Goal: Communication & Community: Answer question/provide support

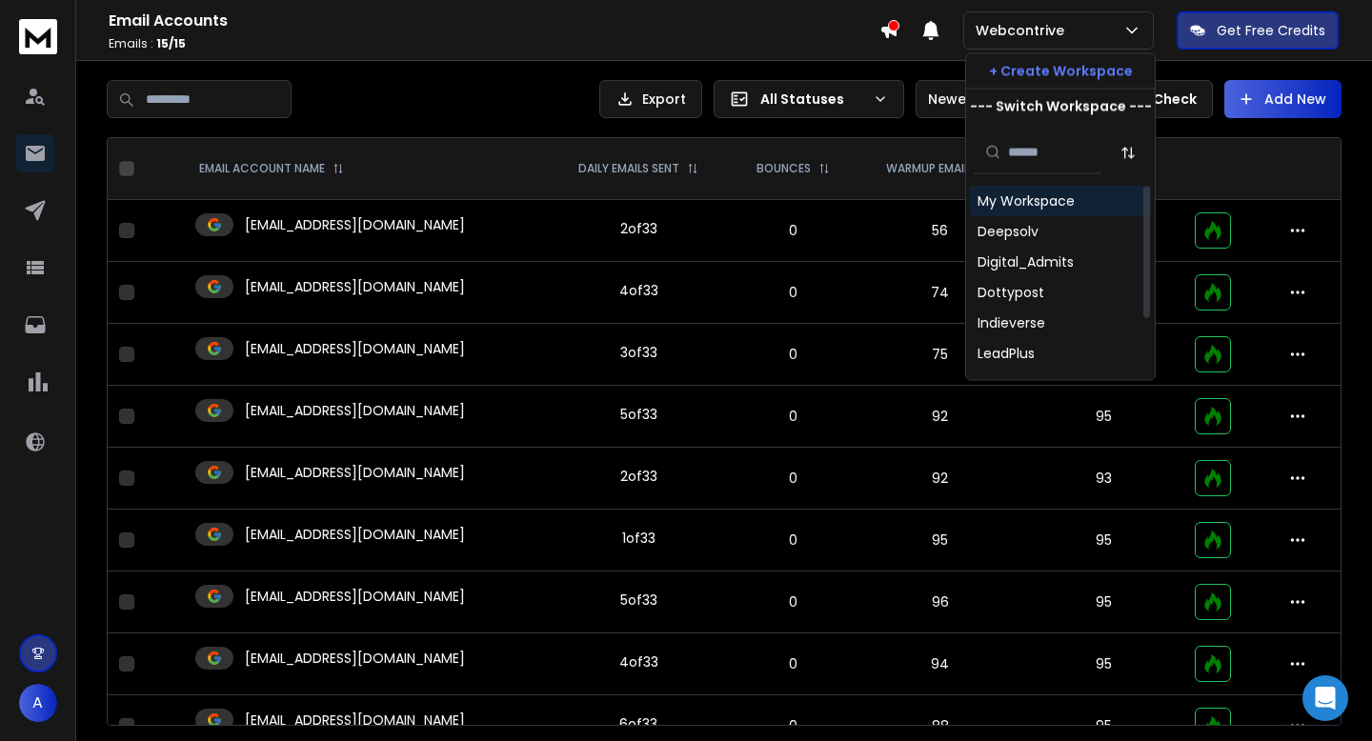
click at [1006, 192] on div "My Workspace" at bounding box center [1025, 200] width 97 height 19
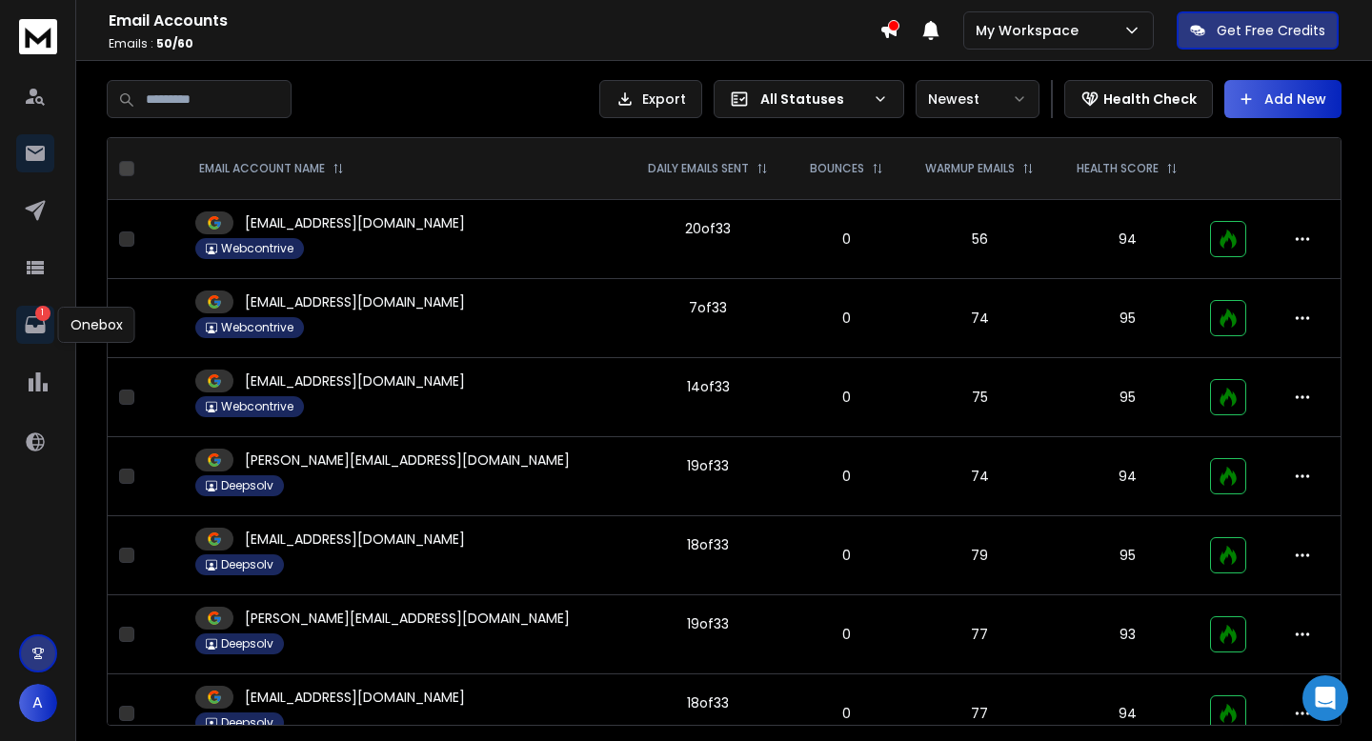
click at [42, 319] on p "1" at bounding box center [42, 313] width 15 height 15
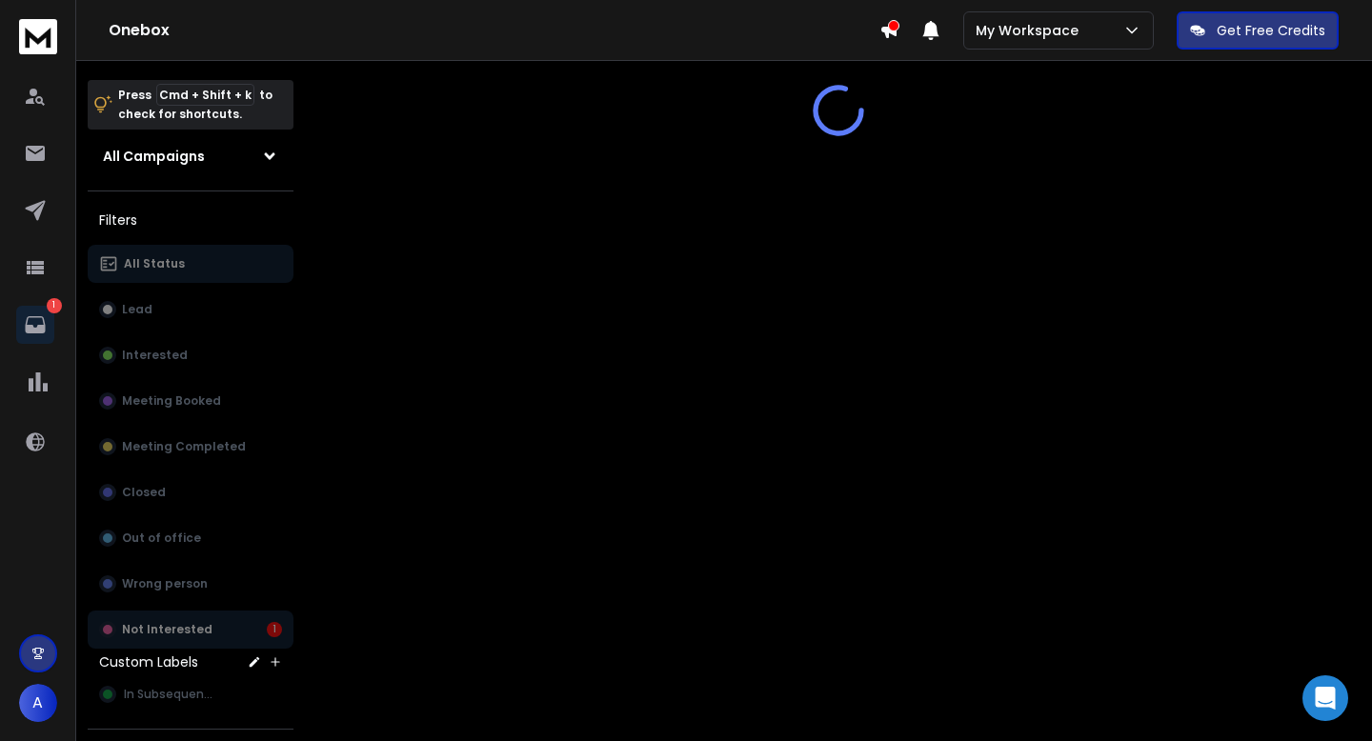
click at [151, 633] on div "All Status Lead Interested Meeting Booked Meeting Completed Closed Out of offic…" at bounding box center [191, 447] width 206 height 404
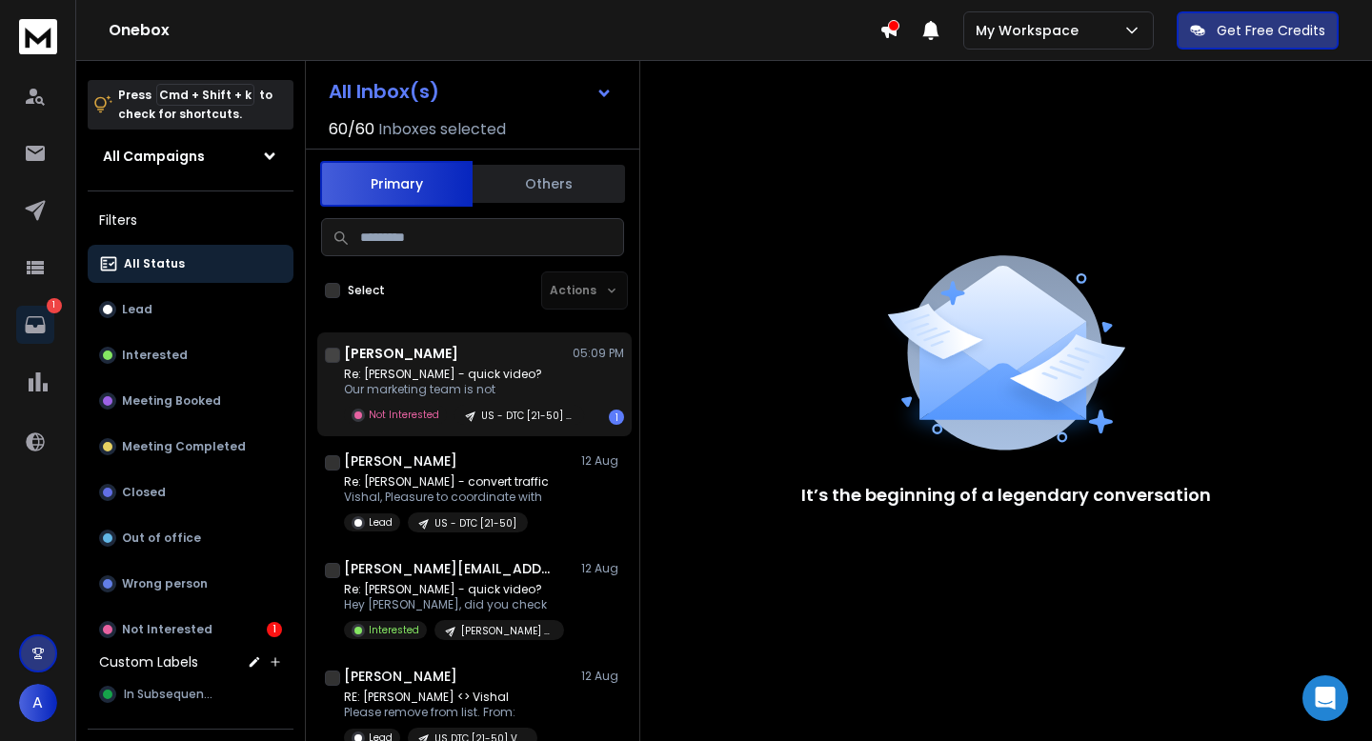
click at [454, 359] on div "David Levin 05:09 PM" at bounding box center [484, 353] width 280 height 19
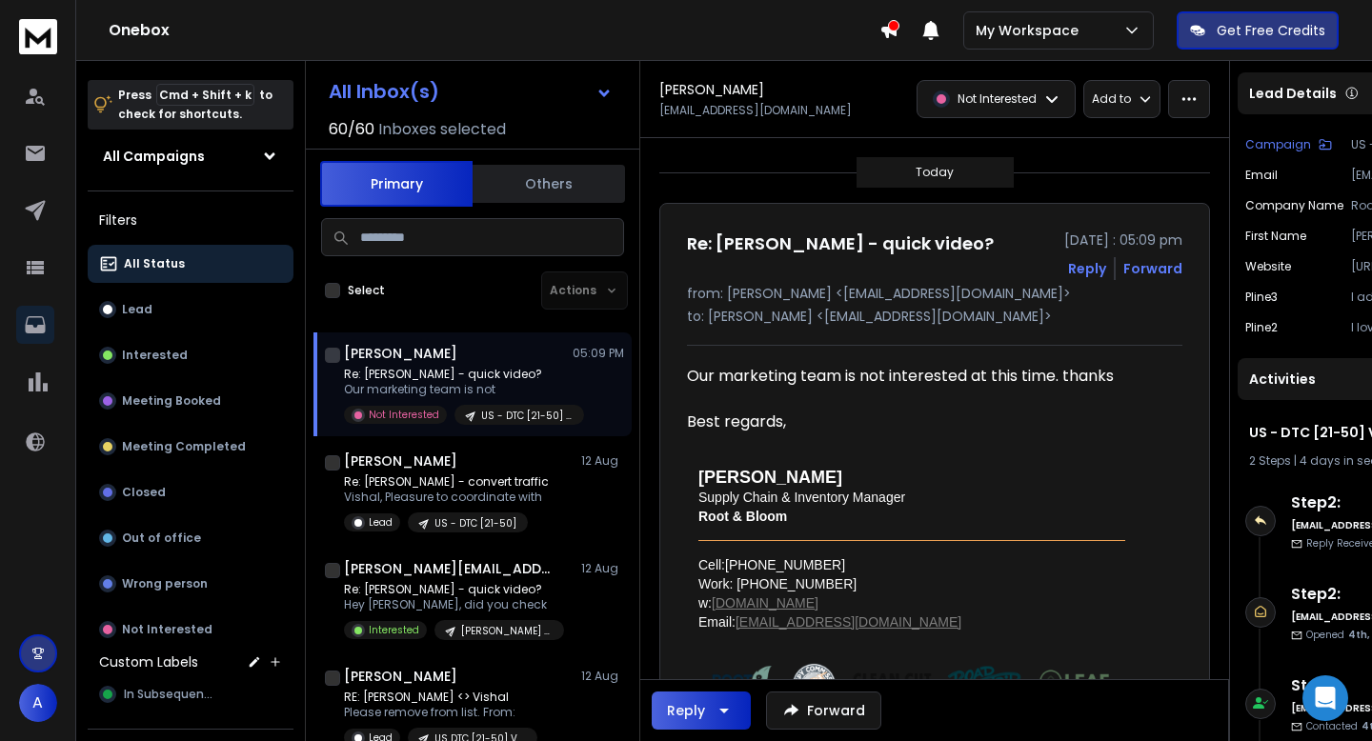
click at [883, 406] on div "Our marketing team is not interested at this time. thanks" at bounding box center [927, 388] width 480 height 46
click at [899, 387] on div "Our marketing team is not interested at this time. thanks" at bounding box center [927, 376] width 480 height 23
click at [1088, 16] on button "My Workspace" at bounding box center [1058, 30] width 191 height 38
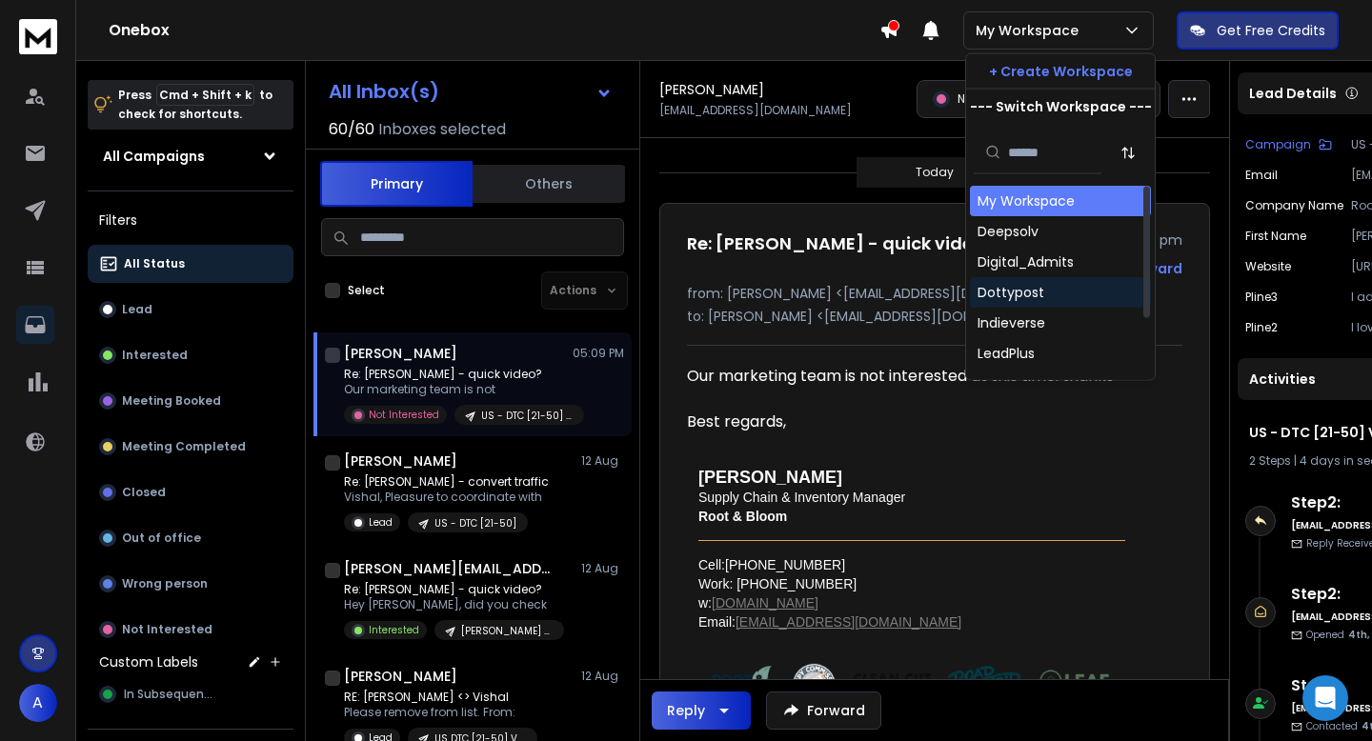
click at [1011, 303] on div "Dottypost" at bounding box center [1060, 292] width 181 height 30
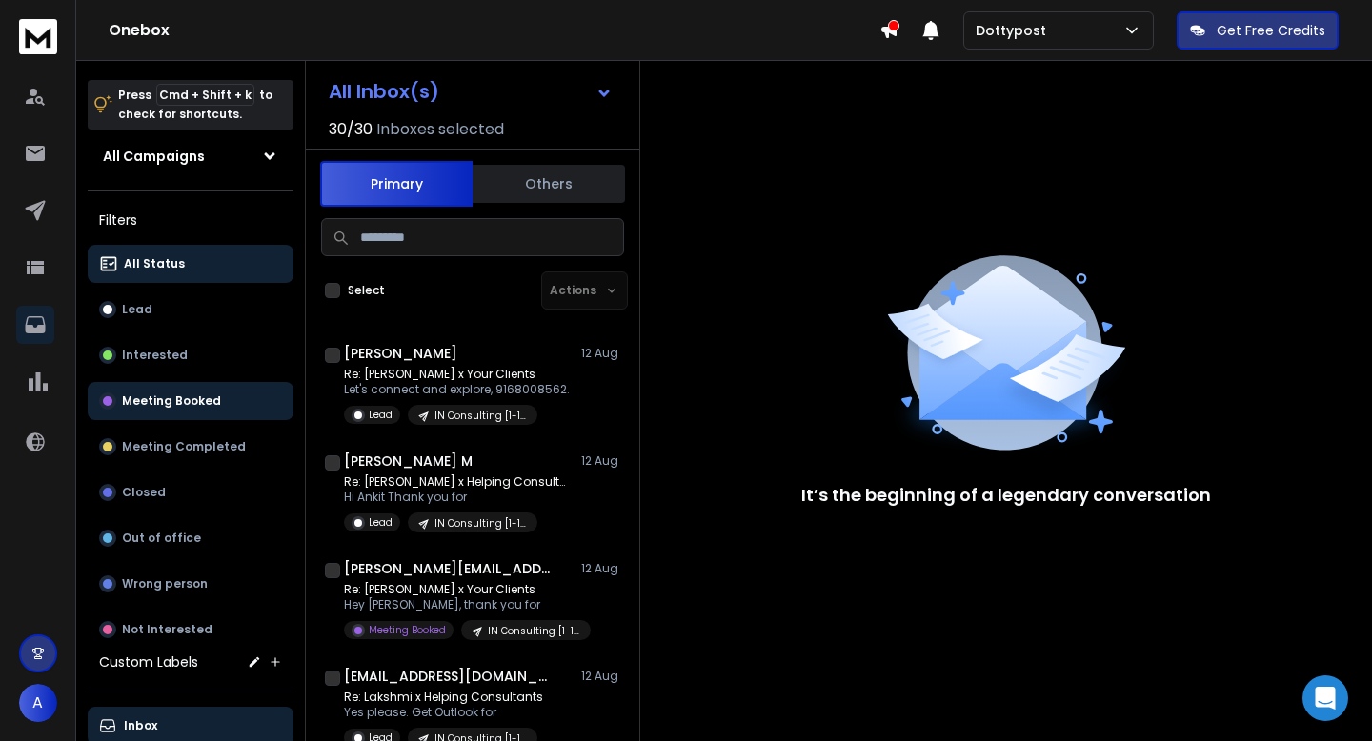
click at [153, 404] on p "Meeting Booked" at bounding box center [171, 400] width 99 height 15
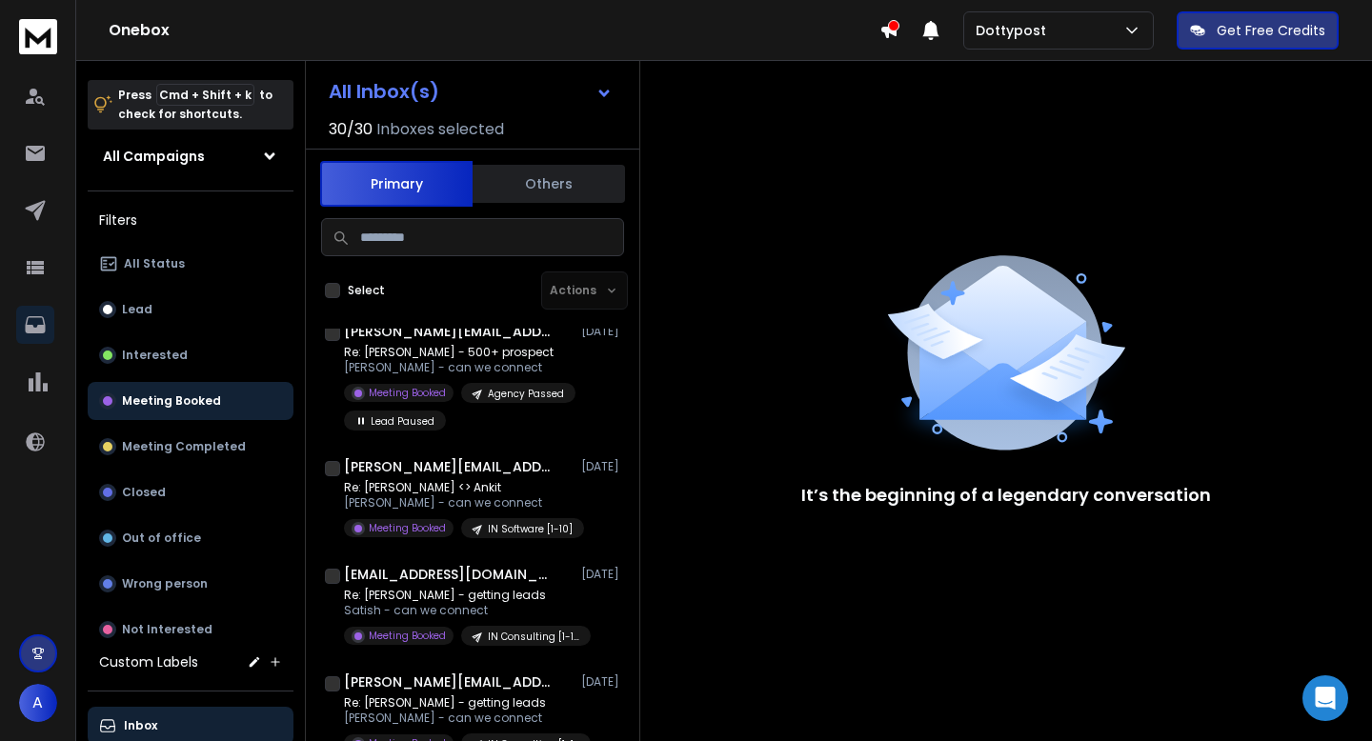
scroll to position [620, 0]
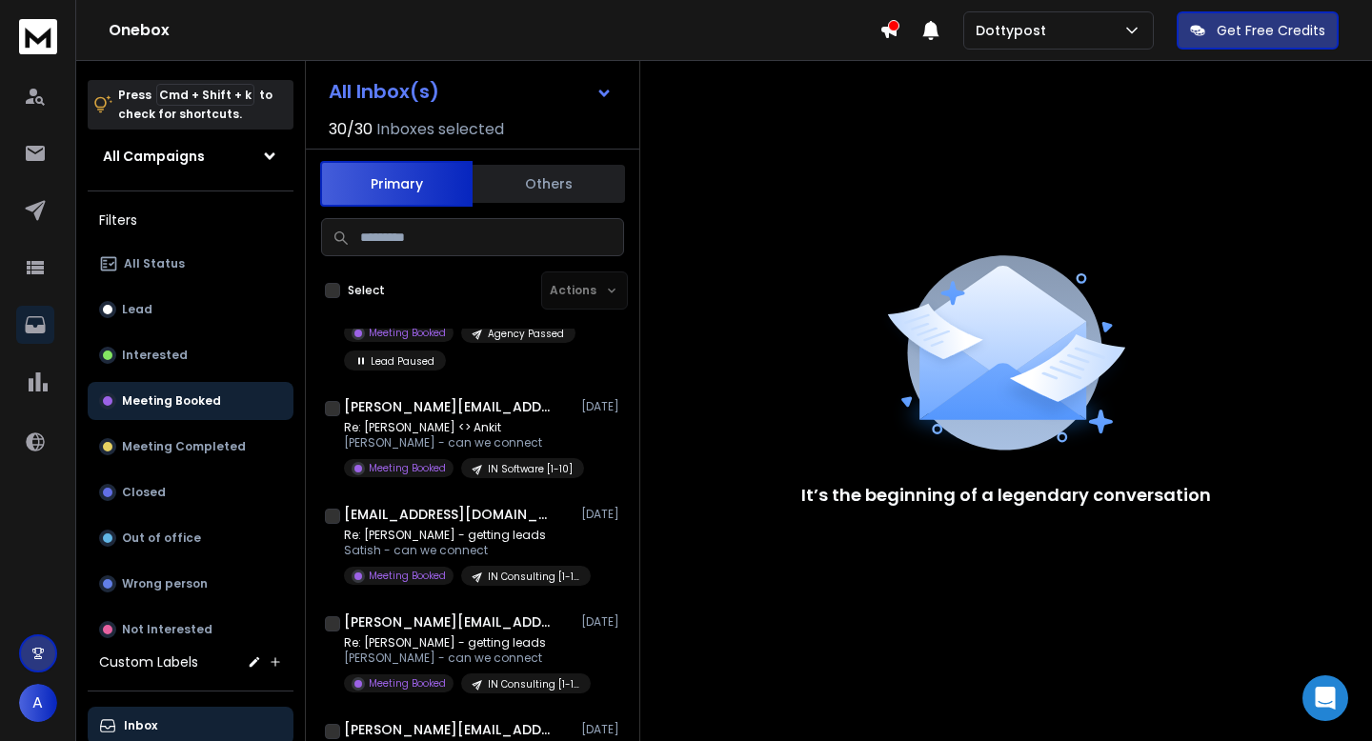
click at [171, 409] on div "Meeting Booked" at bounding box center [160, 400] width 122 height 17
click at [445, 230] on input at bounding box center [472, 237] width 303 height 38
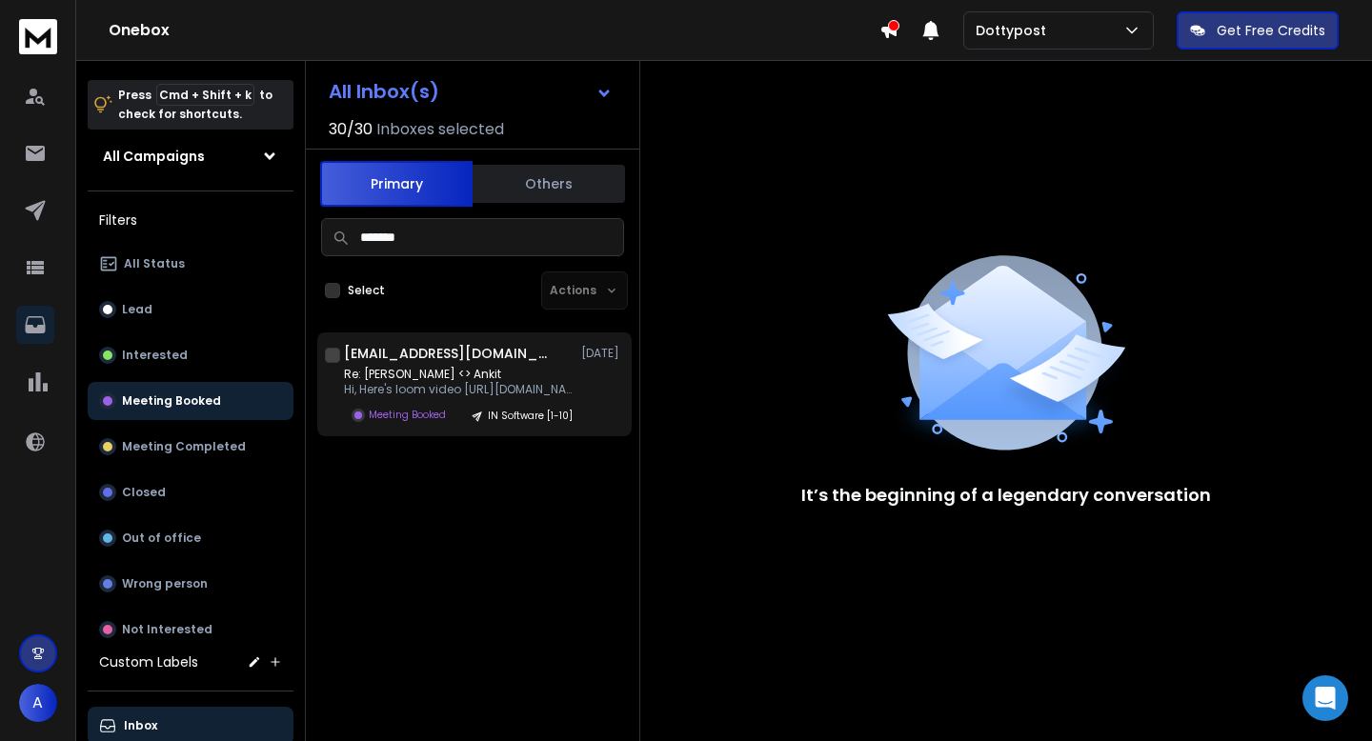
click at [420, 368] on p "Re: [PERSON_NAME] <> Ankit" at bounding box center [458, 374] width 229 height 15
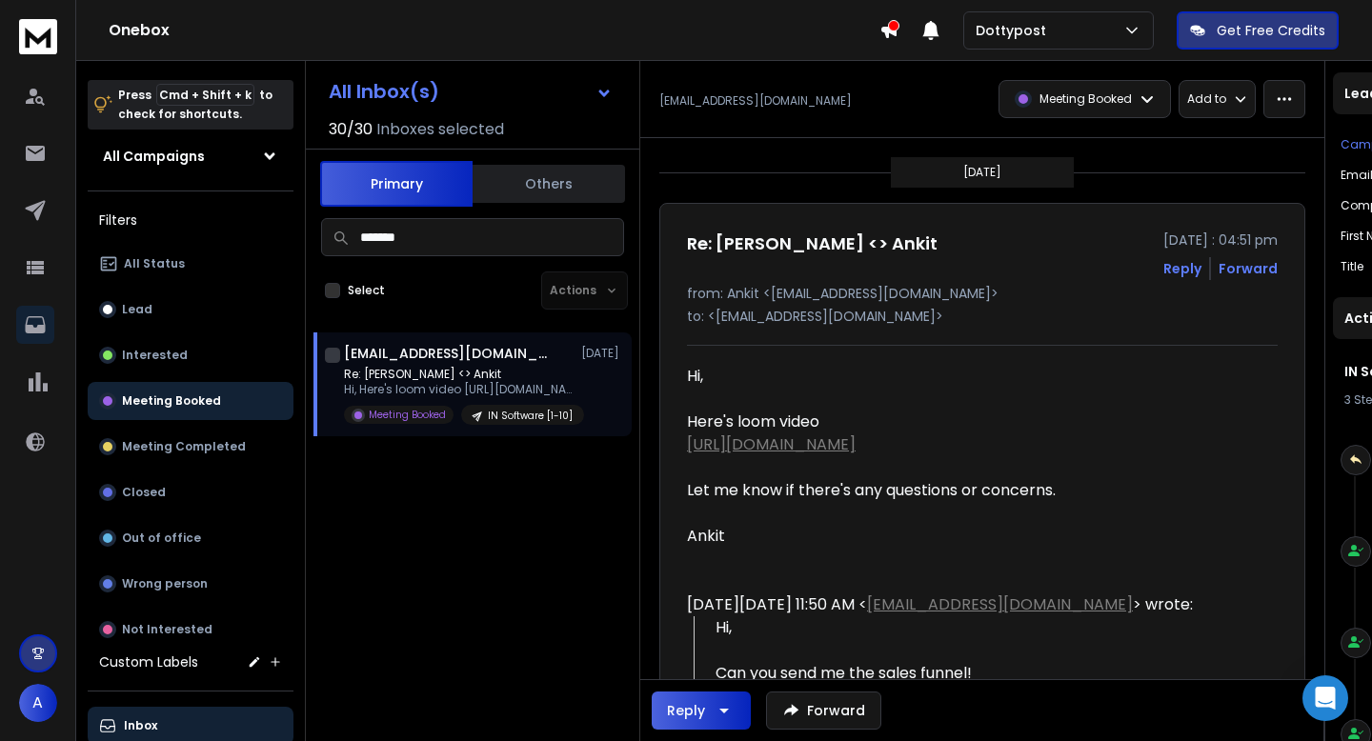
click at [847, 311] on p "to: <[EMAIL_ADDRESS][DOMAIN_NAME]>" at bounding box center [982, 316] width 591 height 19
copy p "business-software"
copy p "[DOMAIN_NAME]"
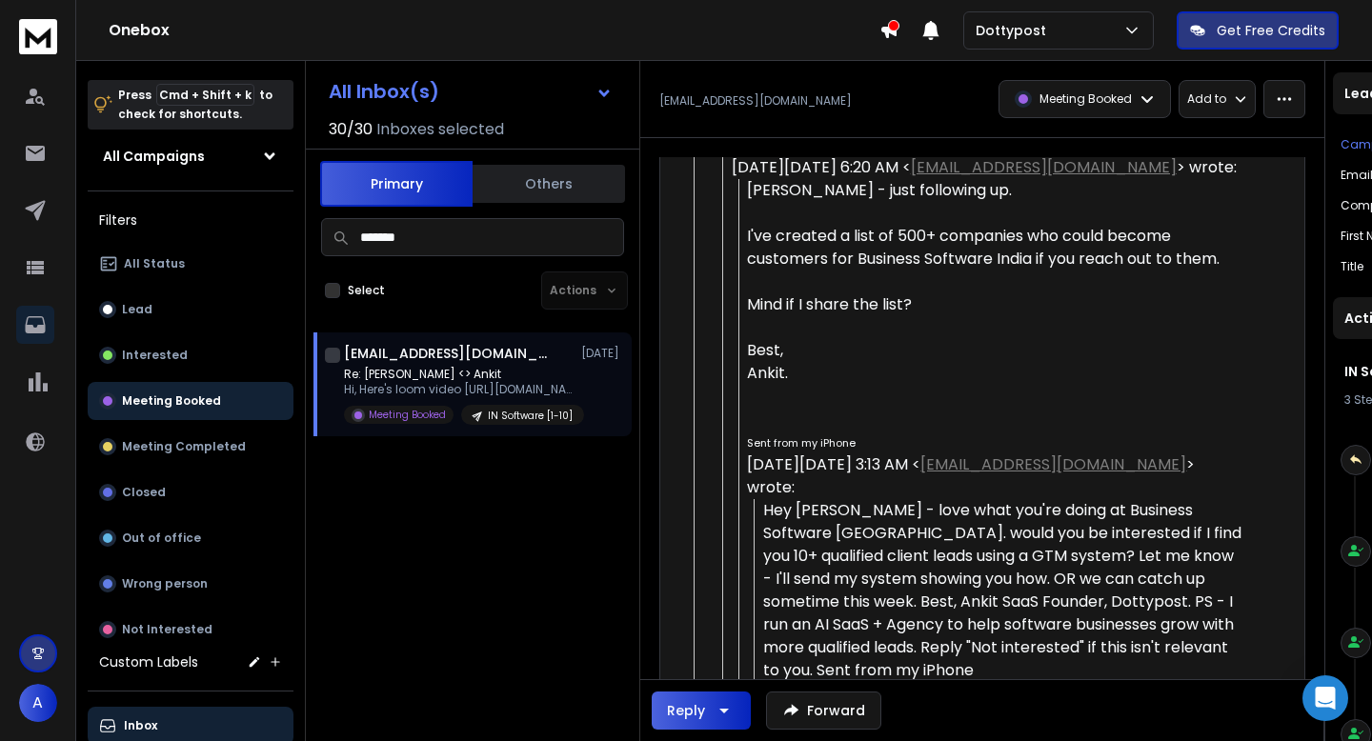
scroll to position [1783, 0]
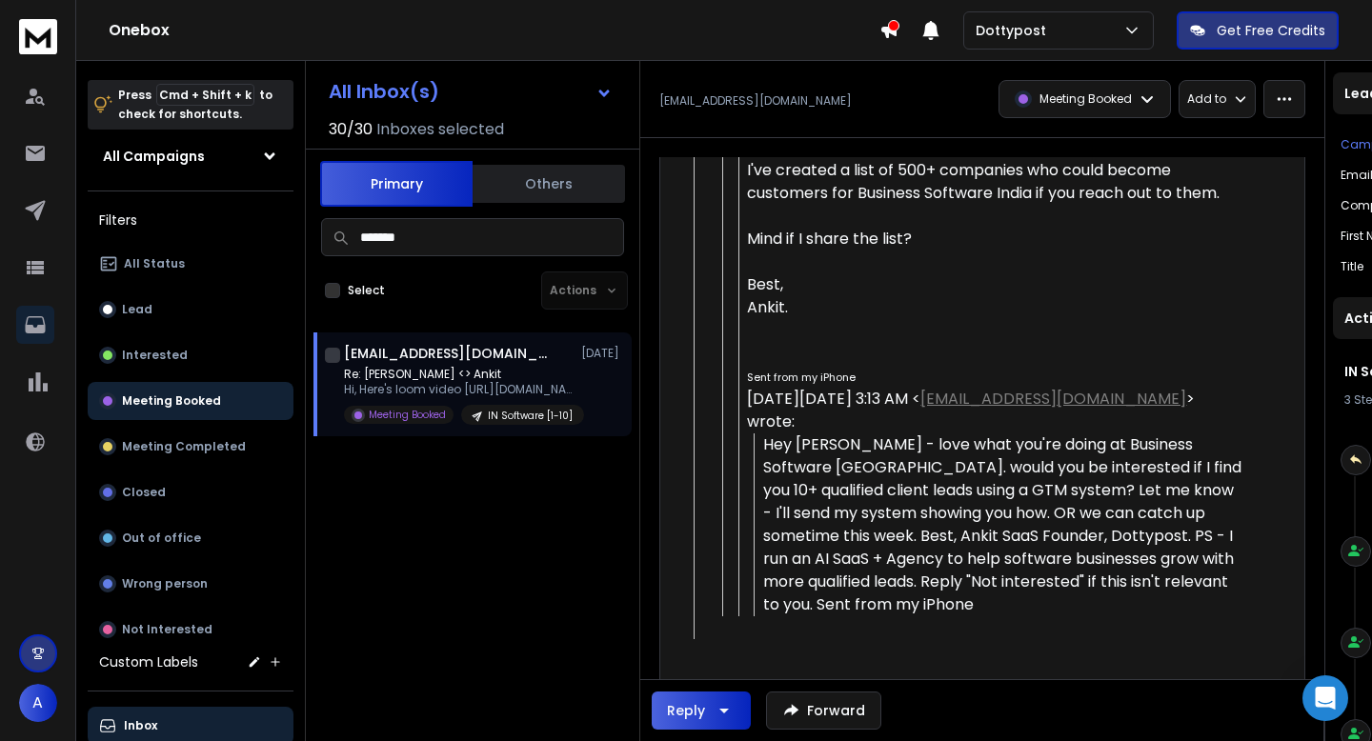
click at [445, 231] on input "*******" at bounding box center [472, 237] width 303 height 38
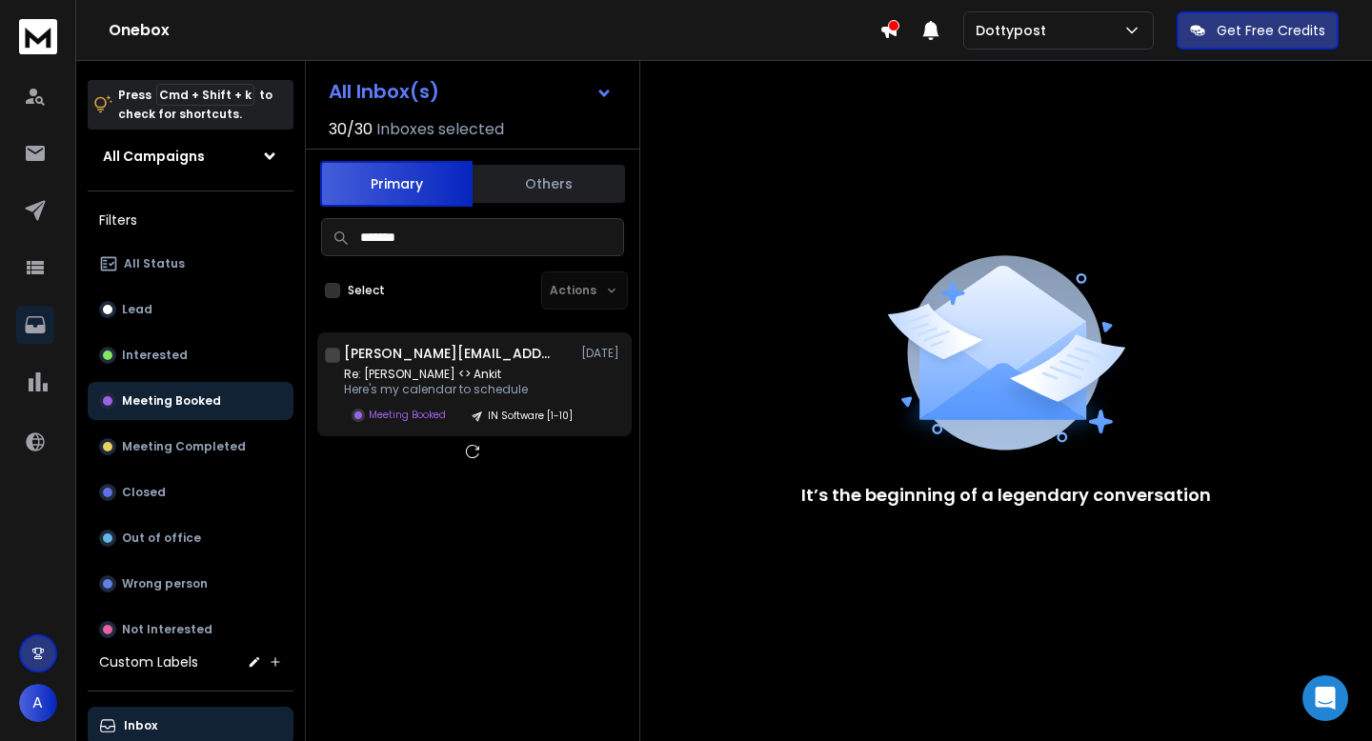
click at [441, 380] on p "Re: Bhavesh <> Ankit" at bounding box center [458, 374] width 229 height 15
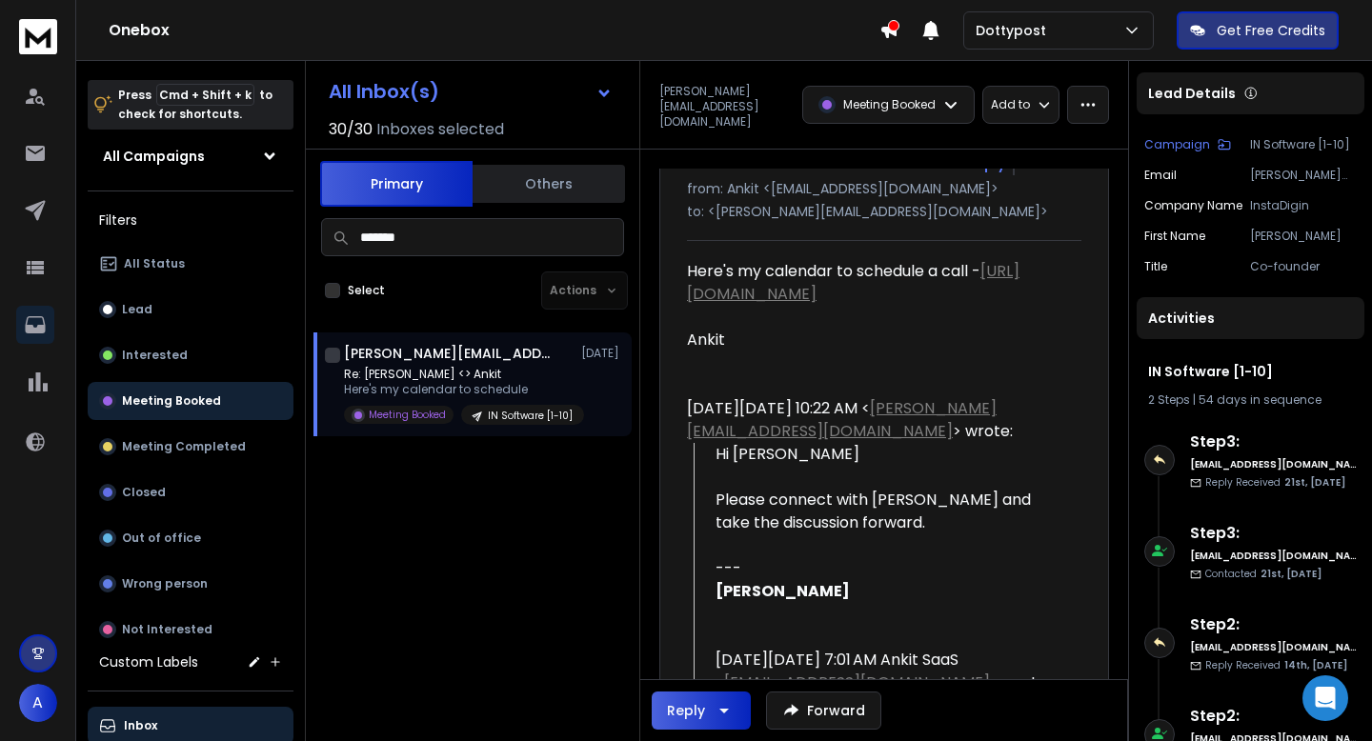
scroll to position [205, 0]
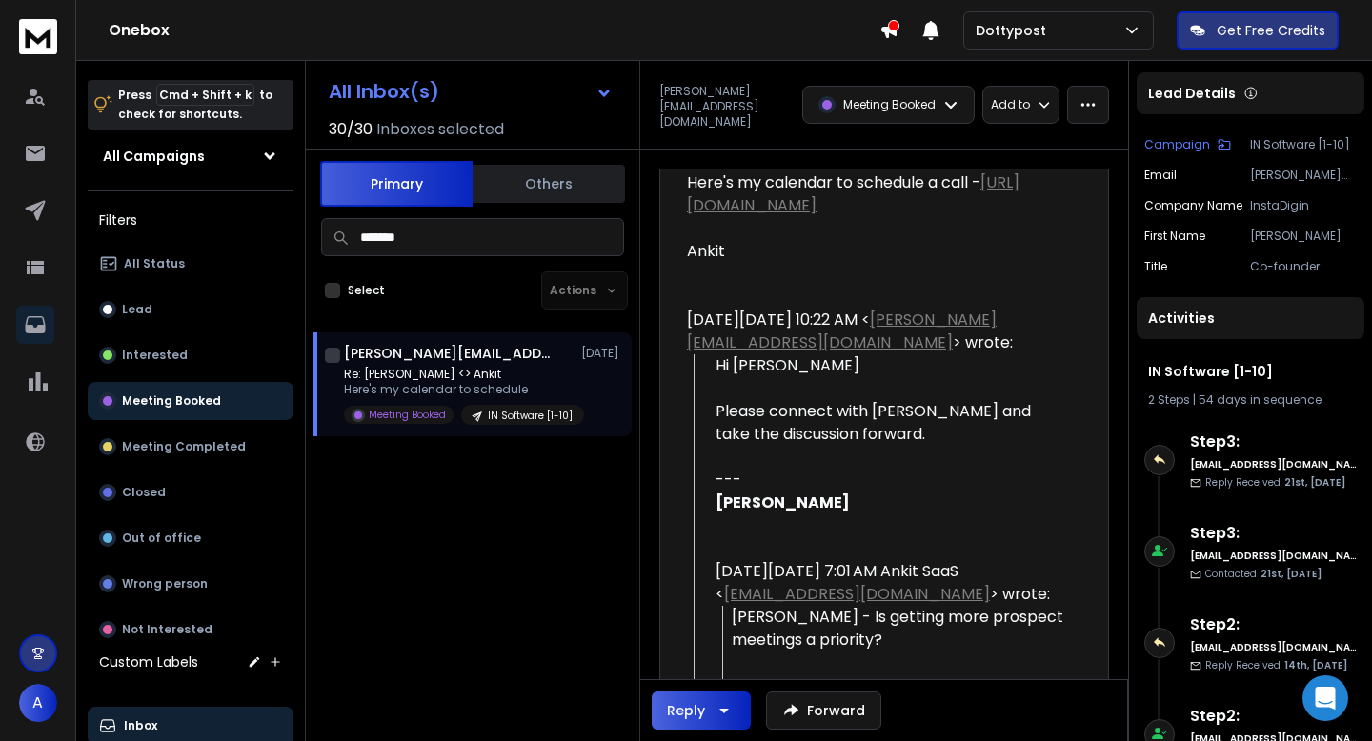
click at [786, 362] on div "Hi Ravi" at bounding box center [890, 365] width 351 height 23
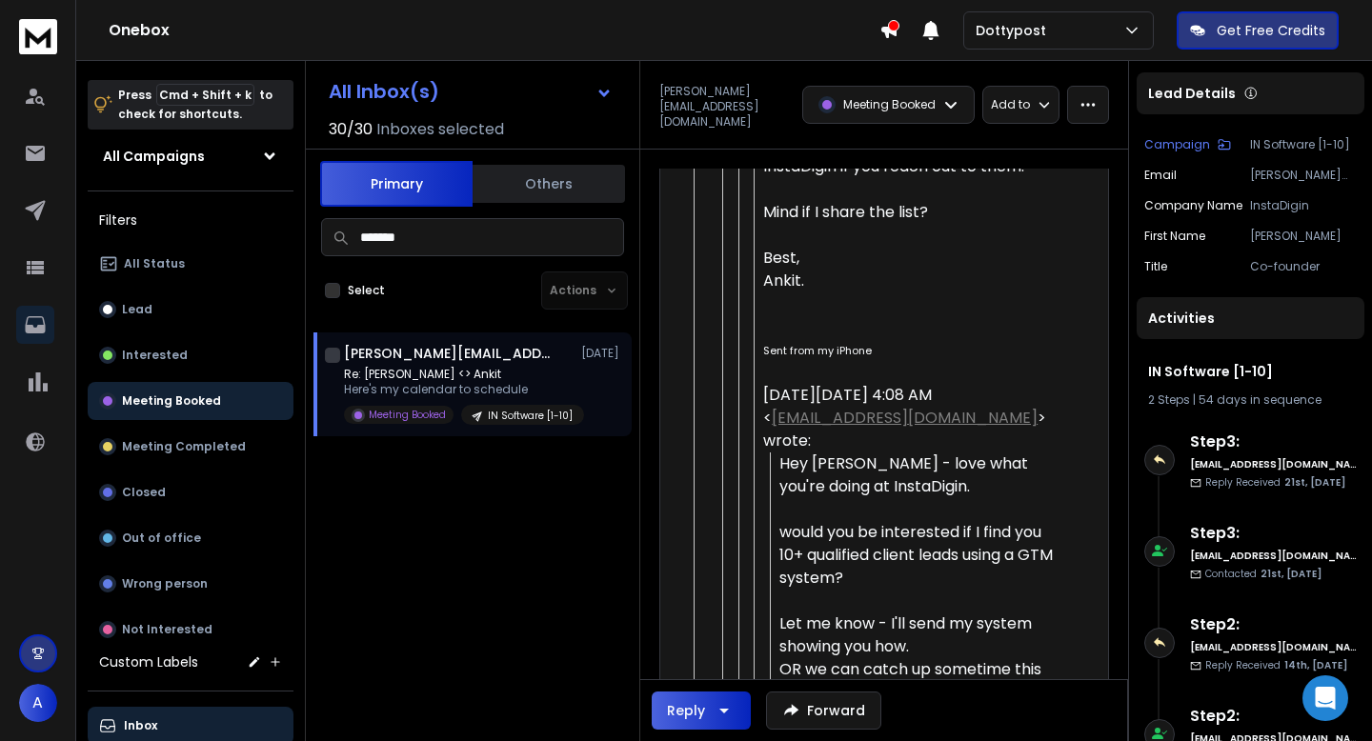
scroll to position [0, 0]
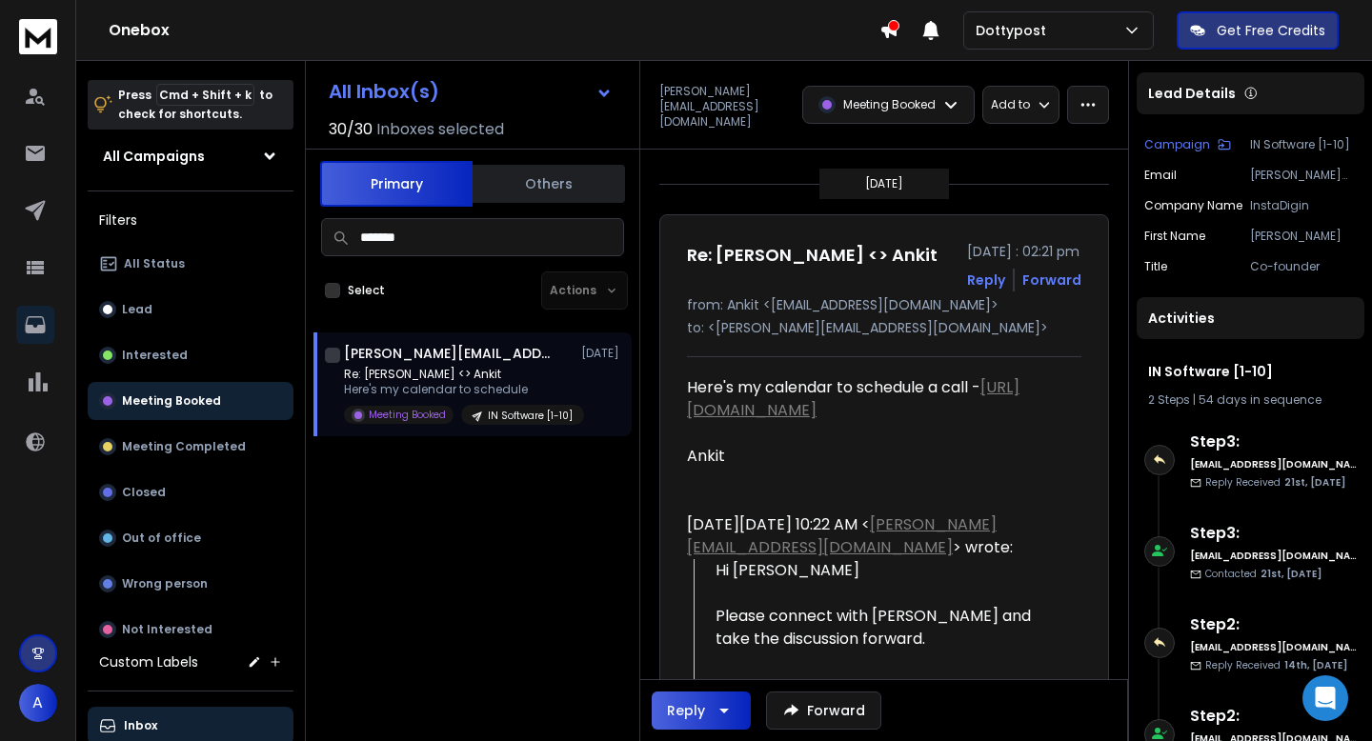
click at [820, 320] on p "to: <bhavesh@instadigin.com>" at bounding box center [884, 327] width 394 height 19
copy p "instadigin.com"
click at [795, 453] on div "Ankit" at bounding box center [876, 456] width 379 height 23
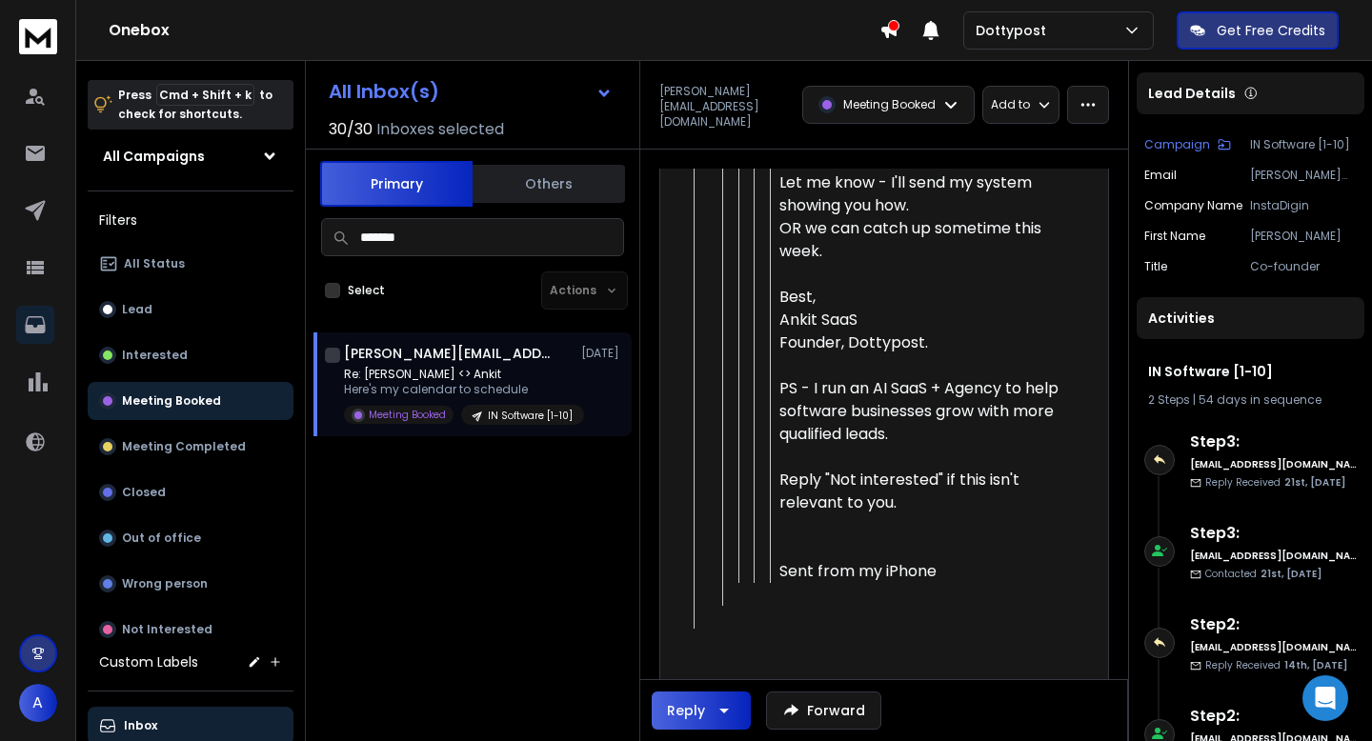
scroll to position [1648, 0]
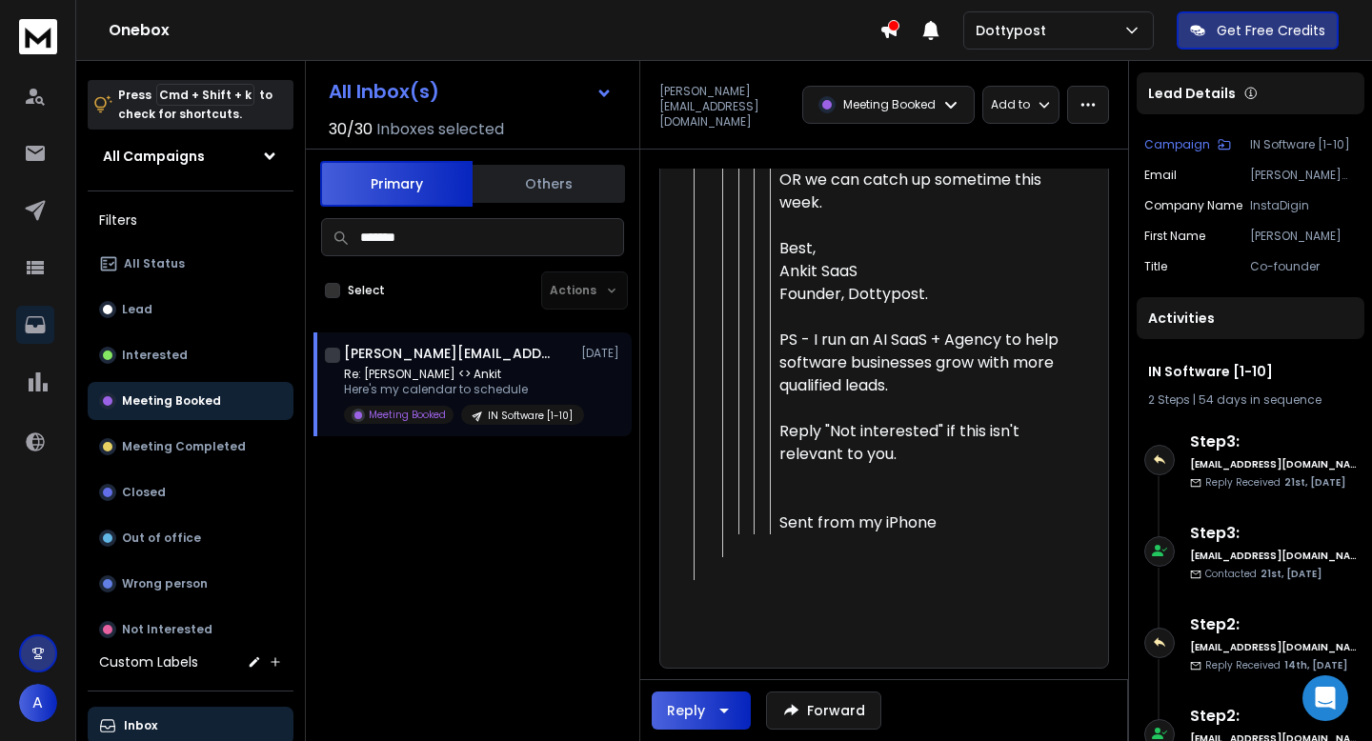
click at [891, 692] on p "View all 7 replies" at bounding box center [895, 699] width 93 height 15
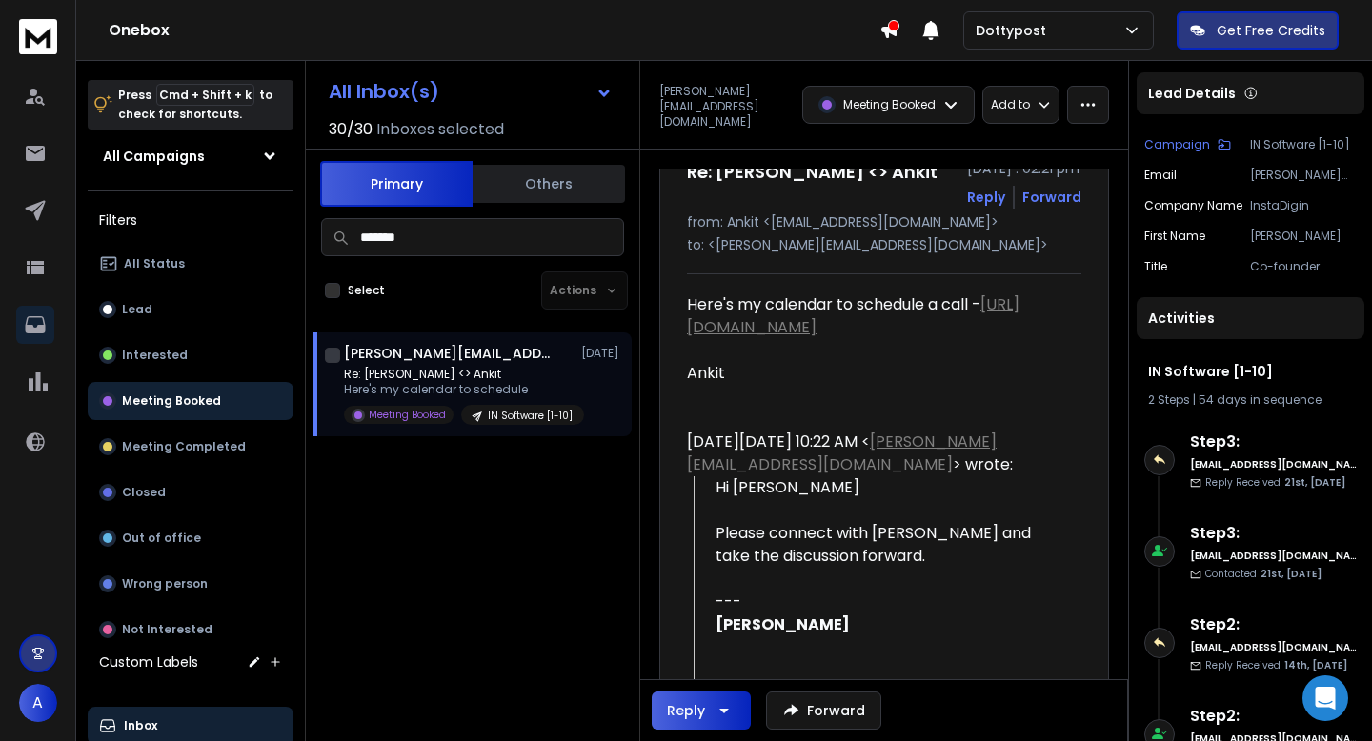
scroll to position [0, 0]
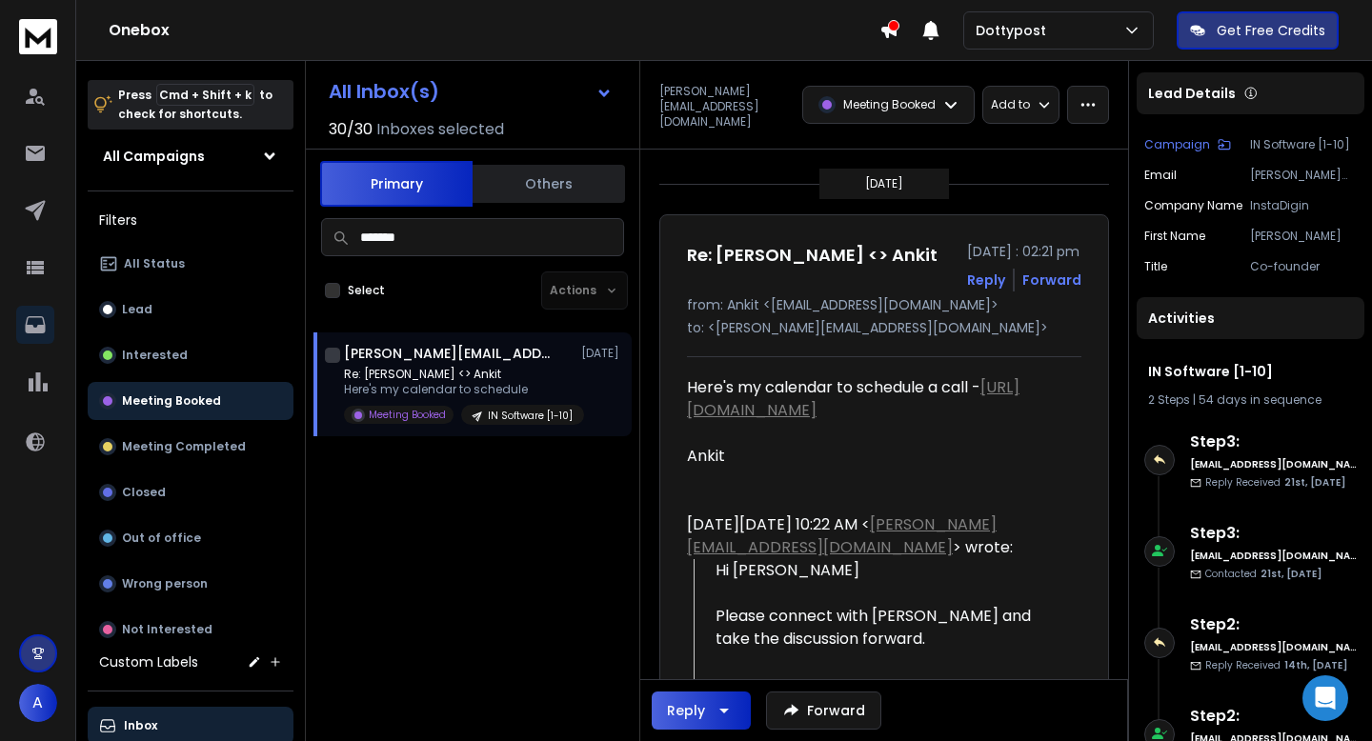
click at [1005, 274] on button "Reply" at bounding box center [986, 280] width 38 height 19
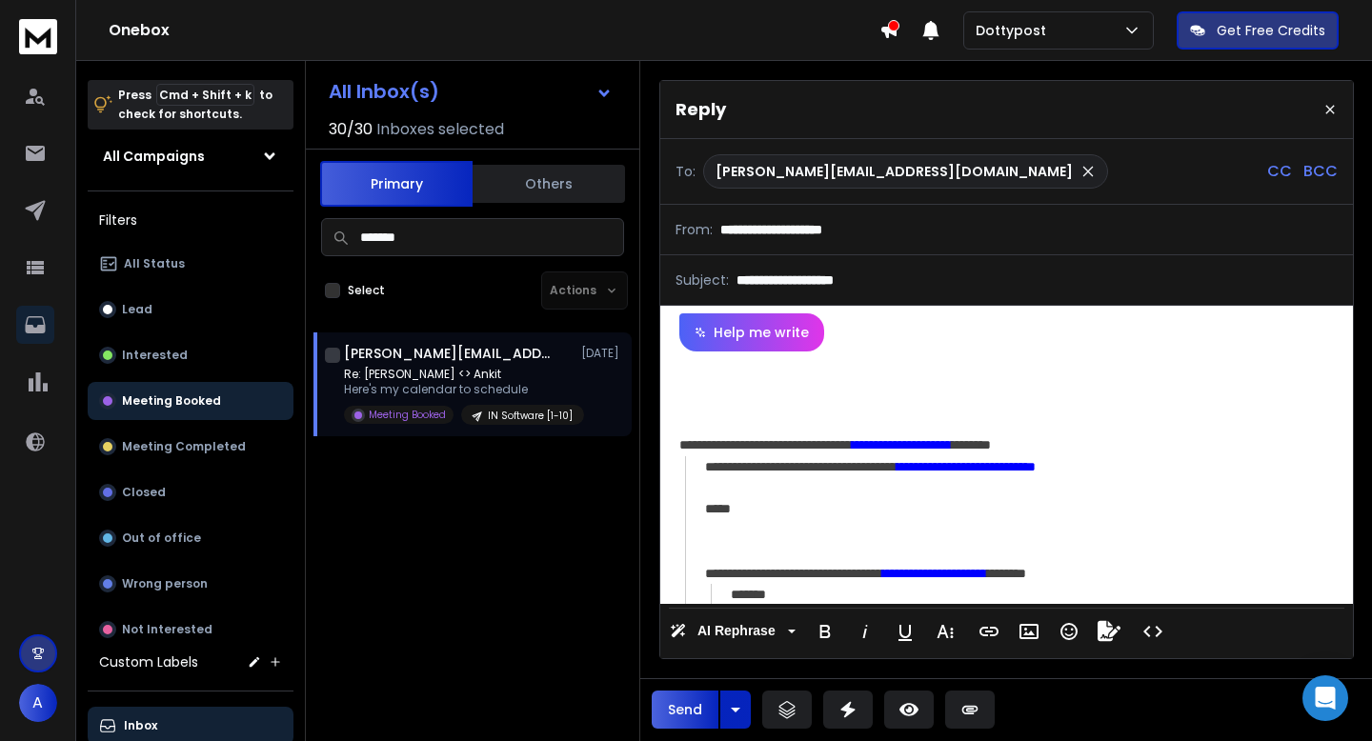
click at [1324, 110] on icon at bounding box center [1329, 109] width 15 height 15
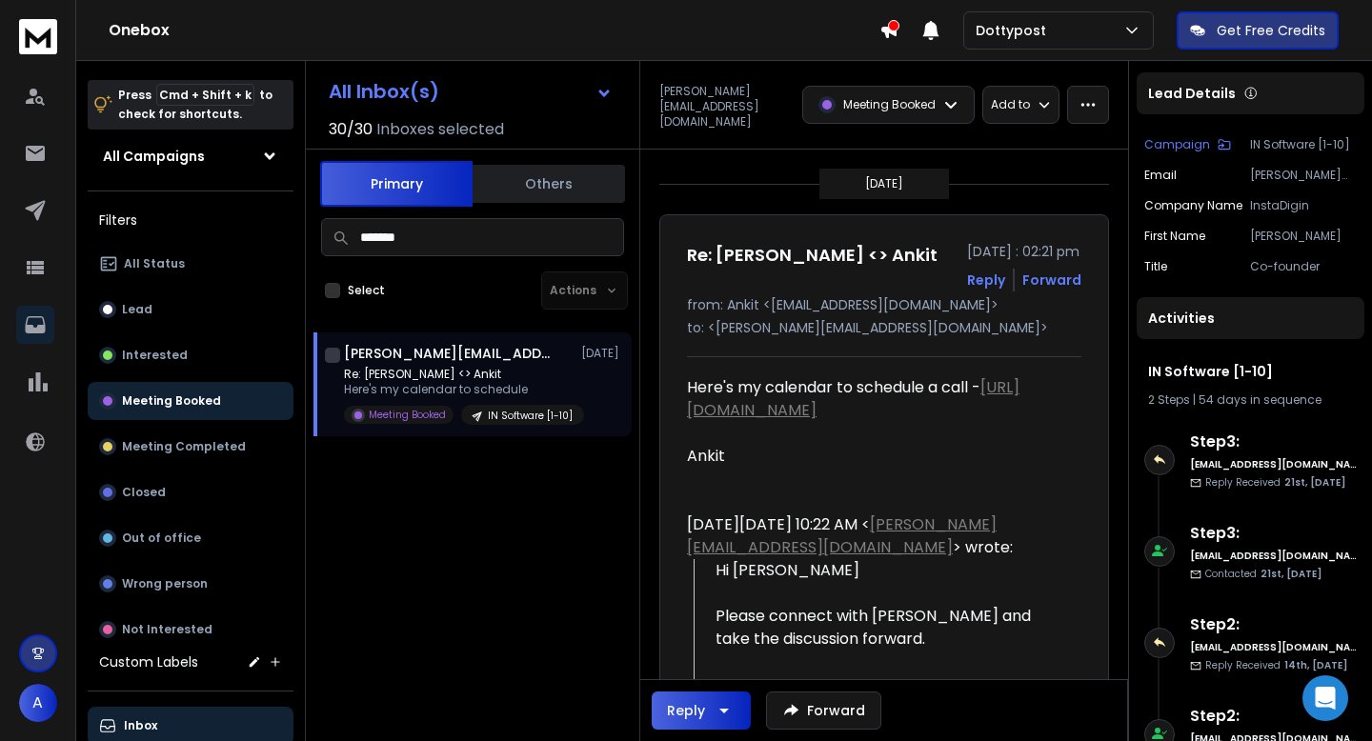
click at [447, 240] on input "*******" at bounding box center [472, 237] width 303 height 38
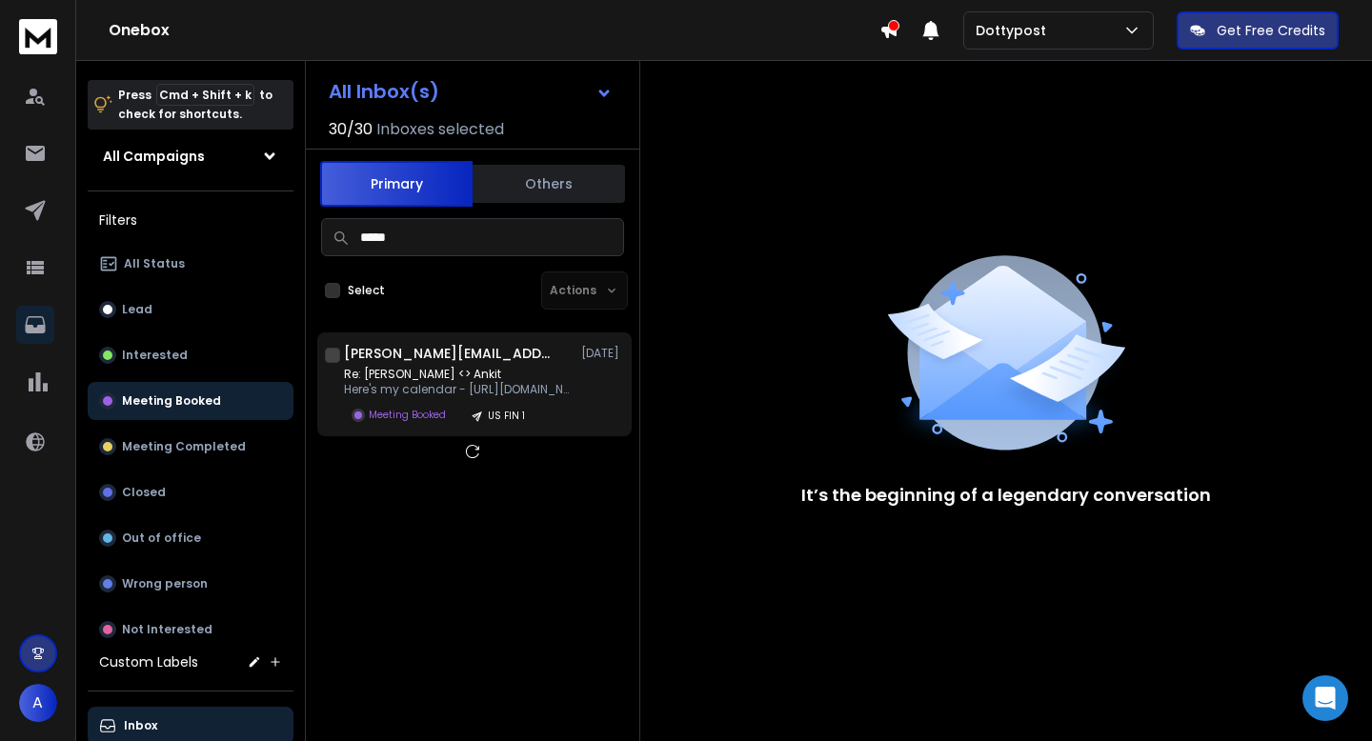
click at [532, 394] on p "Here's my calendar - https://cal.com/ankit-saas/us [https://cal.com/ankit-saas/…" at bounding box center [458, 389] width 229 height 15
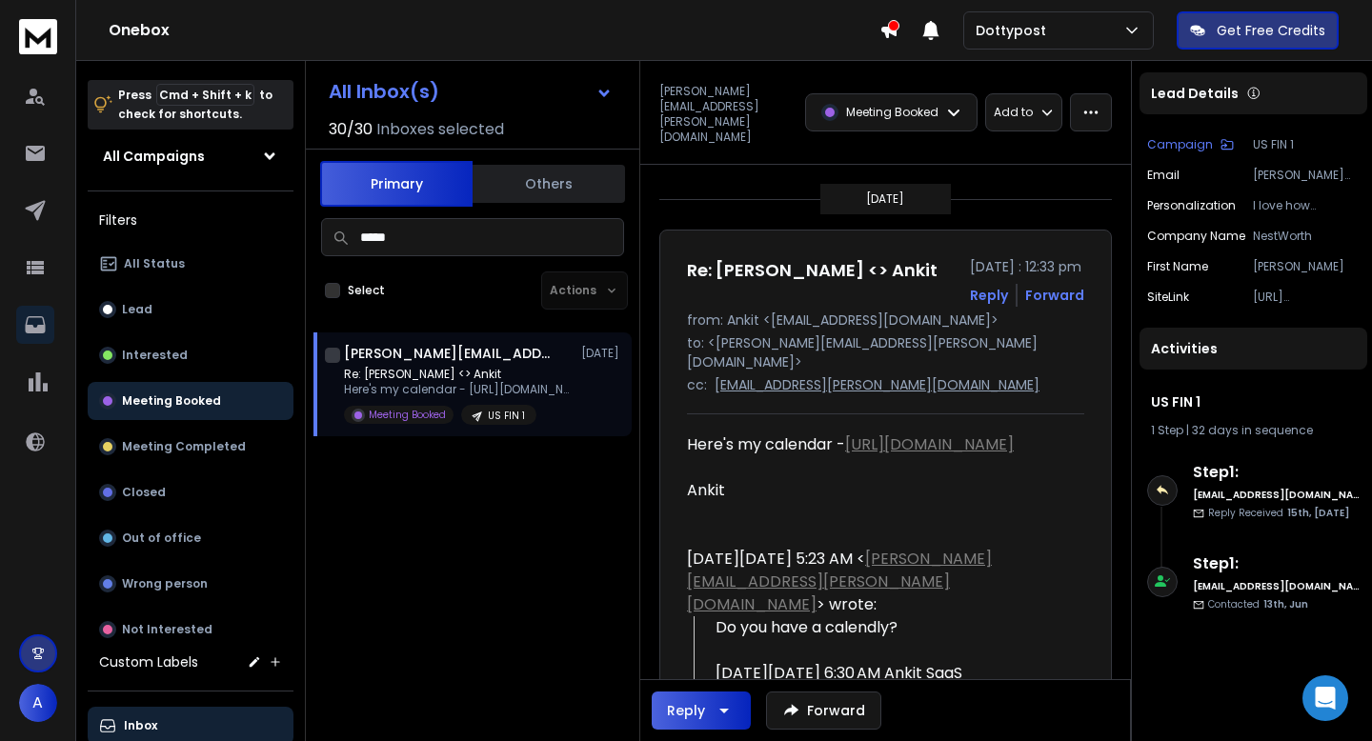
click at [842, 333] on p "to: <chris.youlton@nestworth.us>" at bounding box center [885, 352] width 397 height 38
copy p "nestworth"
click at [789, 479] on div "Ankit" at bounding box center [878, 490] width 382 height 23
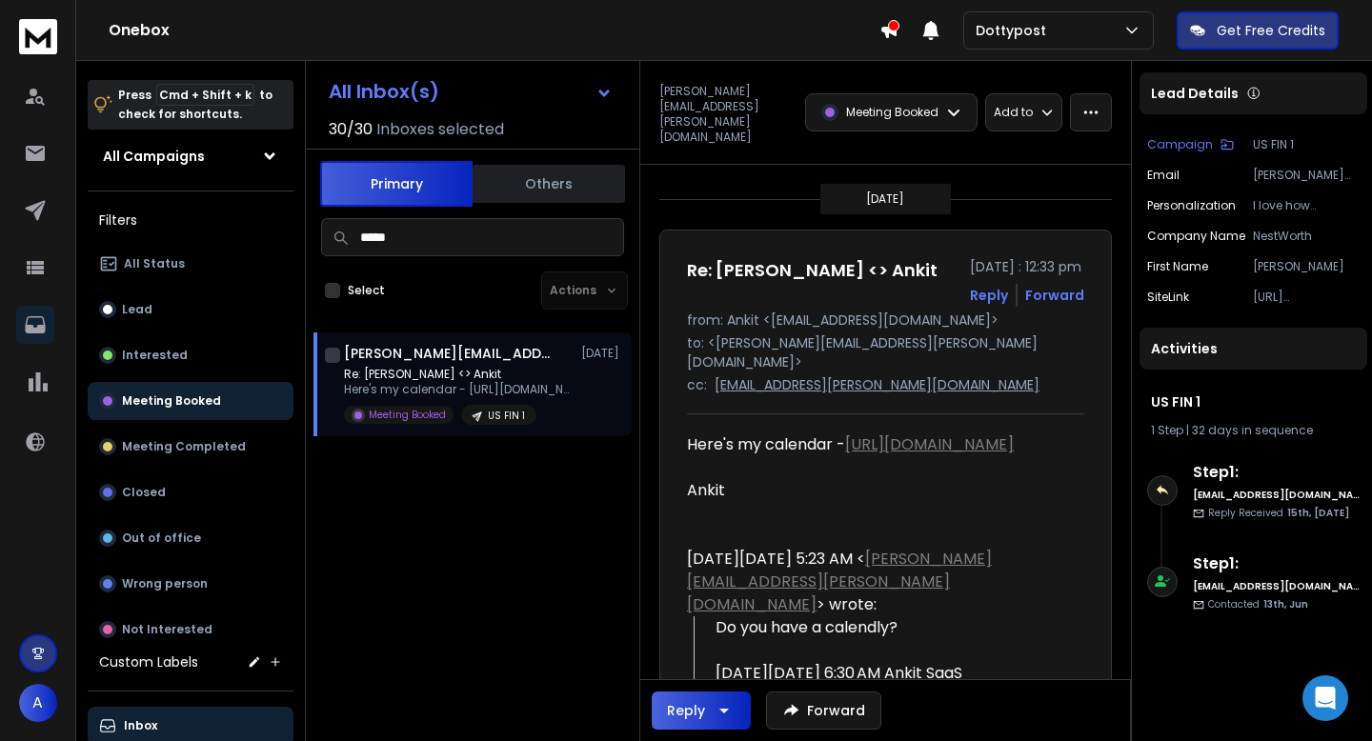
scroll to position [9, 0]
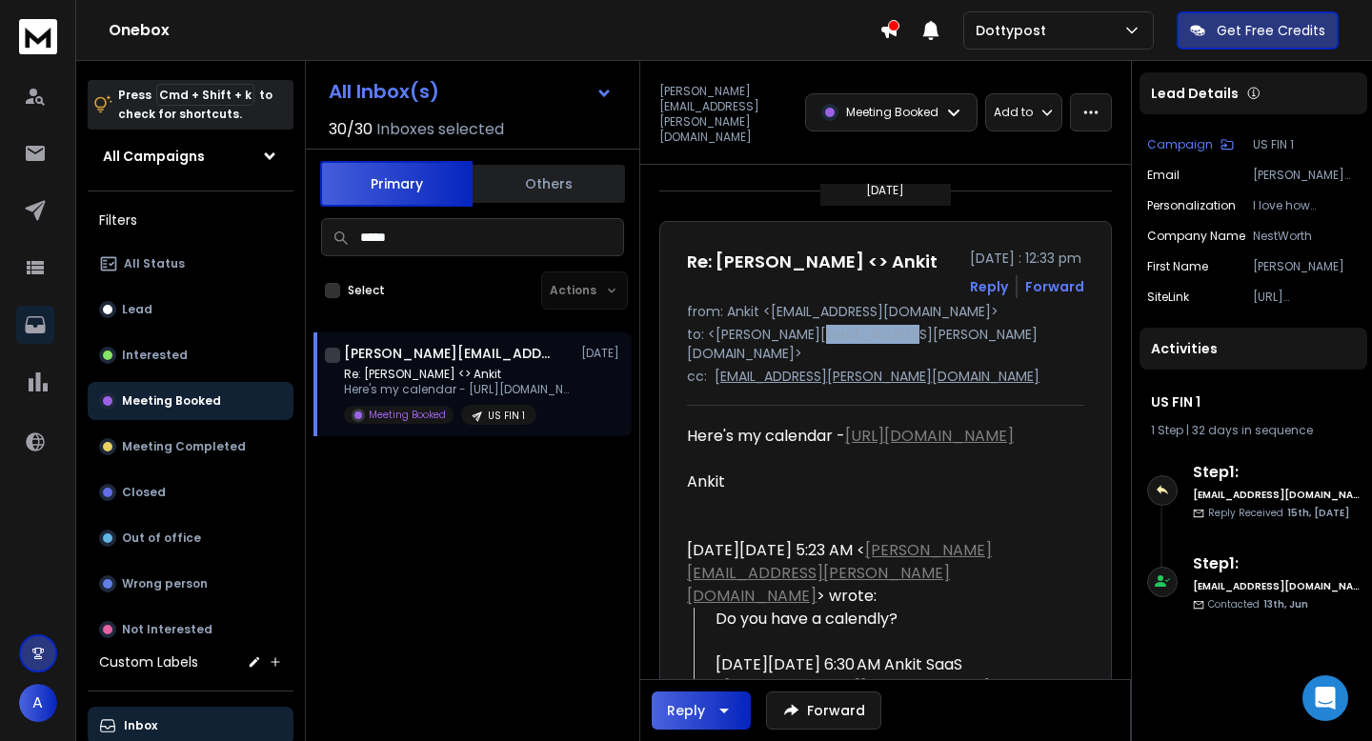
drag, startPoint x: 894, startPoint y: 309, endPoint x: 810, endPoint y: 311, distance: 84.8
click at [810, 325] on p "to: <chris.youlton@nestworth.us>" at bounding box center [885, 344] width 397 height 38
copy p "nestworth.us"
click at [779, 471] on div "Ankit" at bounding box center [878, 482] width 382 height 23
click at [422, 221] on input "*****" at bounding box center [472, 237] width 303 height 38
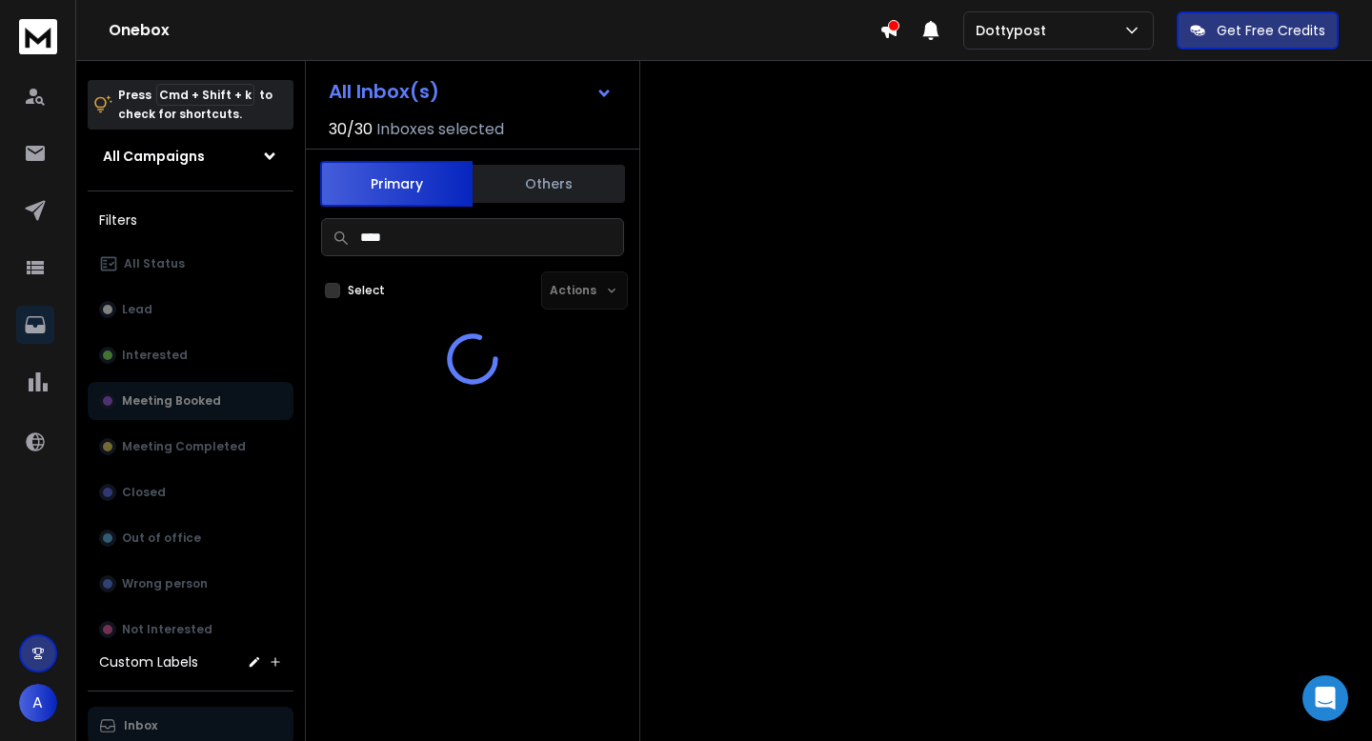
scroll to position [0, 0]
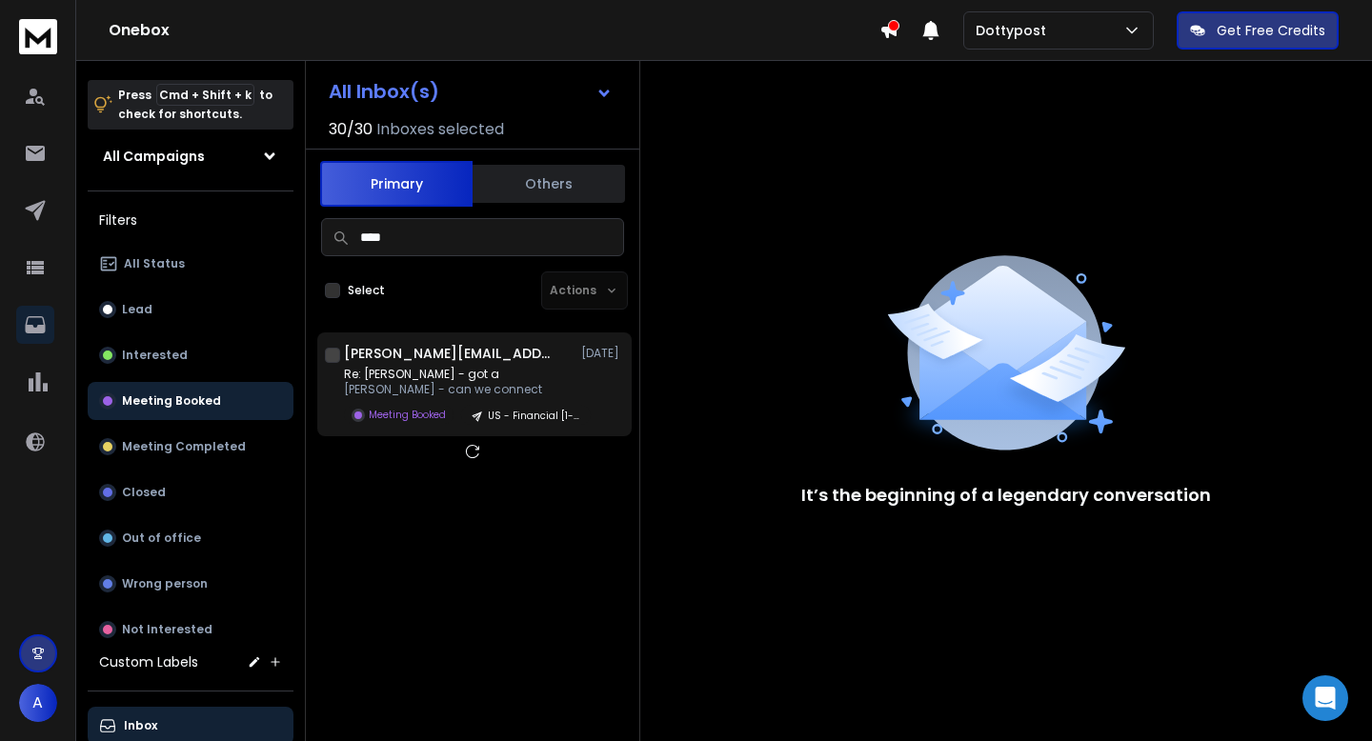
click at [572, 394] on div "Re: Greg - got a Greg - can we connect Meeting Booked US - Financial [1-10]" at bounding box center [467, 396] width 247 height 58
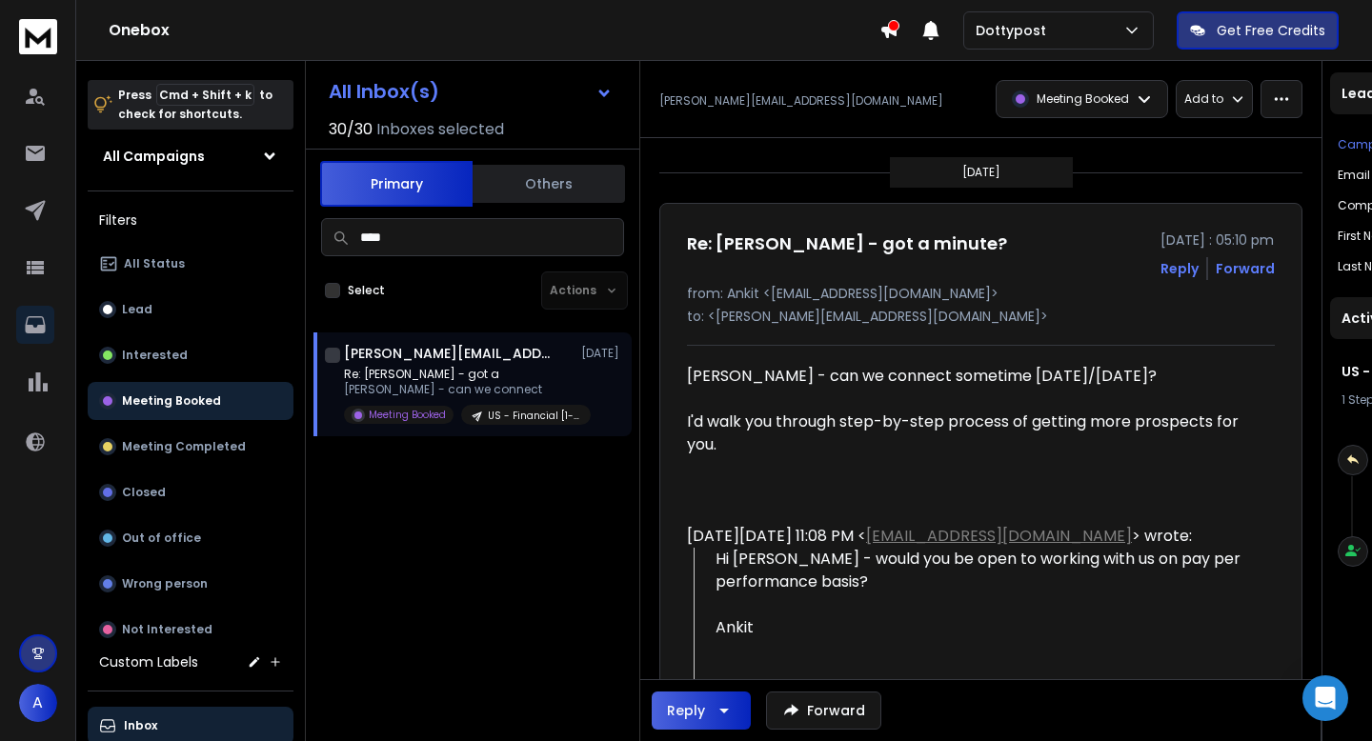
click at [438, 238] on input "****" at bounding box center [472, 237] width 303 height 38
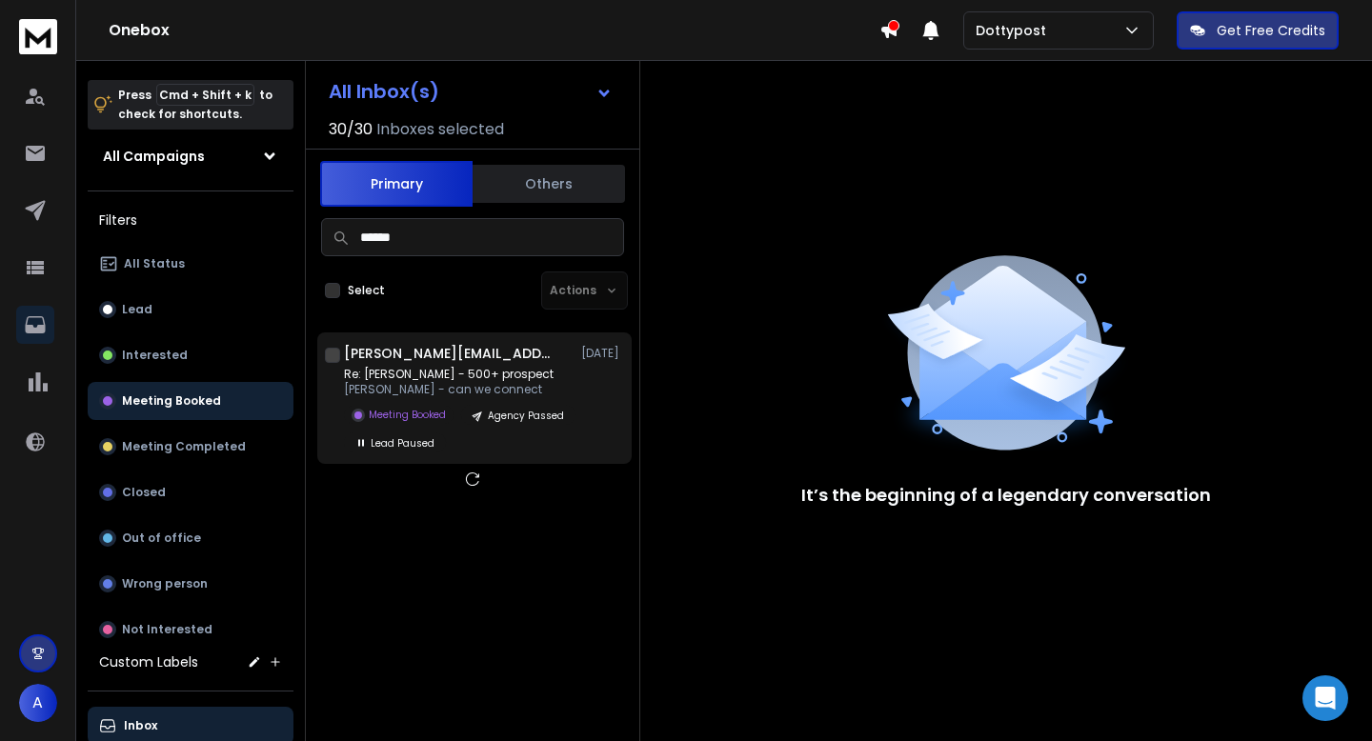
click at [472, 361] on h1 "george@fullforceads.com" at bounding box center [449, 353] width 210 height 19
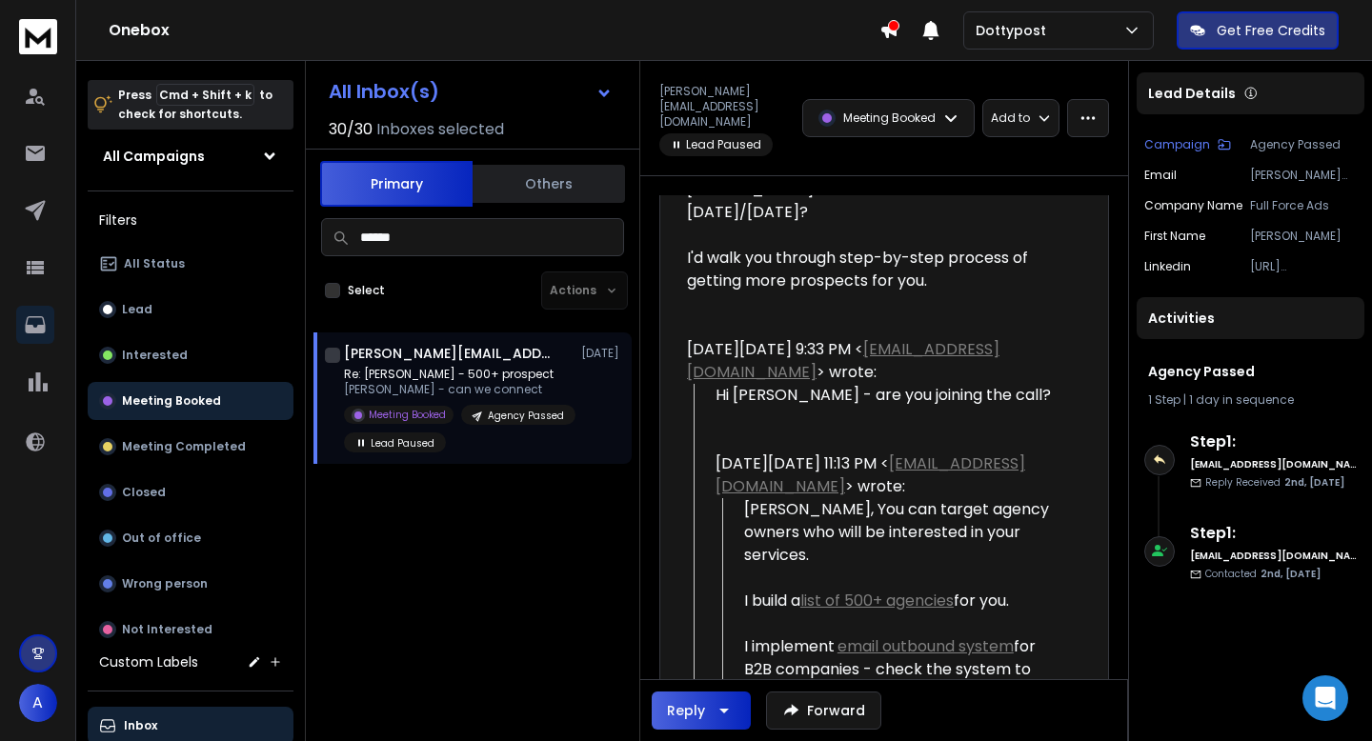
scroll to position [228, 0]
drag, startPoint x: 998, startPoint y: 333, endPoint x: 771, endPoint y: 333, distance: 227.7
click at [771, 385] on div "Hi George - are you joining the call?" at bounding box center [890, 396] width 351 height 23
click at [766, 431] on div at bounding box center [890, 442] width 351 height 23
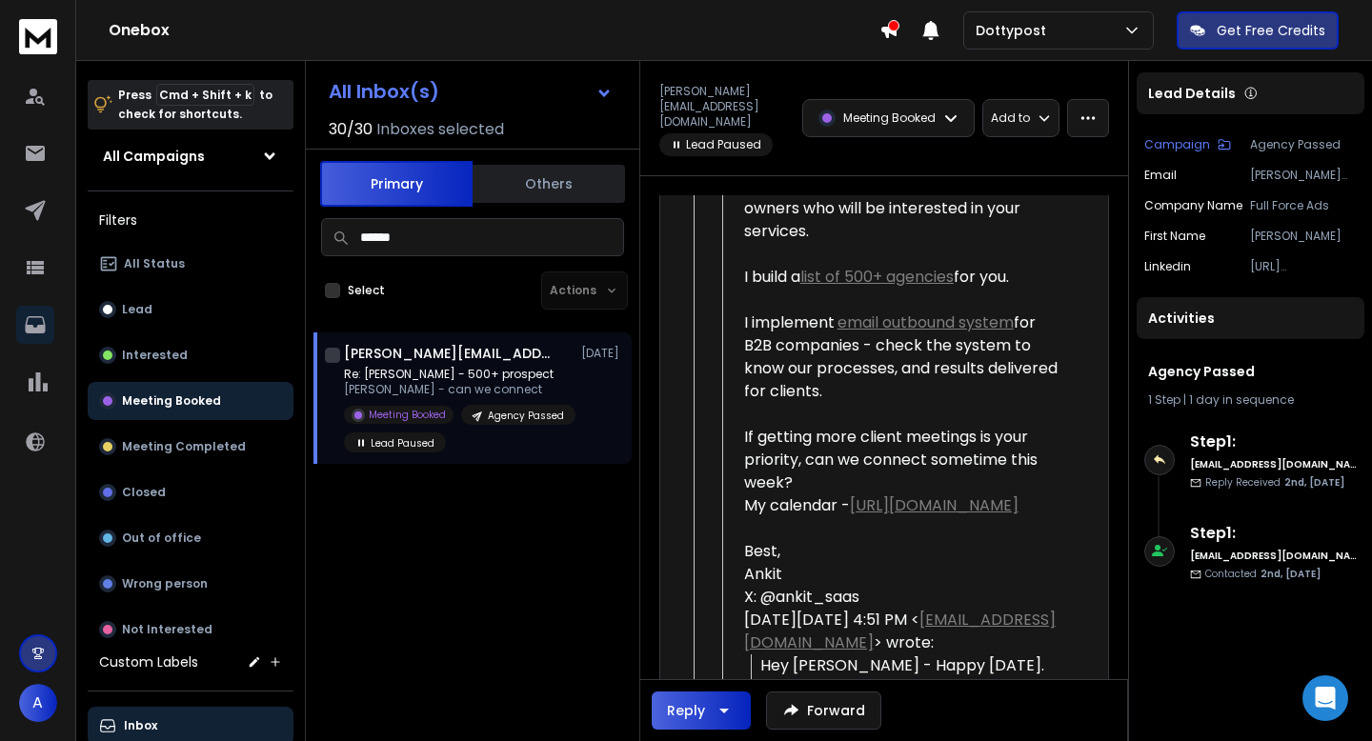
scroll to position [0, 0]
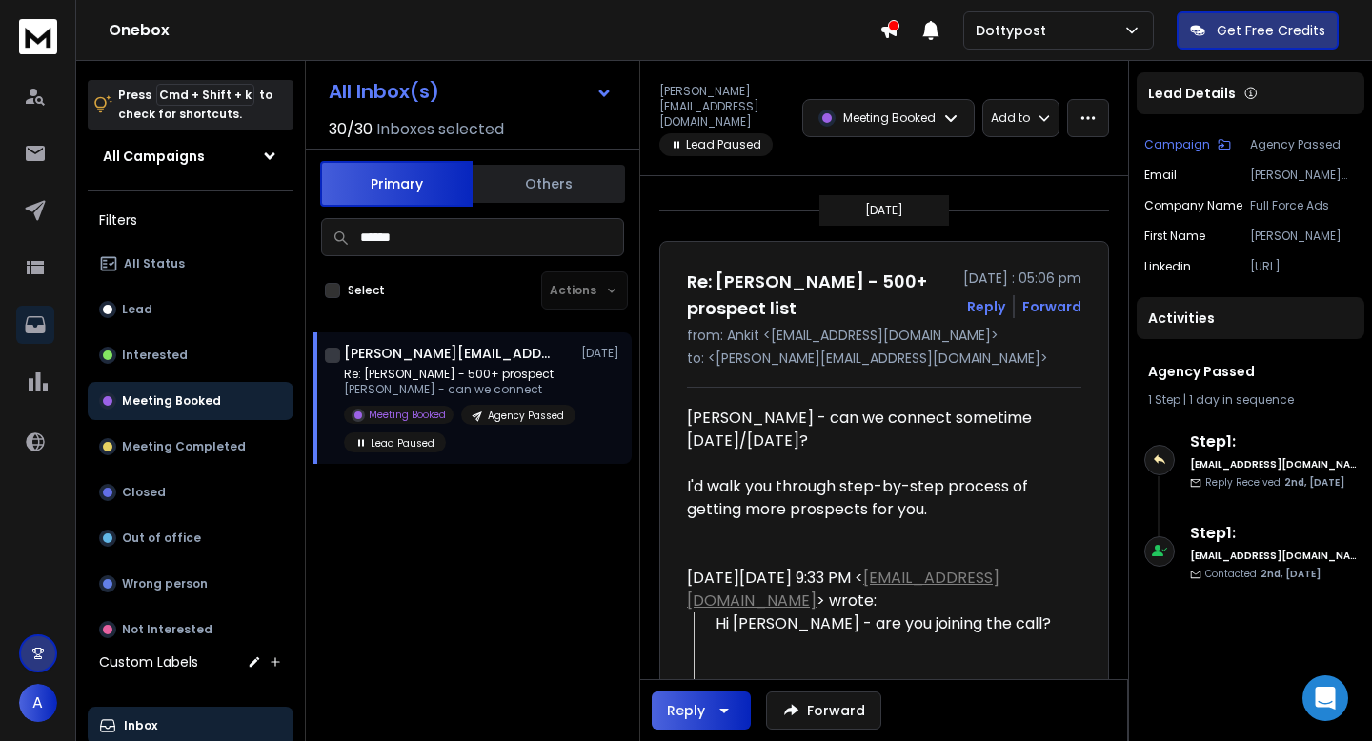
click at [816, 349] on p "to: <george@fullforceads.com>" at bounding box center [884, 358] width 394 height 19
copy p "fullforceads"
click at [433, 235] on input "******" at bounding box center [472, 237] width 303 height 38
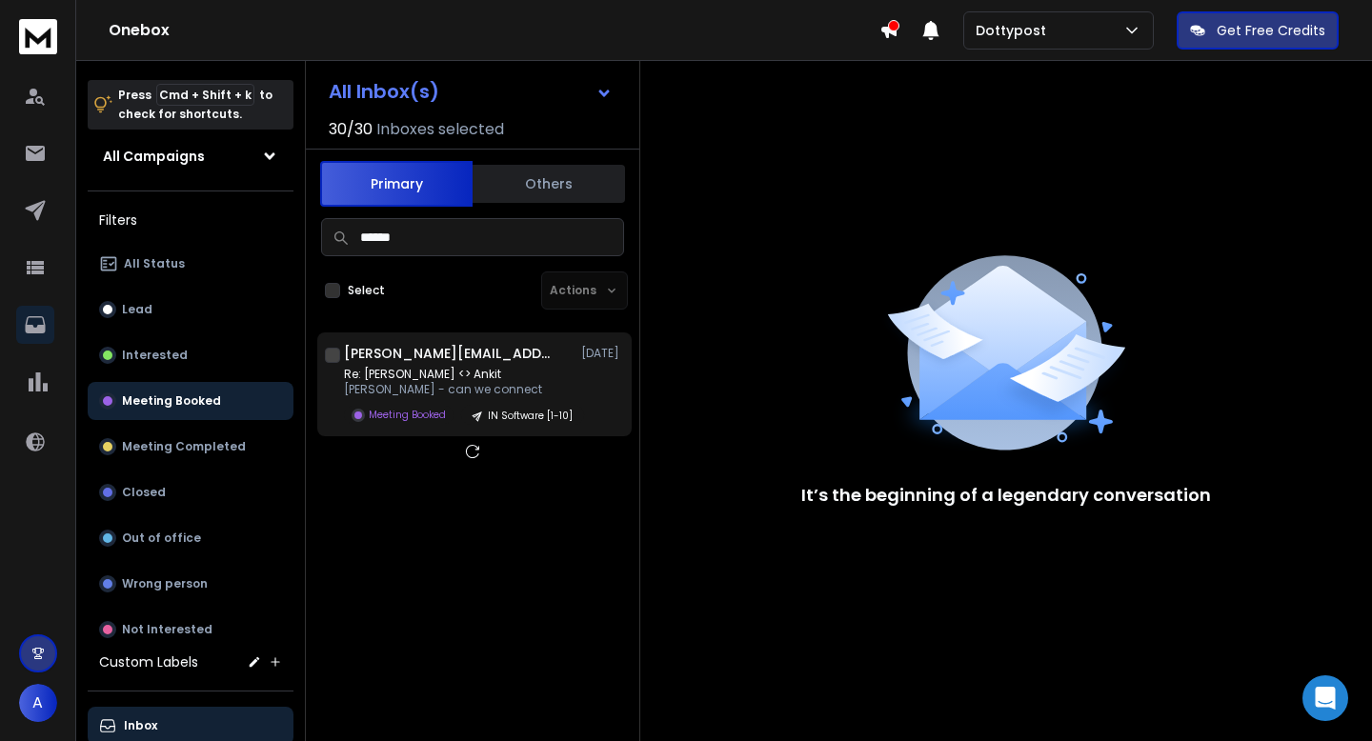
type input "******"
click at [554, 399] on div "Re: Faizan <> Ankit Faizan - can we connect Meeting Booked IN Software [1-10]" at bounding box center [464, 396] width 240 height 58
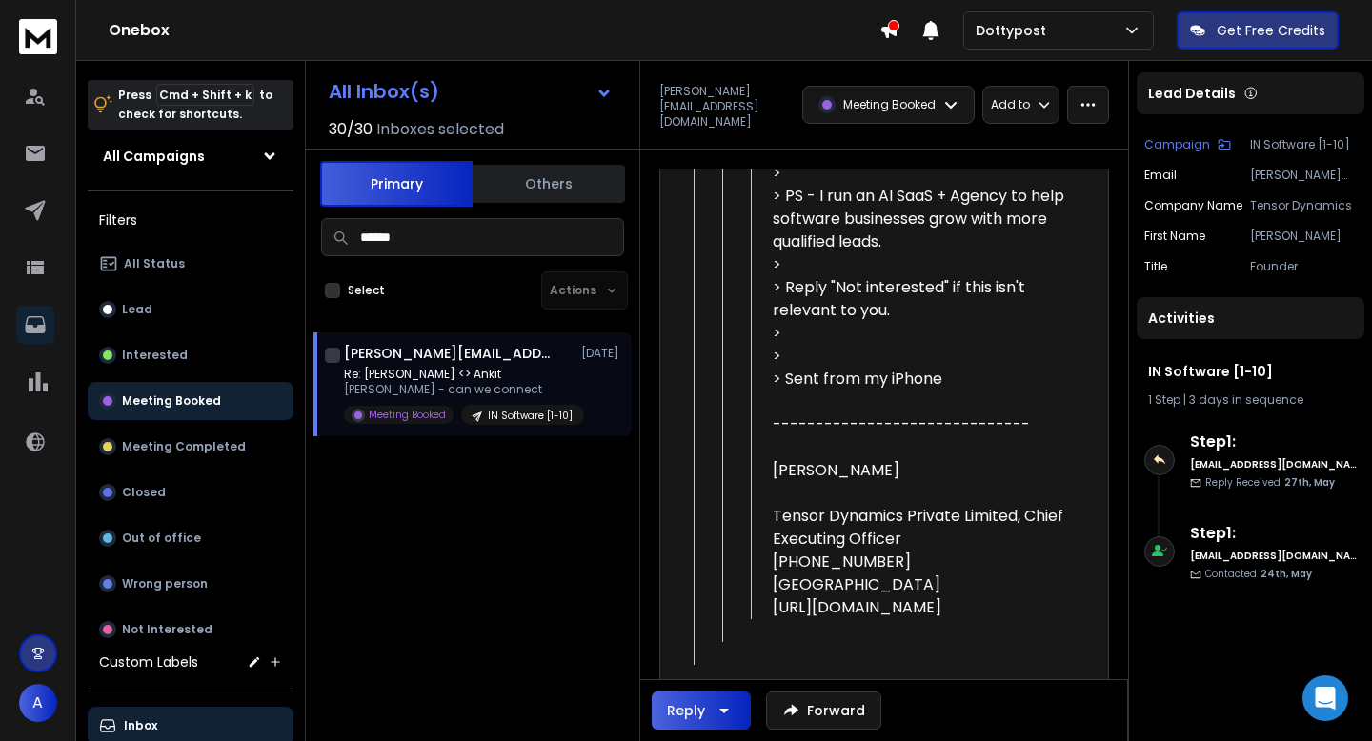
scroll to position [1442, 0]
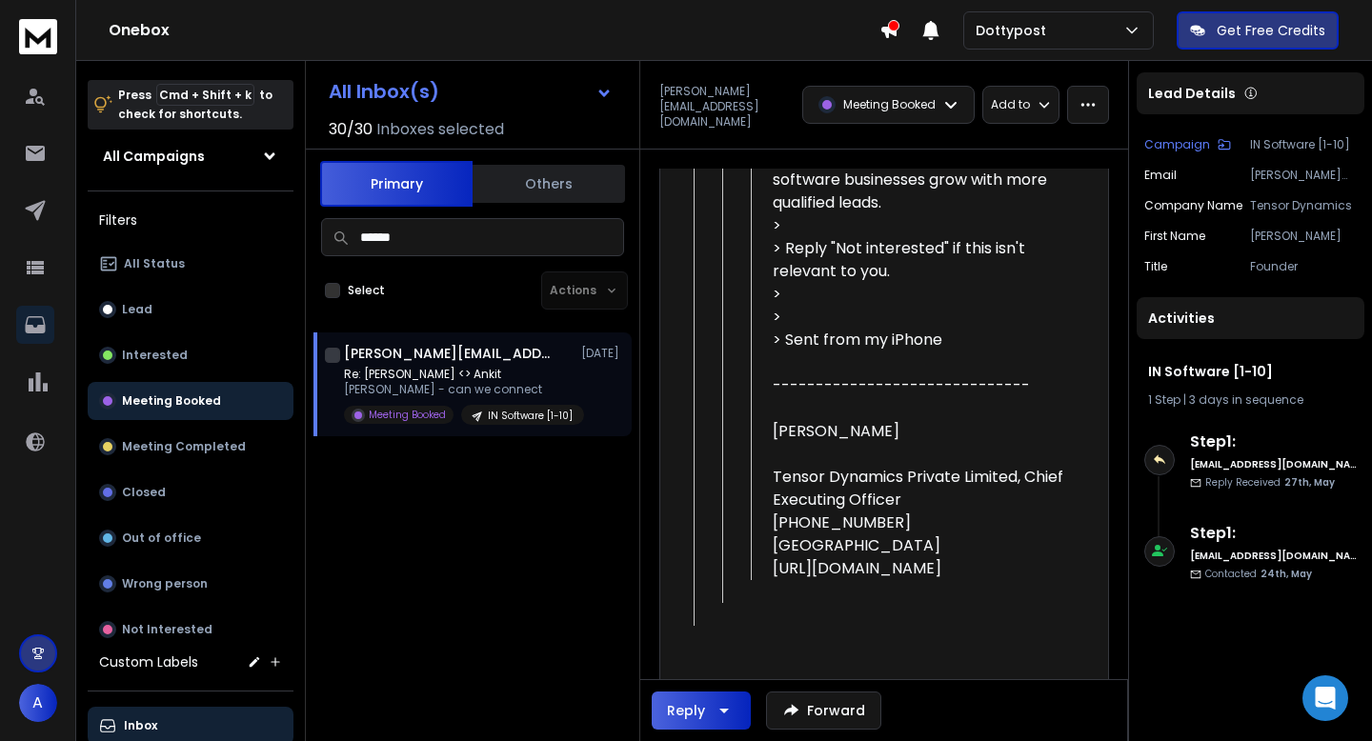
click at [877, 737] on p "View all 4 replies" at bounding box center [896, 744] width 94 height 15
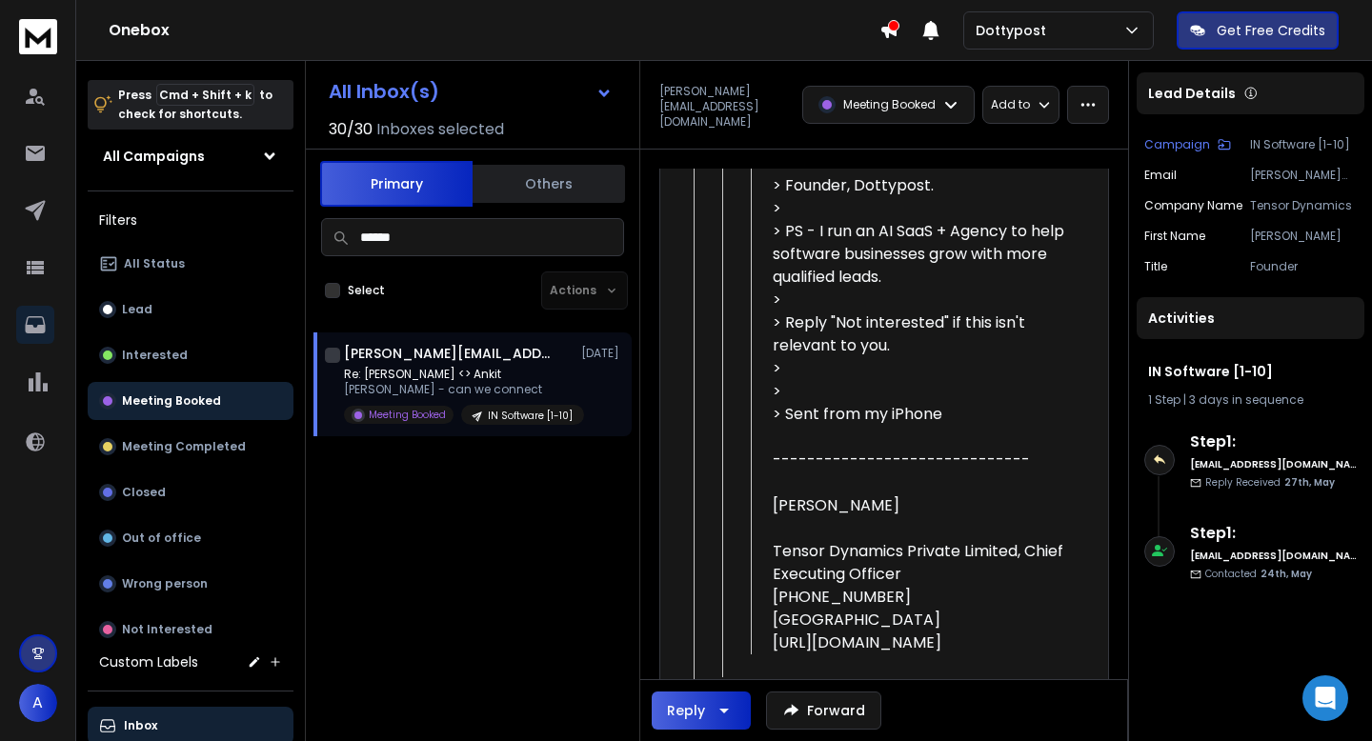
scroll to position [0, 0]
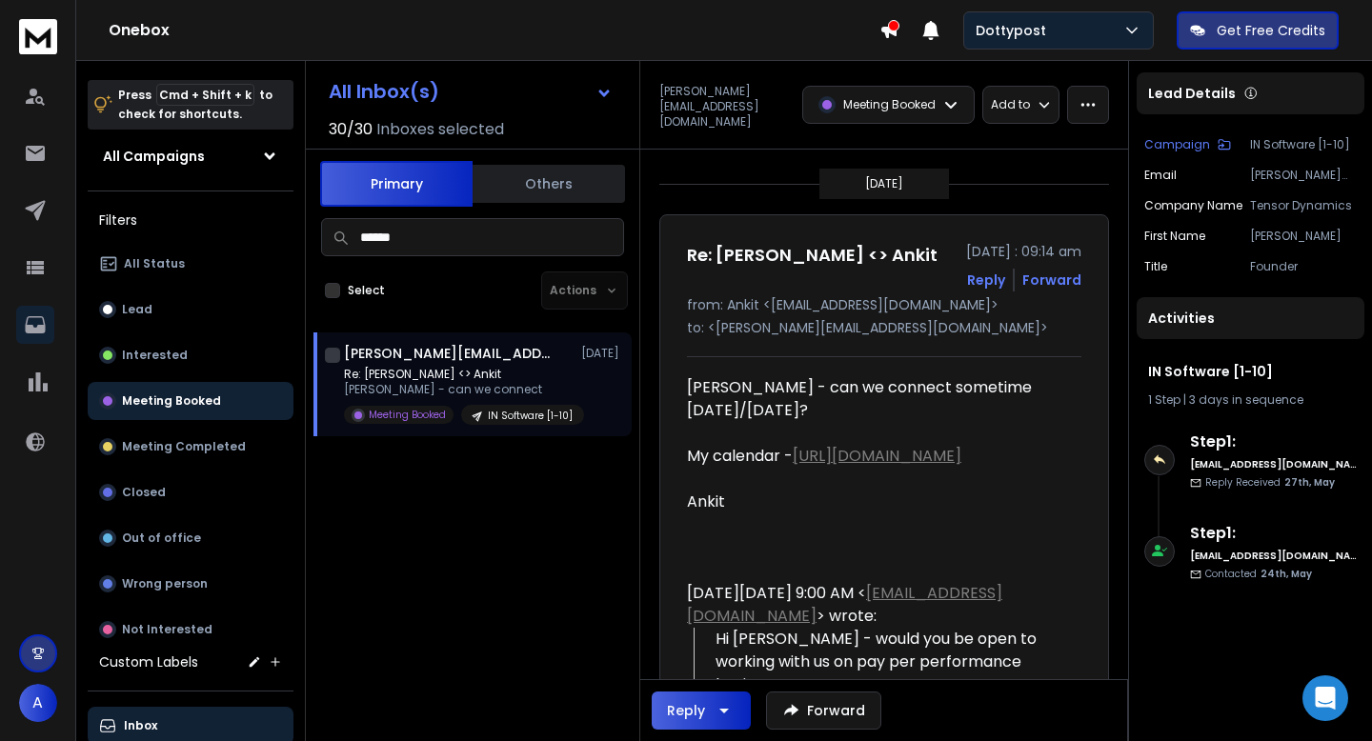
click at [1080, 39] on div "Dottypost" at bounding box center [1058, 30] width 166 height 19
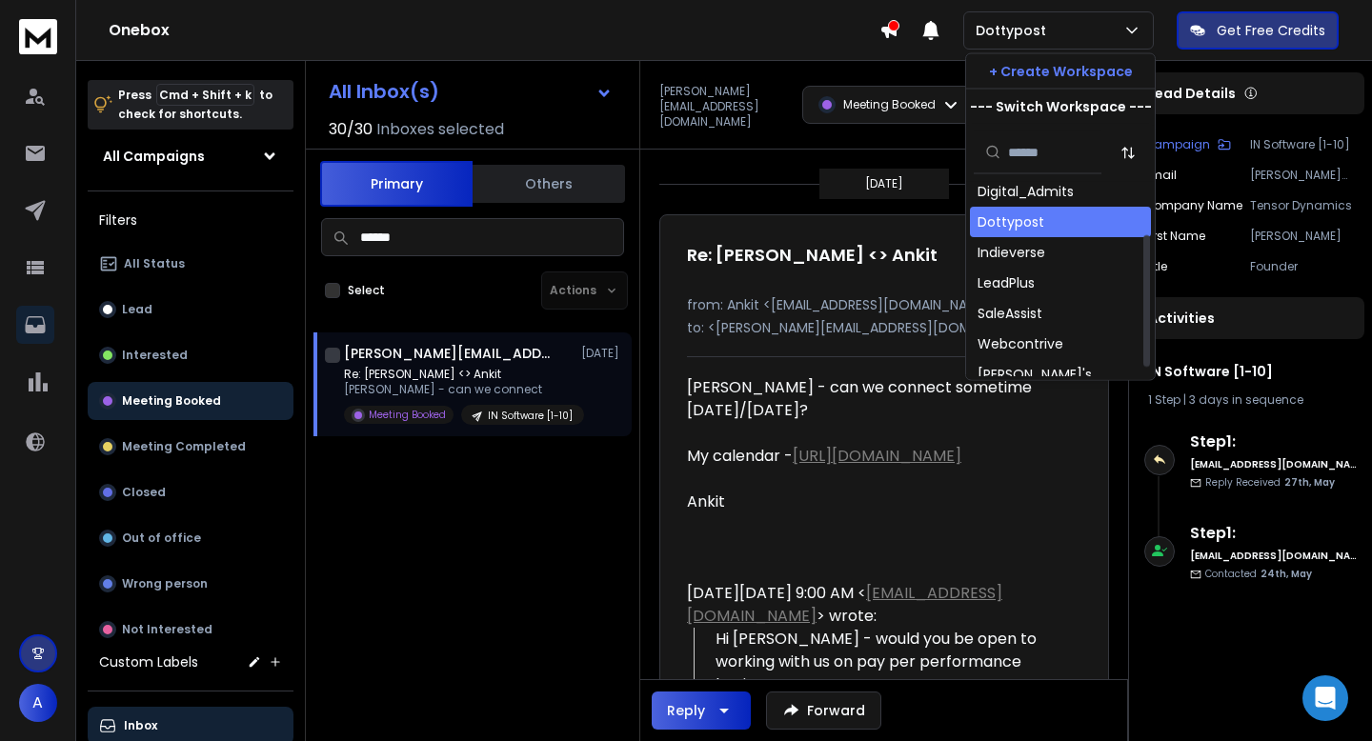
scroll to position [71, 0]
click at [1017, 343] on div "Webcontrive" at bounding box center [1020, 342] width 86 height 19
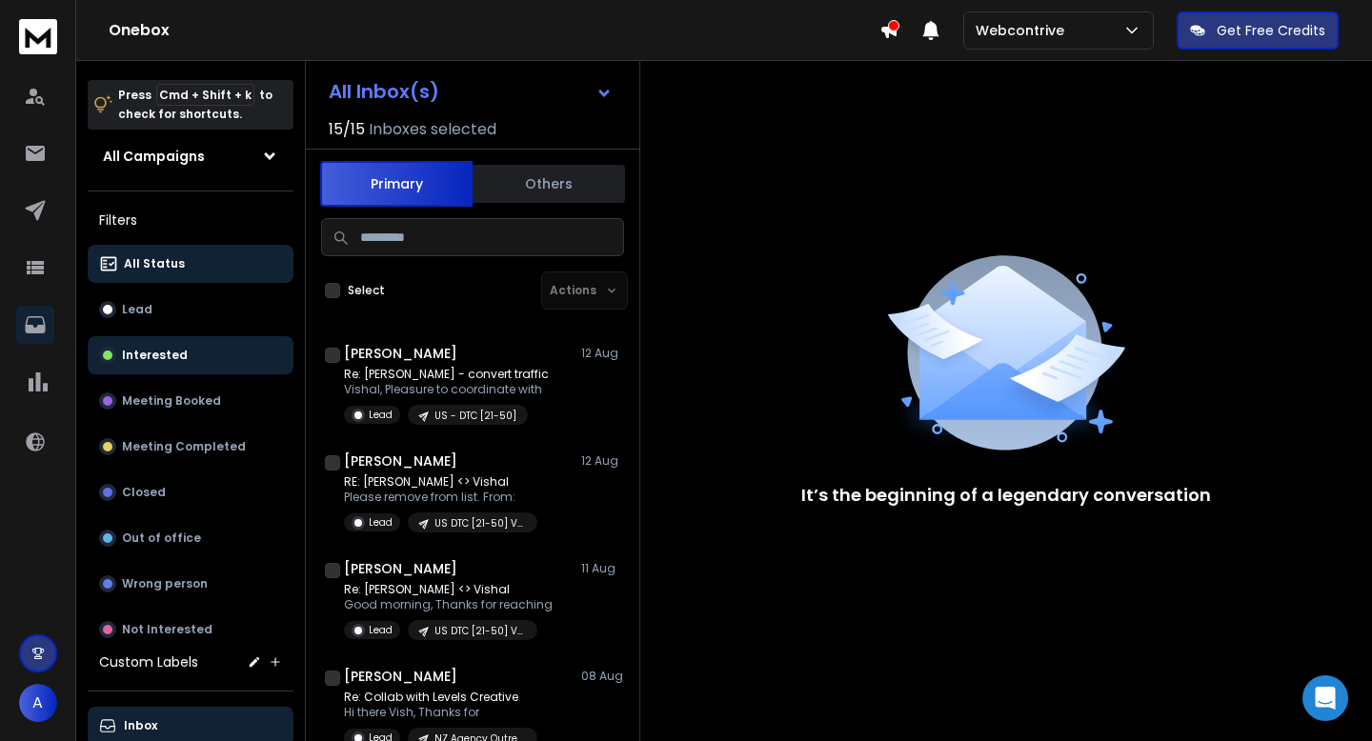
click at [143, 348] on p "Interested" at bounding box center [155, 355] width 66 height 15
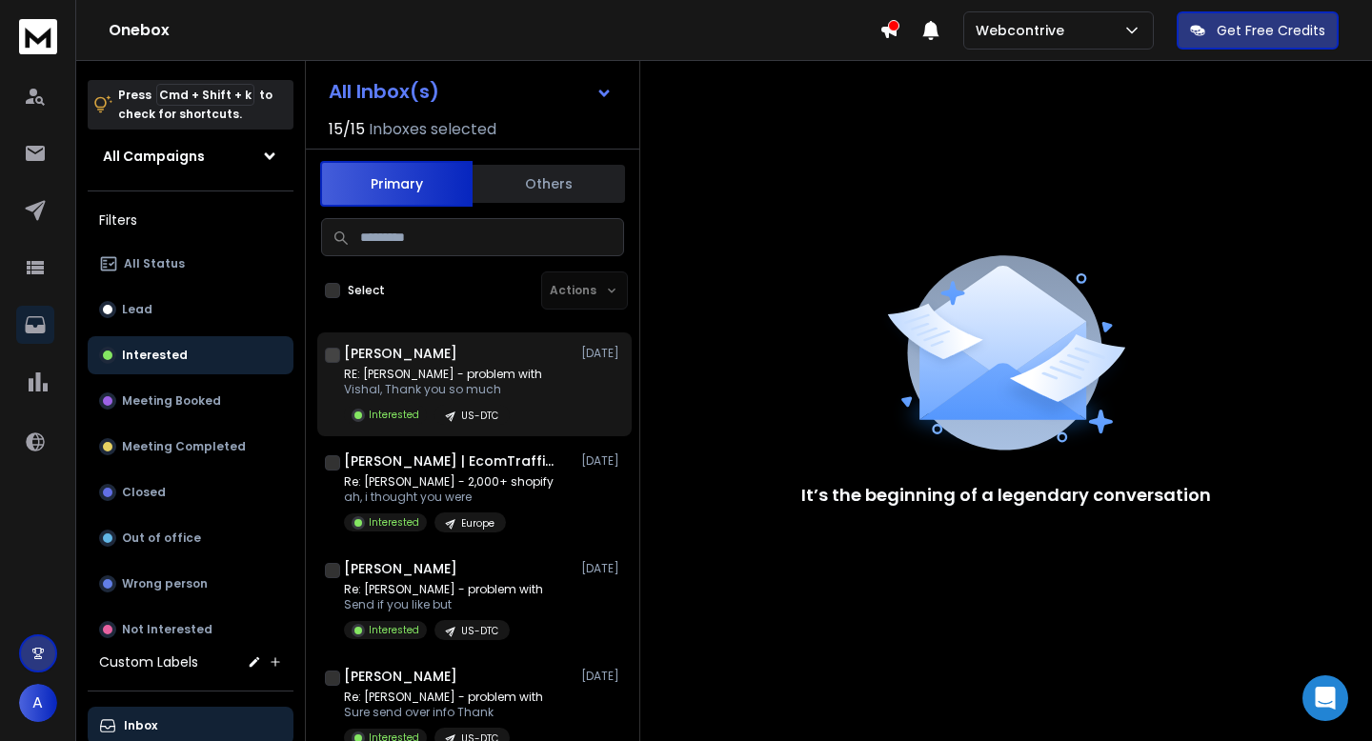
click at [587, 391] on div "RE: Kenneth - problem with Vishal, Thank you so much Interested US-DTC" at bounding box center [484, 396] width 280 height 58
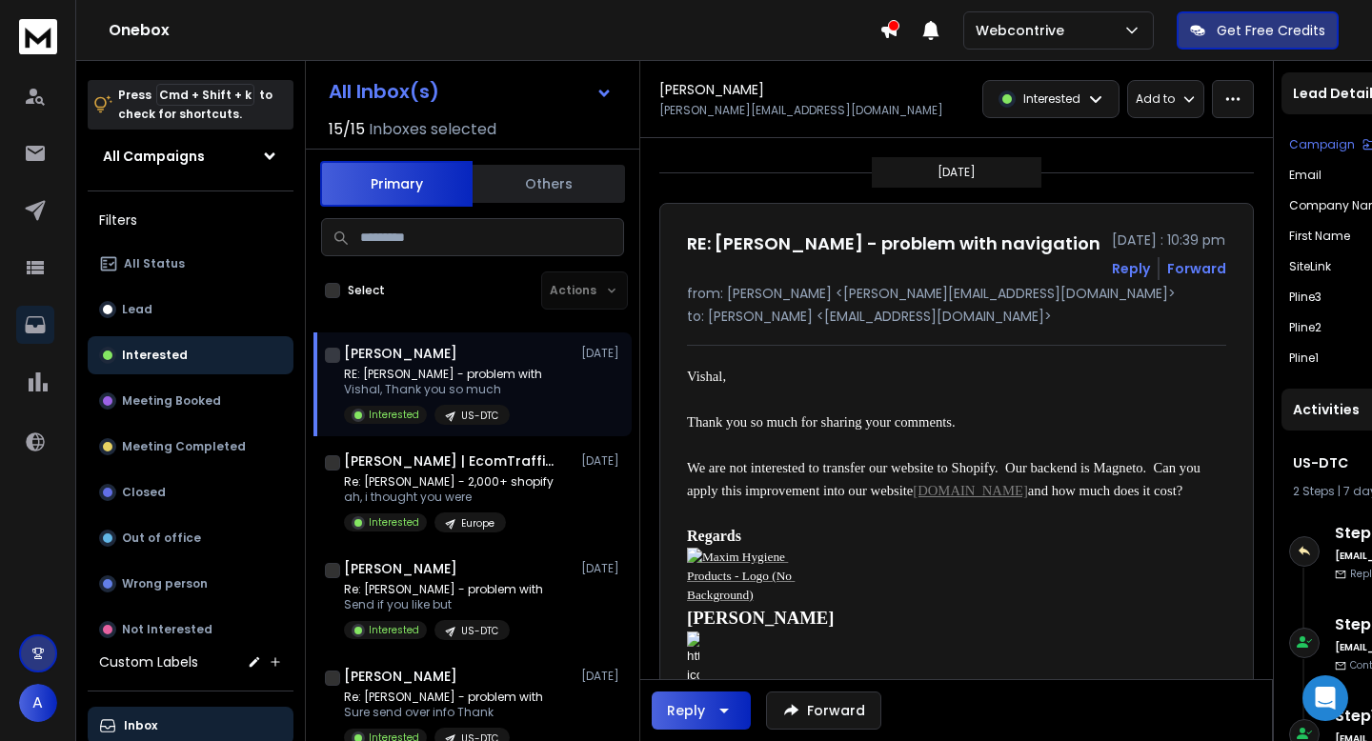
scroll to position [89, 0]
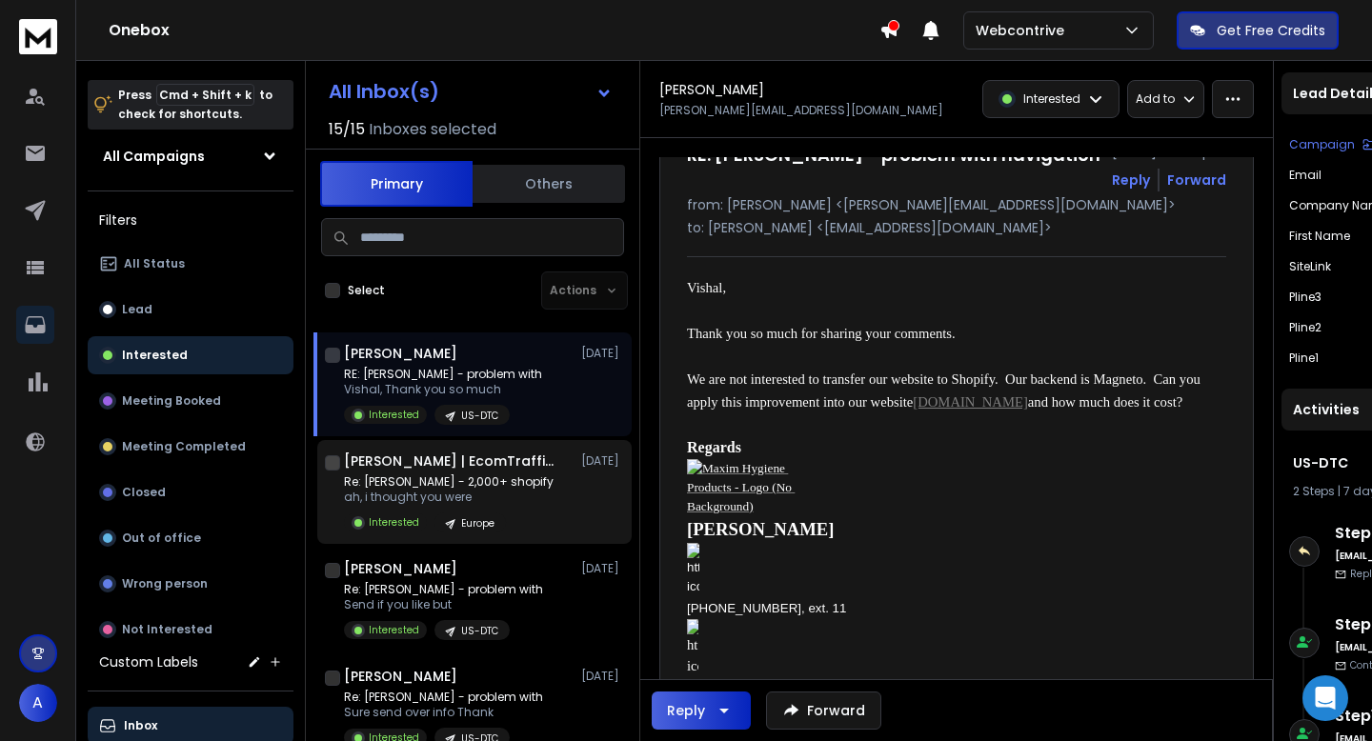
click at [491, 486] on p "Re: Jess - 2,000+ shopify" at bounding box center [449, 481] width 210 height 15
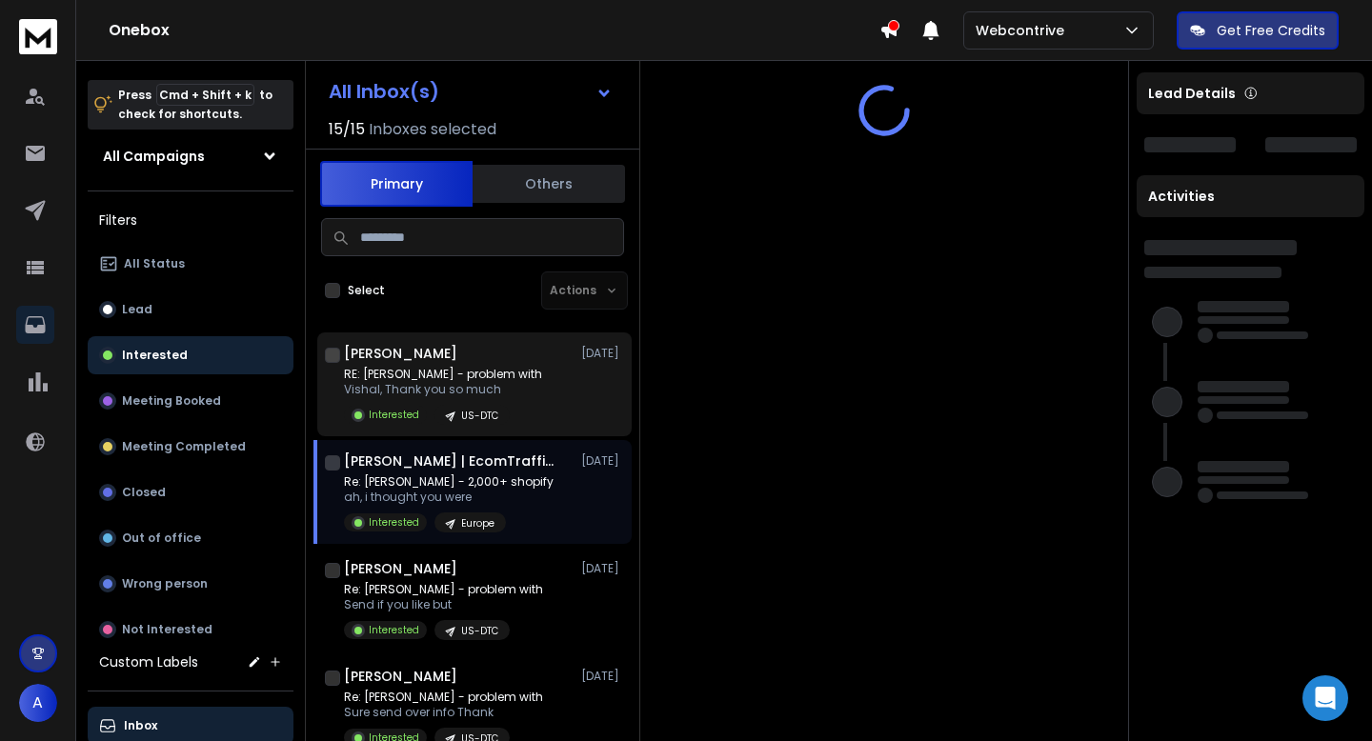
click at [495, 408] on div "US-DTC" at bounding box center [471, 415] width 75 height 20
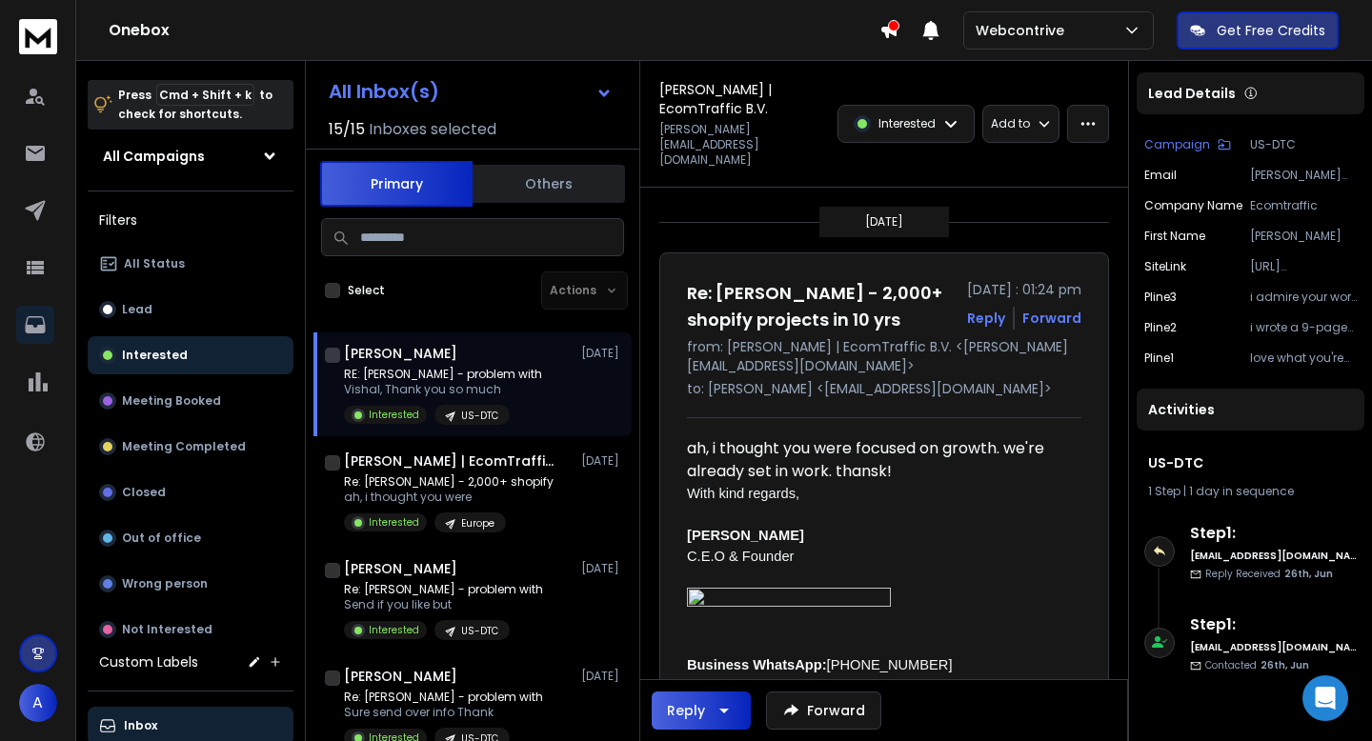
click at [548, 389] on div "RE: Kenneth - problem with Vishal, Thank you so much Interested US-DTC" at bounding box center [484, 396] width 280 height 58
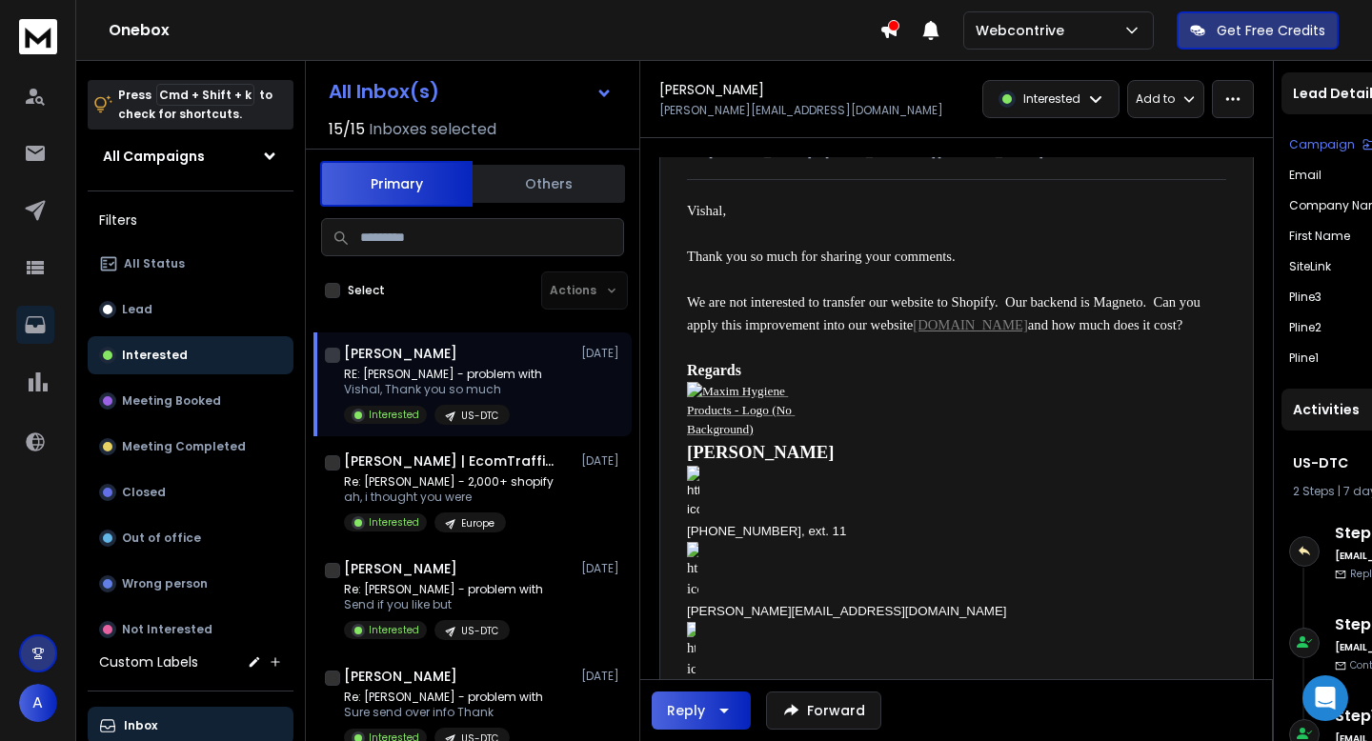
scroll to position [159, 0]
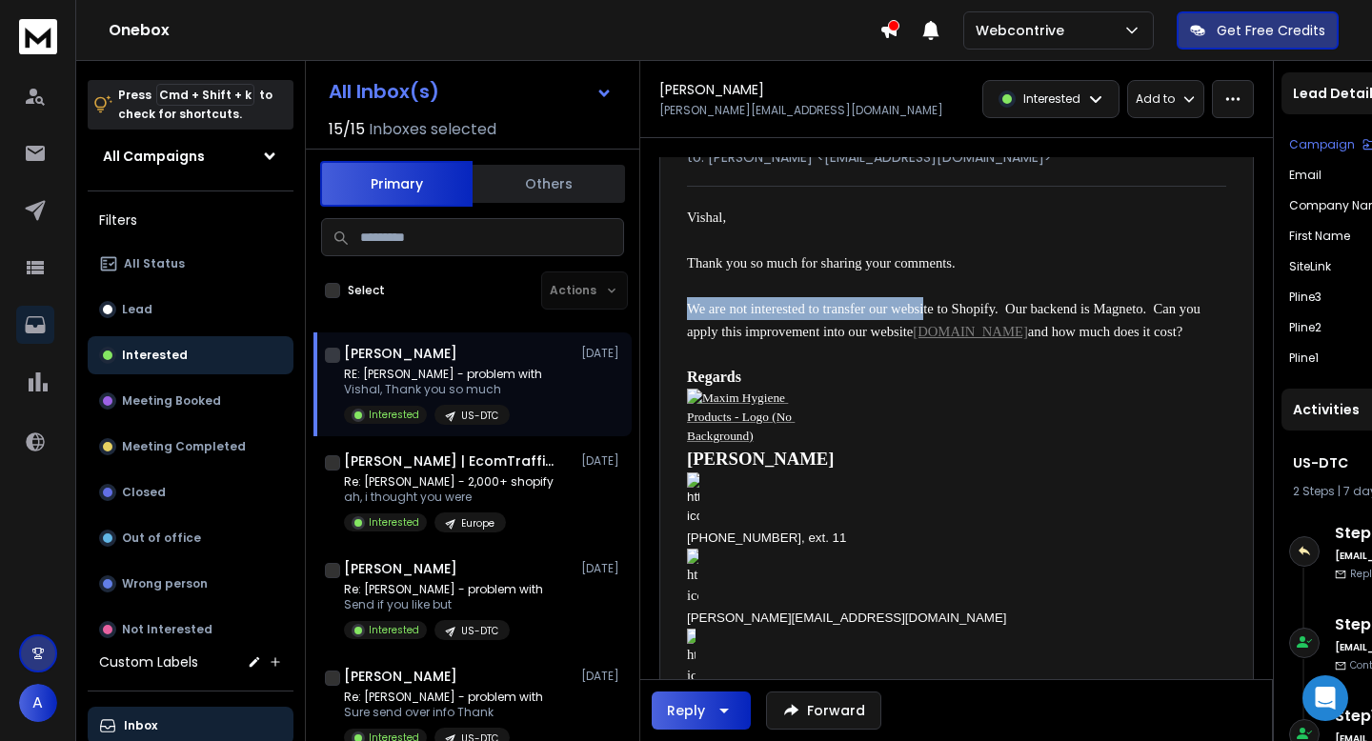
drag, startPoint x: 691, startPoint y: 306, endPoint x: 923, endPoint y: 300, distance: 232.5
click at [923, 300] on p "We are not interested to transfer our website to Shopify. Our backend is Magnet…" at bounding box center [949, 320] width 524 height 46
click at [975, 288] on p at bounding box center [949, 285] width 524 height 23
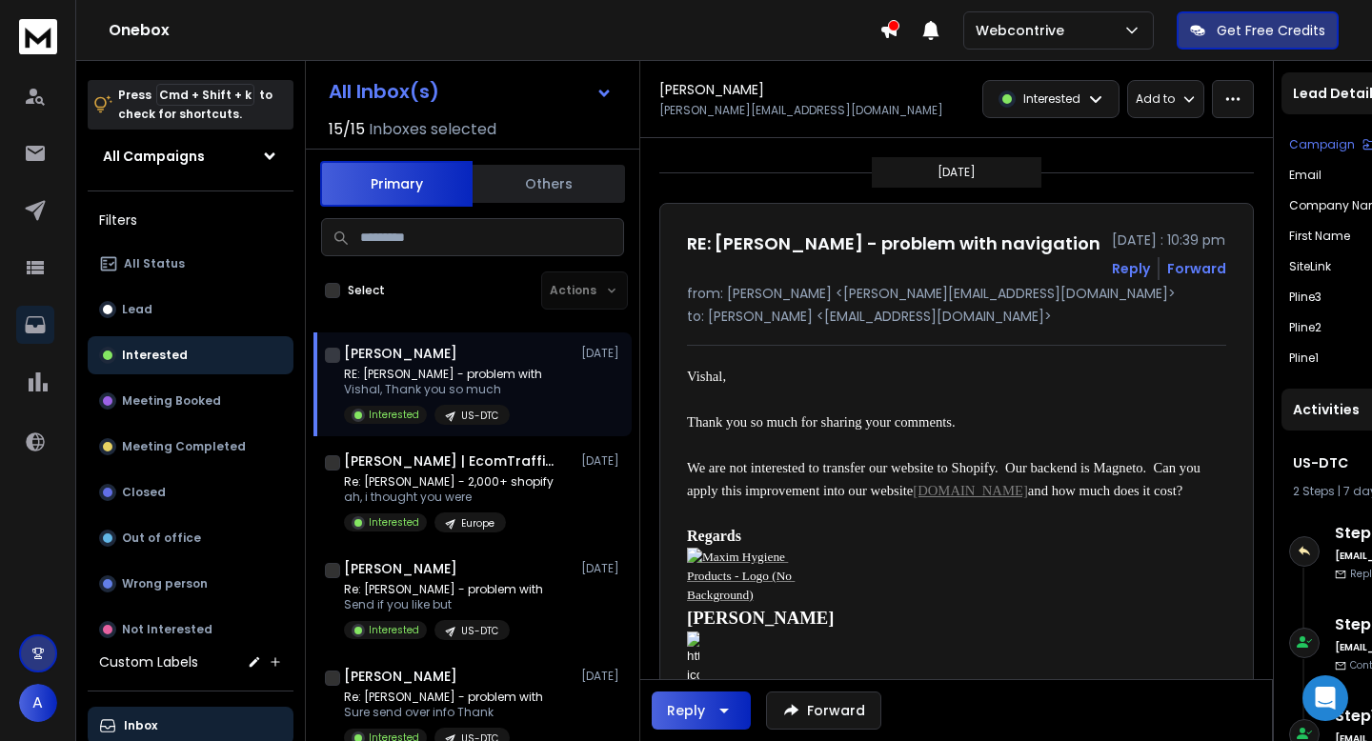
scroll to position [0, 156]
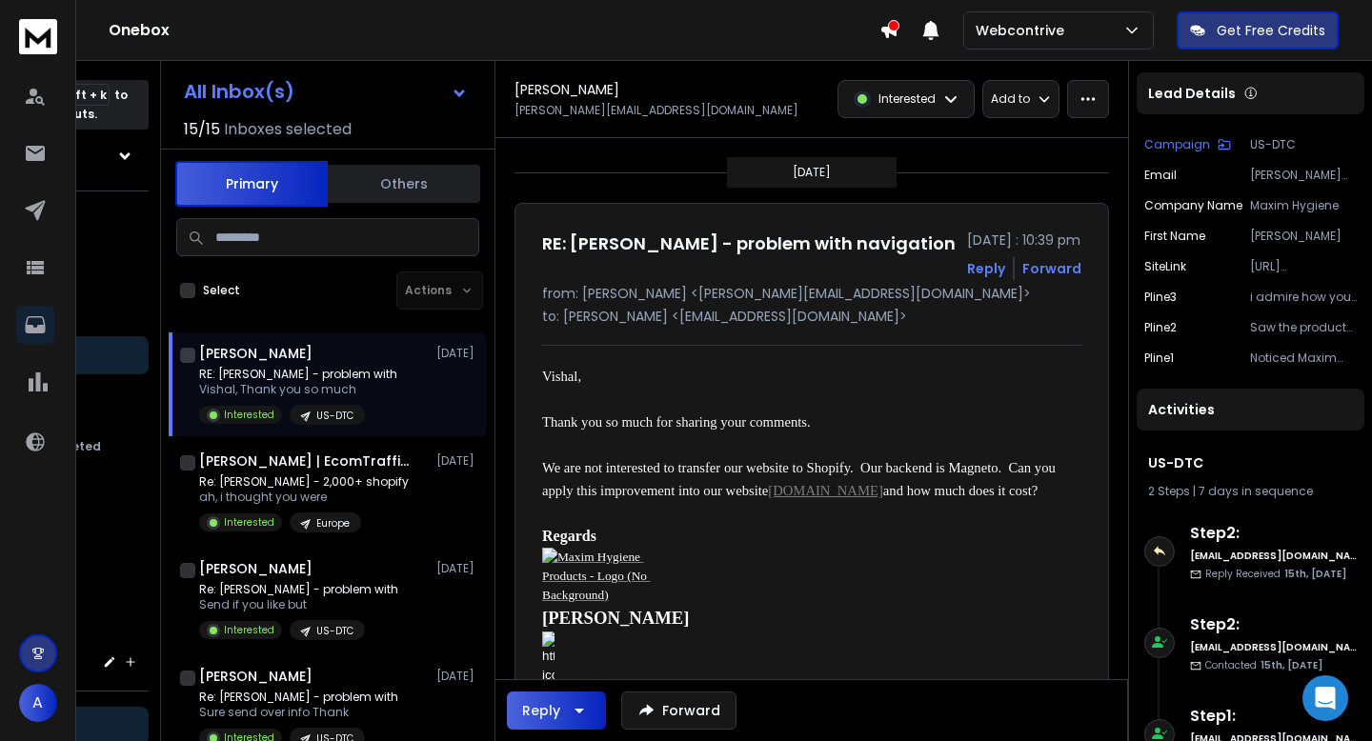
click at [1185, 140] on p "Campaign" at bounding box center [1177, 144] width 66 height 15
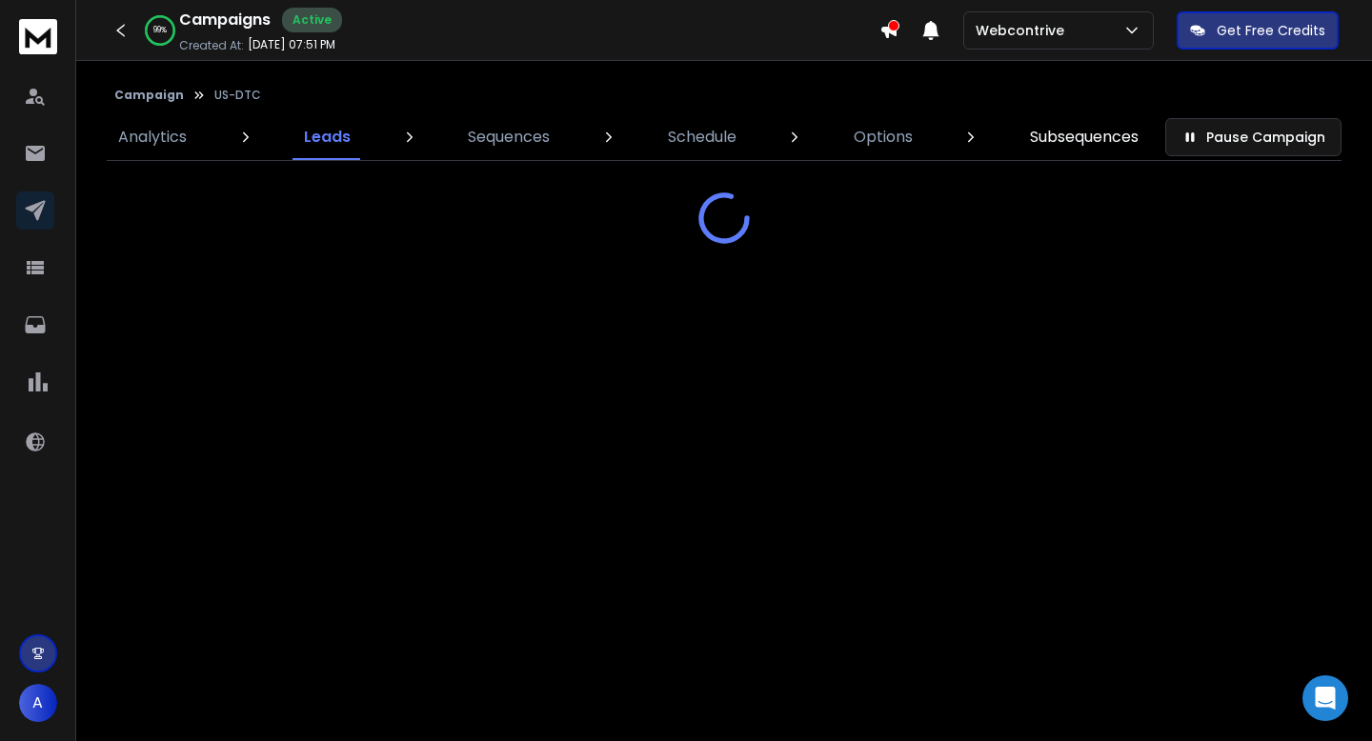
click at [1072, 137] on p "Subsequences" at bounding box center [1084, 137] width 109 height 23
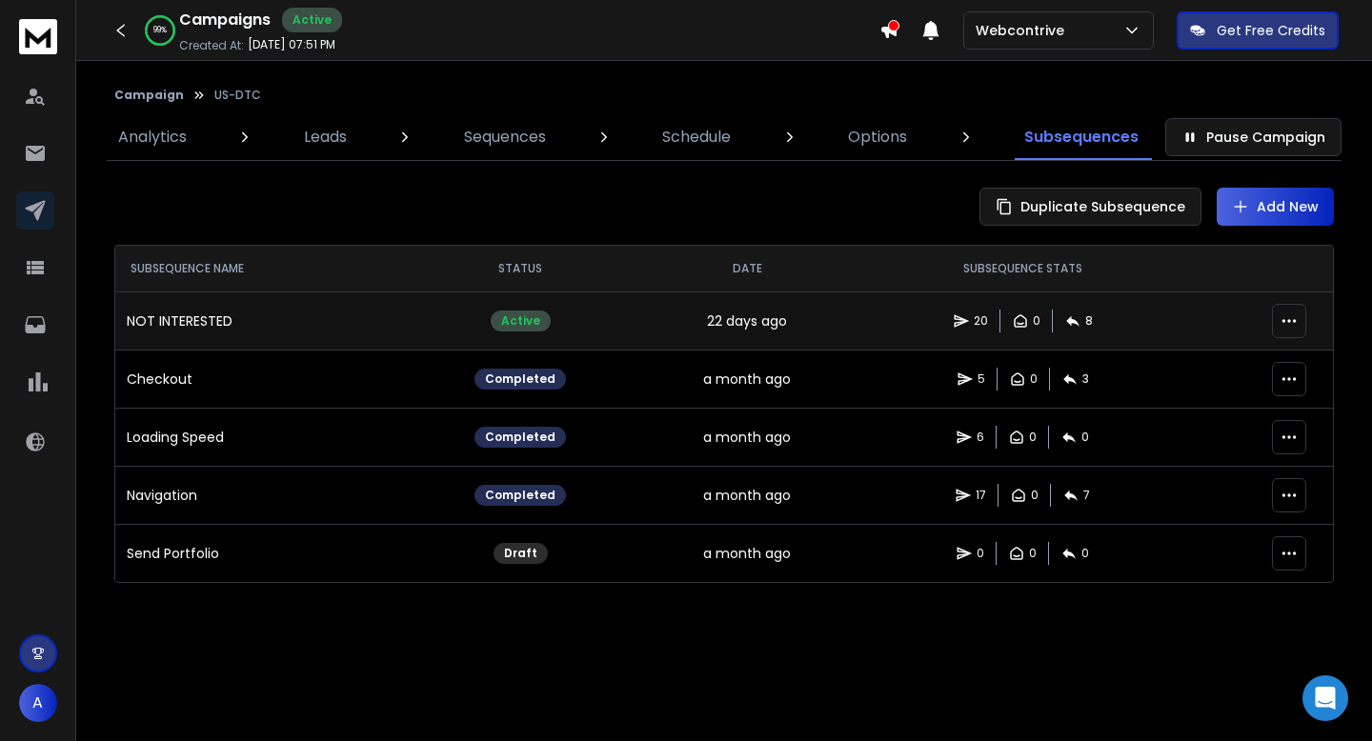
click at [245, 318] on td "NOT INTERESTED" at bounding box center [260, 320] width 290 height 58
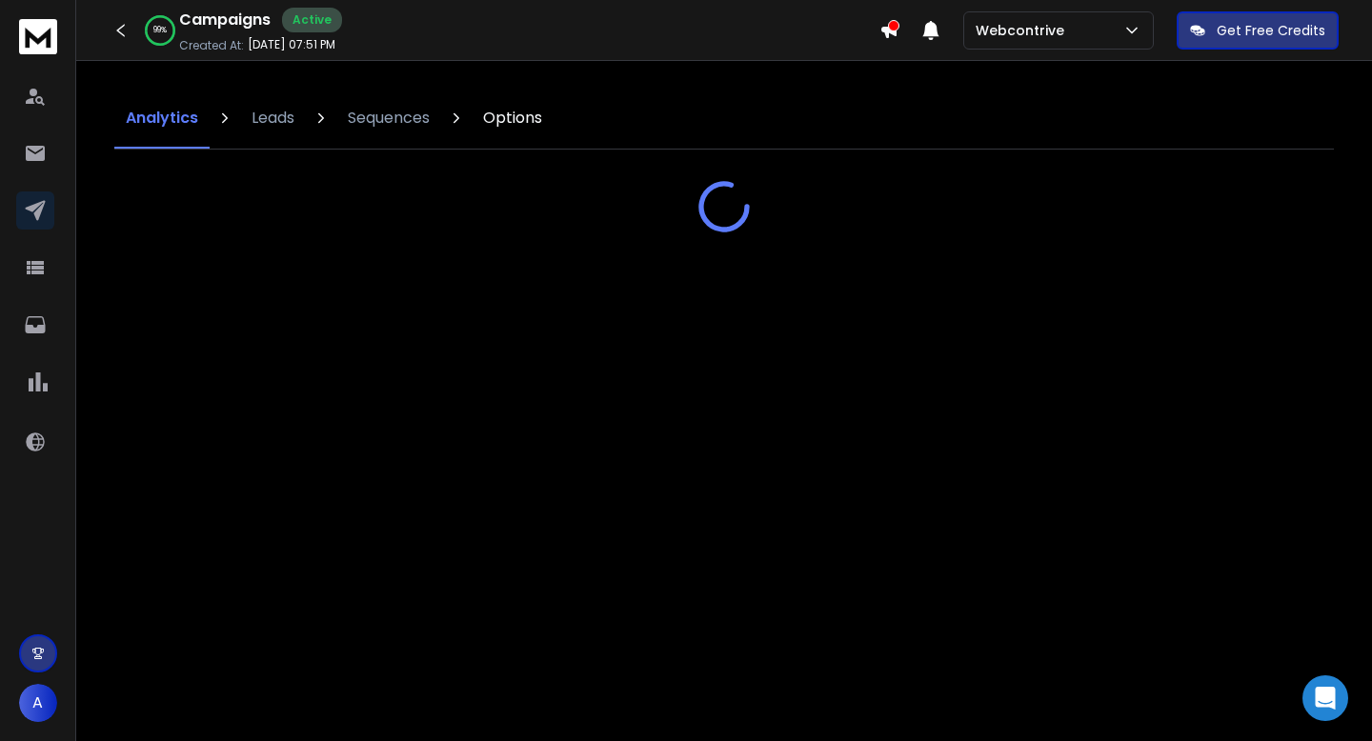
click at [522, 114] on p "Options" at bounding box center [512, 118] width 59 height 23
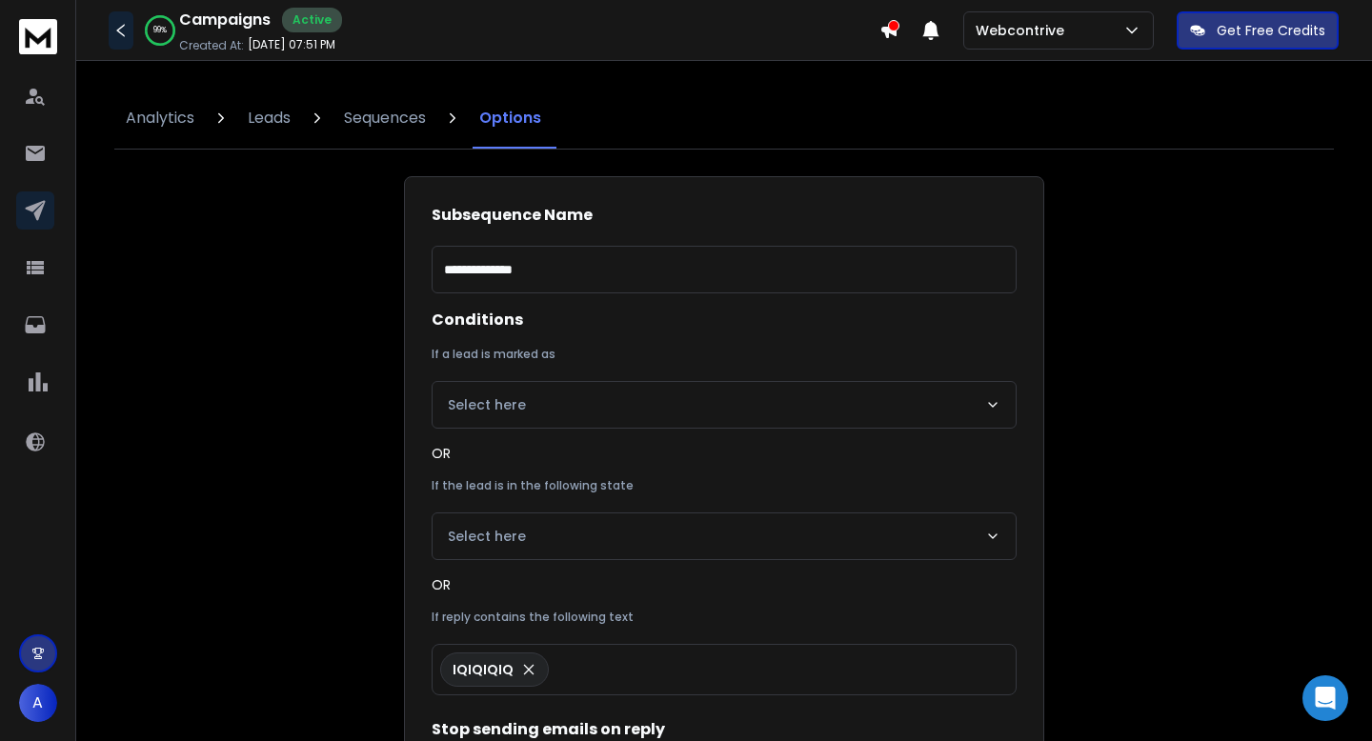
click at [119, 24] on icon at bounding box center [120, 30] width 17 height 17
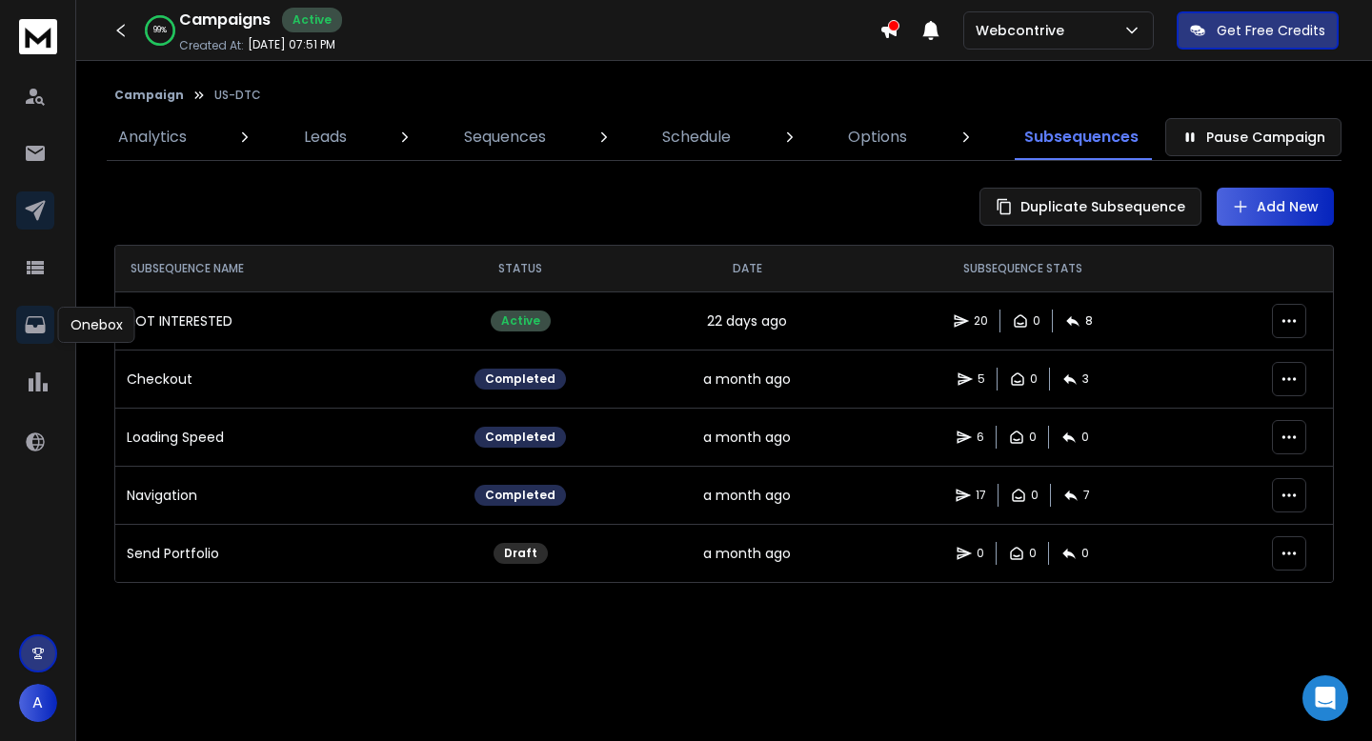
click at [24, 328] on icon at bounding box center [35, 324] width 23 height 23
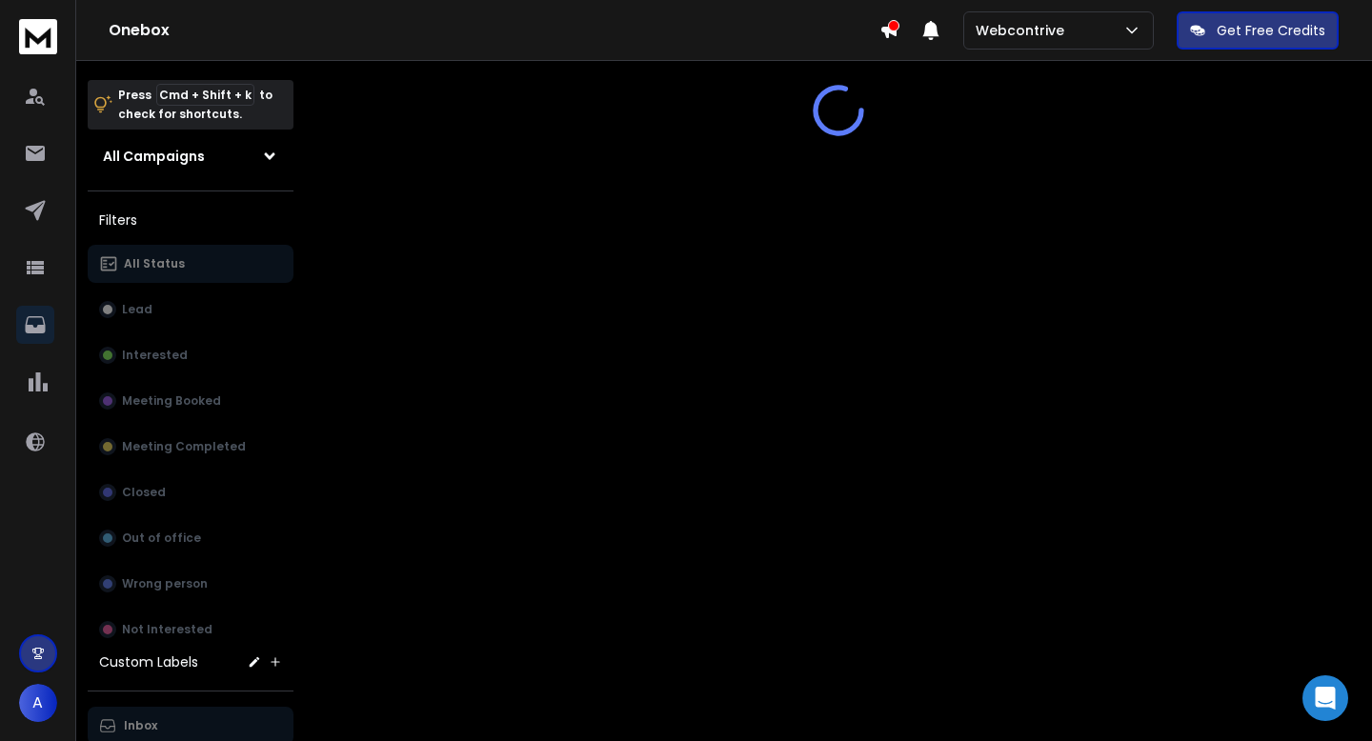
click at [203, 363] on div "All Status Lead Interested Meeting Booked Meeting Completed Closed Out of offic…" at bounding box center [191, 447] width 206 height 404
click at [160, 356] on div "All Status Lead Interested Meeting Booked Meeting Completed Closed Out of offic…" at bounding box center [191, 447] width 206 height 404
click at [159, 356] on div "All Status Lead Interested Meeting Booked Meeting Completed Closed Out of offic…" at bounding box center [191, 447] width 206 height 404
click at [164, 363] on div "All Status Lead Interested Meeting Booked Meeting Completed Closed Out of offic…" at bounding box center [191, 447] width 206 height 404
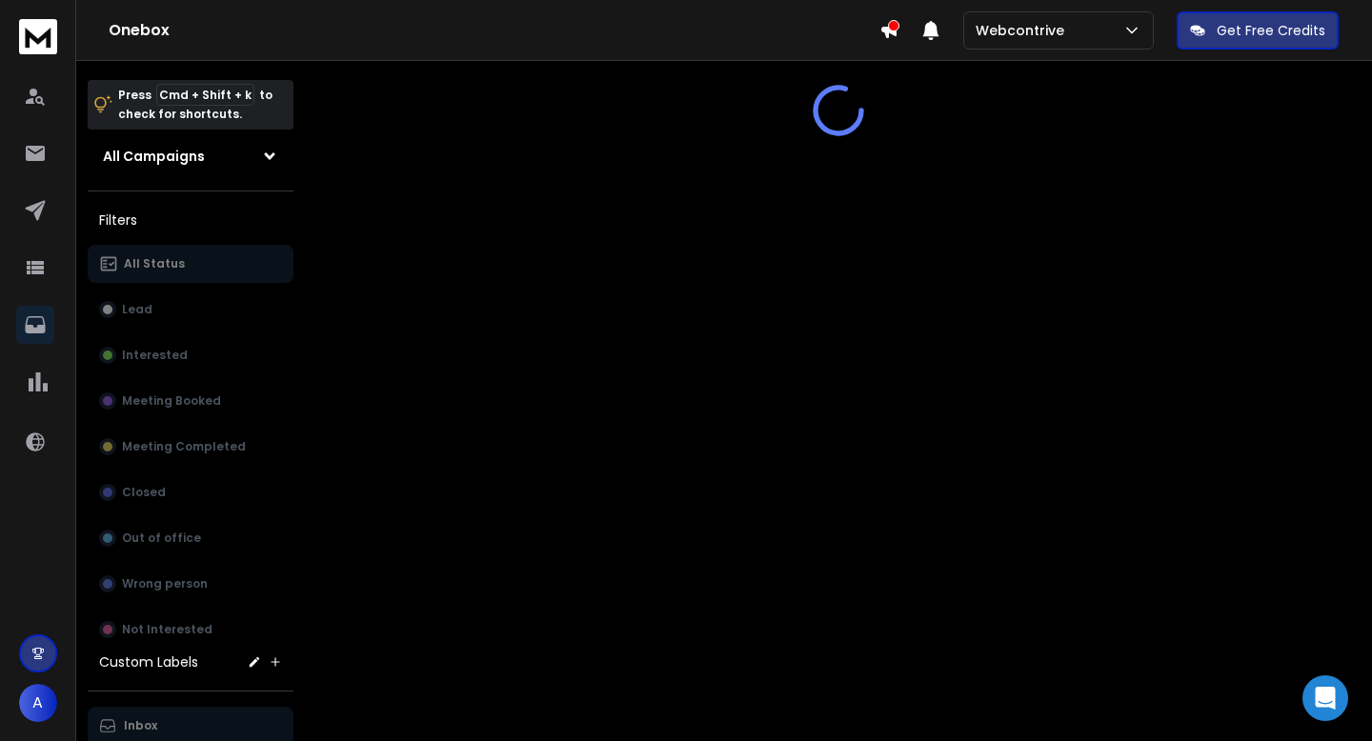
click at [164, 363] on div "All Status Lead Interested Meeting Booked Meeting Completed Closed Out of offic…" at bounding box center [191, 447] width 206 height 404
click at [410, 350] on div "Press Cmd + Shift + k to check for shortcuts. All Campaigns All Campaigns Filte…" at bounding box center [723, 431] width 1295 height 741
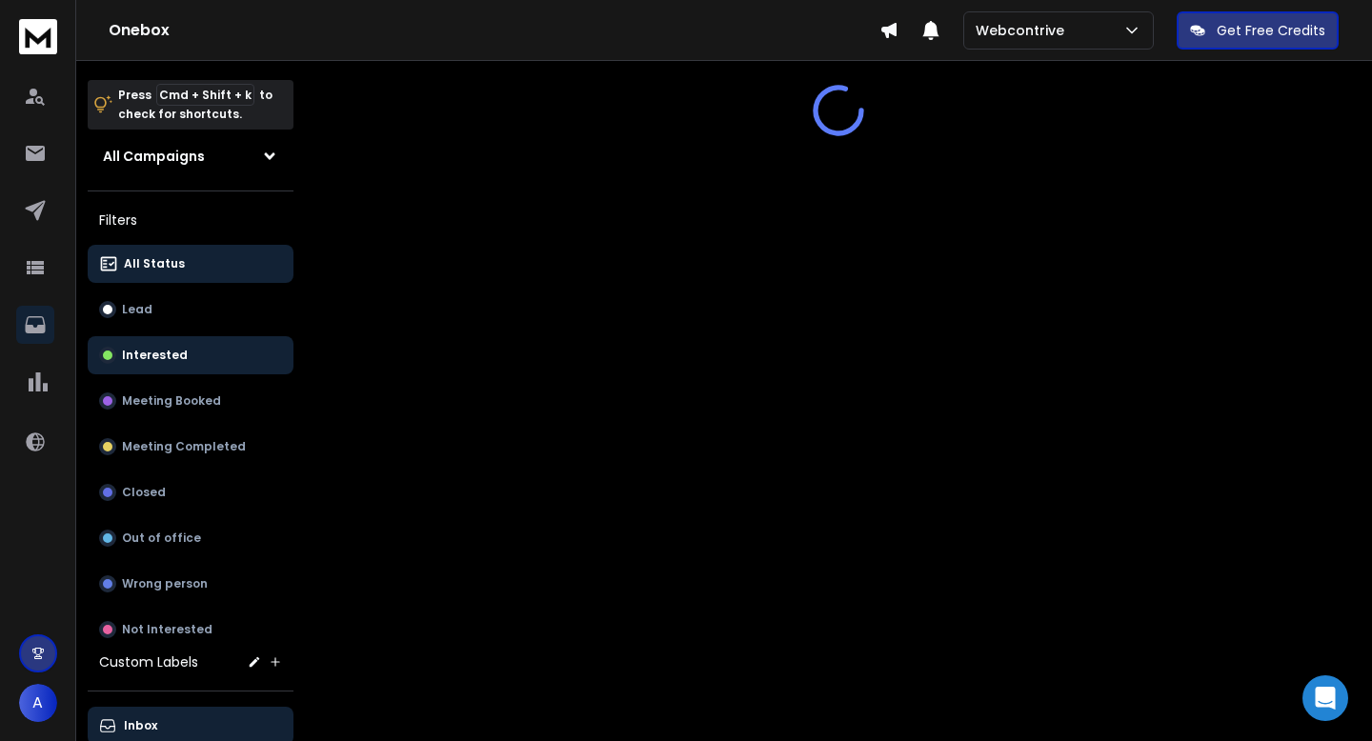
click at [154, 343] on button "Interested" at bounding box center [191, 355] width 206 height 38
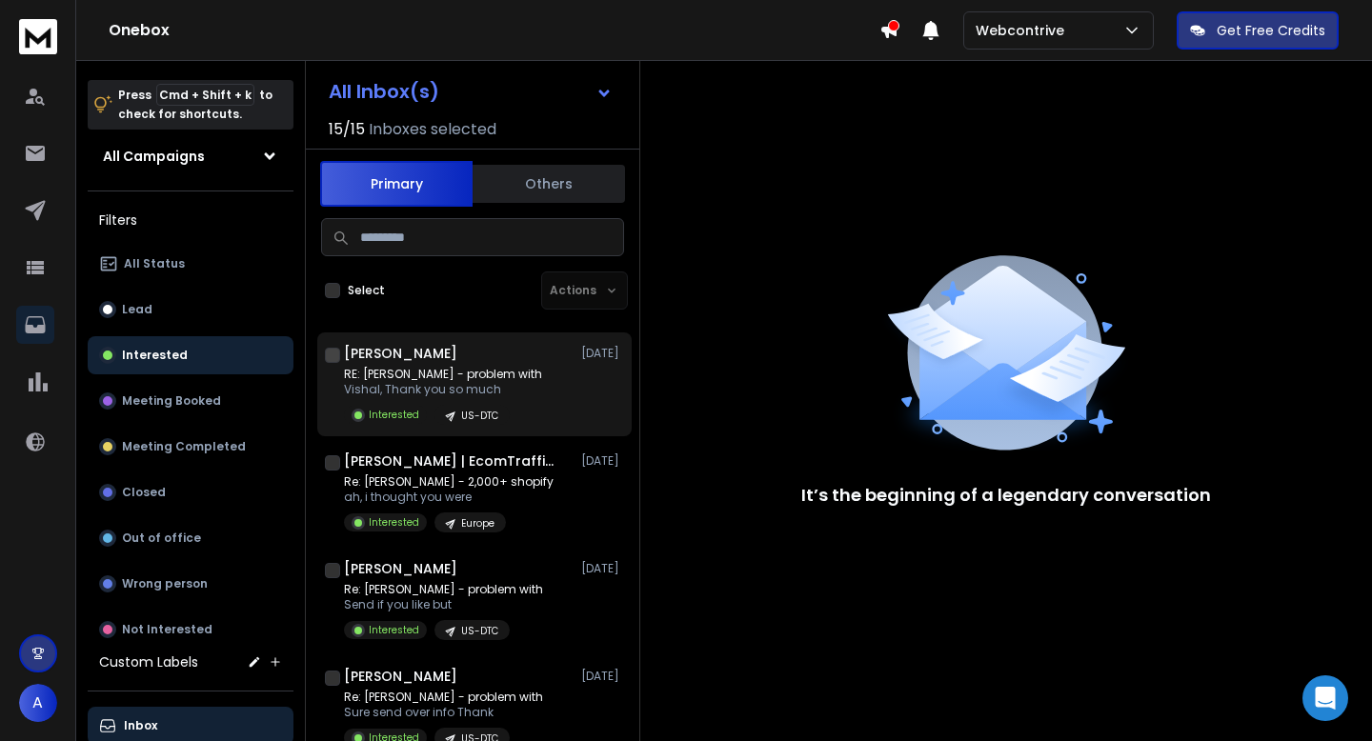
click at [512, 406] on div "RE: Kenneth - problem with Vishal, Thank you so much Interested US-DTC" at bounding box center [484, 396] width 280 height 58
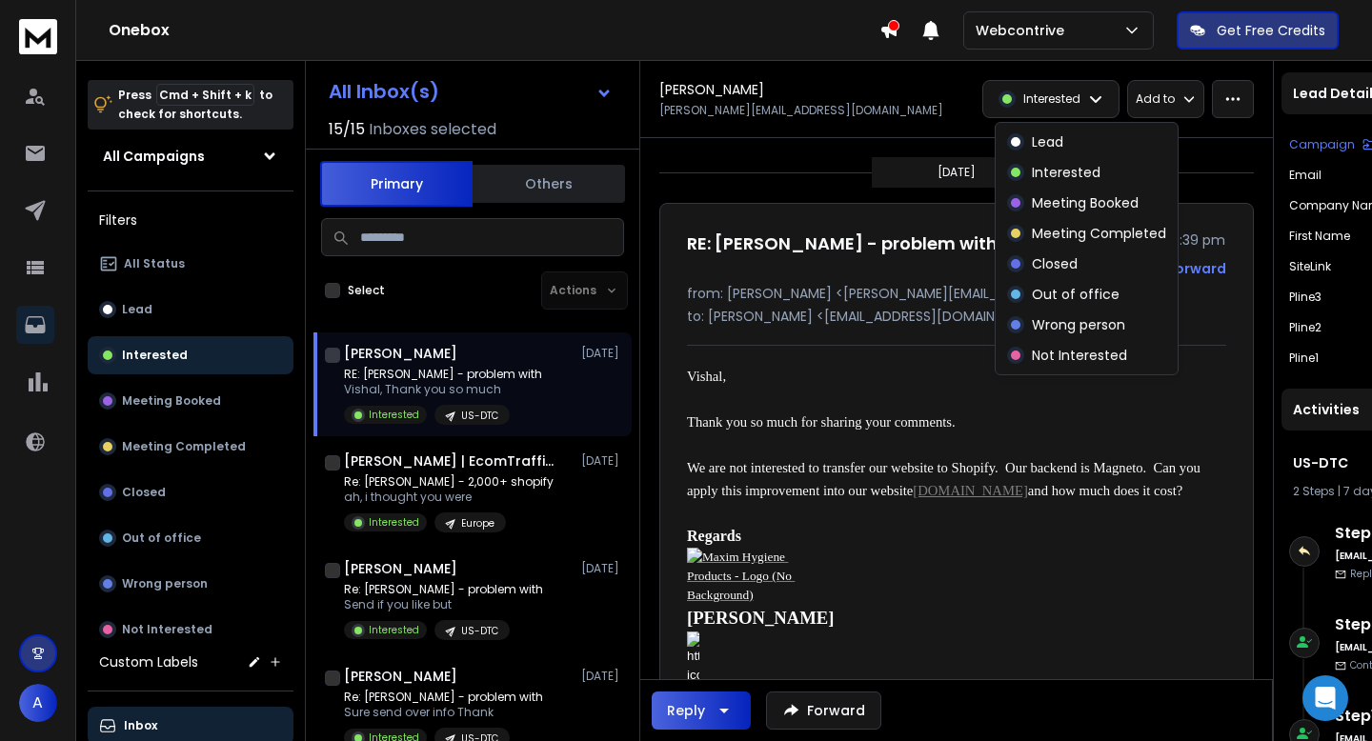
click at [1054, 95] on p "Interested" at bounding box center [1051, 98] width 57 height 15
click at [1081, 359] on p "Not Interested" at bounding box center [1079, 355] width 95 height 19
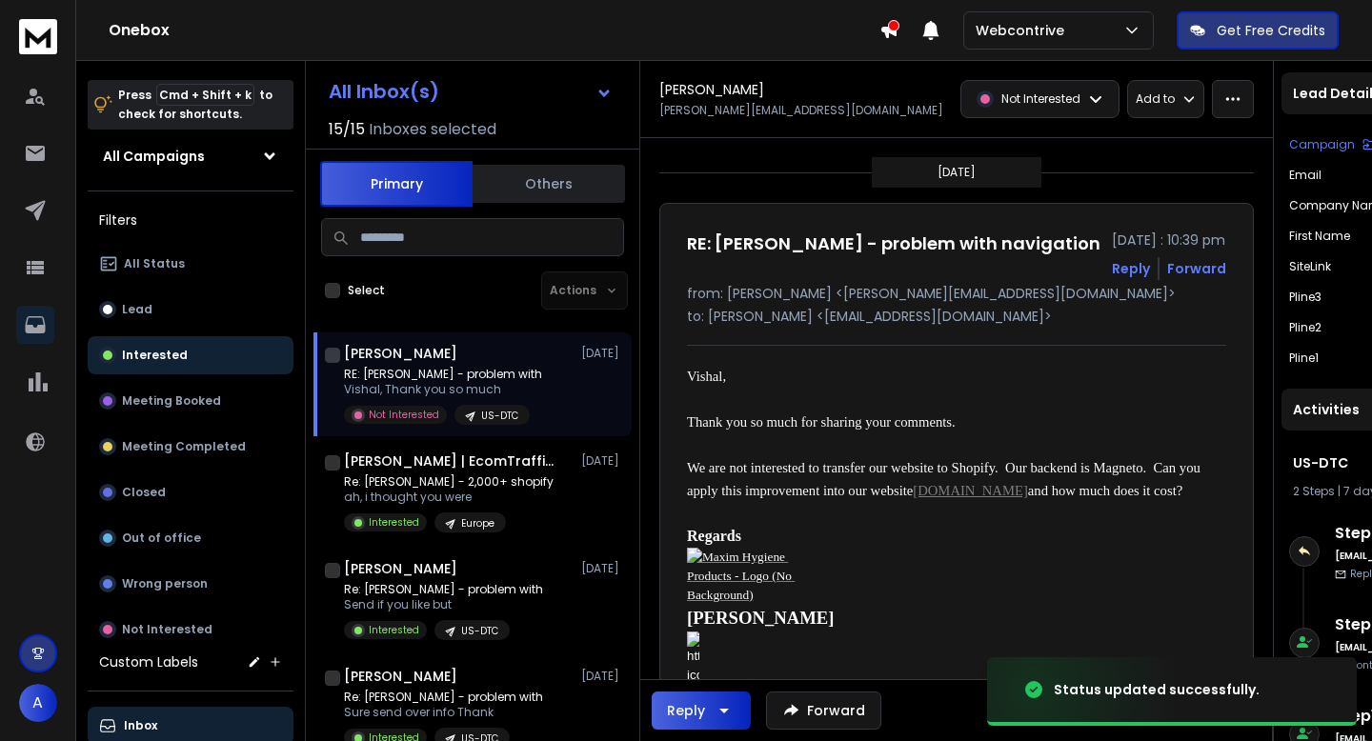
click at [1014, 385] on p "Vishal," at bounding box center [949, 376] width 524 height 23
click at [849, 378] on p "Vishal," at bounding box center [949, 376] width 524 height 23
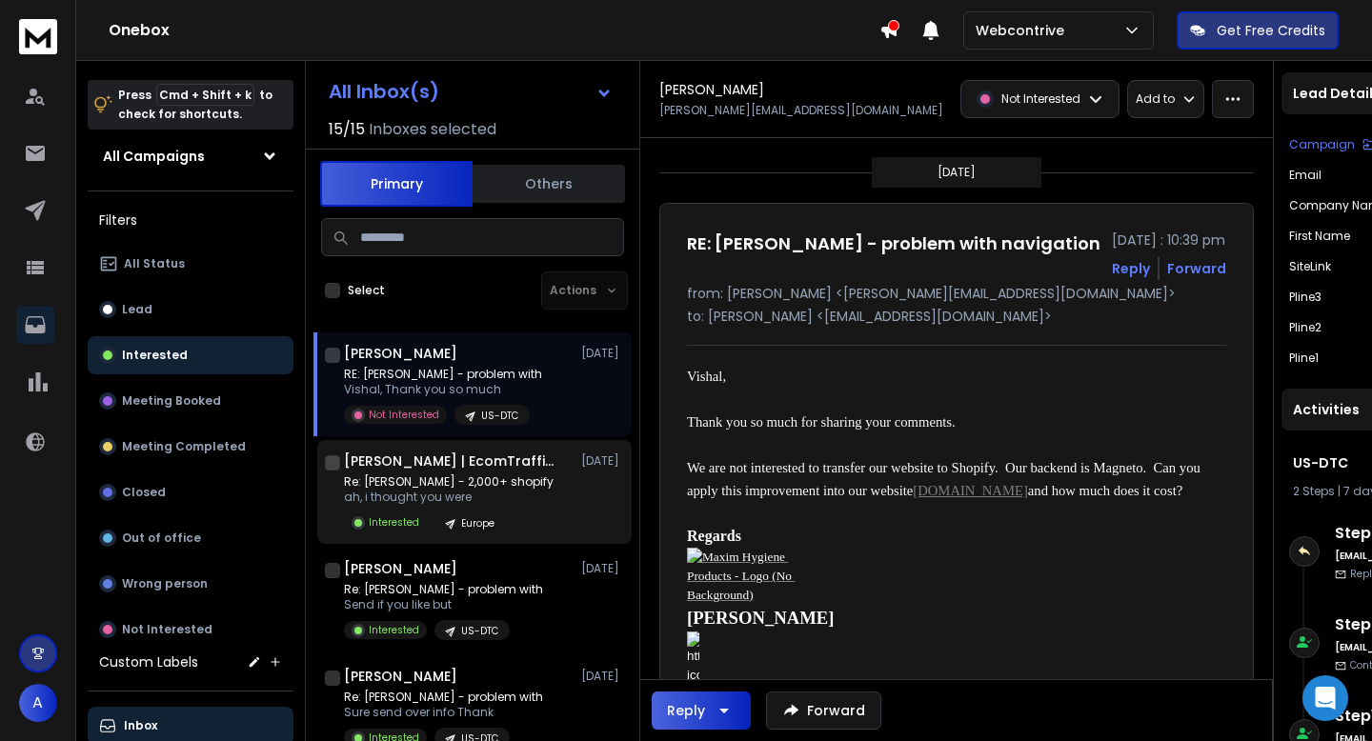
click at [522, 492] on div "Re: Jess - 2,000+ shopify ah, i thought you were Interested Europe" at bounding box center [484, 503] width 280 height 58
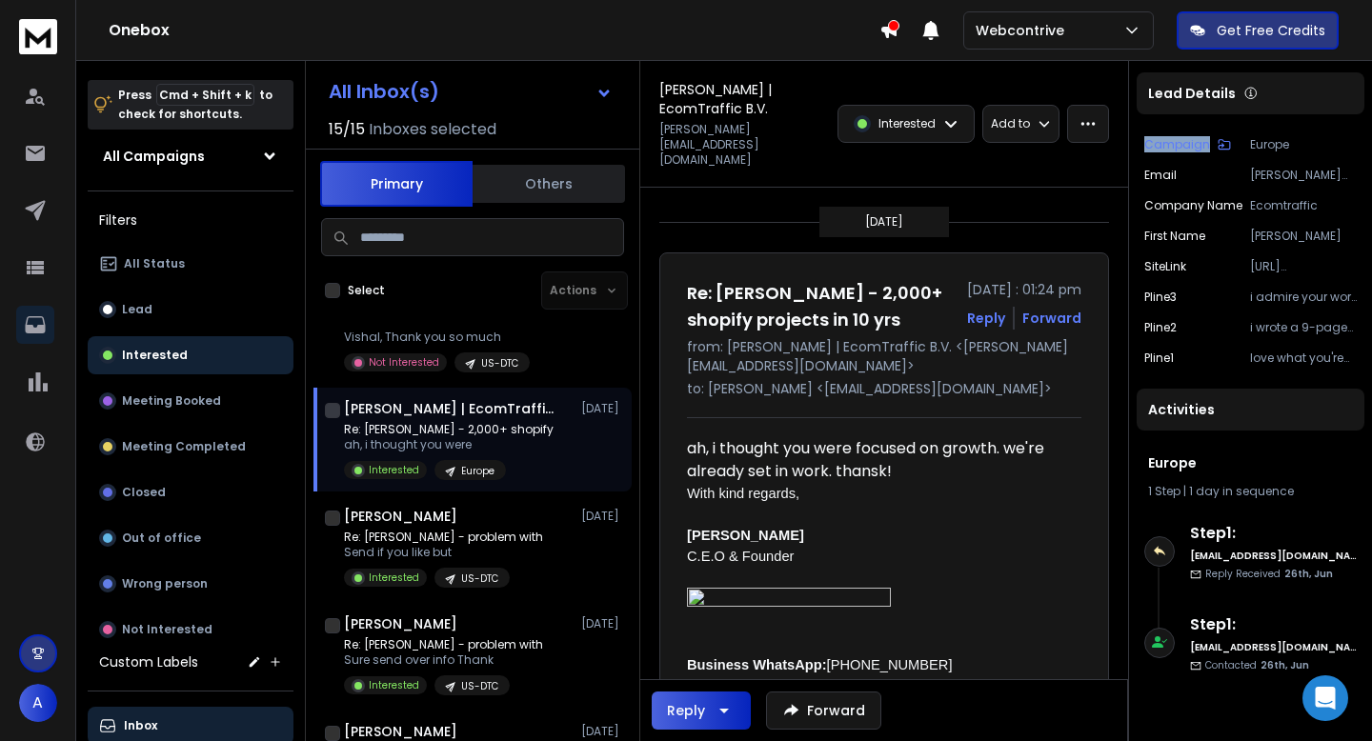
click at [974, 106] on div "Interested" at bounding box center [905, 124] width 135 height 36
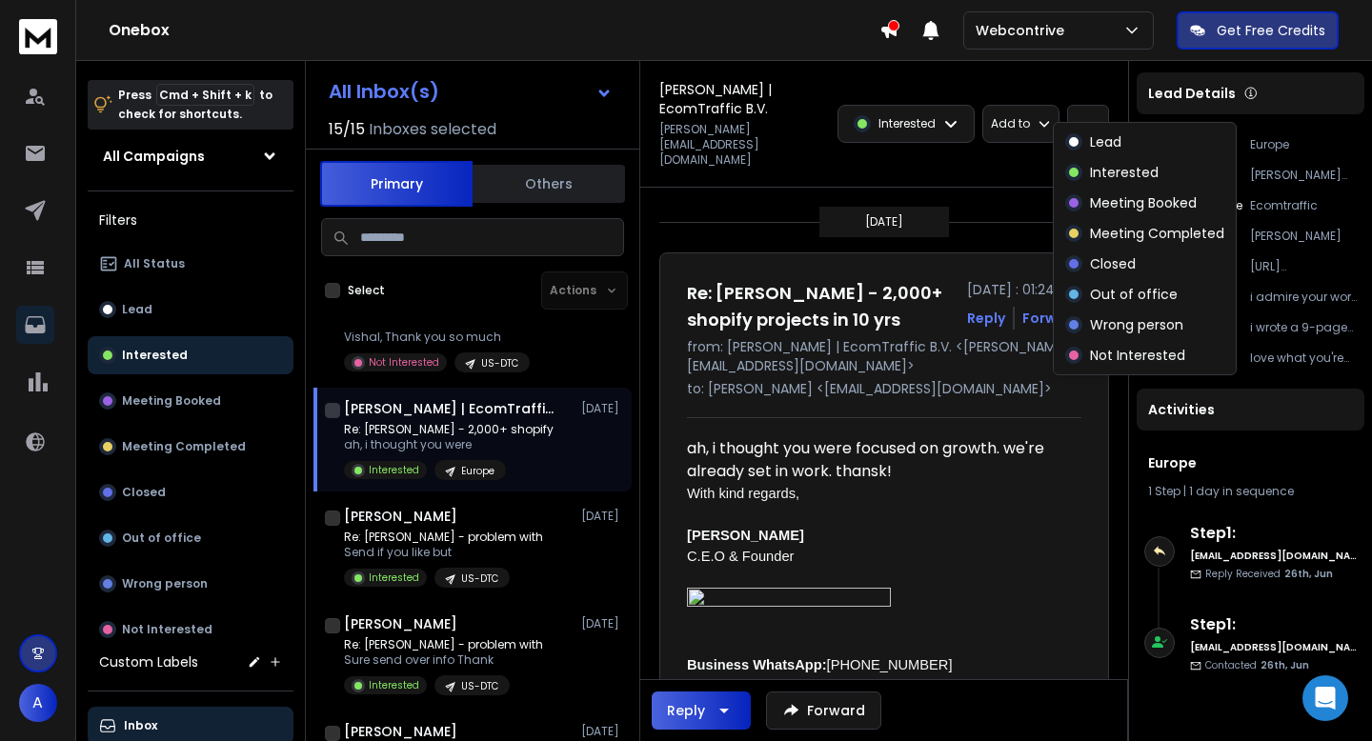
click at [1059, 525] on p "Jess Maytum" at bounding box center [876, 535] width 379 height 21
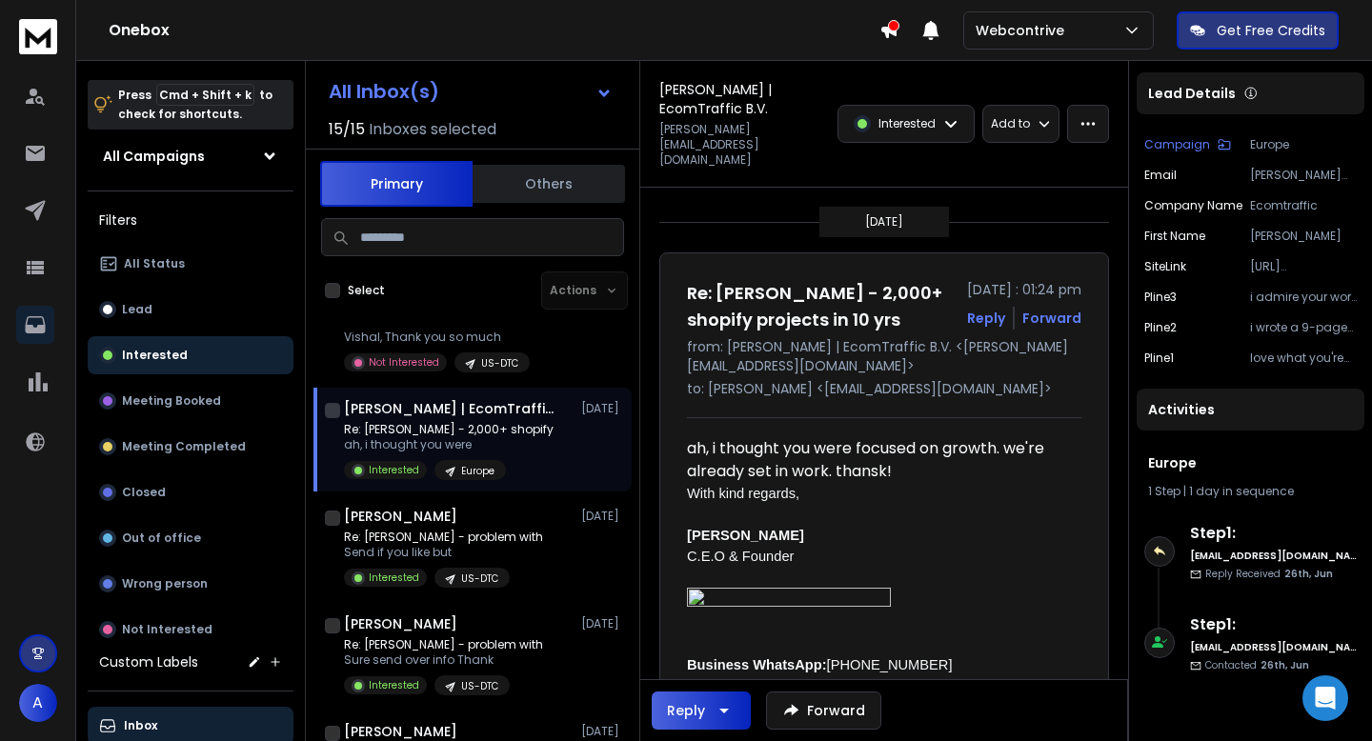
scroll to position [0, 214]
click at [920, 116] on p "Interested" at bounding box center [906, 123] width 57 height 15
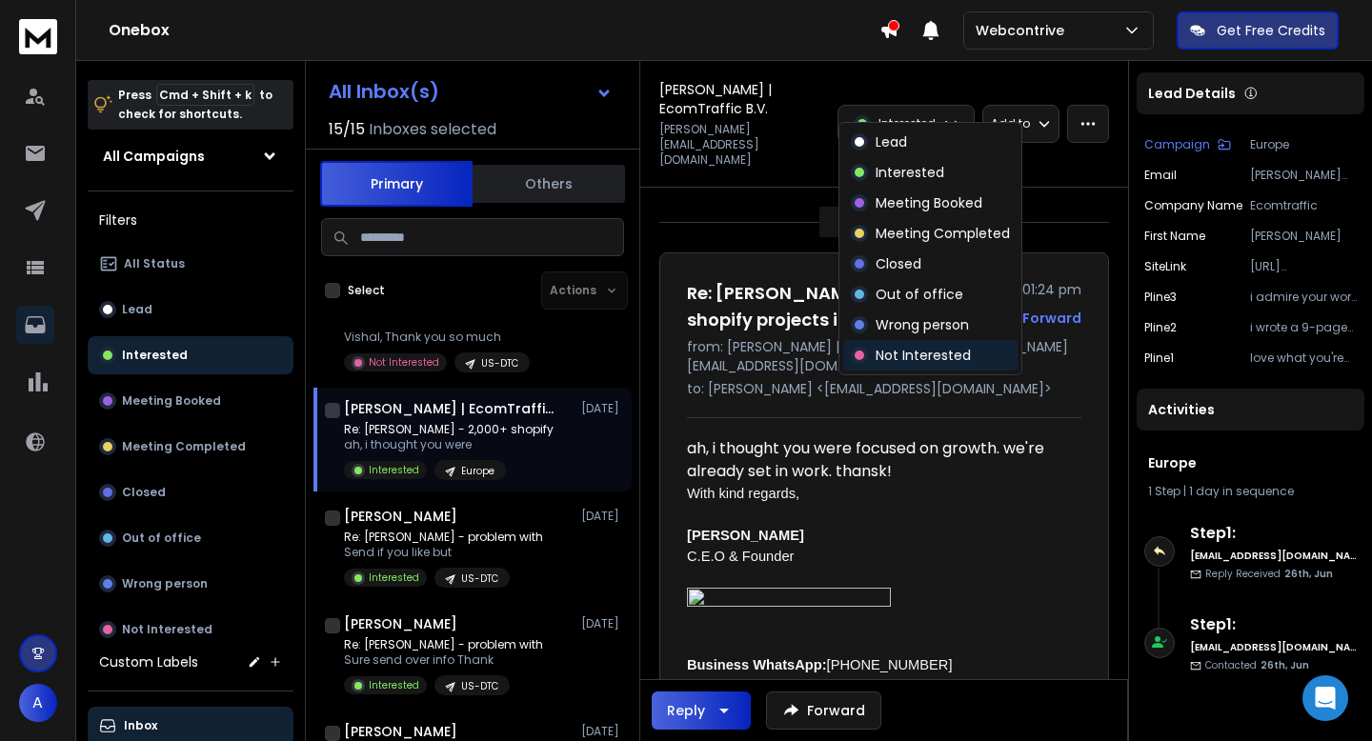
click at [908, 342] on div "Not Interested" at bounding box center [930, 355] width 174 height 30
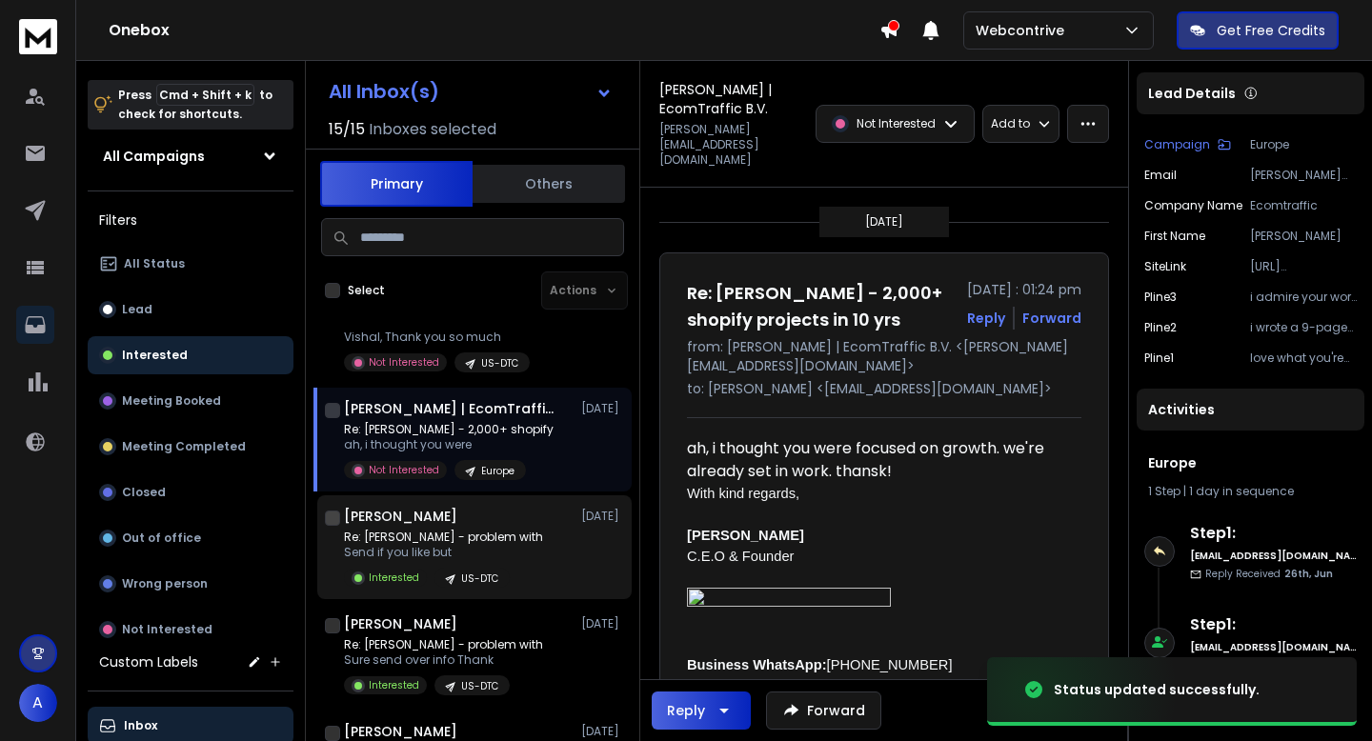
click at [344, 525] on div "Eric 05 Jul" at bounding box center [484, 516] width 280 height 19
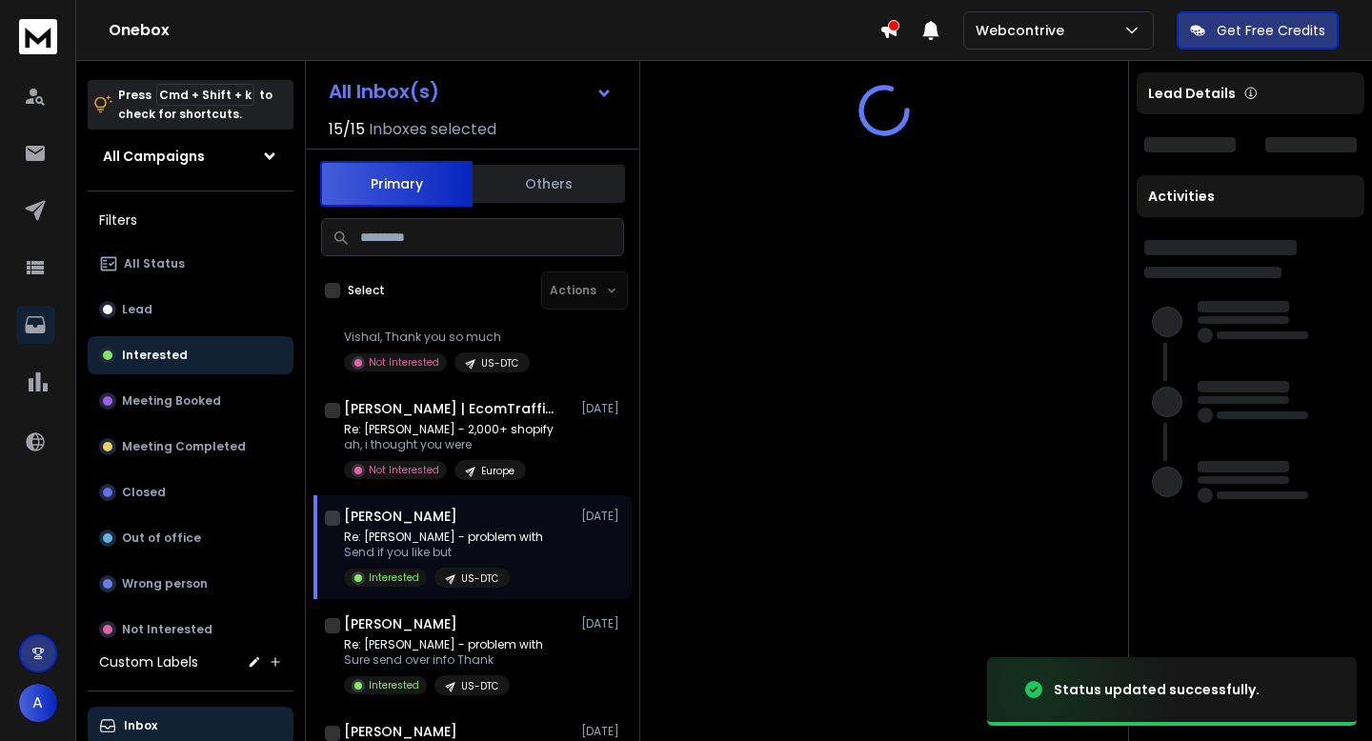
scroll to position [0, 0]
click at [453, 519] on div "Eric 05 Jul" at bounding box center [484, 516] width 280 height 19
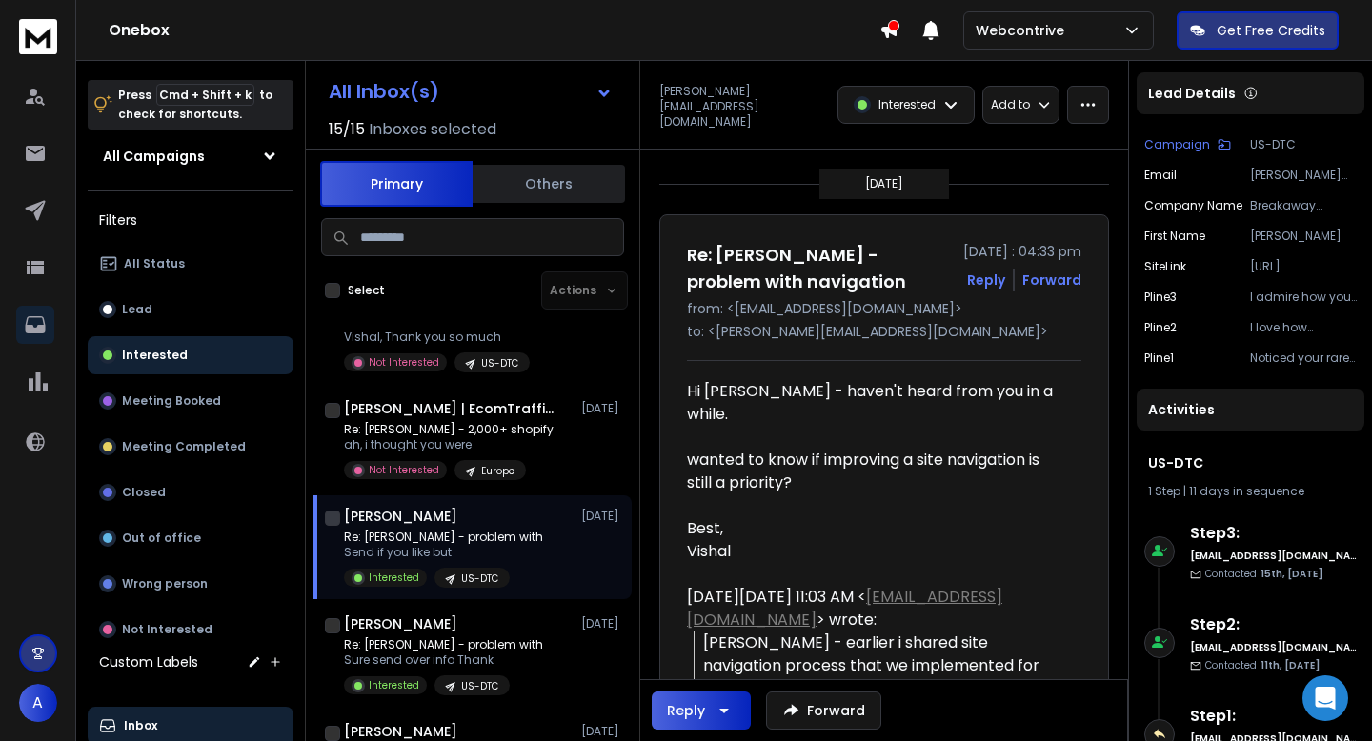
click at [1005, 274] on button "Reply" at bounding box center [986, 280] width 38 height 19
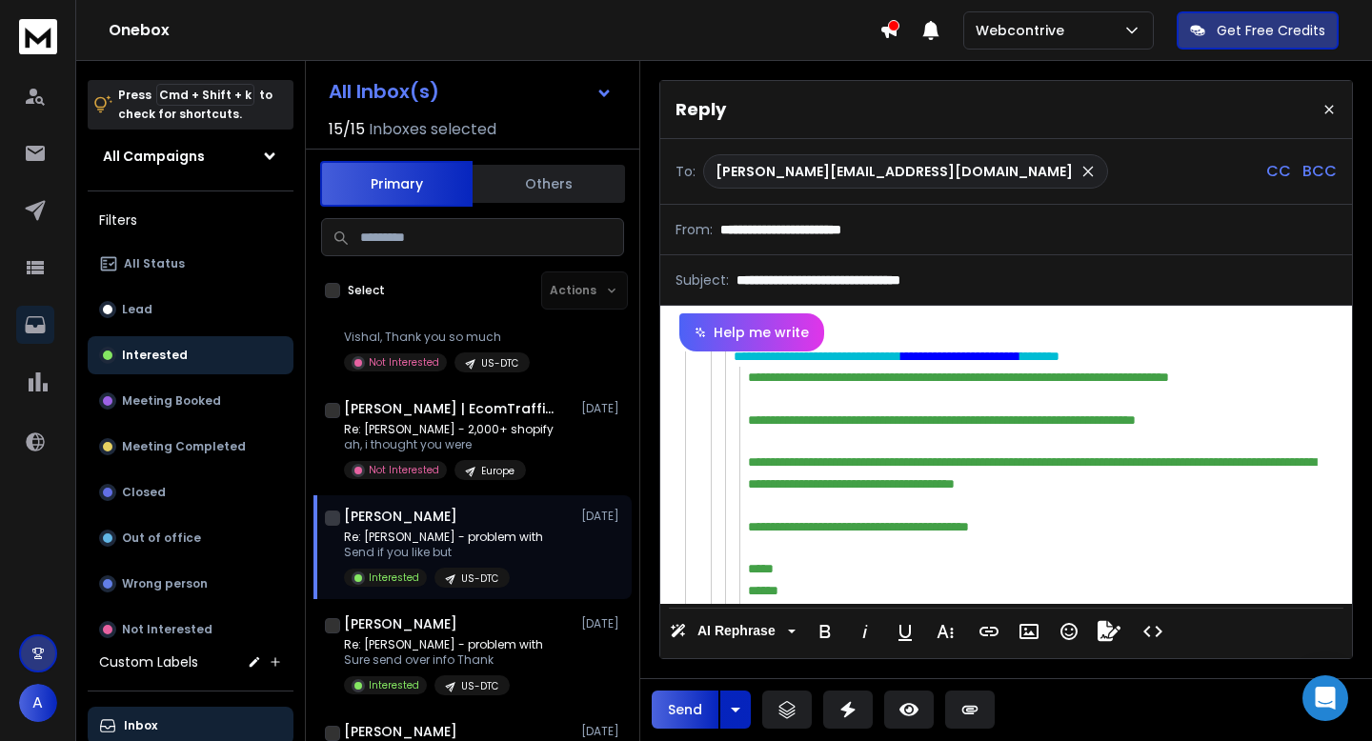
scroll to position [698, 0]
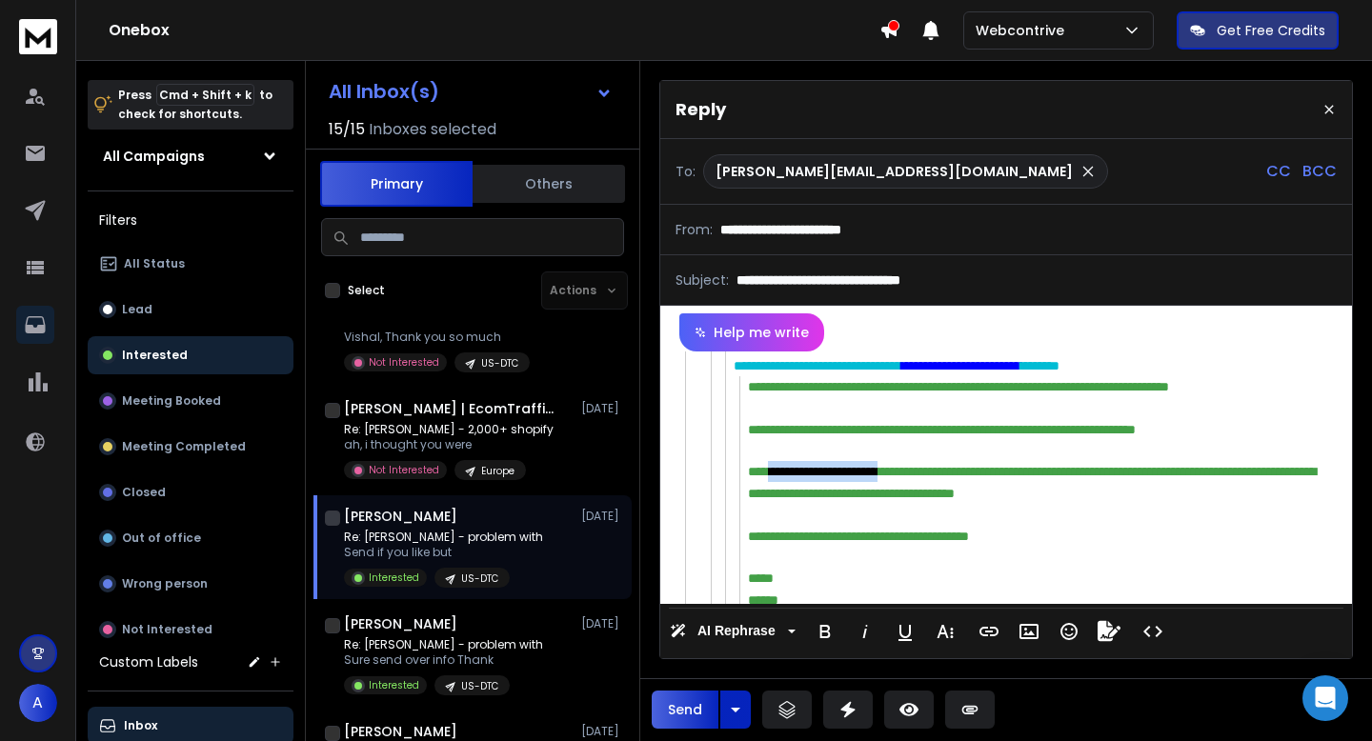
drag, startPoint x: 764, startPoint y: 477, endPoint x: 891, endPoint y: 476, distance: 126.7
click at [891, 476] on div "**********" at bounding box center [1039, 482] width 583 height 43
click at [886, 521] on div at bounding box center [1037, 514] width 579 height 21
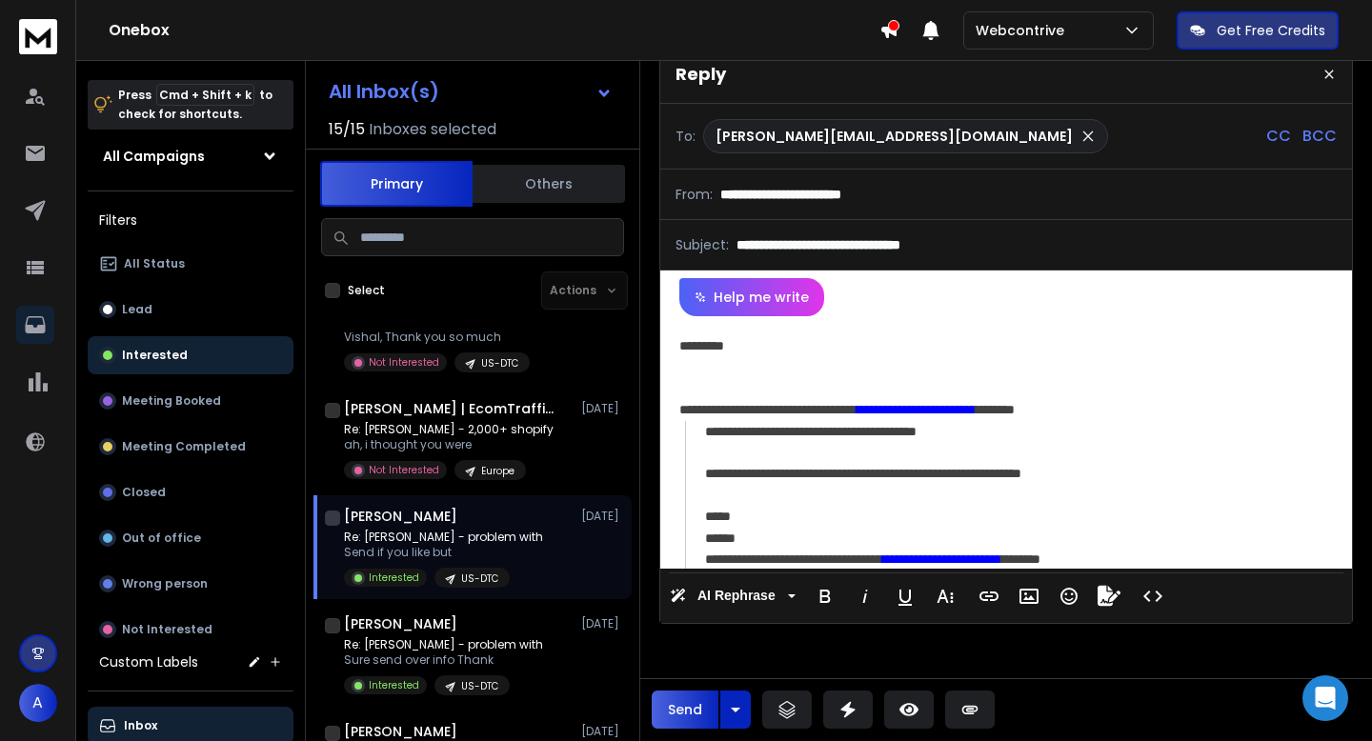
scroll to position [0, 0]
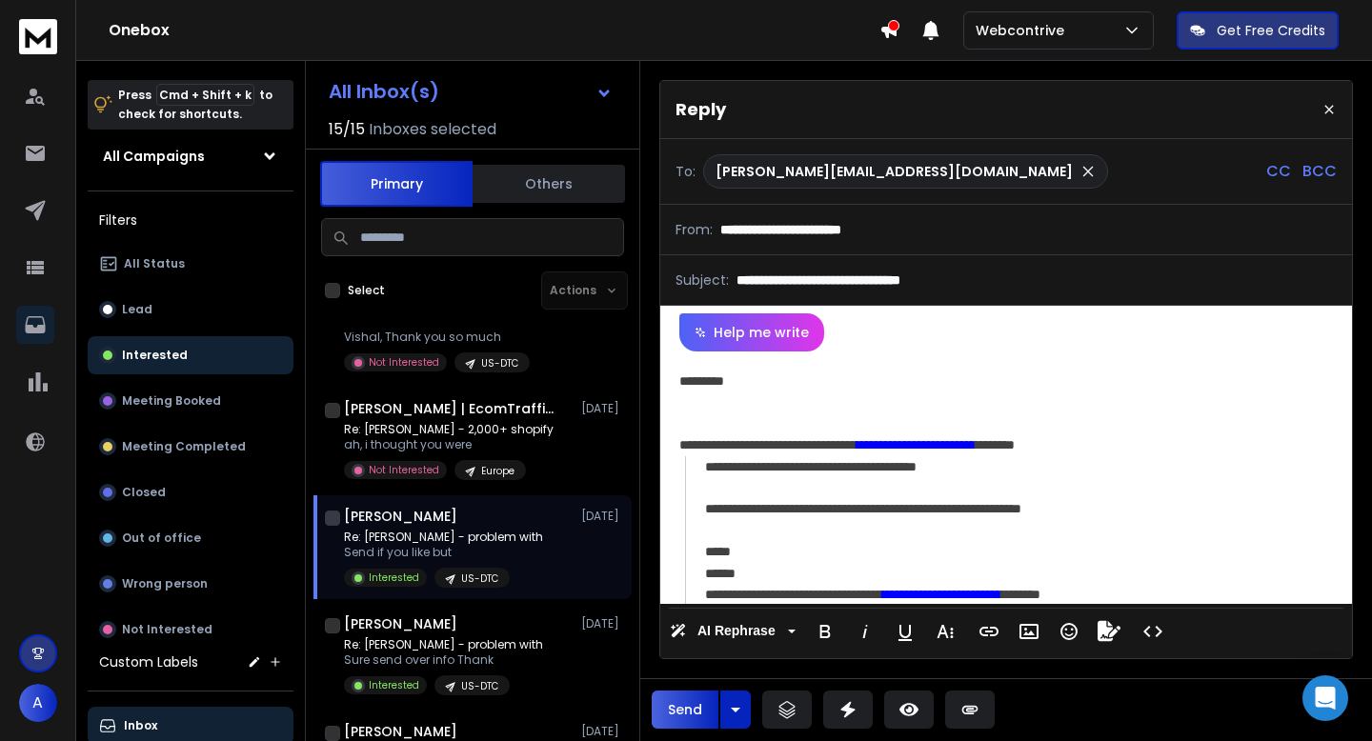
click at [848, 391] on div at bounding box center [1003, 401] width 648 height 21
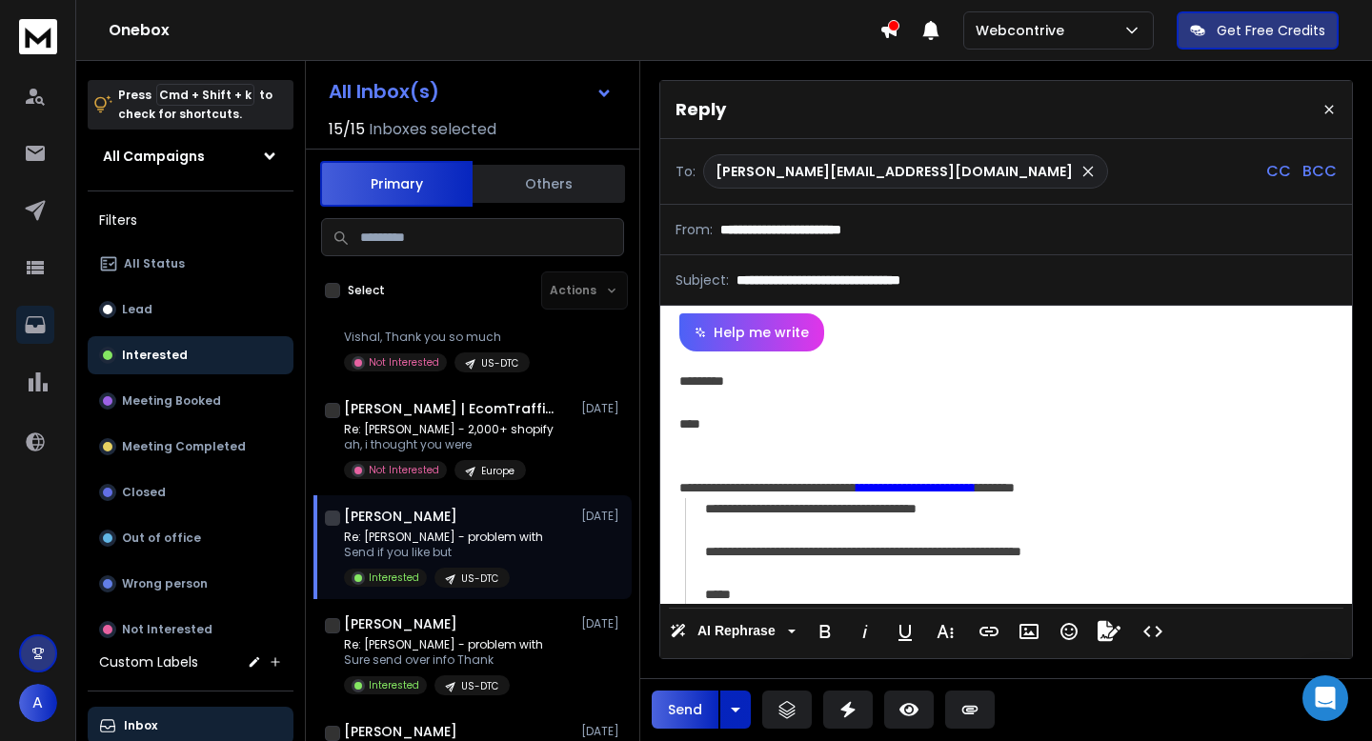
scroll to position [13, 0]
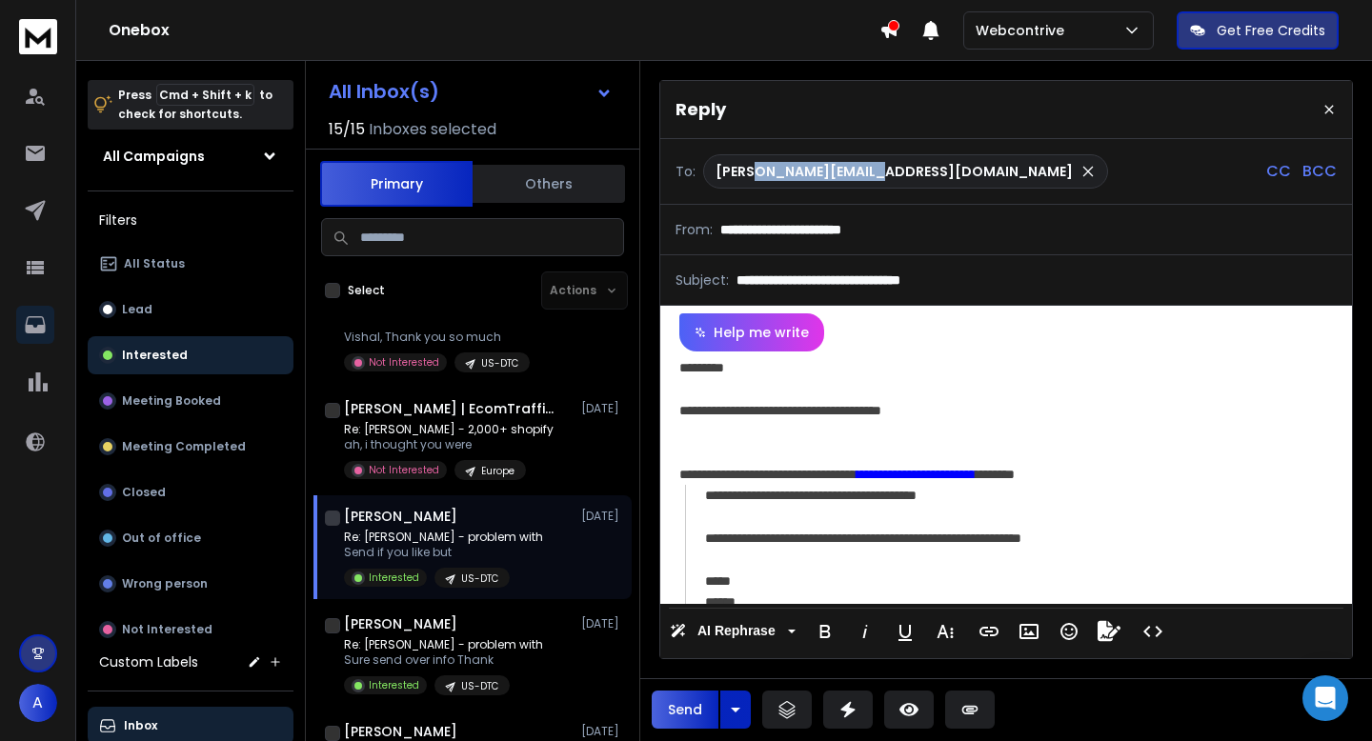
drag, startPoint x: 885, startPoint y: 170, endPoint x: 751, endPoint y: 164, distance: 134.4
click at [751, 164] on p "eric@breakawaymatcha.com" at bounding box center [893, 171] width 357 height 19
copy p "breakawaymatcha"
click at [739, 411] on div "**********" at bounding box center [1003, 410] width 648 height 21
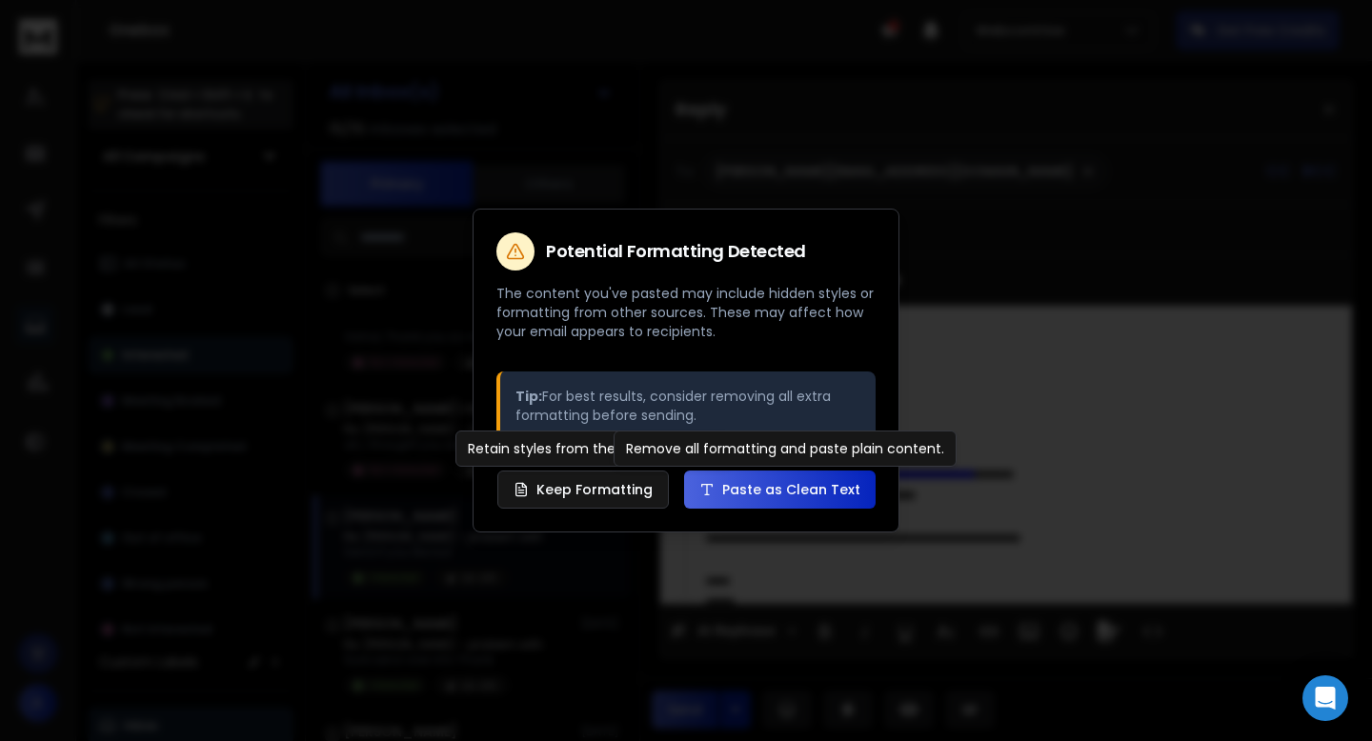
click at [751, 487] on button "Paste as Clean Text" at bounding box center [779, 490] width 191 height 38
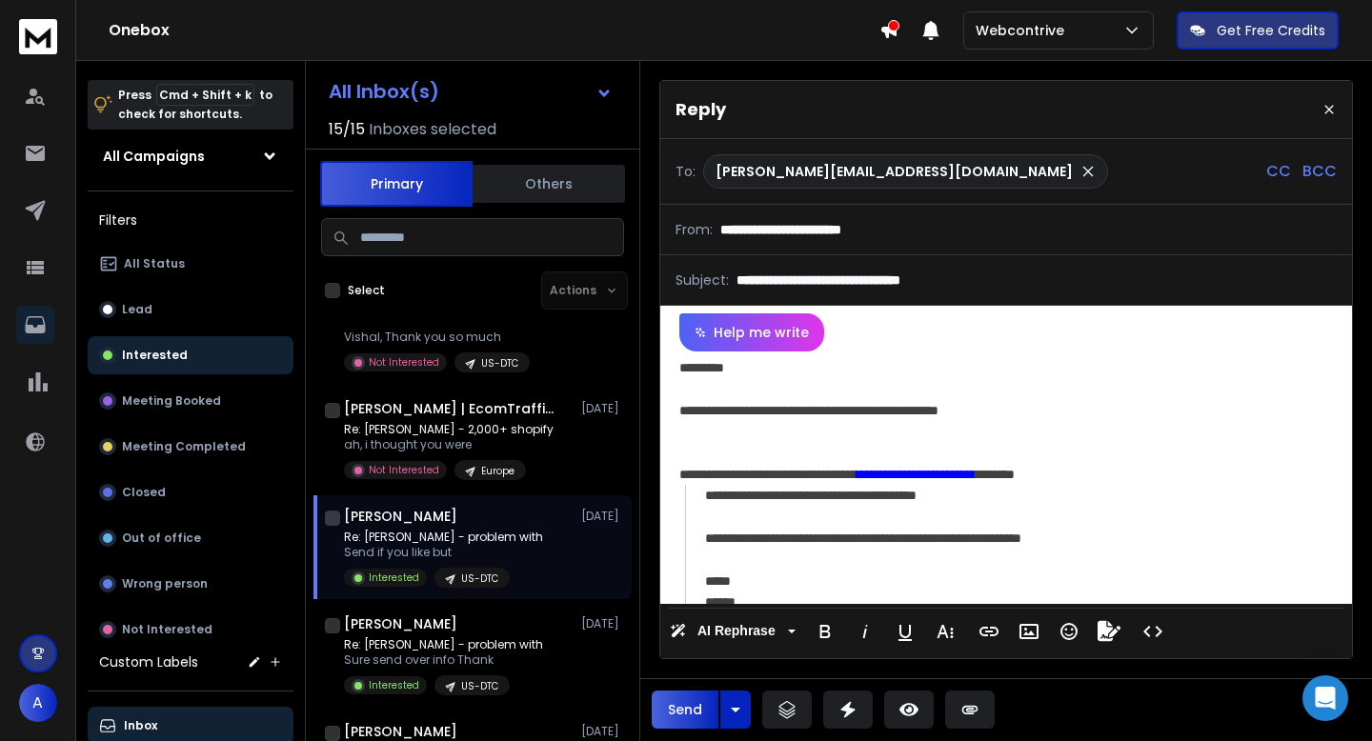
click at [732, 413] on div "**********" at bounding box center [1003, 410] width 648 height 21
click at [893, 413] on div "**********" at bounding box center [1003, 410] width 648 height 21
click at [859, 416] on div "**********" at bounding box center [1003, 410] width 648 height 21
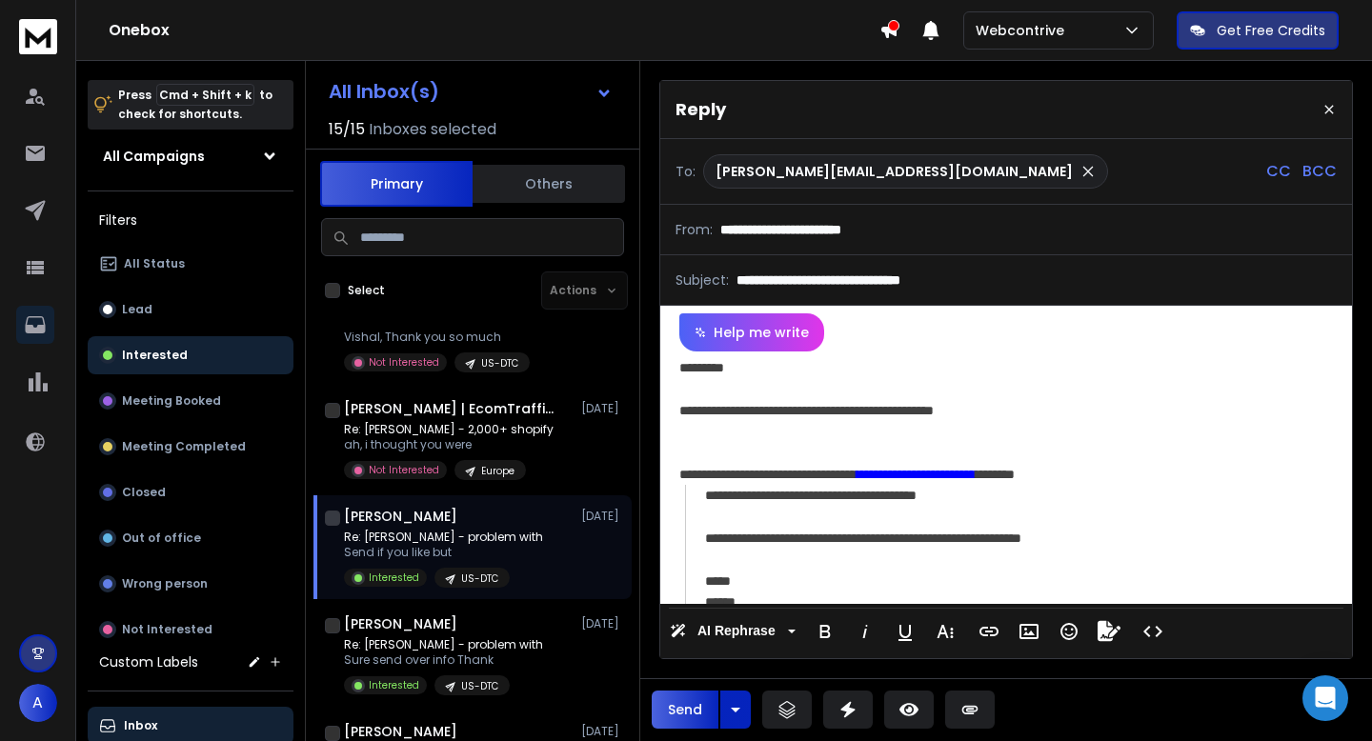
click at [1021, 412] on div "**********" at bounding box center [1003, 410] width 648 height 21
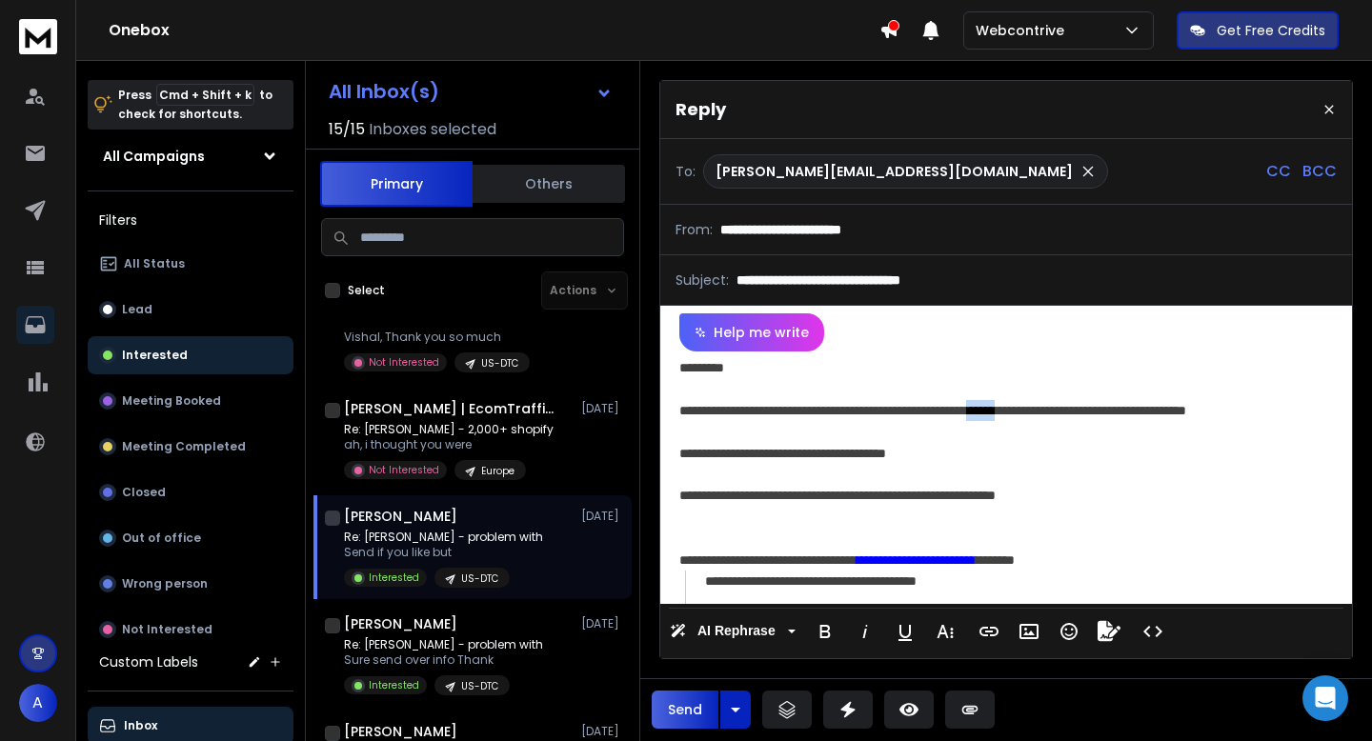
drag, startPoint x: 1085, startPoint y: 414, endPoint x: 1042, endPoint y: 414, distance: 42.9
click at [1042, 414] on div "**********" at bounding box center [1003, 410] width 648 height 21
click at [1091, 497] on div "**********" at bounding box center [1003, 495] width 648 height 21
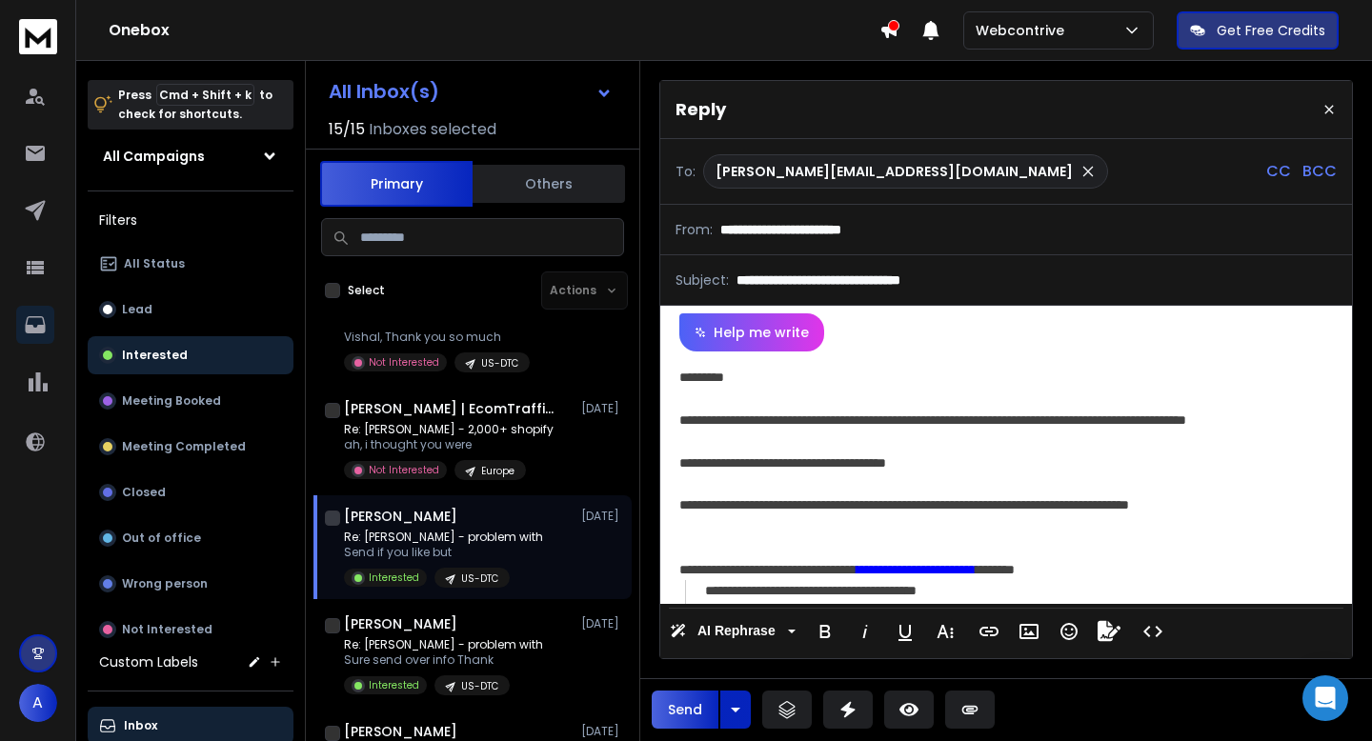
scroll to position [10, 0]
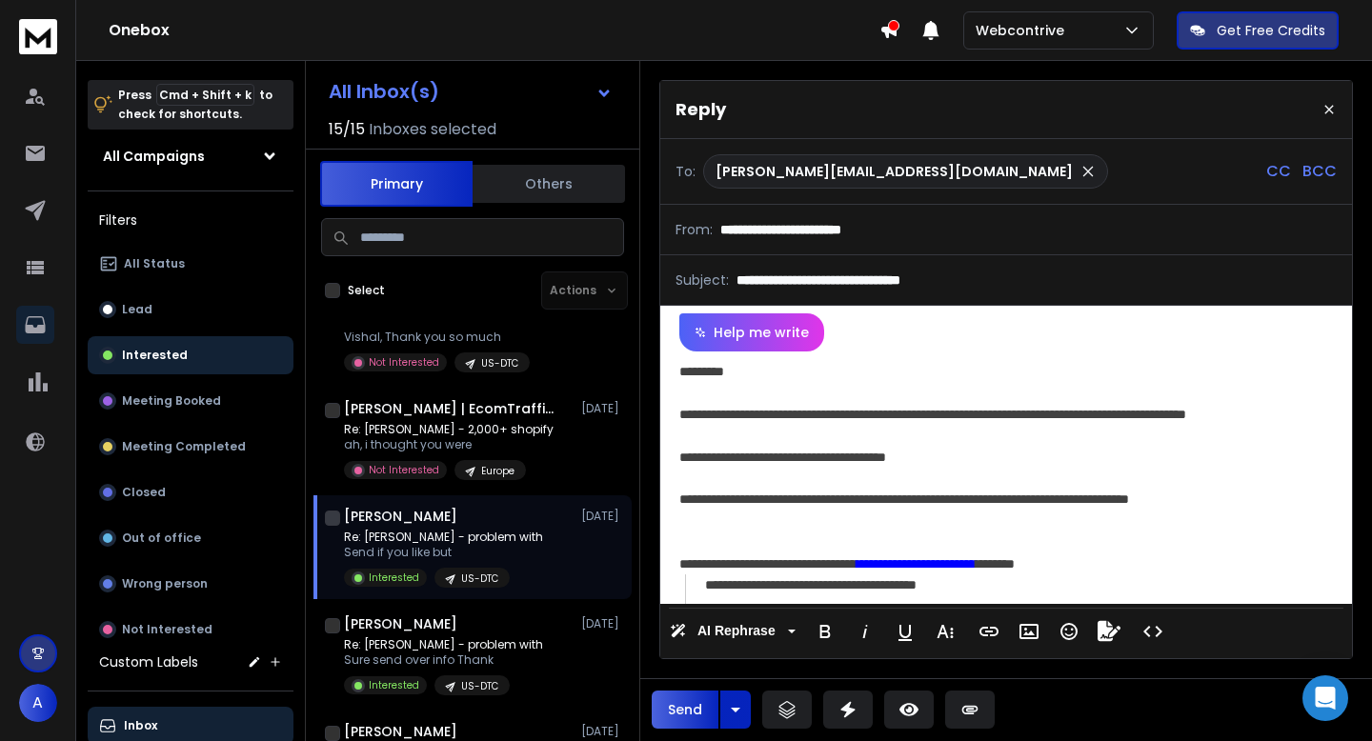
click at [864, 529] on div at bounding box center [1003, 521] width 648 height 21
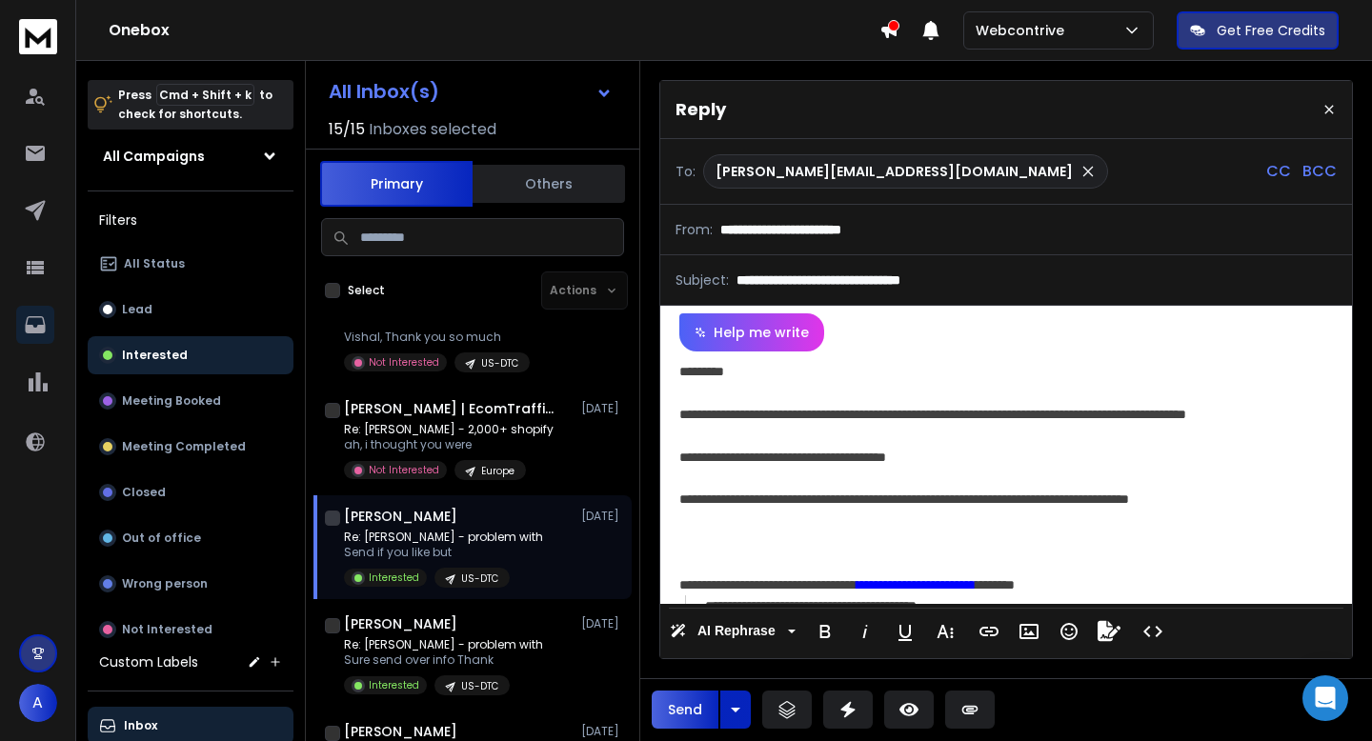
click at [1251, 503] on div "**********" at bounding box center [1003, 499] width 648 height 21
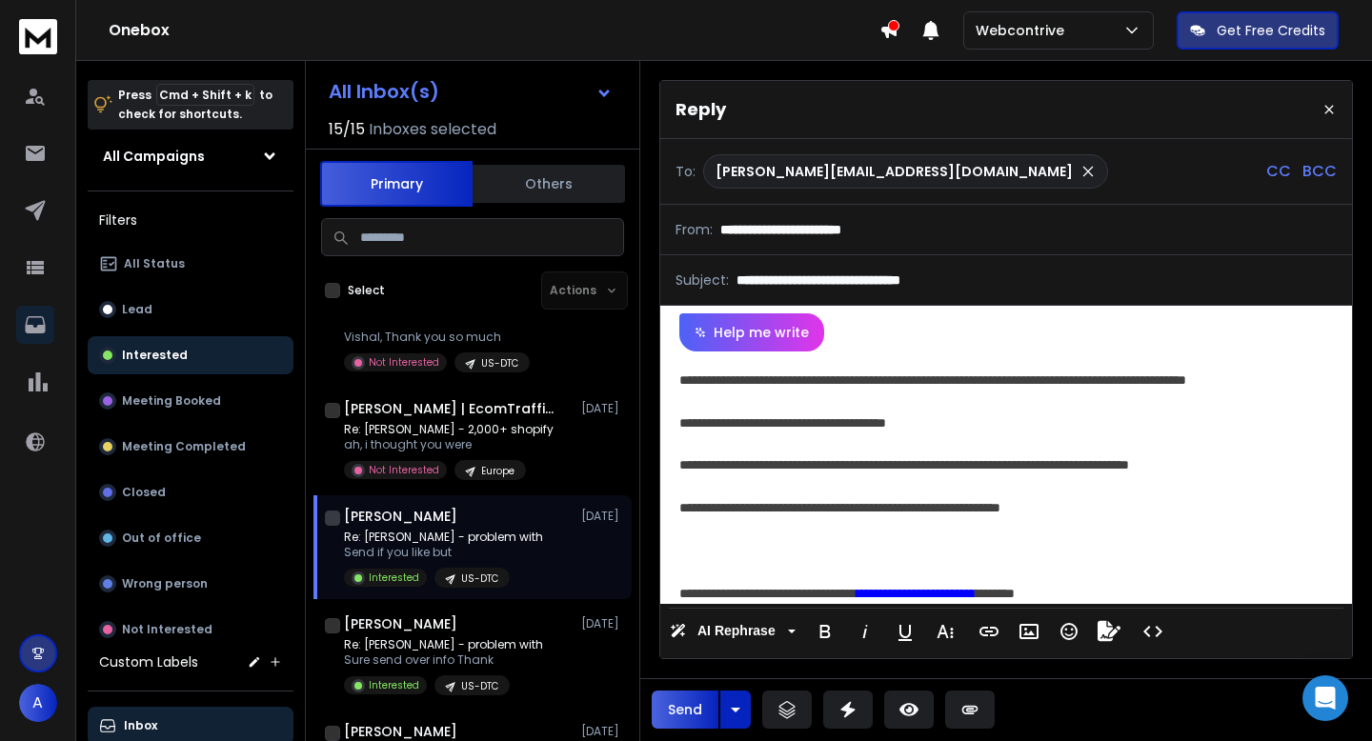
scroll to position [46, 0]
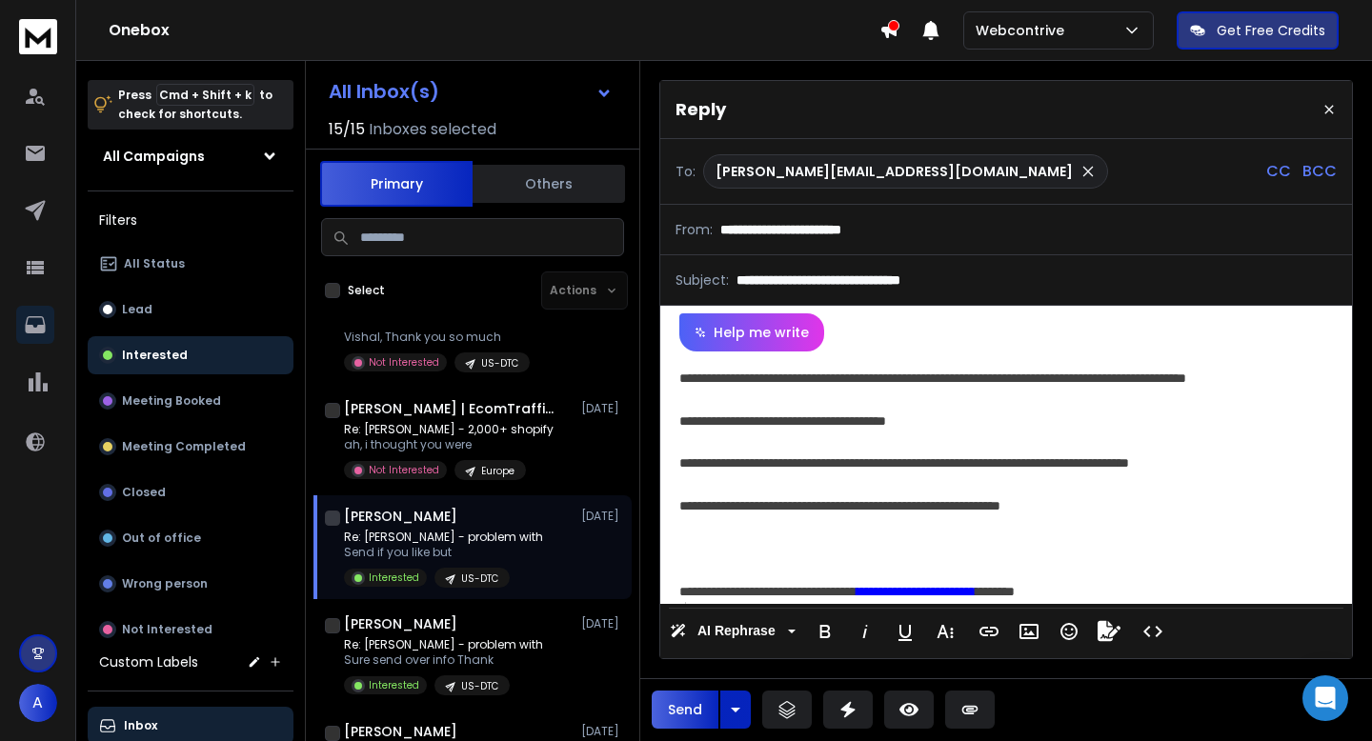
click at [673, 705] on button "Send" at bounding box center [685, 710] width 67 height 38
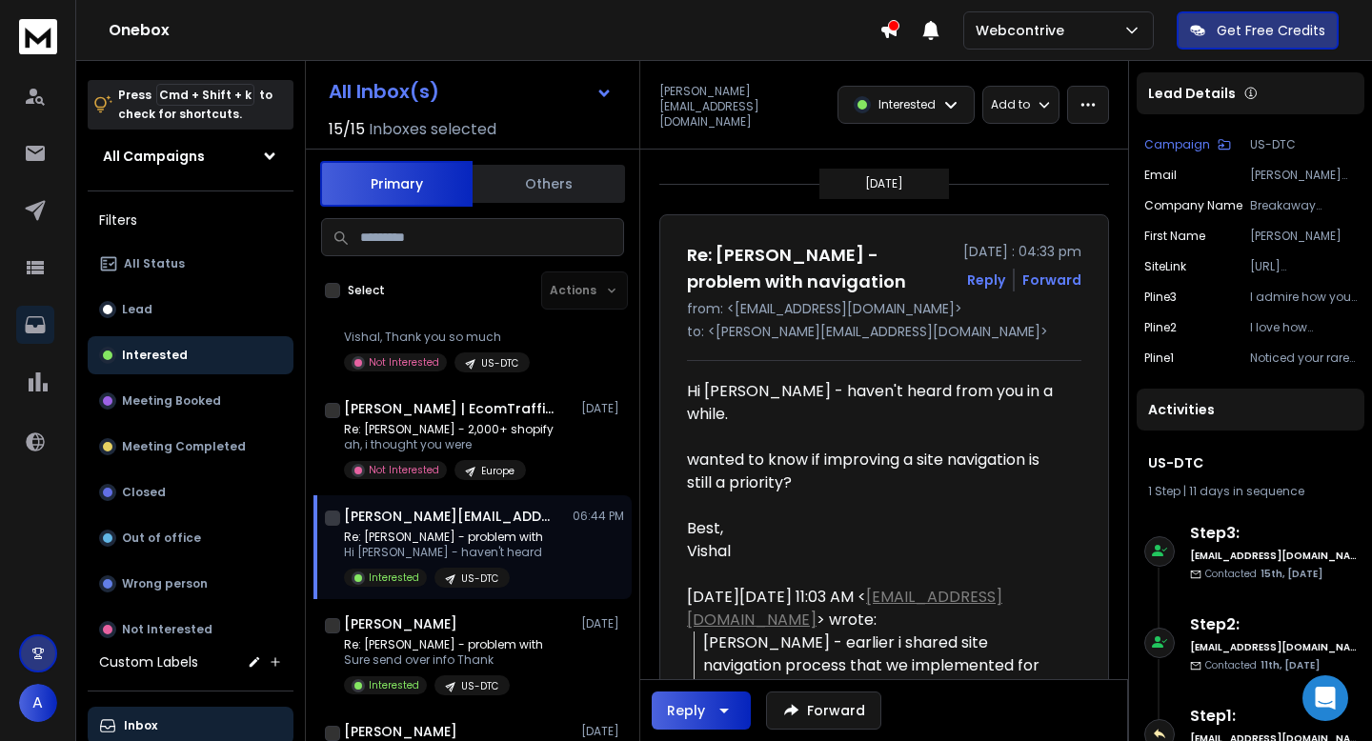
scroll to position [164, 0]
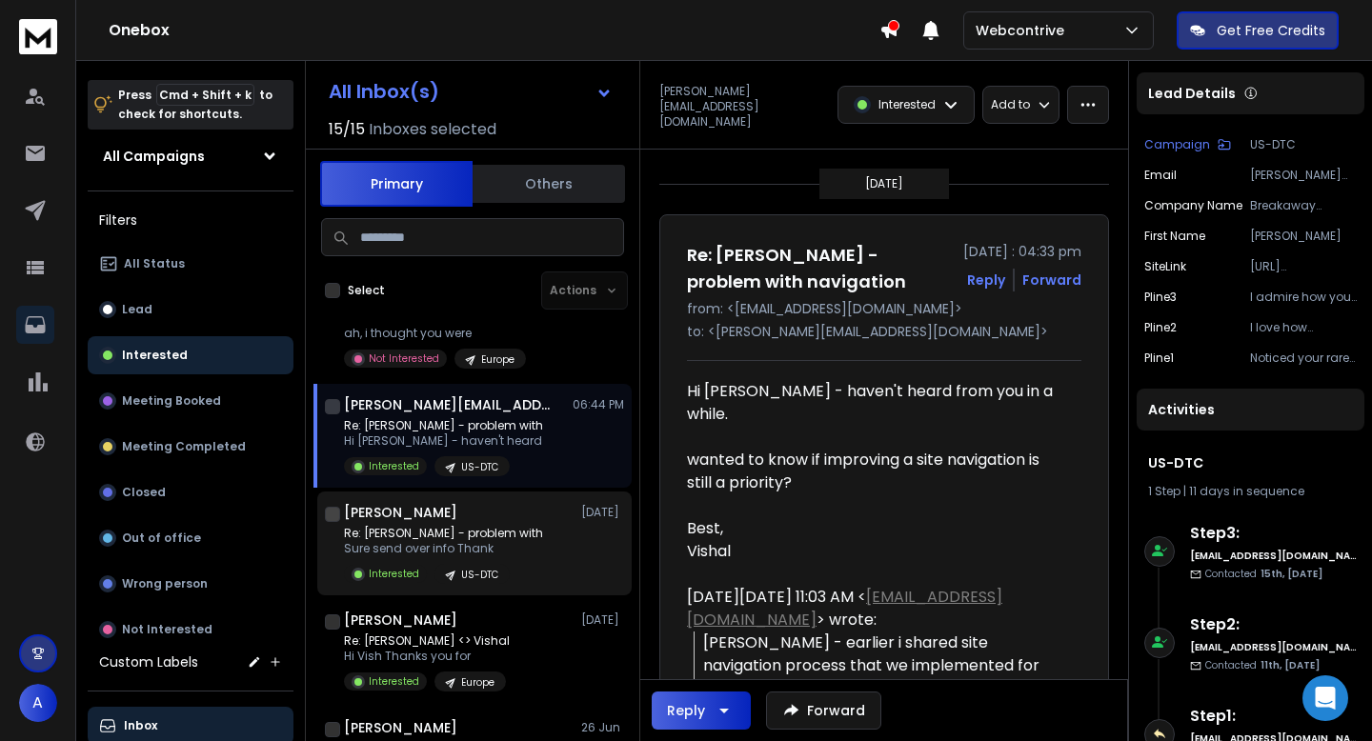
click at [513, 545] on div "Re: Blaine - problem with Sure send over info Thank Interested US-DTC" at bounding box center [484, 555] width 280 height 58
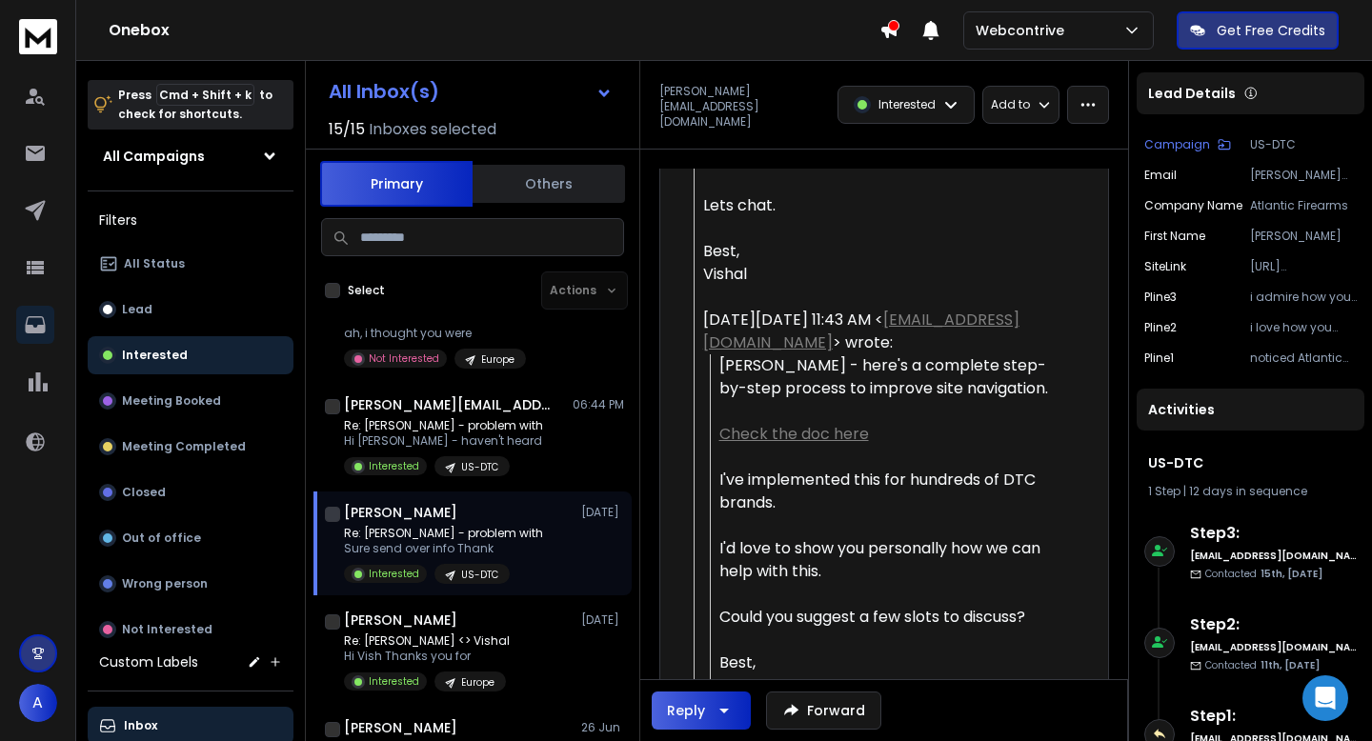
scroll to position [547, 0]
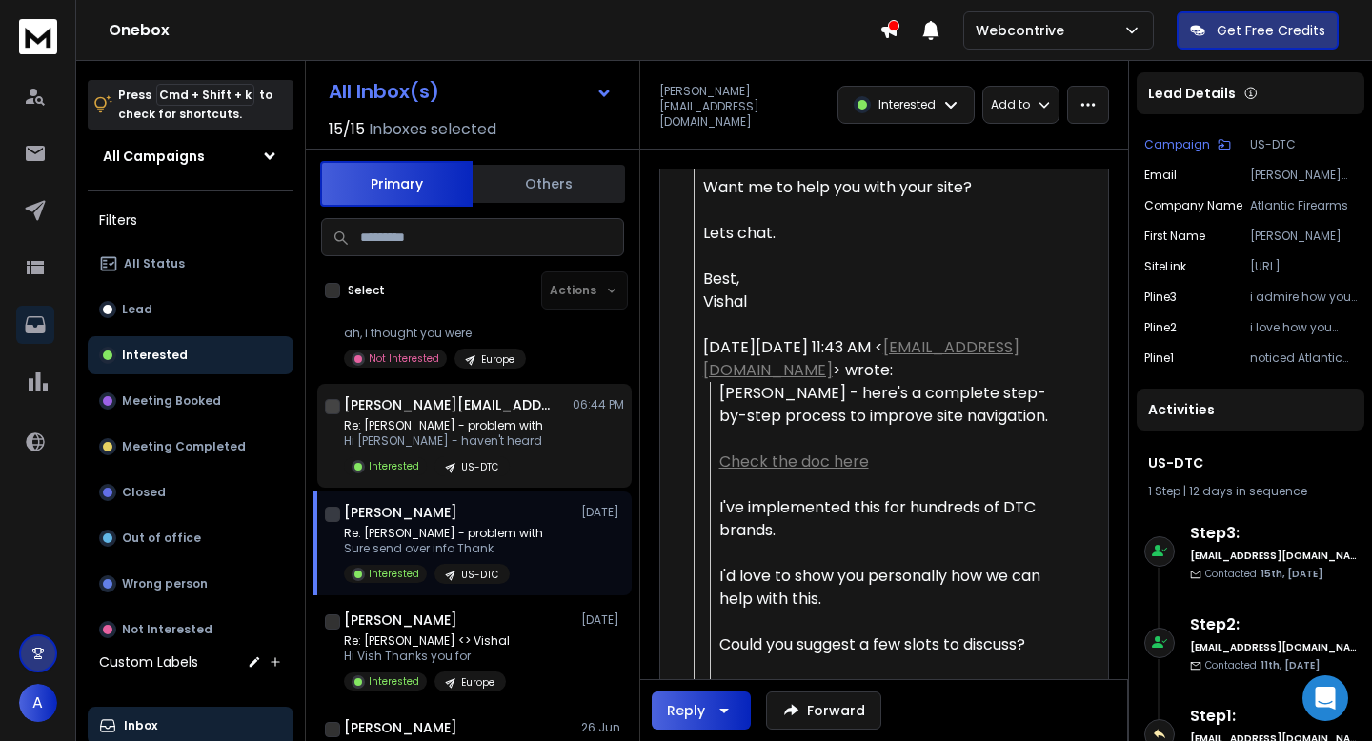
click at [477, 438] on p "Hi Eric - haven't heard" at bounding box center [443, 440] width 199 height 15
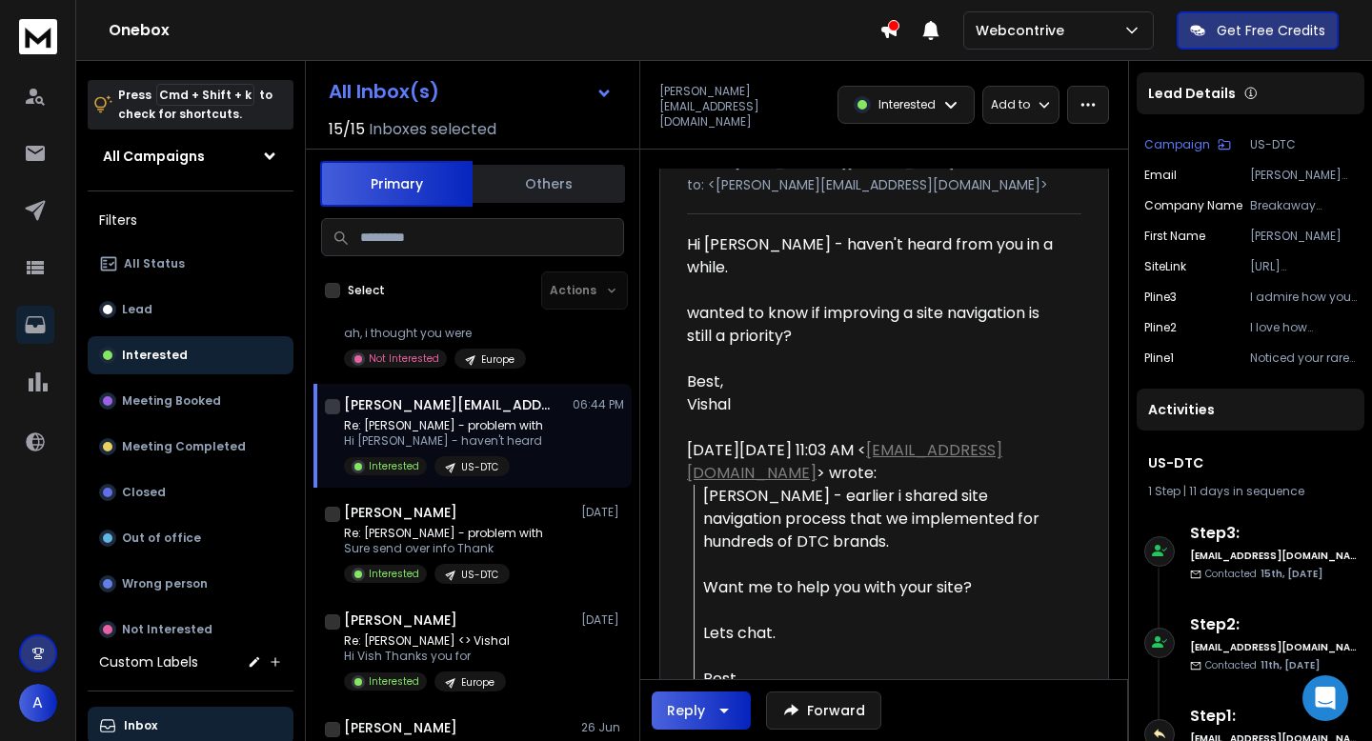
scroll to position [0, 0]
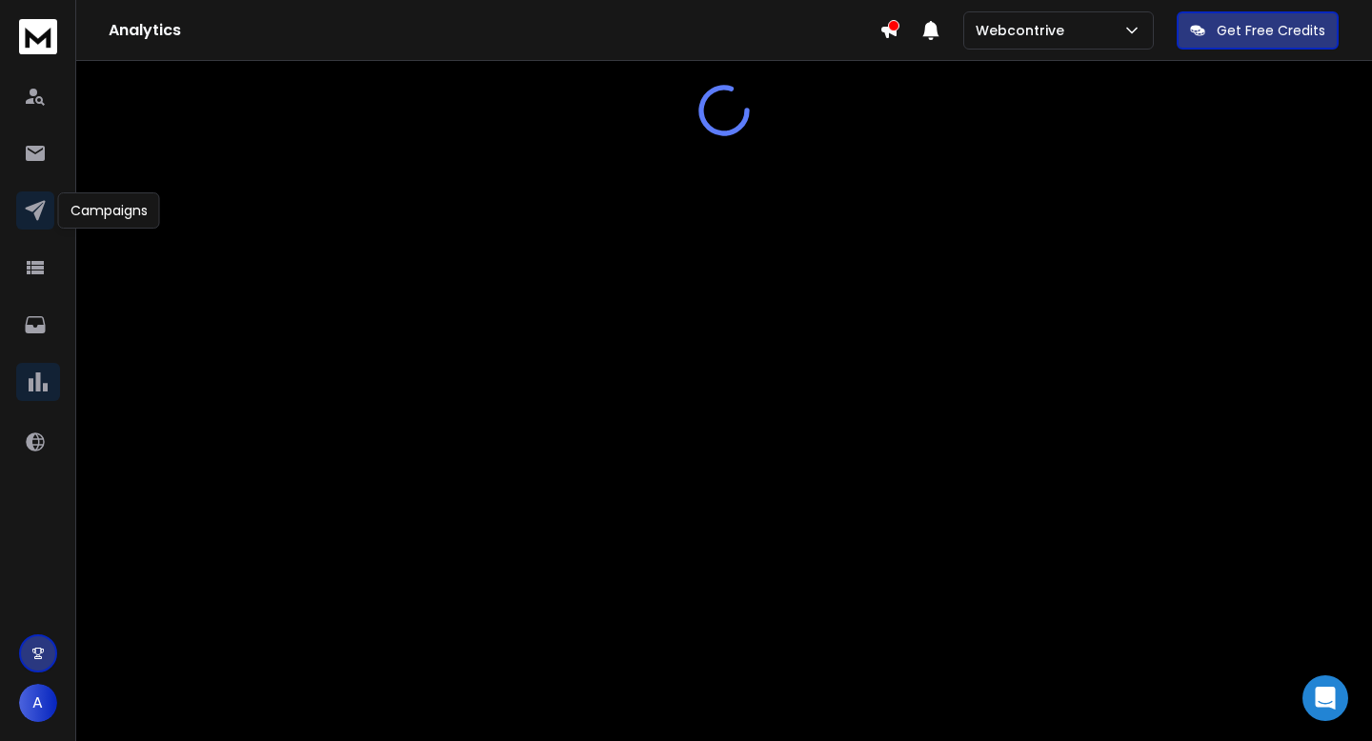
click at [44, 204] on icon at bounding box center [35, 210] width 23 height 23
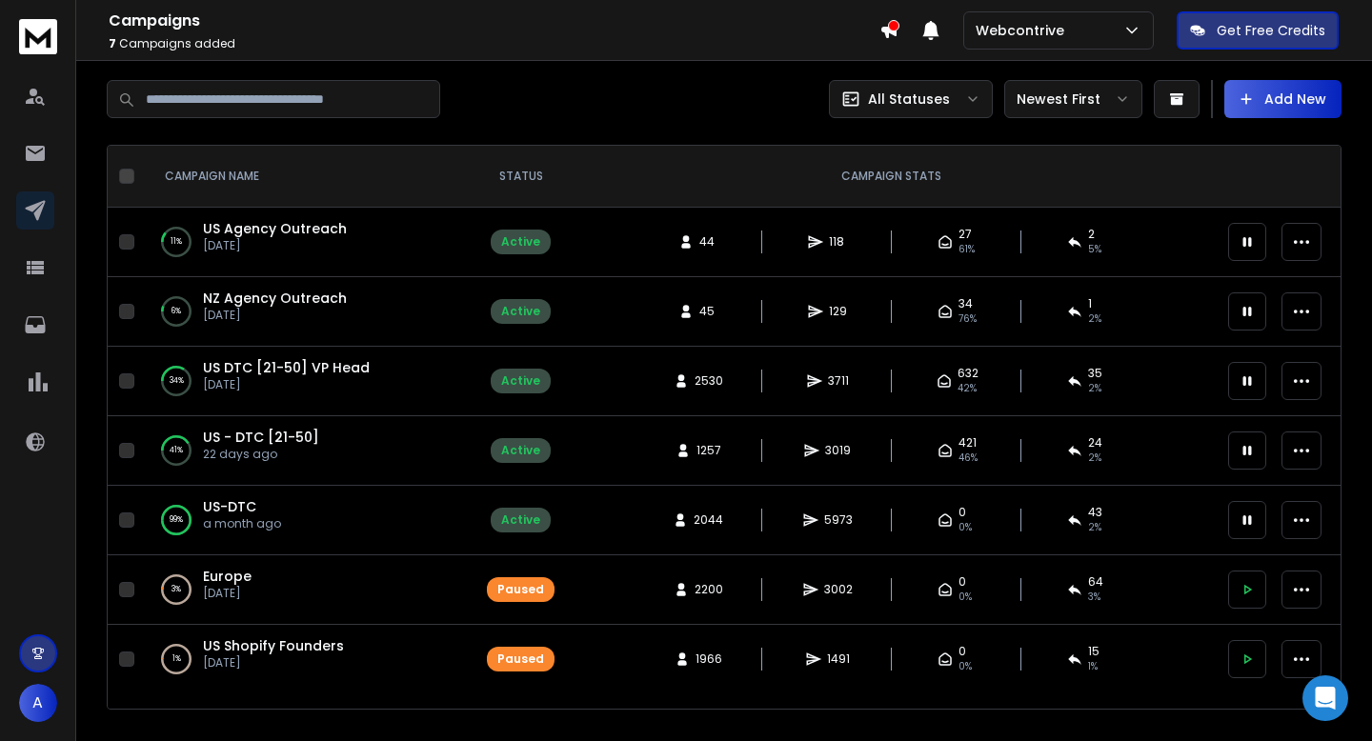
click at [231, 577] on span "Europe" at bounding box center [227, 576] width 49 height 19
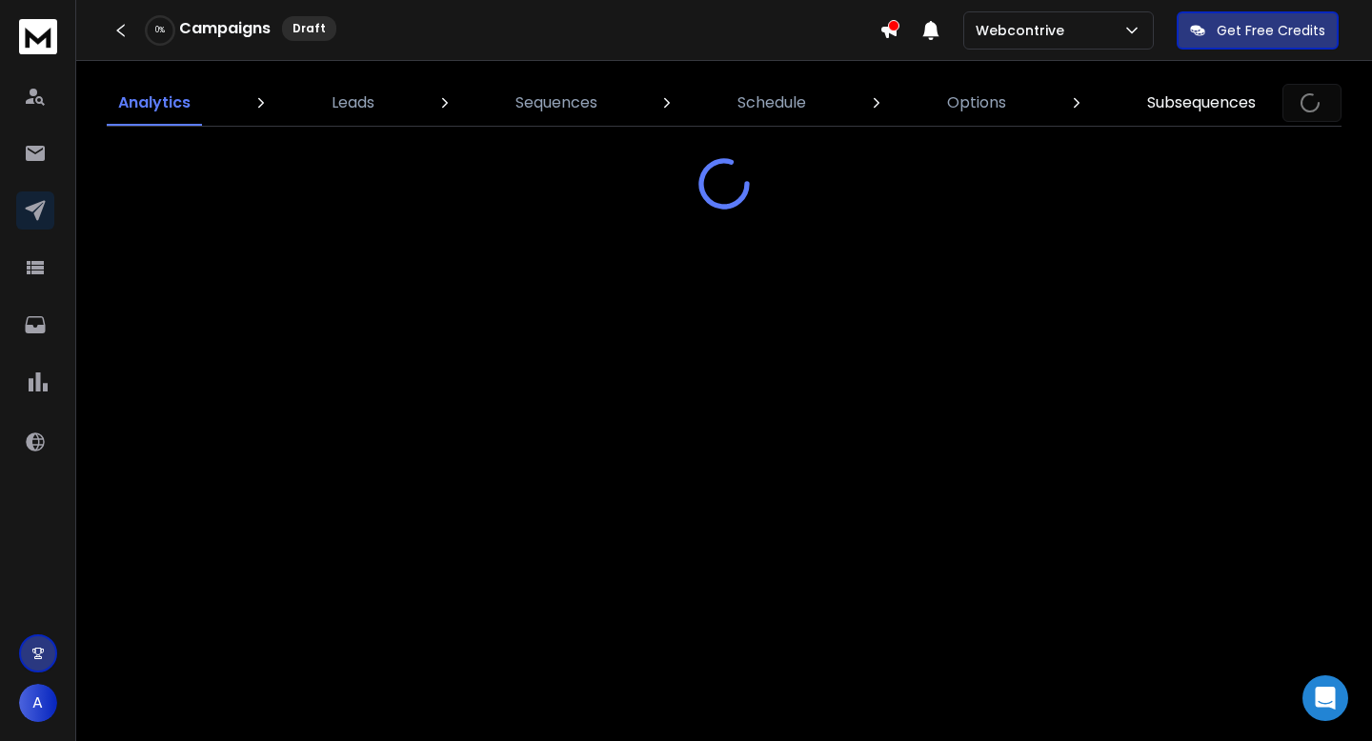
click at [1147, 101] on p "Subsequences" at bounding box center [1201, 102] width 109 height 23
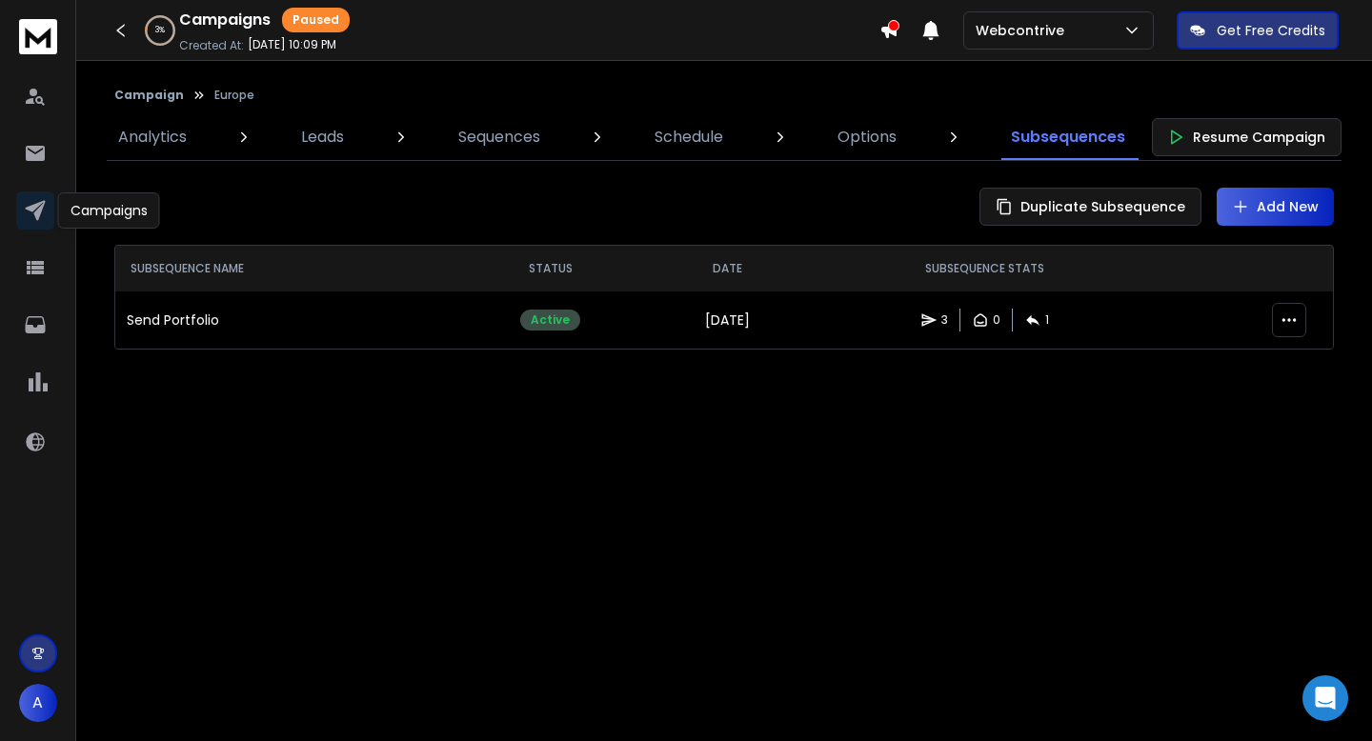
click at [35, 214] on icon at bounding box center [35, 210] width 20 height 20
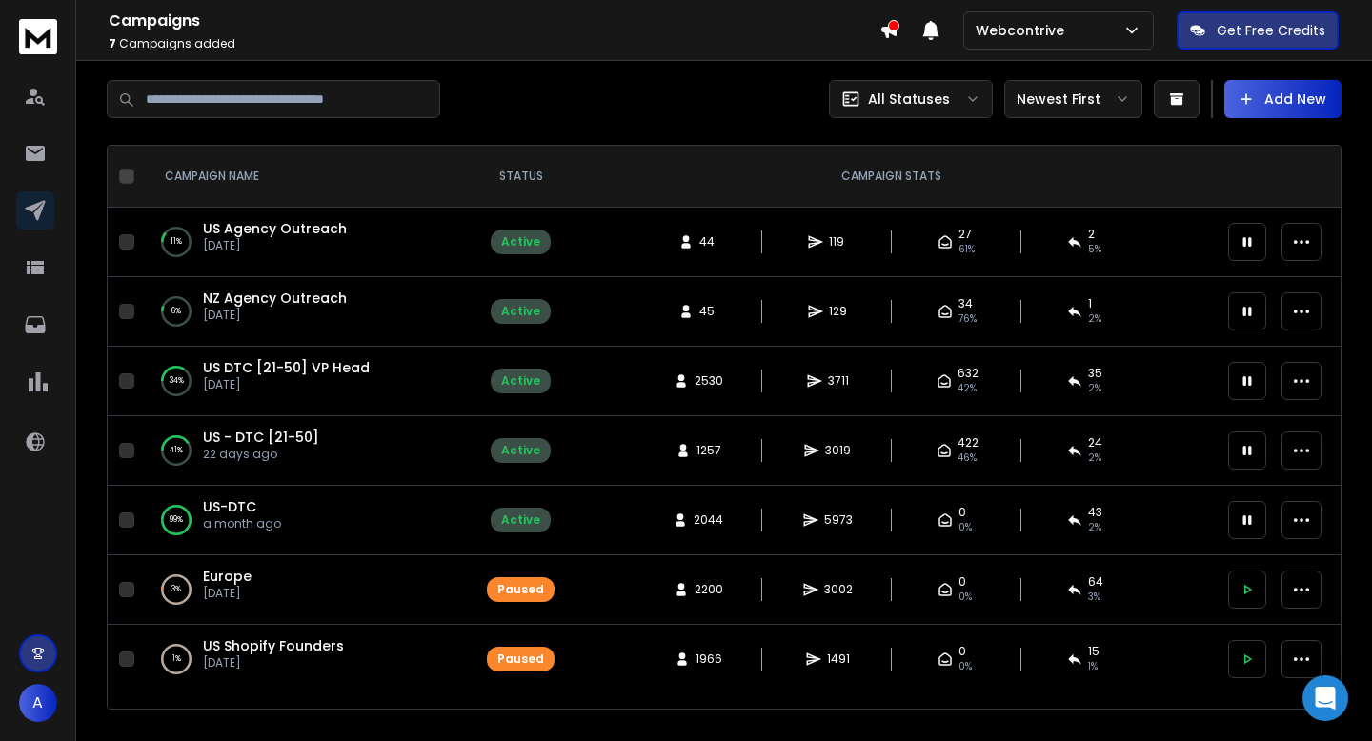
click at [262, 363] on span "US DTC [21-50] VP Head" at bounding box center [286, 367] width 167 height 19
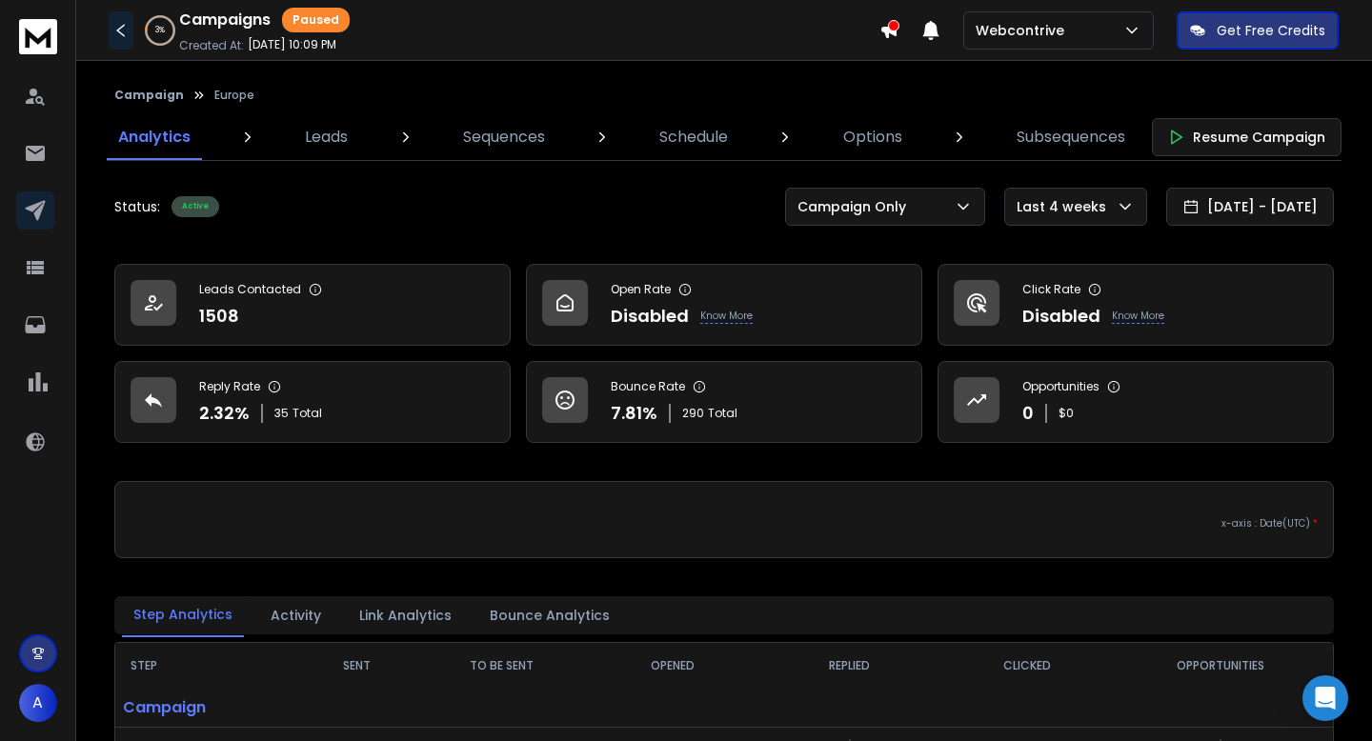
click at [114, 26] on icon at bounding box center [120, 30] width 17 height 17
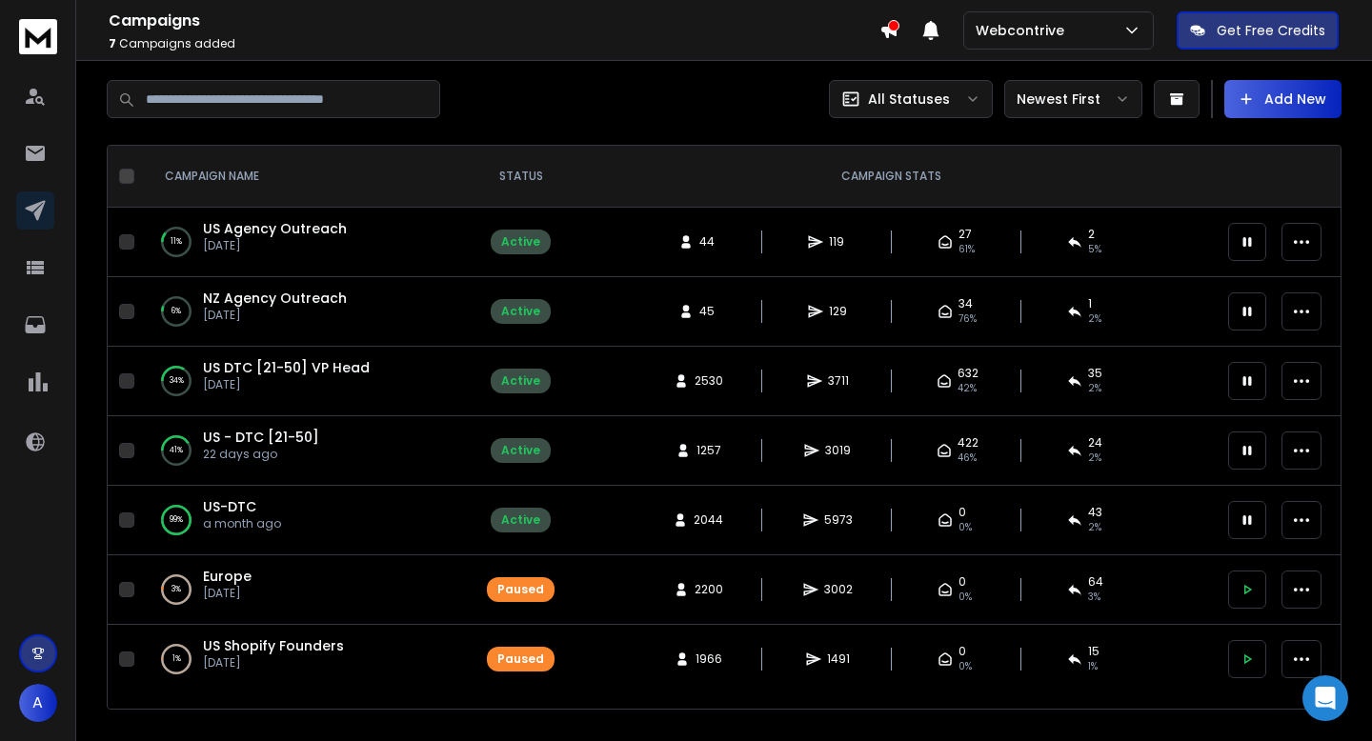
click at [264, 370] on span "US DTC [21-50] VP Head" at bounding box center [286, 367] width 167 height 19
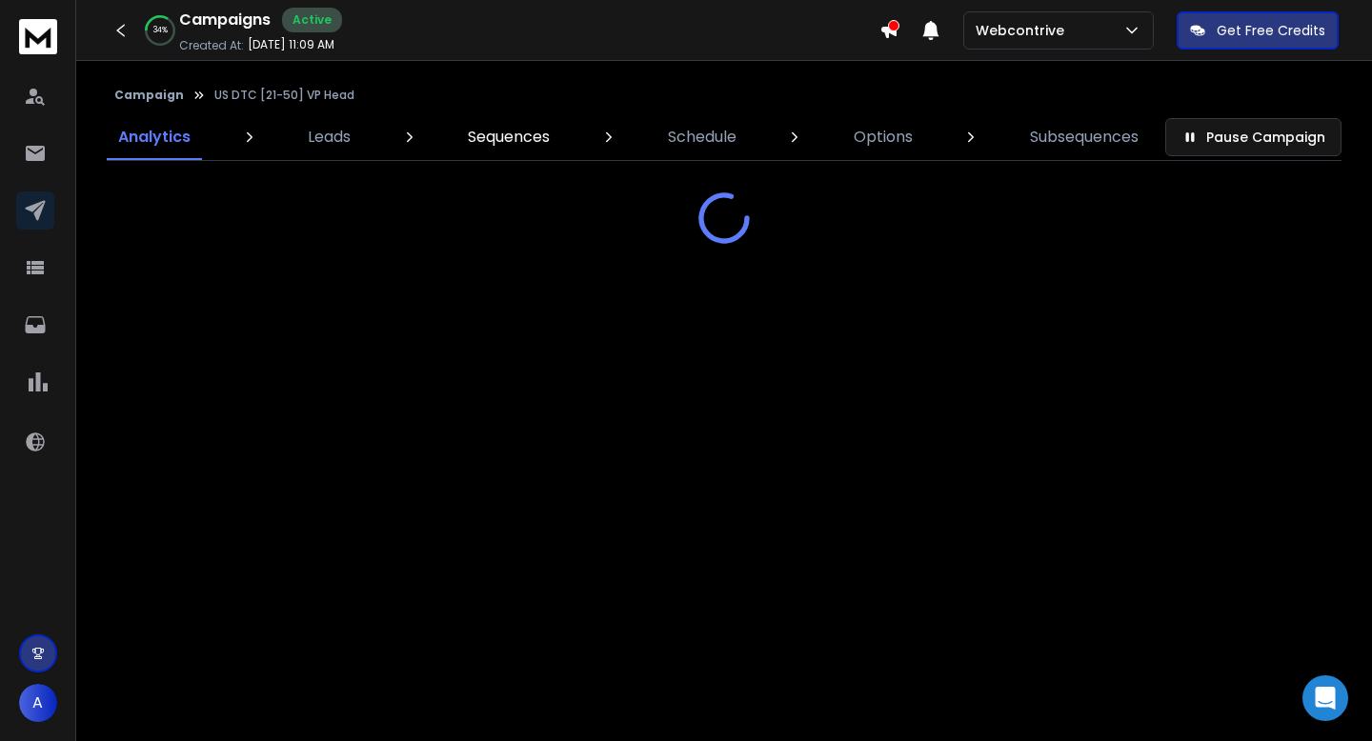
click at [525, 139] on p "Sequences" at bounding box center [509, 137] width 82 height 23
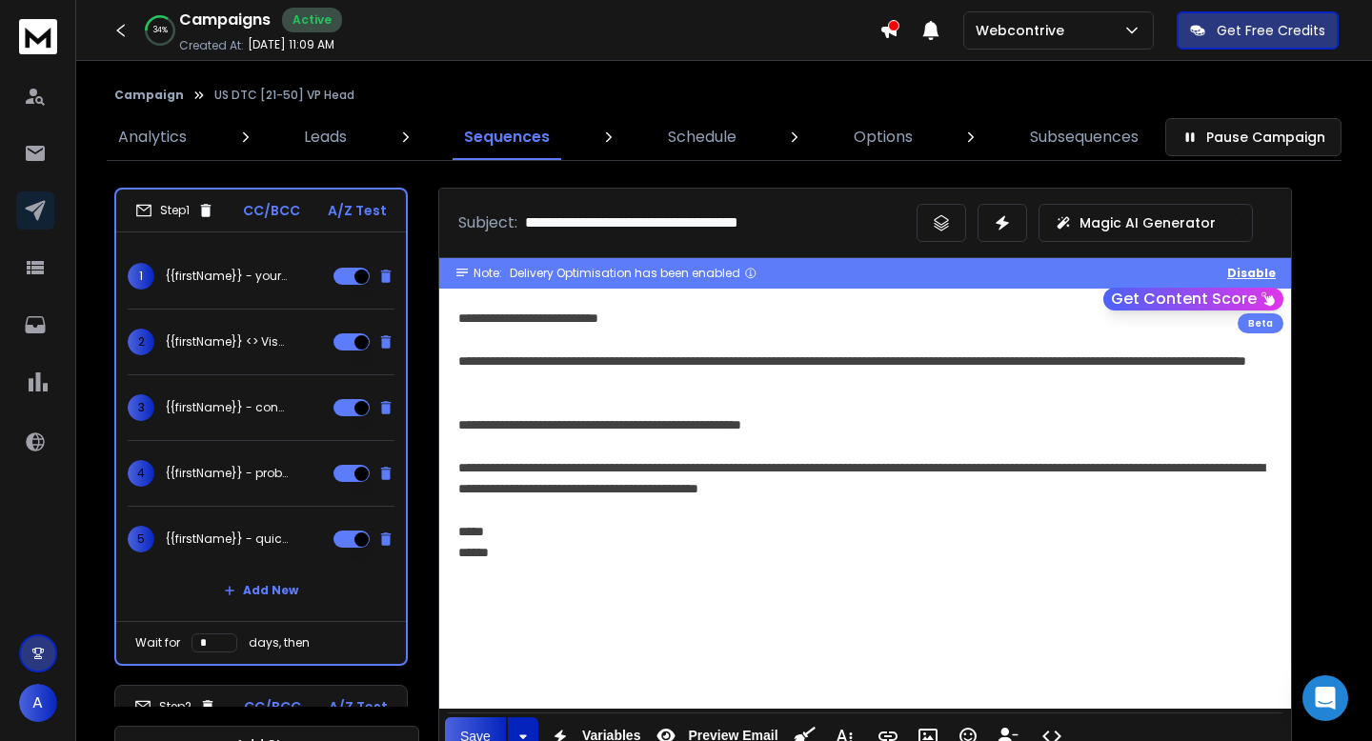
click at [251, 291] on div "1 {{firstName}} - your product checkout" at bounding box center [261, 277] width 267 height 66
click at [241, 540] on p "{{firstName}} - quick doc for you" at bounding box center [227, 539] width 122 height 15
click at [253, 482] on div "4 {{firstName}} - problem with navigation" at bounding box center [208, 473] width 160 height 27
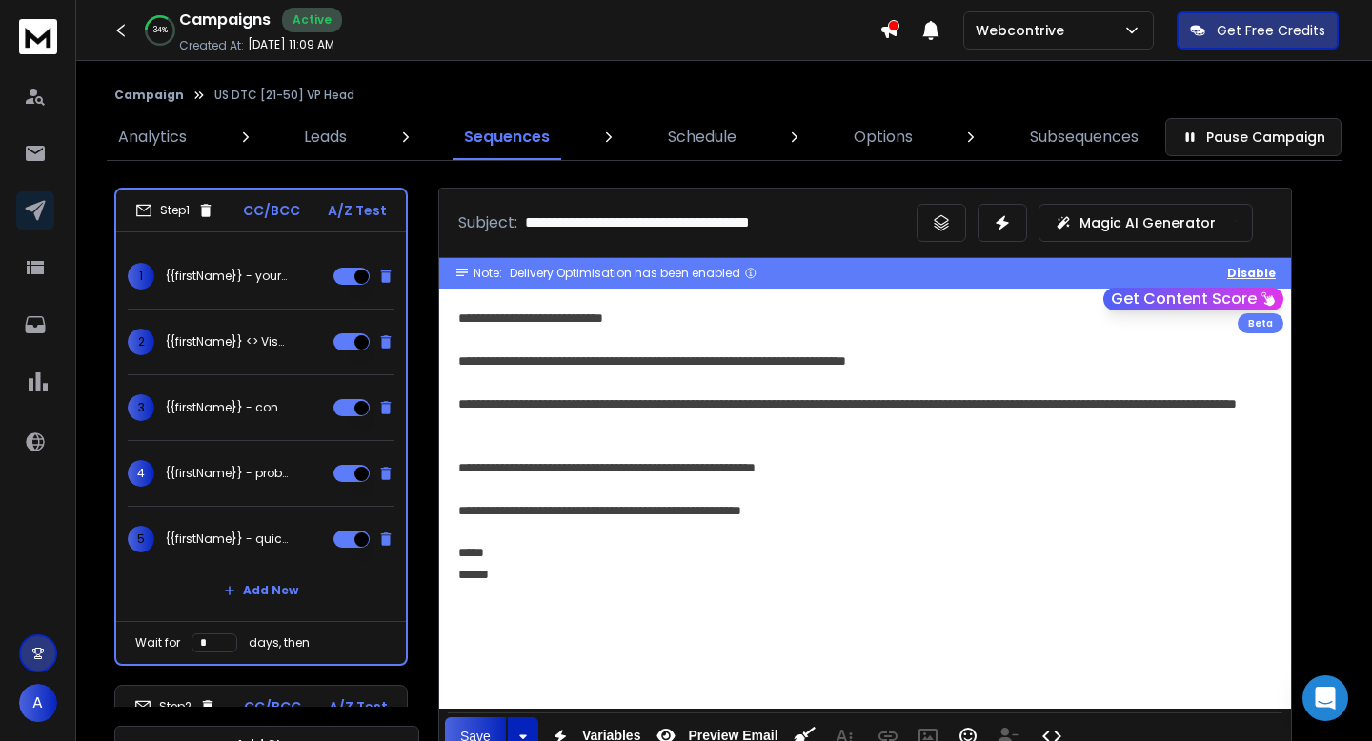
click at [242, 413] on p "{{firstName}} - convert traffic into sales" at bounding box center [227, 407] width 122 height 15
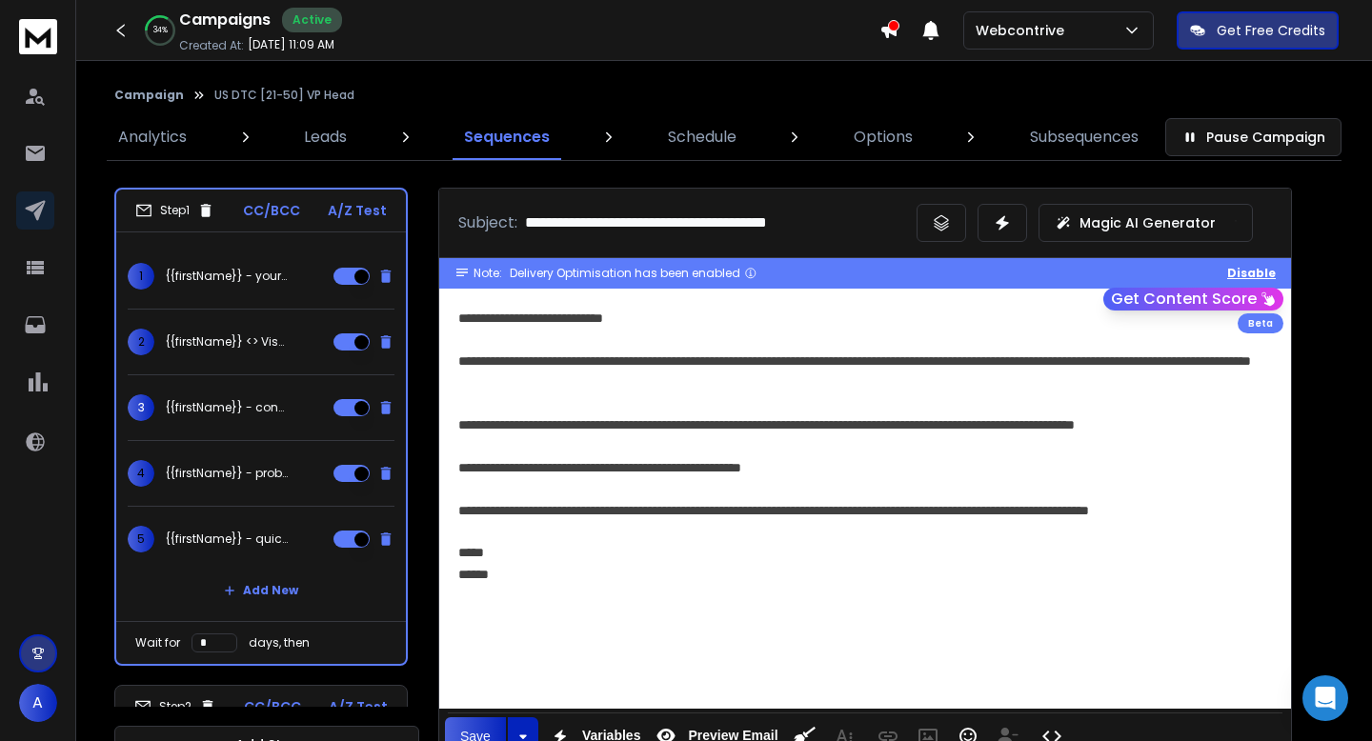
click at [239, 350] on div "2 {{firstName}} <> Vishal" at bounding box center [208, 342] width 160 height 27
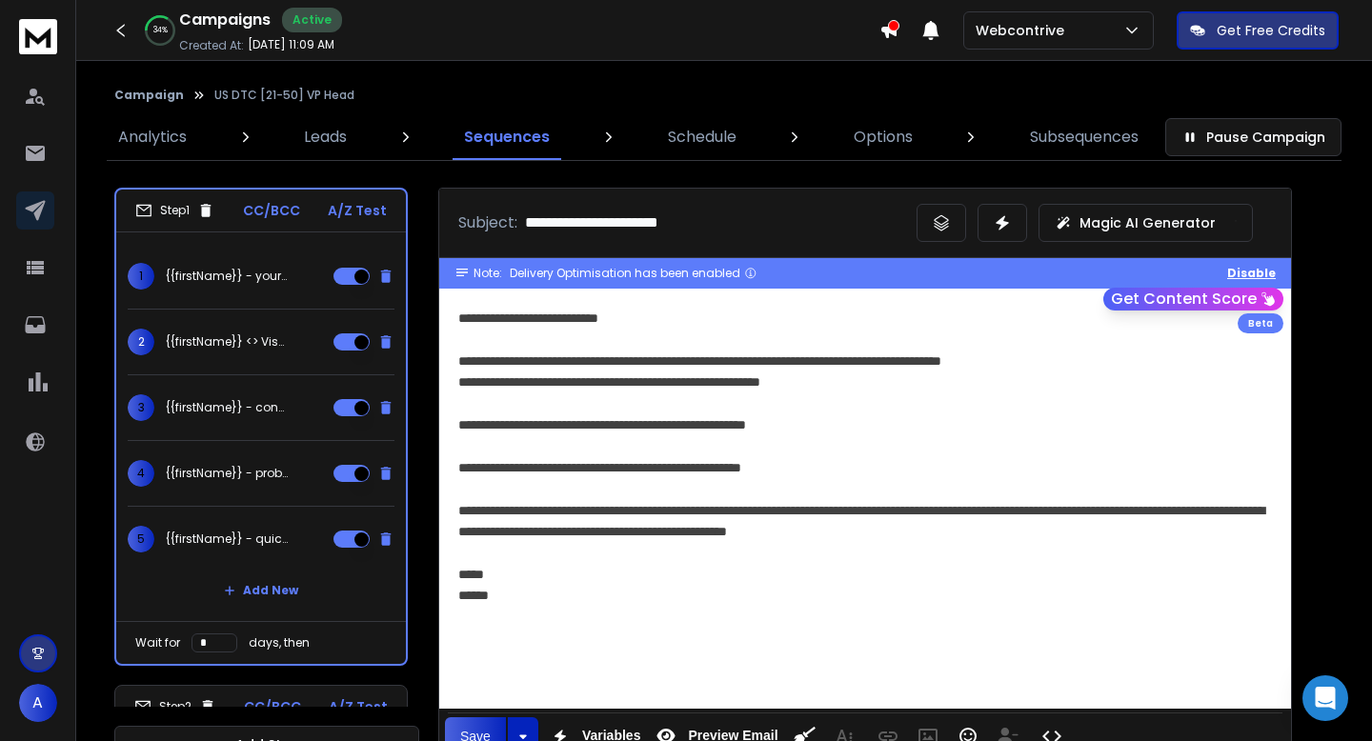
click at [196, 492] on div "4 {{firstName}} - problem with navigation" at bounding box center [261, 474] width 267 height 66
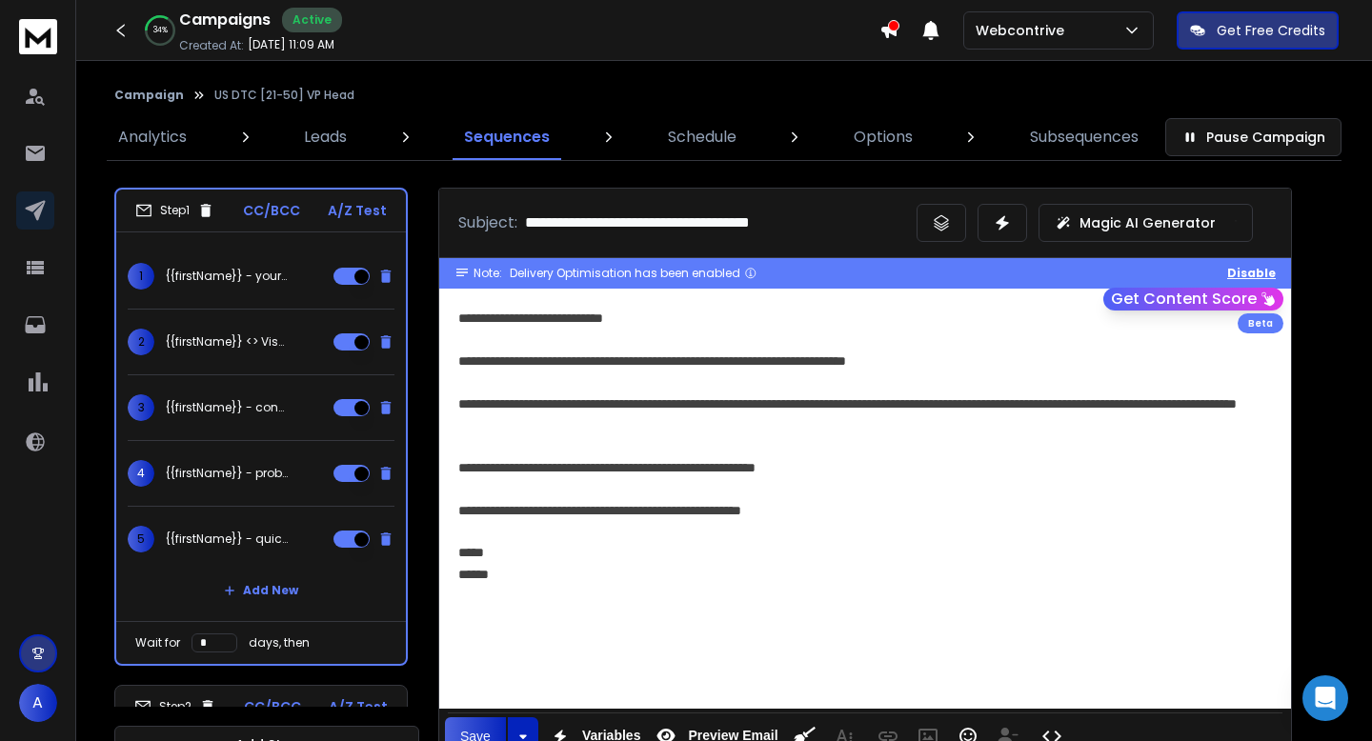
click at [213, 543] on p "{{firstName}} - quick doc for you" at bounding box center [227, 539] width 122 height 15
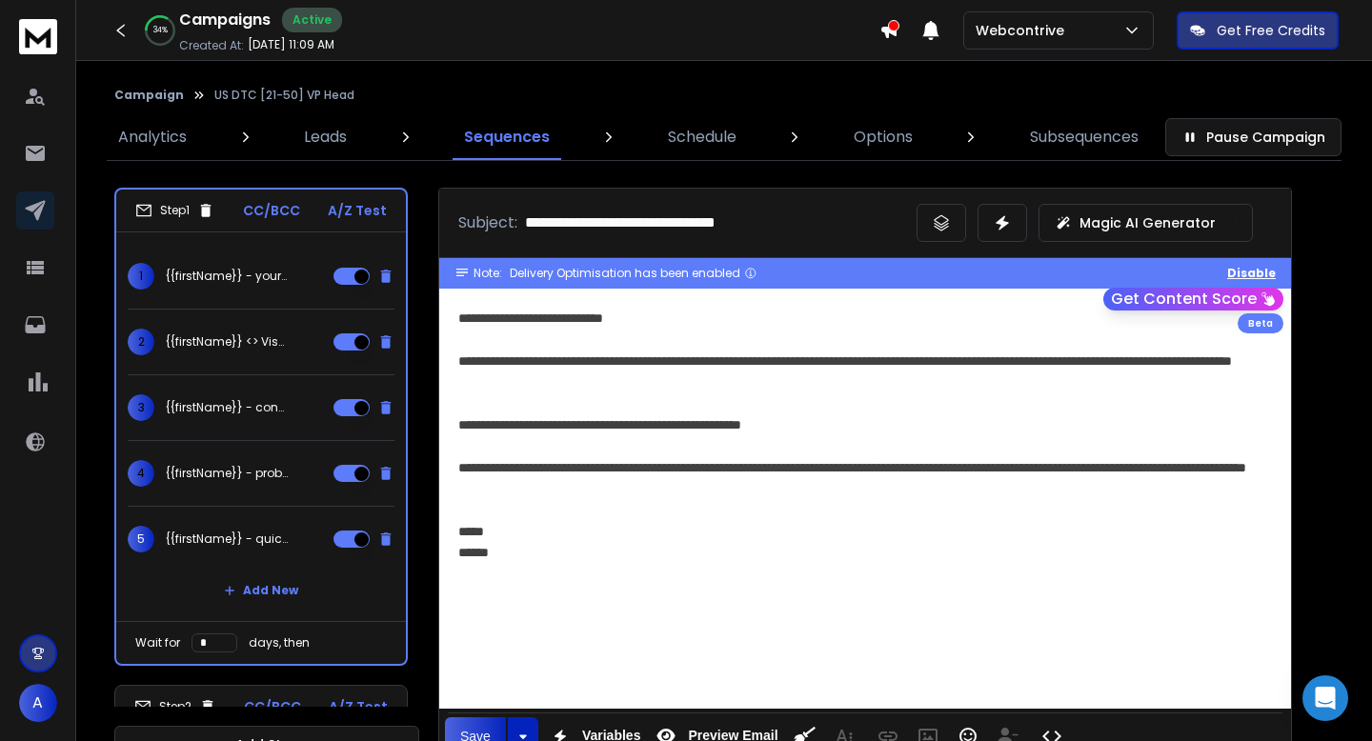
click at [226, 414] on p "{{firstName}} - convert traffic into sales" at bounding box center [227, 407] width 122 height 15
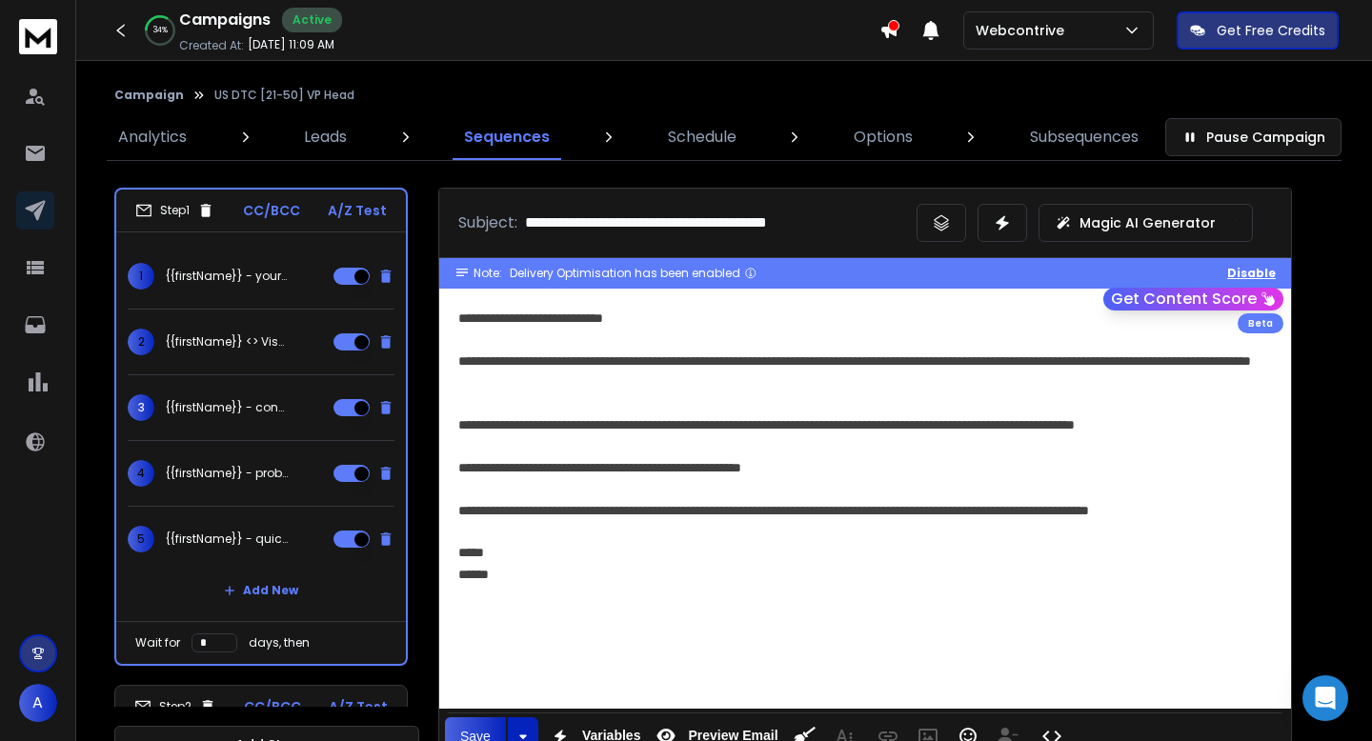
click at [243, 343] on p "{{firstName}} <> Vishal" at bounding box center [227, 341] width 122 height 15
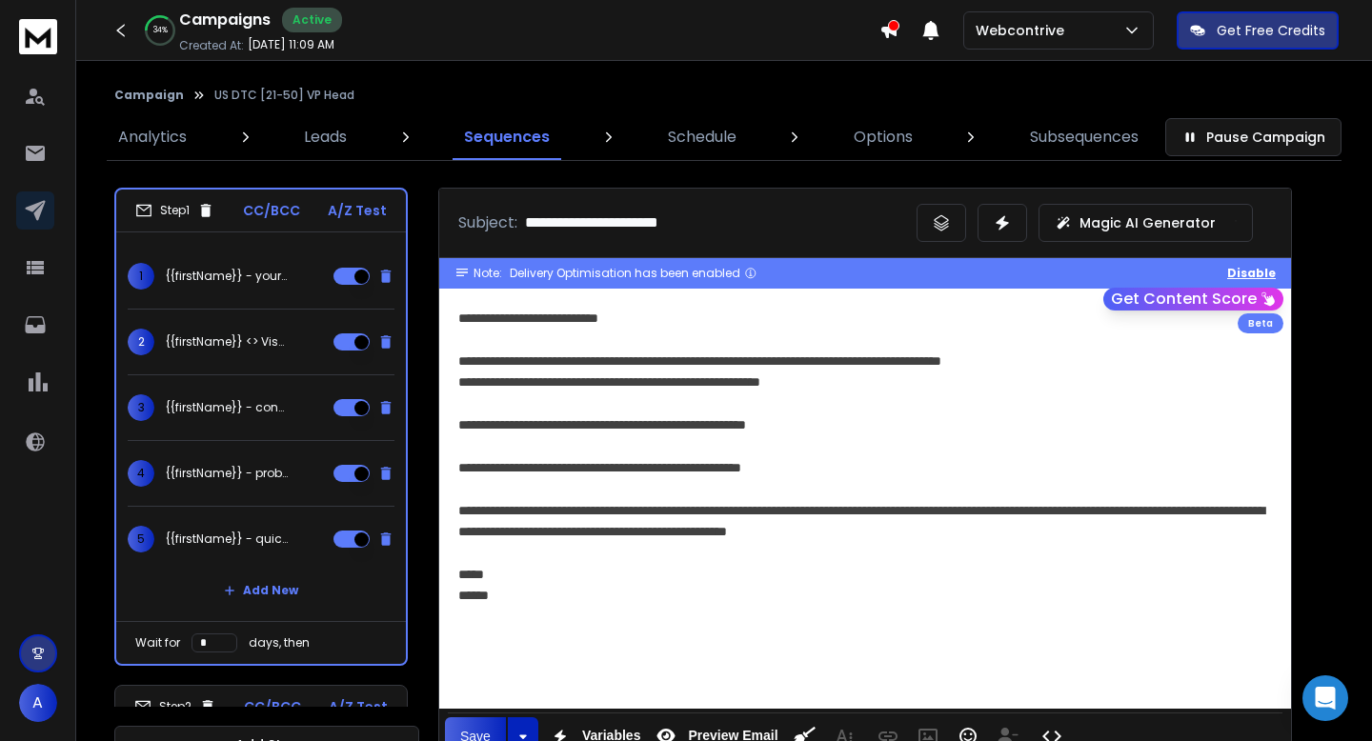
click at [250, 284] on div "1 {{firstName}} - your product checkout" at bounding box center [208, 276] width 160 height 27
type input "**********"
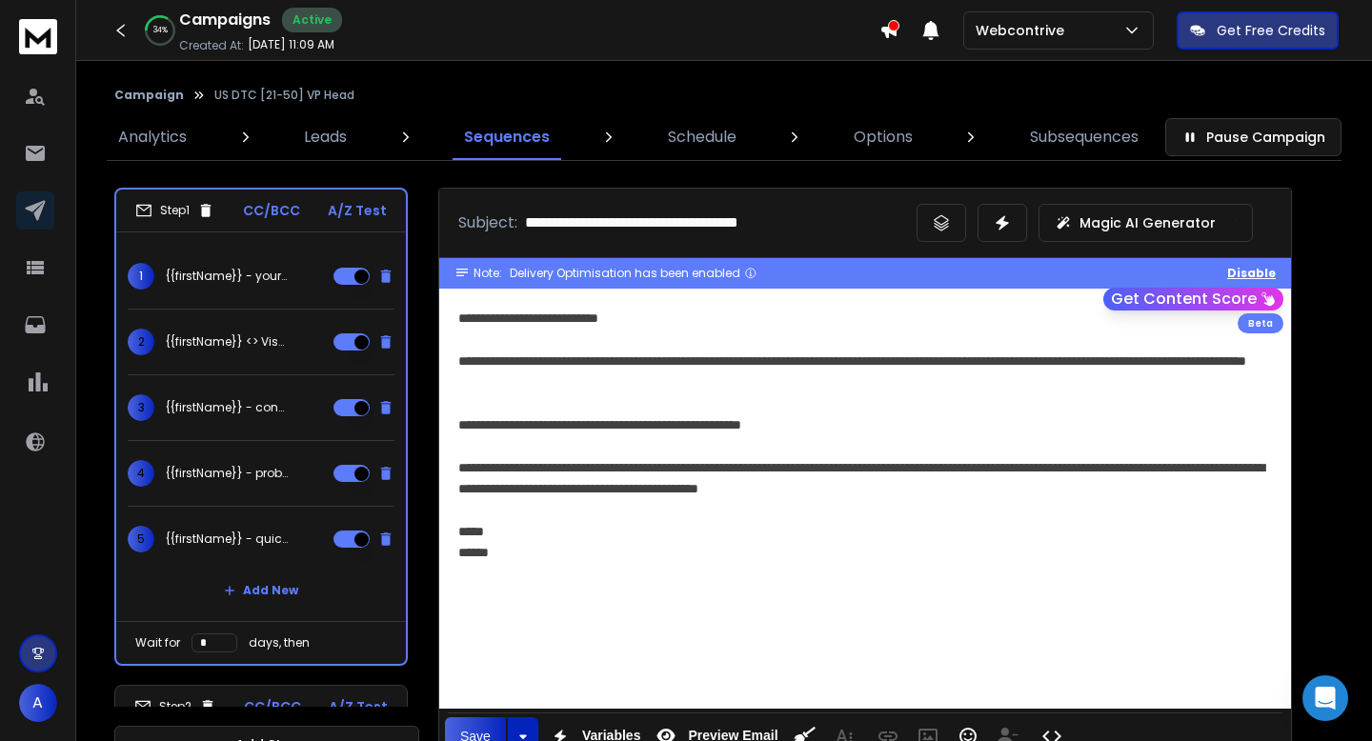
click at [139, 98] on button "Campaign" at bounding box center [149, 95] width 70 height 15
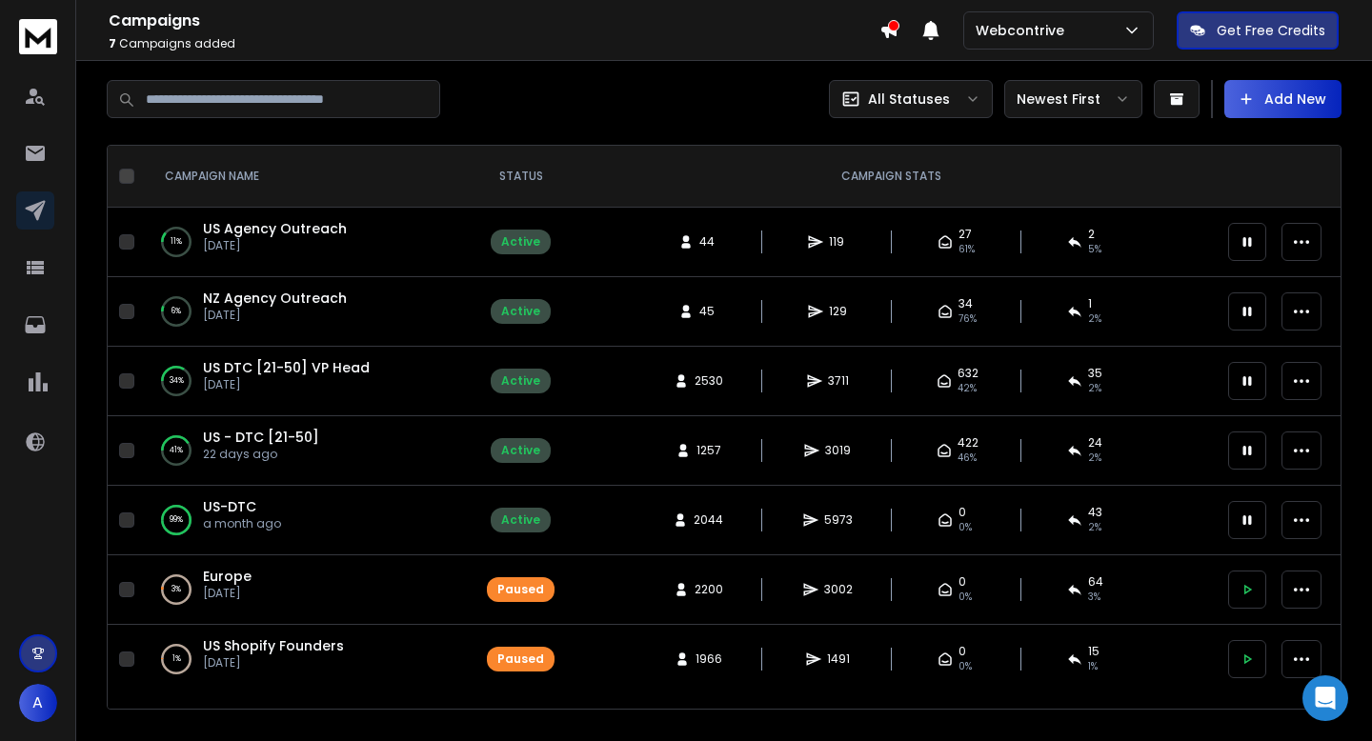
click at [242, 222] on span "US Agency Outreach" at bounding box center [275, 228] width 144 height 19
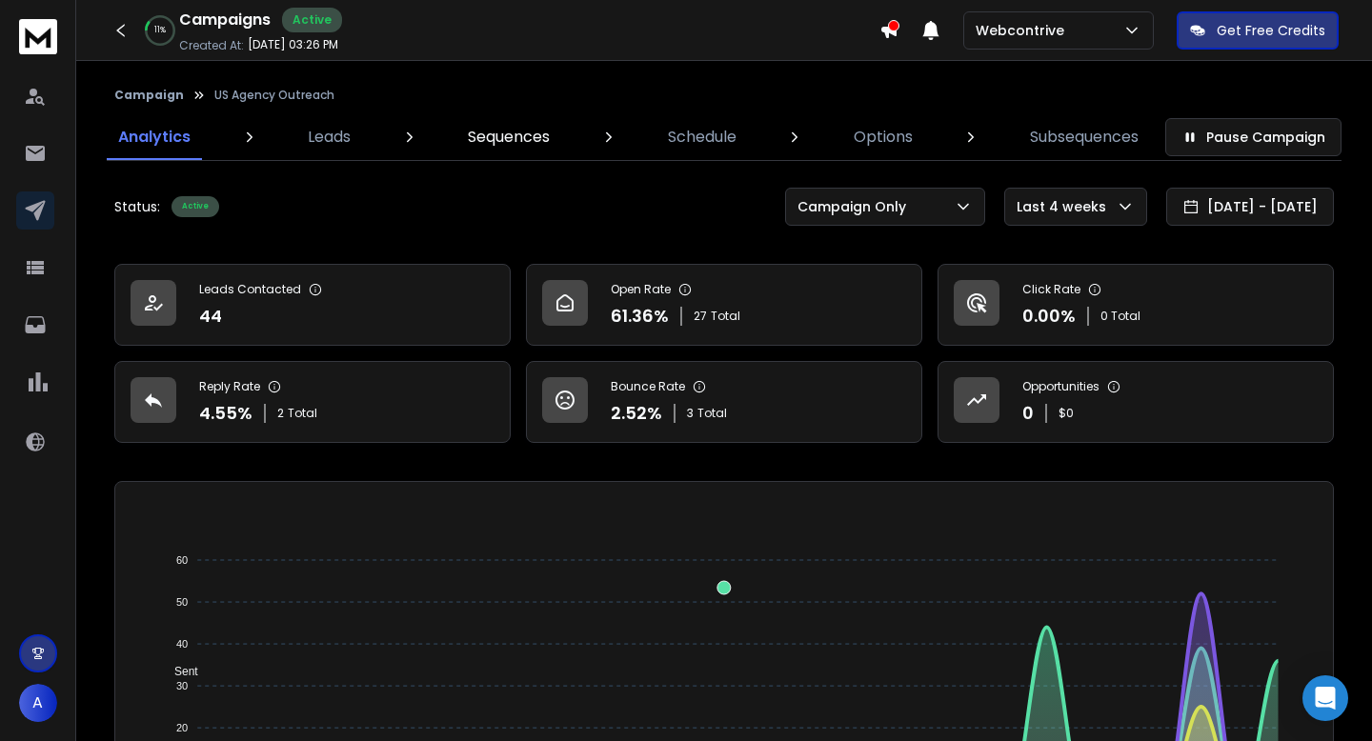
click at [522, 146] on p "Sequences" at bounding box center [509, 137] width 82 height 23
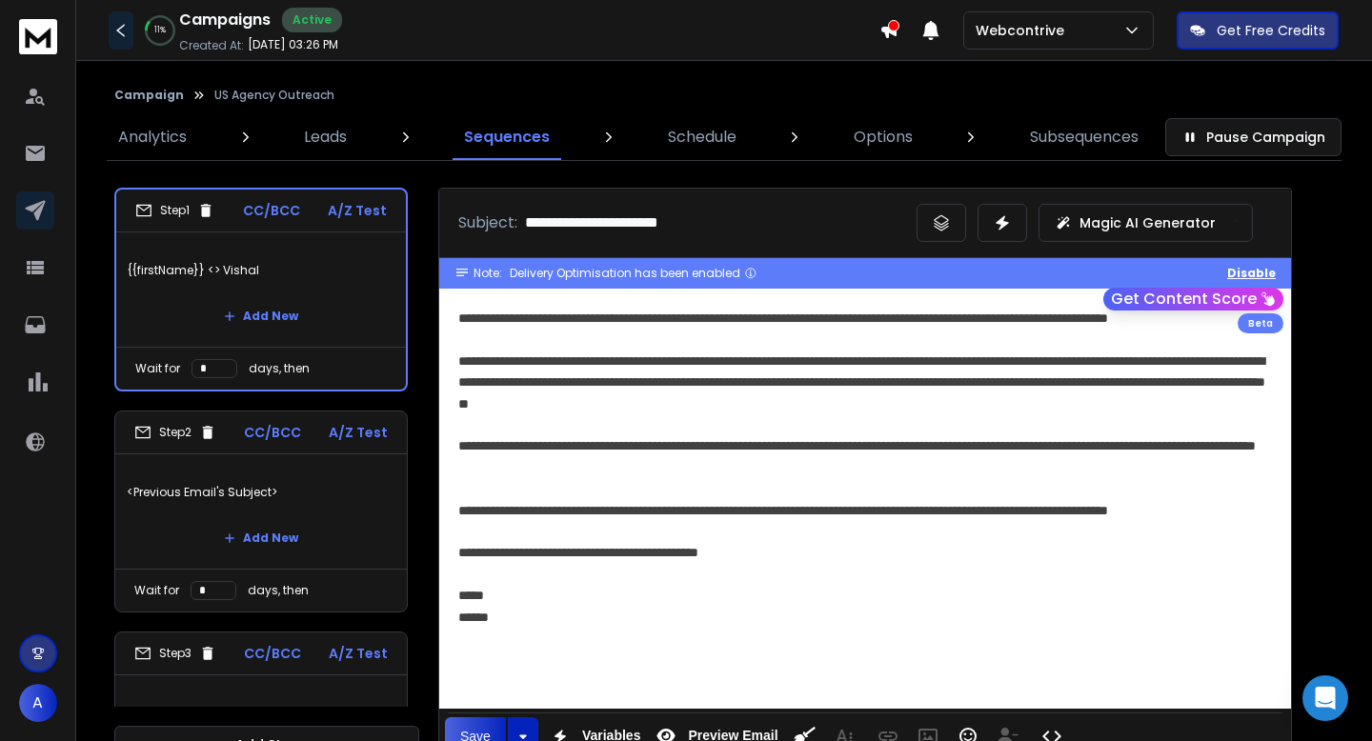
click at [116, 24] on icon at bounding box center [120, 30] width 17 height 17
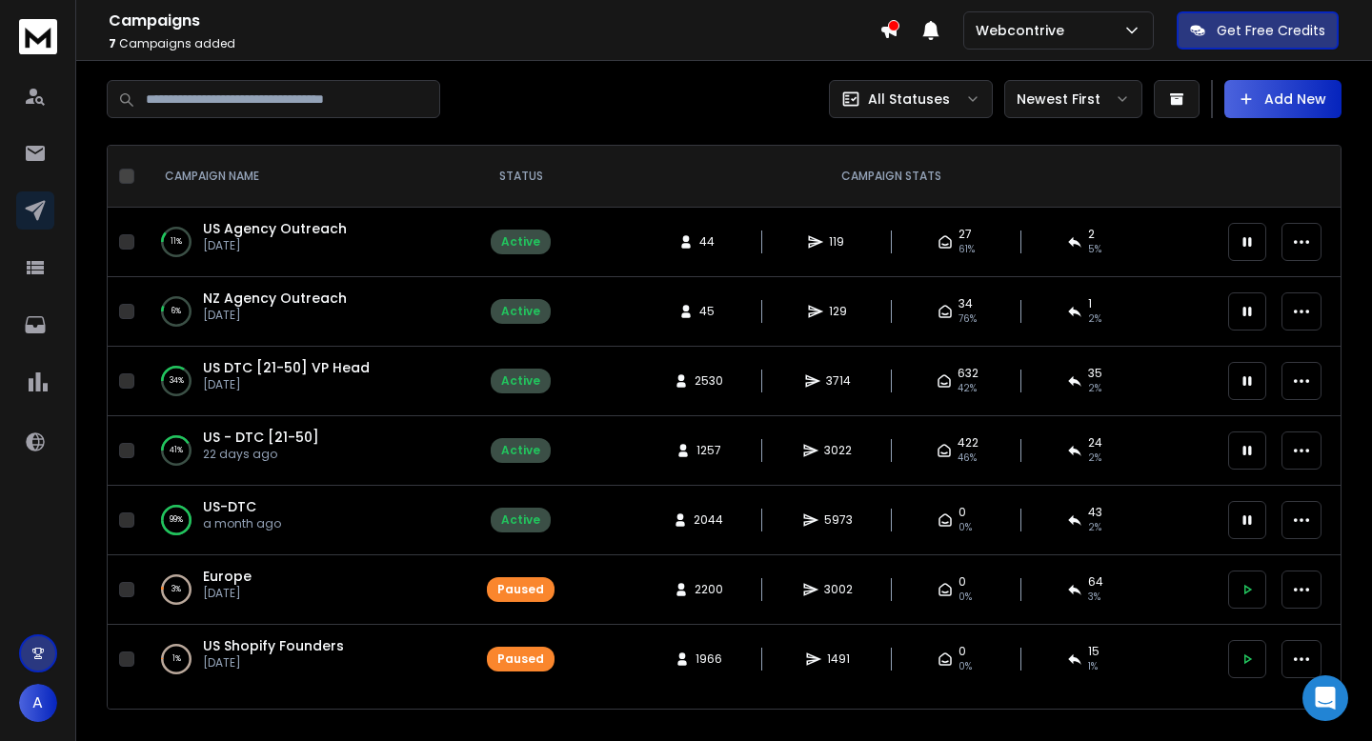
click at [309, 367] on span "US DTC [21-50] VP Head" at bounding box center [286, 367] width 167 height 19
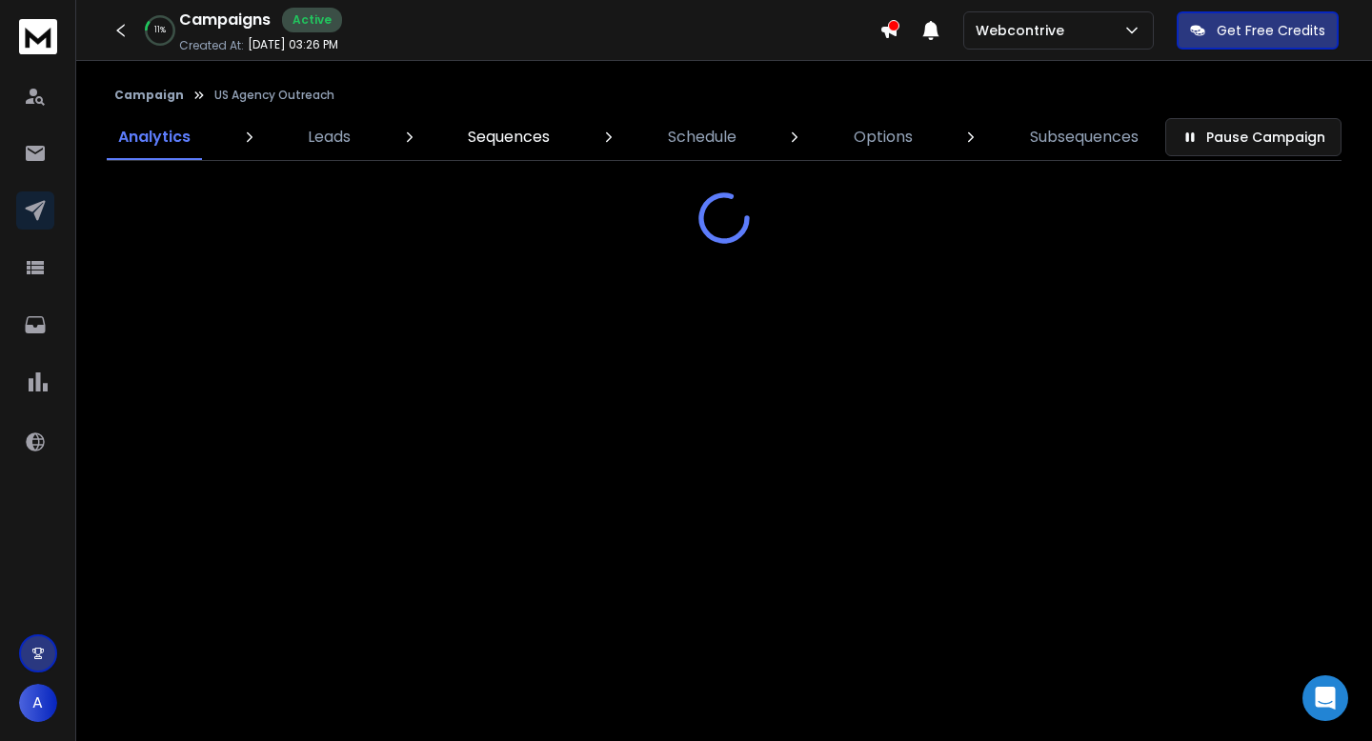
click at [516, 134] on p "Sequences" at bounding box center [509, 137] width 82 height 23
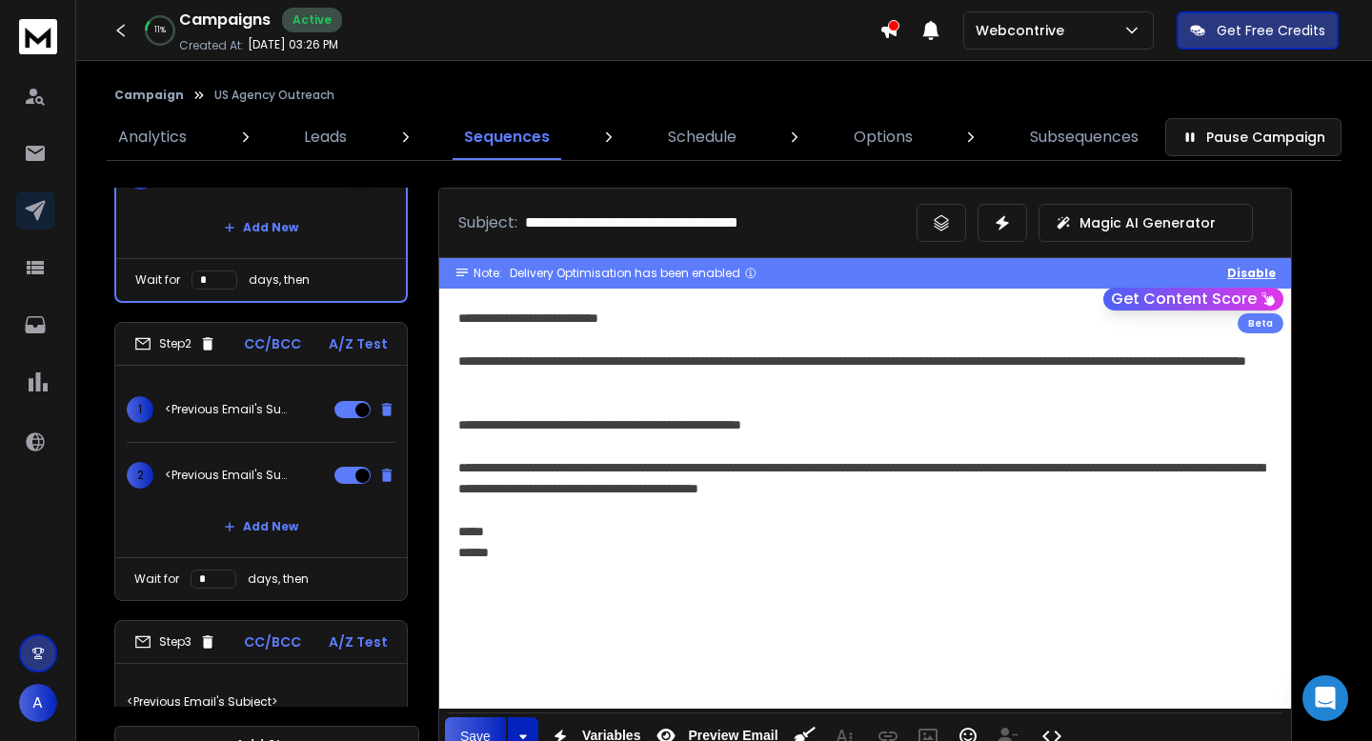
scroll to position [435, 0]
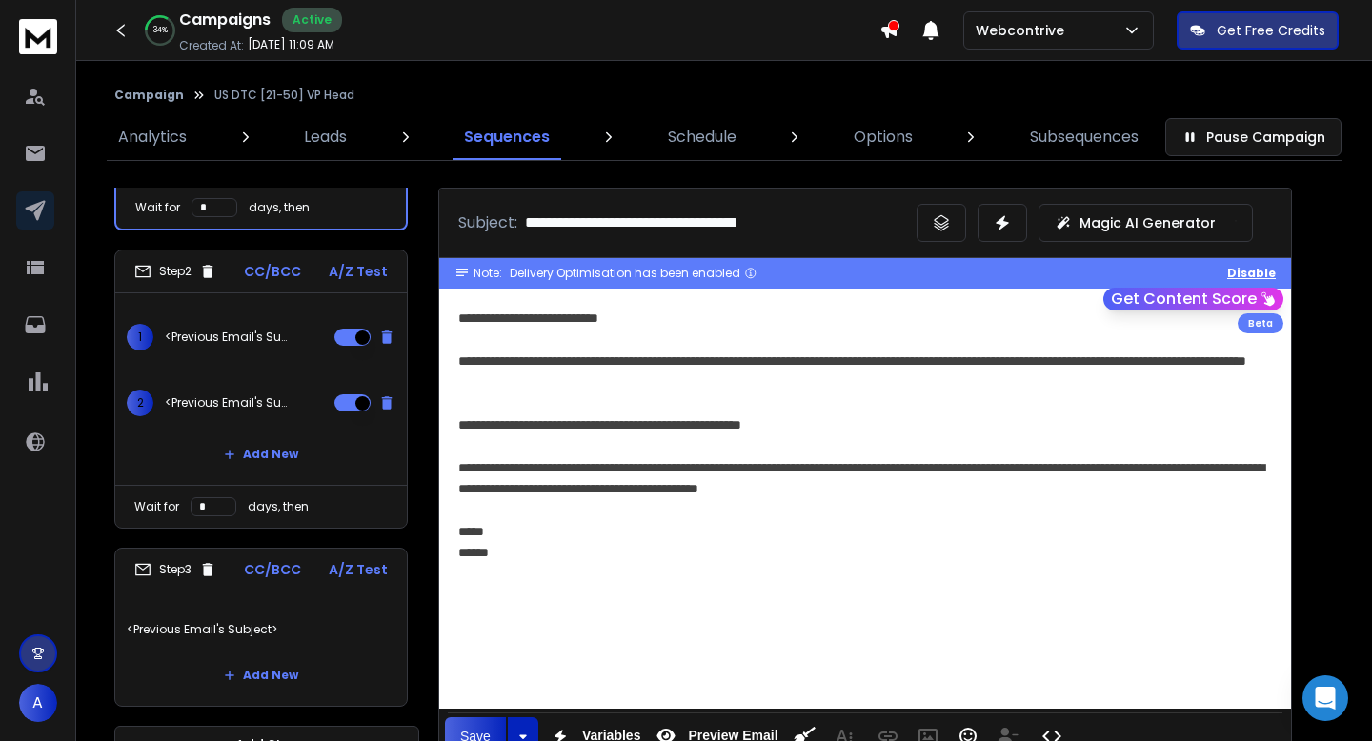
click at [231, 630] on p "<Previous Email's Subject>" at bounding box center [261, 629] width 269 height 53
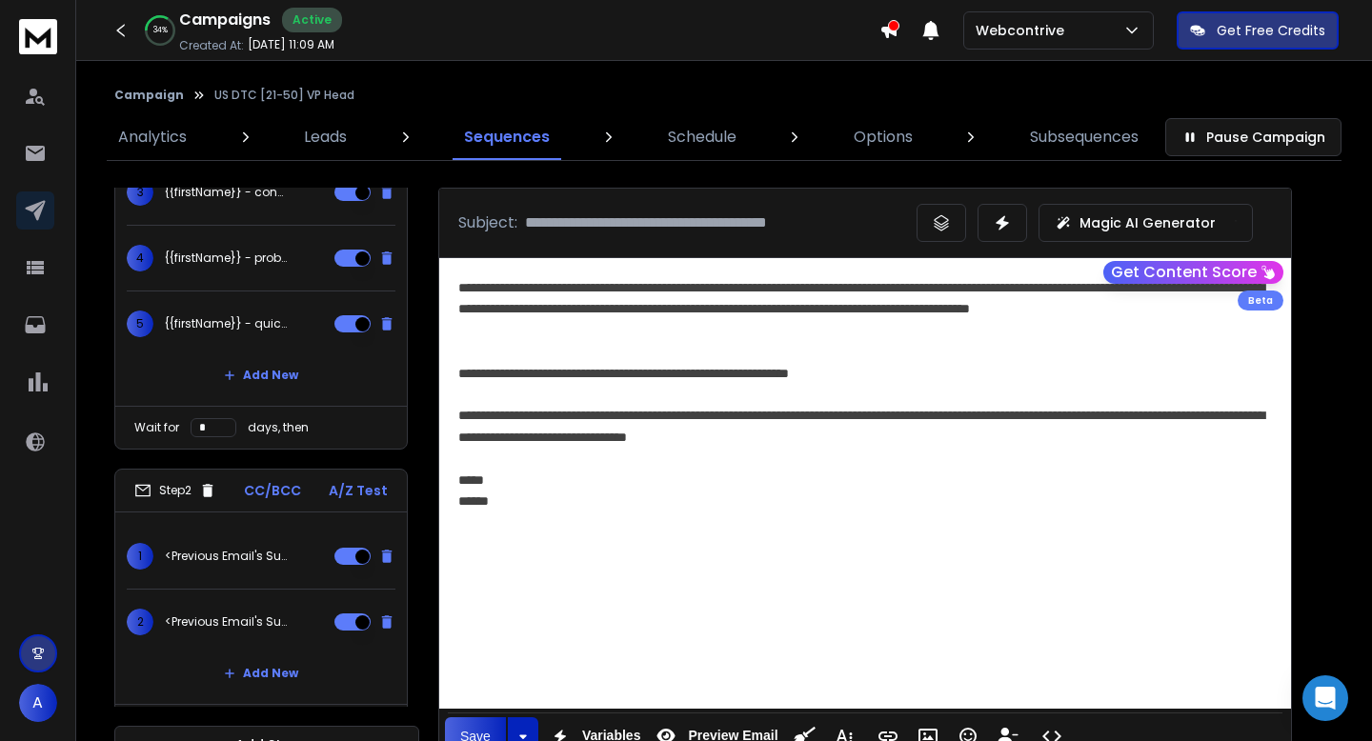
scroll to position [0, 0]
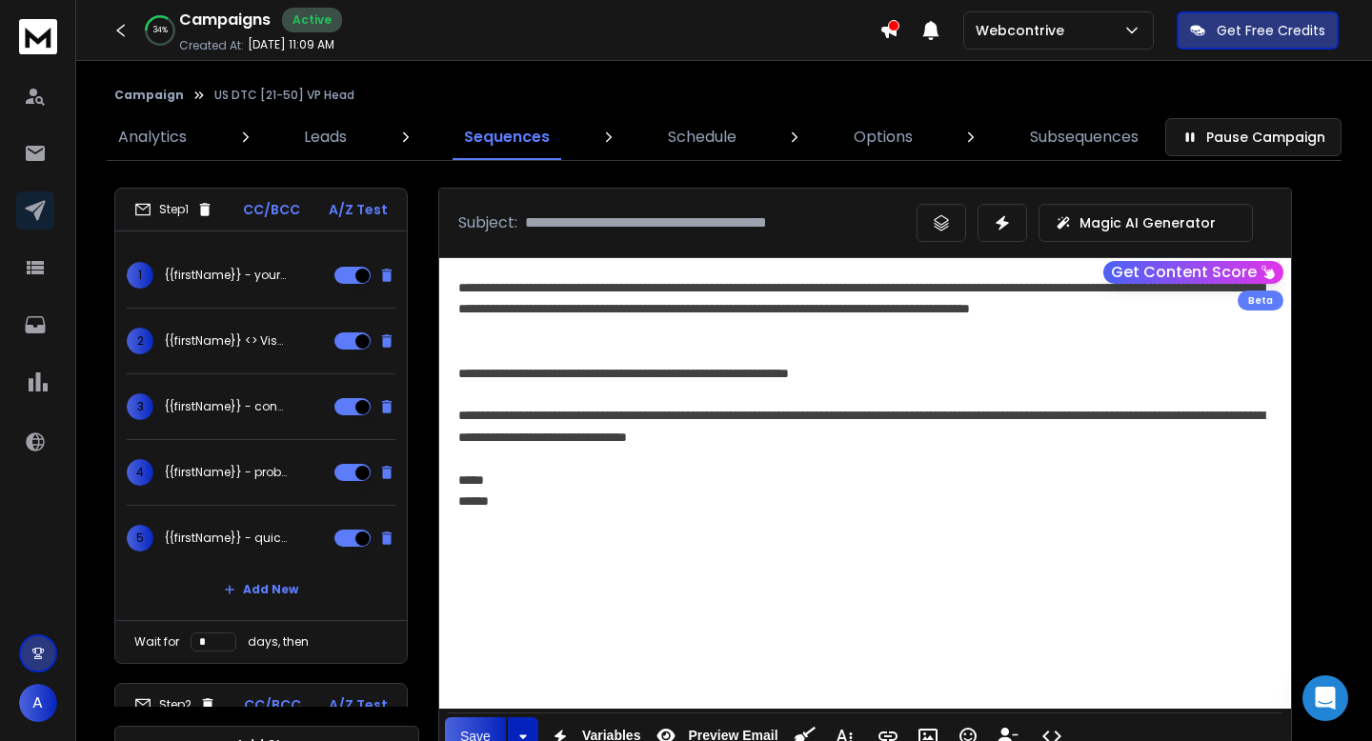
click at [248, 349] on div "2 {{firstName}} <> Vishal" at bounding box center [207, 341] width 160 height 27
type input "**********"
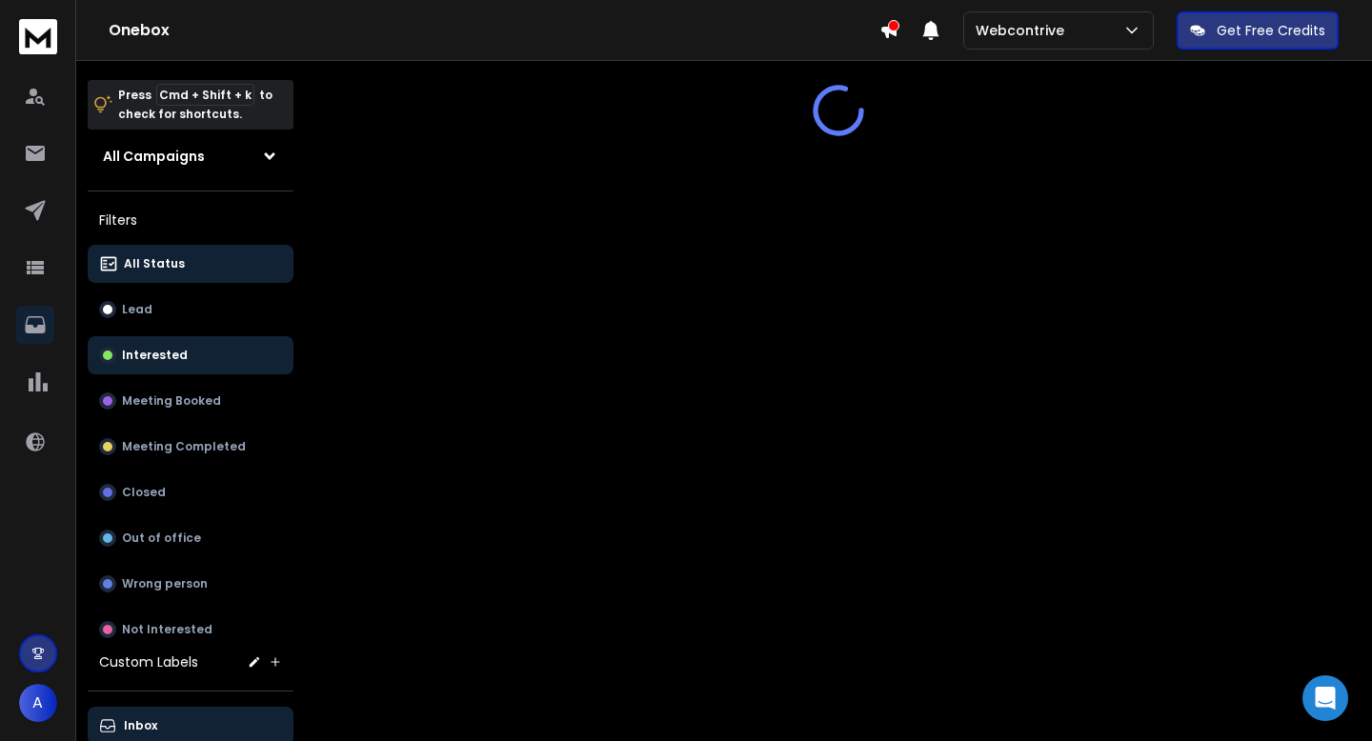
click at [151, 362] on p "Interested" at bounding box center [155, 355] width 66 height 15
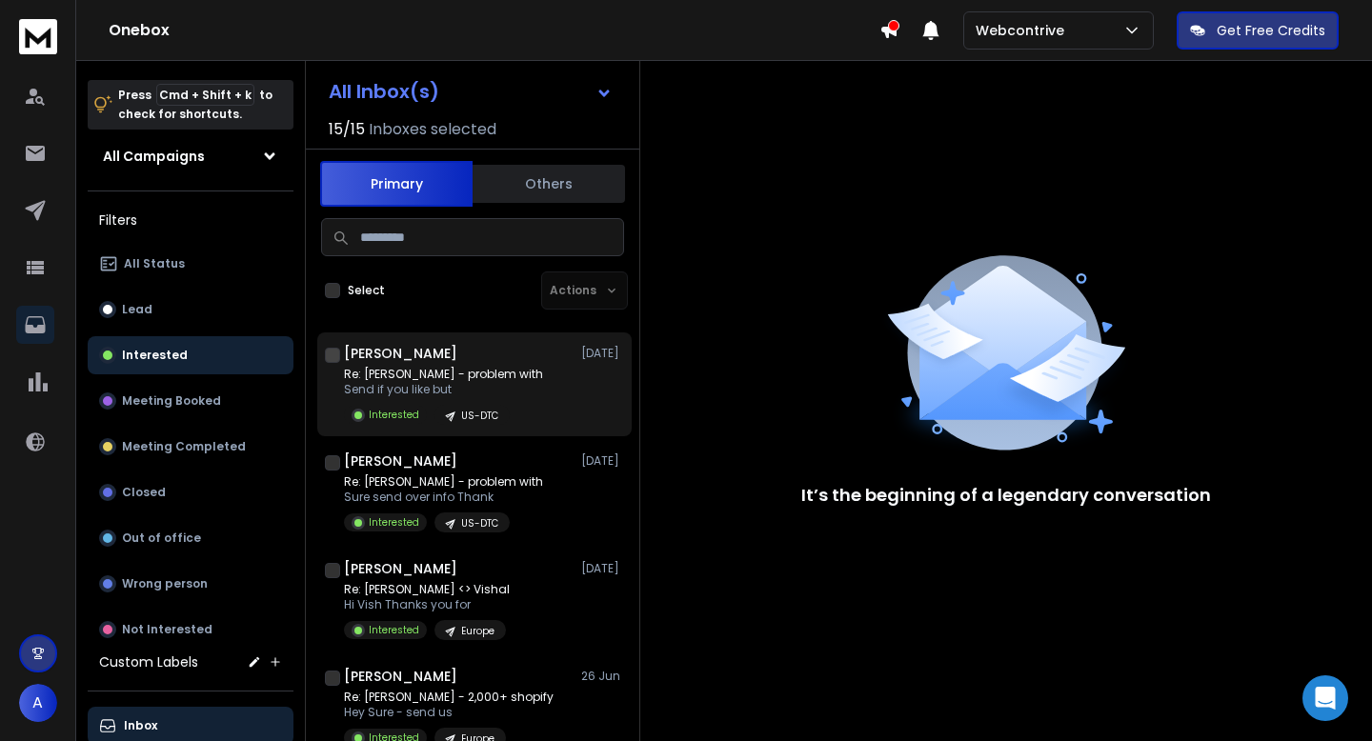
click at [502, 380] on p "Re: [PERSON_NAME] - problem with" at bounding box center [443, 374] width 199 height 15
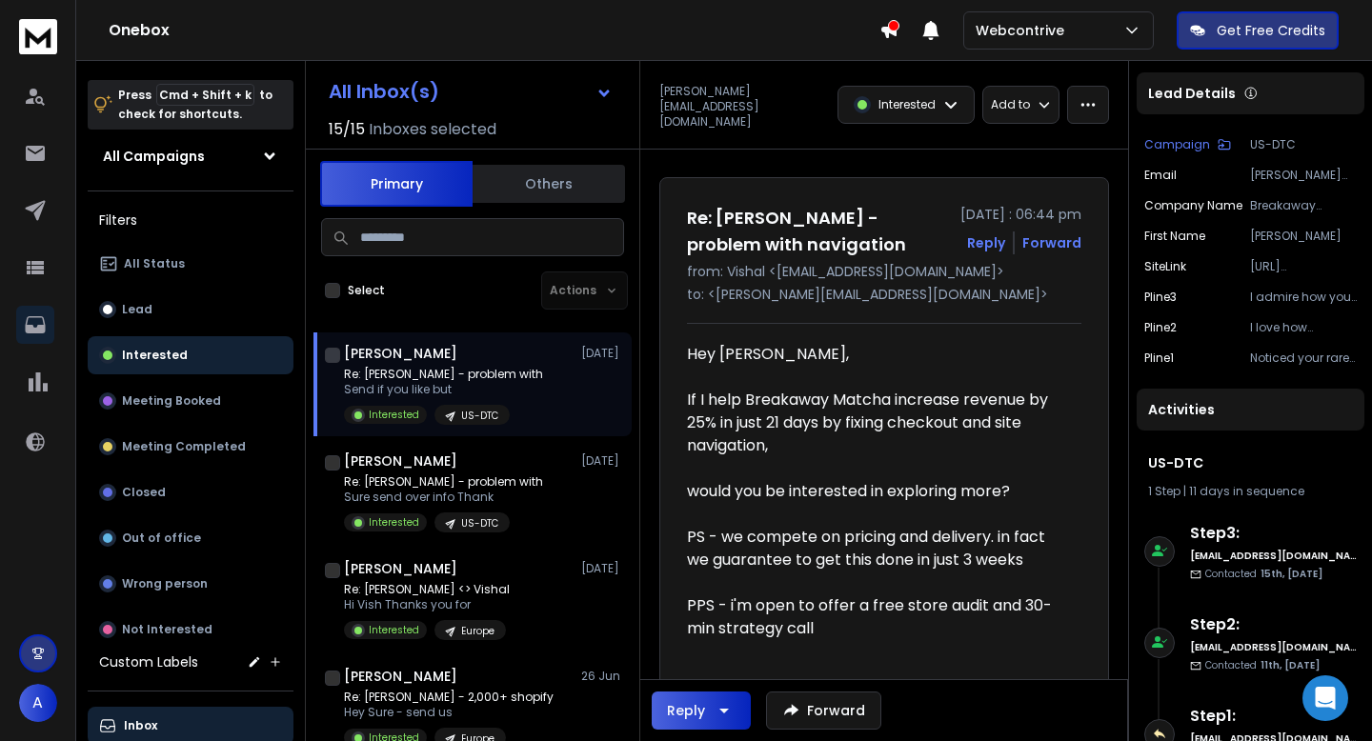
scroll to position [39, 0]
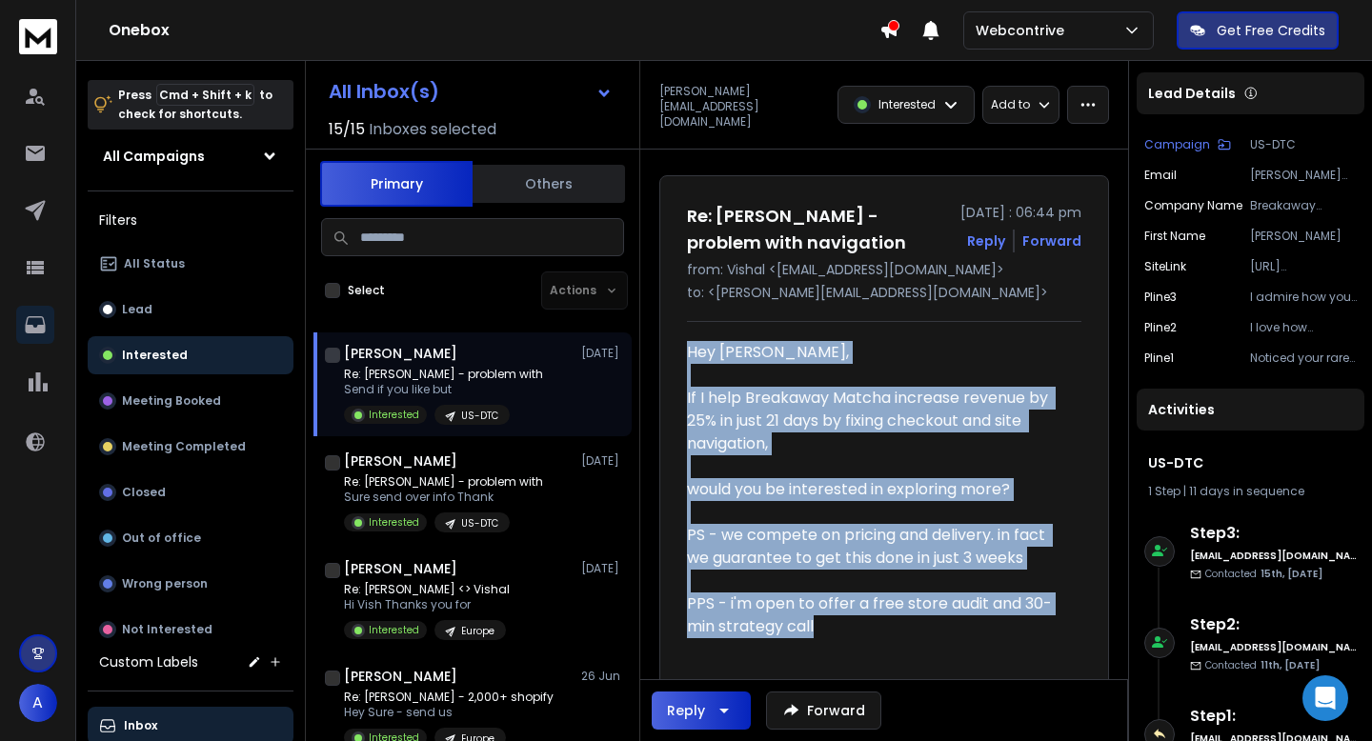
drag, startPoint x: 787, startPoint y: 597, endPoint x: 669, endPoint y: 327, distance: 295.2
copy div "Hey [PERSON_NAME], If I help Breakaway Matcha increase revenue by 25% in just 2…"
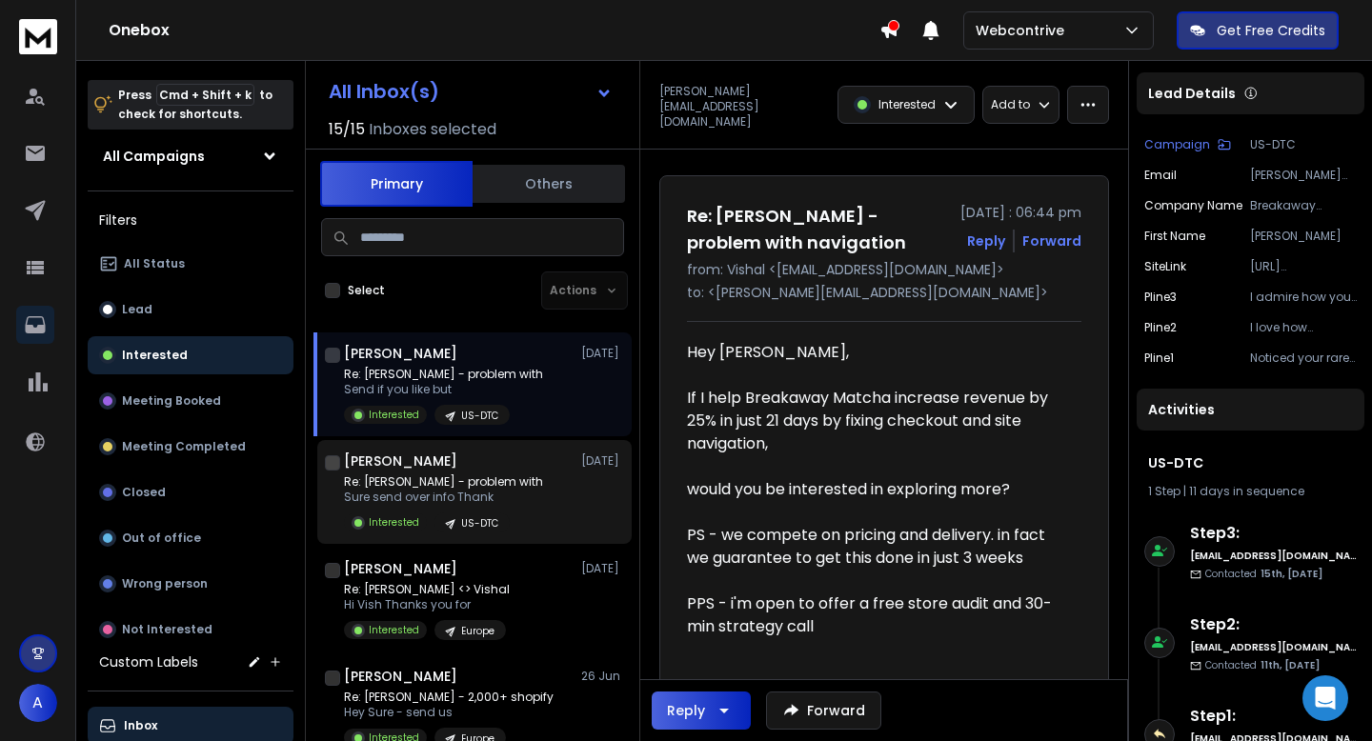
click at [437, 492] on p "Sure send over info Thank" at bounding box center [443, 497] width 199 height 15
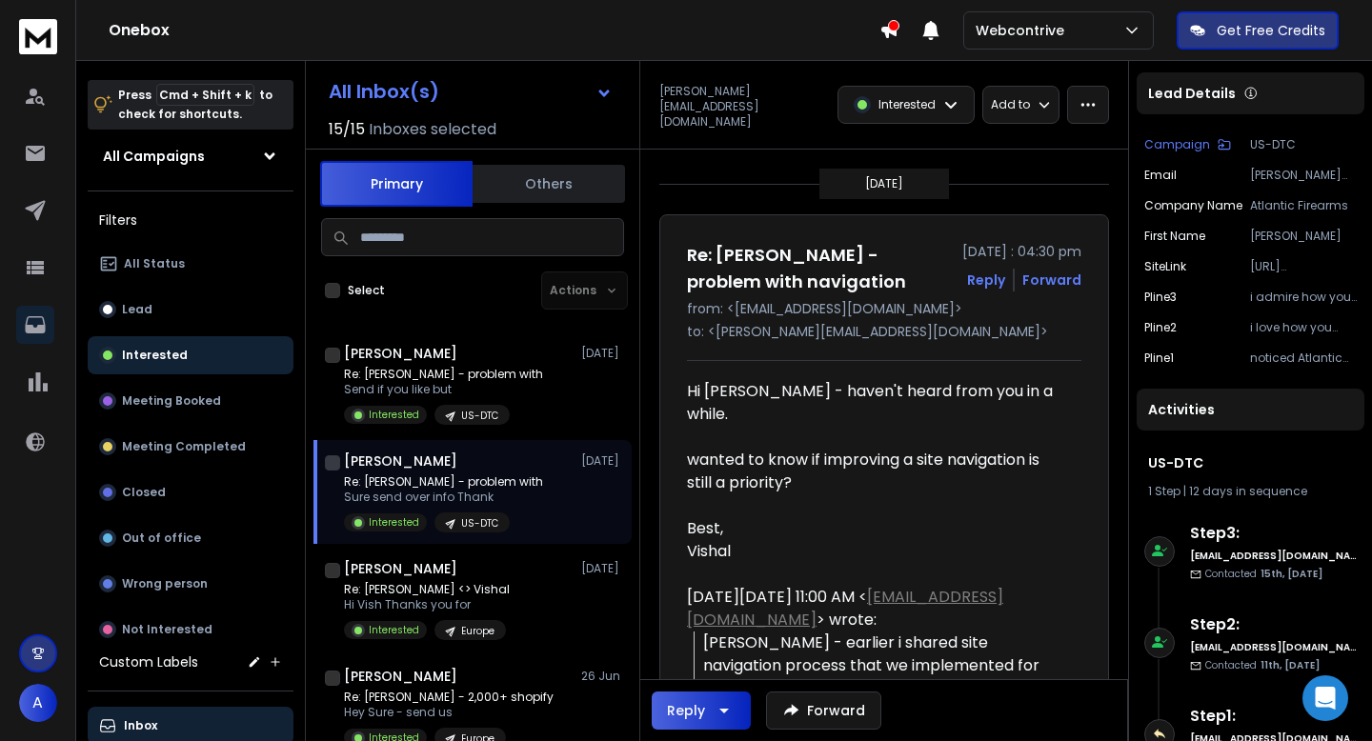
click at [990, 269] on div "Reply Forward" at bounding box center [1021, 280] width 119 height 23
click at [1005, 271] on button "Reply" at bounding box center [986, 280] width 38 height 19
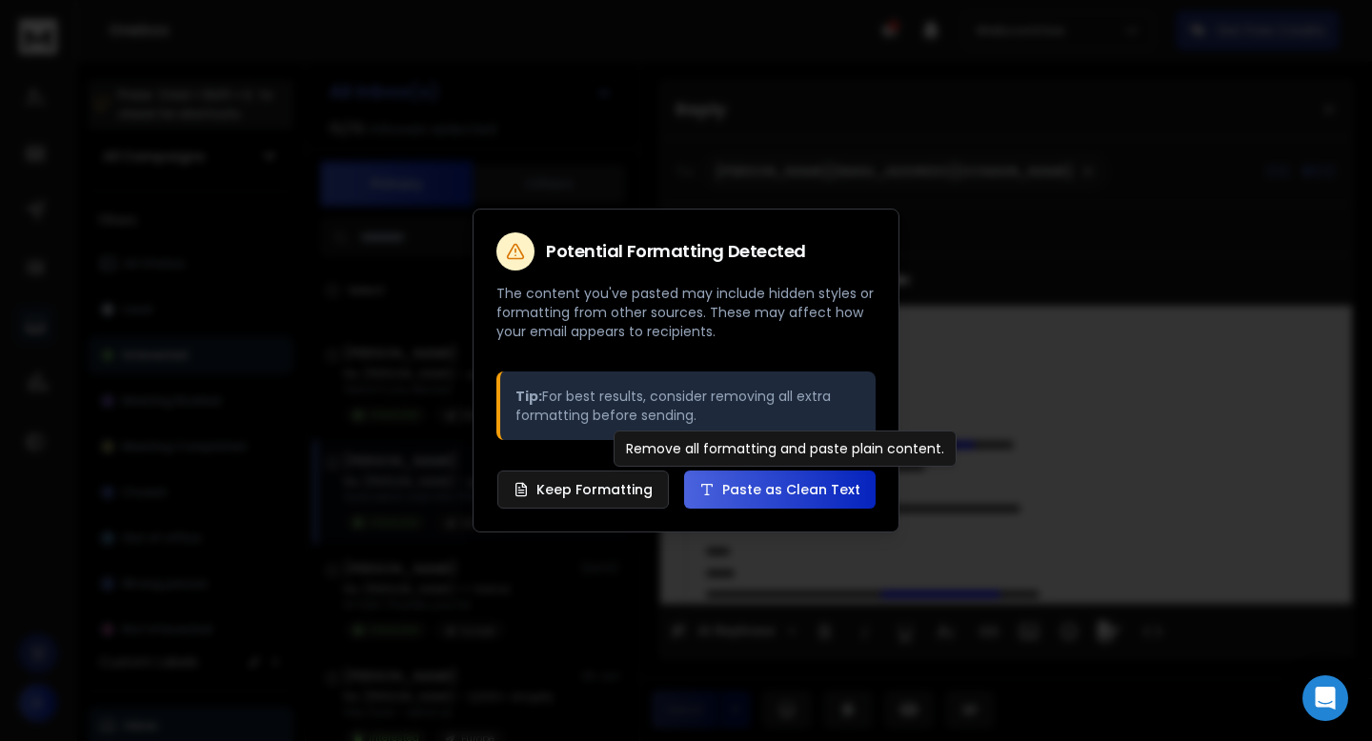
click at [734, 497] on button "Paste as Clean Text" at bounding box center [779, 490] width 191 height 38
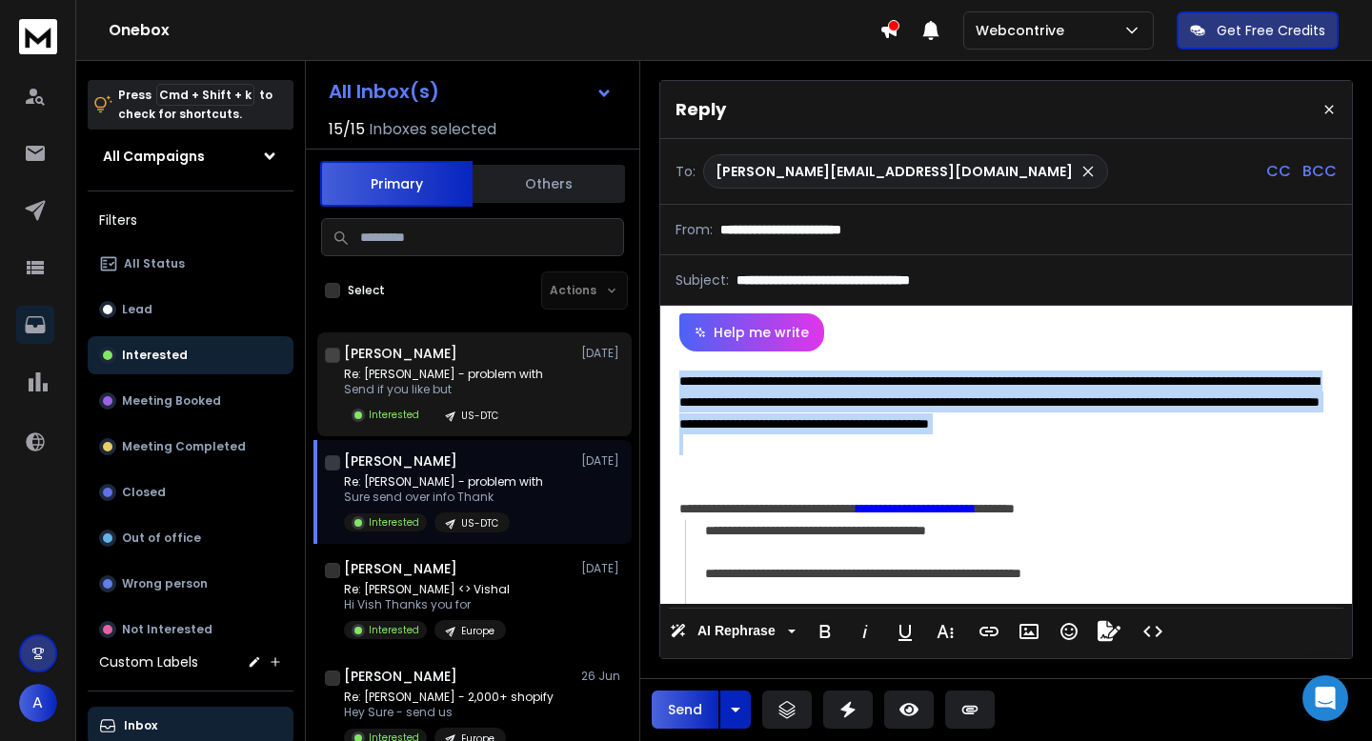
drag, startPoint x: 716, startPoint y: 452, endPoint x: 613, endPoint y: 351, distance: 144.1
click at [613, 351] on div "**********" at bounding box center [838, 431] width 1067 height 741
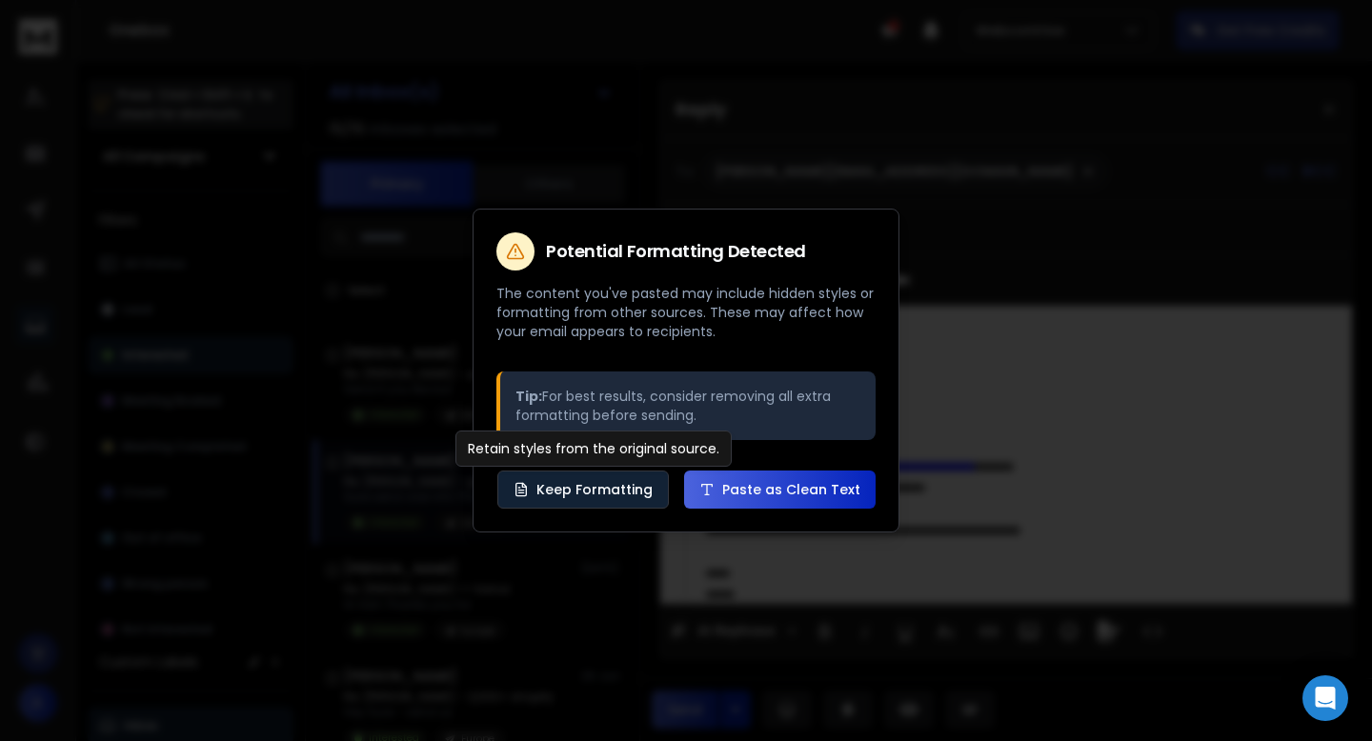
click at [632, 481] on button "Keep Formatting" at bounding box center [582, 490] width 171 height 38
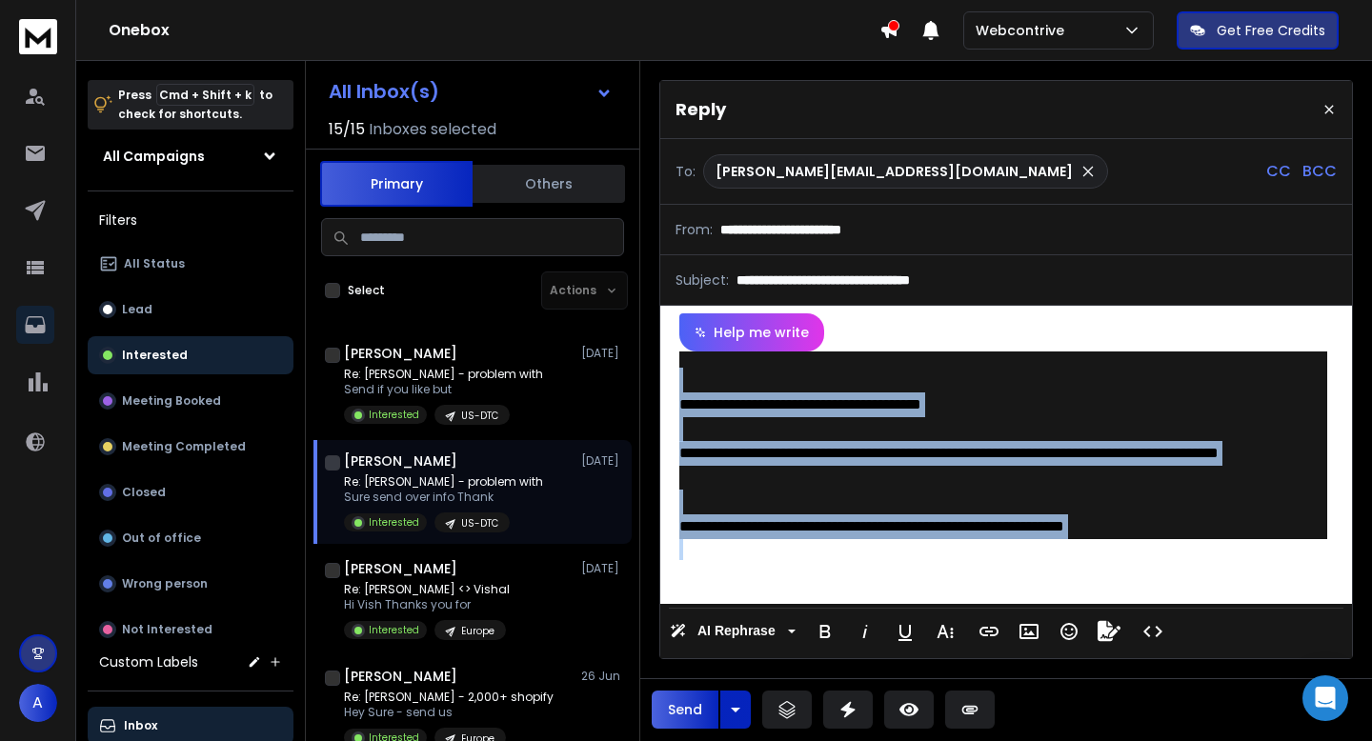
scroll to position [0, 0]
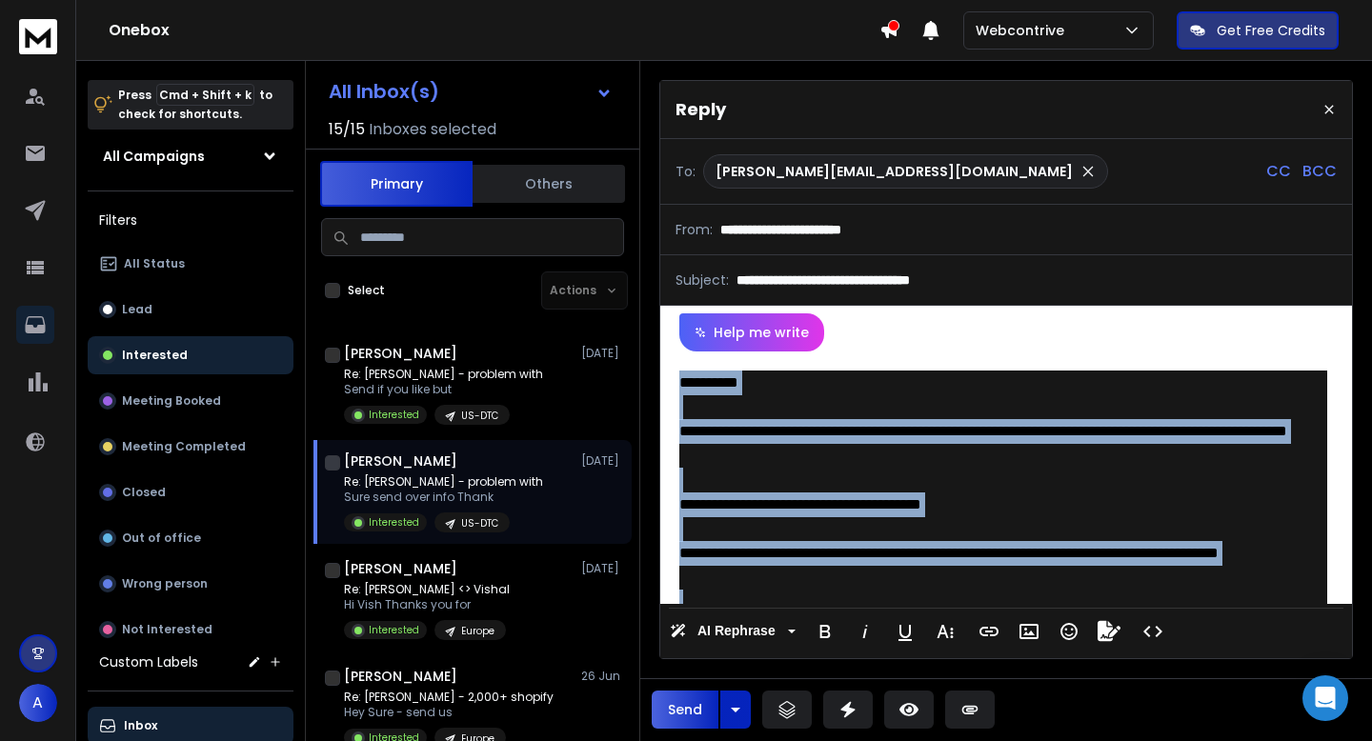
drag, startPoint x: 700, startPoint y: 559, endPoint x: 596, endPoint y: 276, distance: 301.4
click at [596, 276] on div "**********" at bounding box center [838, 431] width 1067 height 741
click at [950, 635] on icon "button" at bounding box center [945, 631] width 16 height 13
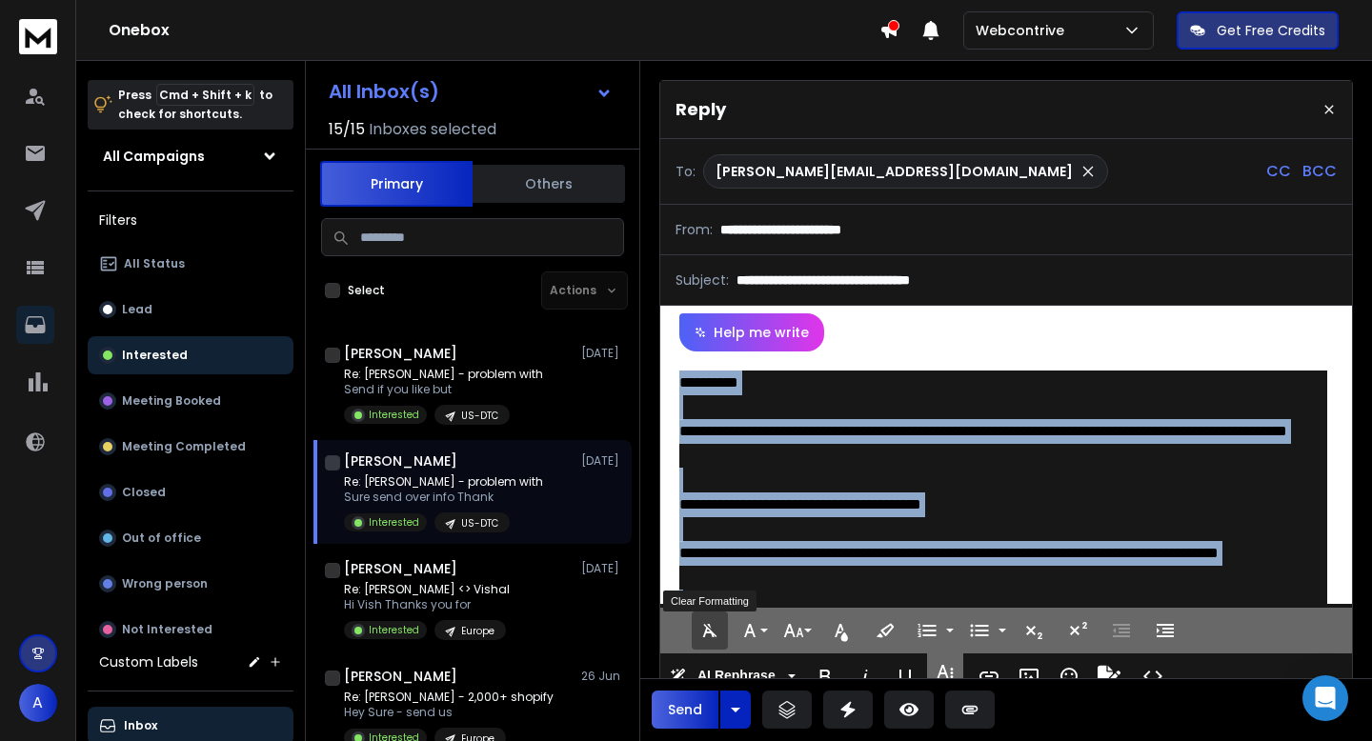
click at [701, 631] on icon "button" at bounding box center [709, 630] width 23 height 23
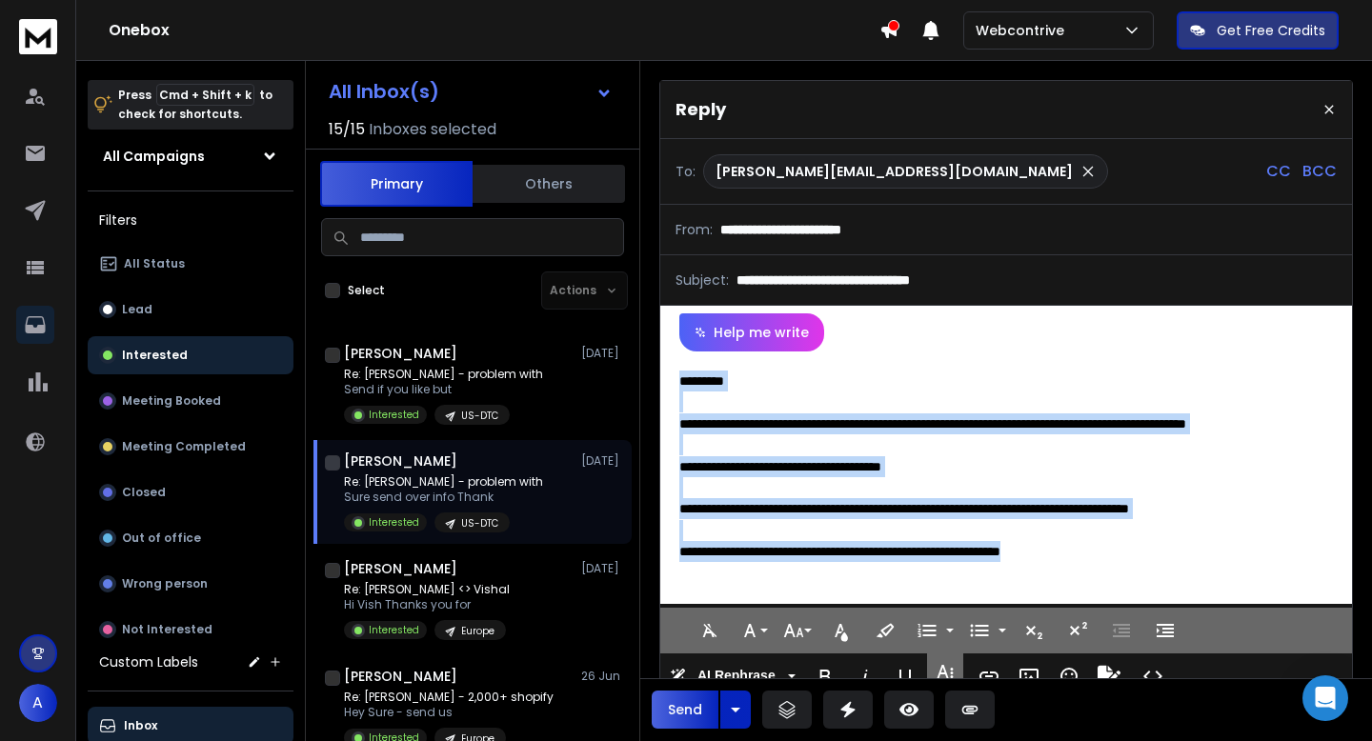
click at [751, 528] on div at bounding box center [1003, 530] width 648 height 21
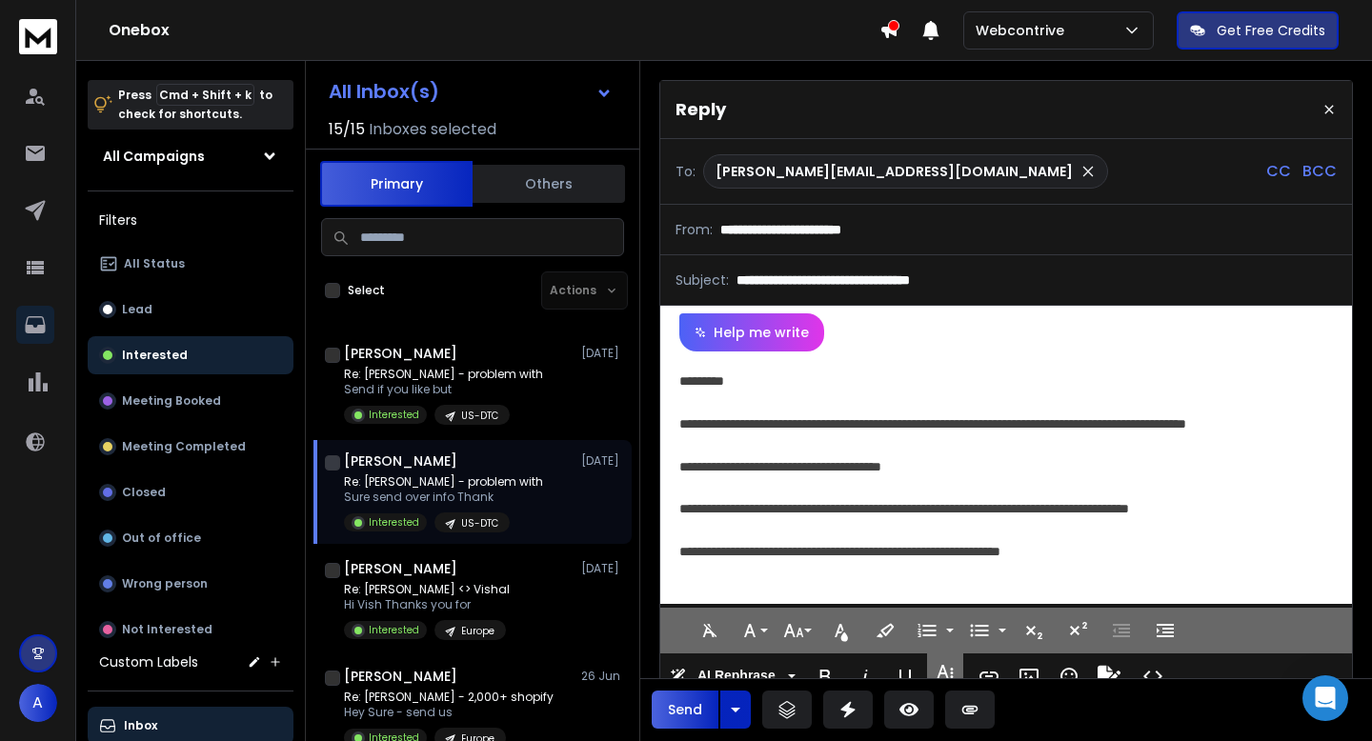
scroll to position [44, 0]
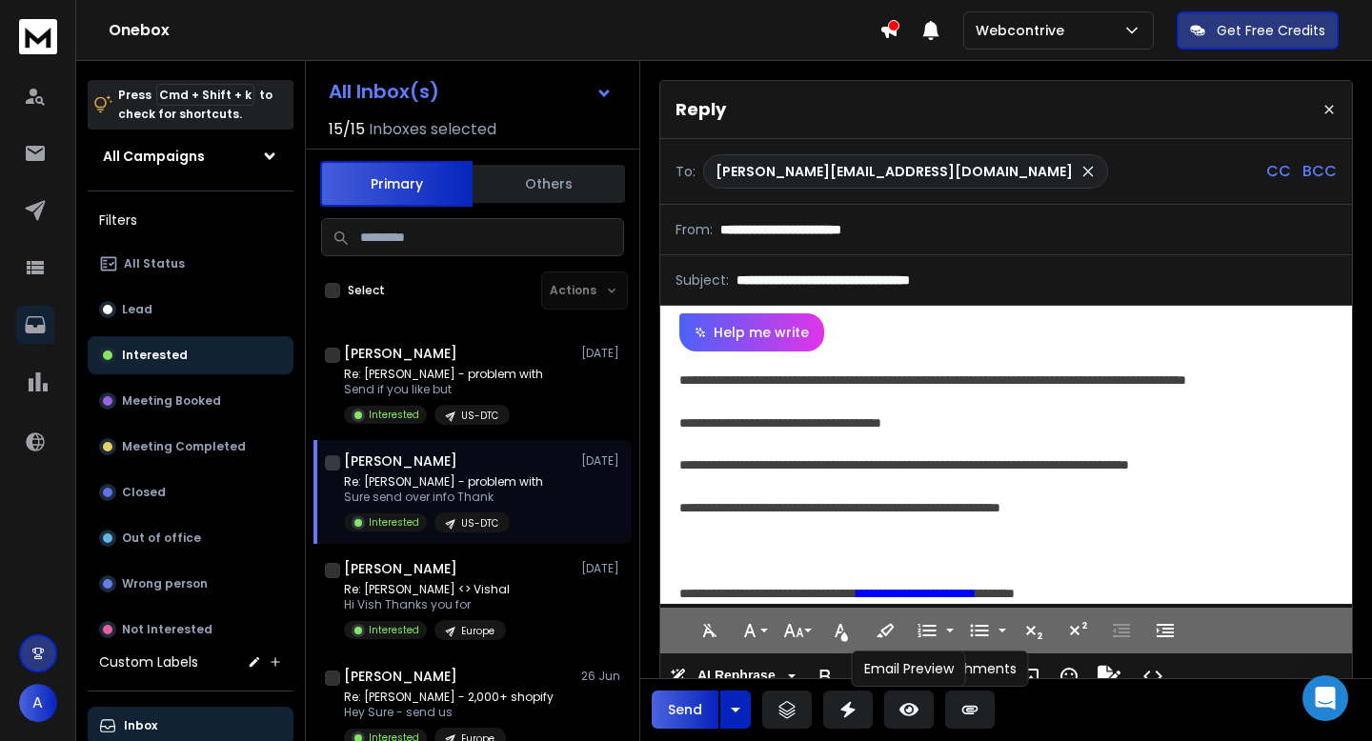
click at [916, 713] on icon at bounding box center [908, 709] width 19 height 19
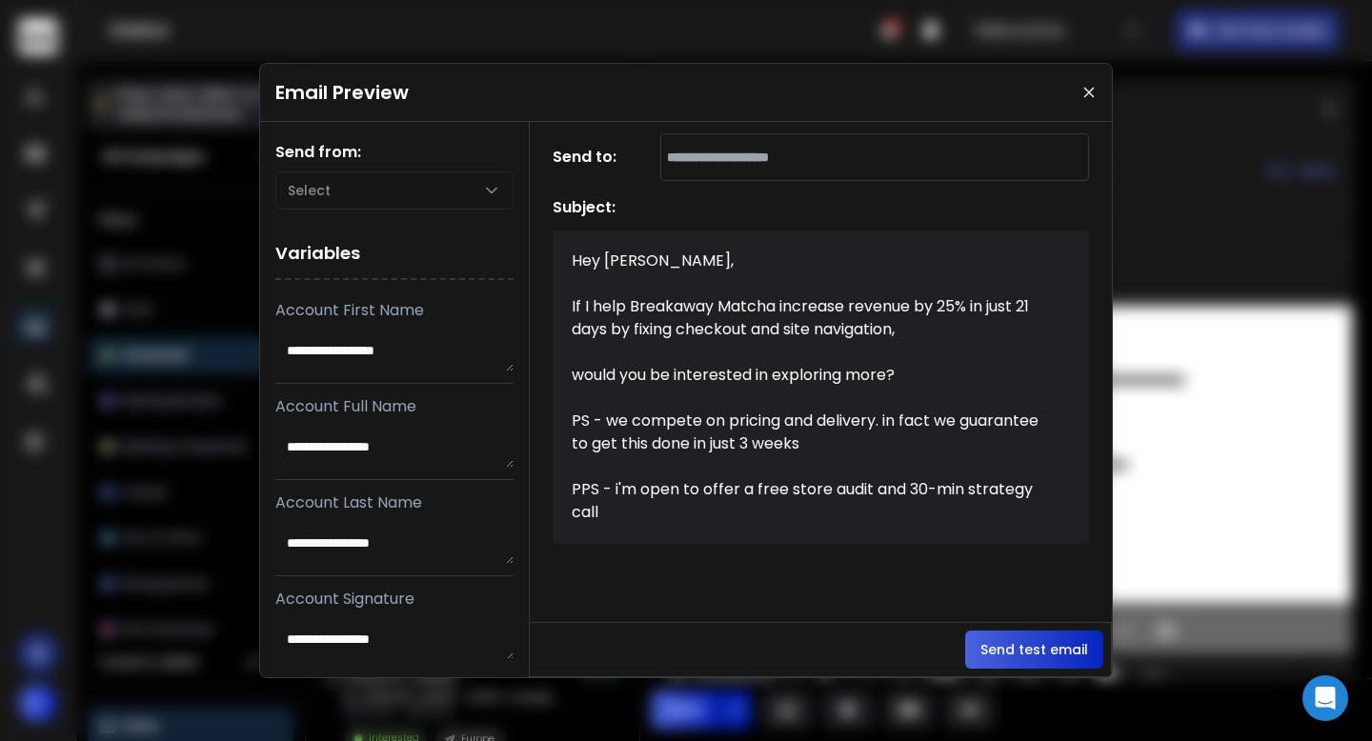
type textarea "******"
type textarea "**********"
type textarea "*********"
type textarea "******"
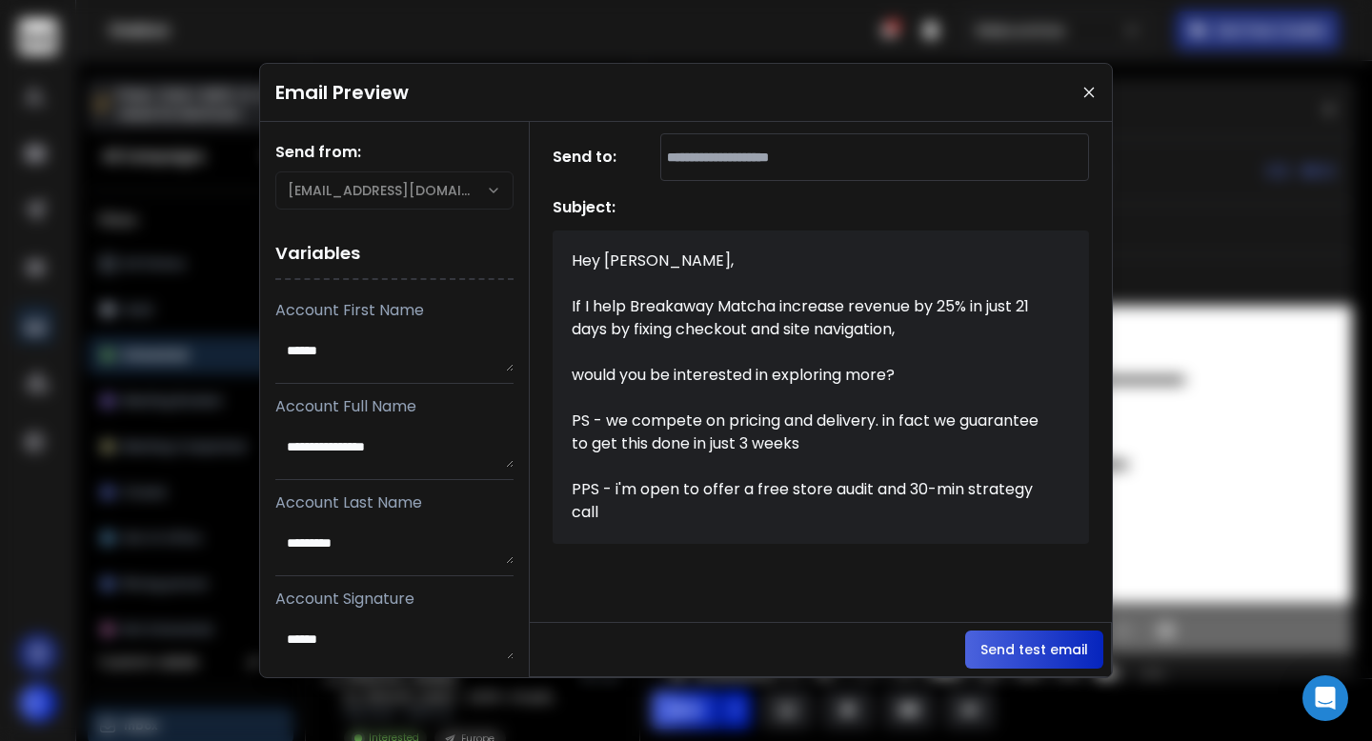
click at [1088, 95] on icon at bounding box center [1088, 92] width 15 height 15
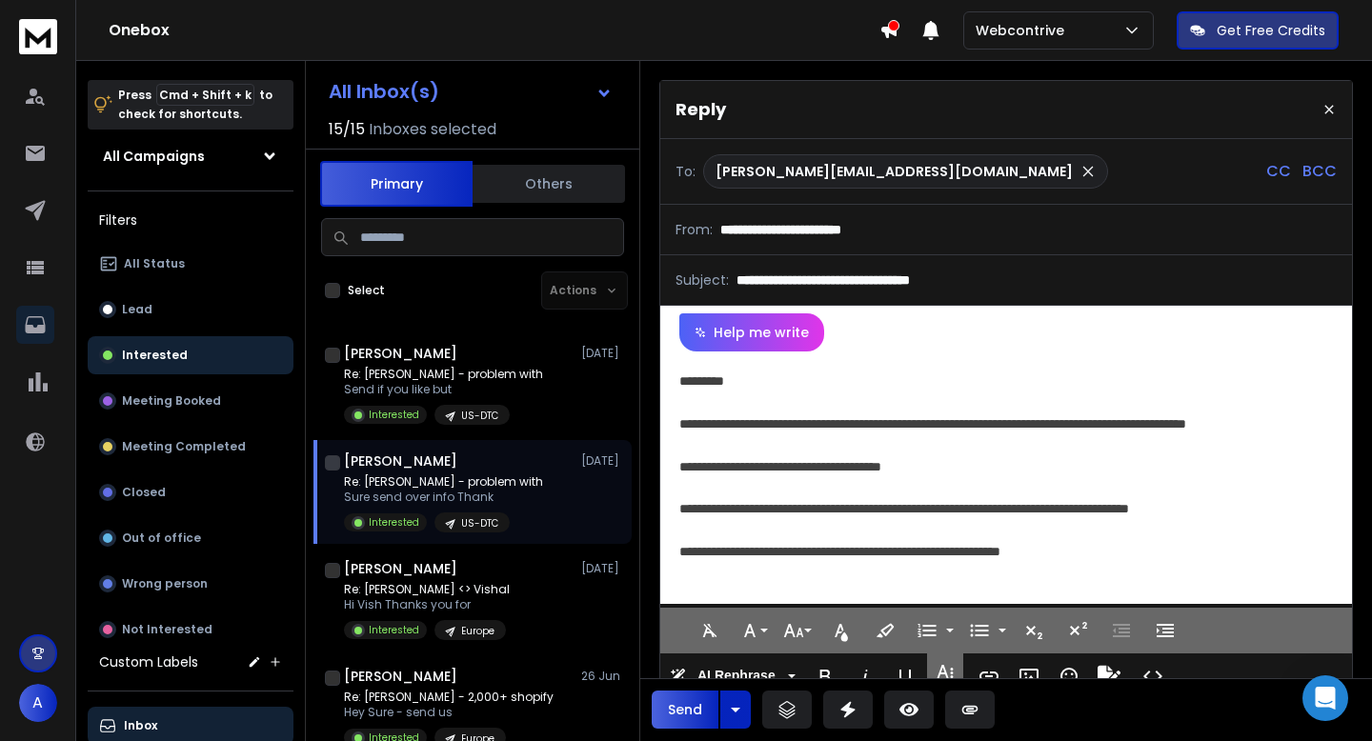
click at [721, 382] on div "*********" at bounding box center [1003, 381] width 648 height 21
click at [758, 424] on div "**********" at bounding box center [1003, 423] width 648 height 21
click at [742, 431] on div "**********" at bounding box center [1003, 423] width 648 height 21
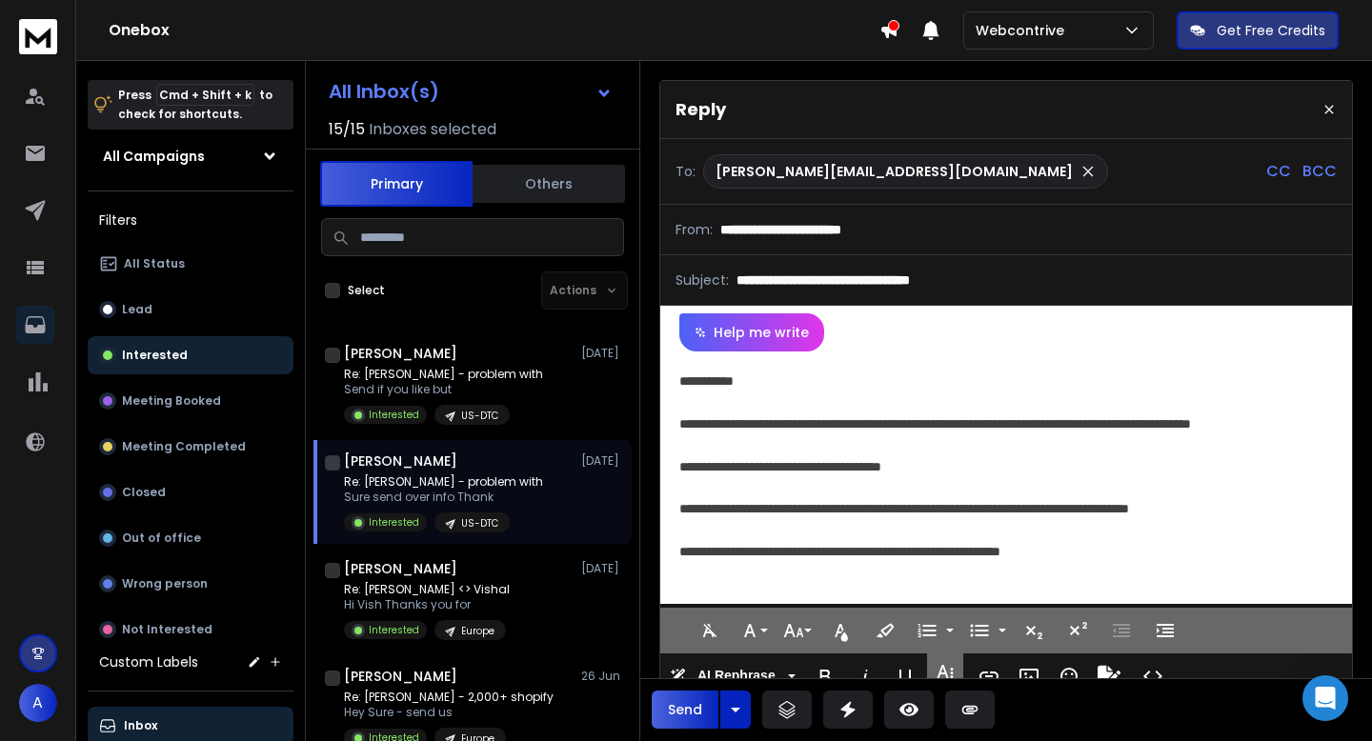
click at [742, 431] on div "**********" at bounding box center [1003, 423] width 648 height 21
click at [741, 461] on div "**********" at bounding box center [1003, 466] width 648 height 21
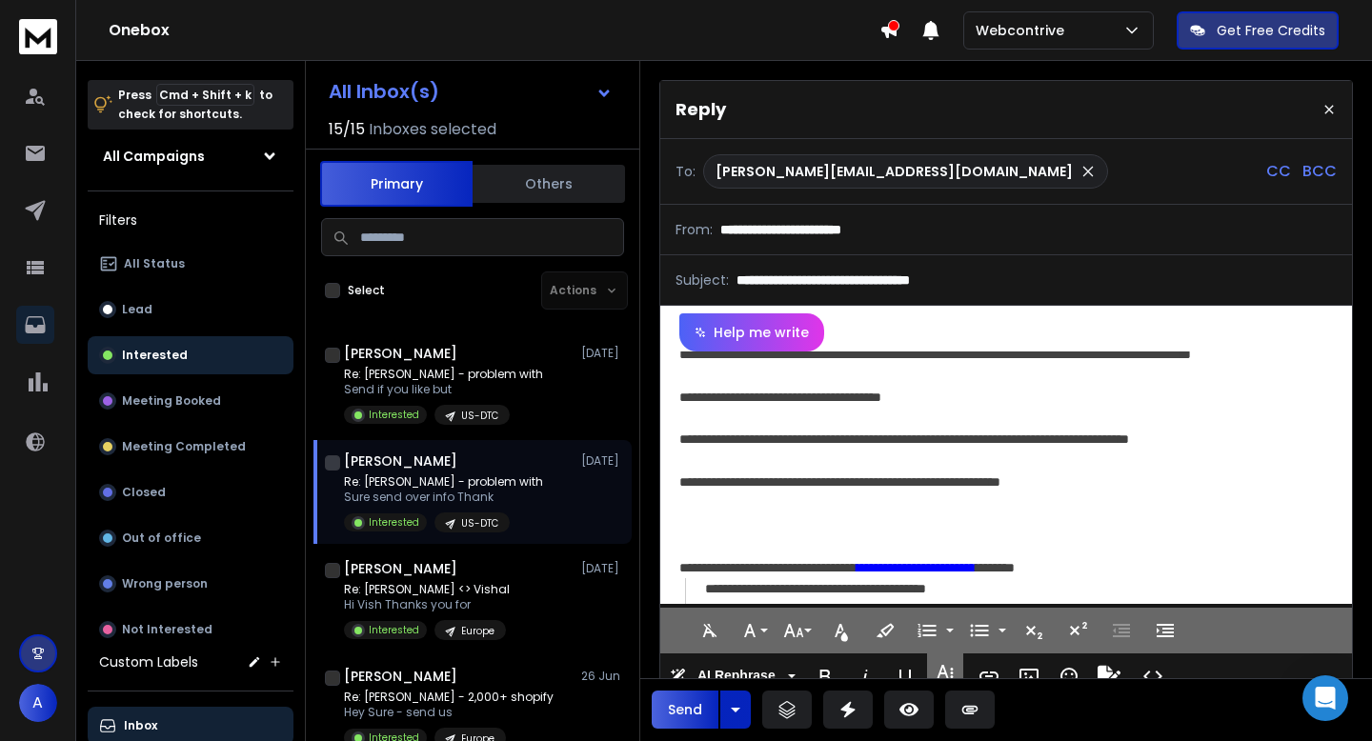
scroll to position [77, 0]
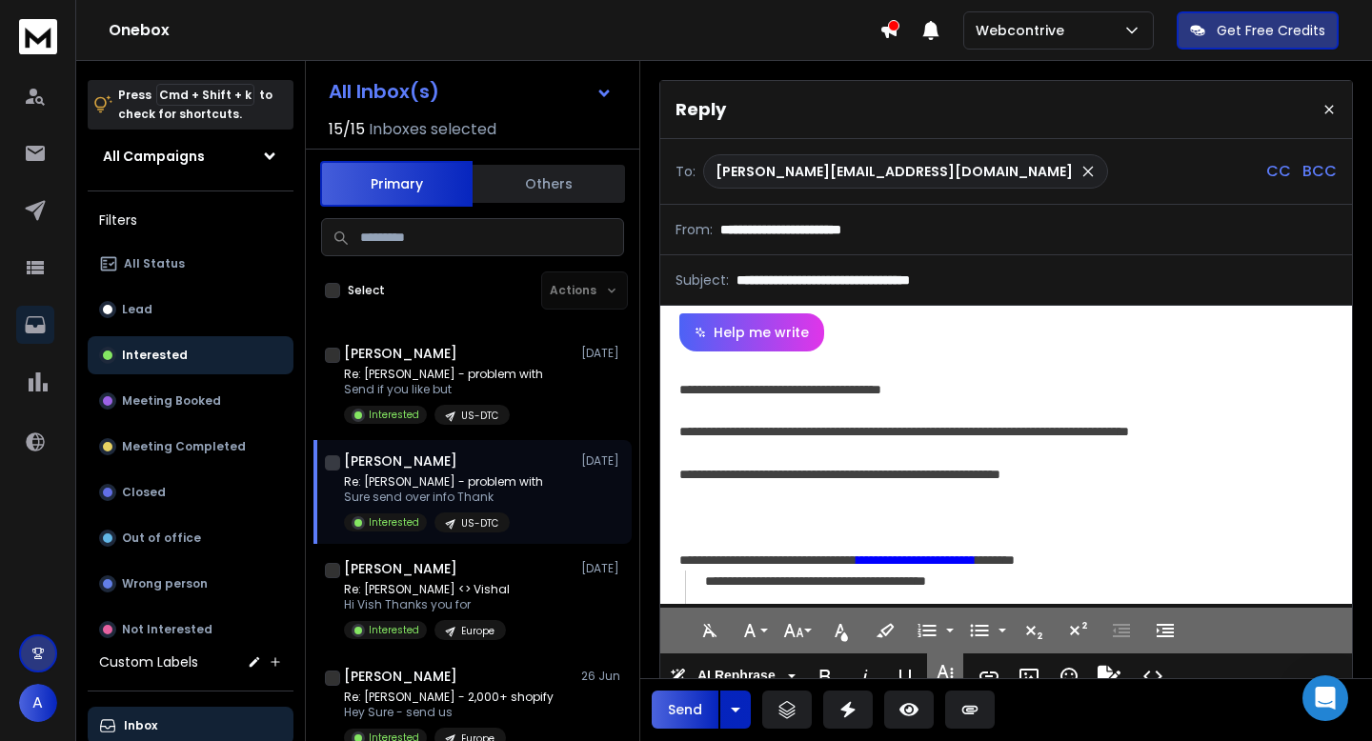
click at [837, 524] on div at bounding box center [1003, 517] width 648 height 21
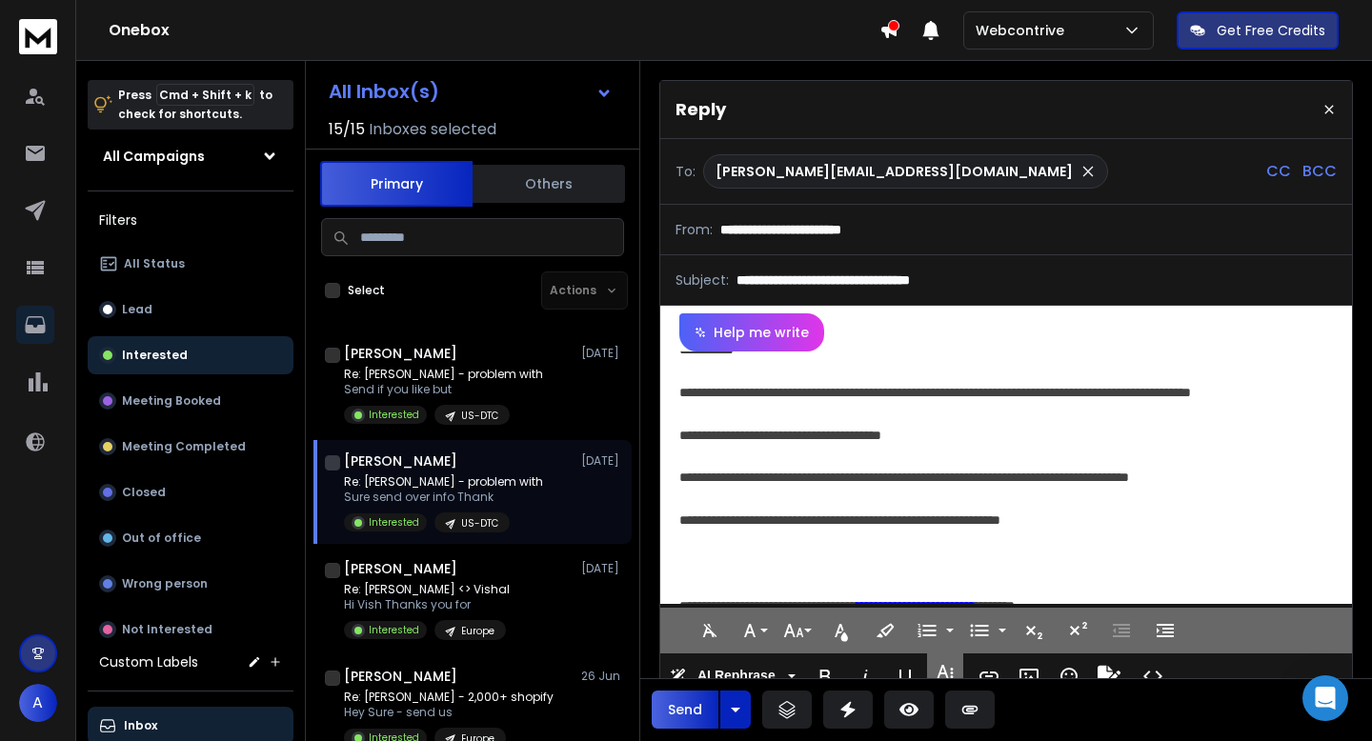
scroll to position [0, 0]
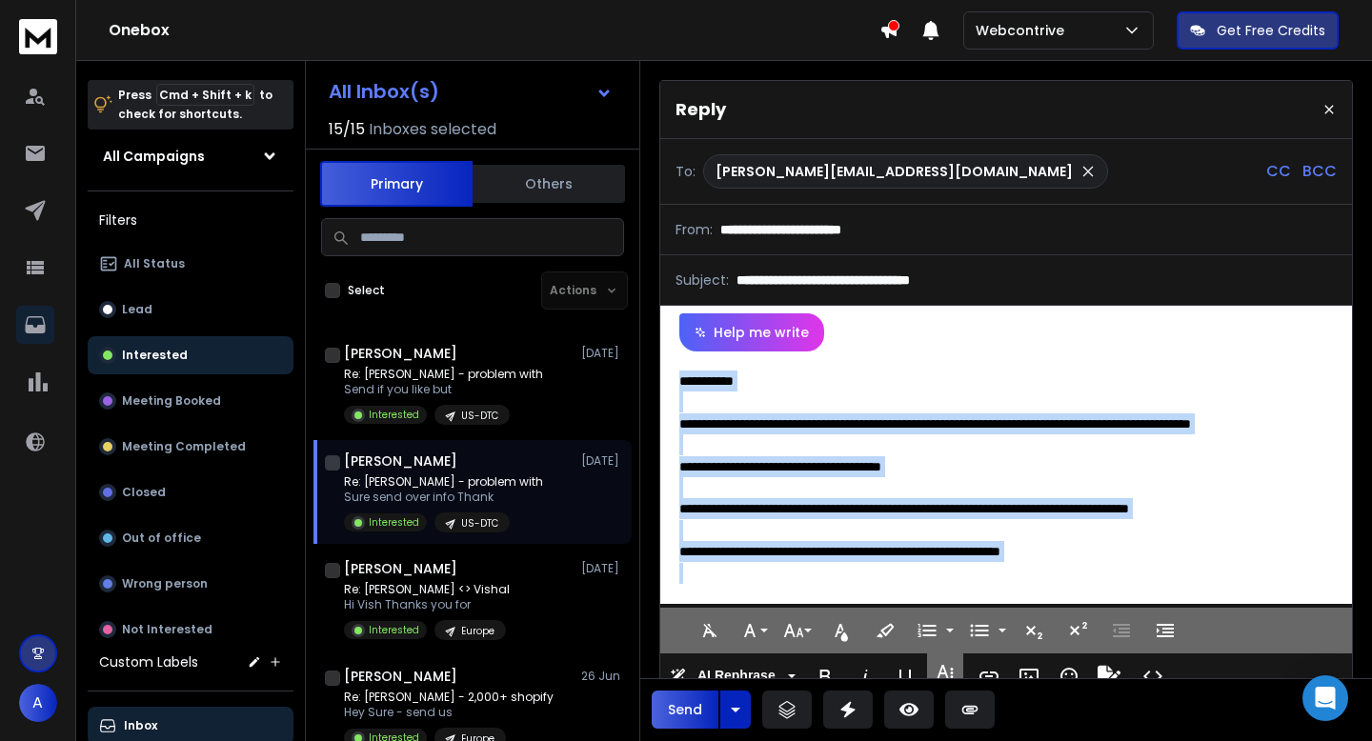
drag, startPoint x: 697, startPoint y: 575, endPoint x: 596, endPoint y: 311, distance: 282.5
click at [596, 311] on div "**********" at bounding box center [838, 431] width 1067 height 741
copy div "**********"
click at [689, 726] on button "Send" at bounding box center [685, 710] width 67 height 38
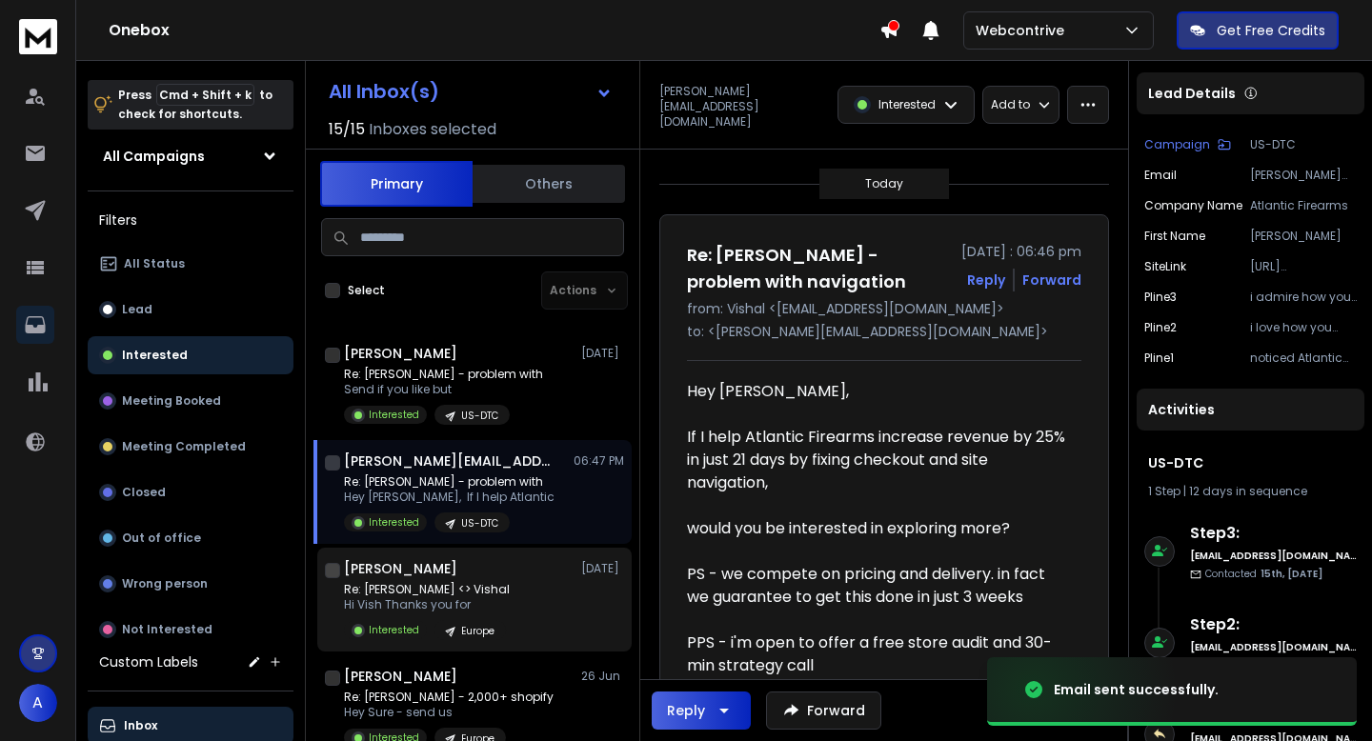
click at [531, 593] on div "Re: [PERSON_NAME] <> Vishal Hi Vish Thanks you for Interested [GEOGRAPHIC_DATA]" at bounding box center [484, 611] width 280 height 58
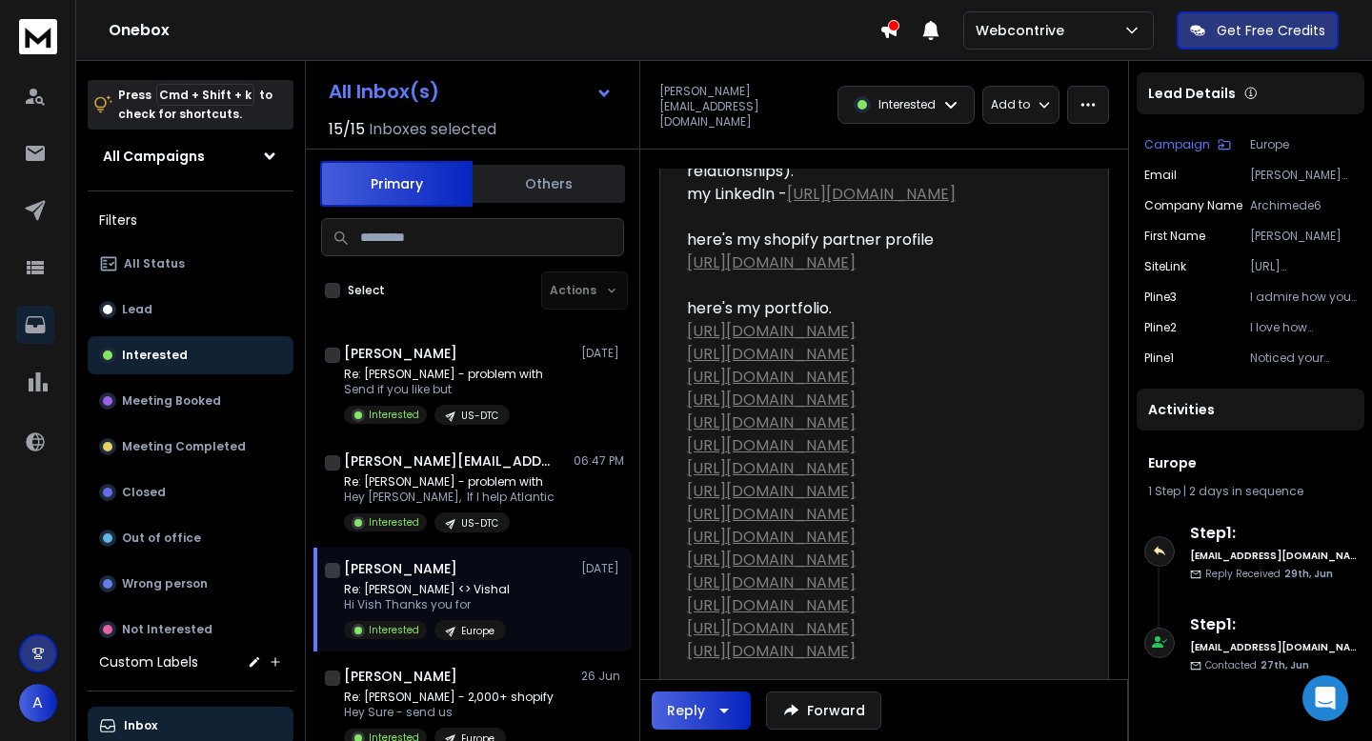
scroll to position [384, 0]
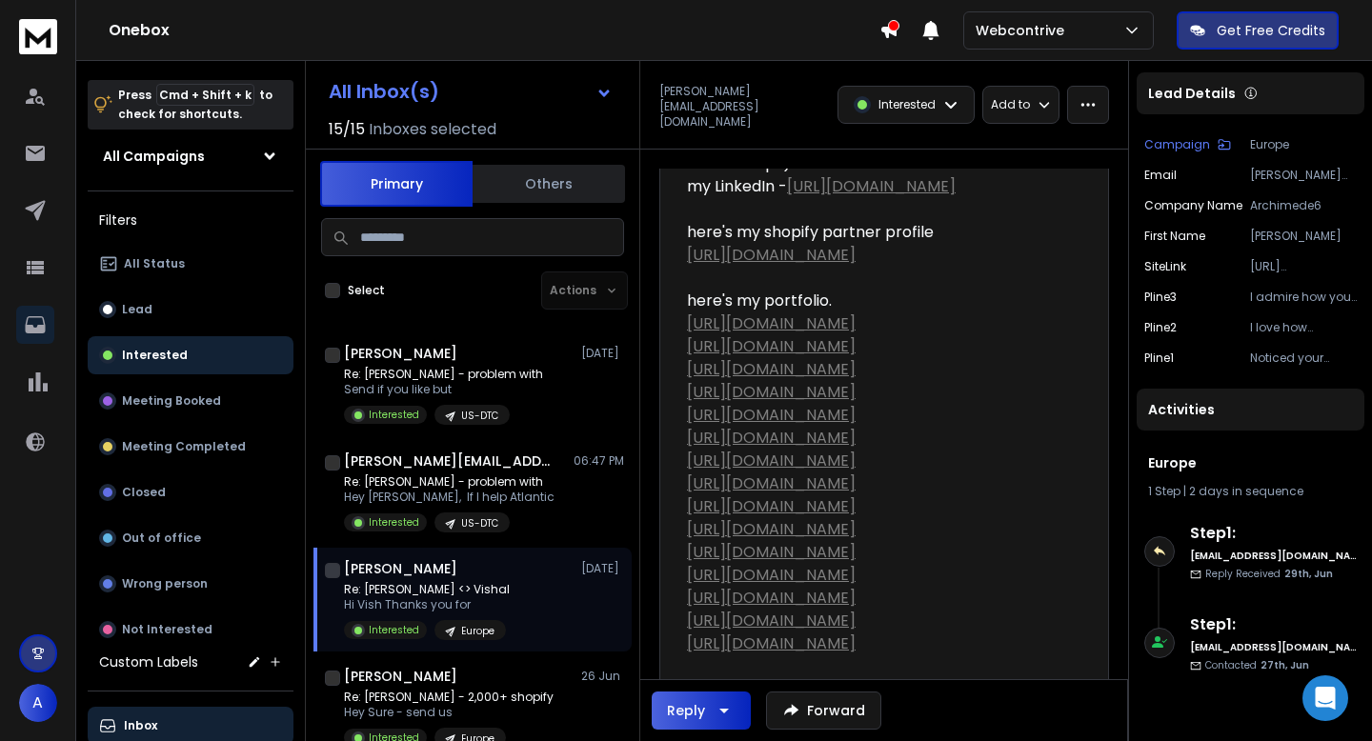
drag, startPoint x: 902, startPoint y: 590, endPoint x: 663, endPoint y: 275, distance: 394.9
click at [663, 274] on div "Re: [PERSON_NAME] <> Vishal [DATE] : 11:39 am Reply Forward from: <[EMAIL_ADDRE…" at bounding box center [884, 698] width 450 height 1736
copy div "[URL][DOMAIN_NAME] [URL][DOMAIN_NAME] [URL][DOMAIN_NAME] [URL][DOMAIN_NAME] [UR…"
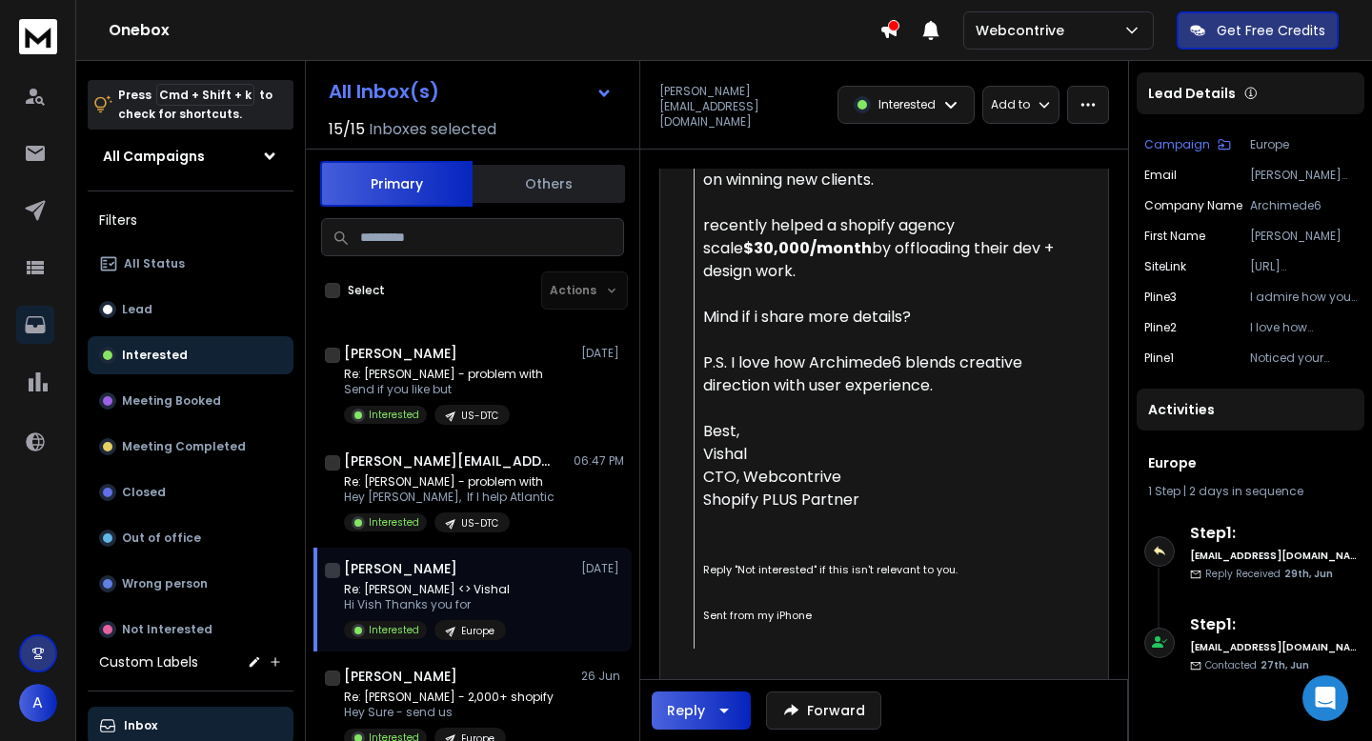
scroll to position [0, 0]
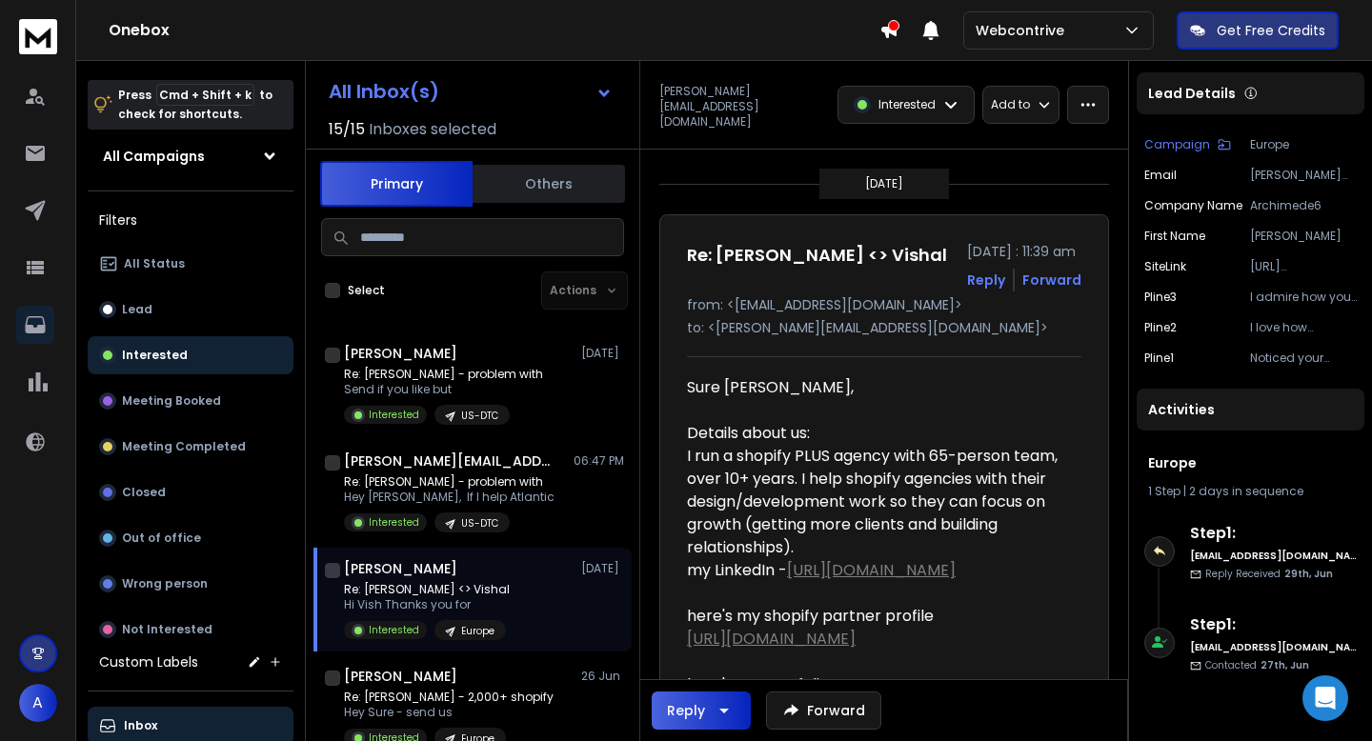
click at [1005, 271] on button "Reply" at bounding box center [986, 280] width 38 height 19
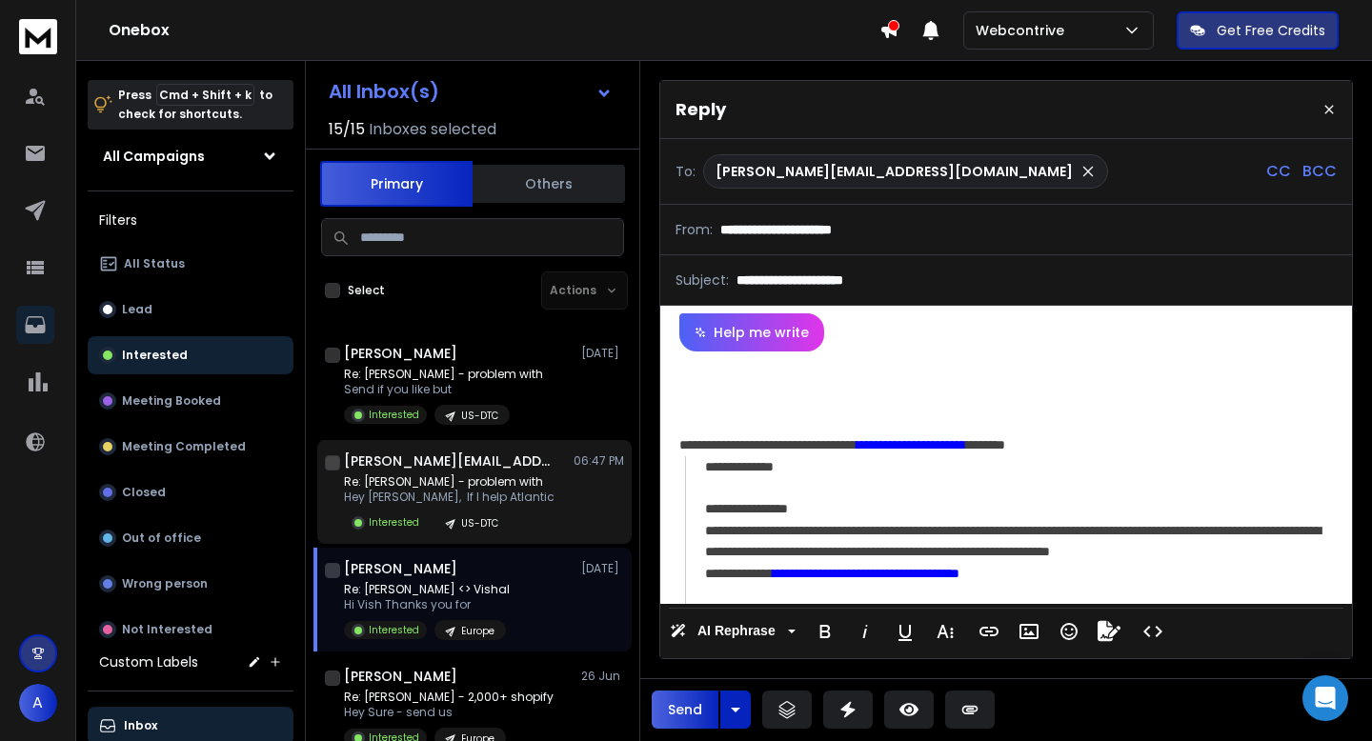
click at [439, 487] on p "Re: [PERSON_NAME] - problem with" at bounding box center [449, 481] width 211 height 15
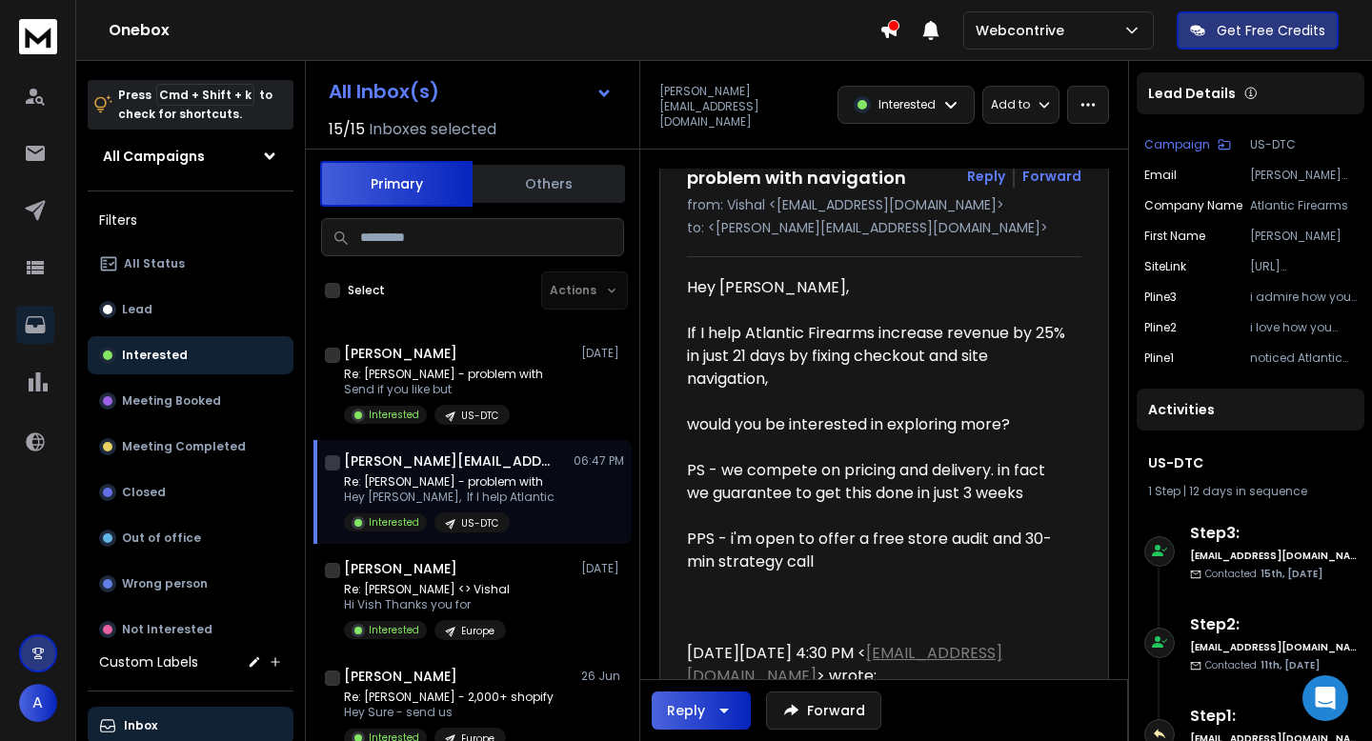
scroll to position [112, 0]
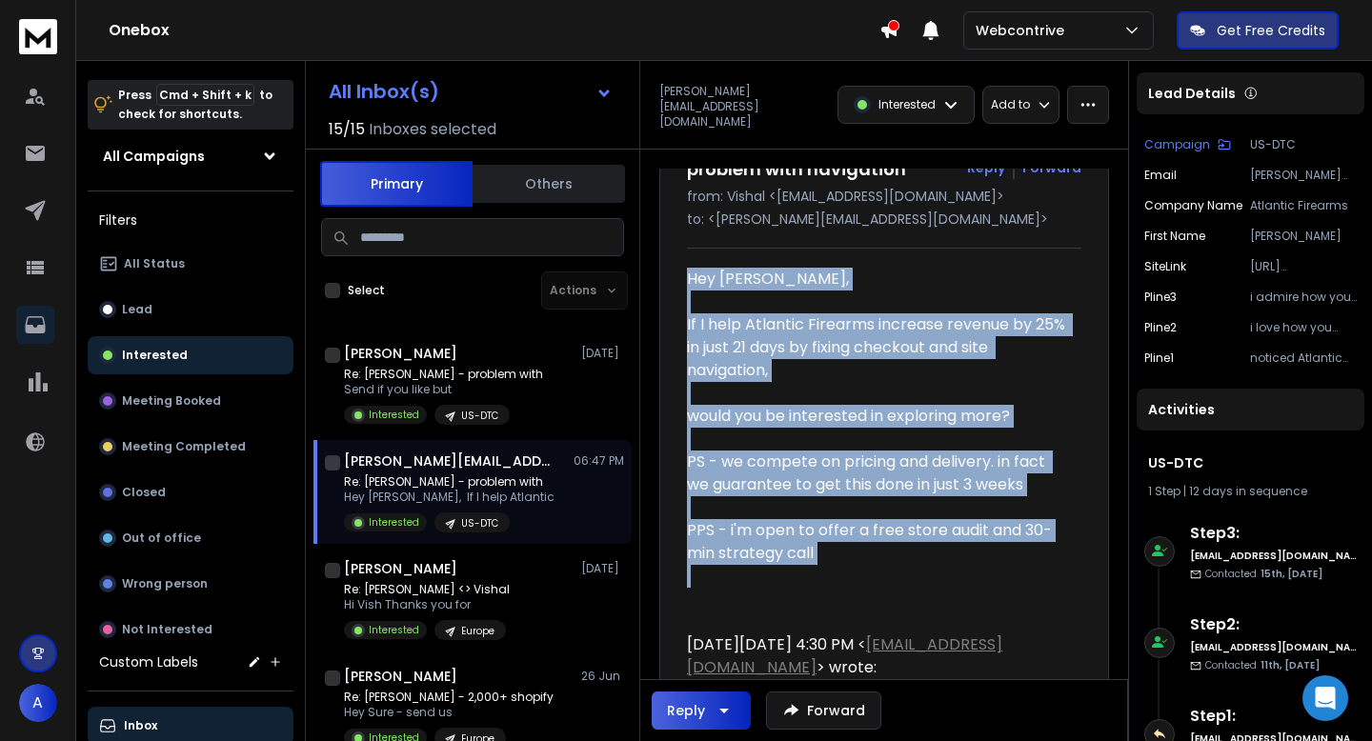
drag, startPoint x: 796, startPoint y: 535, endPoint x: 685, endPoint y: 244, distance: 312.1
copy div "Hey [PERSON_NAME], If I help Atlantic Firearms increase revenue by 25% in just …"
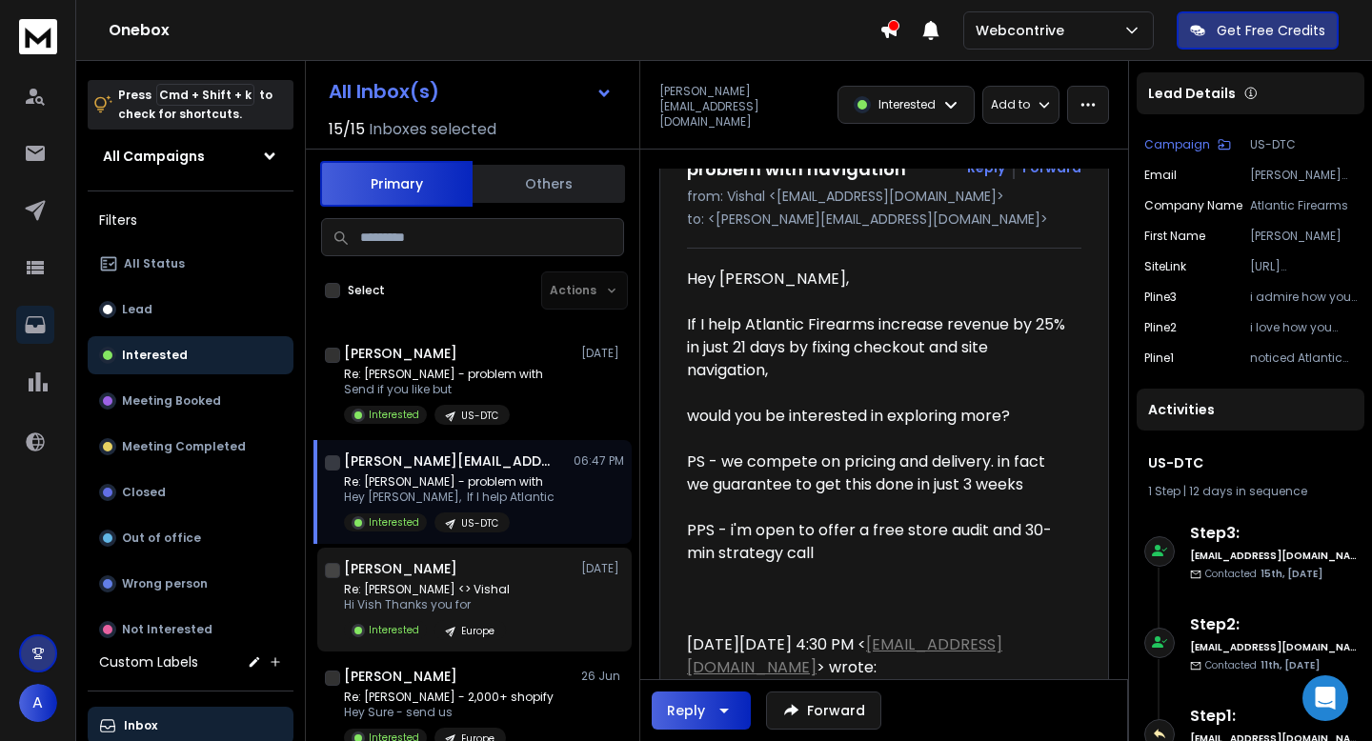
click at [448, 563] on h1 "[PERSON_NAME]" at bounding box center [400, 568] width 113 height 19
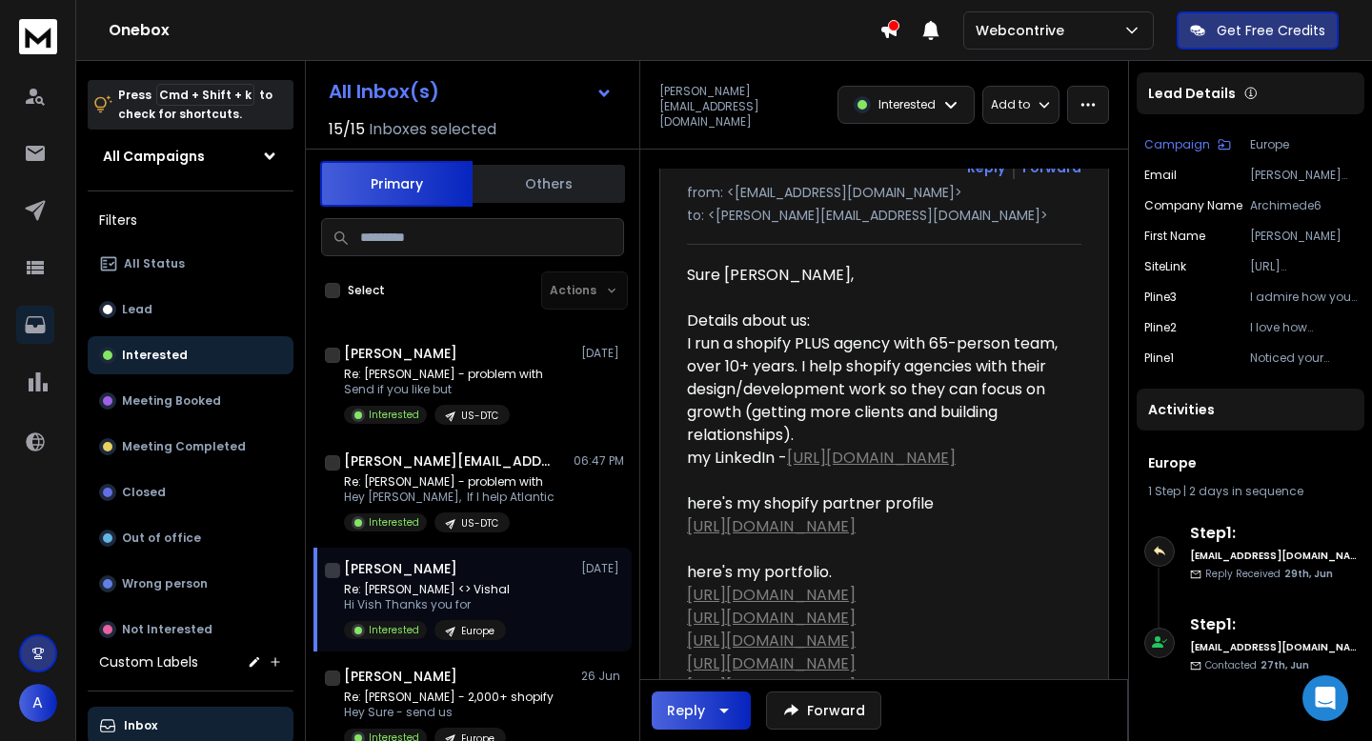
scroll to position [0, 0]
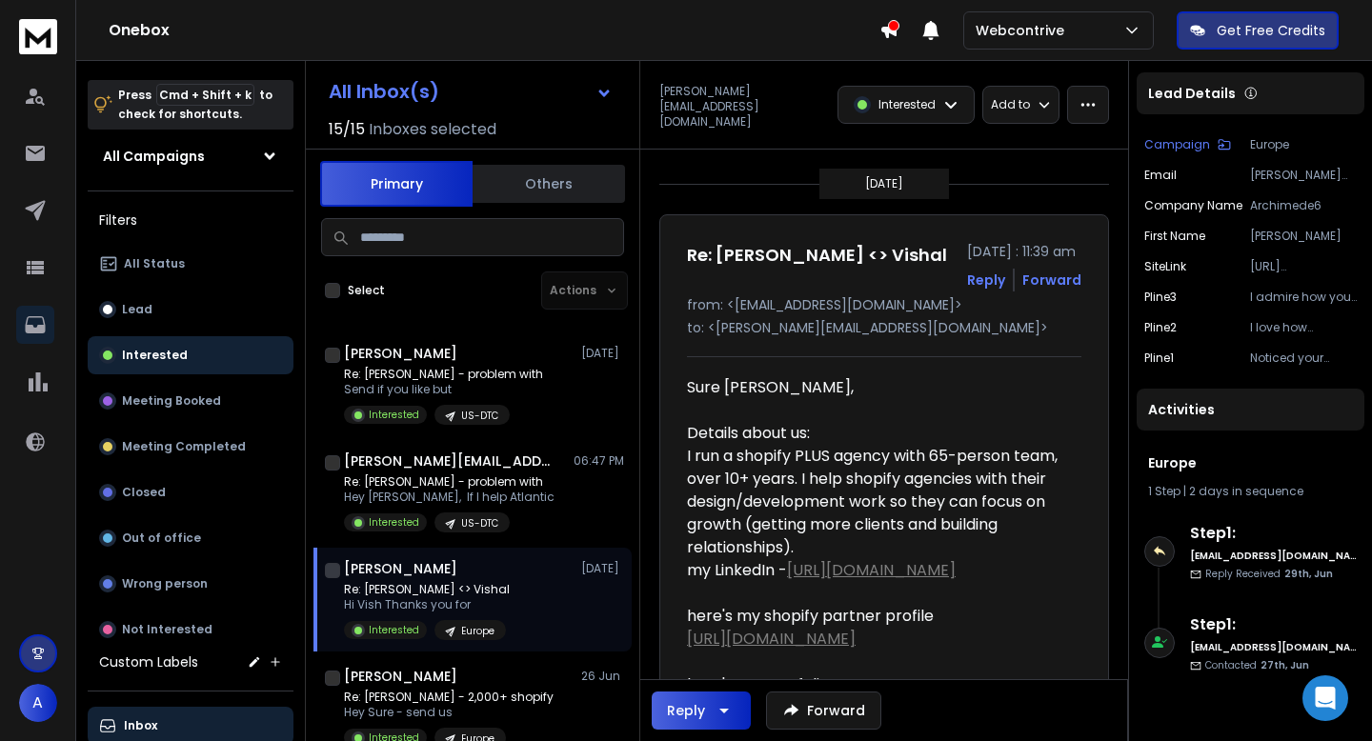
click at [1081, 269] on div "Reply Forward" at bounding box center [1024, 280] width 114 height 23
click at [1005, 271] on button "Reply" at bounding box center [986, 280] width 38 height 19
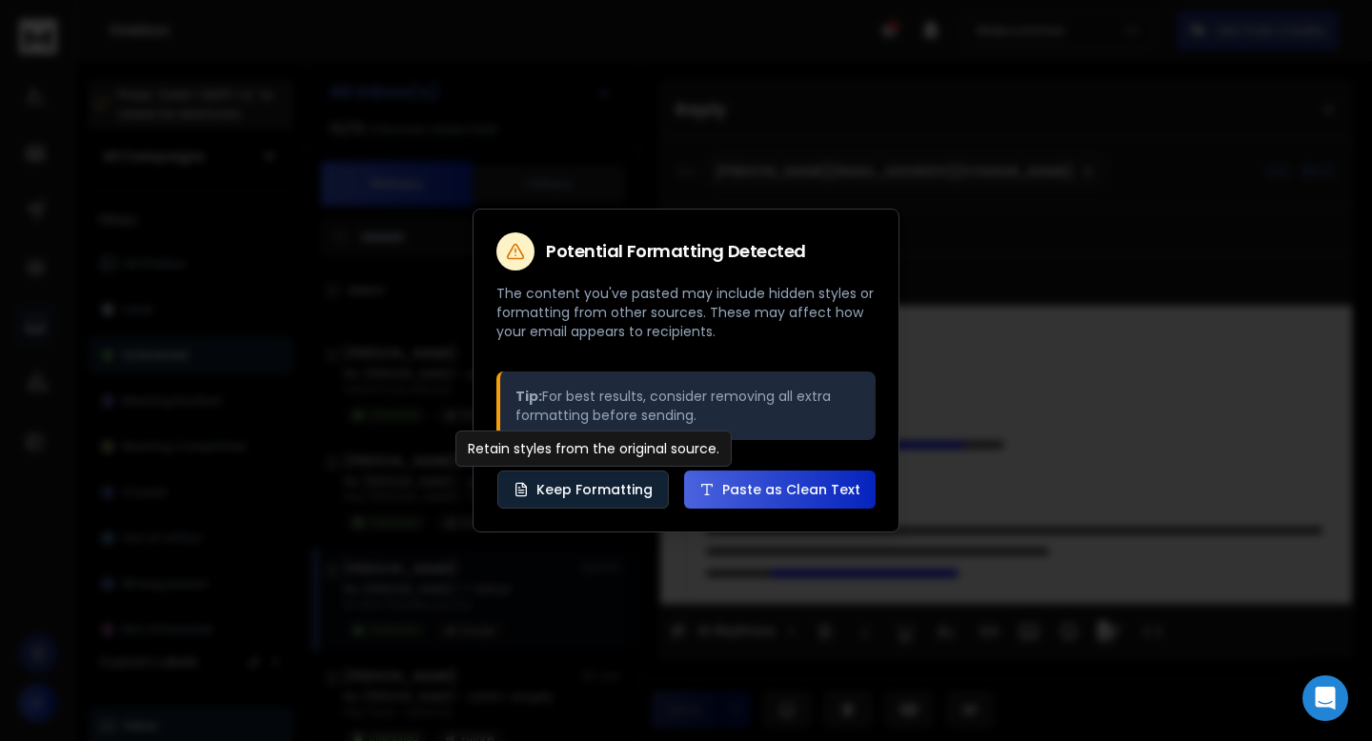
click at [595, 493] on button "Keep Formatting" at bounding box center [582, 490] width 171 height 38
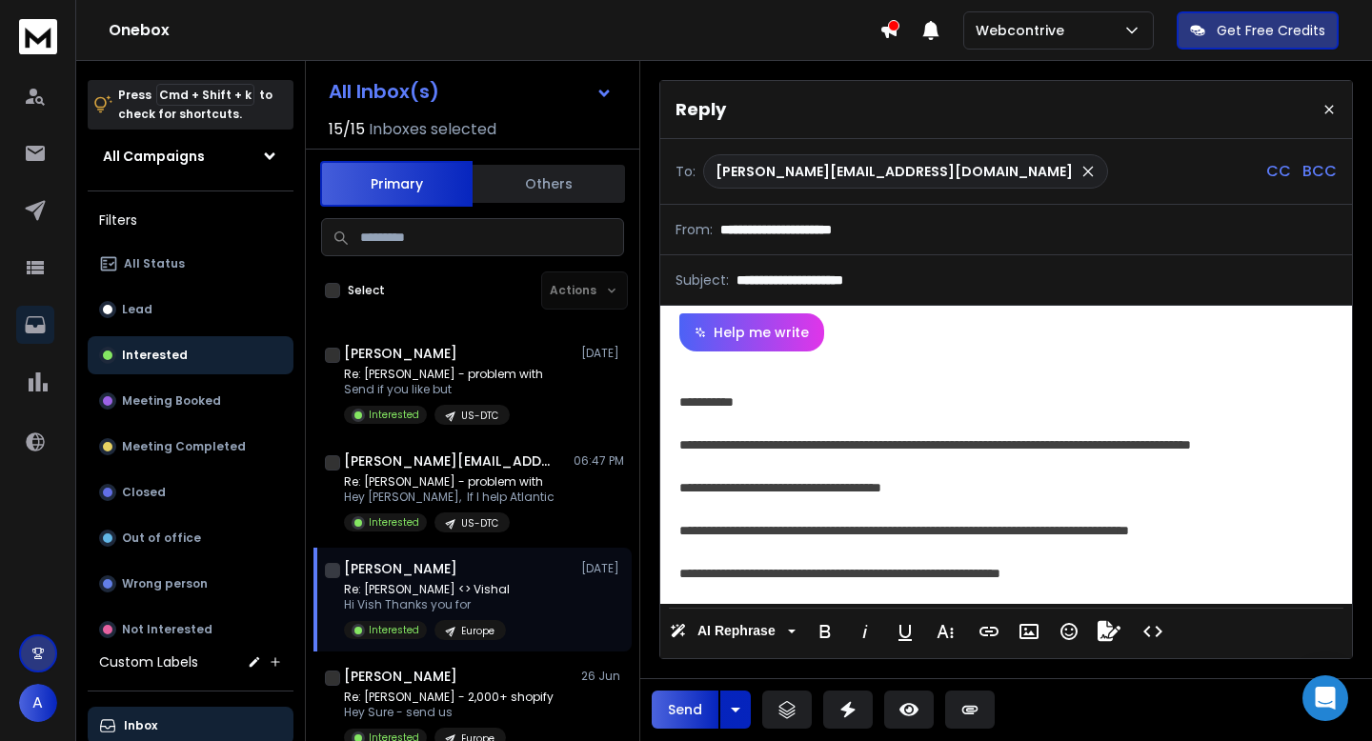
click at [772, 404] on div "**********" at bounding box center [1003, 392] width 648 height 43
click at [720, 397] on div "**********" at bounding box center [1003, 392] width 648 height 43
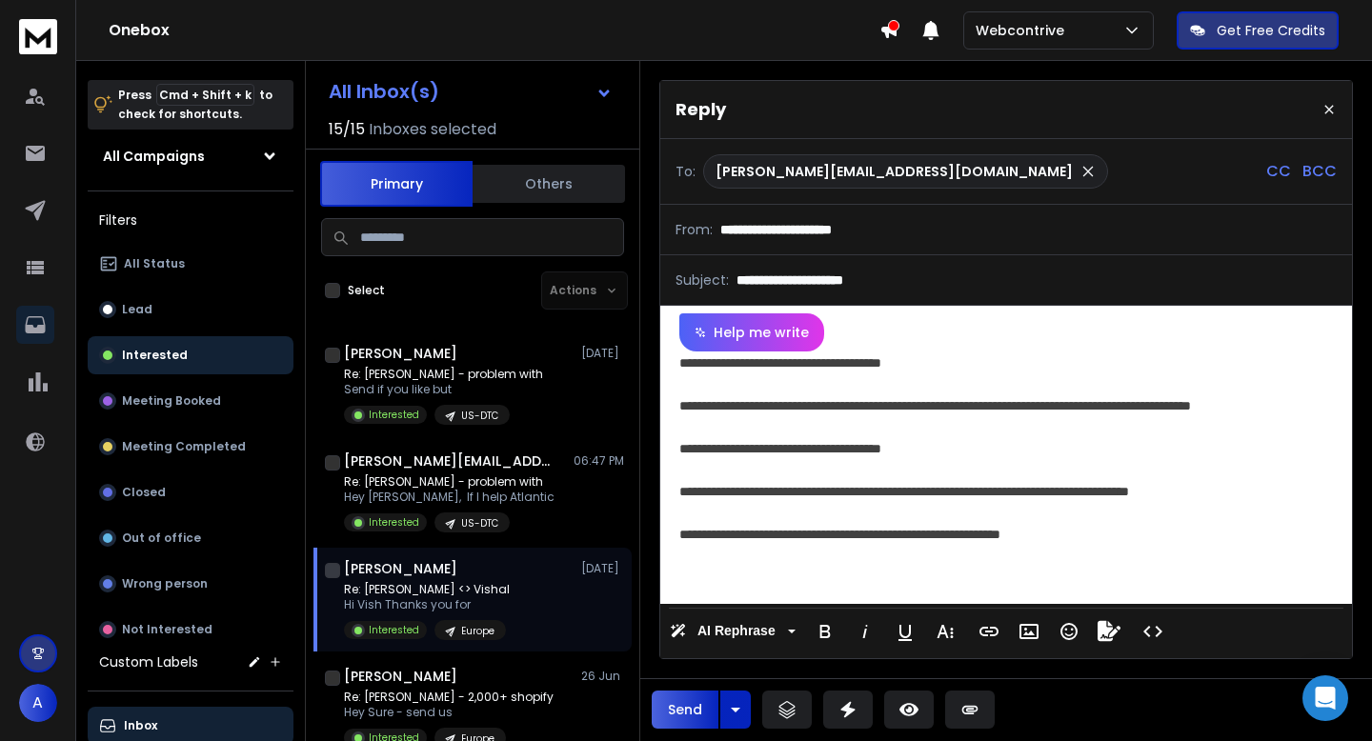
scroll to position [43, 0]
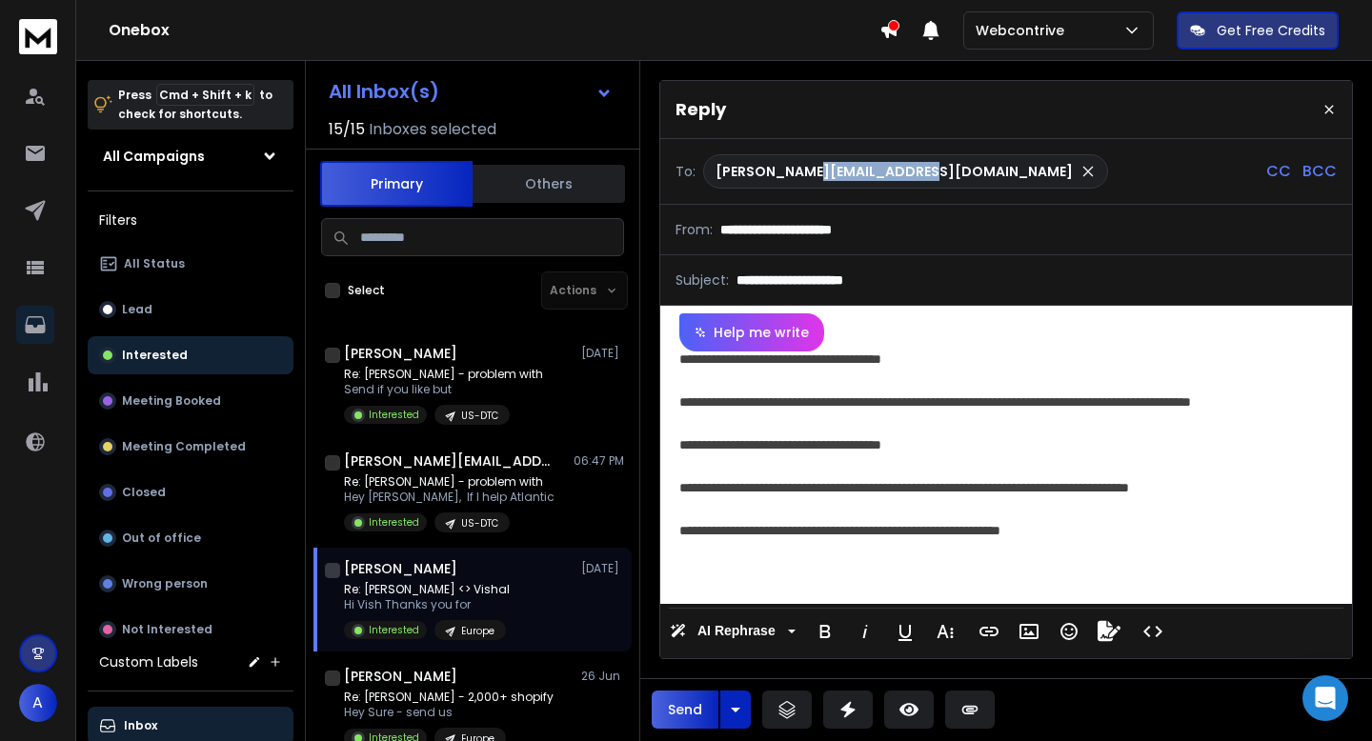
drag, startPoint x: 912, startPoint y: 171, endPoint x: 798, endPoint y: 169, distance: 113.4
click at [798, 169] on p "v.pirazzini@archimede6.com" at bounding box center [893, 171] width 357 height 19
copy p "archimede6.com"
click at [743, 402] on div "**********" at bounding box center [1003, 401] width 648 height 21
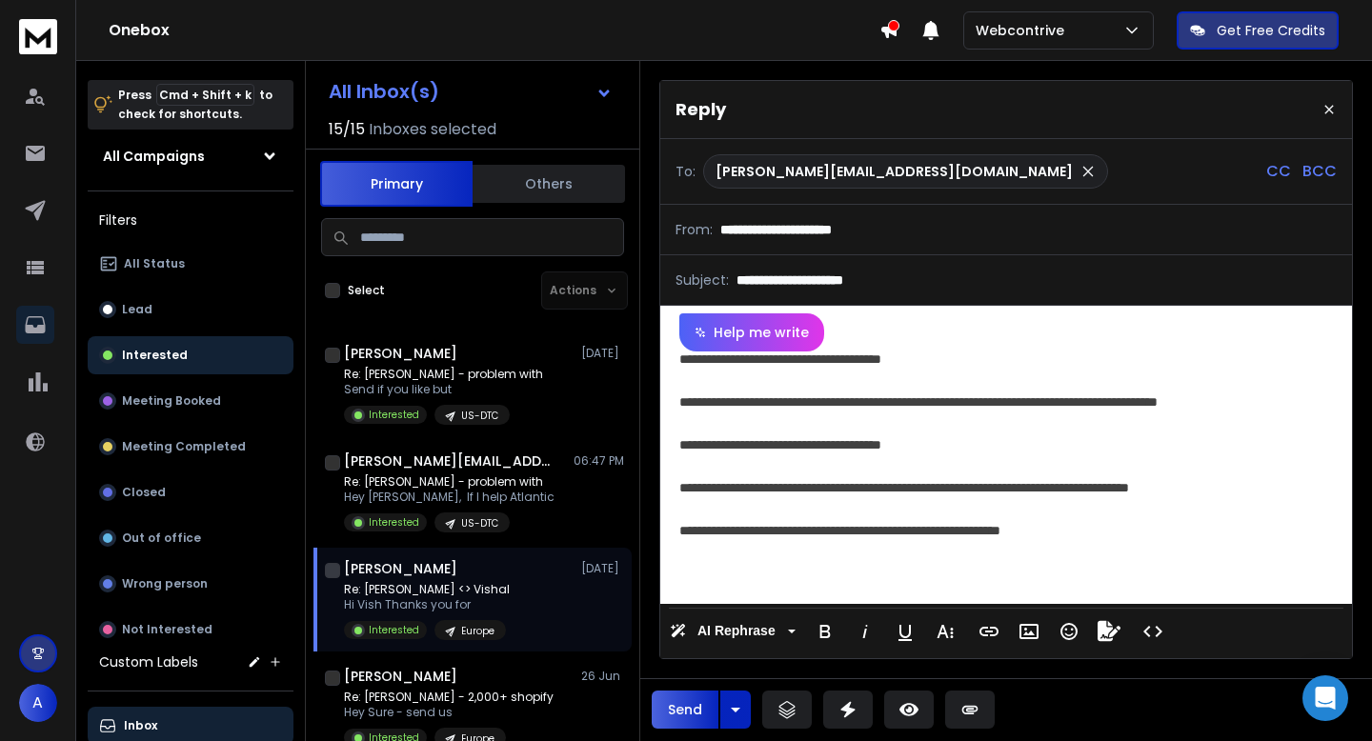
click at [939, 406] on div "**********" at bounding box center [1003, 401] width 648 height 21
click at [963, 462] on div at bounding box center [1003, 465] width 648 height 21
drag, startPoint x: 1006, startPoint y: 403, endPoint x: 1018, endPoint y: 516, distance: 114.0
click at [1006, 410] on div "**********" at bounding box center [1003, 401] width 648 height 21
click at [1040, 462] on div at bounding box center [1003, 465] width 648 height 21
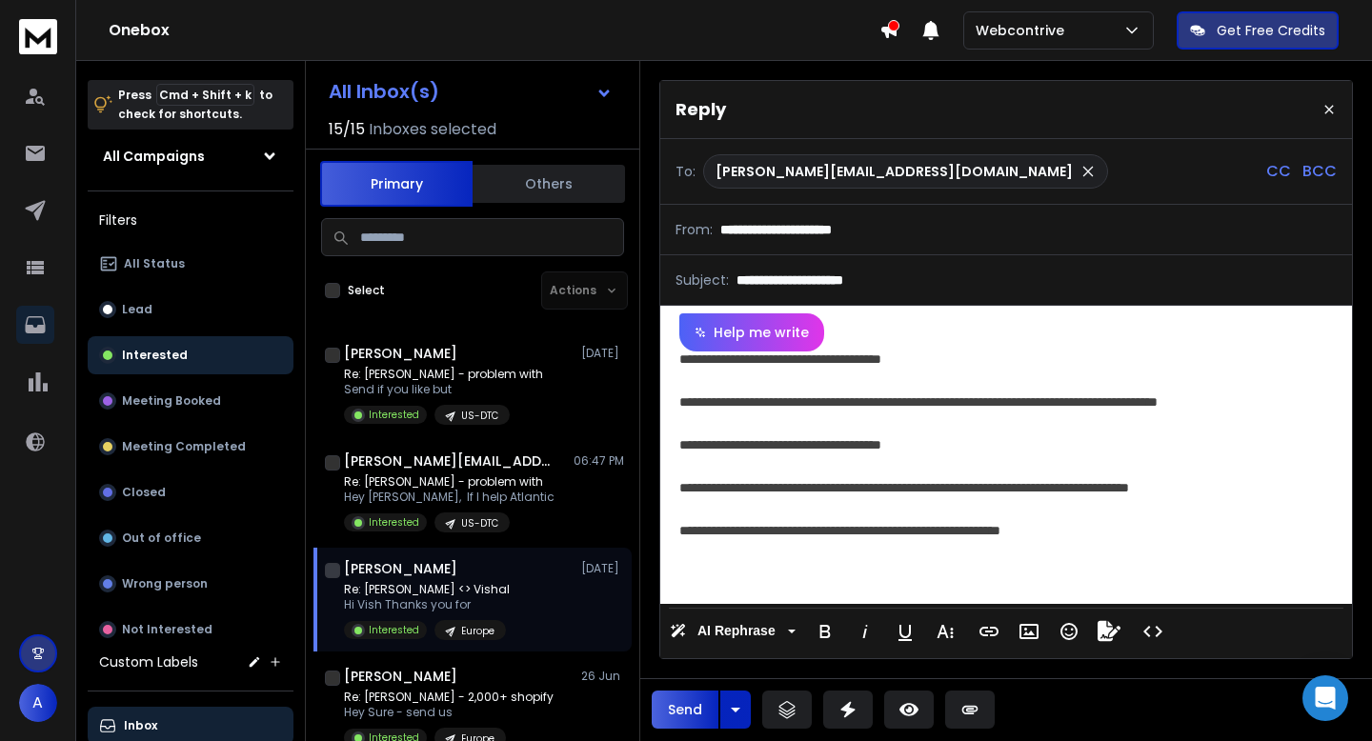
click at [1003, 403] on div "**********" at bounding box center [1003, 401] width 648 height 21
click at [1190, 490] on div "**********" at bounding box center [1003, 487] width 648 height 21
click at [835, 521] on div "**********" at bounding box center [1003, 530] width 648 height 21
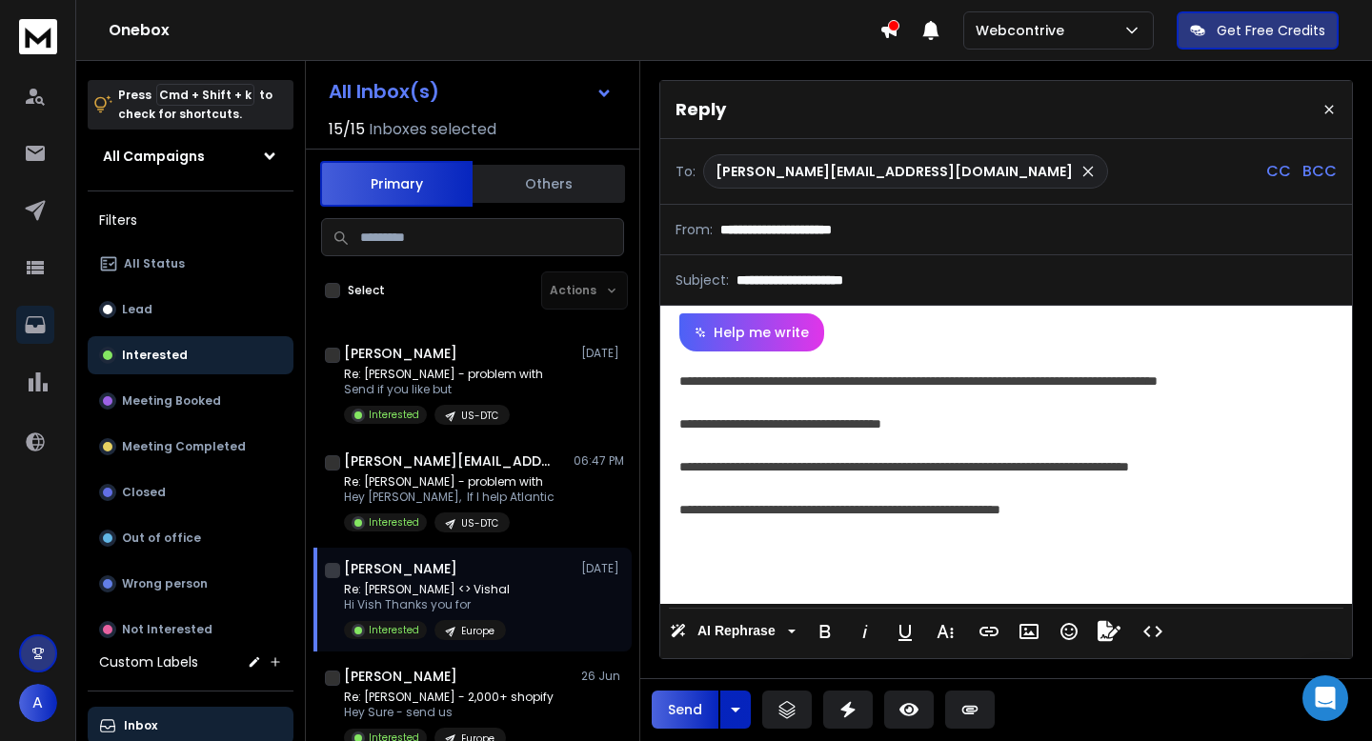
scroll to position [0, 0]
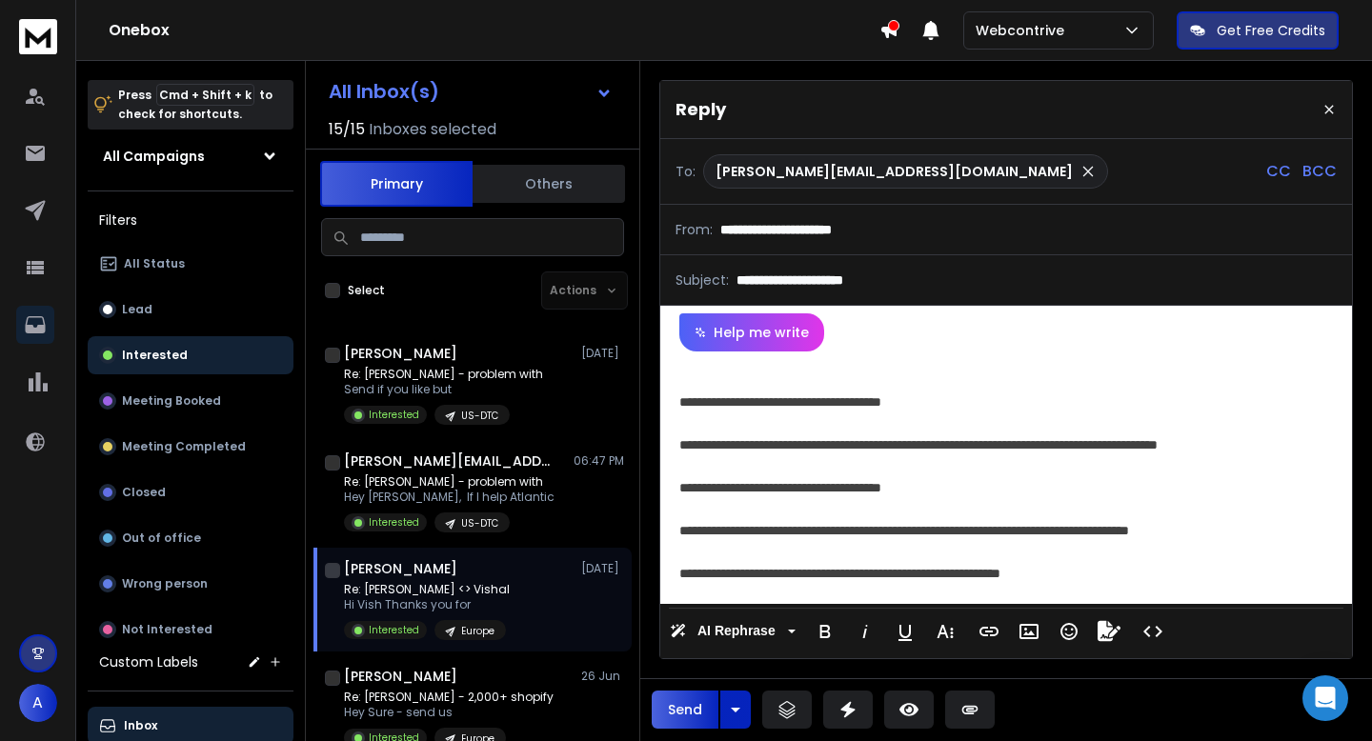
click at [681, 401] on div "**********" at bounding box center [1003, 392] width 648 height 43
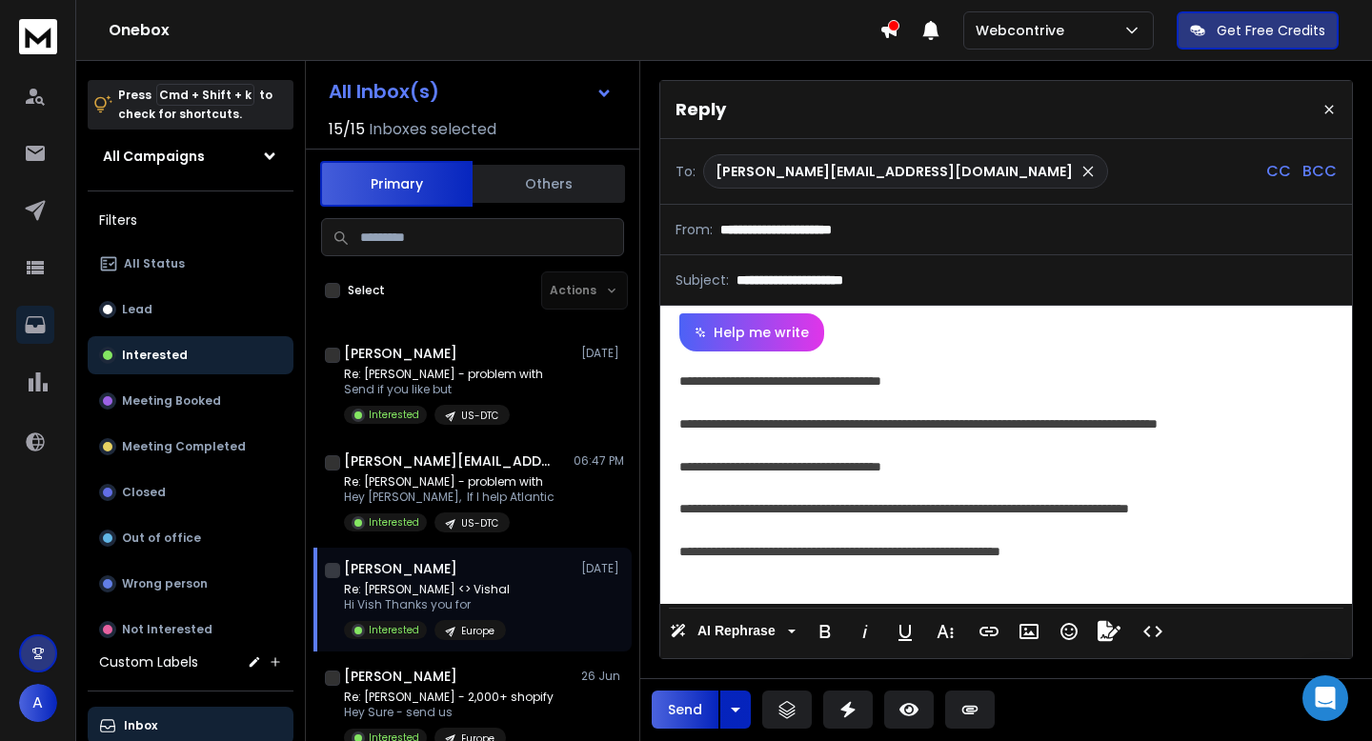
click at [883, 498] on div "**********" at bounding box center [1003, 508] width 648 height 21
click at [691, 708] on button "Send" at bounding box center [685, 710] width 67 height 38
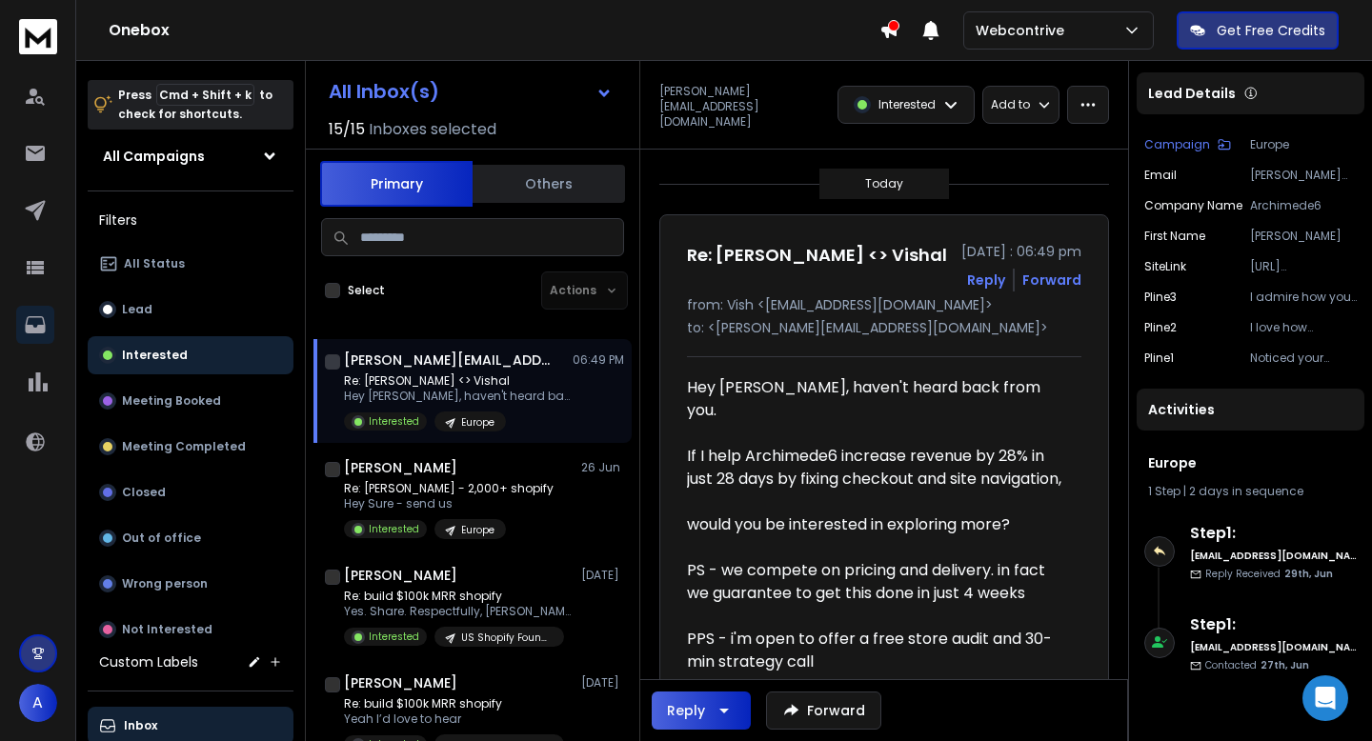
scroll to position [210, 0]
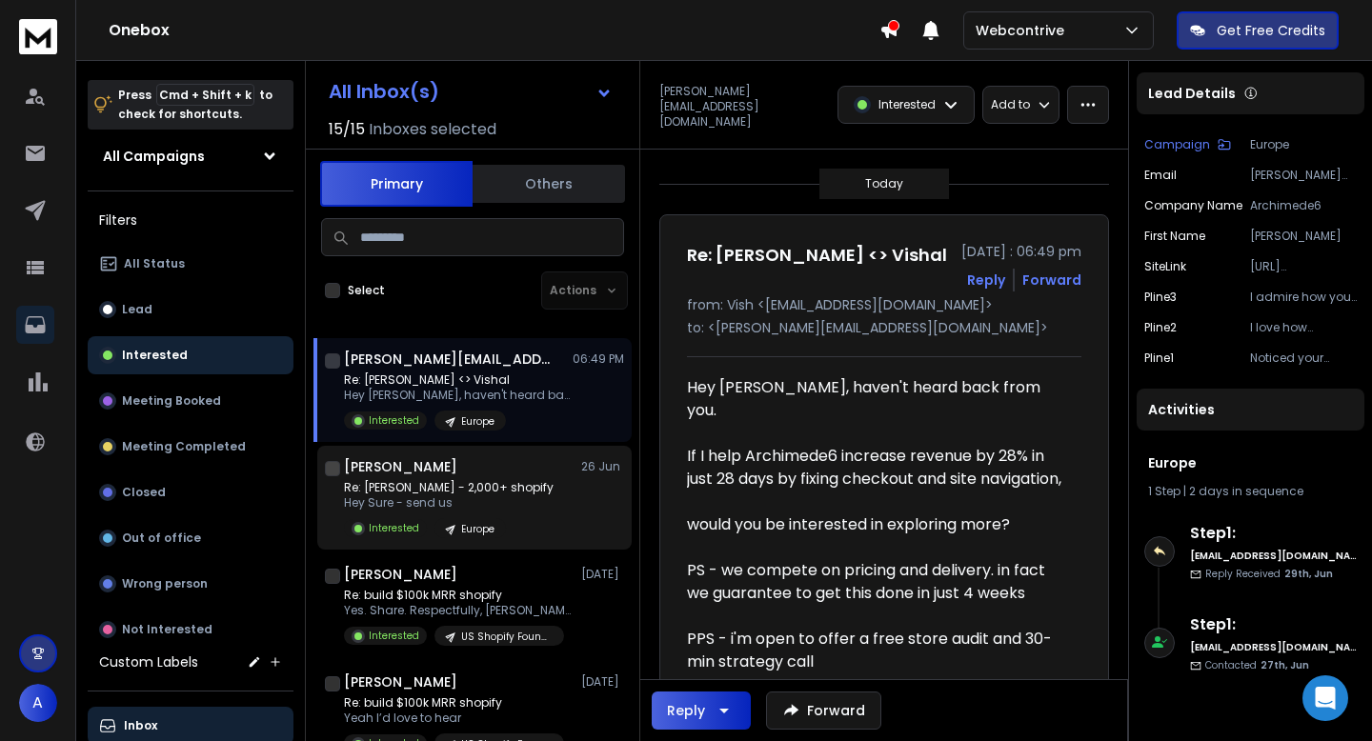
click at [517, 483] on div "Re: Mikael - 2,000+ shopify Hey Sure - send us Interested Europe" at bounding box center [484, 509] width 280 height 58
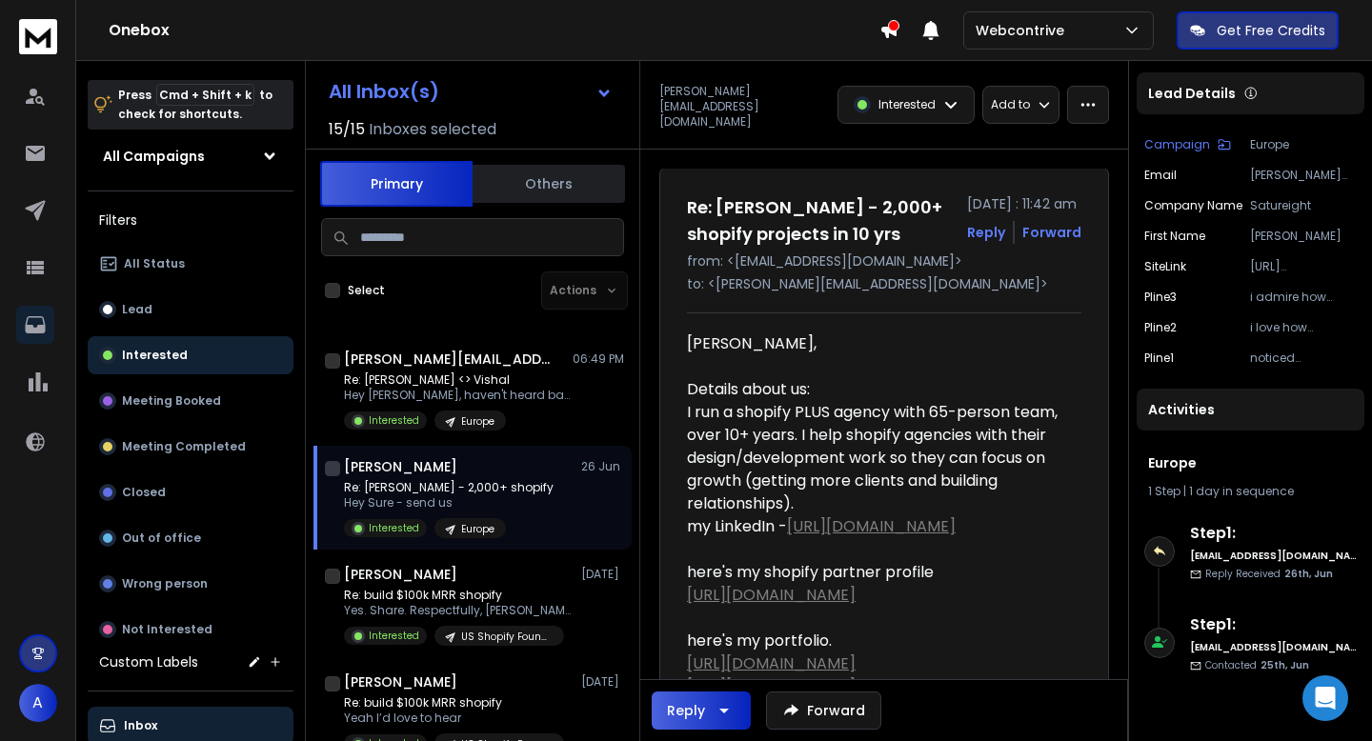
scroll to position [0, 0]
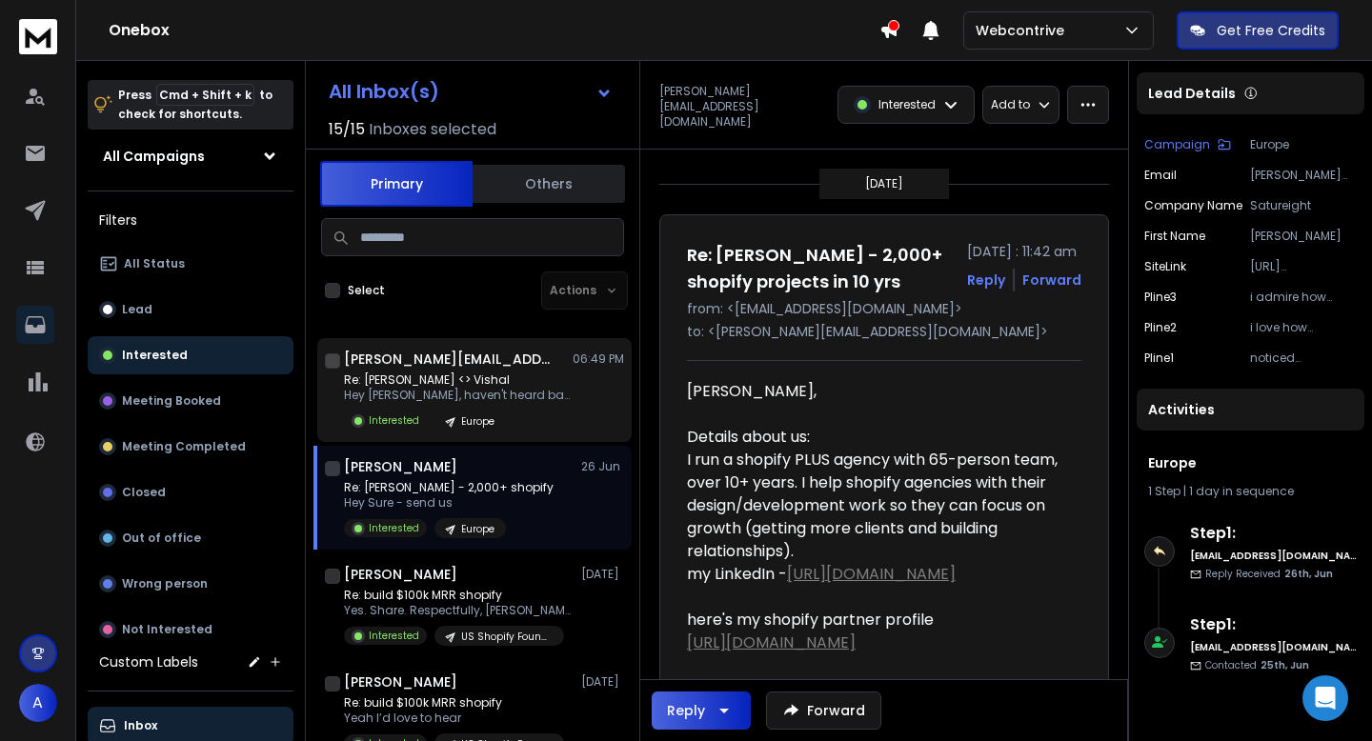
click at [437, 389] on p "Hey Veronica, haven't heard back" at bounding box center [458, 395] width 229 height 15
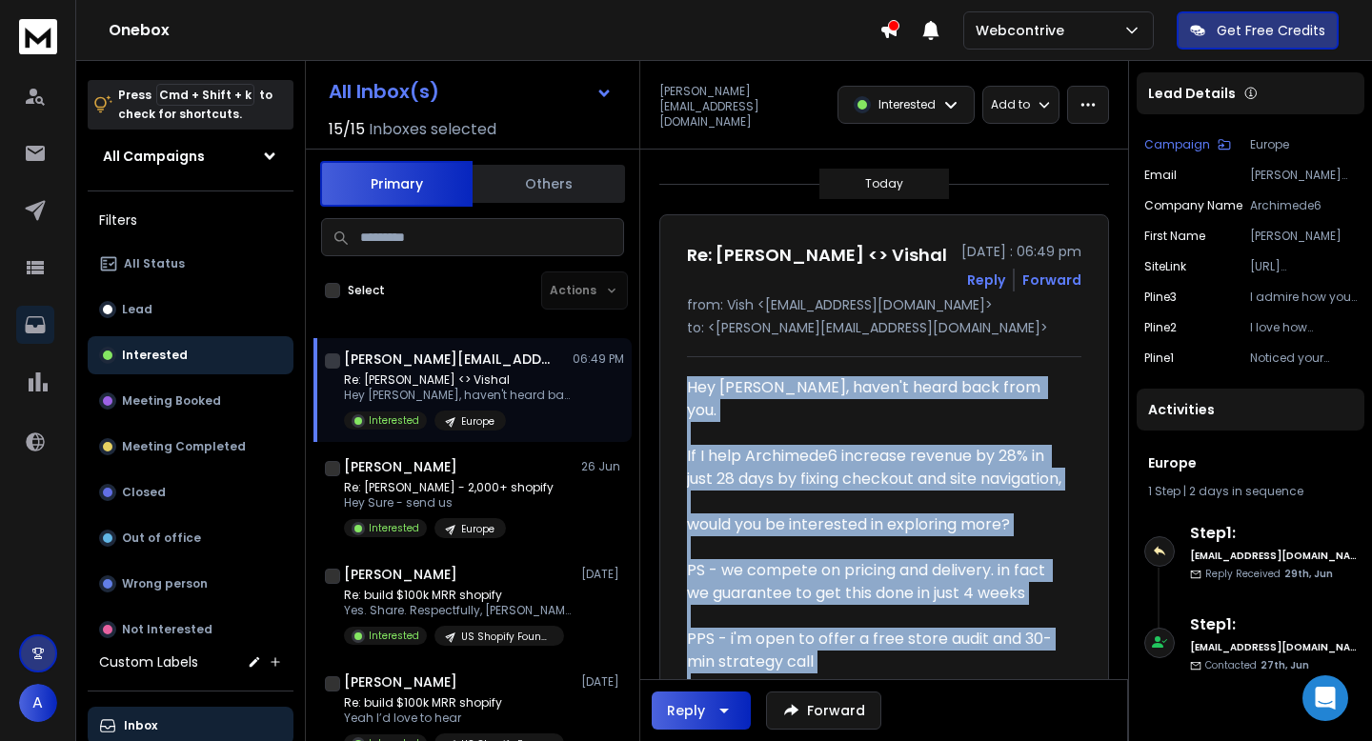
drag, startPoint x: 706, startPoint y: 637, endPoint x: 652, endPoint y: 357, distance: 285.1
copy div "Hey Veronica, haven't heard back from you. If I help Archimede6 increase revenu…"
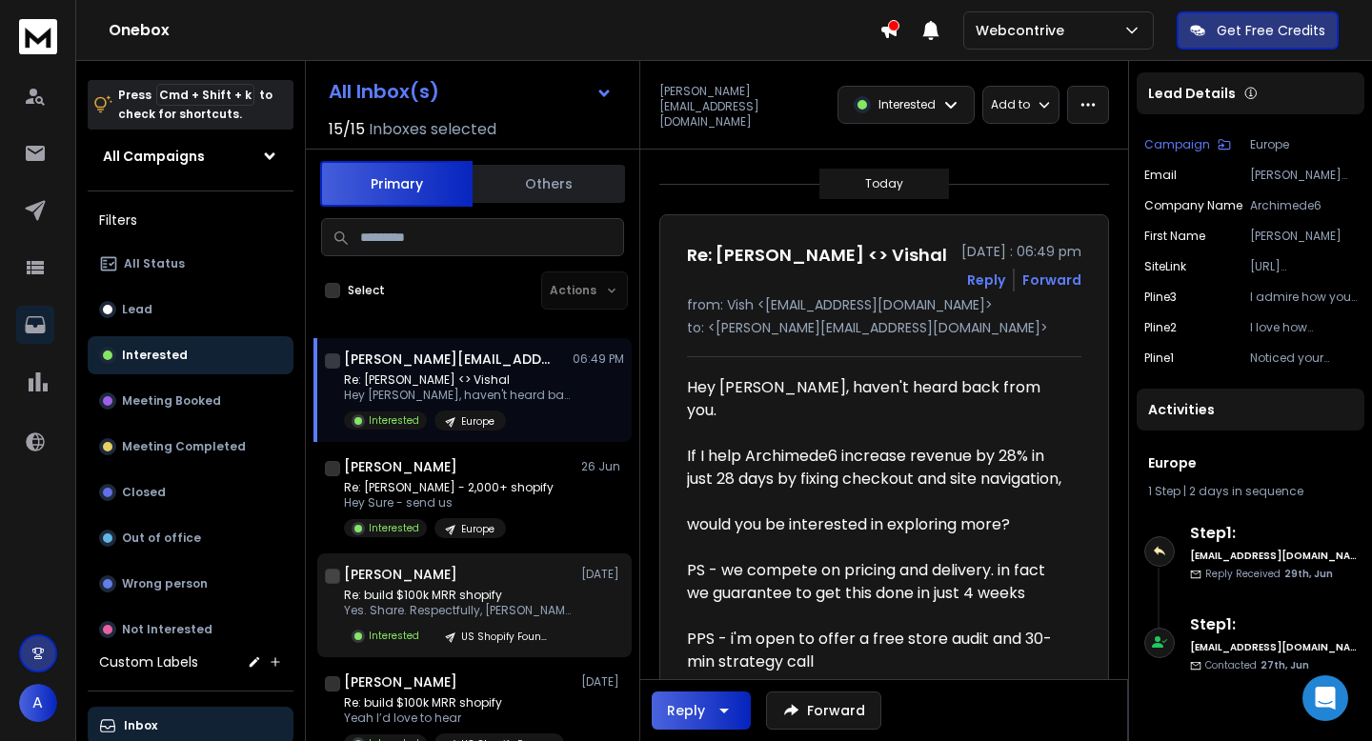
click at [476, 576] on div "Emmanuel Eleyae 23 May" at bounding box center [484, 574] width 280 height 19
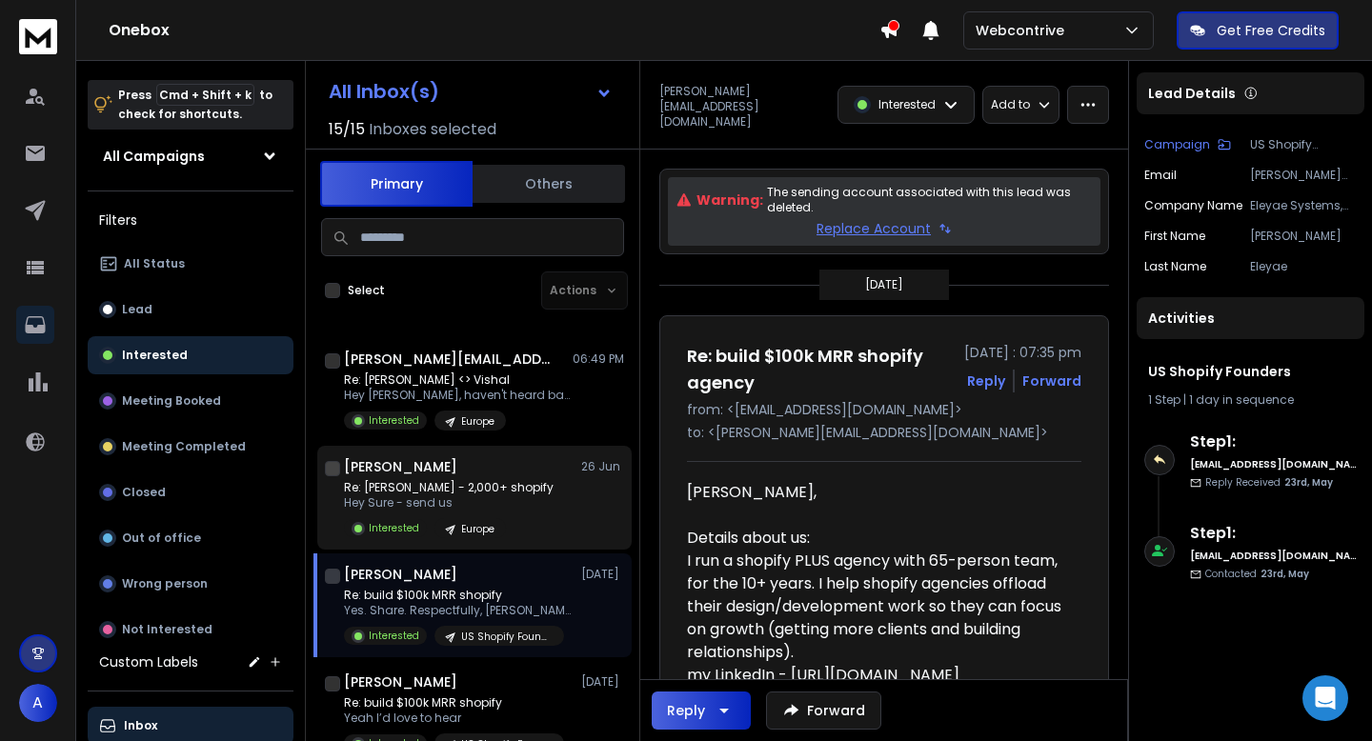
click at [502, 503] on p "Hey Sure - send us" at bounding box center [449, 502] width 210 height 15
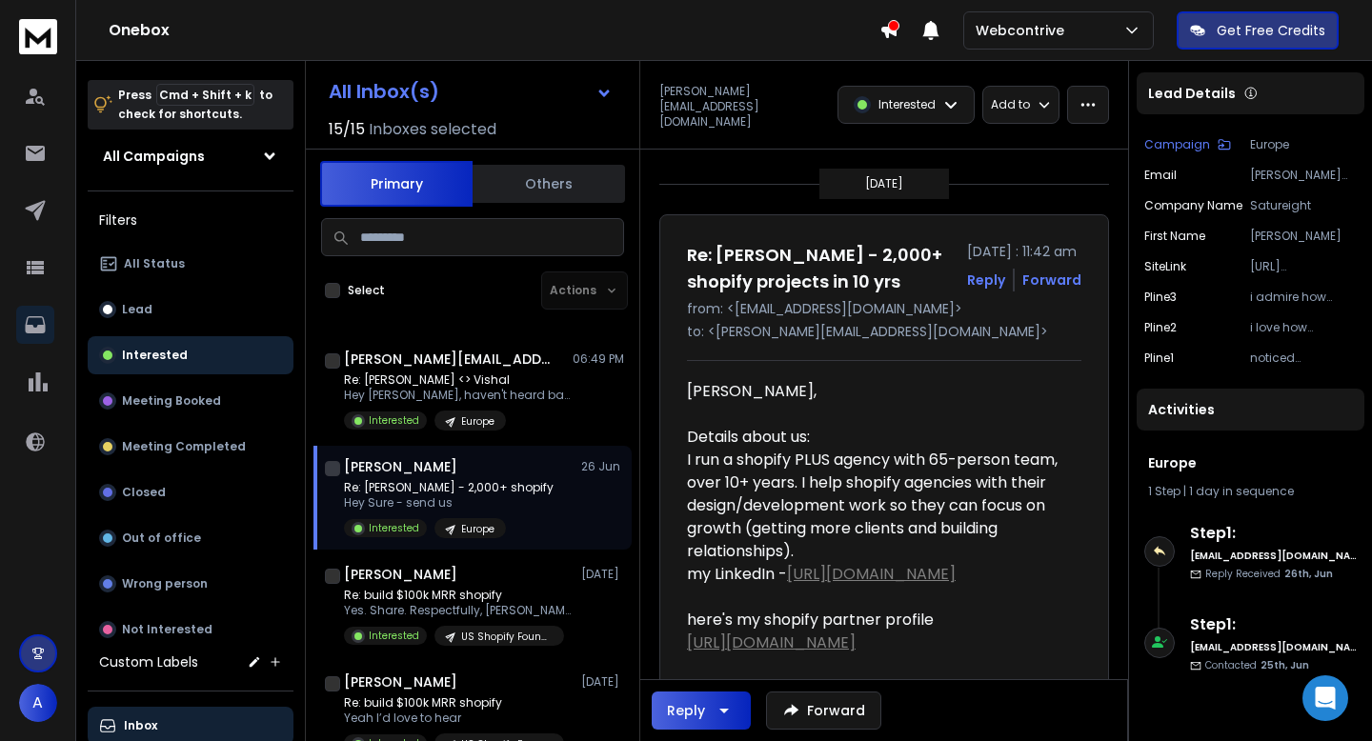
click at [1081, 254] on div "1 July 2025 : 11:42 am Reply Forward" at bounding box center [1024, 267] width 114 height 50
click at [1081, 269] on div "Reply Forward" at bounding box center [1024, 280] width 114 height 23
click at [1005, 271] on button "Reply" at bounding box center [986, 280] width 38 height 19
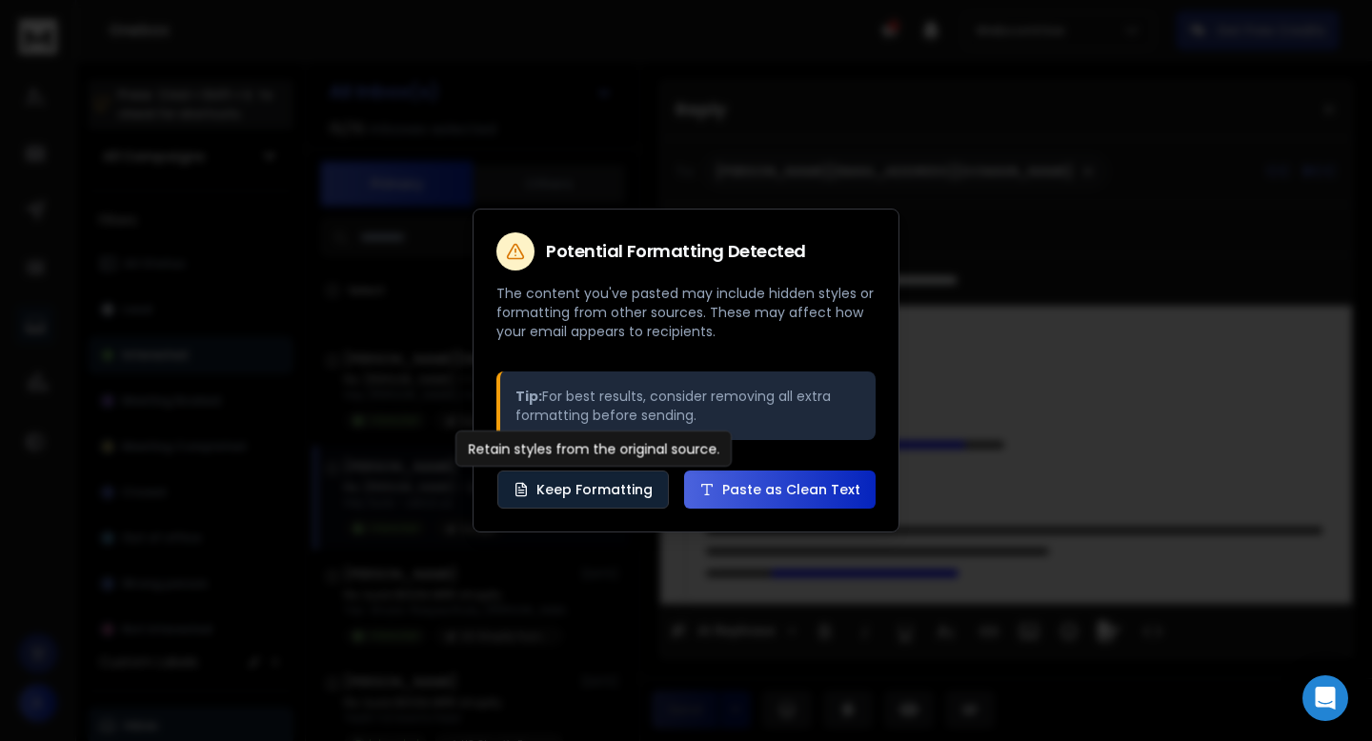
click at [631, 495] on button "Keep Formatting" at bounding box center [582, 490] width 171 height 38
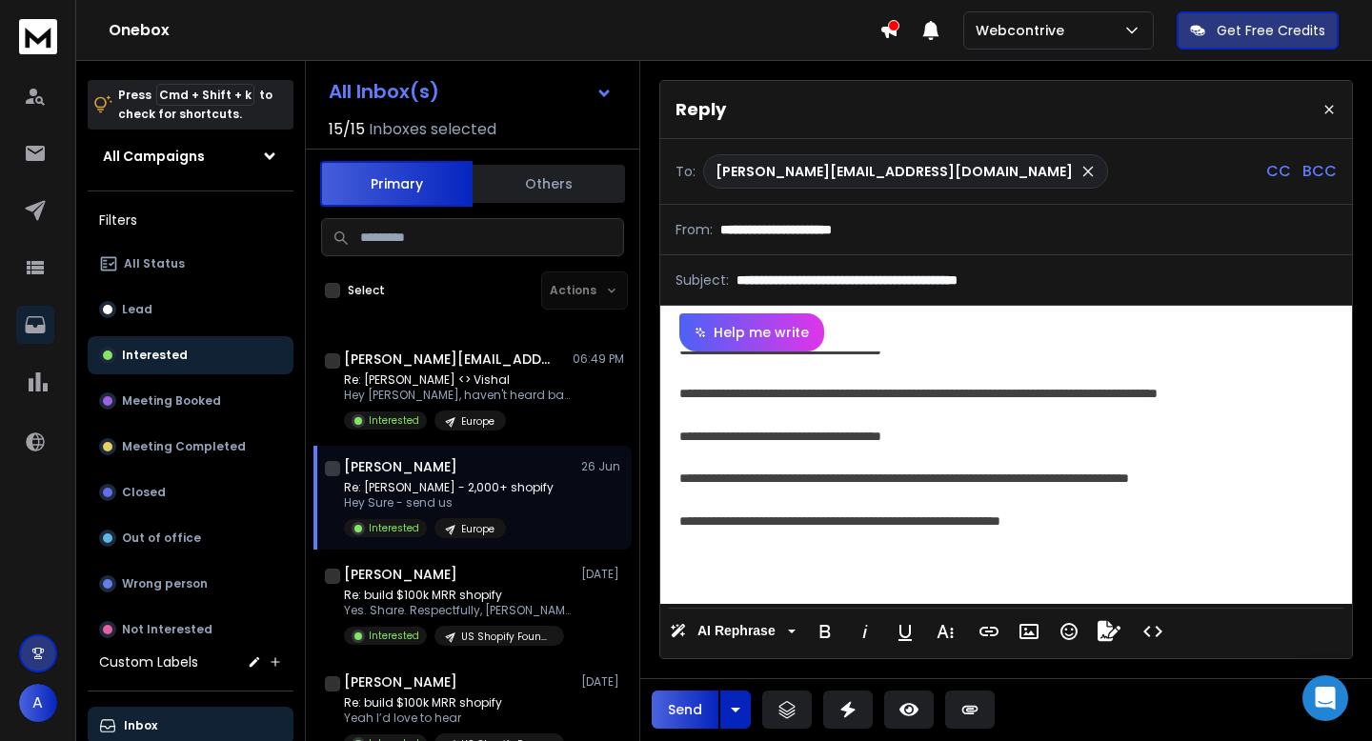
scroll to position [31, 0]
click at [908, 719] on button at bounding box center [909, 710] width 50 height 38
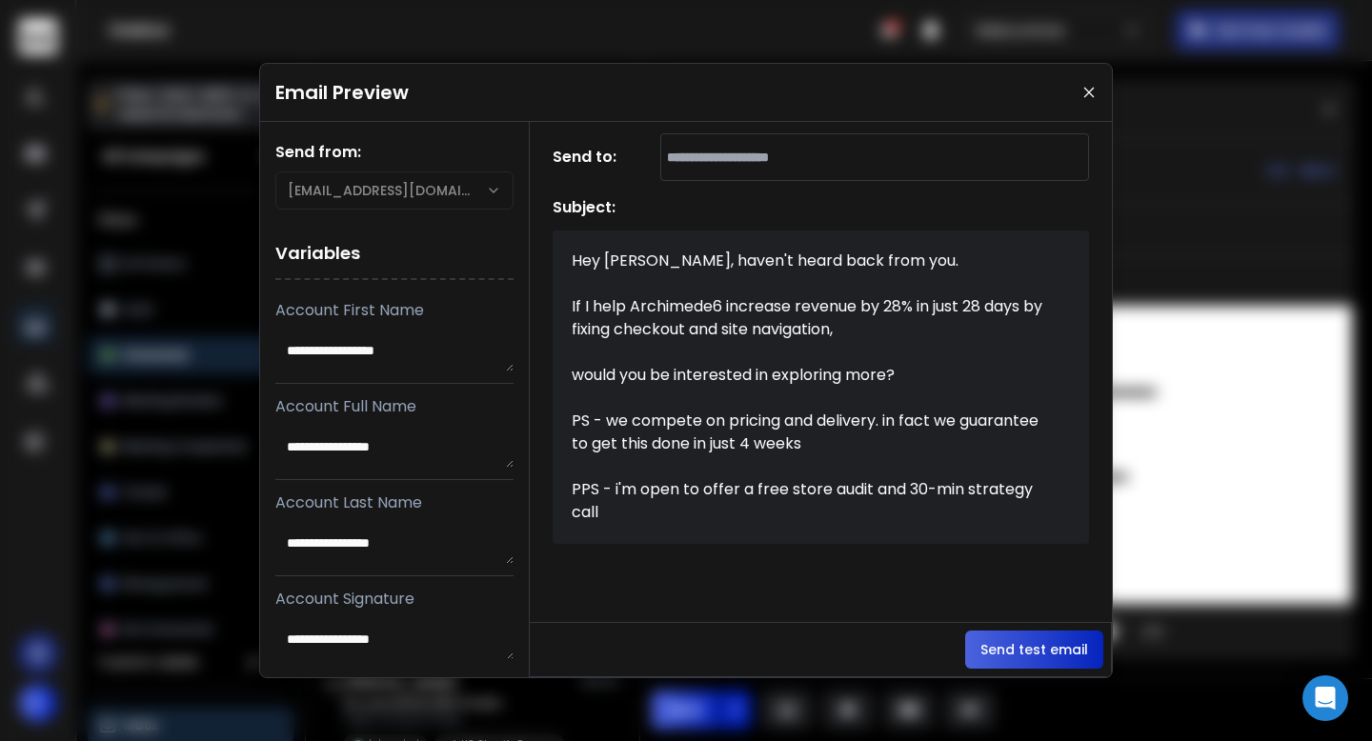
click at [1088, 93] on icon at bounding box center [1088, 92] width 15 height 15
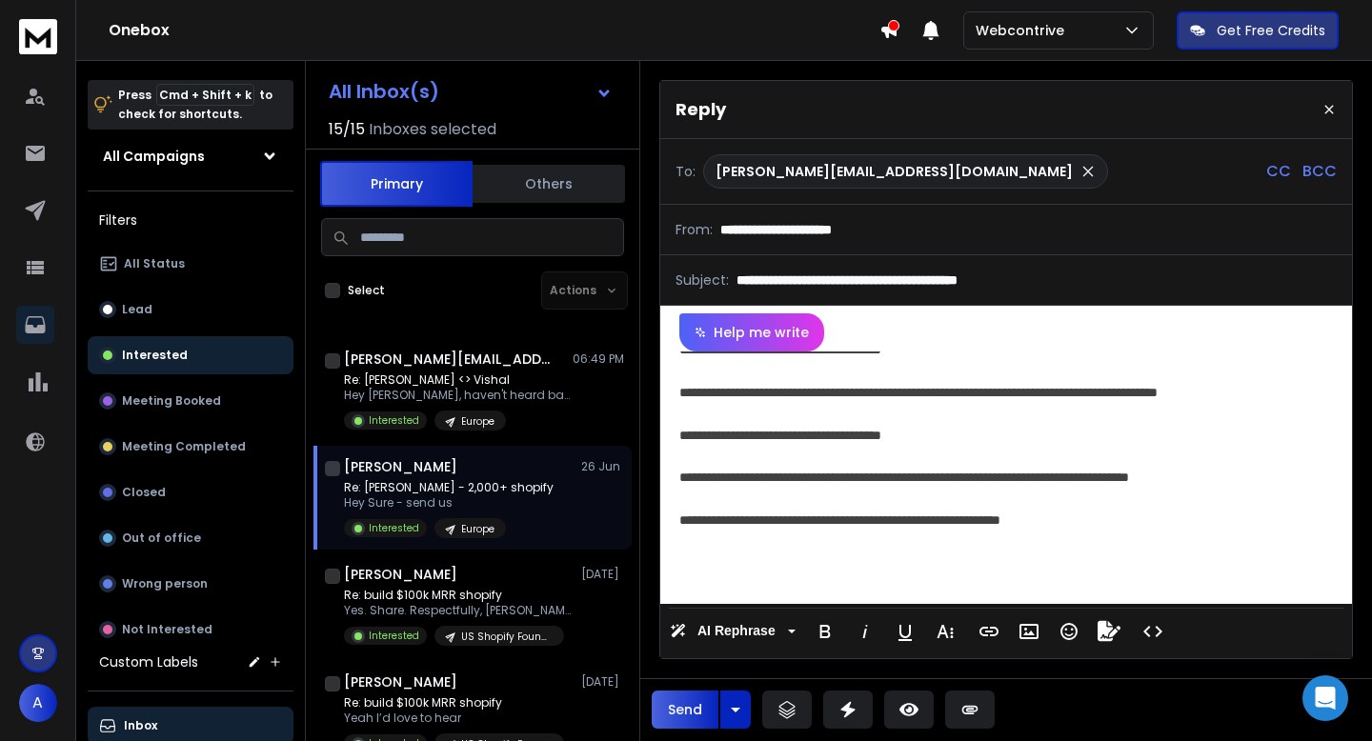
scroll to position [0, 0]
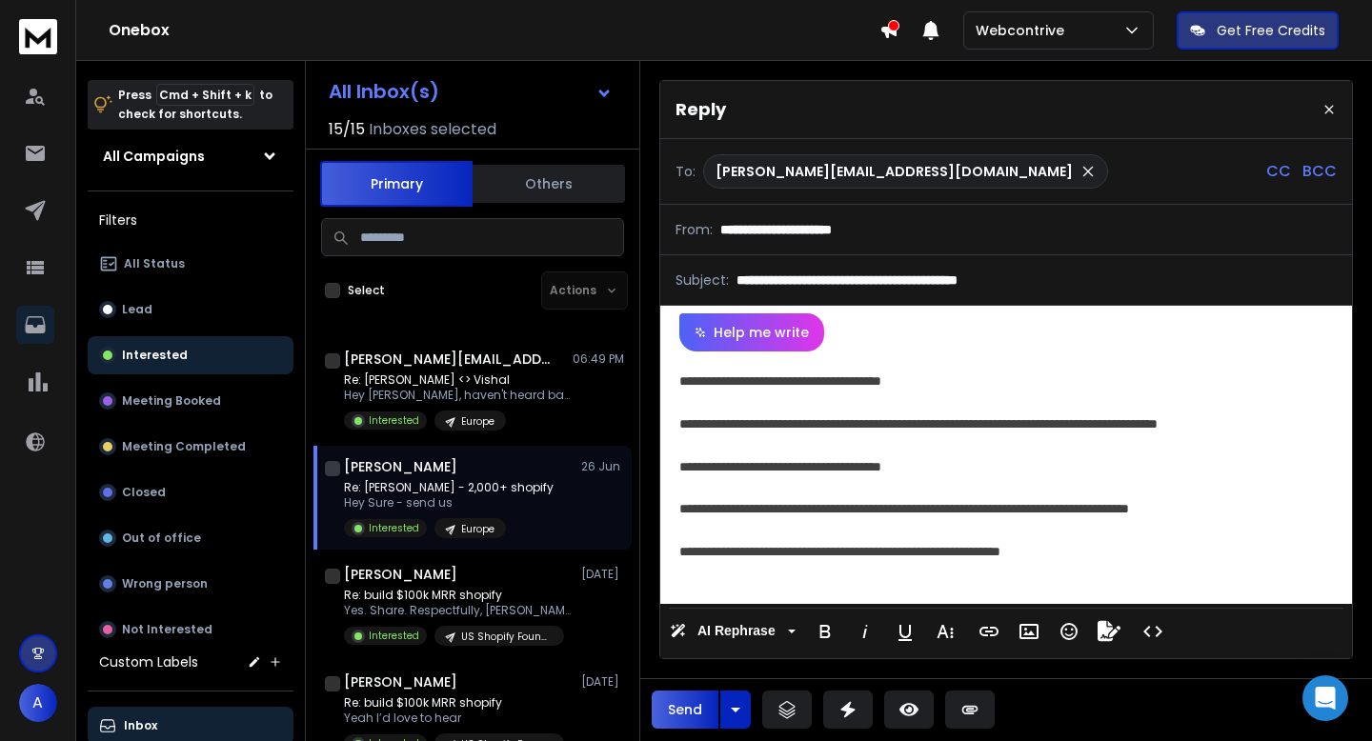
click at [739, 383] on div "**********" at bounding box center [1003, 381] width 648 height 21
click at [773, 429] on div "**********" at bounding box center [1003, 423] width 648 height 21
click at [813, 175] on p "mikael@aviewdigital.com" at bounding box center [893, 171] width 357 height 19
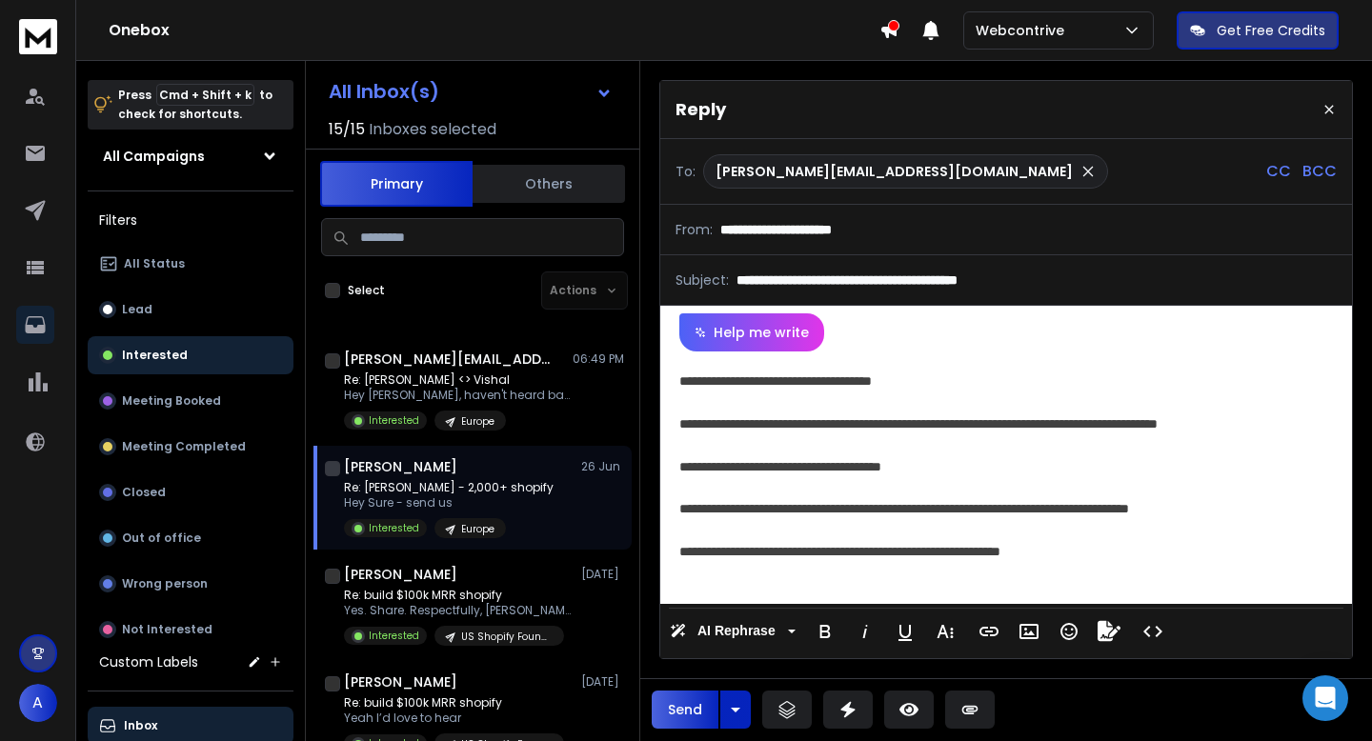
click at [813, 175] on p "mikael@aviewdigital.com" at bounding box center [893, 171] width 357 height 19
copy p "aviewdigital.com"
click at [751, 420] on div "**********" at bounding box center [1003, 423] width 648 height 21
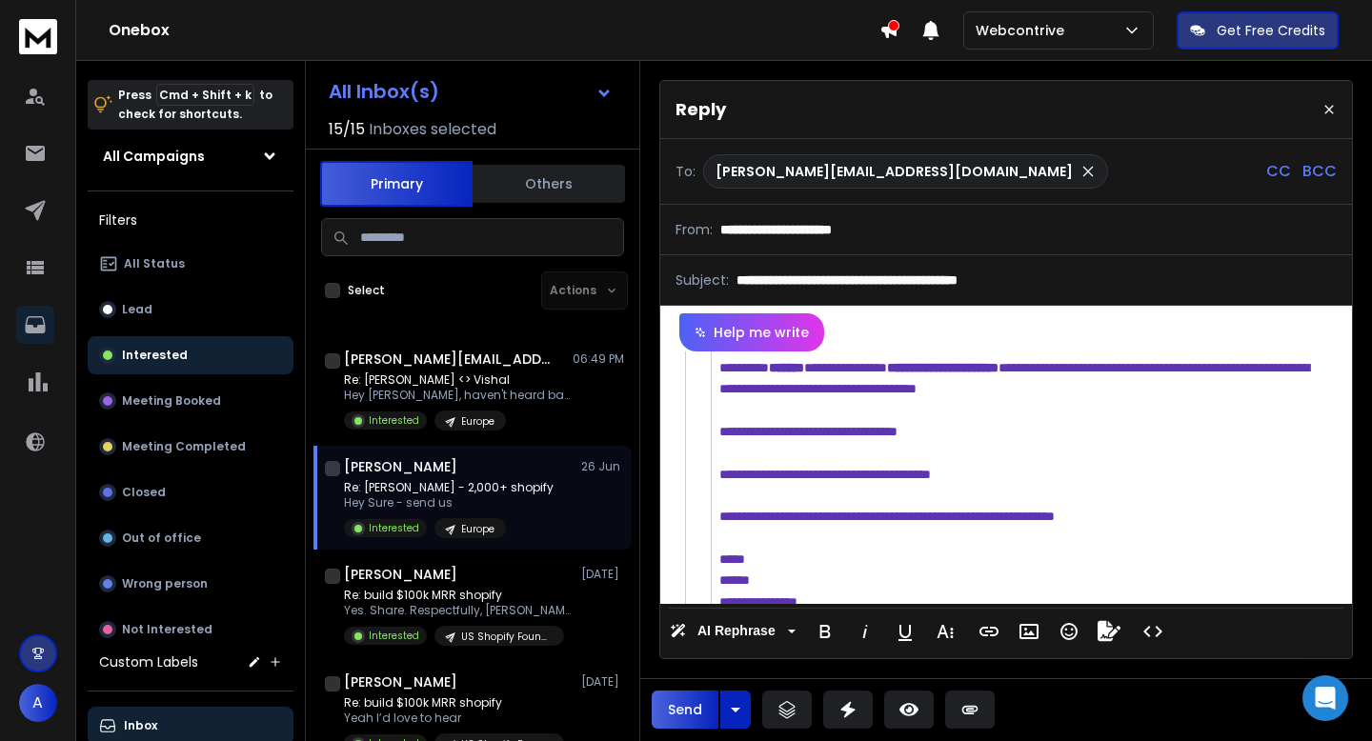
scroll to position [1095, 0]
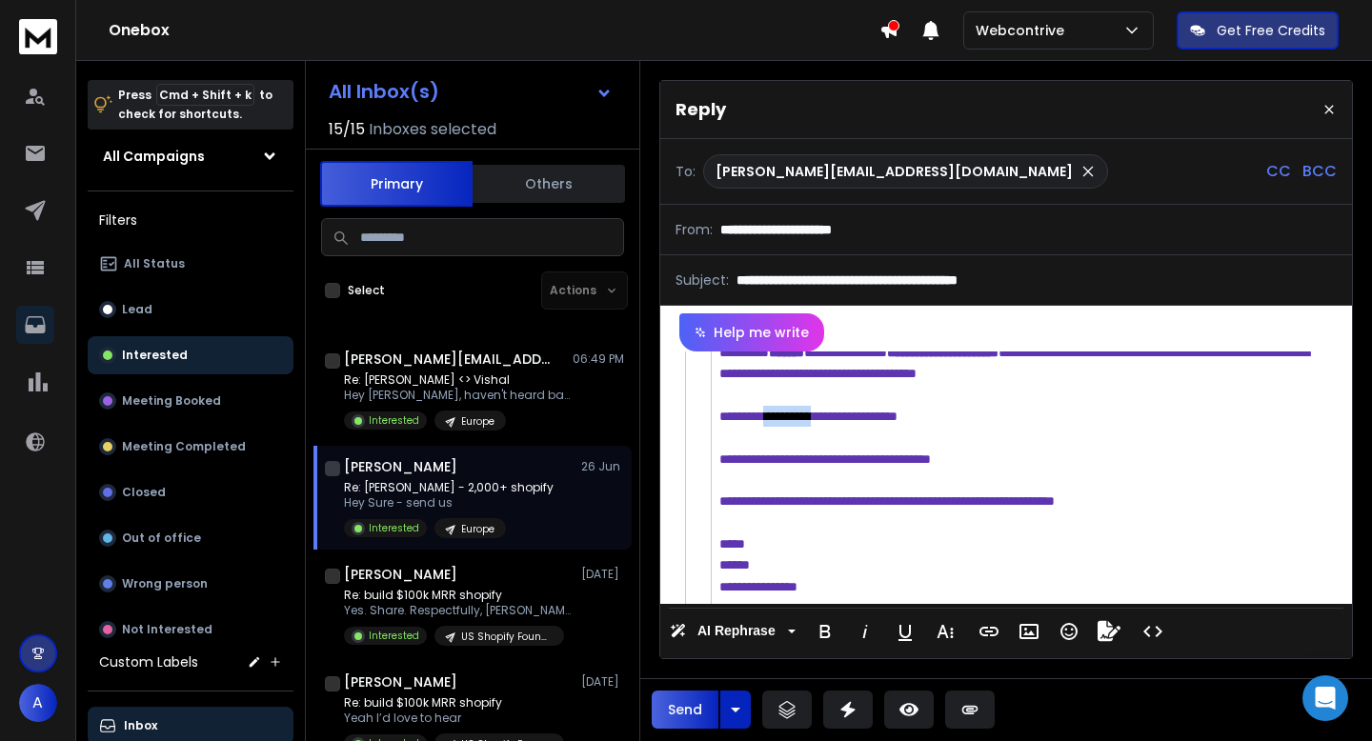
drag, startPoint x: 822, startPoint y: 422, endPoint x: 773, endPoint y: 418, distance: 49.7
click at [773, 418] on div "**********" at bounding box center [1024, 405] width 611 height 43
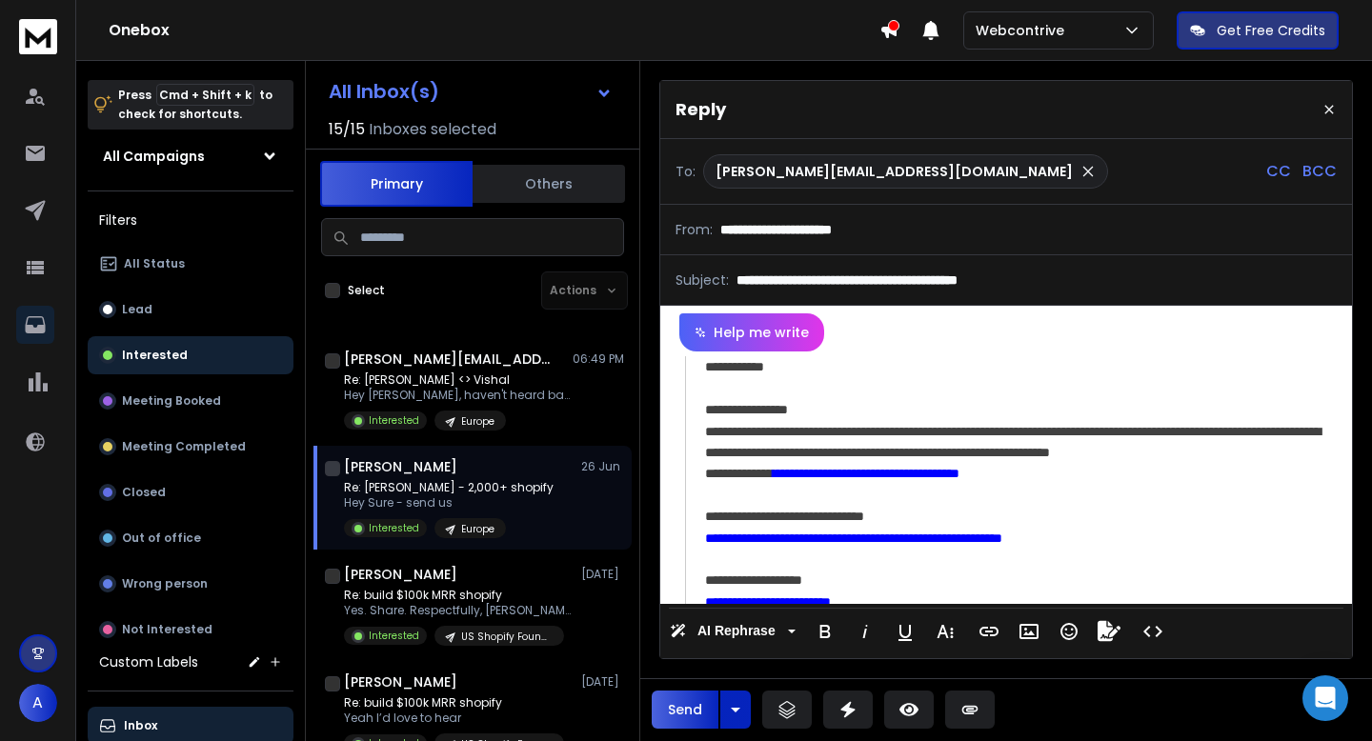
scroll to position [0, 0]
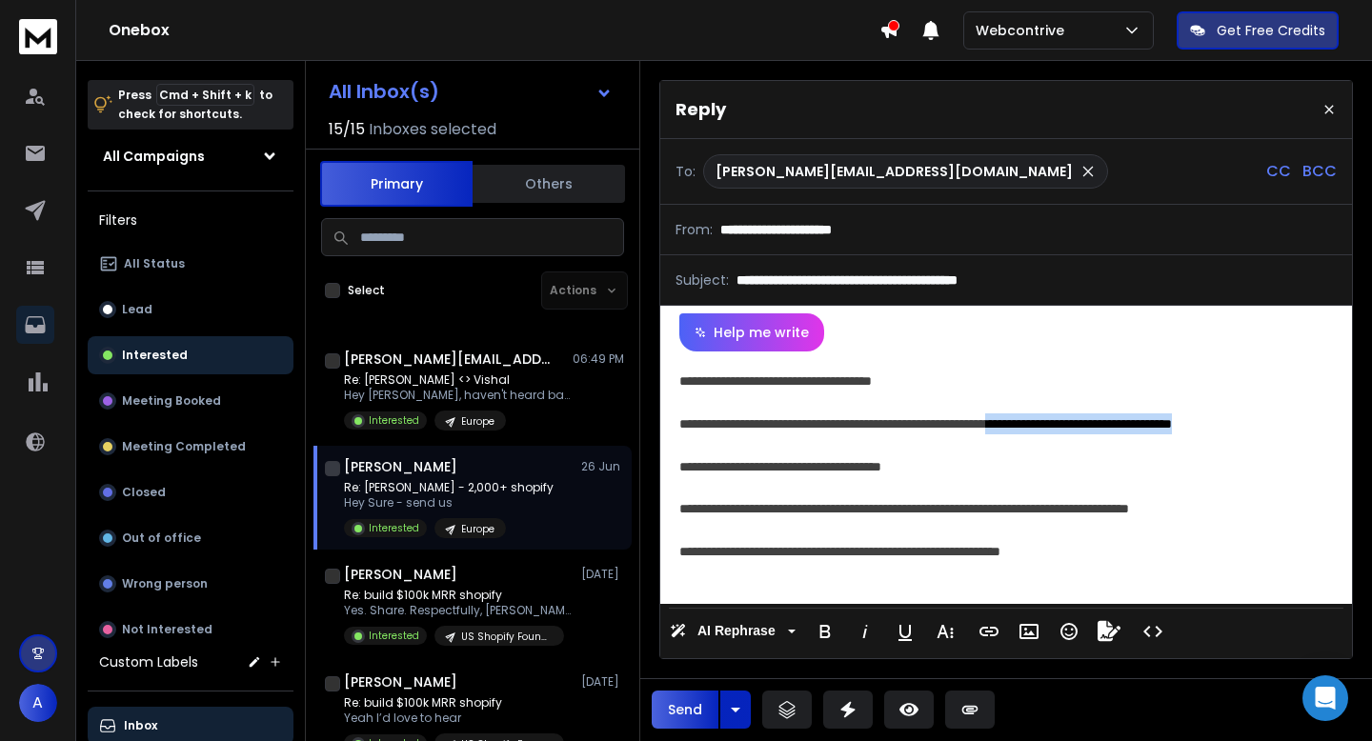
drag, startPoint x: 1305, startPoint y: 424, endPoint x: 1069, endPoint y: 420, distance: 236.3
click at [1069, 420] on div "**********" at bounding box center [1003, 423] width 648 height 21
drag, startPoint x: 1237, startPoint y: 510, endPoint x: 1061, endPoint y: 505, distance: 176.3
click at [1061, 505] on div "**********" at bounding box center [1003, 508] width 648 height 21
click at [997, 472] on div "**********" at bounding box center [1003, 466] width 648 height 21
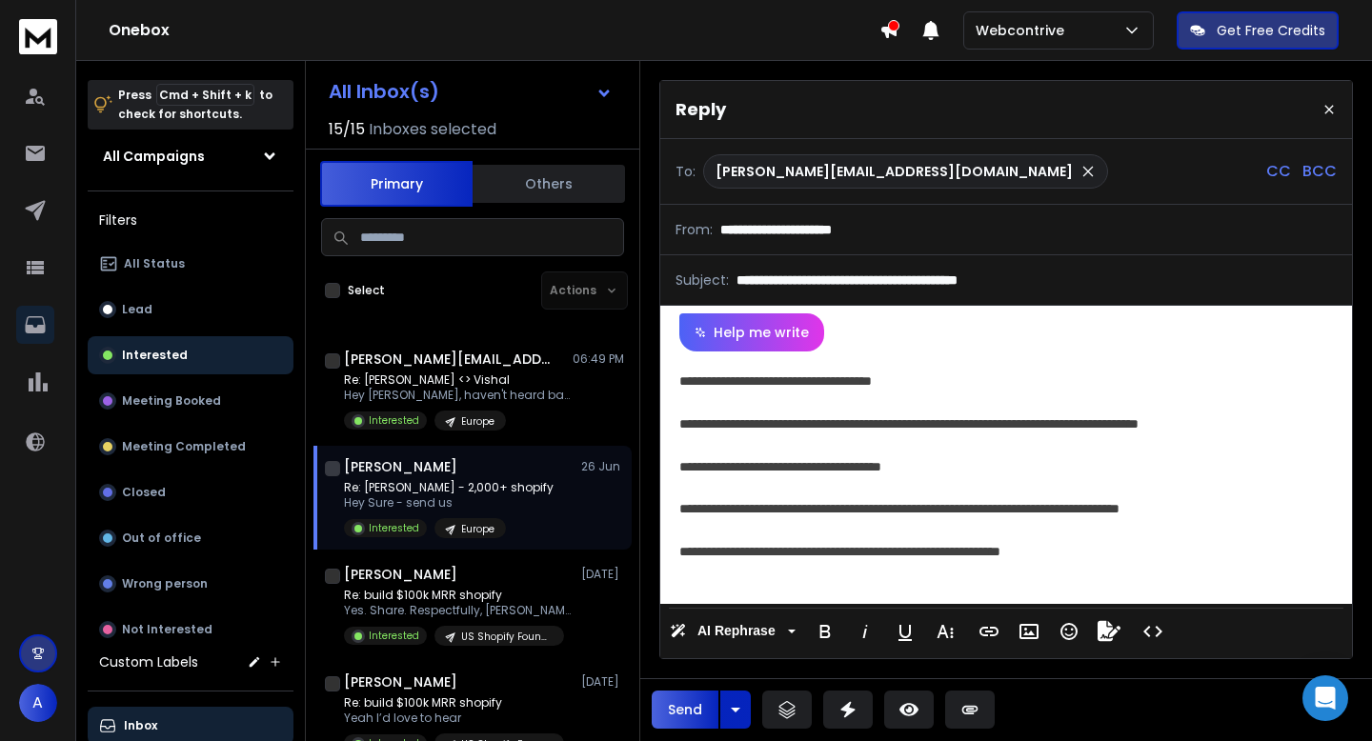
click at [924, 486] on div at bounding box center [1003, 487] width 648 height 21
drag, startPoint x: 996, startPoint y: 421, endPoint x: 883, endPoint y: 420, distance: 113.4
click at [883, 420] on div "**********" at bounding box center [1003, 423] width 648 height 21
click at [1274, 427] on div "**********" at bounding box center [1003, 423] width 648 height 21
drag, startPoint x: 1075, startPoint y: 547, endPoint x: 617, endPoint y: 546, distance: 458.2
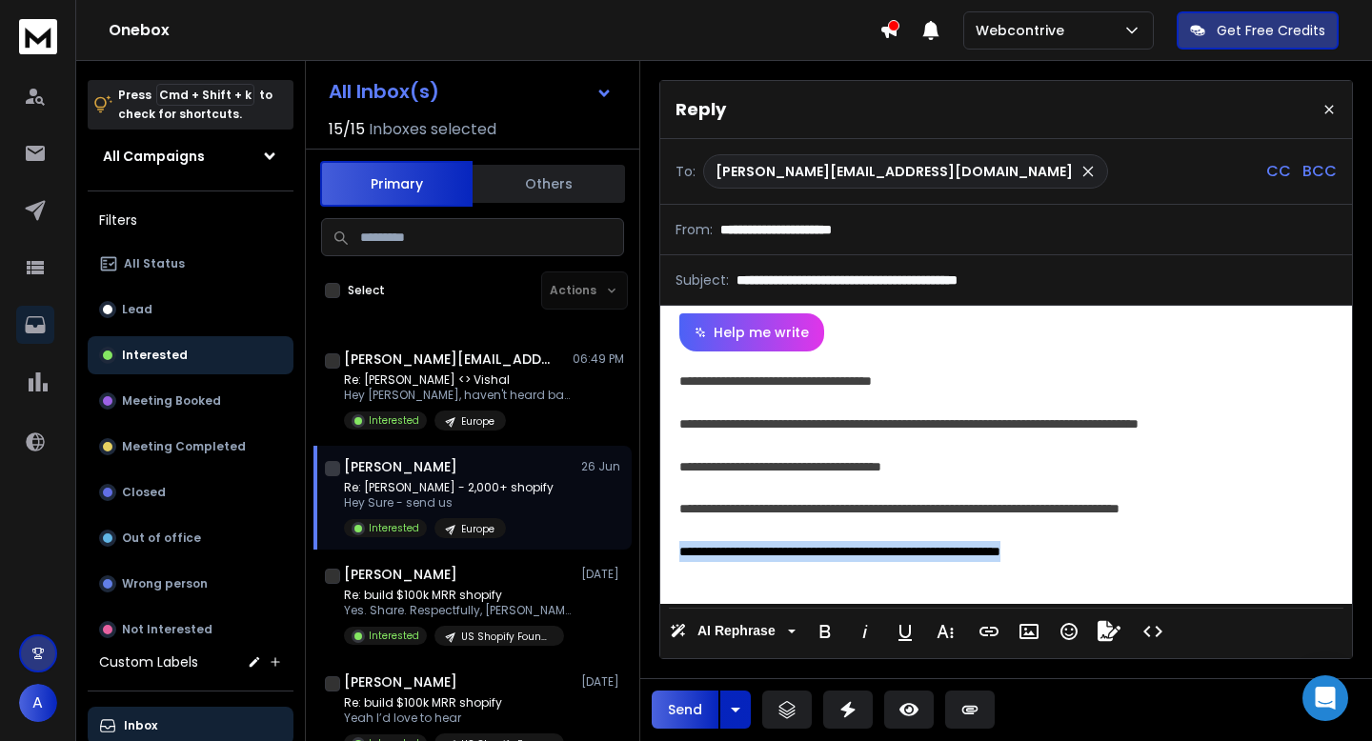
click at [617, 546] on div "All Inbox(s) 15 / 15 Inboxes selected Primary Others Select Actions Eric 05 Jul…" at bounding box center [838, 431] width 1067 height 741
click at [1070, 543] on div "**********" at bounding box center [1003, 551] width 648 height 21
drag, startPoint x: 1068, startPoint y: 552, endPoint x: 731, endPoint y: 552, distance: 337.2
click at [731, 552] on div "**********" at bounding box center [1003, 551] width 648 height 21
click at [745, 553] on div "**********" at bounding box center [1003, 551] width 648 height 21
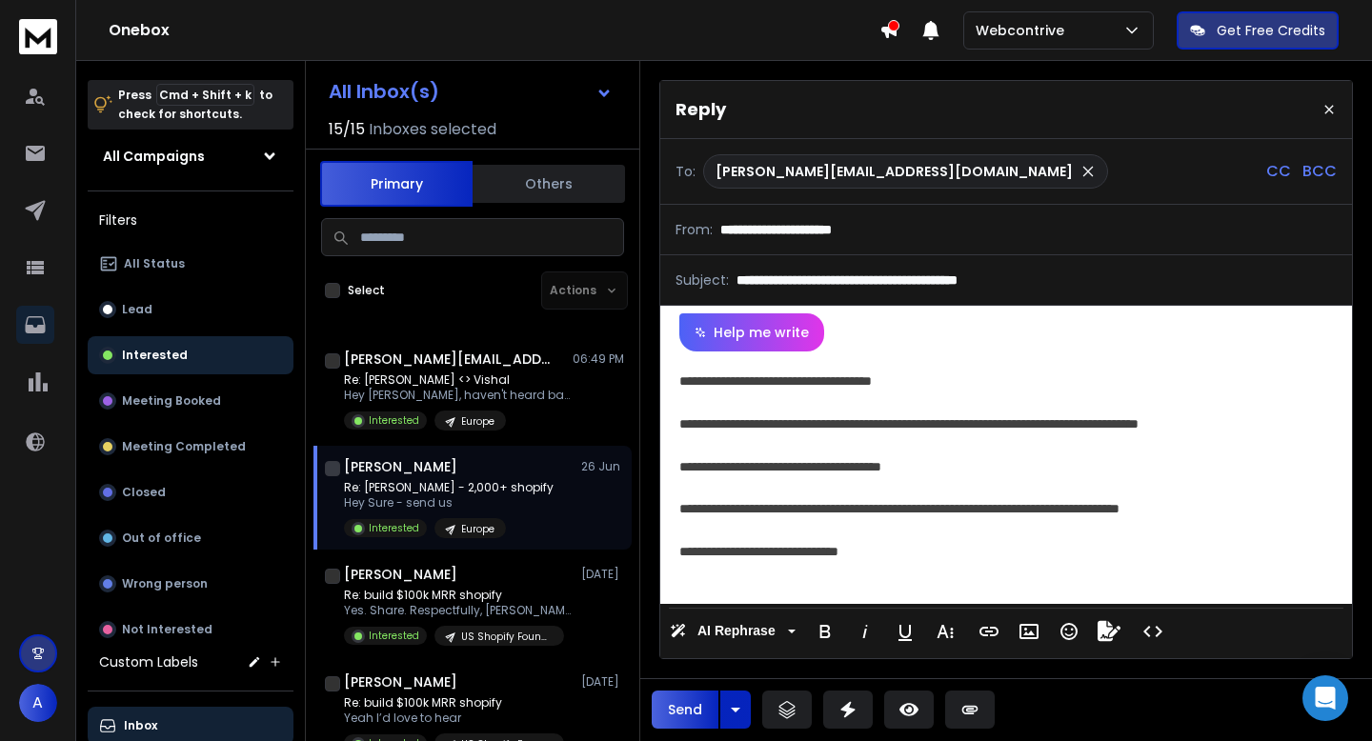
click at [878, 515] on div "**********" at bounding box center [1003, 508] width 648 height 21
click at [692, 719] on button "Send" at bounding box center [685, 710] width 67 height 38
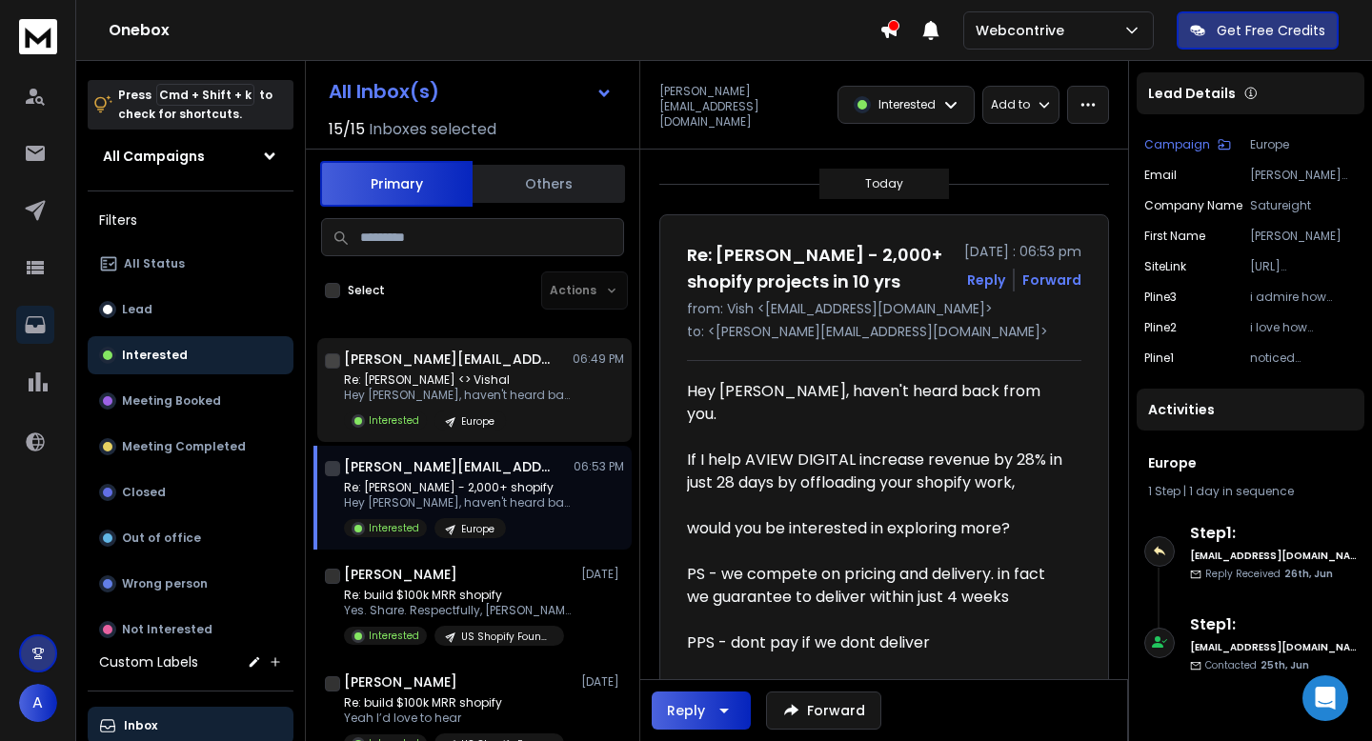
click at [442, 392] on p "Hey Veronica, haven't heard back" at bounding box center [458, 395] width 229 height 15
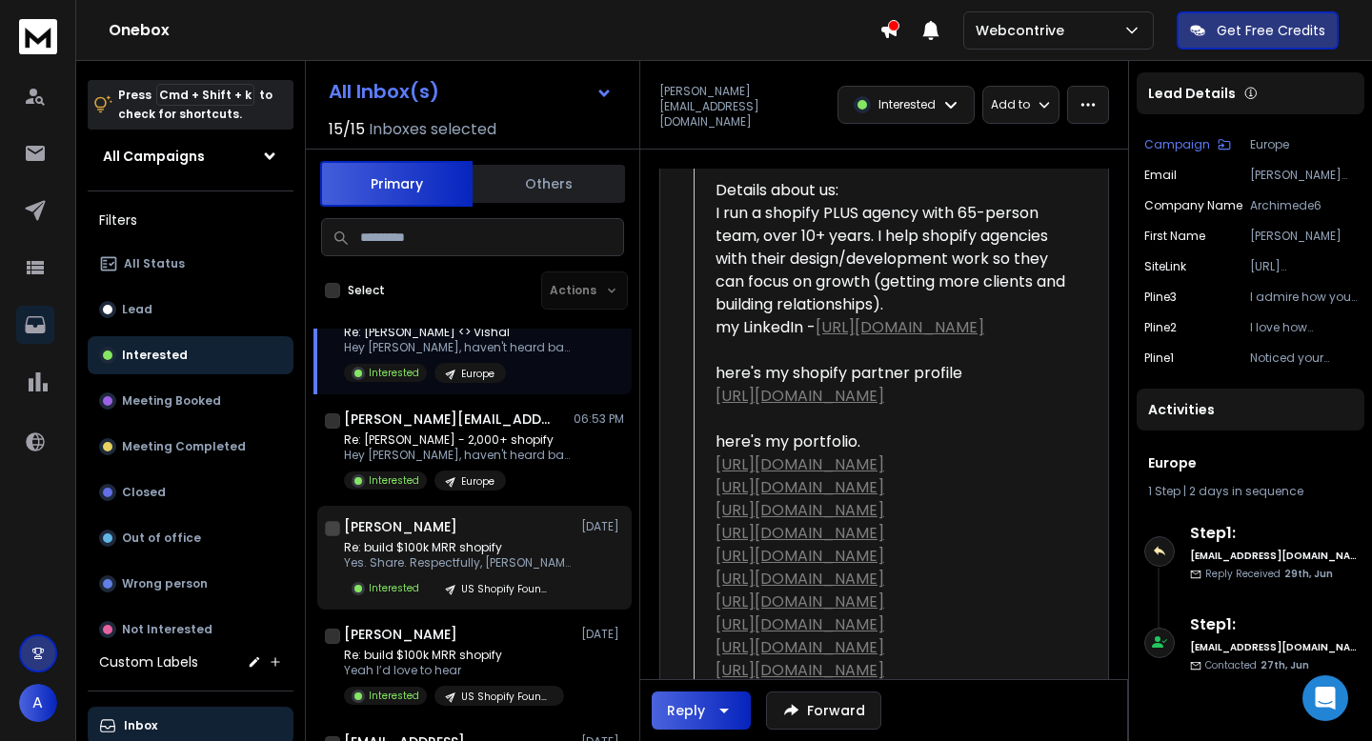
scroll to position [268, 0]
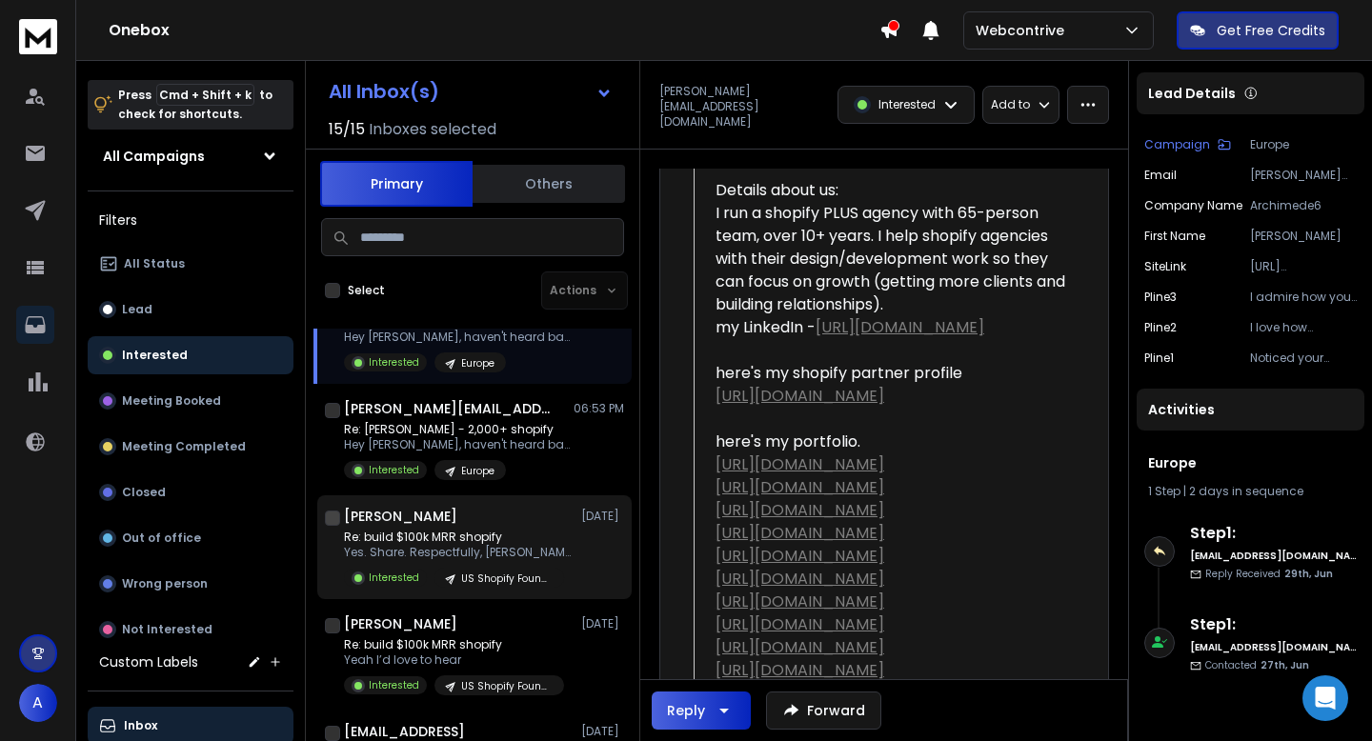
click at [344, 558] on p "Yes. Share. Respectfully, Emmanuel >" at bounding box center [458, 552] width 229 height 15
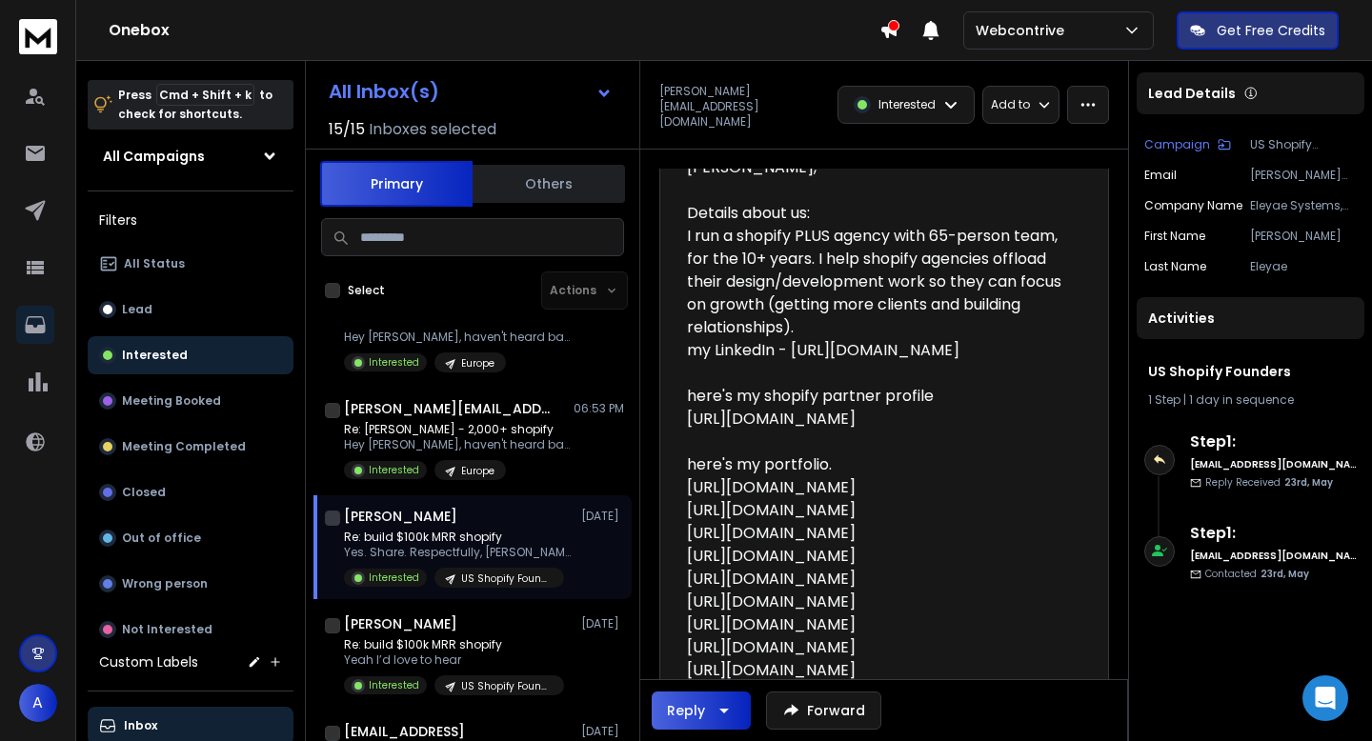
scroll to position [0, 0]
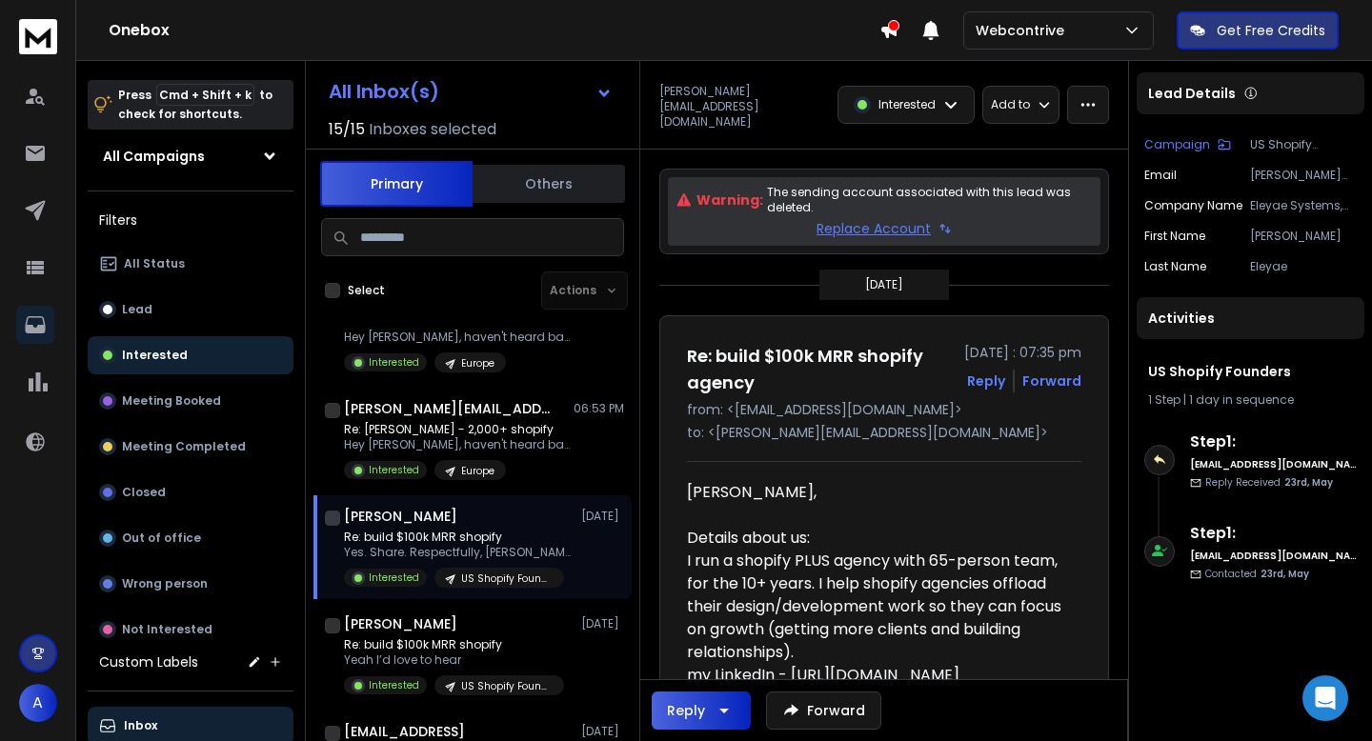
click at [846, 219] on button "Replace Account" at bounding box center [883, 228] width 135 height 19
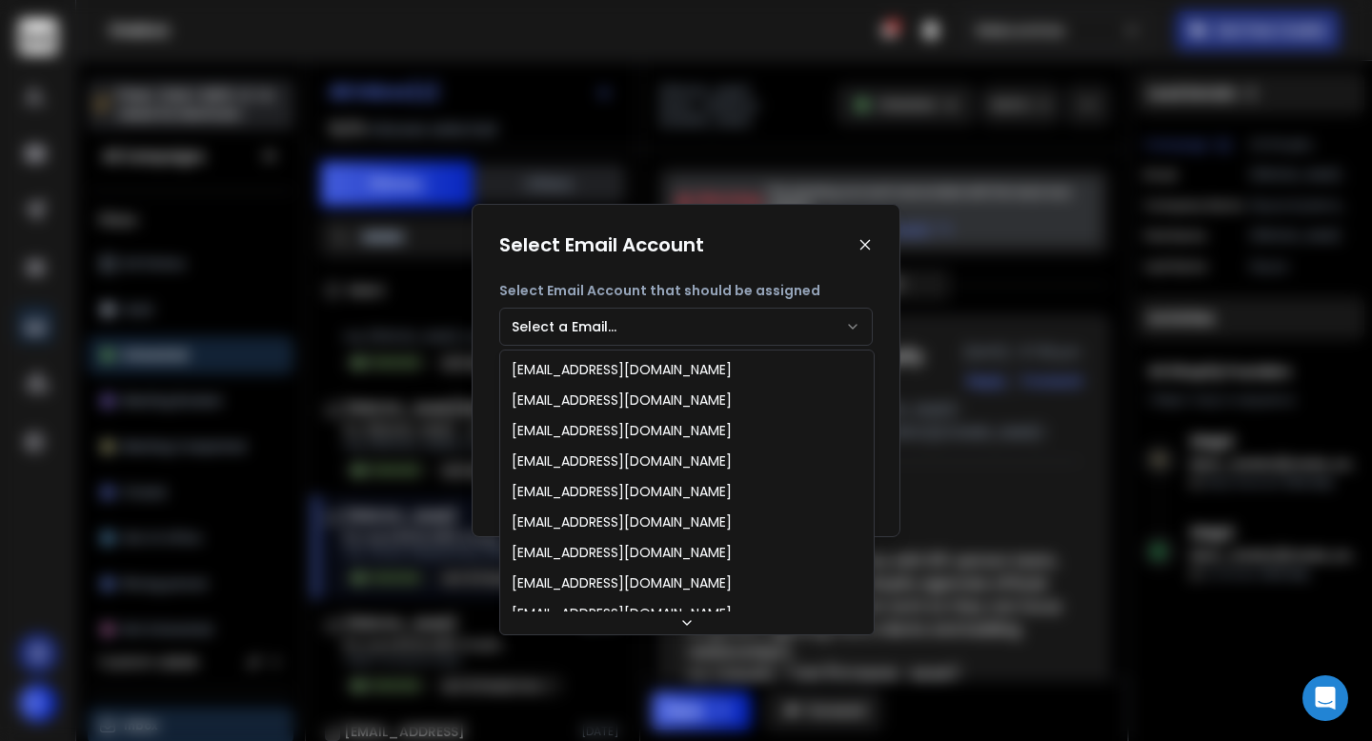
click at [669, 344] on button "Select a Email..." at bounding box center [685, 327] width 373 height 38
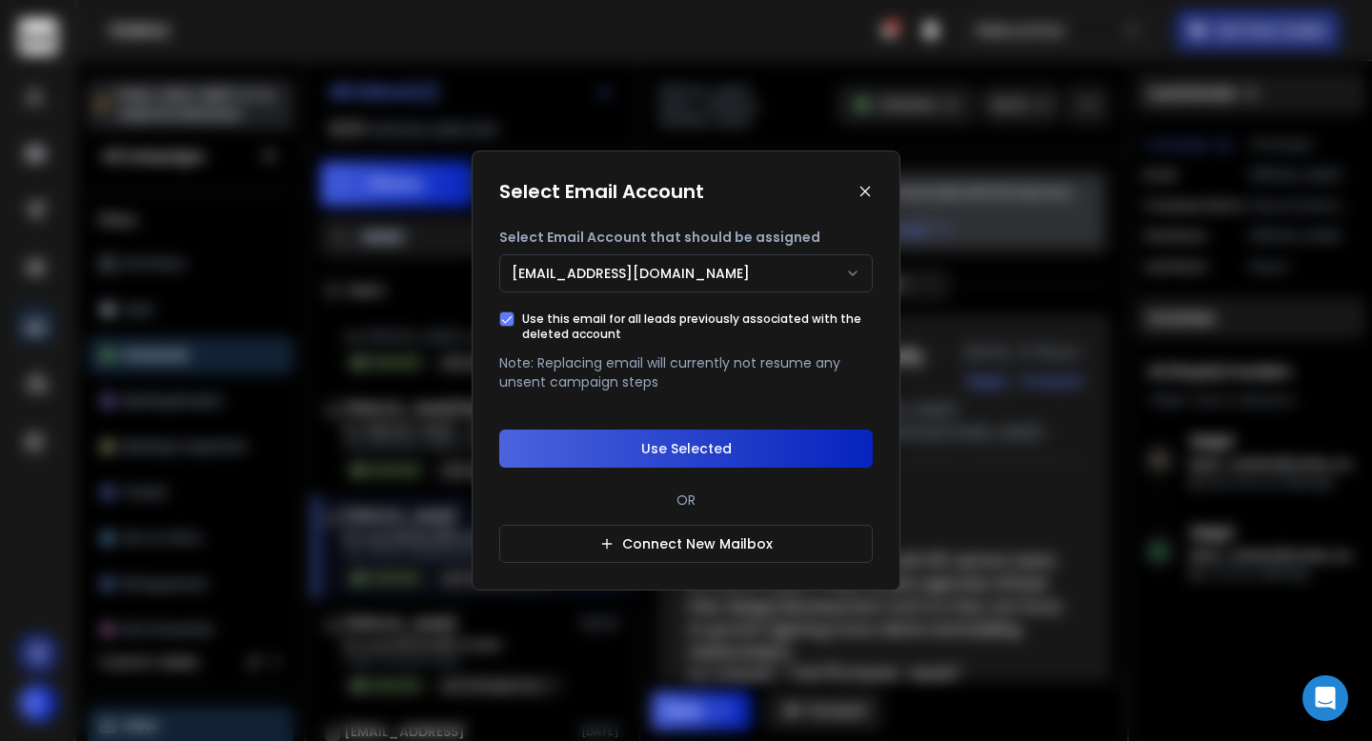
click at [694, 451] on button "Use Selected" at bounding box center [685, 449] width 373 height 38
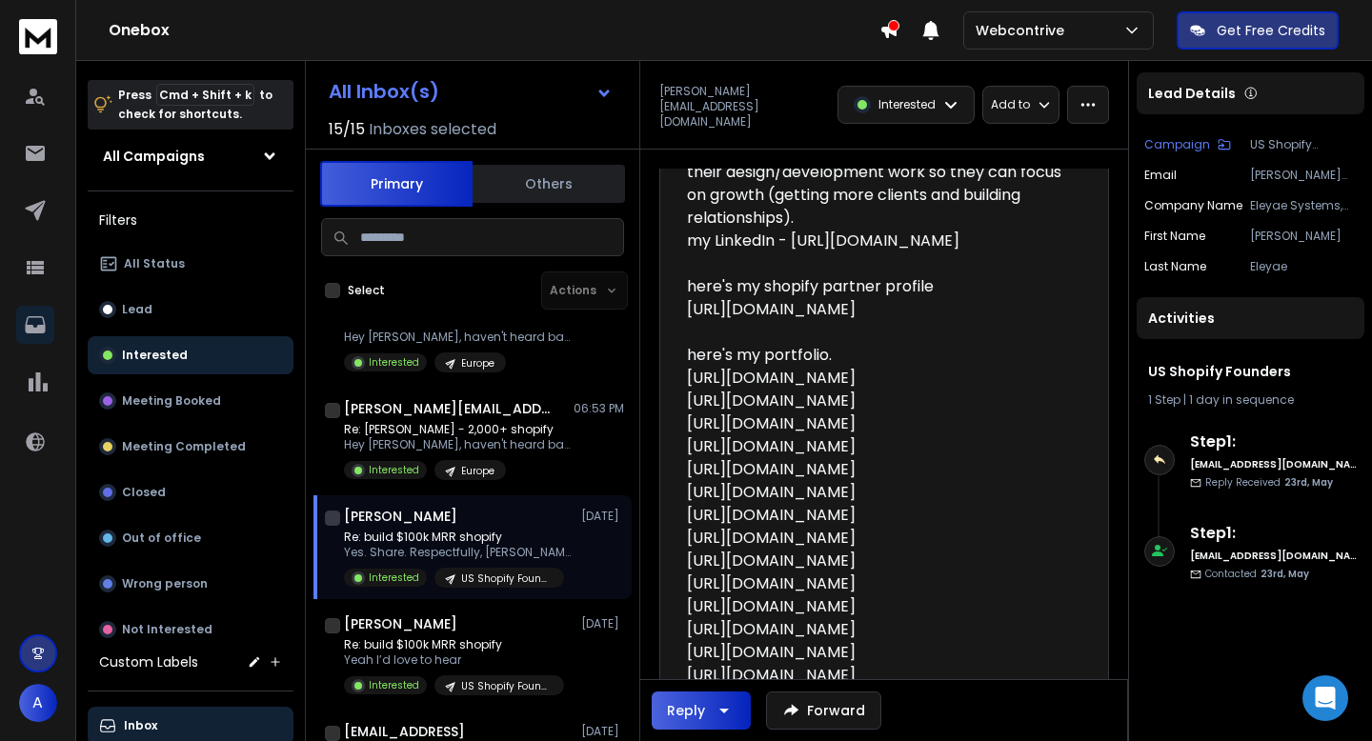
scroll to position [315, 0]
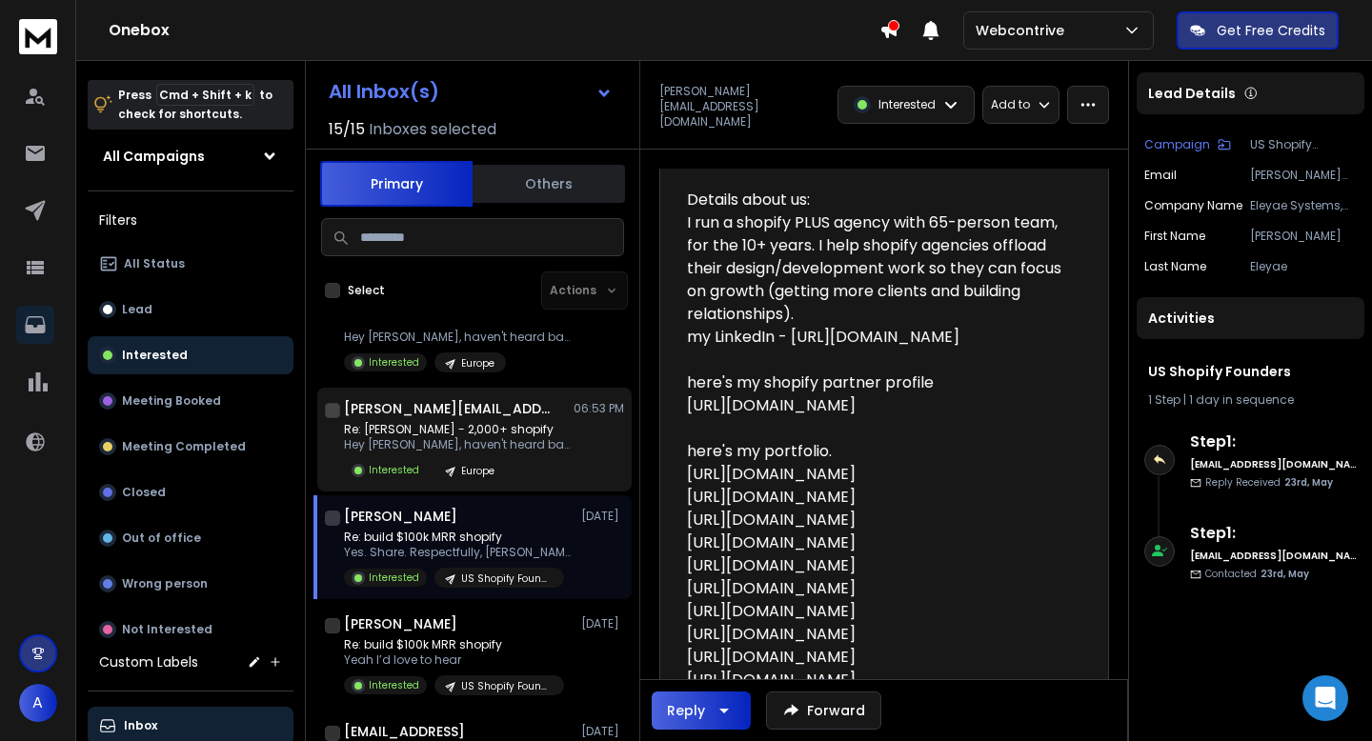
click at [344, 454] on div "Re: Mikael - 2,000+ shopify Hey Mikael, haven't heard back Interested Europe" at bounding box center [458, 451] width 229 height 58
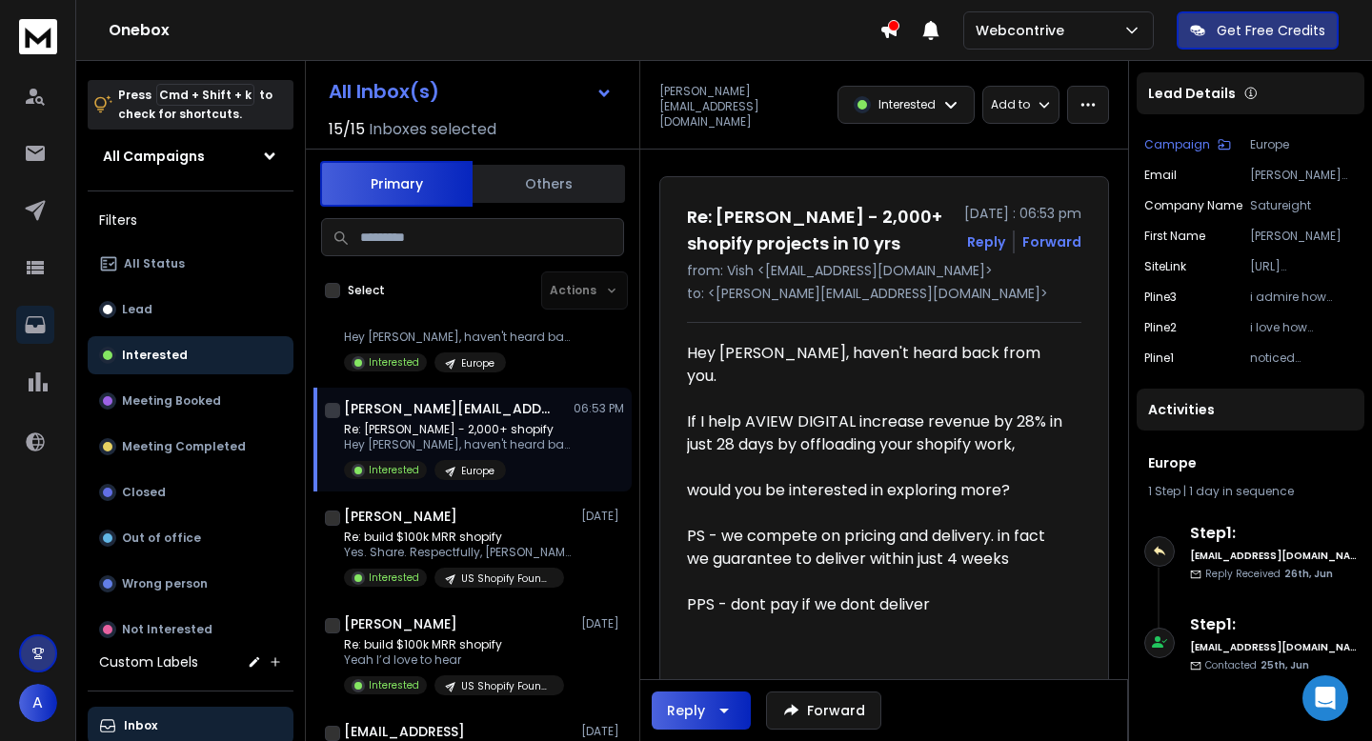
scroll to position [45, 0]
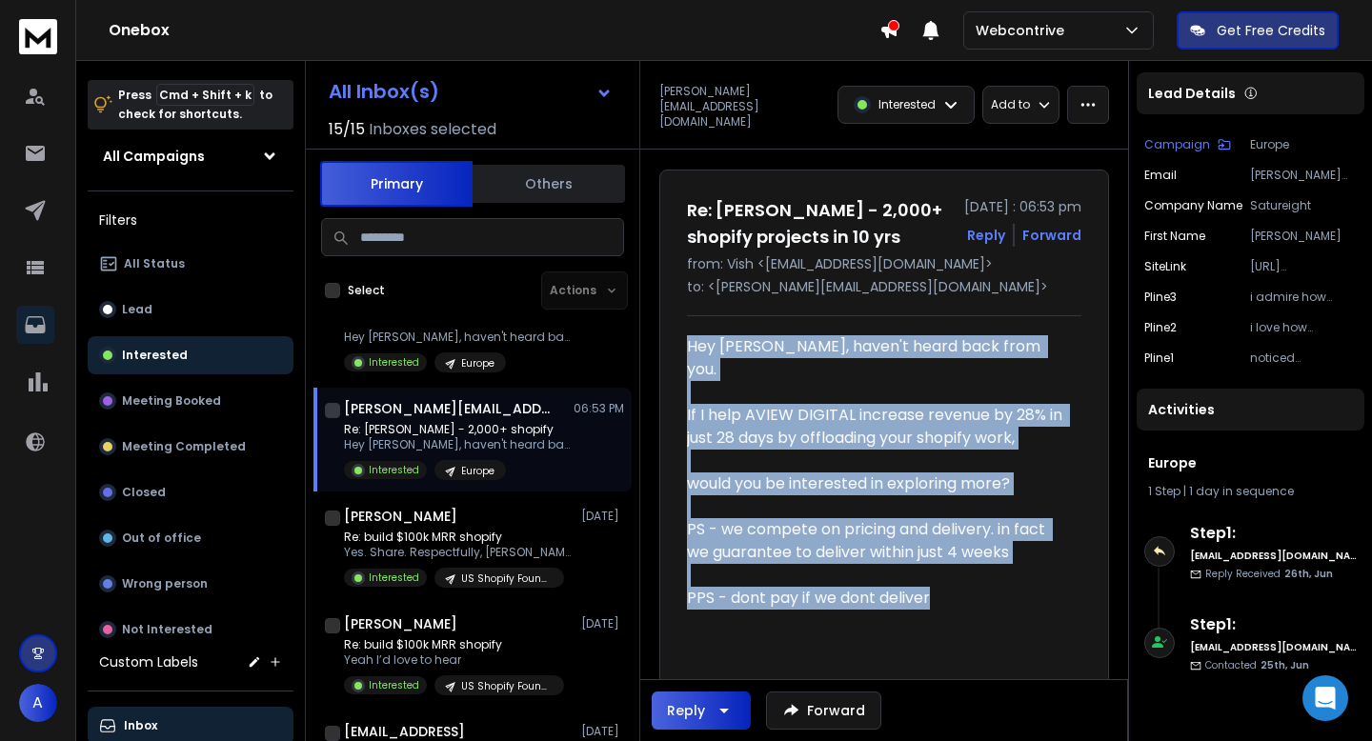
drag, startPoint x: 947, startPoint y: 562, endPoint x: 681, endPoint y: 328, distance: 354.3
copy div "Hey Mikael, haven't heard back from you. If I help AVIEW DIGITAL increase reven…"
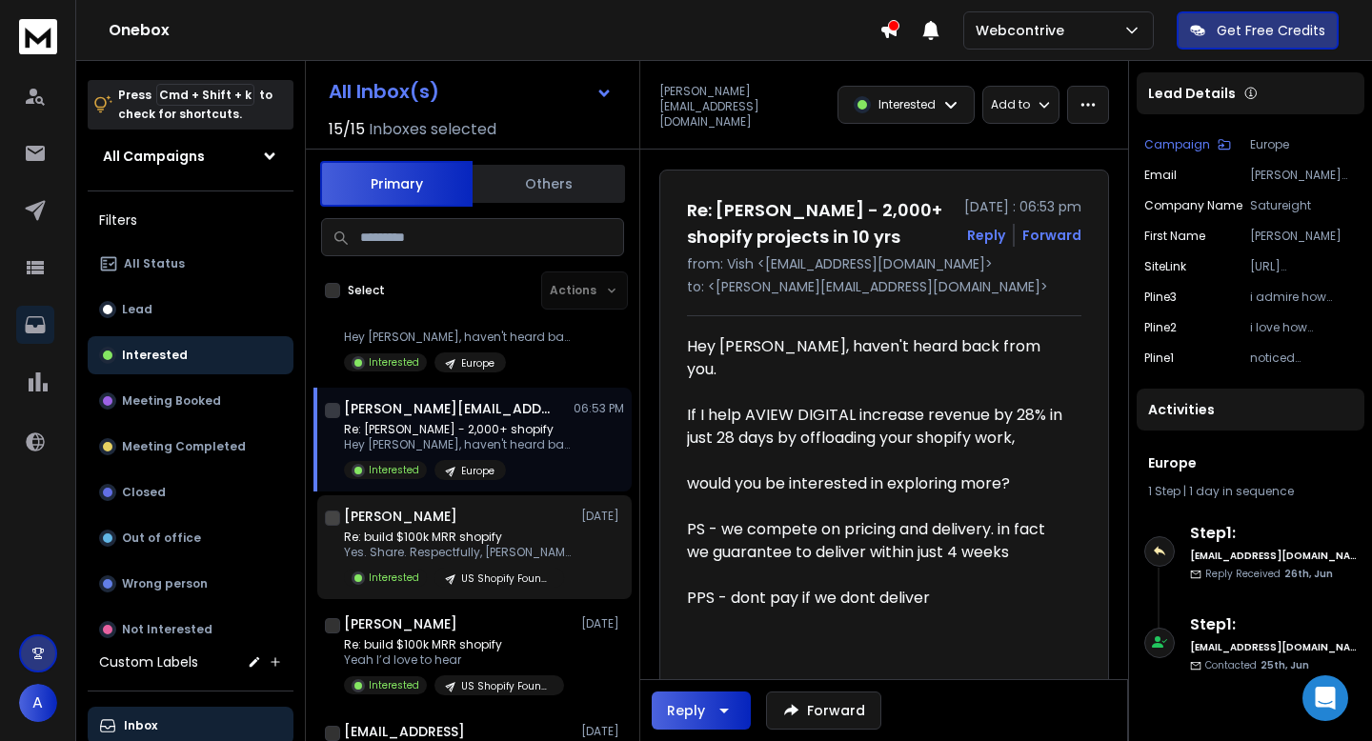
click at [421, 533] on p "Re: build $100k MRR shopify" at bounding box center [458, 537] width 229 height 15
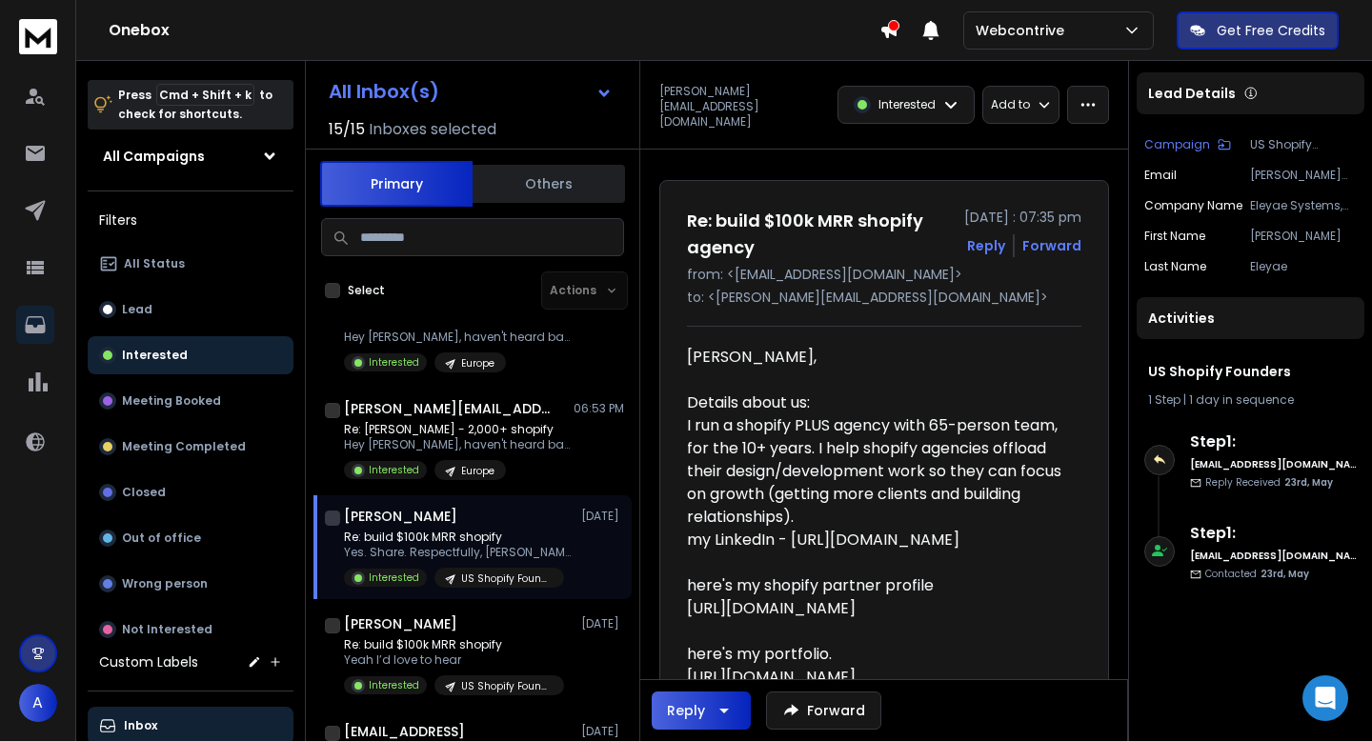
scroll to position [113, 0]
drag, startPoint x: 791, startPoint y: 413, endPoint x: 1009, endPoint y: 390, distance: 219.4
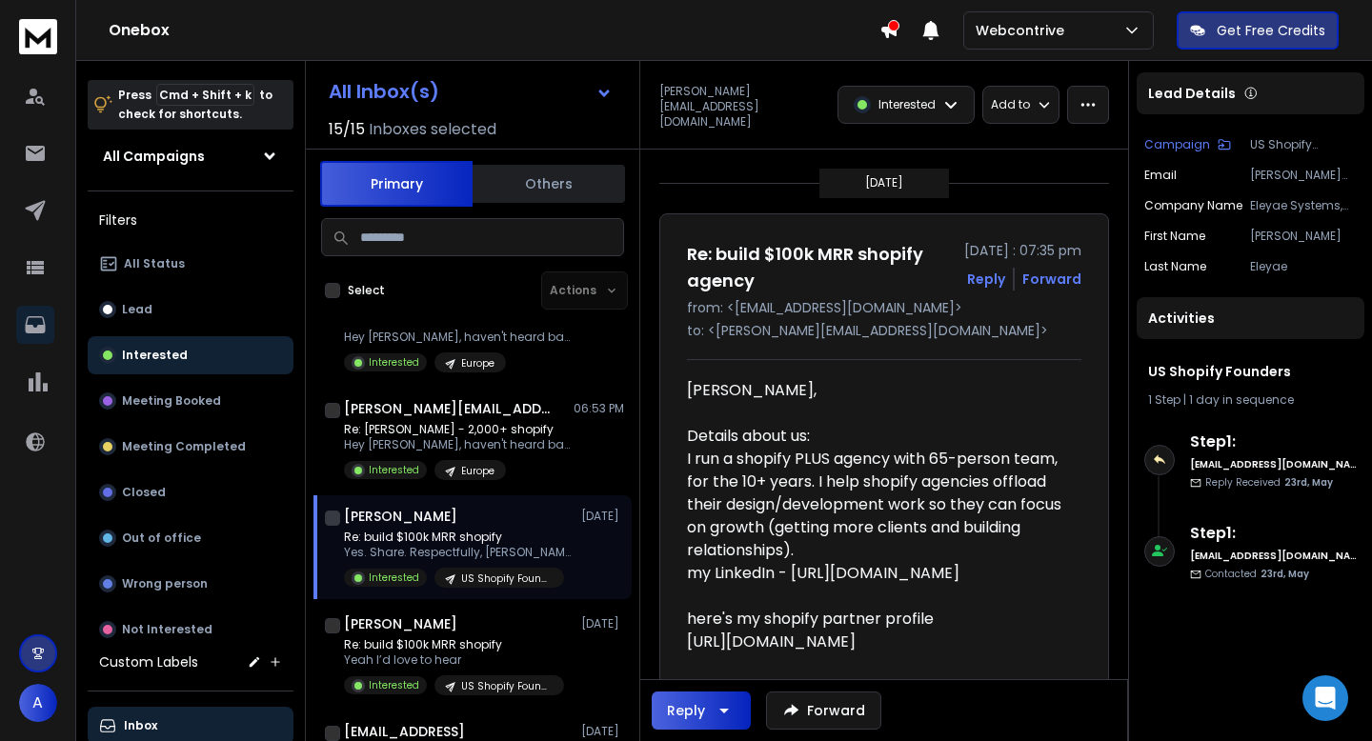
scroll to position [0, 0]
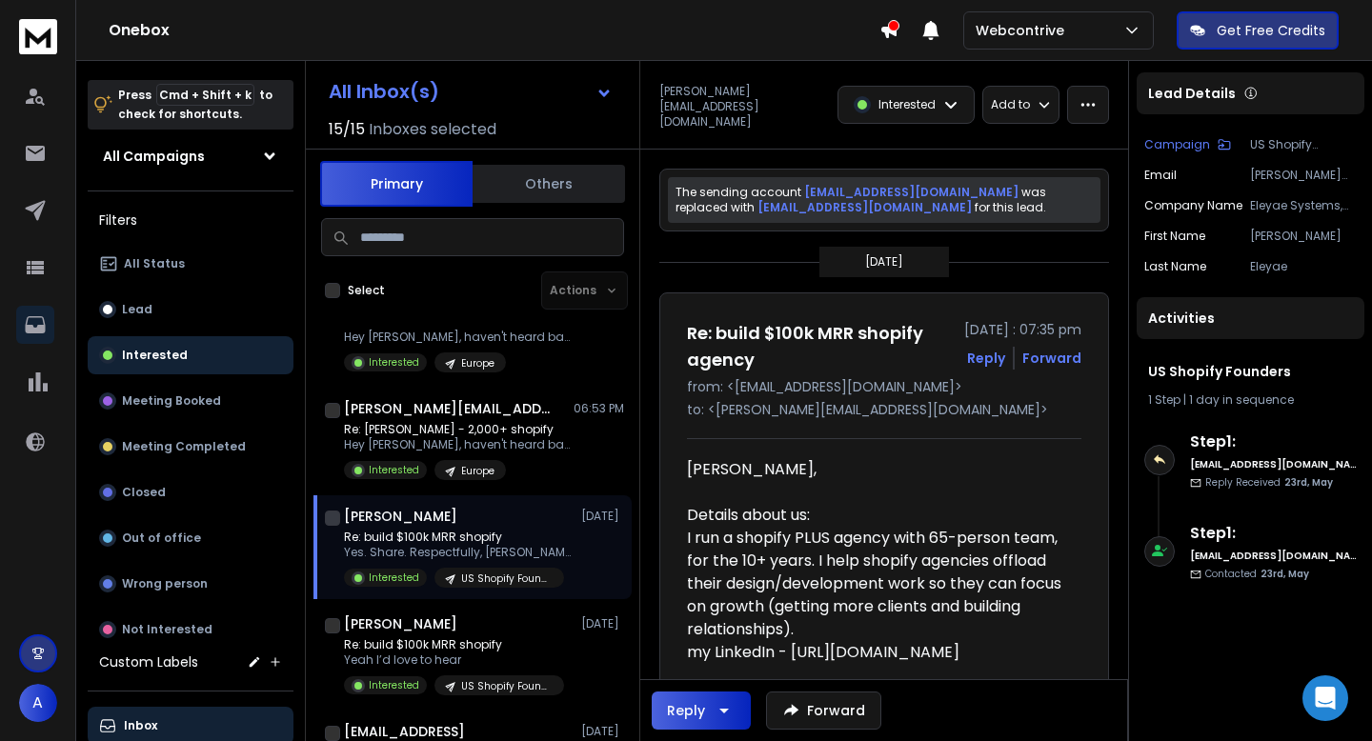
click at [1005, 349] on button "Reply" at bounding box center [986, 358] width 38 height 19
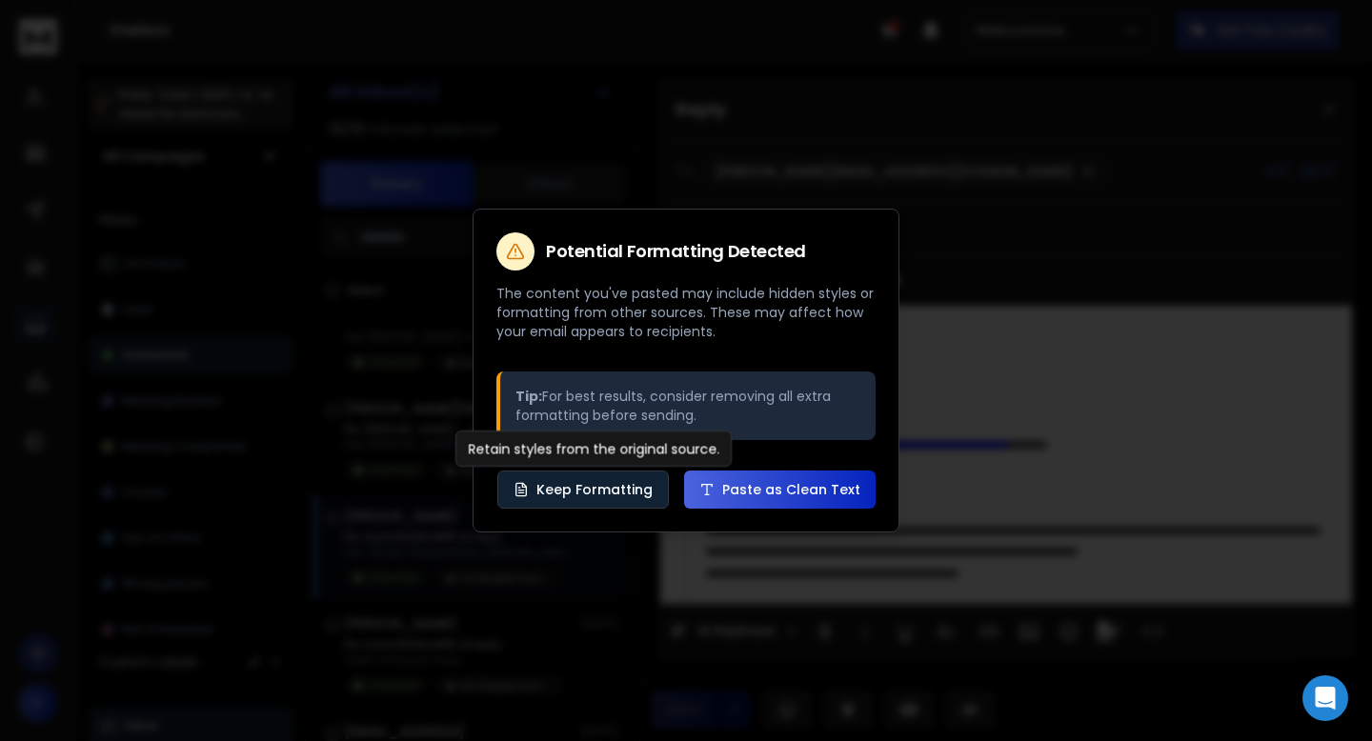
click at [623, 488] on button "Keep Formatting" at bounding box center [582, 490] width 171 height 38
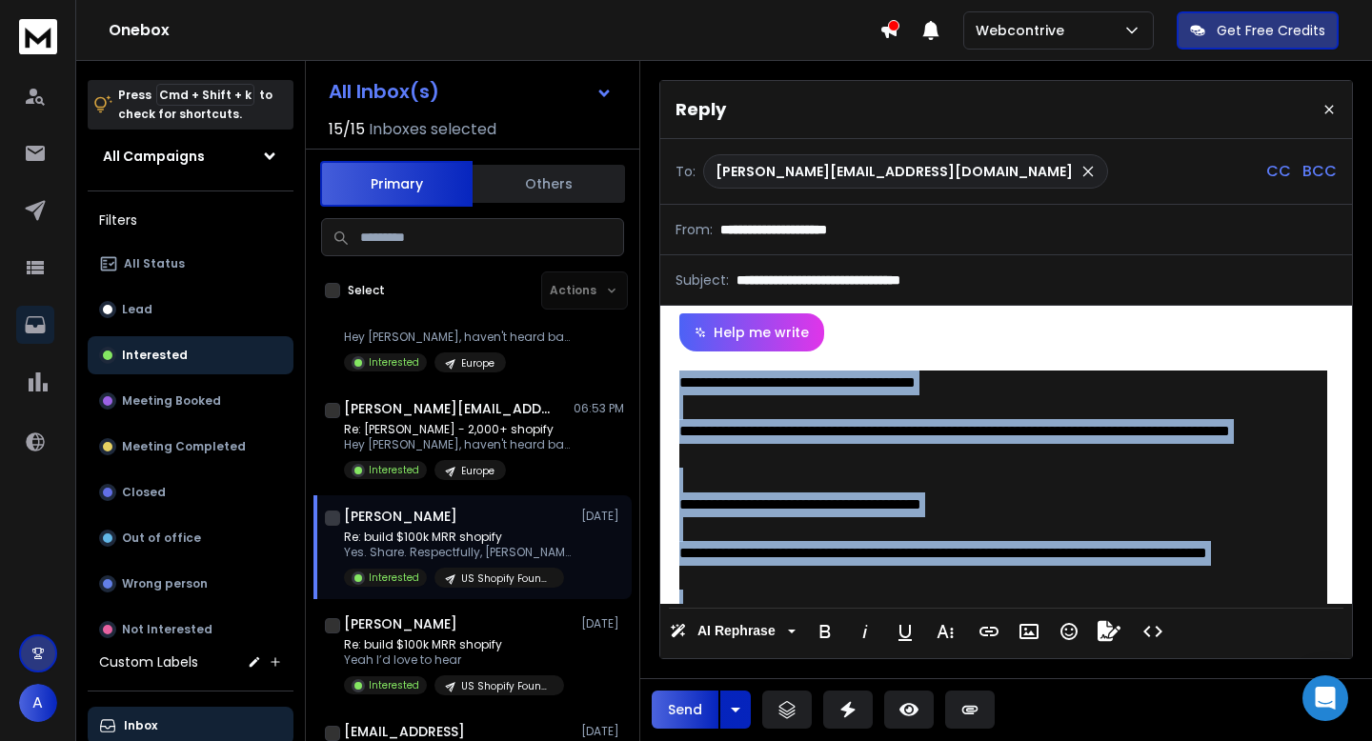
drag, startPoint x: 714, startPoint y: 558, endPoint x: 566, endPoint y: 176, distance: 409.9
click at [566, 176] on div "All Inbox(s) 15 / 15 Inboxes selected Primary Others Select Actions Eric 05 Jul…" at bounding box center [838, 431] width 1067 height 741
click at [954, 630] on icon "button" at bounding box center [944, 631] width 23 height 23
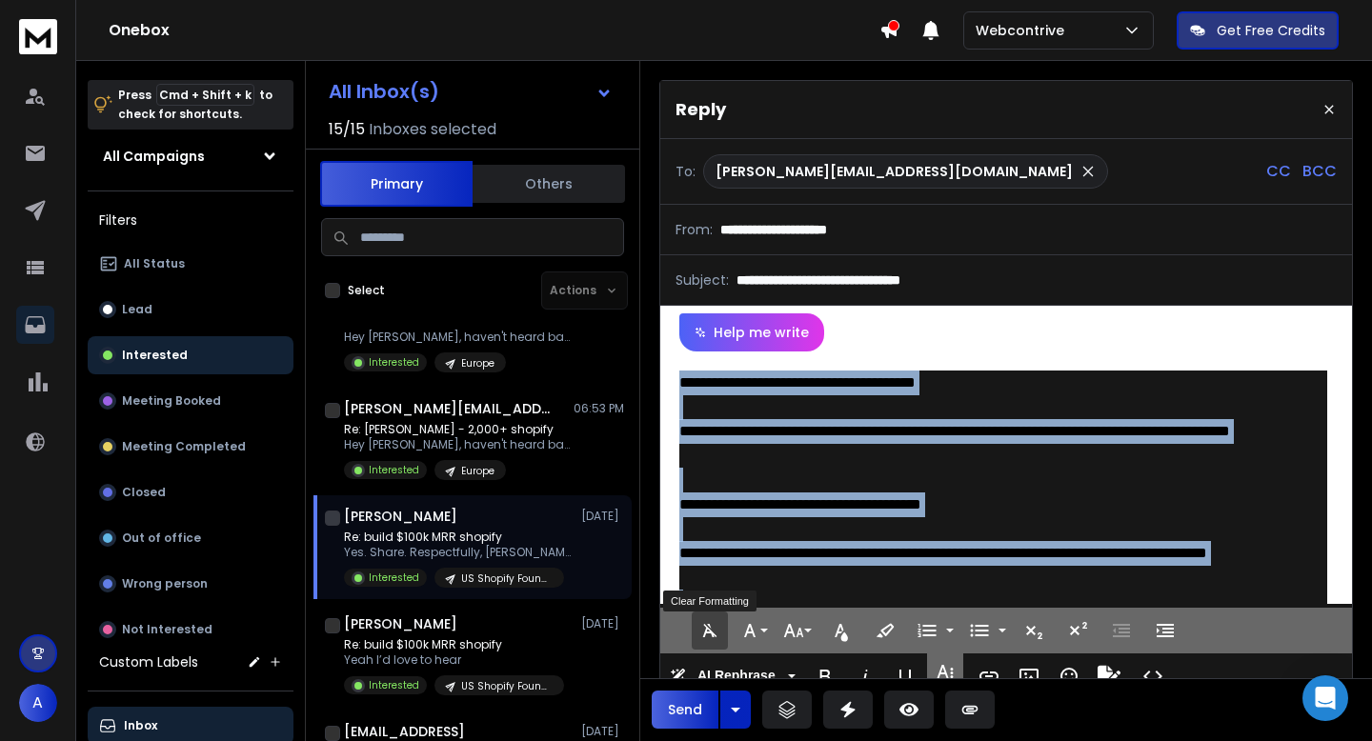
click at [707, 635] on icon "button" at bounding box center [709, 630] width 23 height 23
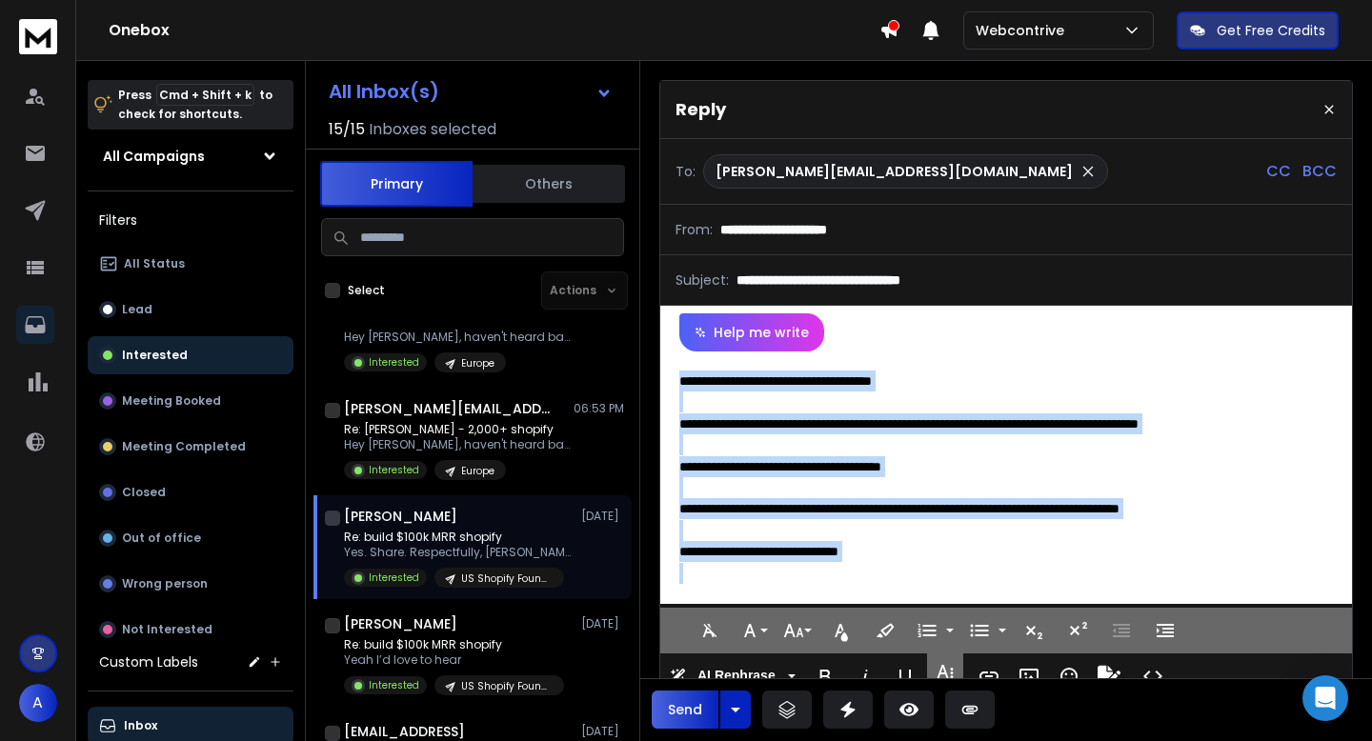
click at [723, 381] on div "**********" at bounding box center [1003, 381] width 648 height 21
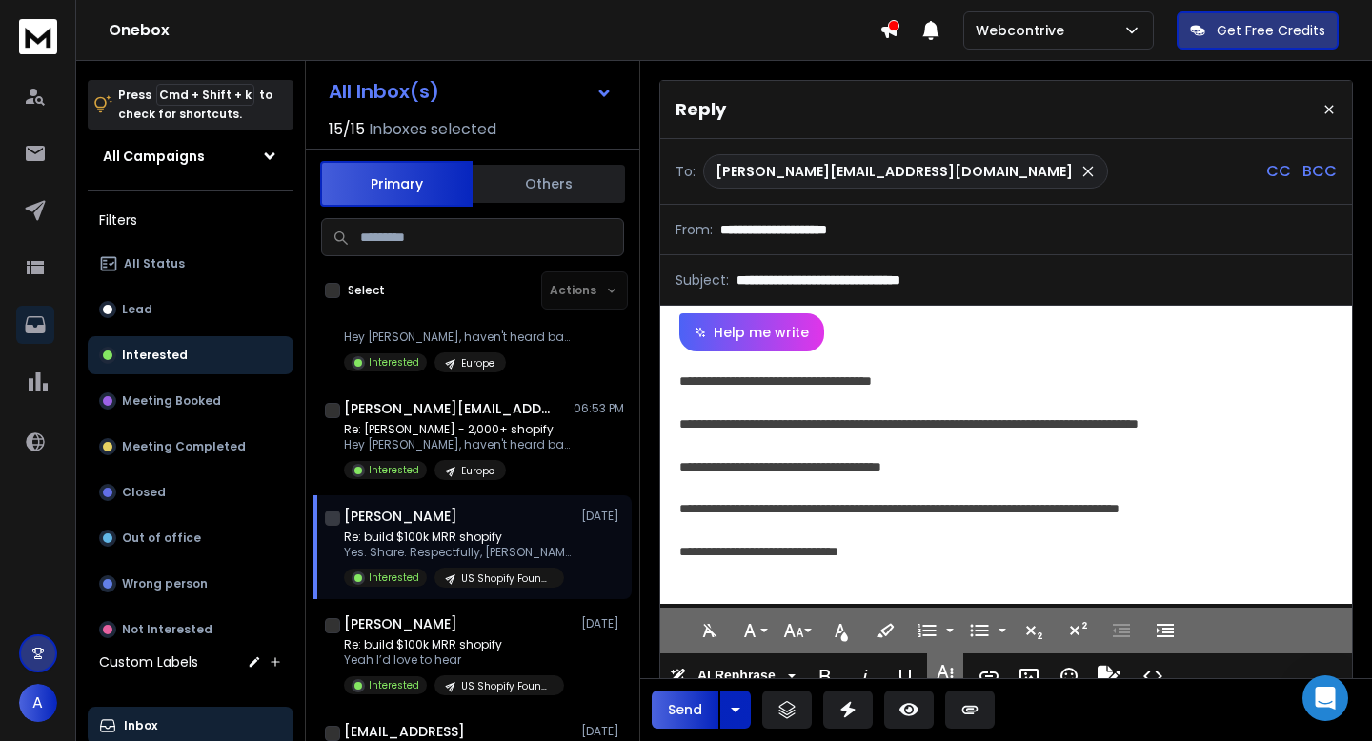
click at [723, 381] on div "**********" at bounding box center [1003, 381] width 648 height 21
click at [740, 425] on div "**********" at bounding box center [1003, 423] width 648 height 21
click at [874, 176] on p "emmanuel@eleyaesystems.com" at bounding box center [893, 171] width 357 height 19
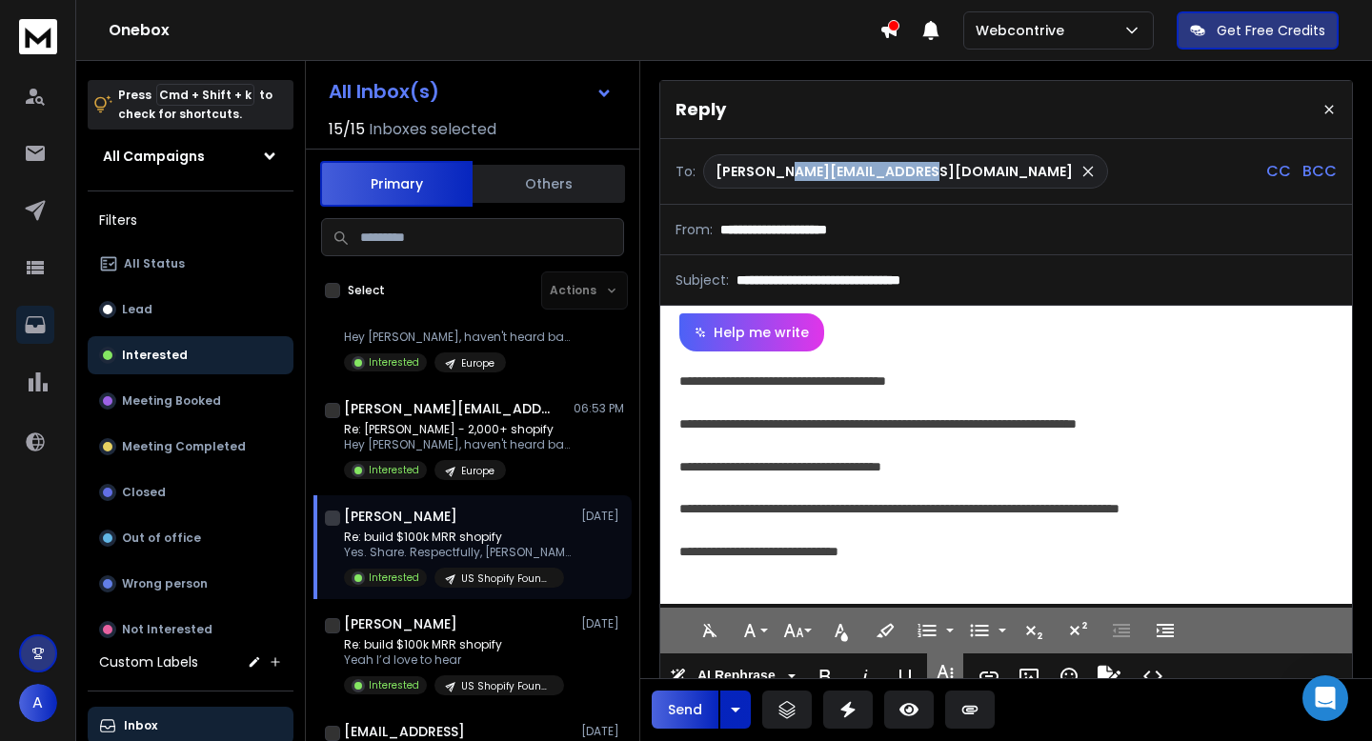
copy p "eleyaesystems.com"
click at [725, 428] on div "**********" at bounding box center [1003, 423] width 648 height 21
click at [733, 429] on div "**********" at bounding box center [1003, 423] width 648 height 21
click at [802, 465] on div "**********" at bounding box center [1003, 466] width 648 height 21
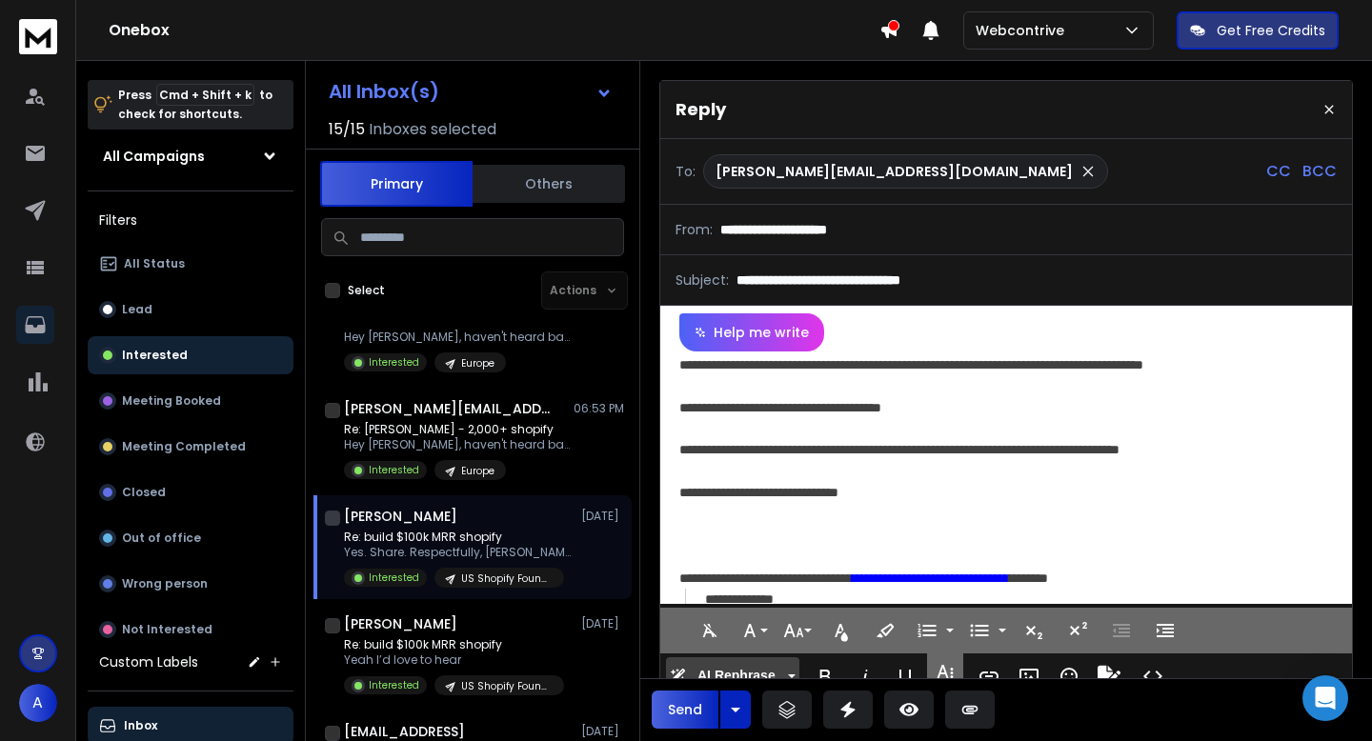
scroll to position [60, 0]
click at [687, 699] on button "Send" at bounding box center [685, 710] width 67 height 38
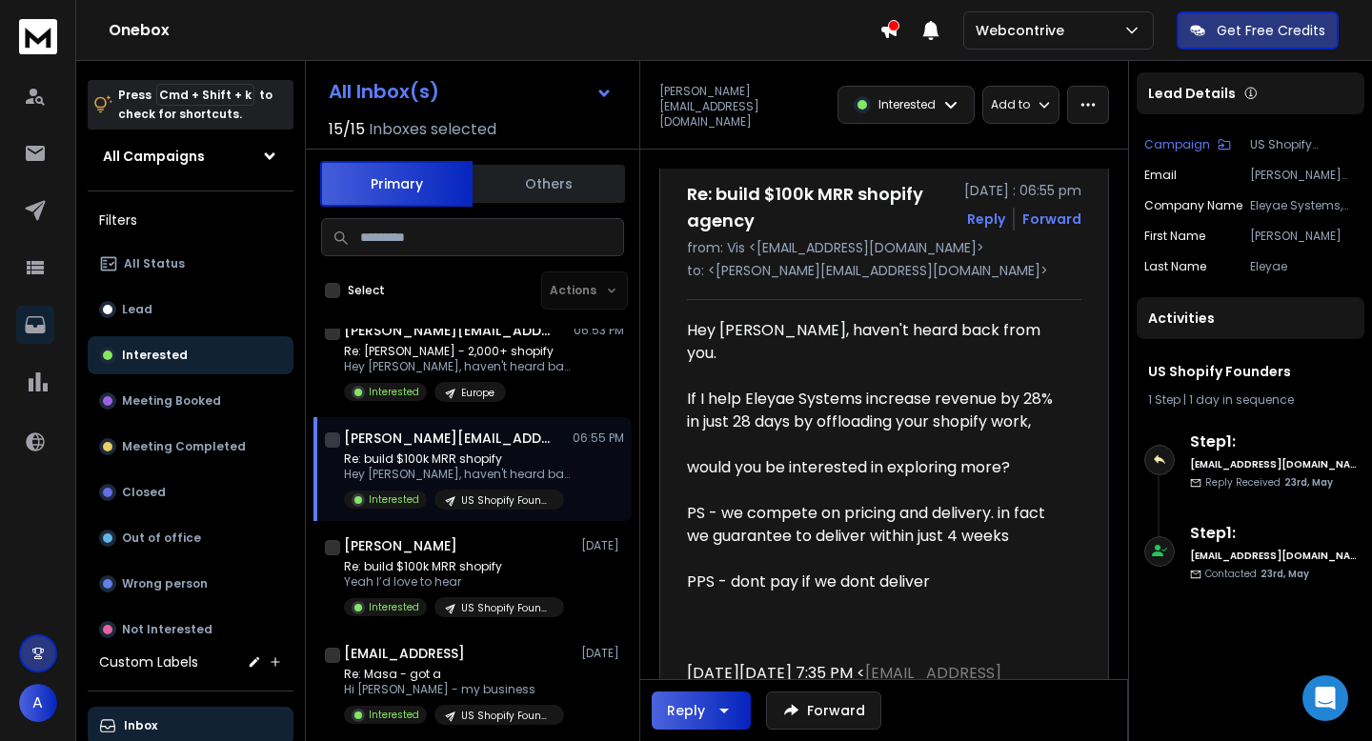
scroll to position [355, 0]
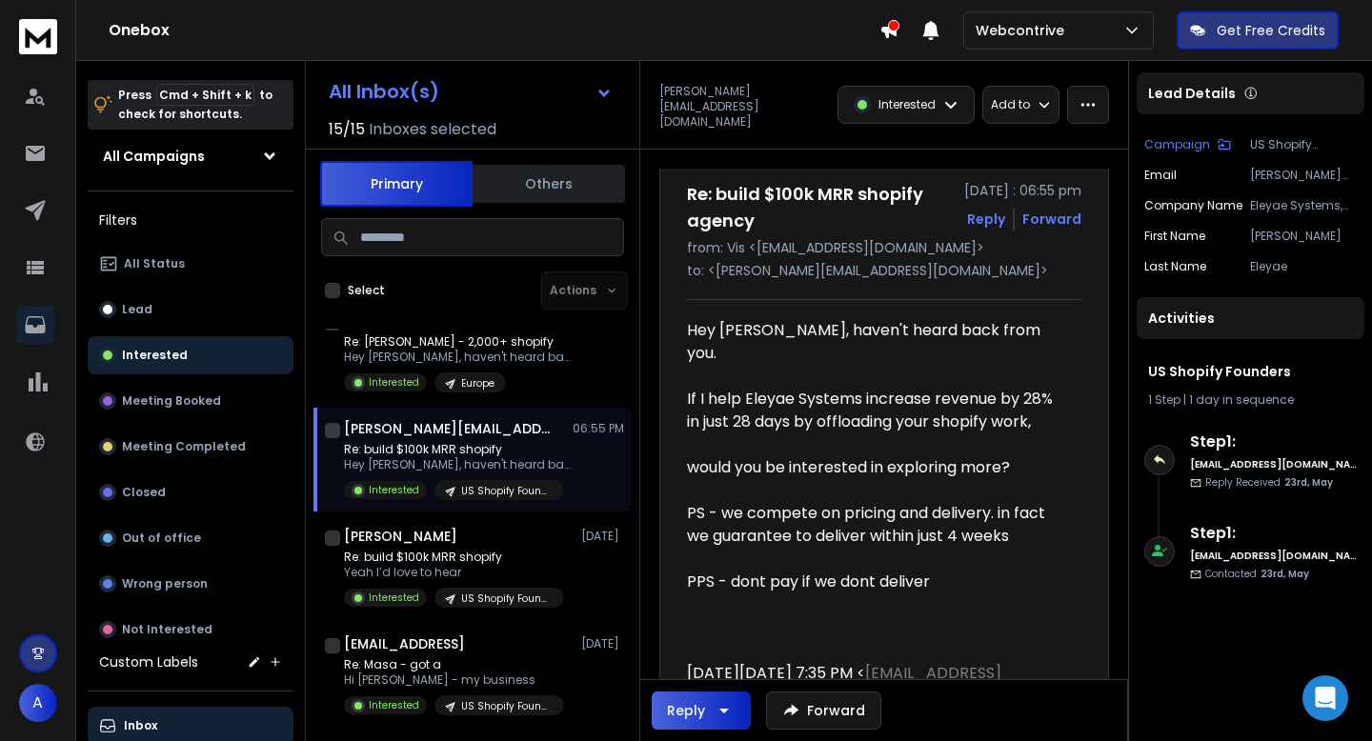
click at [498, 562] on p "Re: build $100k MRR shopify" at bounding box center [454, 557] width 220 height 15
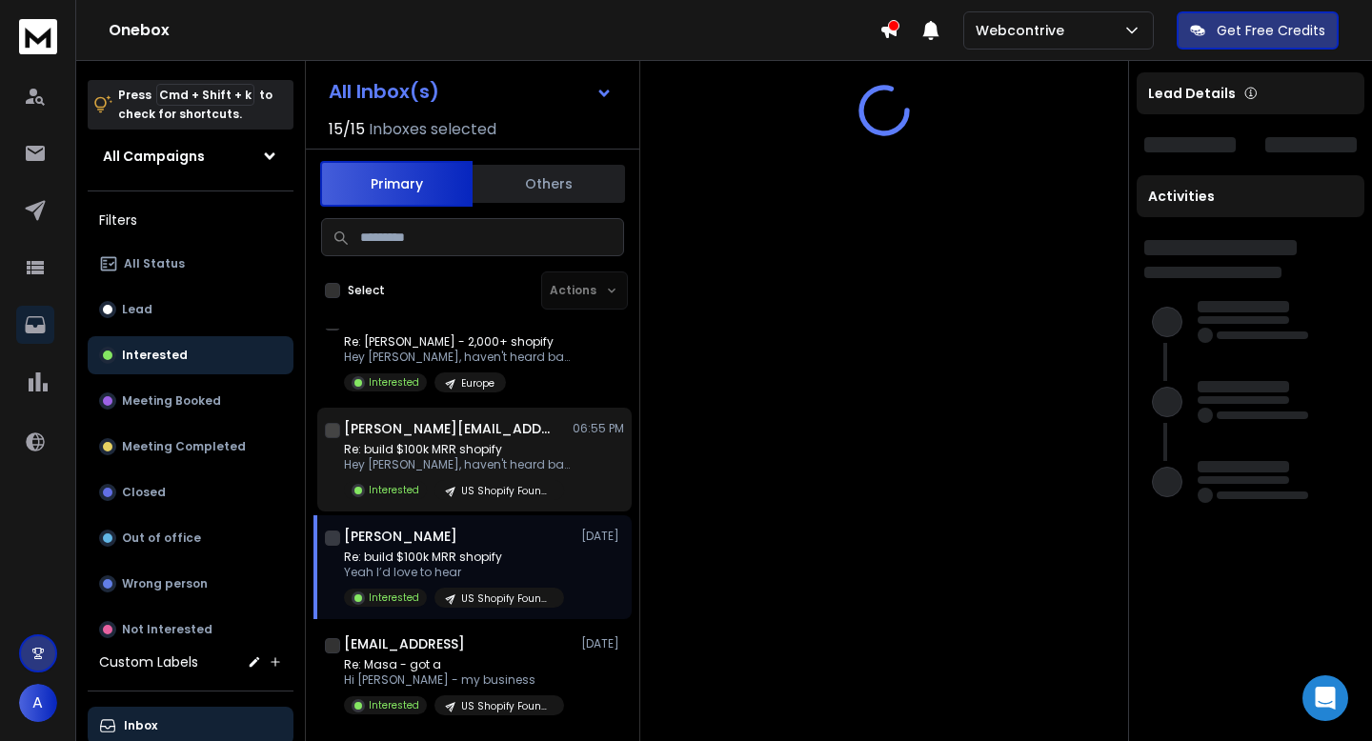
click at [522, 436] on h1 "emmanuel@eleyaesystems.com" at bounding box center [449, 428] width 210 height 19
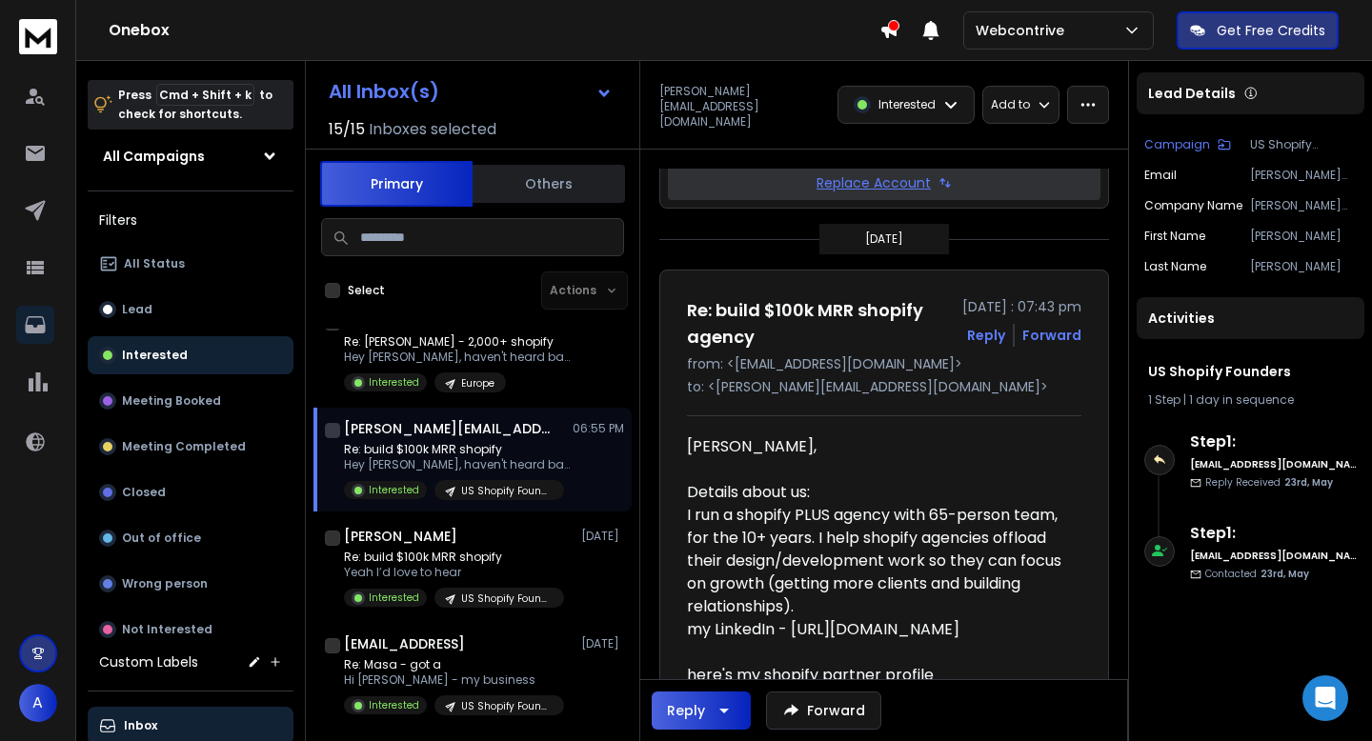
scroll to position [57, 0]
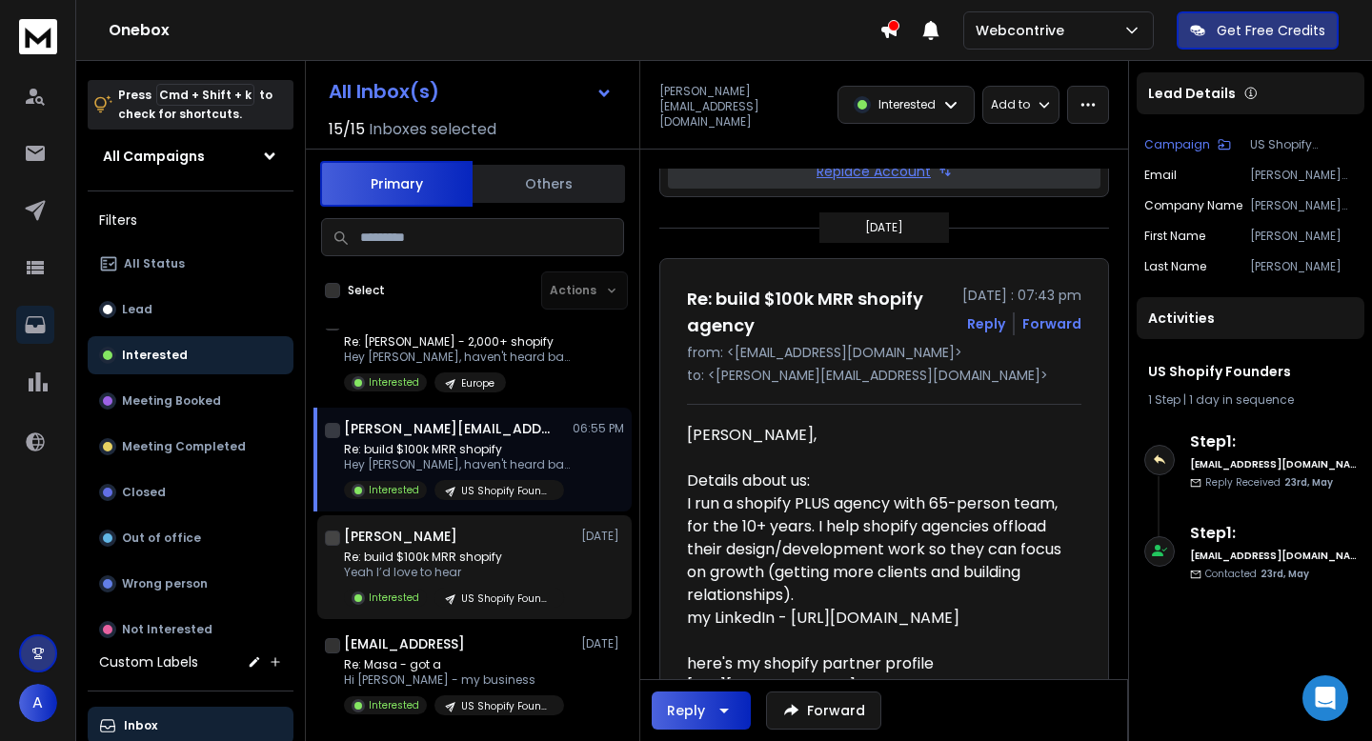
click at [530, 590] on div "US Shopify Founders" at bounding box center [499, 598] width 130 height 20
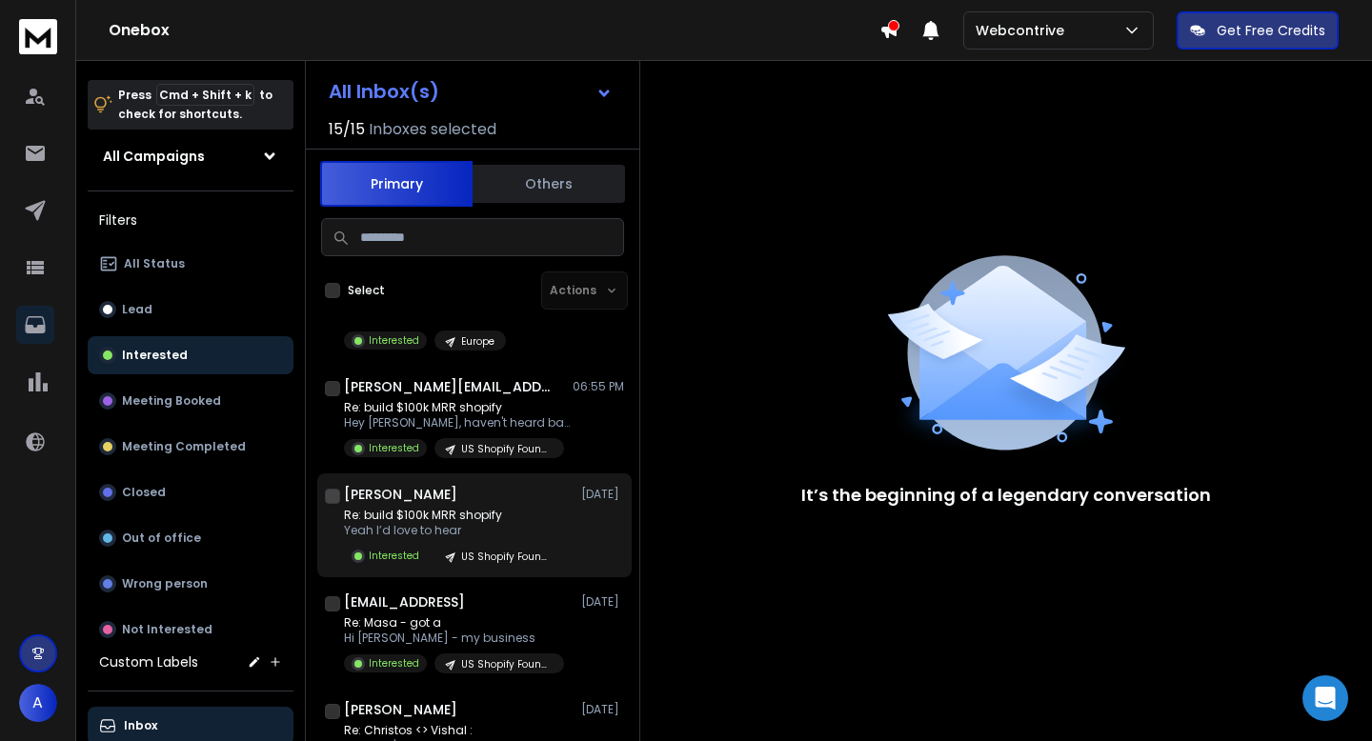
scroll to position [385, 0]
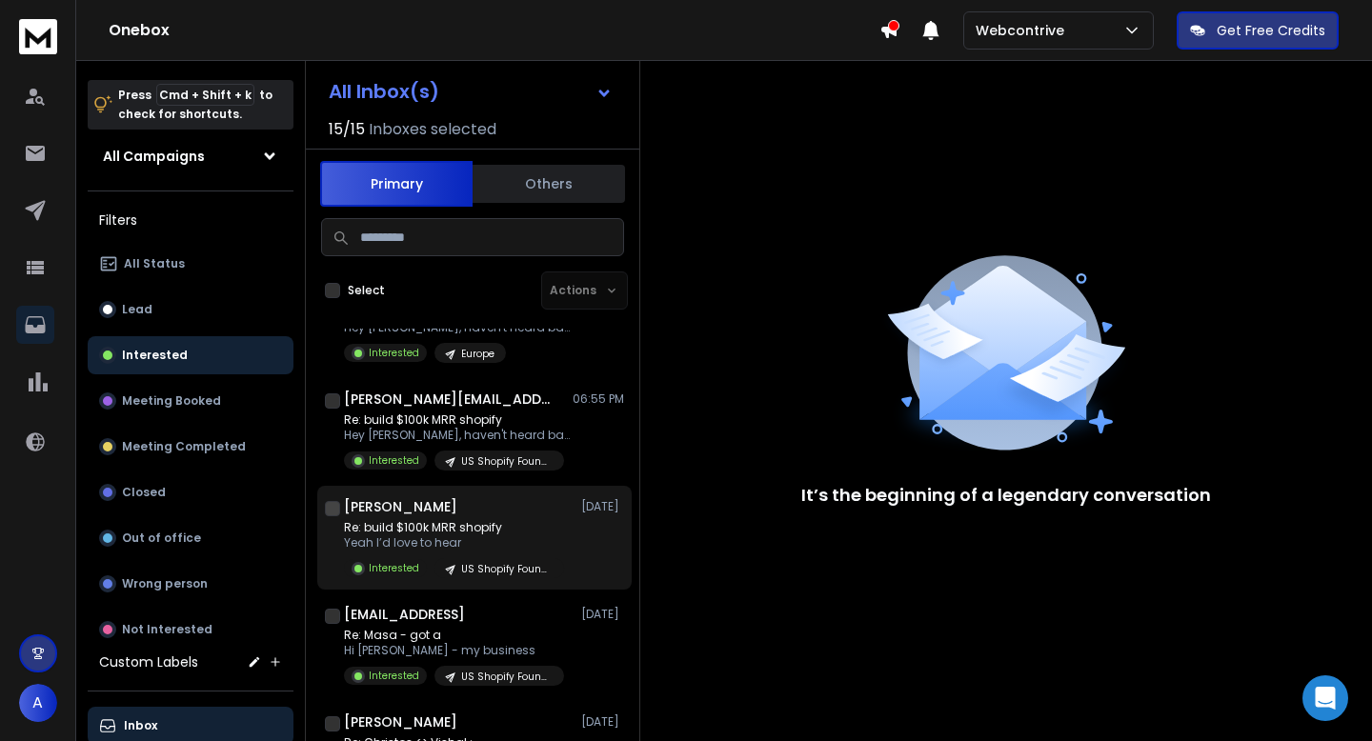
click at [528, 526] on p "Re: build $100k MRR shopify" at bounding box center [454, 527] width 220 height 15
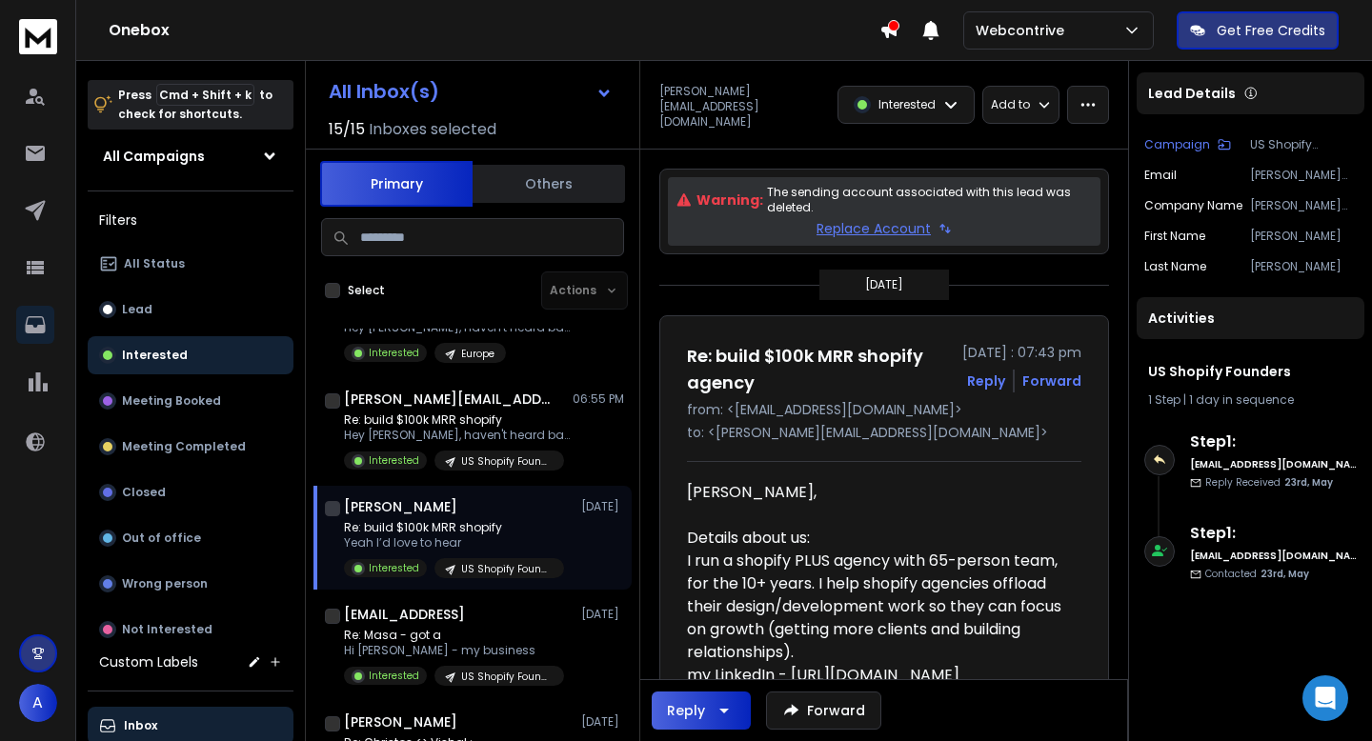
scroll to position [0, 170]
click at [816, 219] on button "Replace Account" at bounding box center [883, 228] width 135 height 19
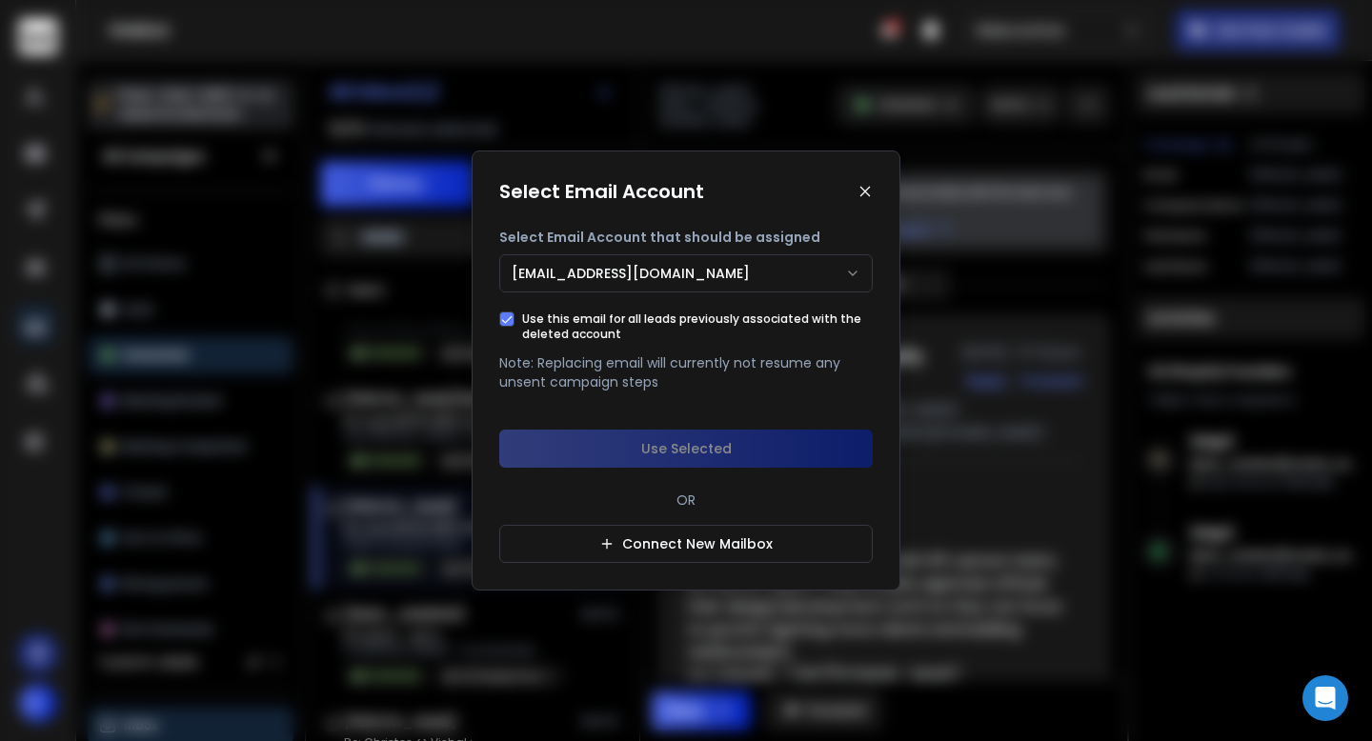
click at [625, 279] on button "vis@getwebcontrive.com" at bounding box center [685, 273] width 373 height 38
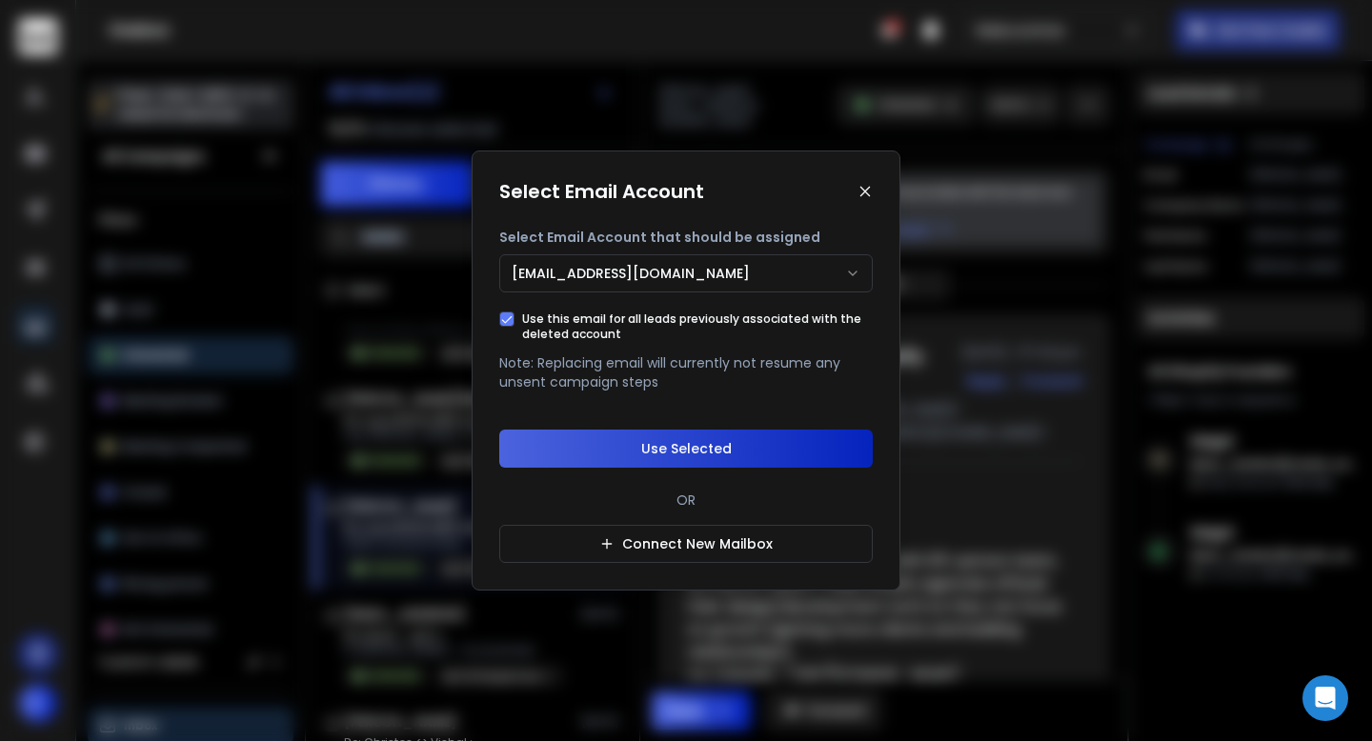
click at [661, 438] on button "Use Selected" at bounding box center [685, 449] width 373 height 38
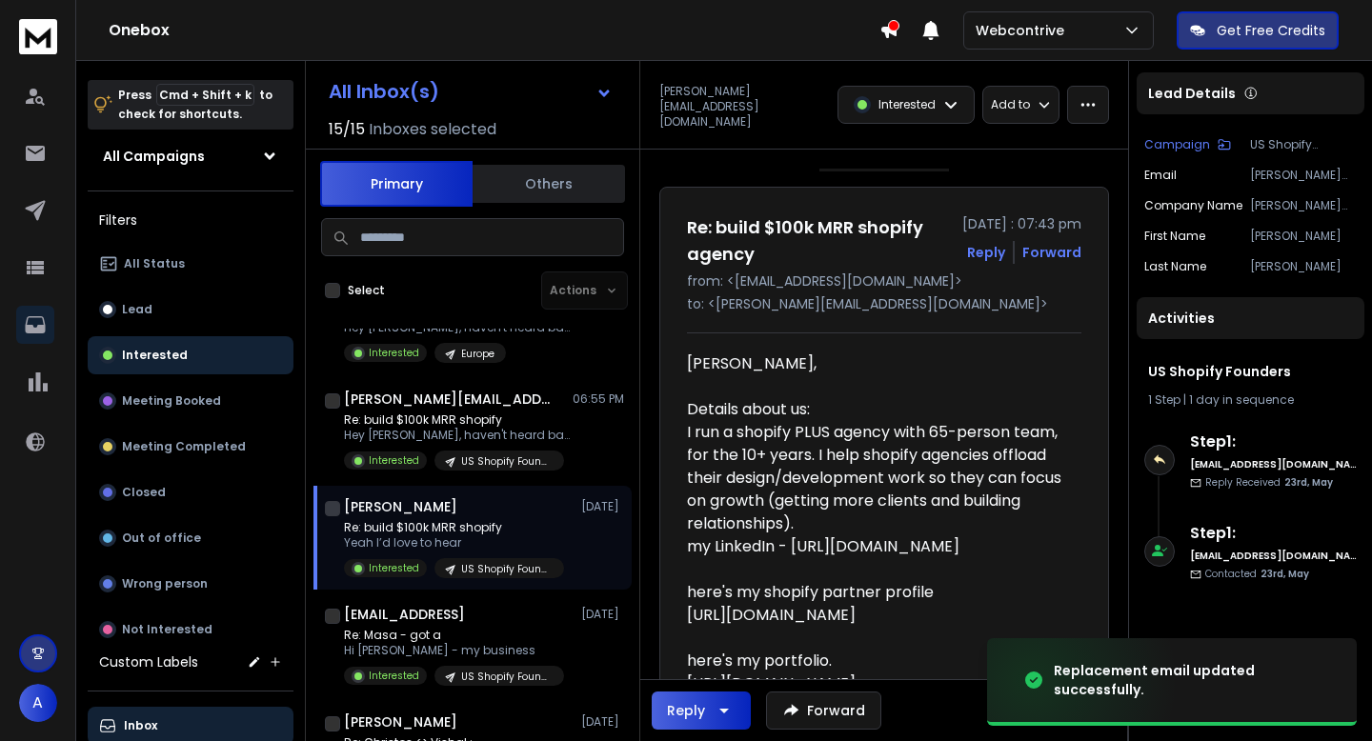
scroll to position [44, 0]
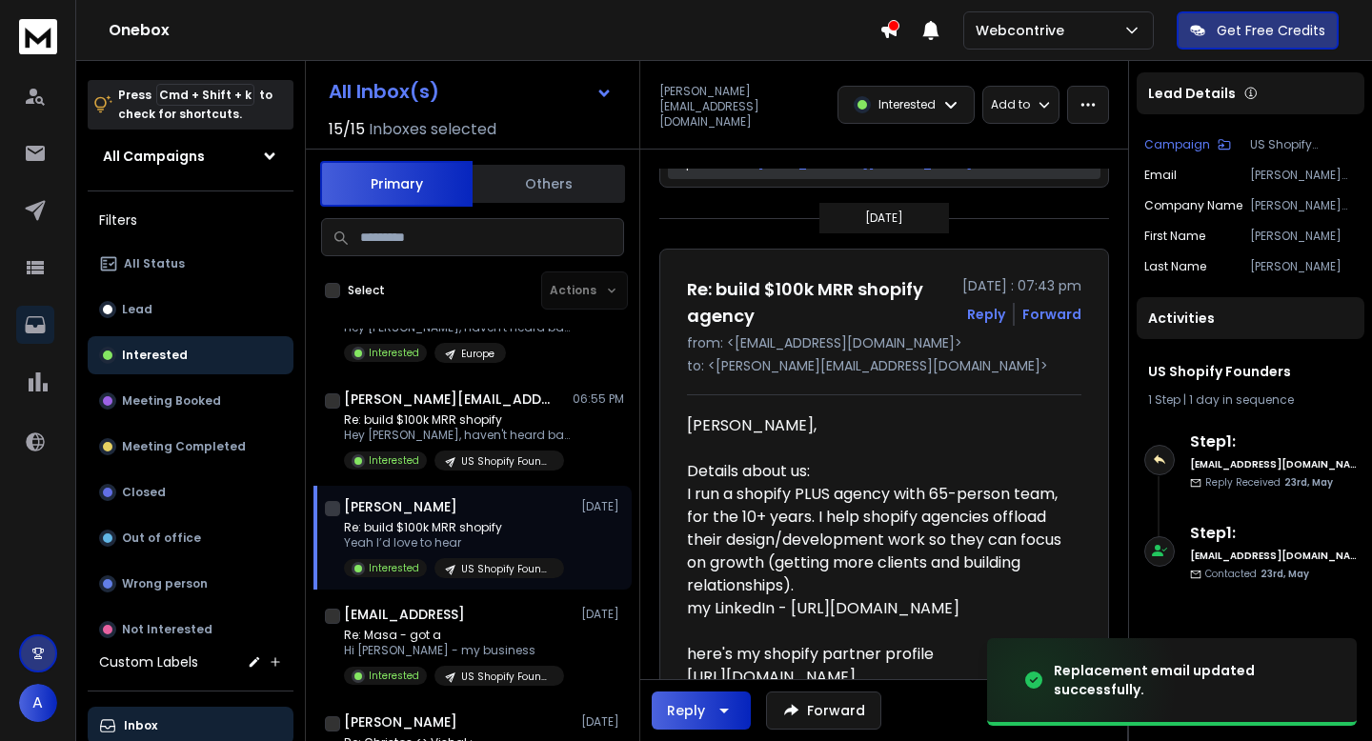
click at [687, 356] on p "to: <jason@braundesign.co>" at bounding box center [884, 365] width 394 height 19
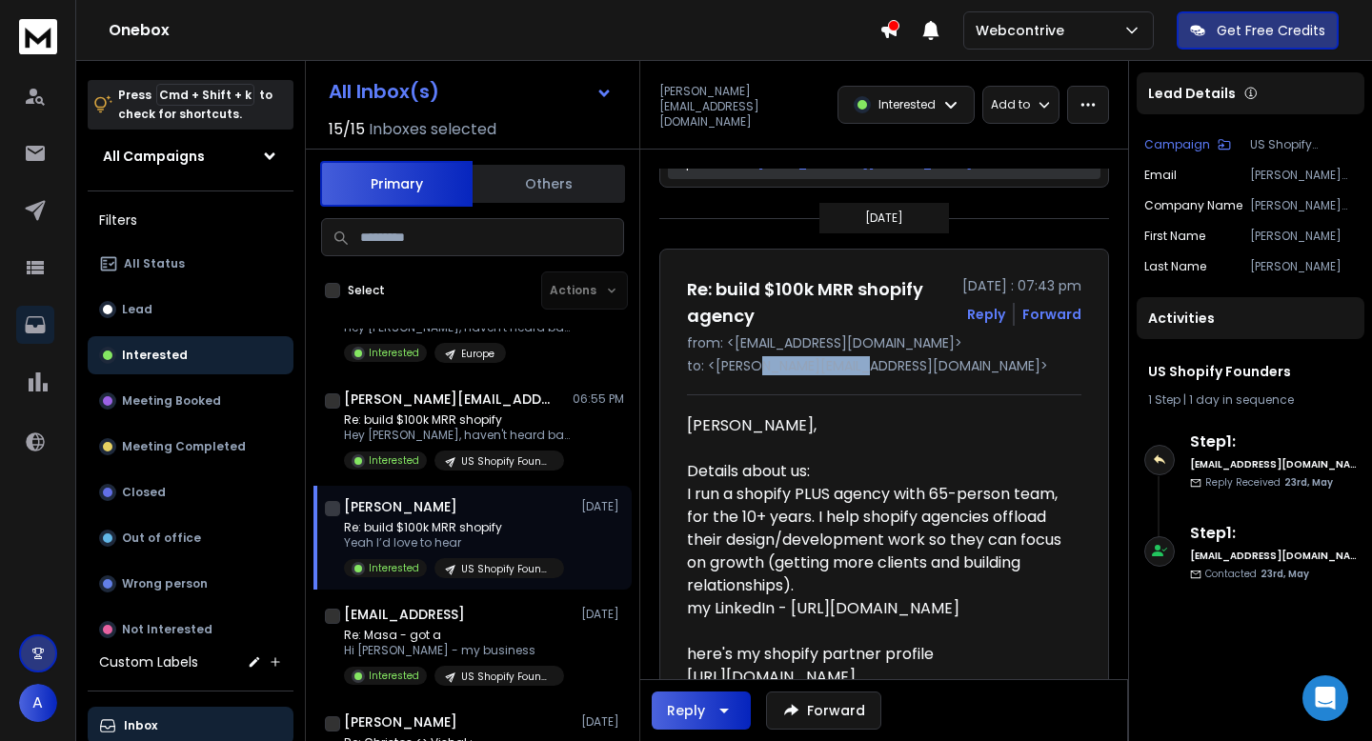
copy p "braundesign.co"
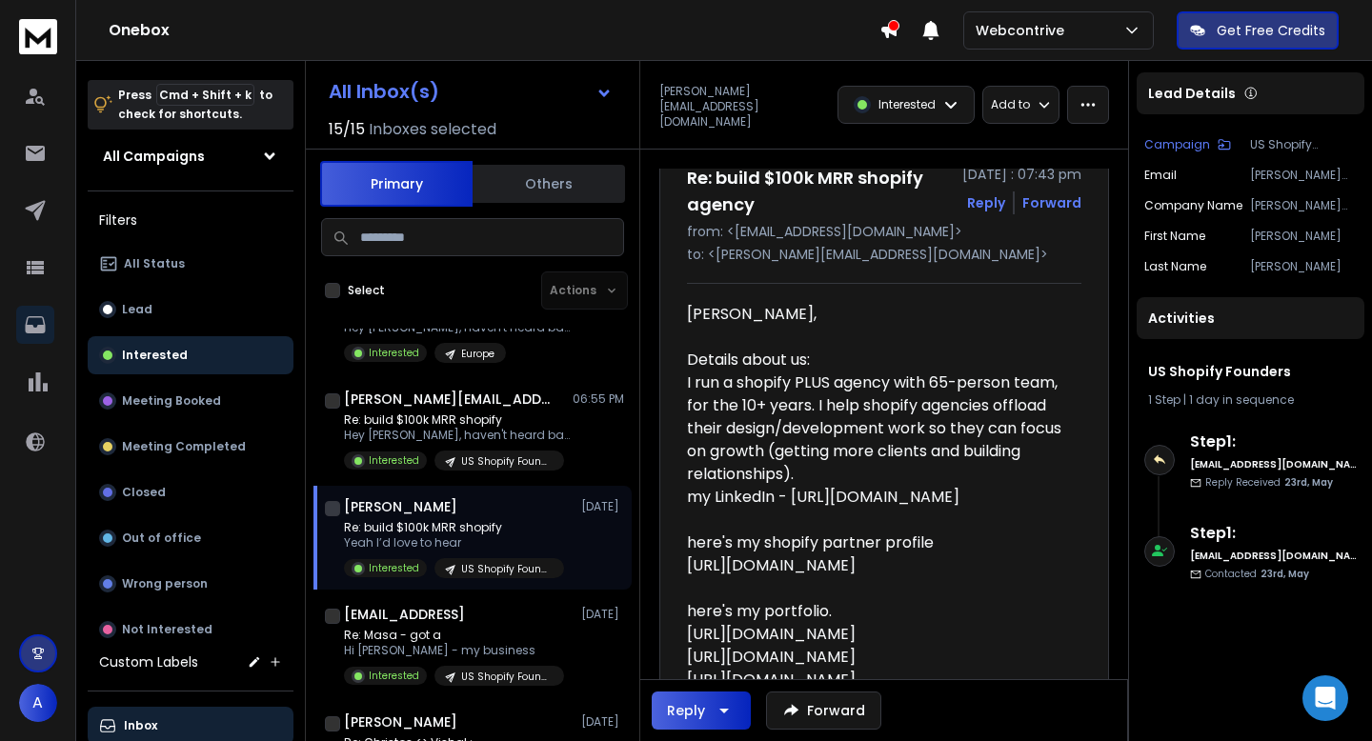
scroll to position [180, 0]
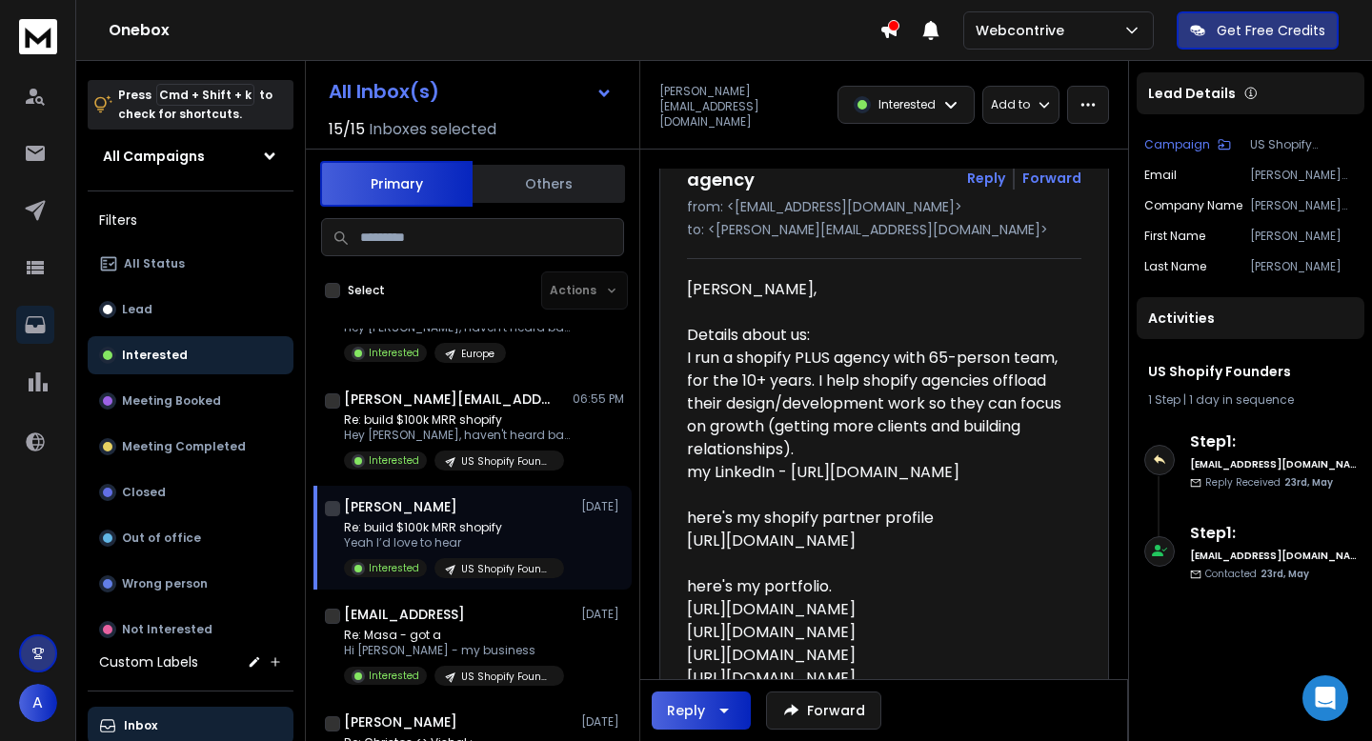
click at [667, 712] on div "Reply" at bounding box center [686, 710] width 38 height 19
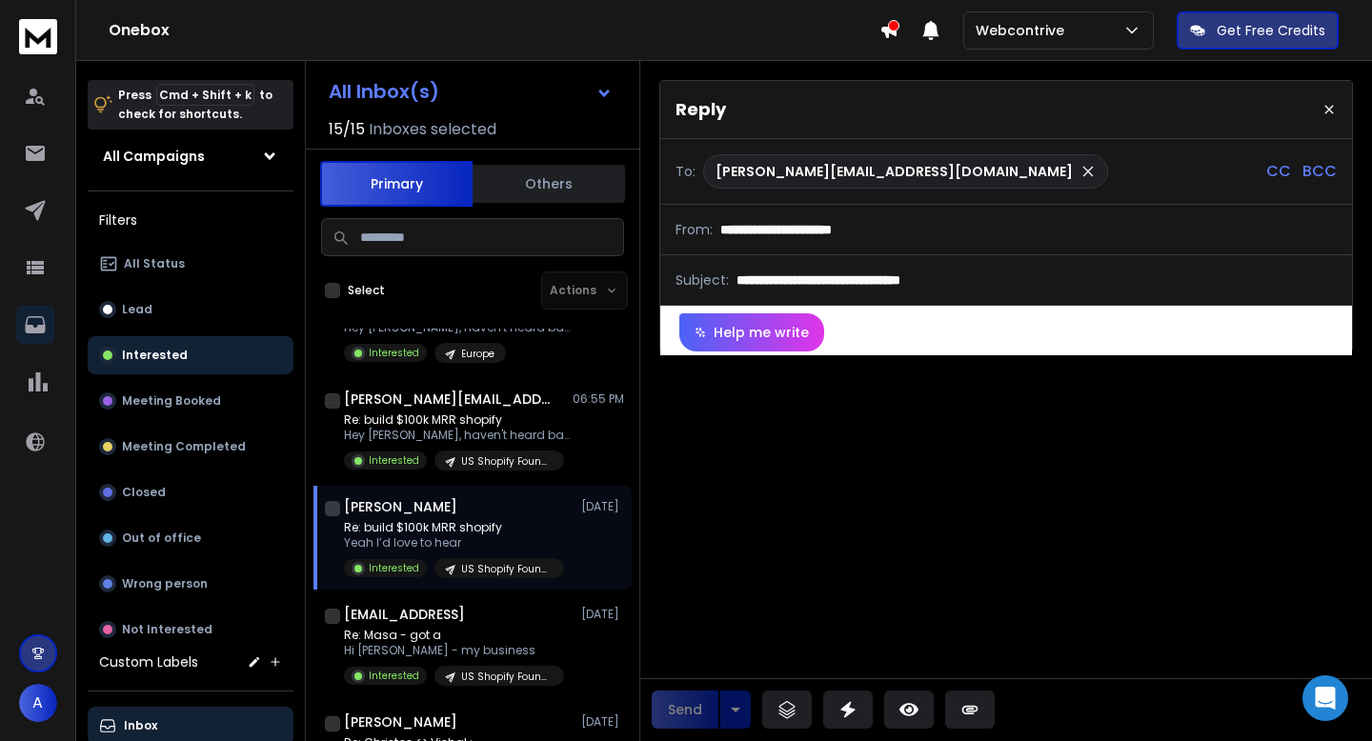
scroll to position [0, 0]
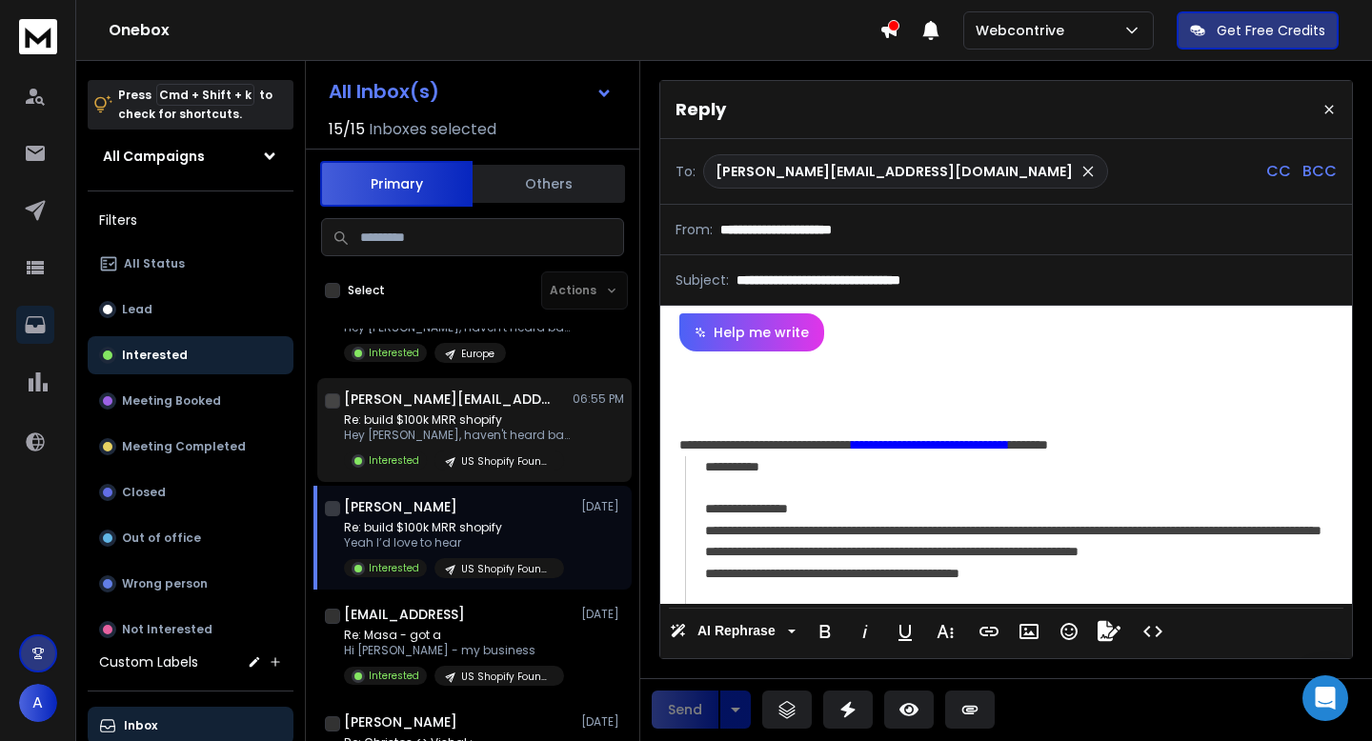
click at [433, 429] on p "Hey Emmannuel, haven't heard back" at bounding box center [458, 435] width 229 height 15
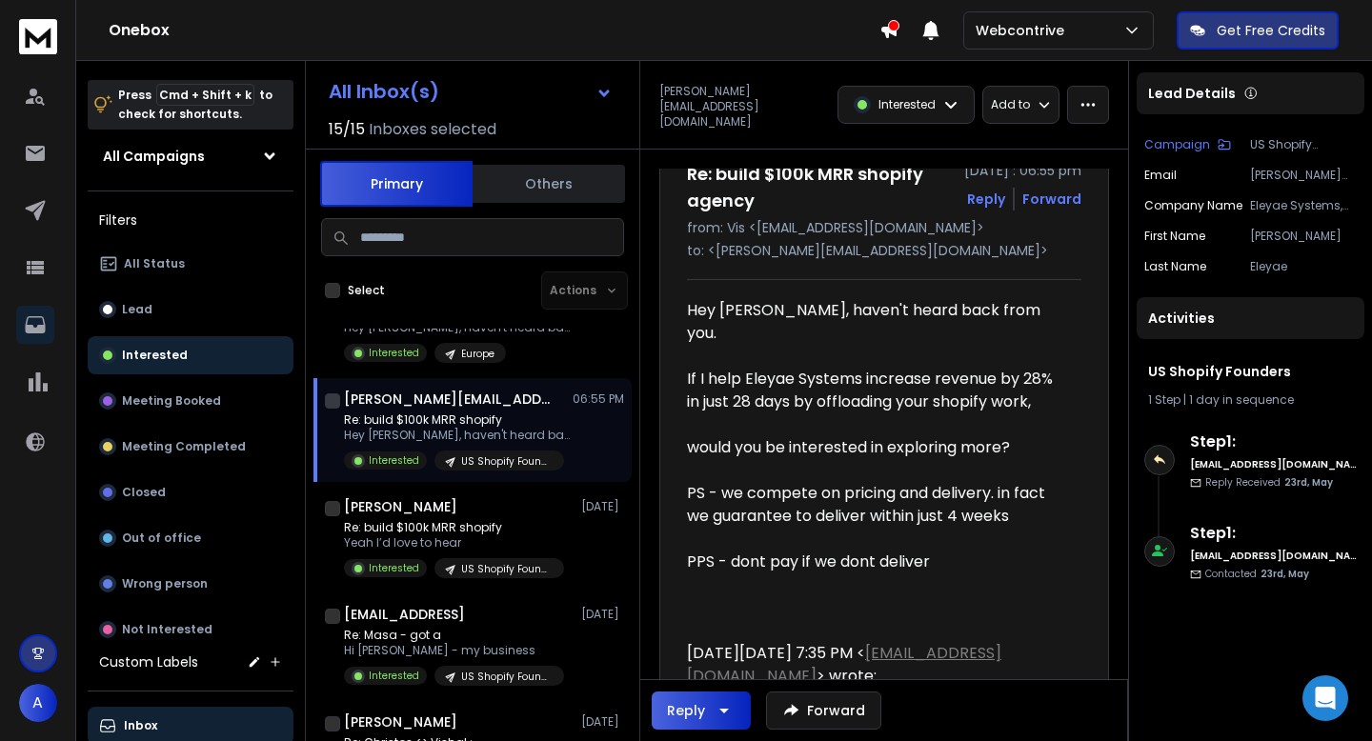
scroll to position [289, 0]
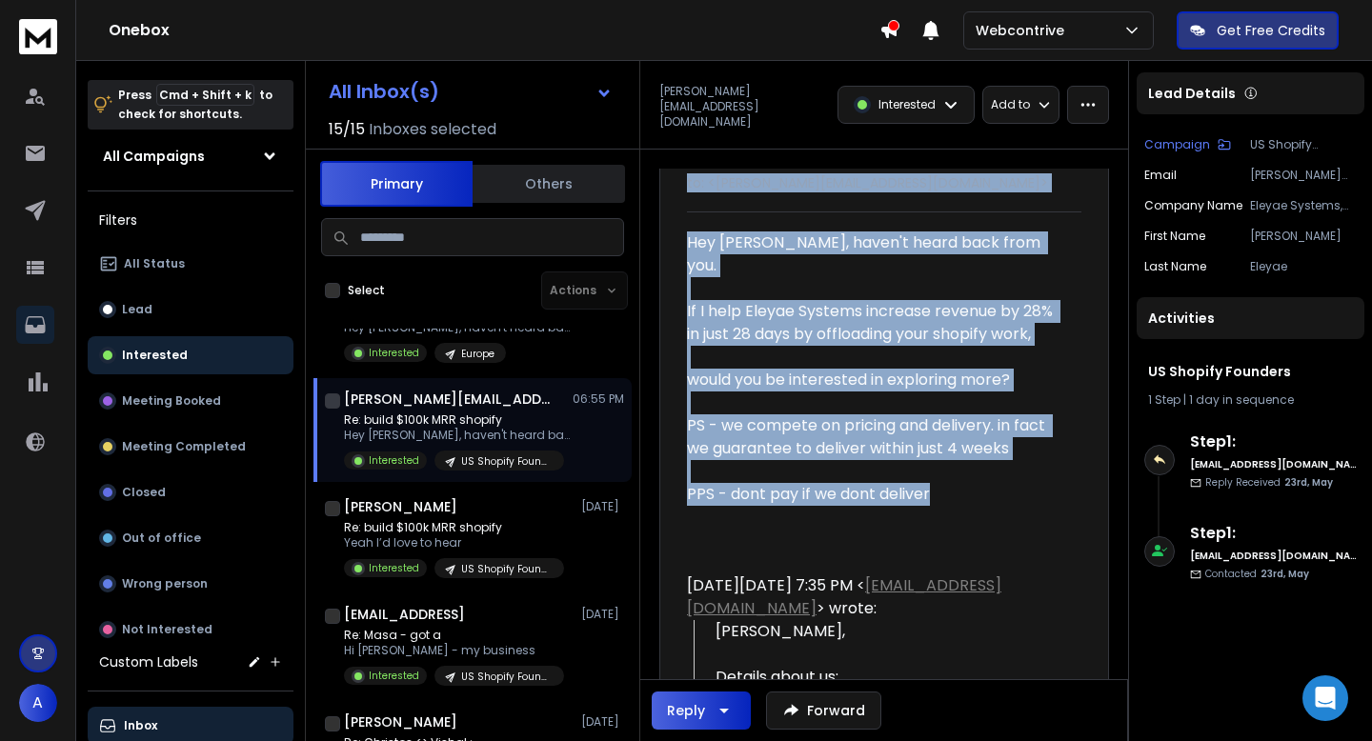
drag, startPoint x: 963, startPoint y: 393, endPoint x: 677, endPoint y: 161, distance: 368.4
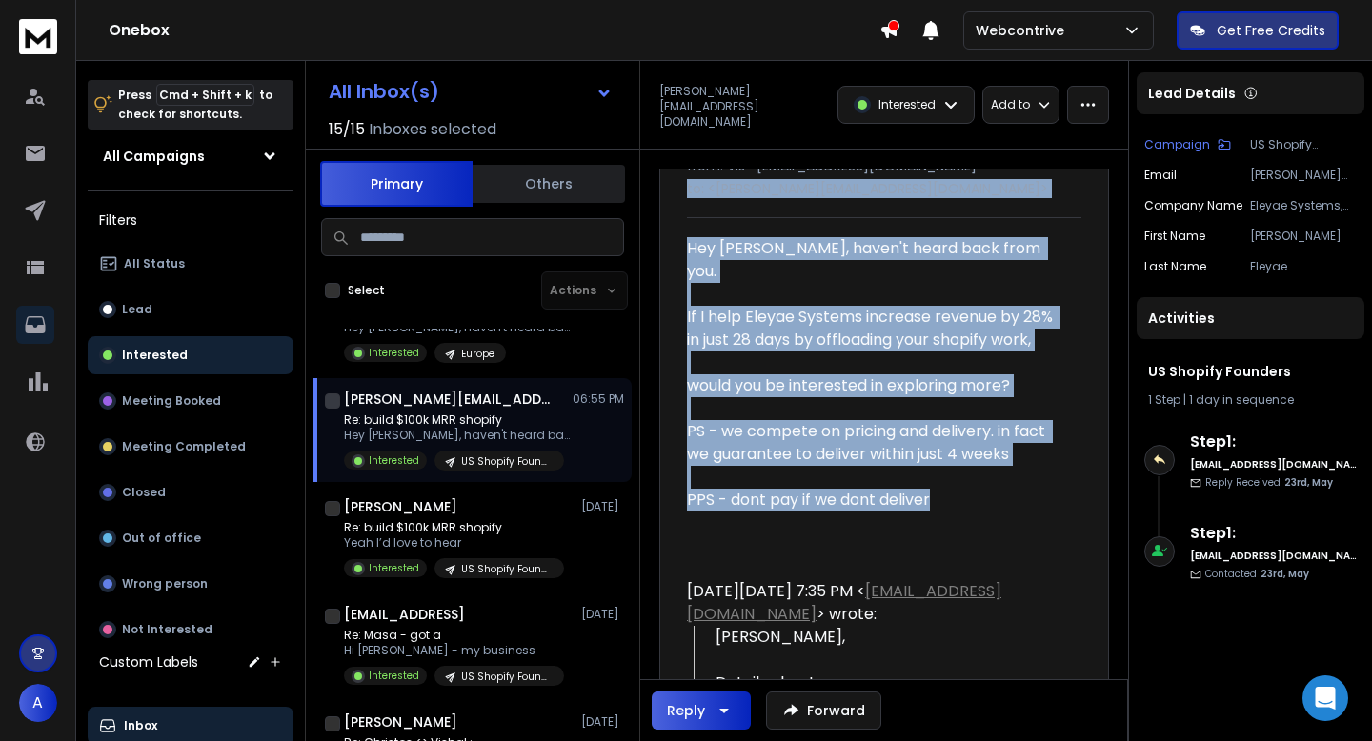
click at [976, 489] on div "PPS - dont pay if we dont deliver" at bounding box center [876, 500] width 379 height 23
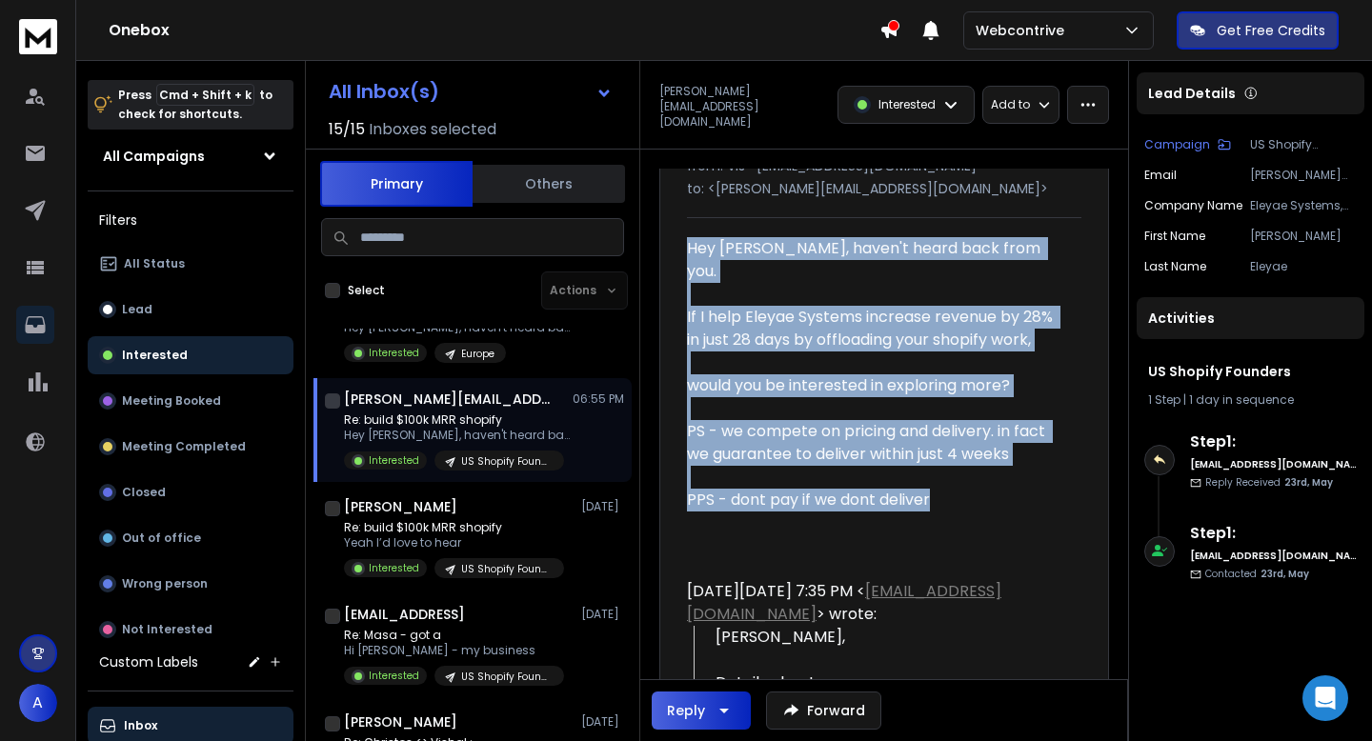
drag, startPoint x: 964, startPoint y: 465, endPoint x: 677, endPoint y: 224, distance: 374.5
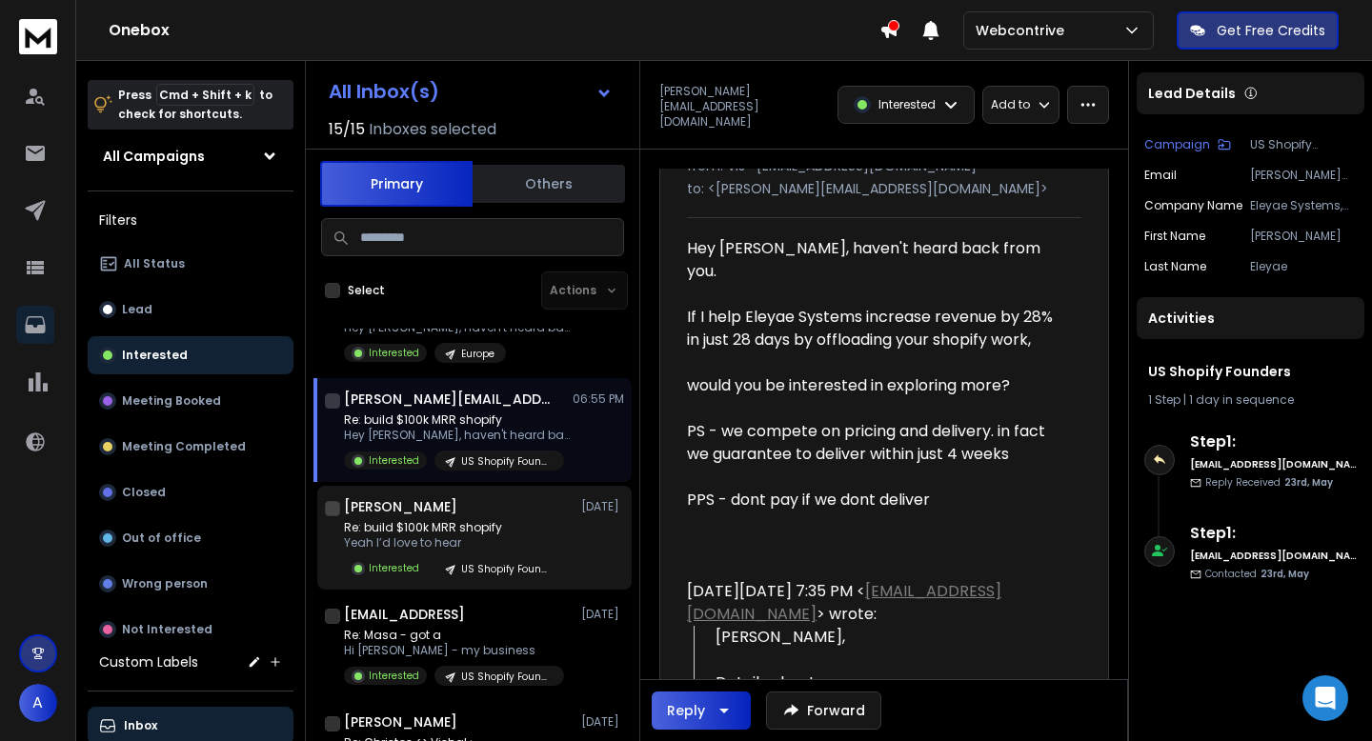
click at [399, 523] on p "Re: build $100k MRR shopify" at bounding box center [454, 527] width 220 height 15
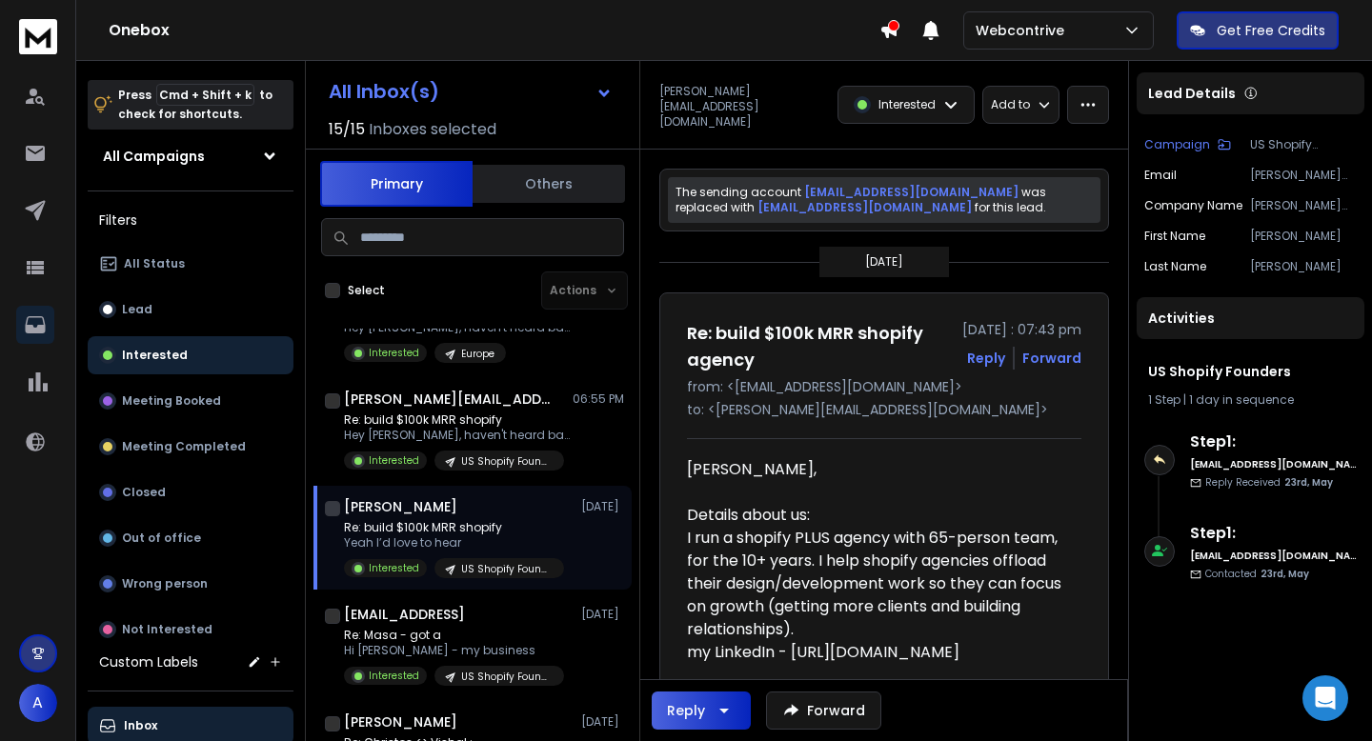
click at [1005, 351] on button "Reply" at bounding box center [986, 358] width 38 height 19
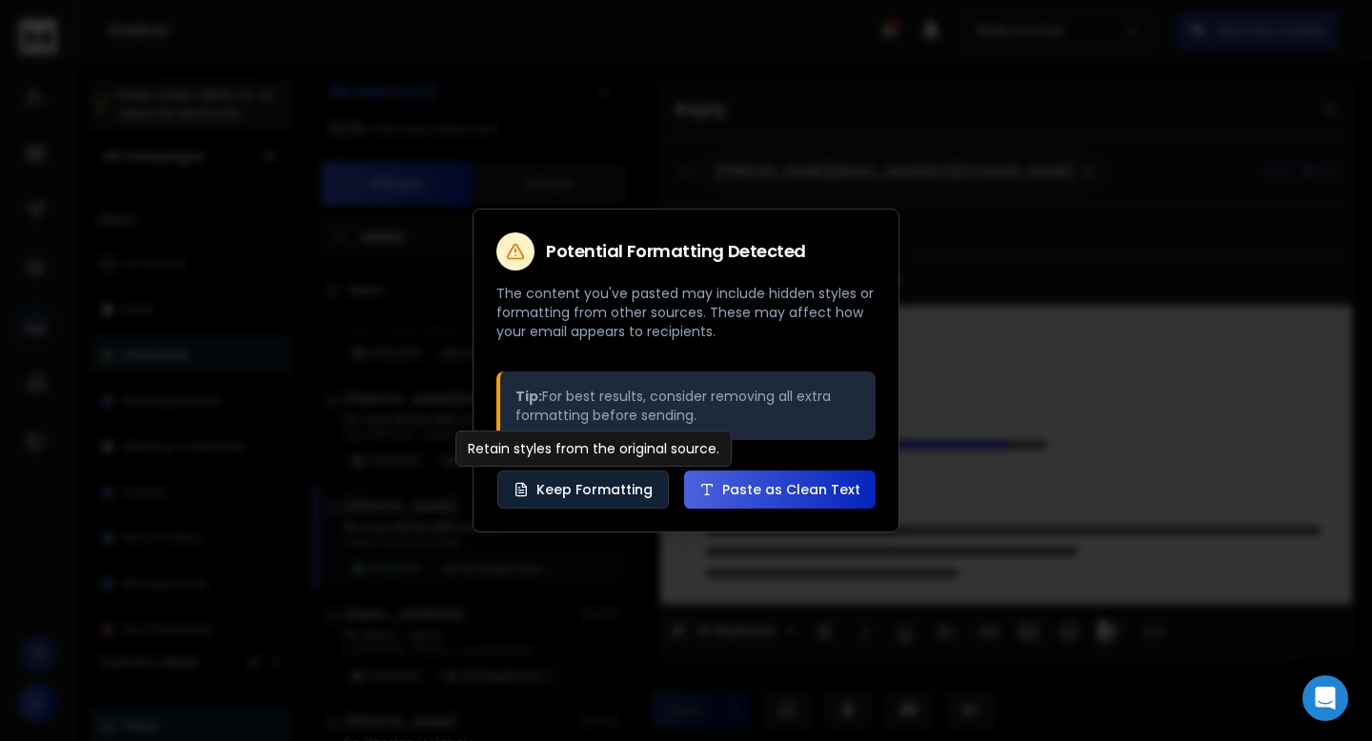
click at [586, 502] on button "Keep Formatting" at bounding box center [582, 490] width 171 height 38
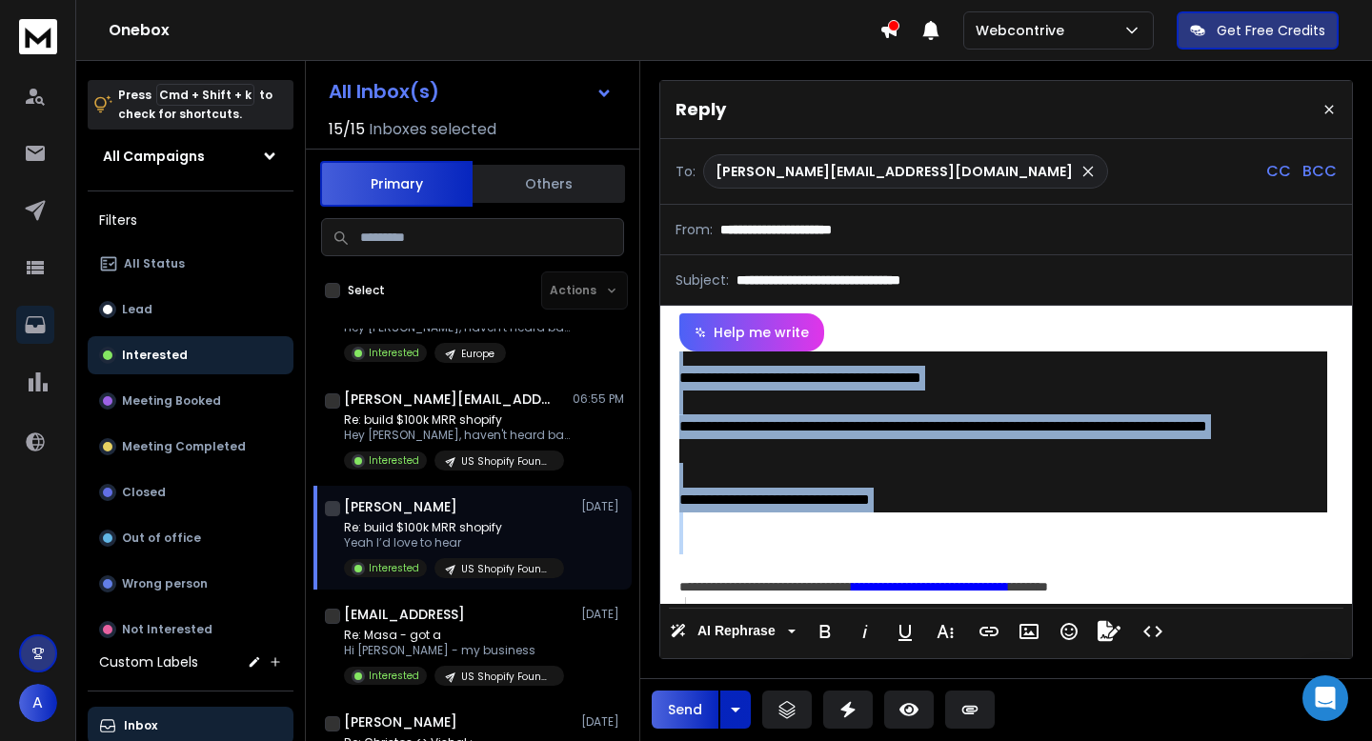
scroll to position [0, 0]
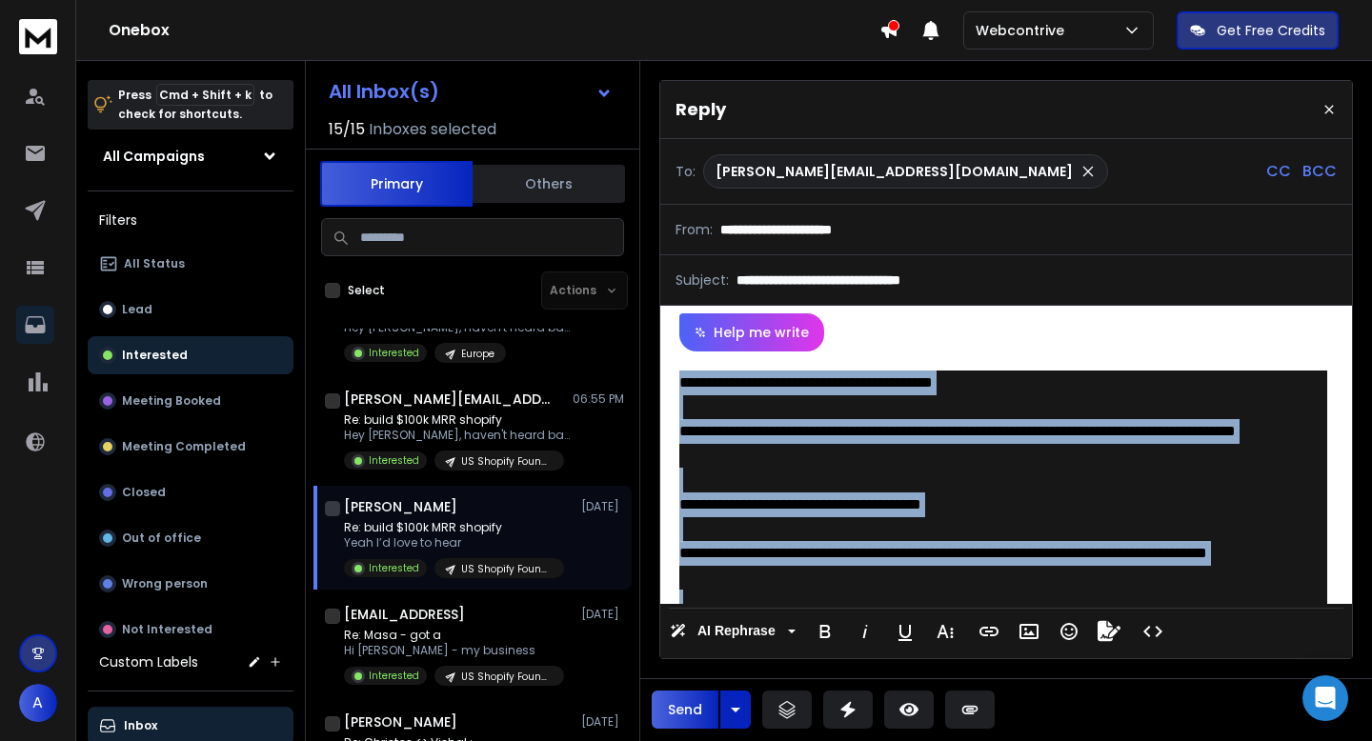
drag, startPoint x: 746, startPoint y: 534, endPoint x: 635, endPoint y: 288, distance: 270.3
click at [635, 287] on div "All Inbox(s) 15 / 15 Inboxes selected Primary Others Select Actions Eric 05 Jul…" at bounding box center [838, 431] width 1067 height 741
click at [941, 636] on icon "button" at bounding box center [944, 631] width 23 height 23
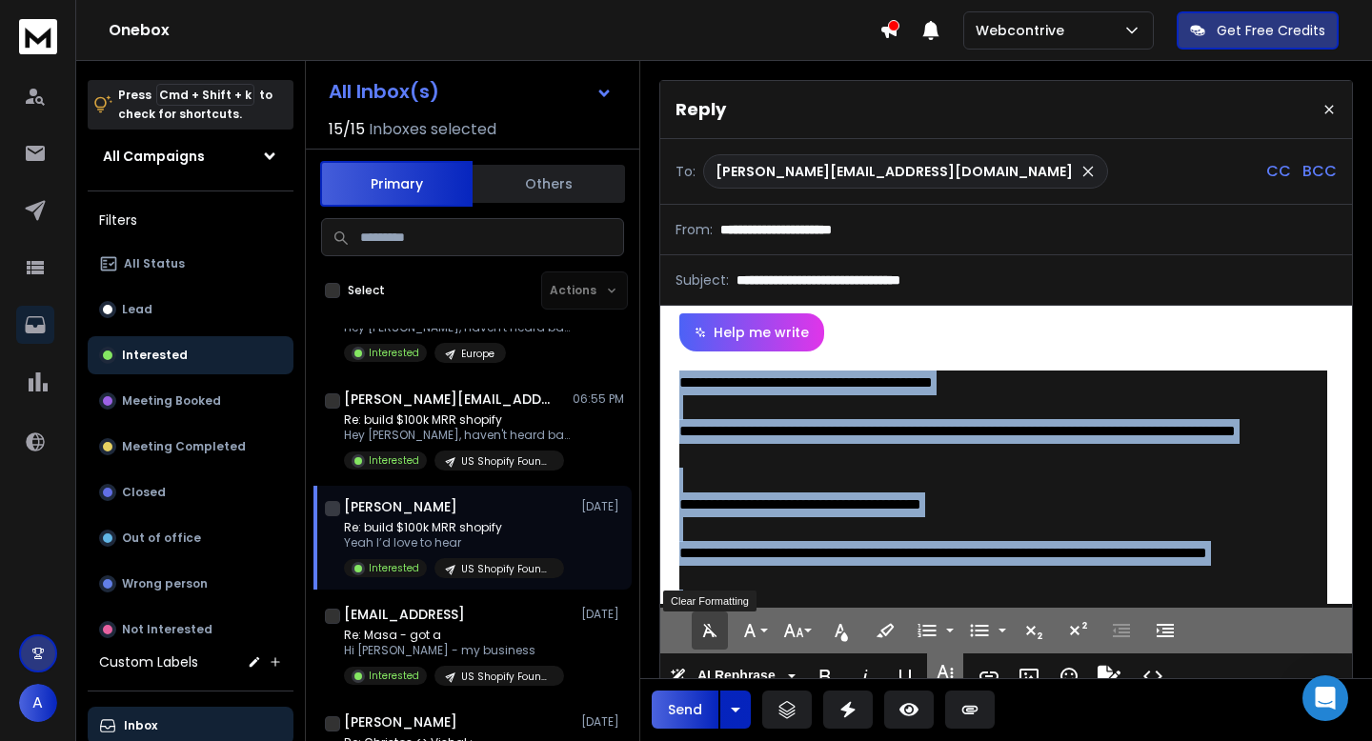
click at [701, 640] on icon "button" at bounding box center [709, 630] width 23 height 23
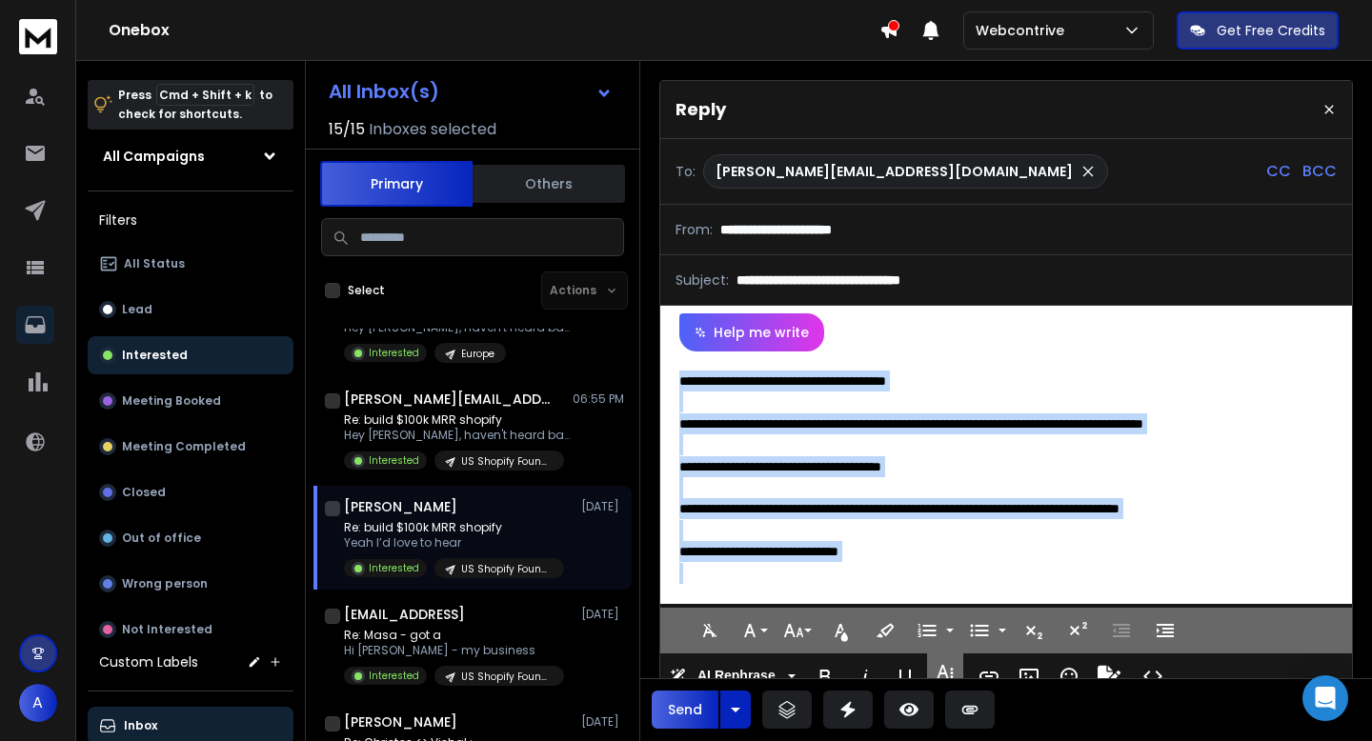
click at [724, 385] on div "**********" at bounding box center [1003, 381] width 648 height 21
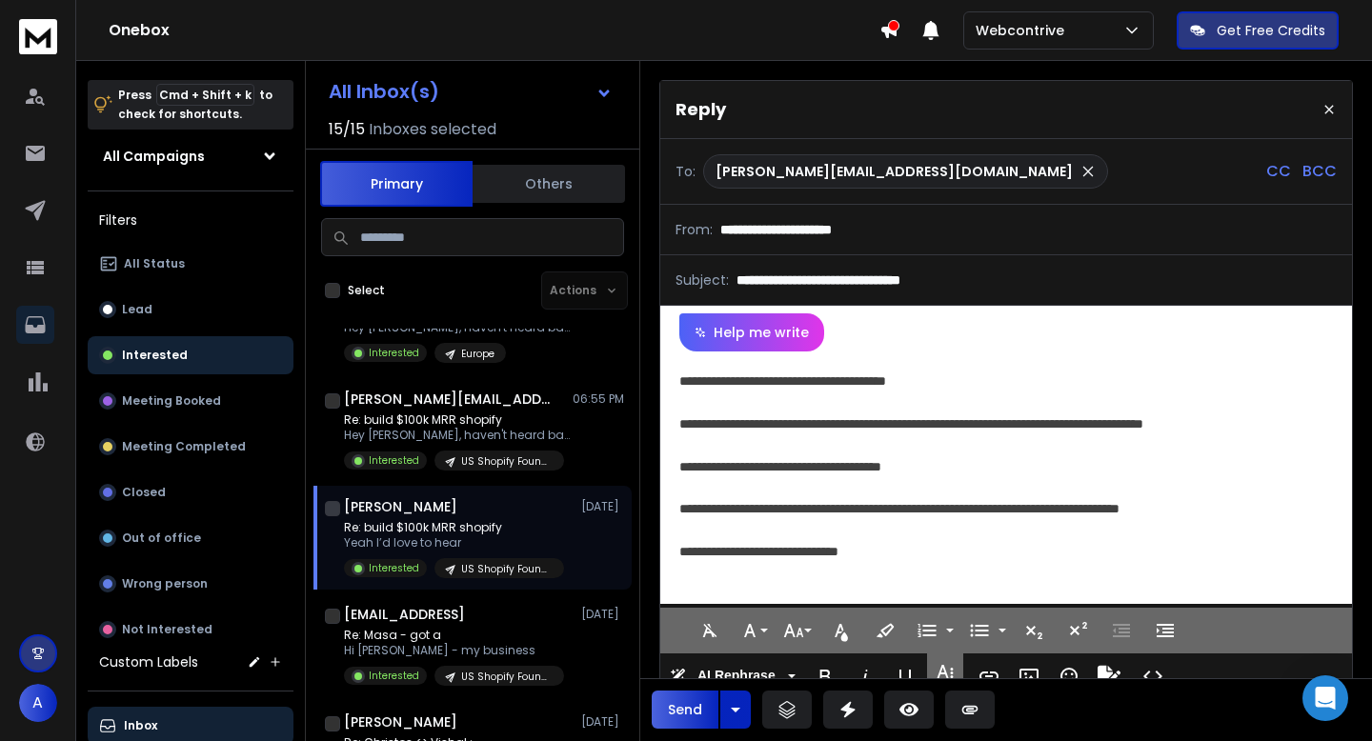
click at [724, 385] on div "**********" at bounding box center [1003, 381] width 648 height 21
click at [742, 425] on div "**********" at bounding box center [1003, 423] width 648 height 21
click at [1224, 428] on div "**********" at bounding box center [1003, 423] width 648 height 21
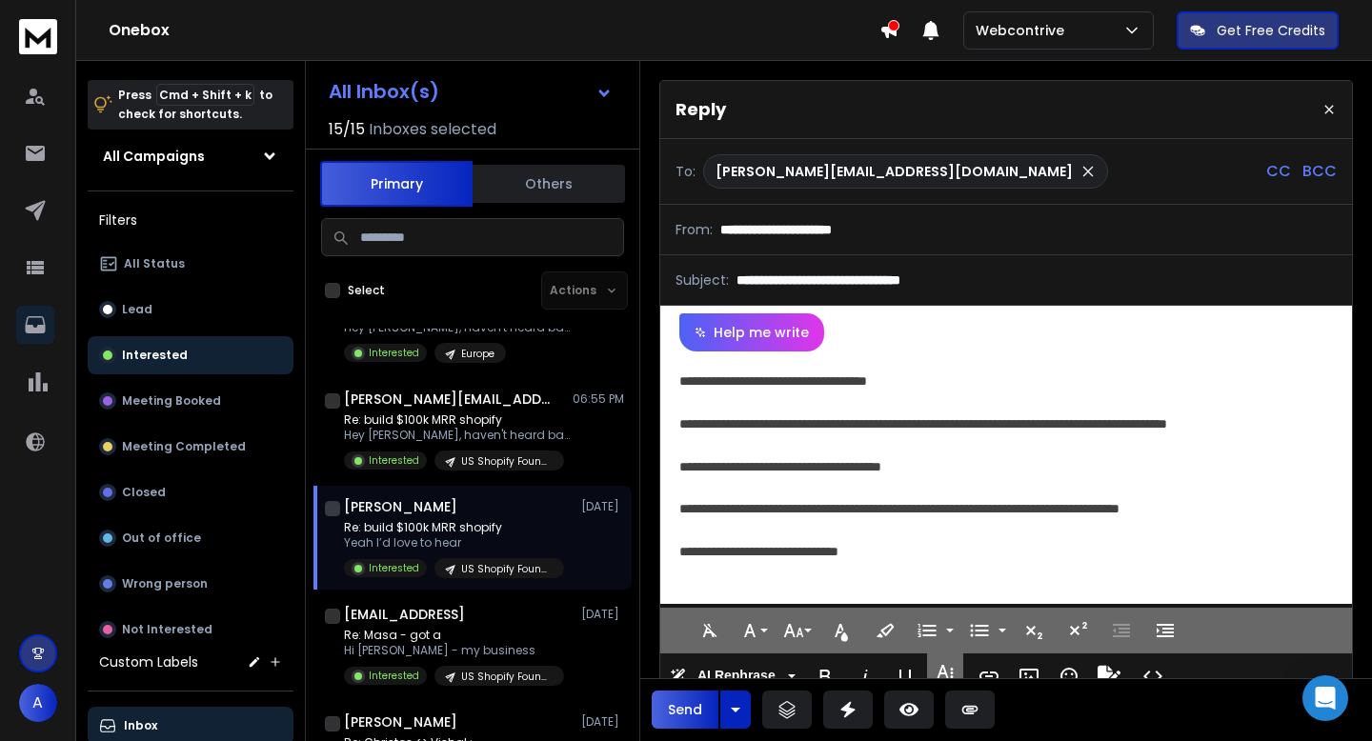
click at [1085, 482] on div at bounding box center [1003, 487] width 648 height 21
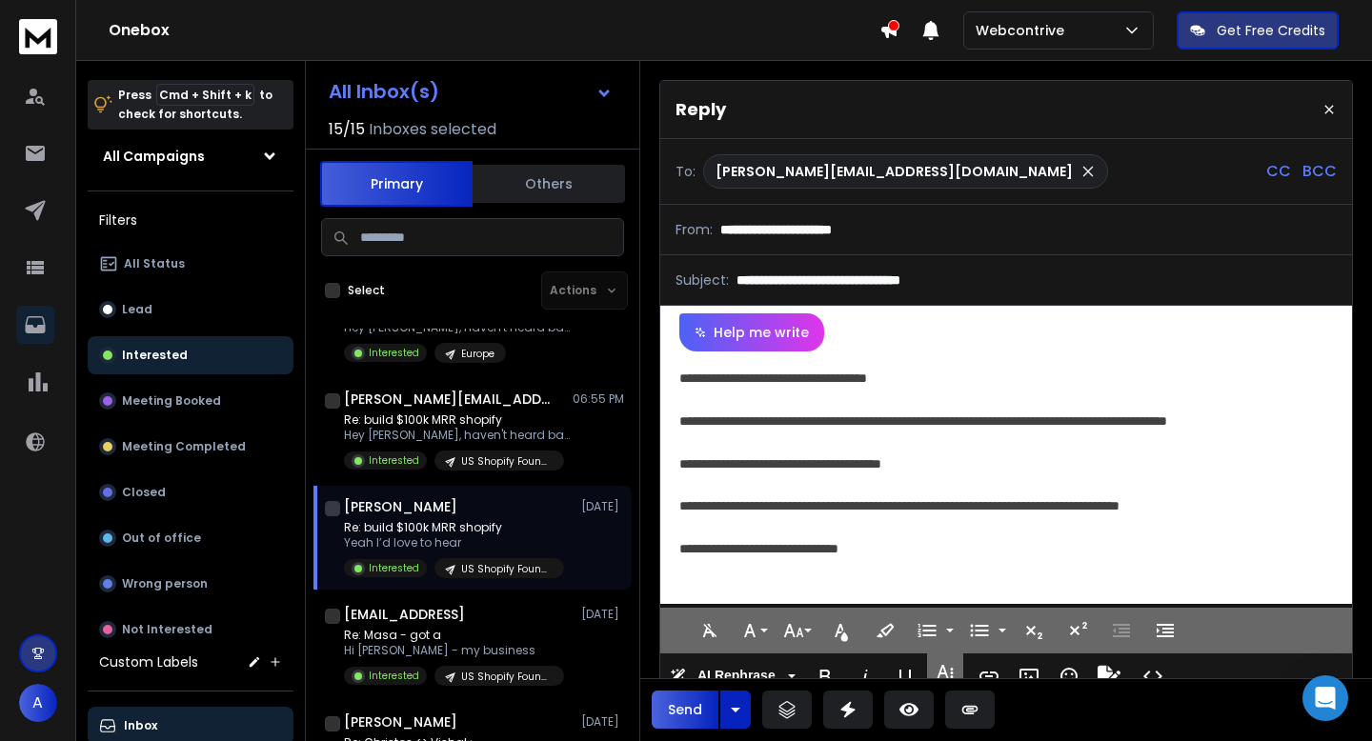
scroll to position [2, 0]
drag, startPoint x: 742, startPoint y: 384, endPoint x: 754, endPoint y: 412, distance: 30.3
click at [742, 384] on div "**********" at bounding box center [1003, 379] width 648 height 21
click at [893, 472] on div "**********" at bounding box center [1003, 464] width 648 height 21
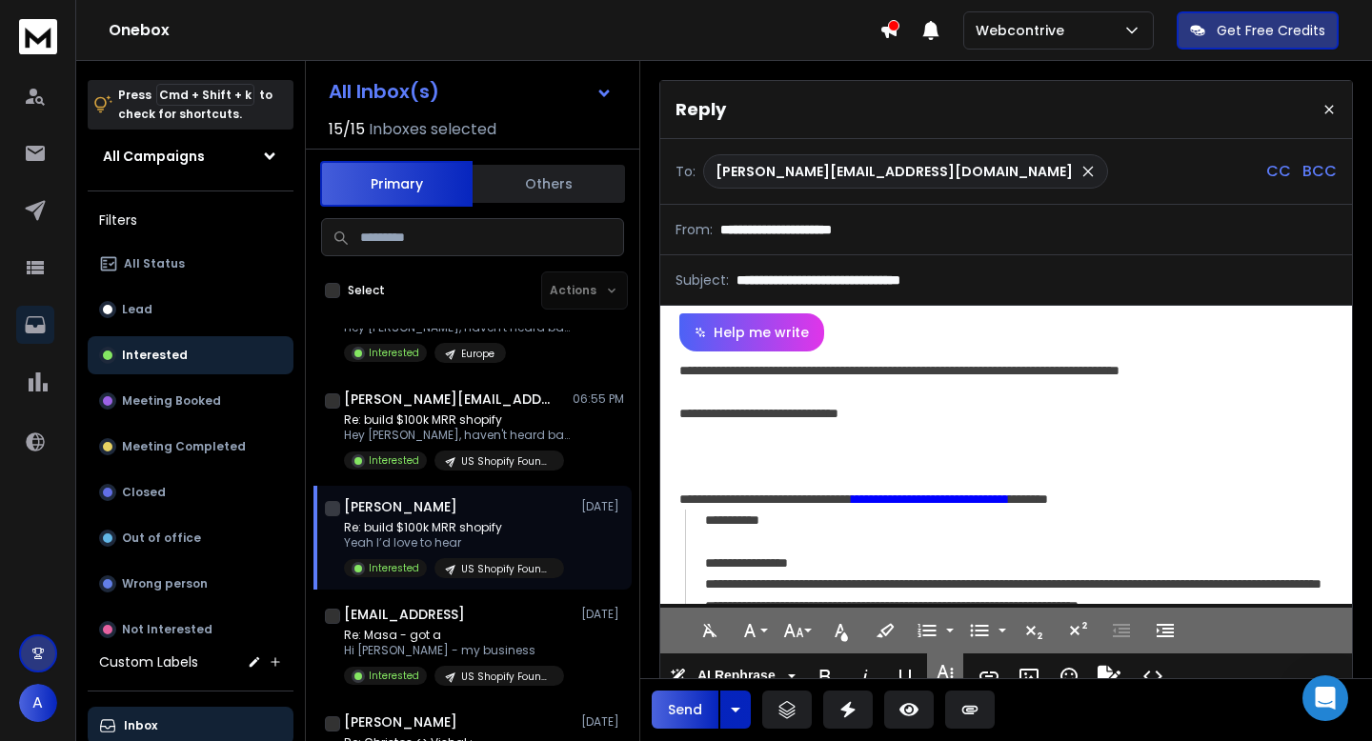
scroll to position [171, 0]
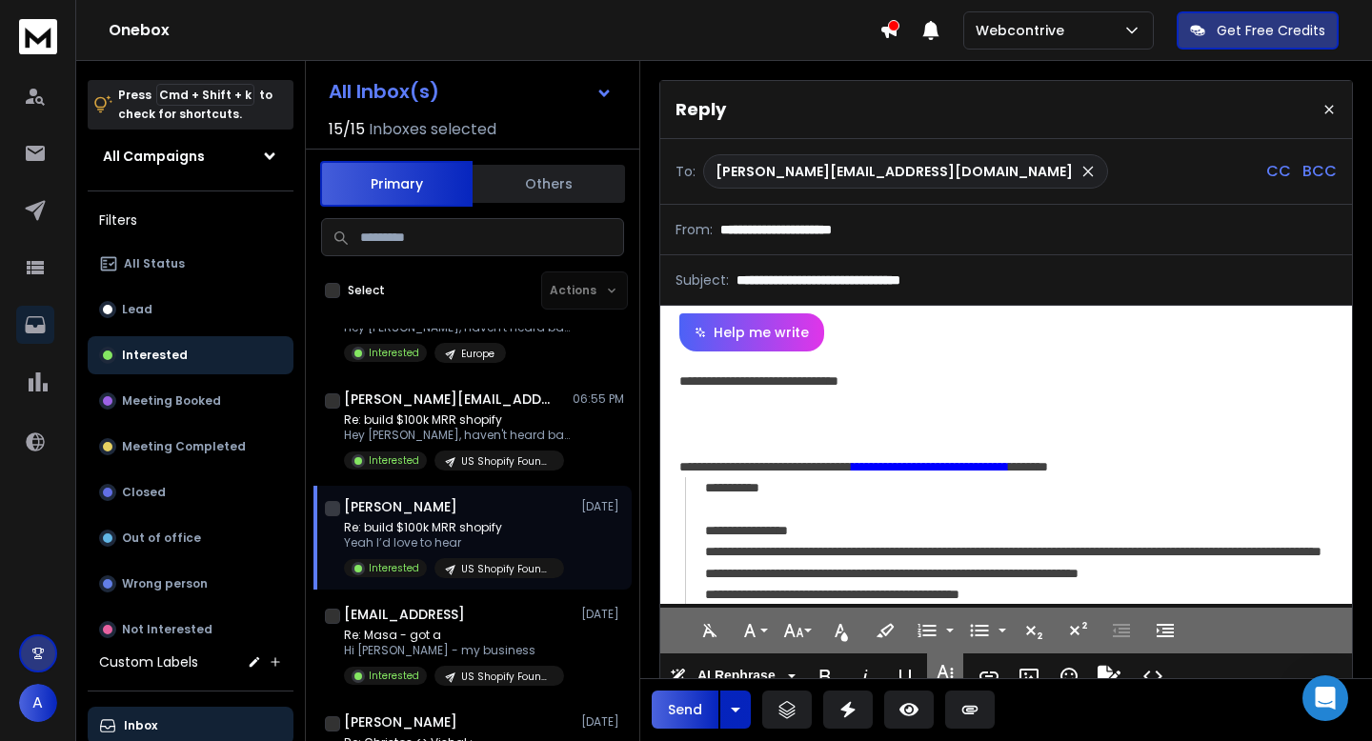
click at [683, 708] on button "Send" at bounding box center [685, 710] width 67 height 38
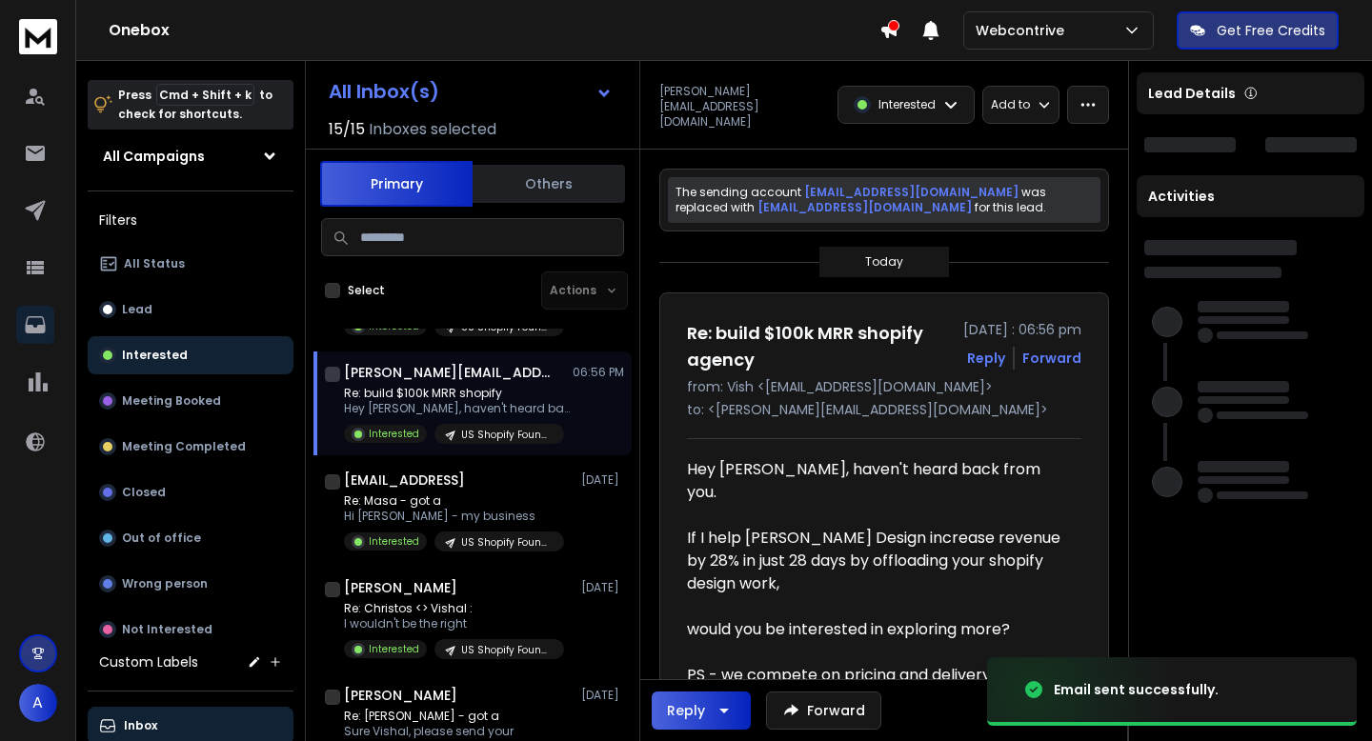
scroll to position [546, 0]
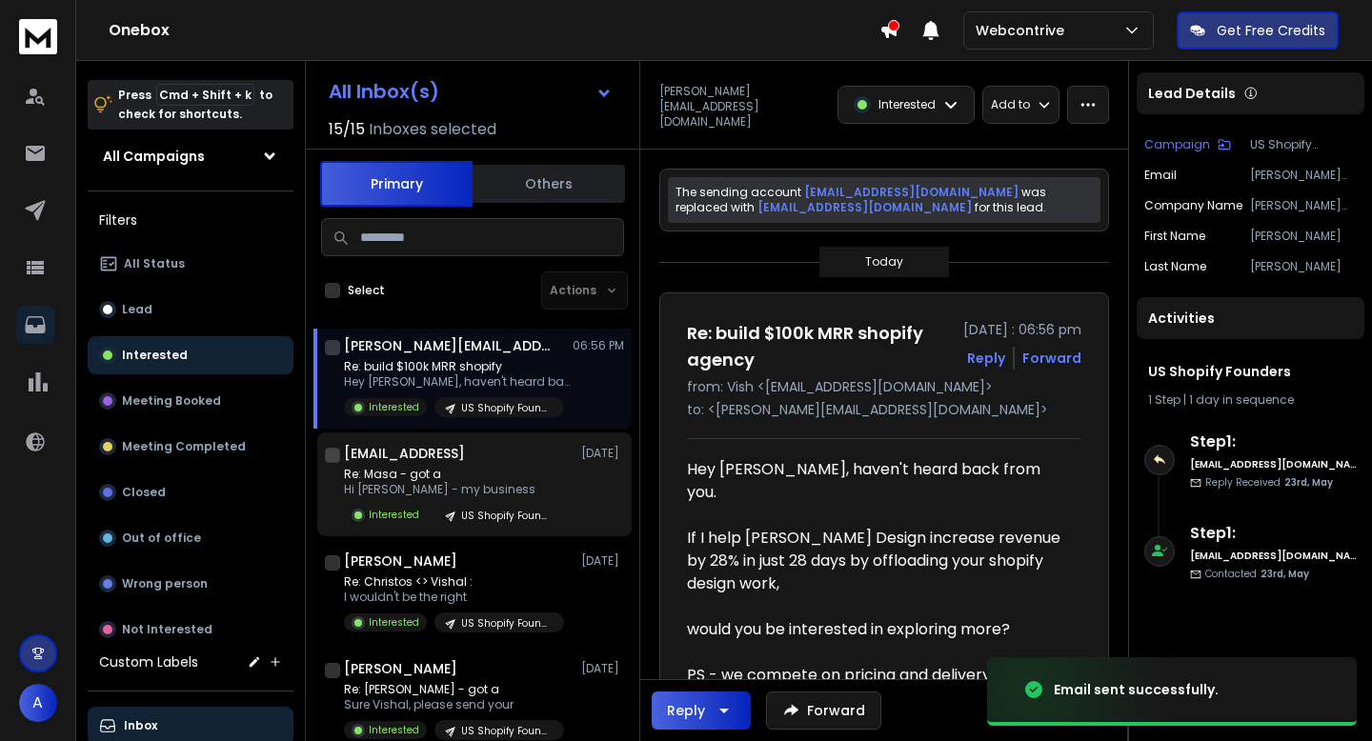
click at [537, 472] on p "Re: Masa - got a" at bounding box center [454, 474] width 220 height 15
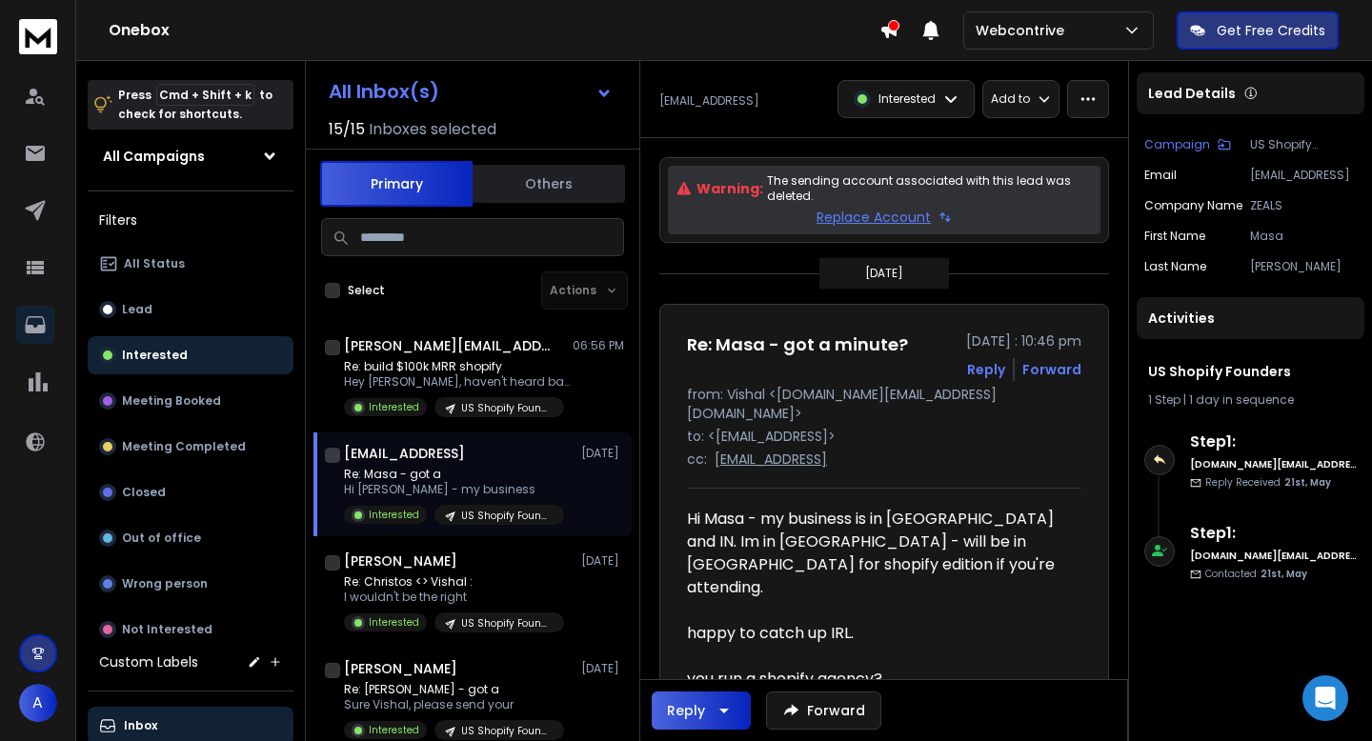
click at [952, 210] on button "Replace Account" at bounding box center [883, 217] width 135 height 19
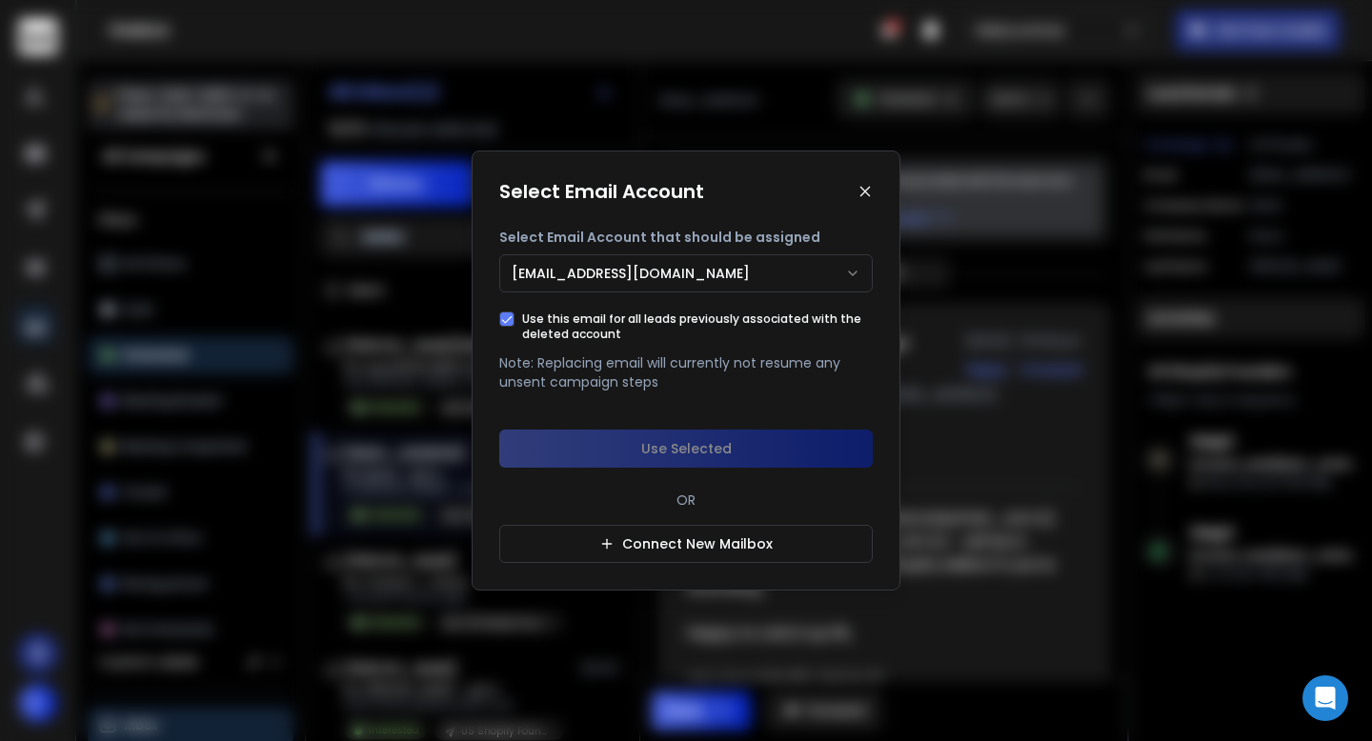
click at [771, 266] on button "vish@trywebcontrive.com" at bounding box center [685, 273] width 373 height 38
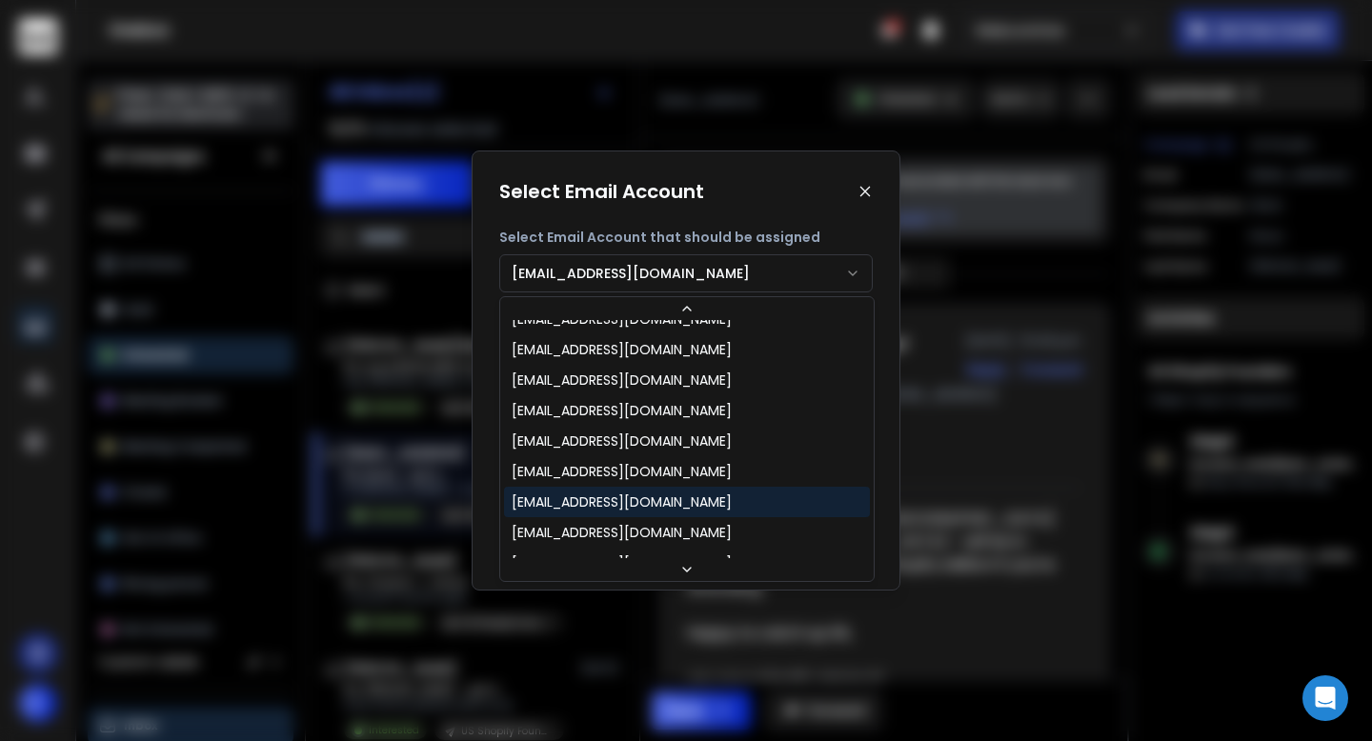
scroll to position [204, 0]
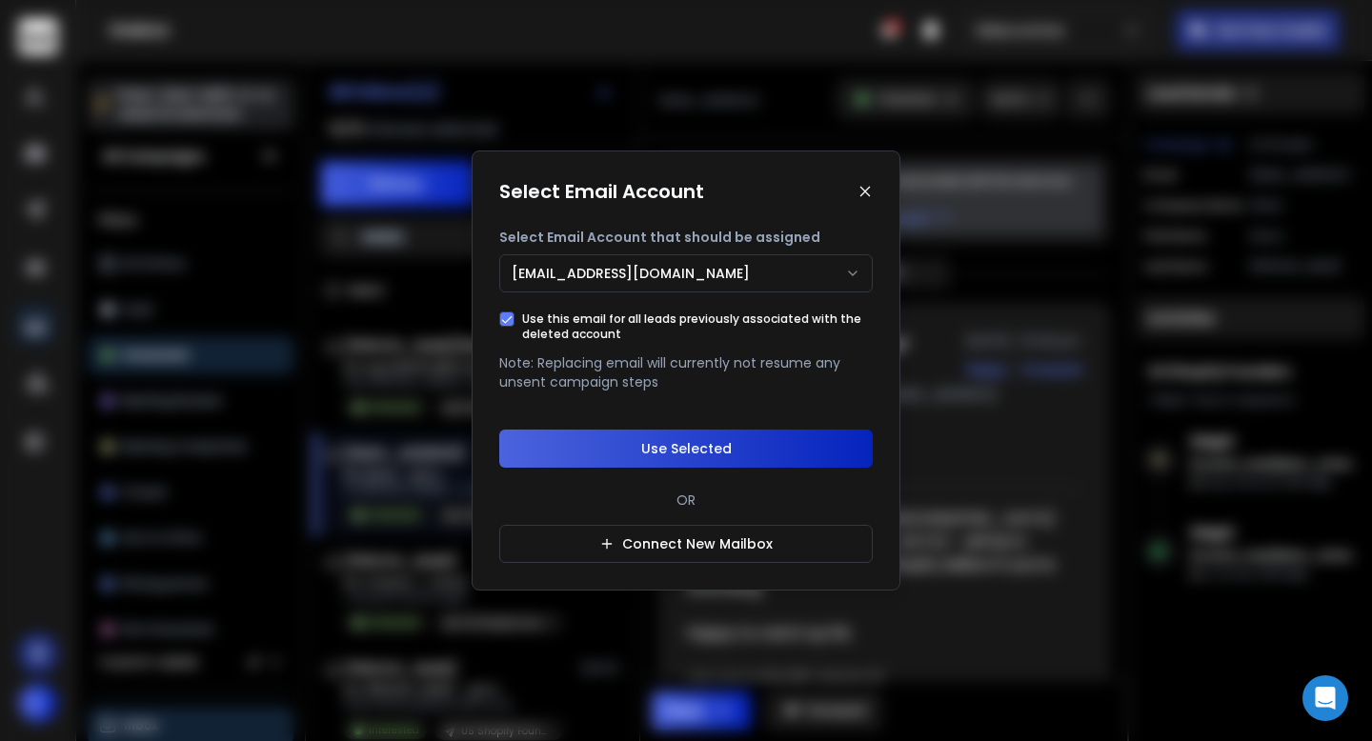
click at [794, 440] on button "Use Selected" at bounding box center [685, 449] width 373 height 38
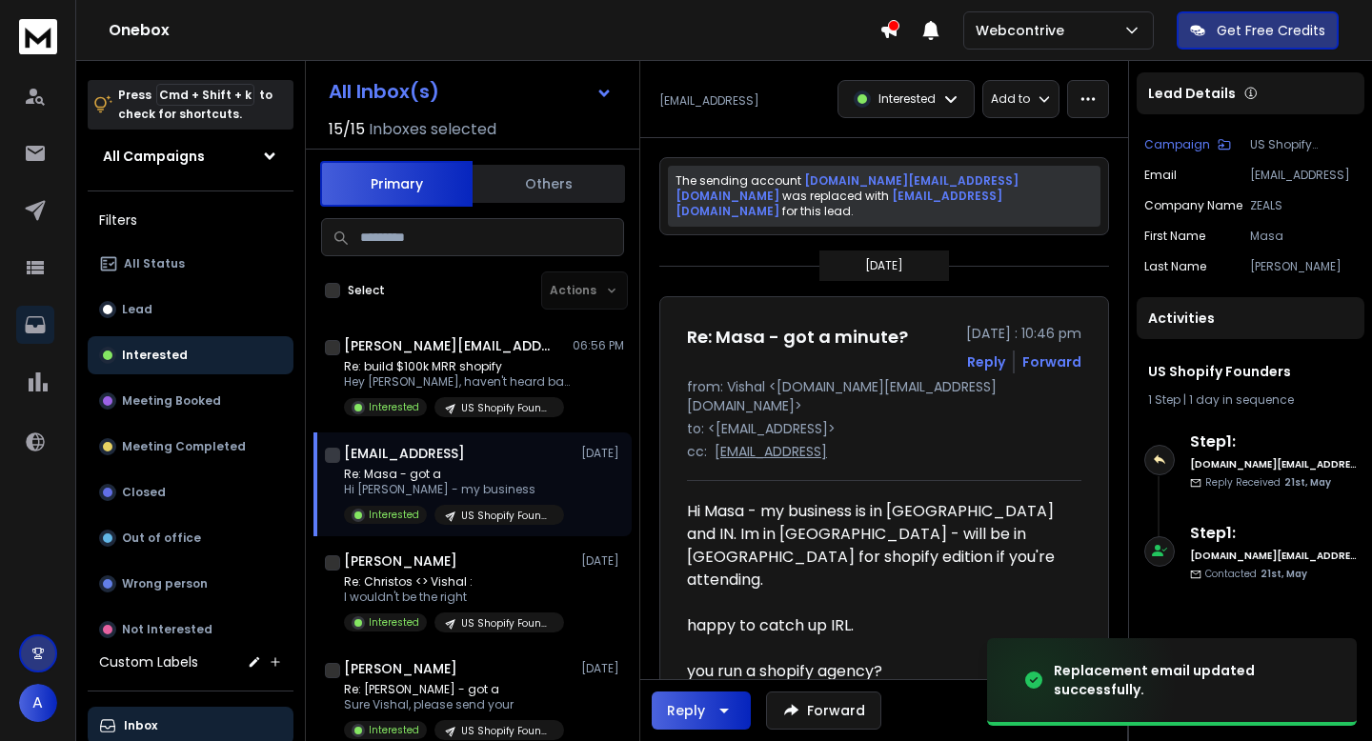
click at [777, 419] on p "to: <masa@zeals.ai>" at bounding box center [884, 428] width 394 height 19
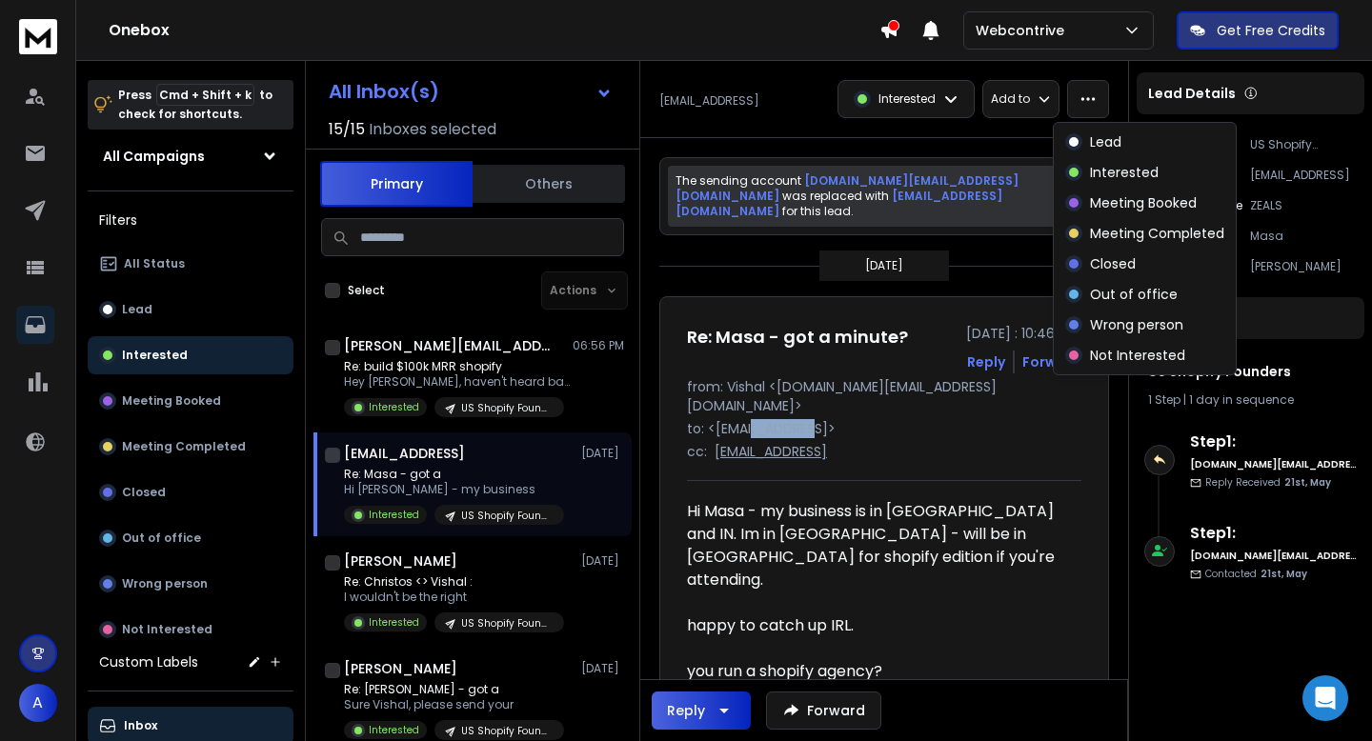
click at [958, 102] on icon at bounding box center [950, 98] width 15 height 15
click at [1125, 360] on p "Not Interested" at bounding box center [1137, 355] width 95 height 19
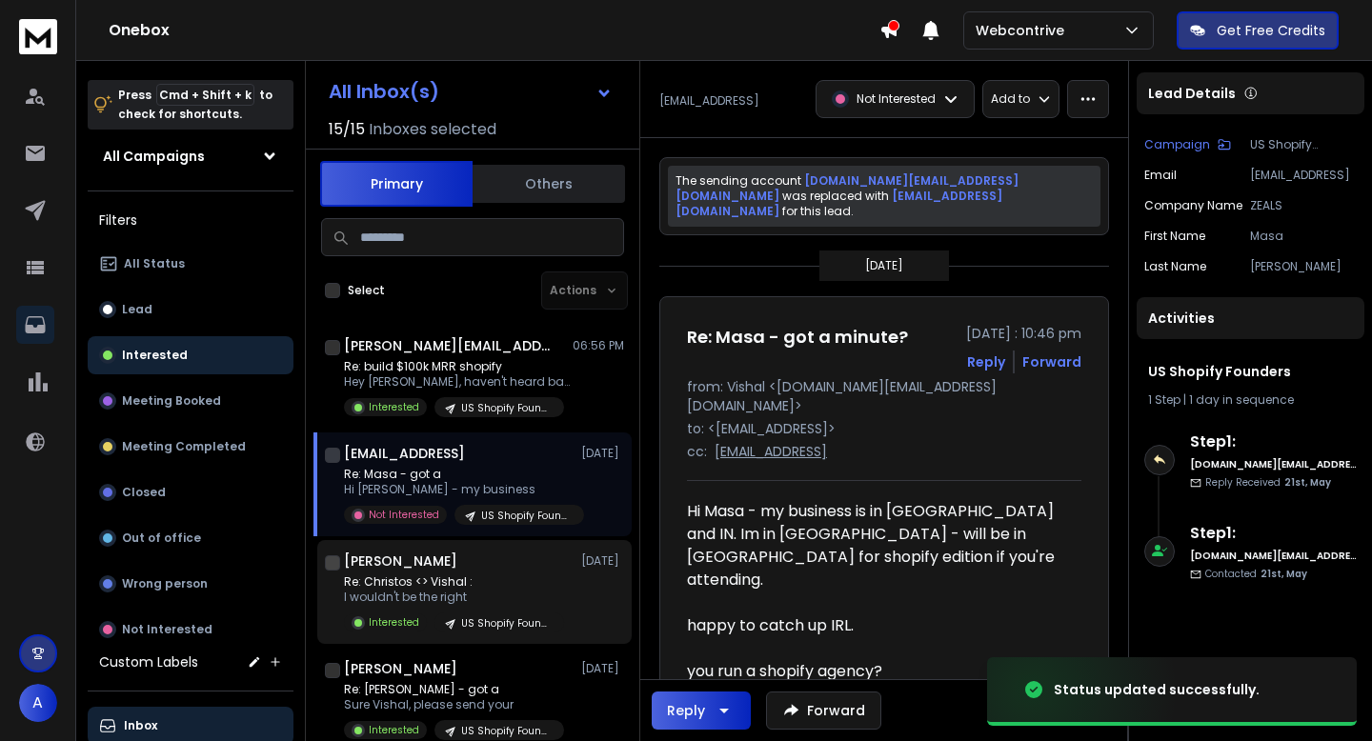
click at [441, 575] on p "Re: Christos <> Vishal :" at bounding box center [454, 581] width 220 height 15
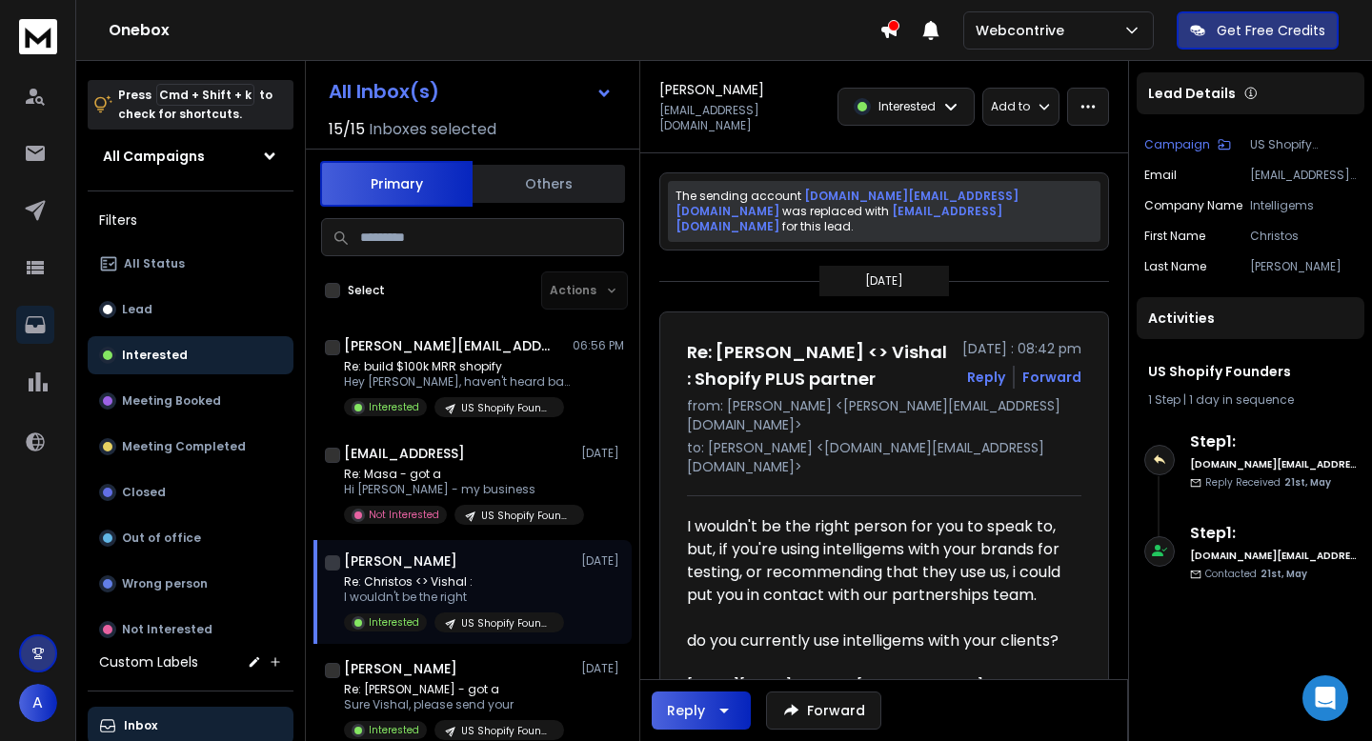
click at [982, 396] on p "from: Christos Papageorgiou <christos@intelligems.io>" at bounding box center [884, 415] width 394 height 38
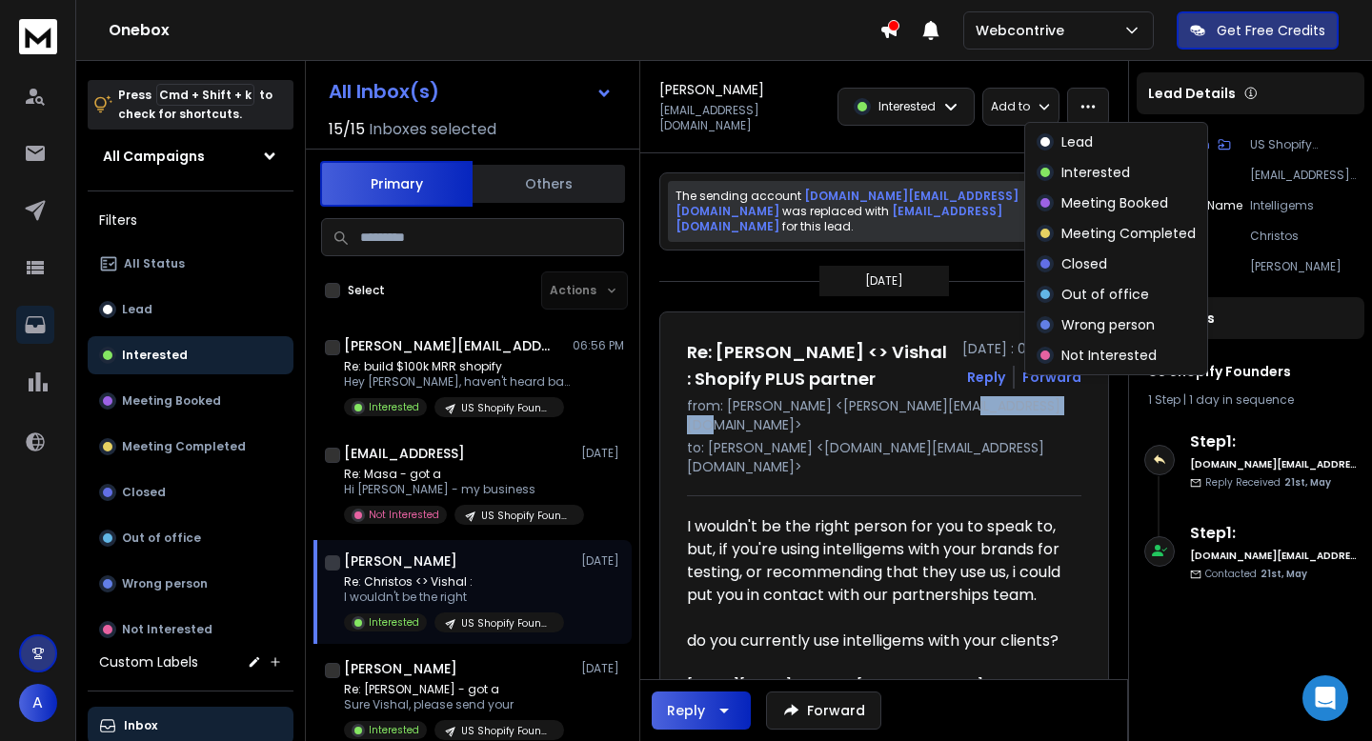
click at [935, 99] on p "Interested" at bounding box center [906, 106] width 57 height 15
click at [1102, 351] on p "Not Interested" at bounding box center [1108, 355] width 95 height 19
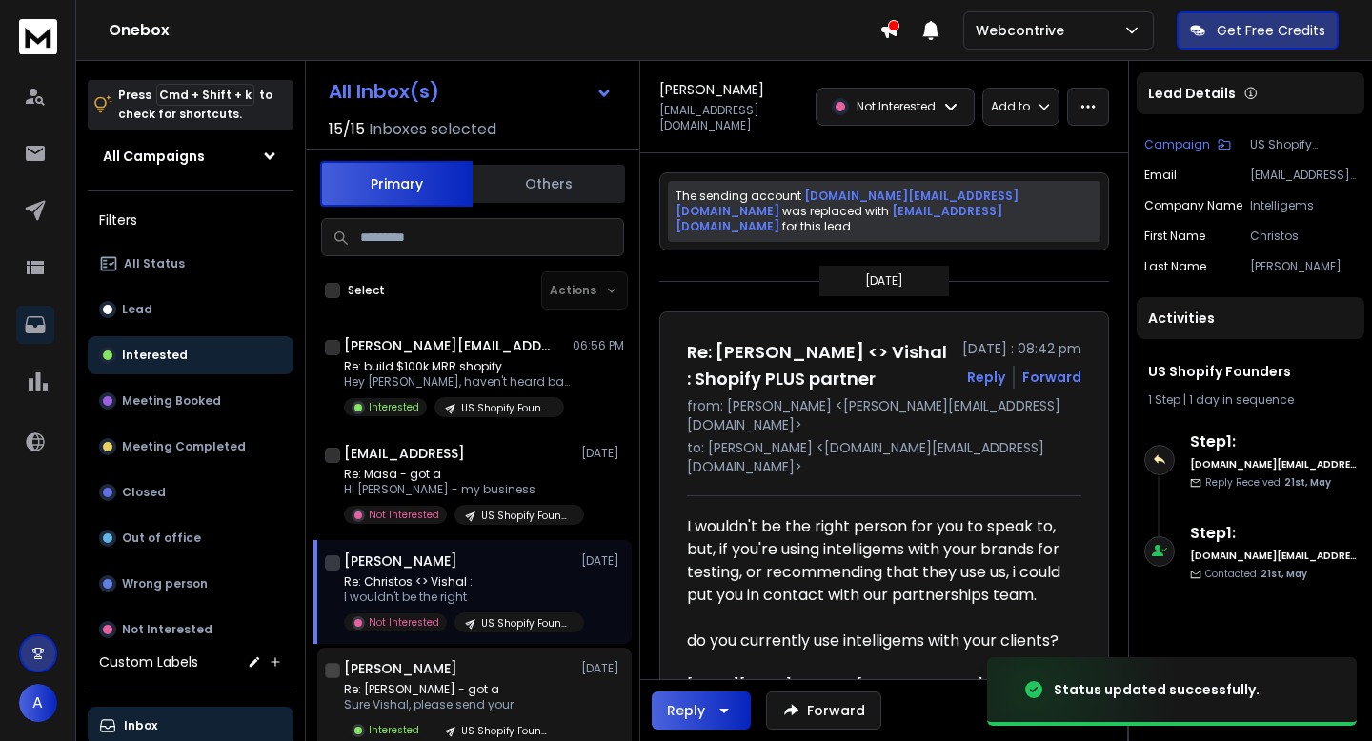
click at [402, 694] on p "Re: Victor - got a" at bounding box center [454, 689] width 220 height 15
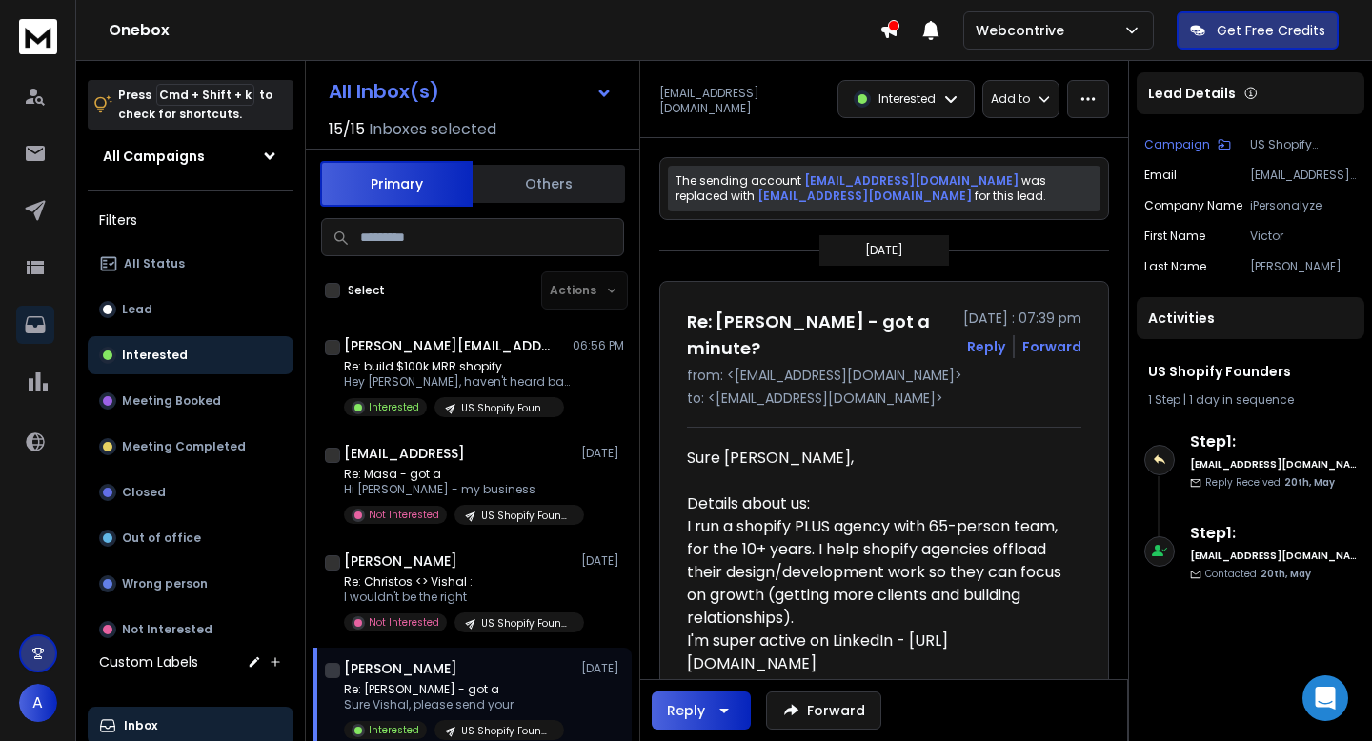
click at [784, 392] on p "to: <vic@ipersonalyze.com>" at bounding box center [884, 398] width 394 height 19
click at [1128, 78] on div "vic@ipersonalyze.com Interested Add to Interested Add to" at bounding box center [884, 99] width 488 height 77
click at [974, 86] on div "Interested" at bounding box center [905, 99] width 135 height 36
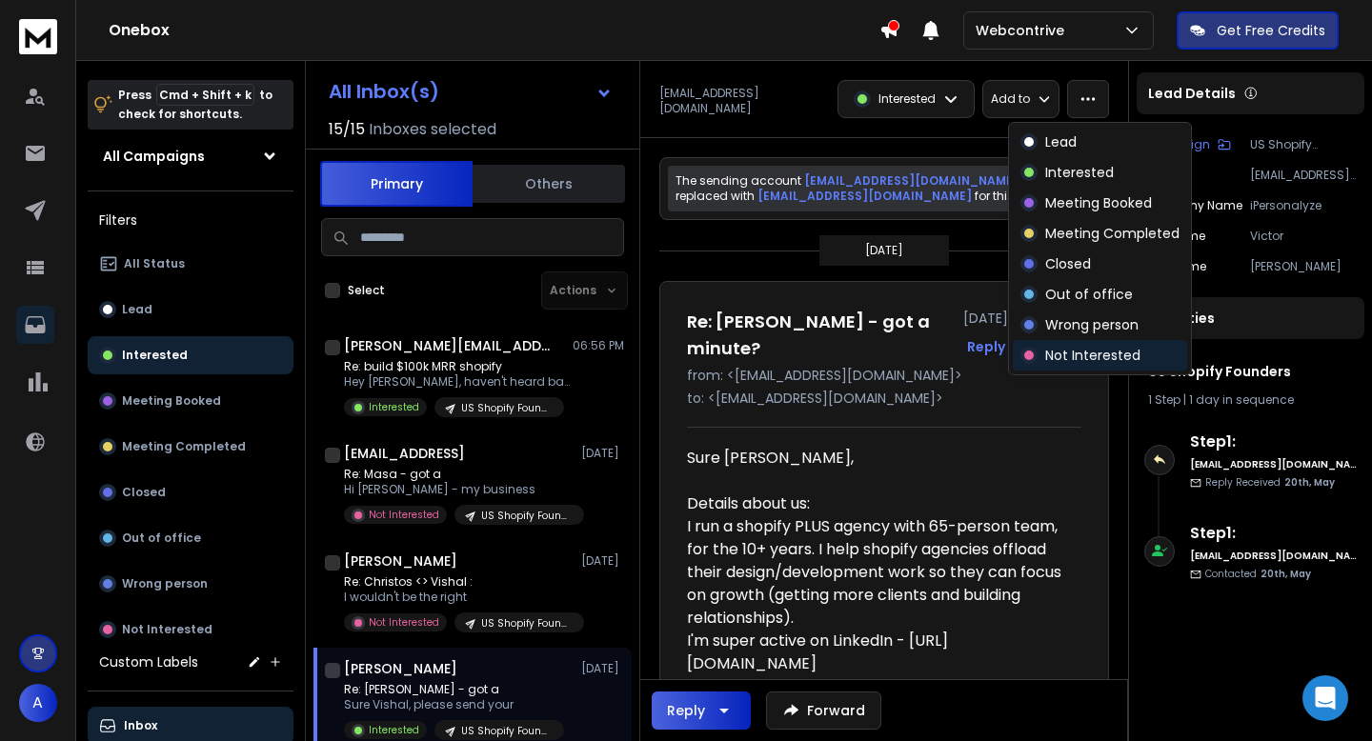
click at [1035, 358] on span at bounding box center [1028, 355] width 17 height 17
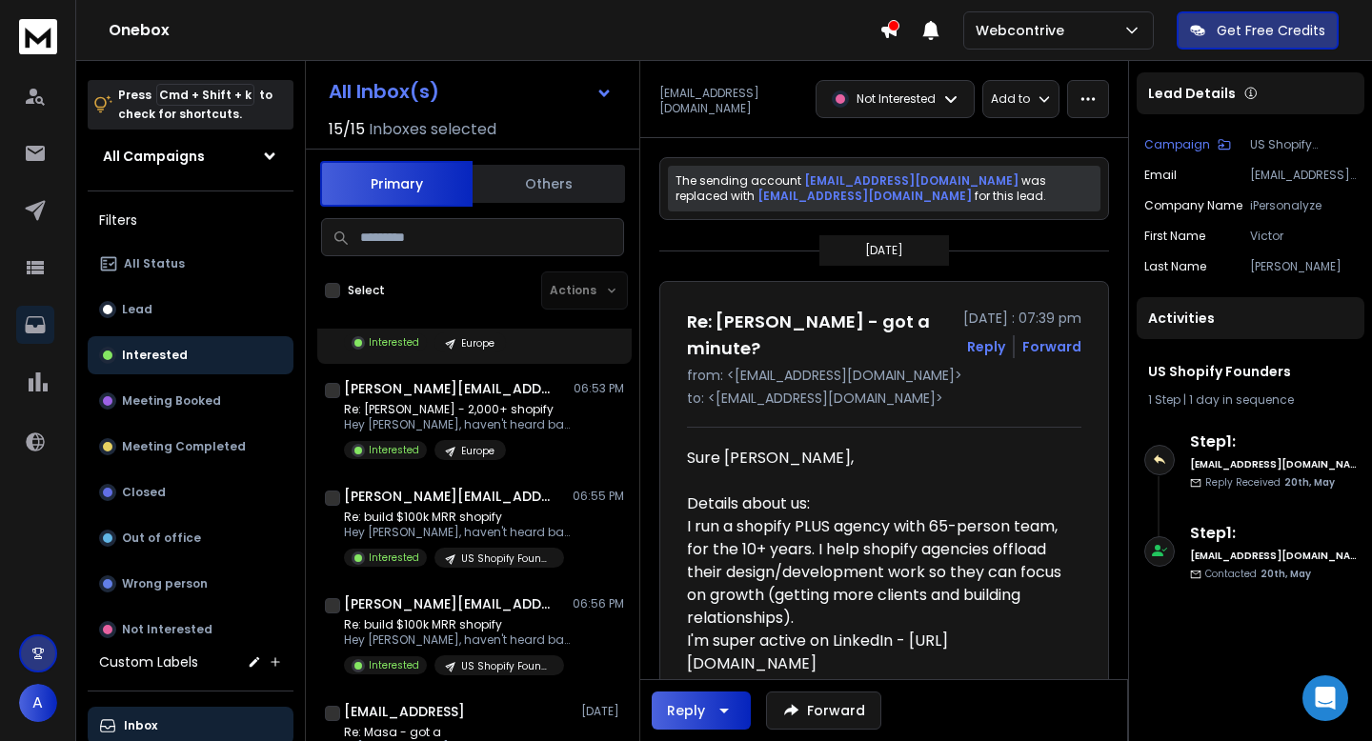
scroll to position [546, 0]
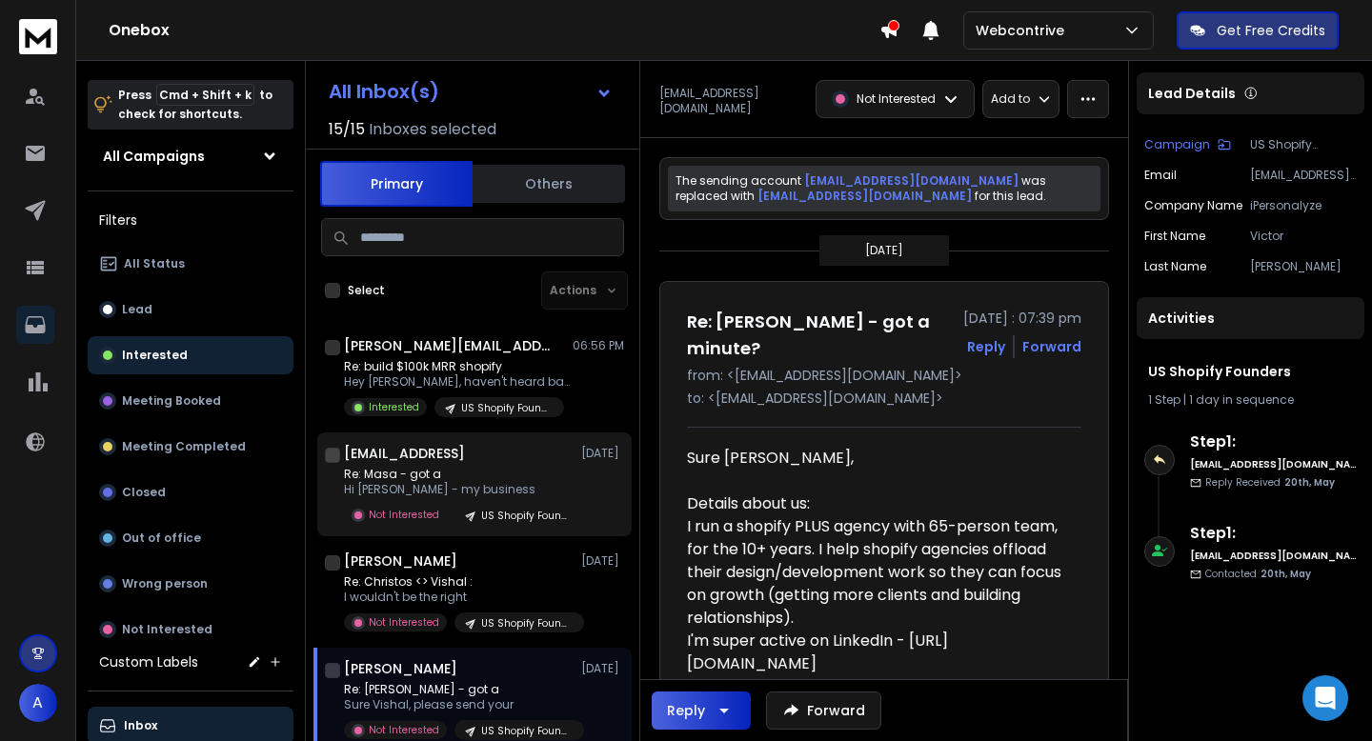
click at [529, 480] on p "Re: Masa - got a" at bounding box center [458, 474] width 229 height 15
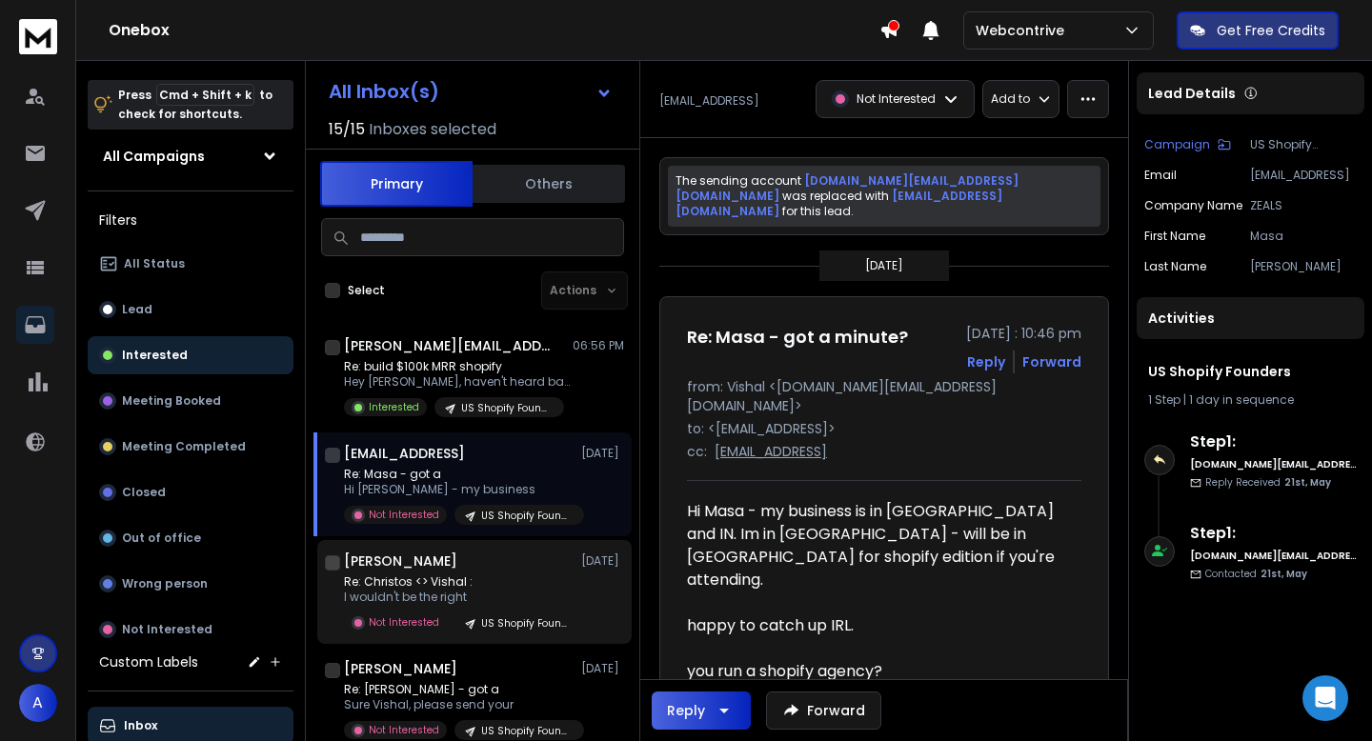
click at [535, 606] on div "Re: Christos <> Vishal : I wouldn't be the right Not Interested US Shopify Foun…" at bounding box center [464, 603] width 240 height 58
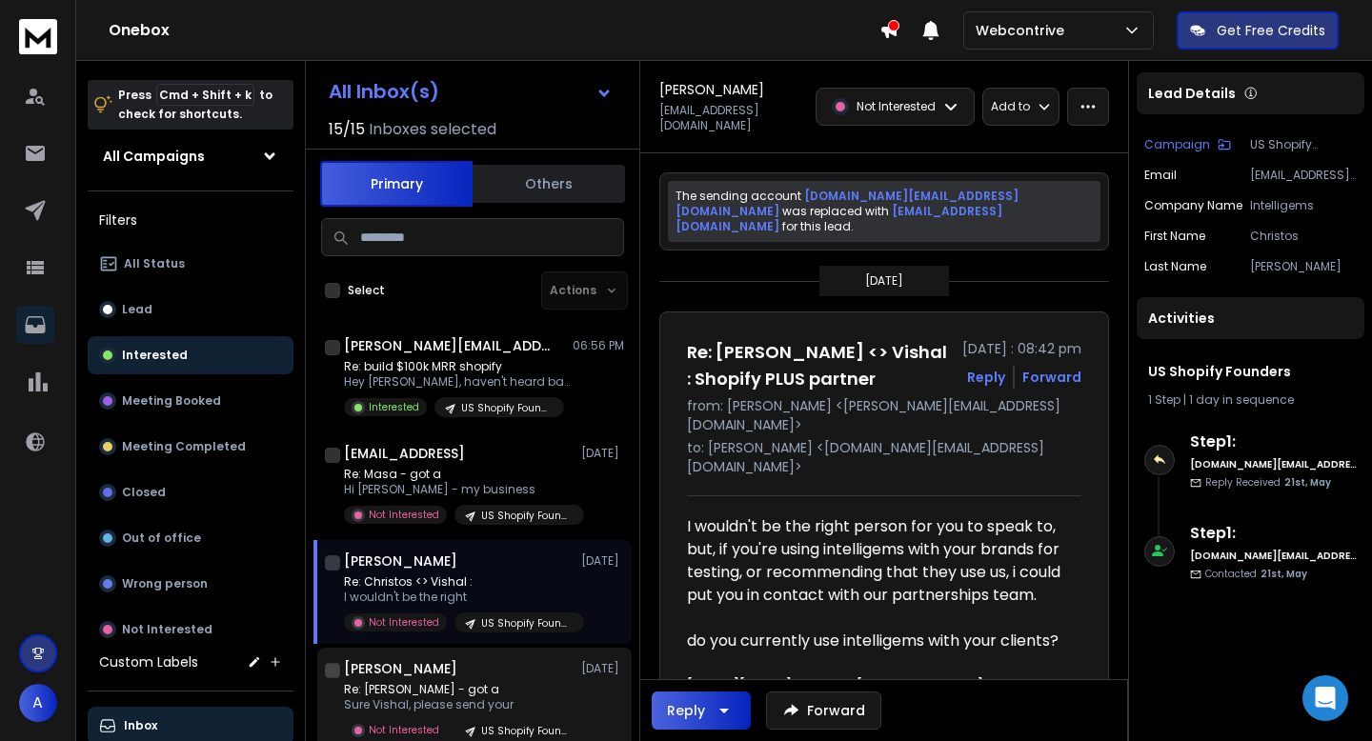
click at [512, 680] on div "Victor Awtry 20 May Re: Victor - got a Sure Vishal, please send your Not Intere…" at bounding box center [484, 699] width 280 height 81
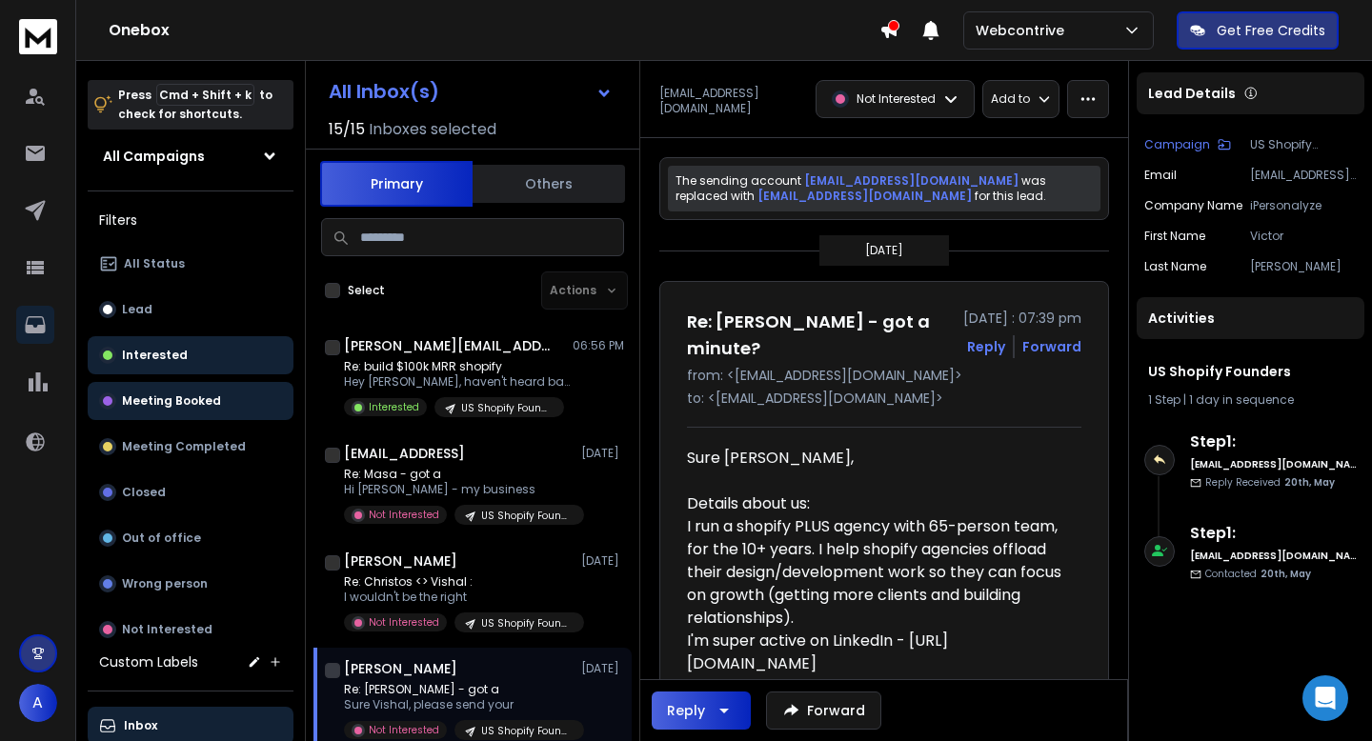
click at [191, 397] on p "Meeting Booked" at bounding box center [171, 400] width 99 height 15
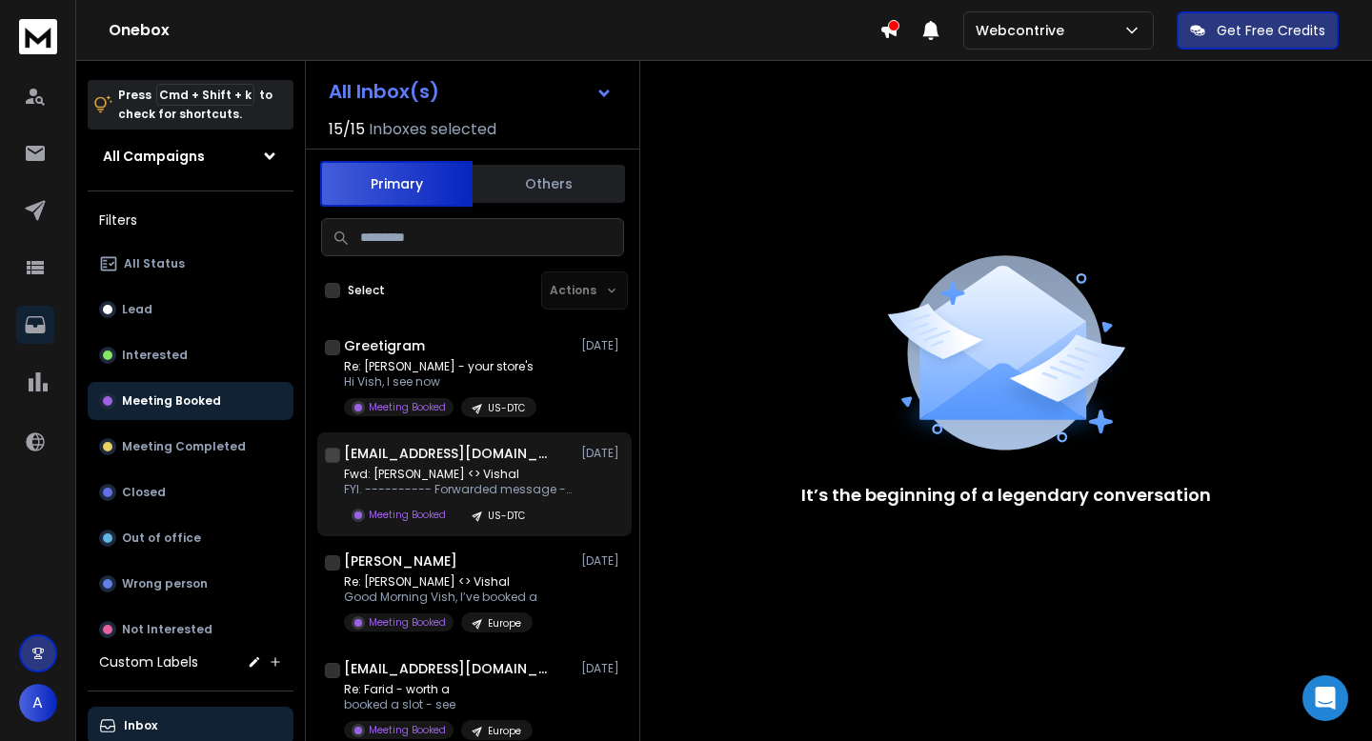
scroll to position [0, 0]
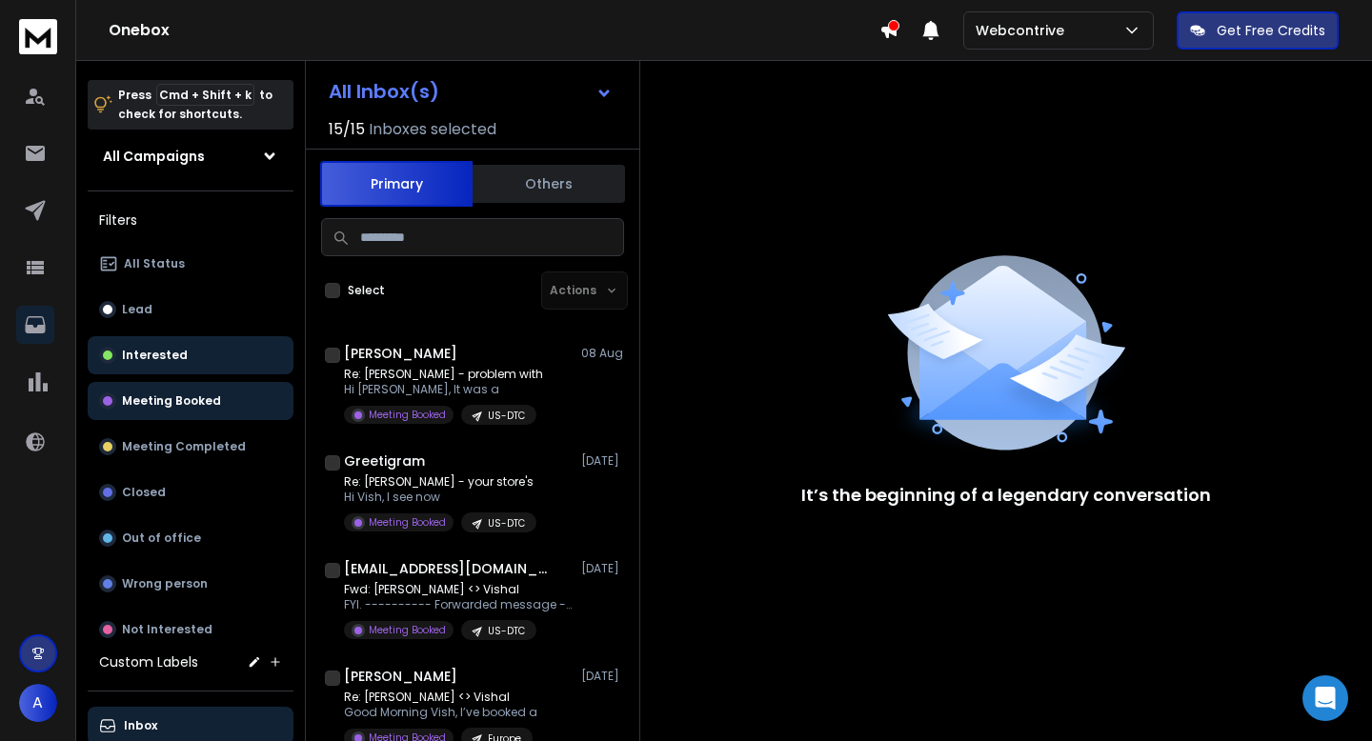
click at [171, 356] on p "Interested" at bounding box center [155, 355] width 66 height 15
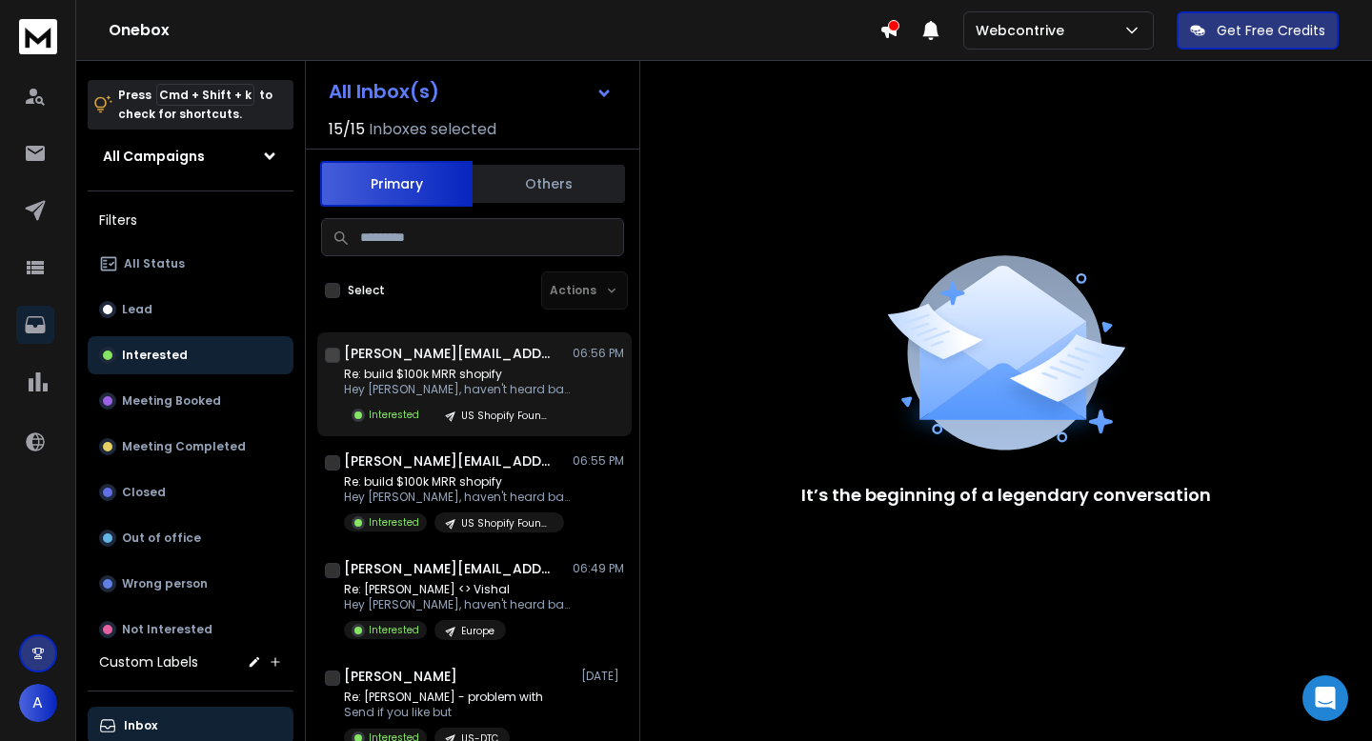
click at [532, 342] on div "jason@braundesign.co 06:56 PM Re: build $100k MRR shopify Hey Jason, haven't he…" at bounding box center [474, 384] width 314 height 104
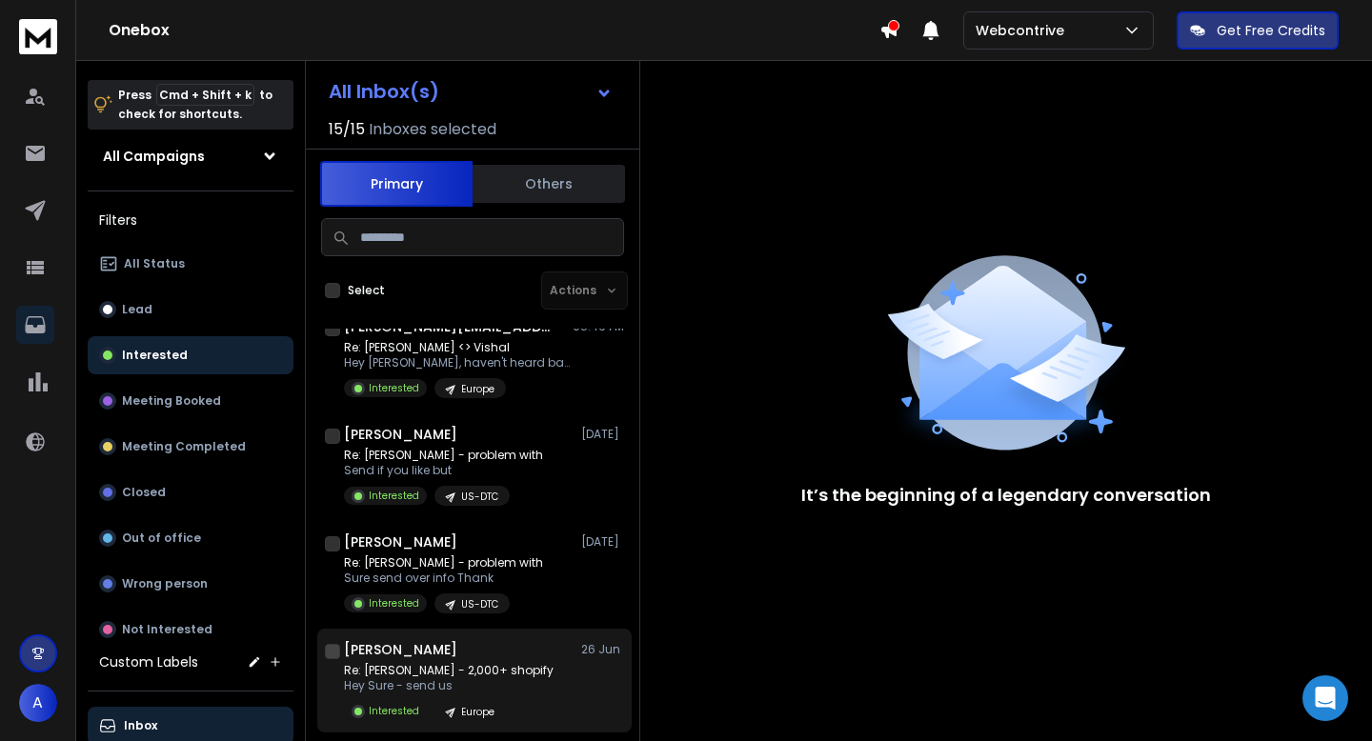
click at [537, 679] on div "Mikael Stålnacke 26 Jun Re: Mikael - 2,000+ shopify Hey Sure - send us Interest…" at bounding box center [484, 680] width 280 height 81
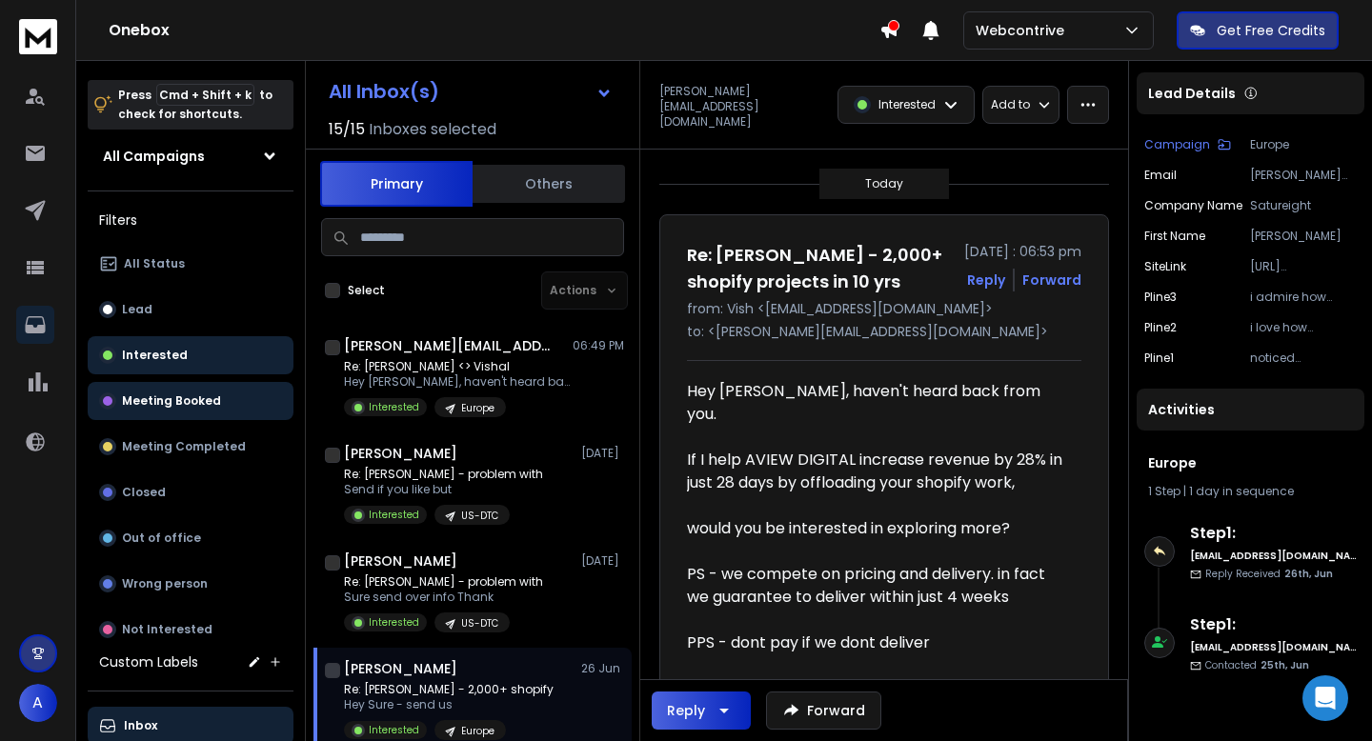
click at [143, 410] on button "Meeting Booked" at bounding box center [191, 401] width 206 height 38
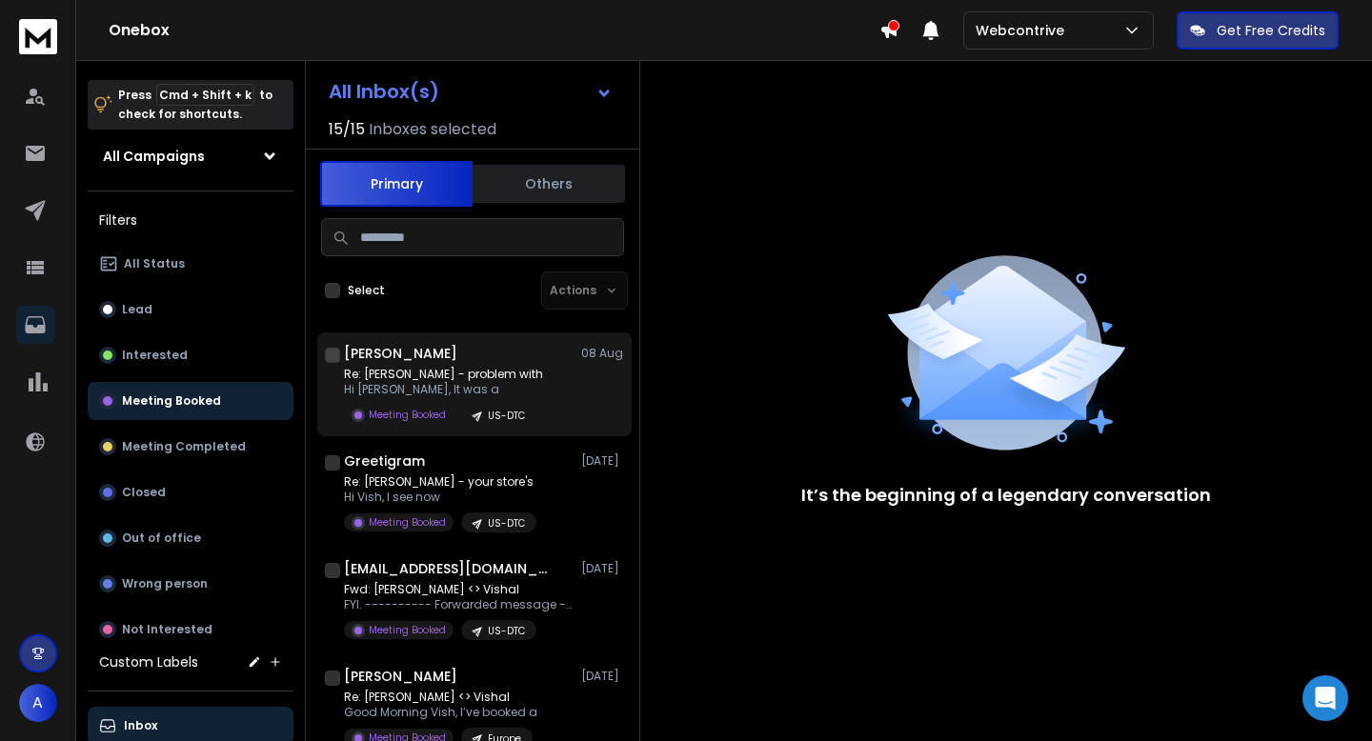
click at [499, 396] on p "Hi Paradis, It was a" at bounding box center [443, 389] width 199 height 15
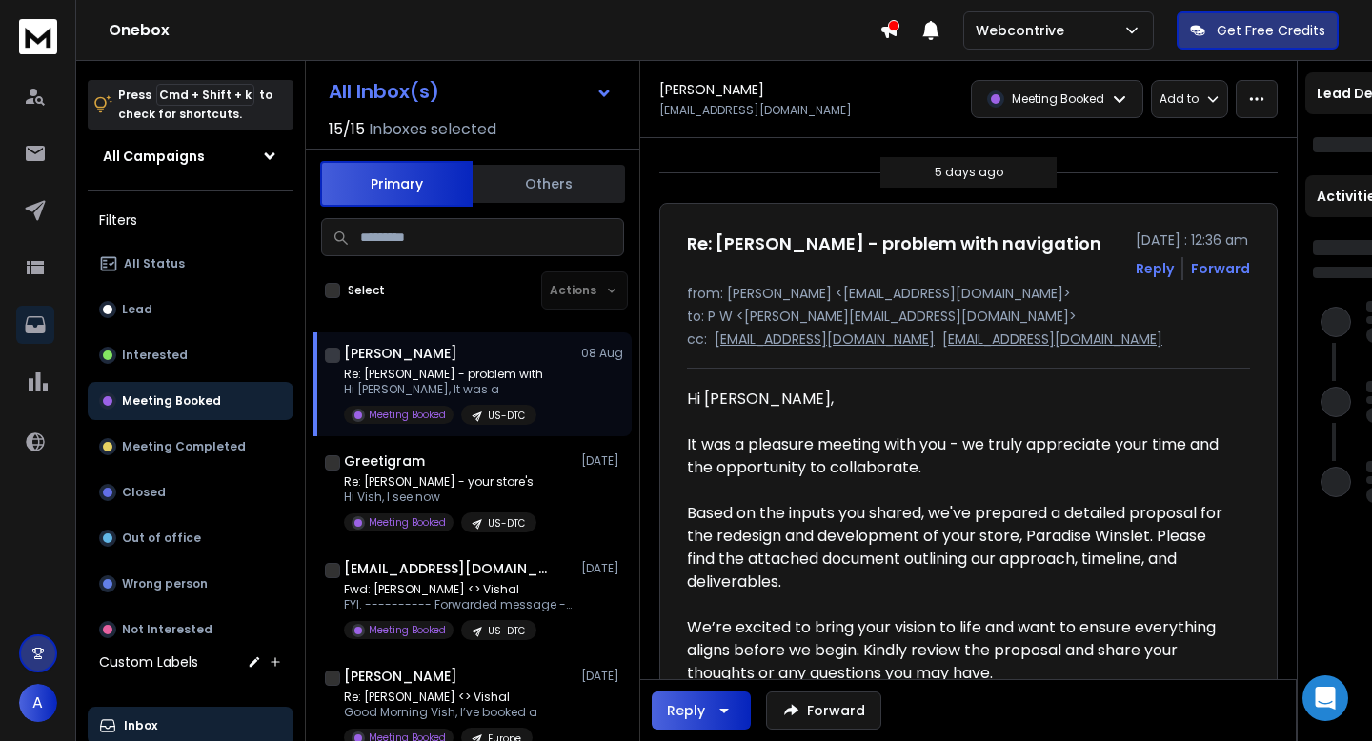
click at [1075, 102] on p "Meeting Booked" at bounding box center [1058, 98] width 92 height 15
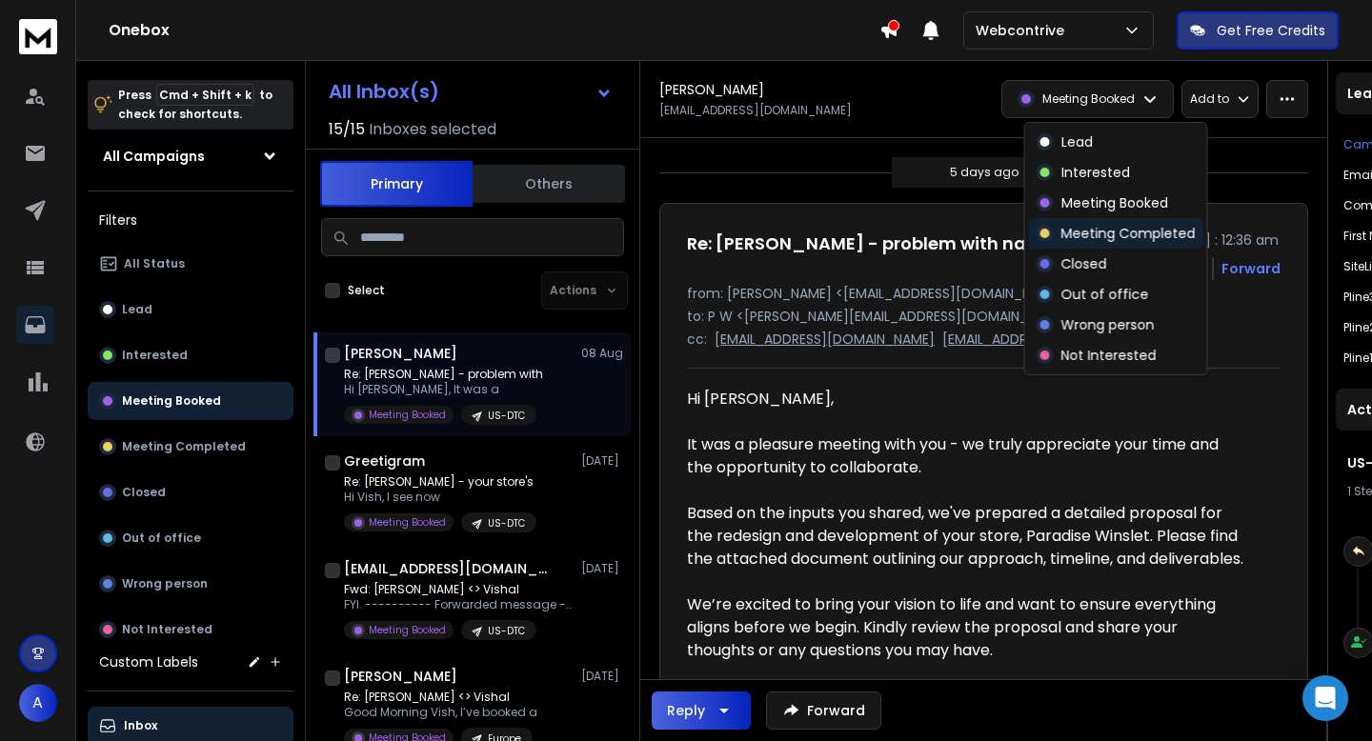
click at [1140, 234] on p "Meeting Completed" at bounding box center [1128, 233] width 134 height 19
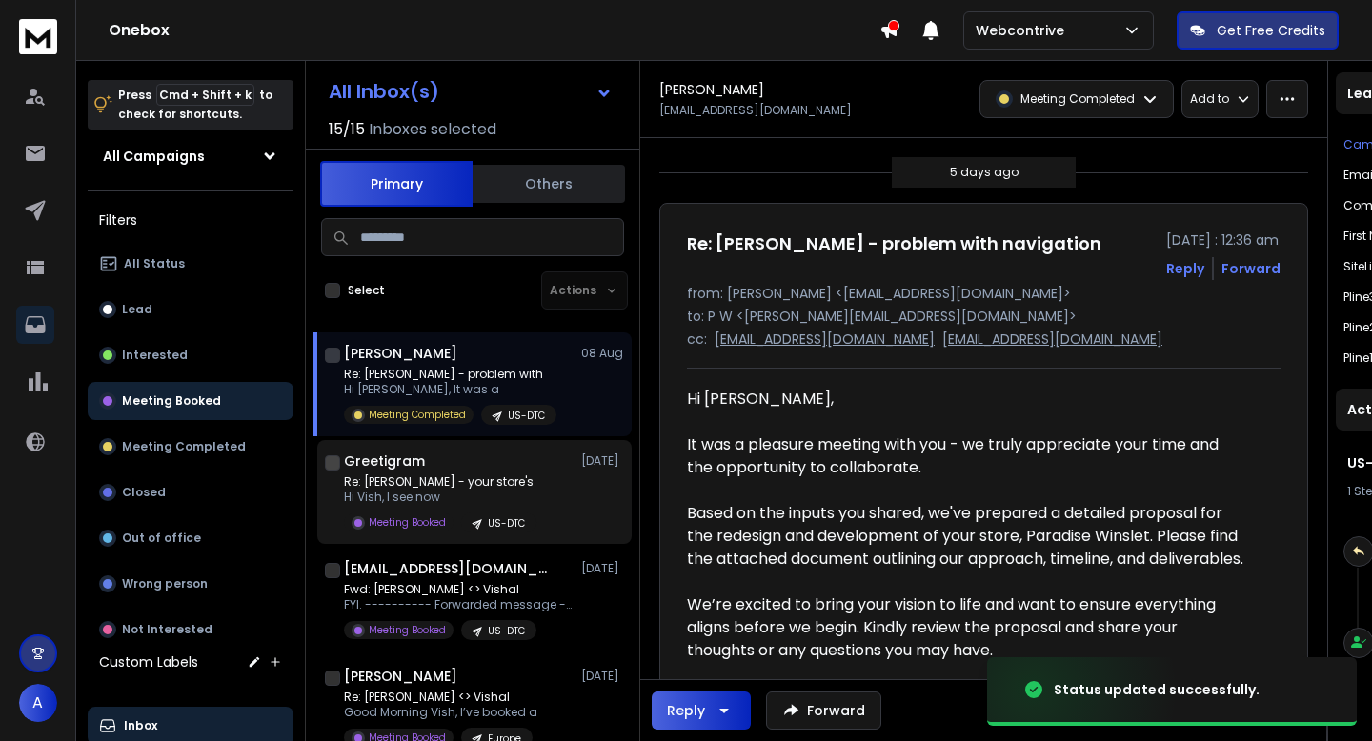
click at [522, 497] on p "Hi Vish, I see now" at bounding box center [440, 497] width 192 height 15
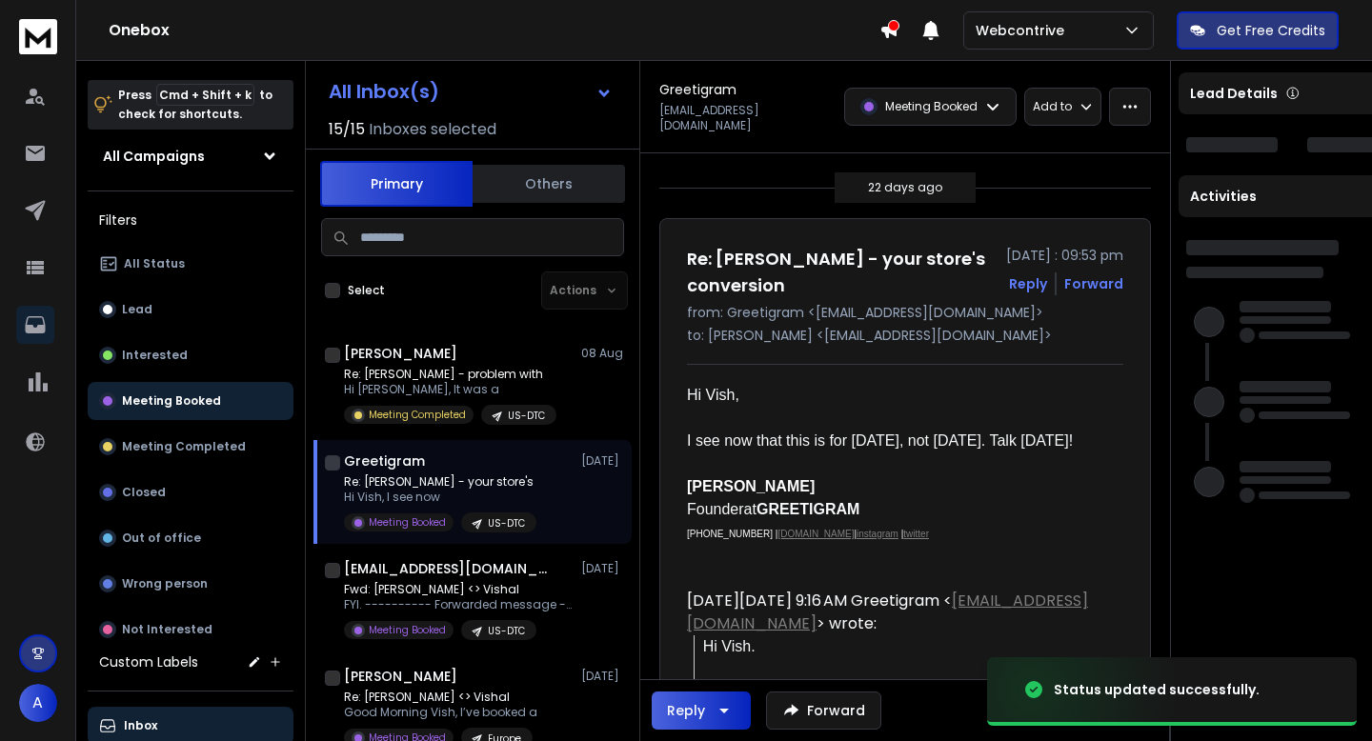
click at [977, 100] on p "Meeting Booked" at bounding box center [931, 106] width 92 height 15
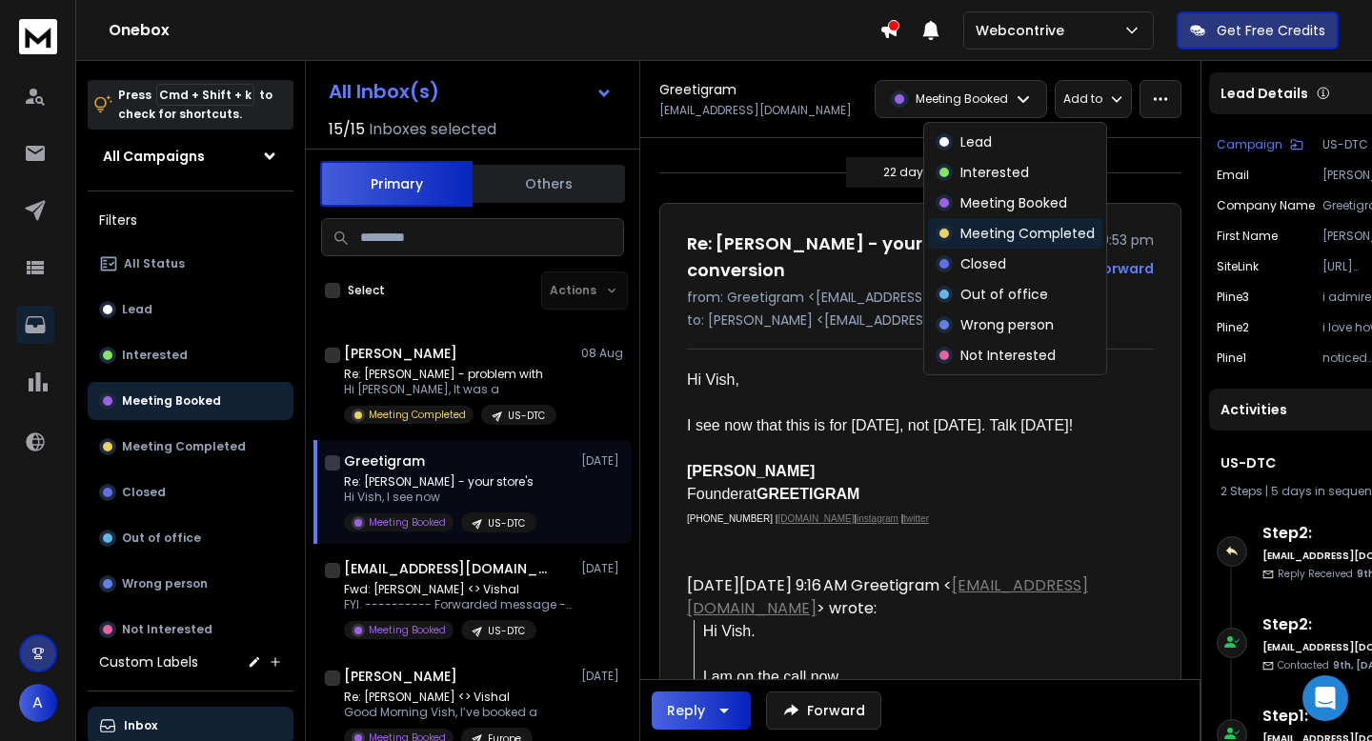
click at [1043, 224] on p "Meeting Completed" at bounding box center [1027, 233] width 134 height 19
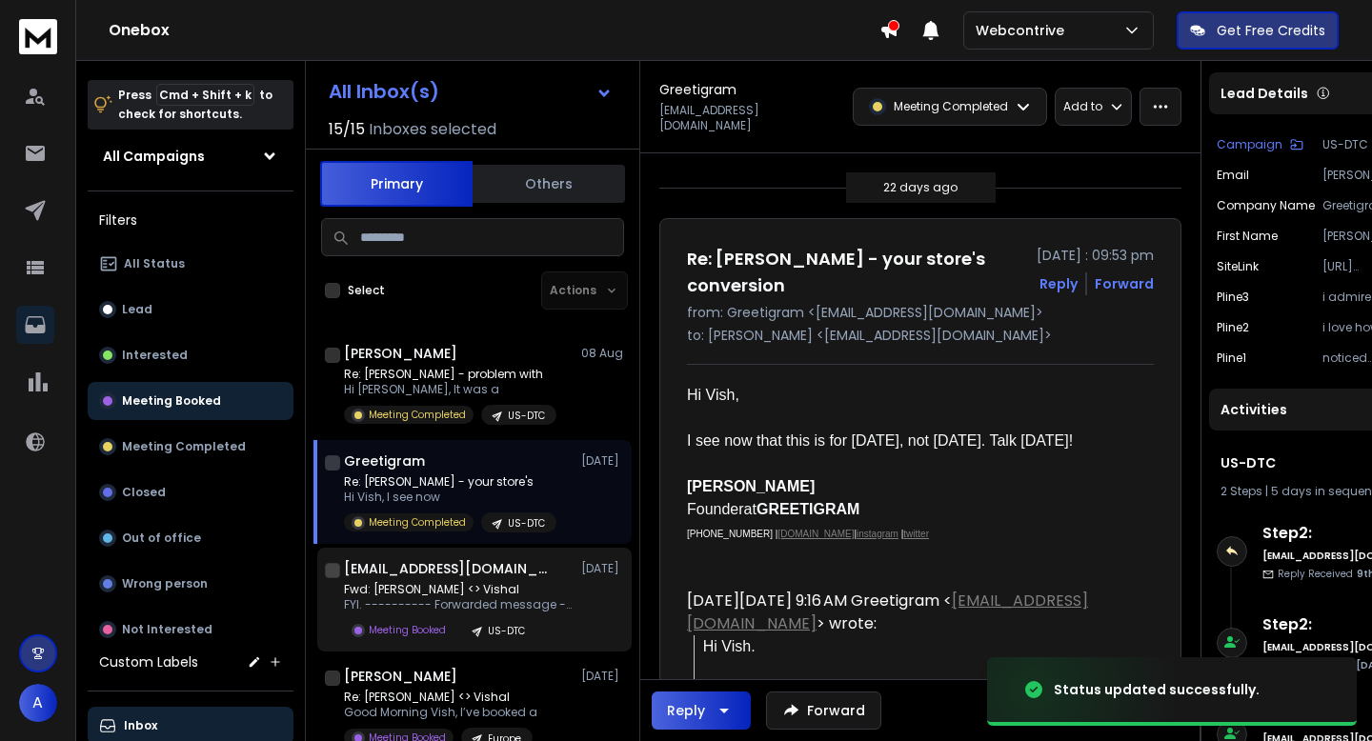
click at [455, 573] on h1 "vishal@webcontrive.com" at bounding box center [449, 568] width 210 height 19
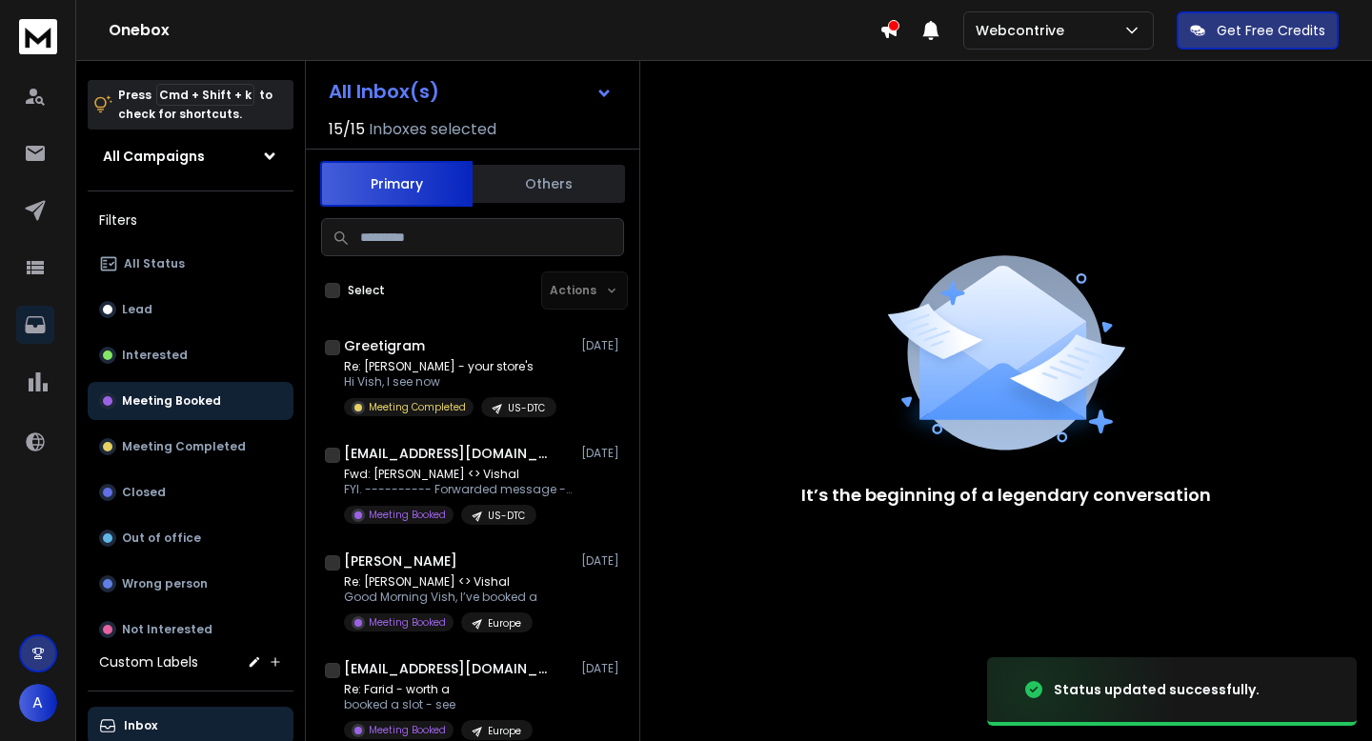
scroll to position [115, 0]
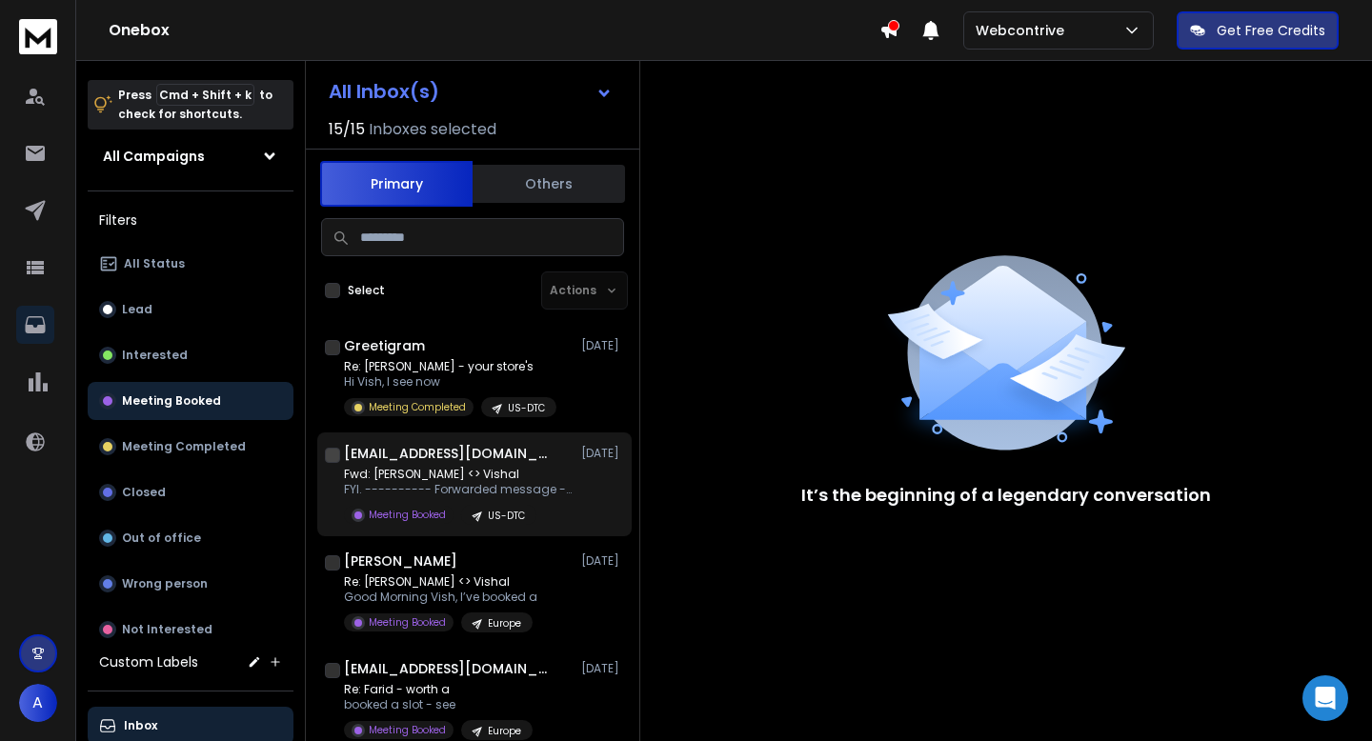
click at [502, 467] on p "Fwd: Marc <> Vishal" at bounding box center [458, 474] width 229 height 15
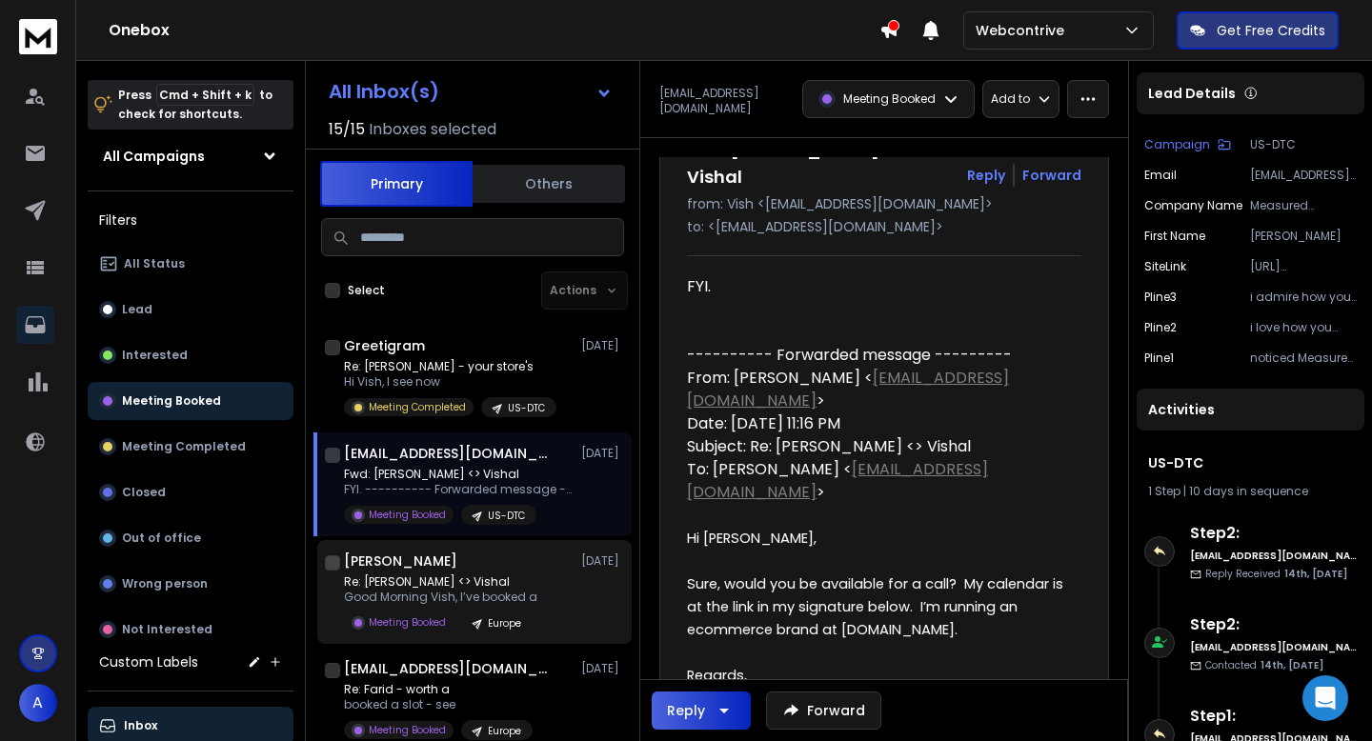
scroll to position [0, 0]
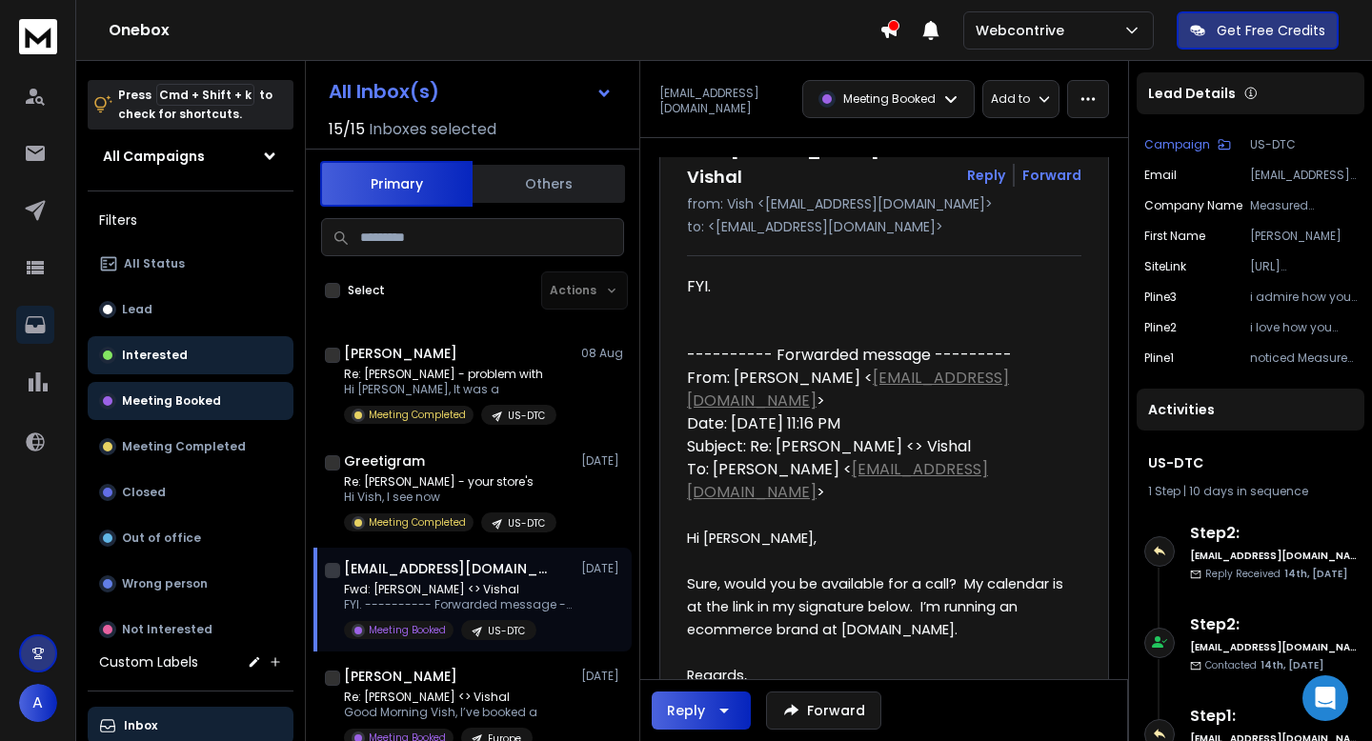
click at [161, 353] on p "Interested" at bounding box center [155, 355] width 66 height 15
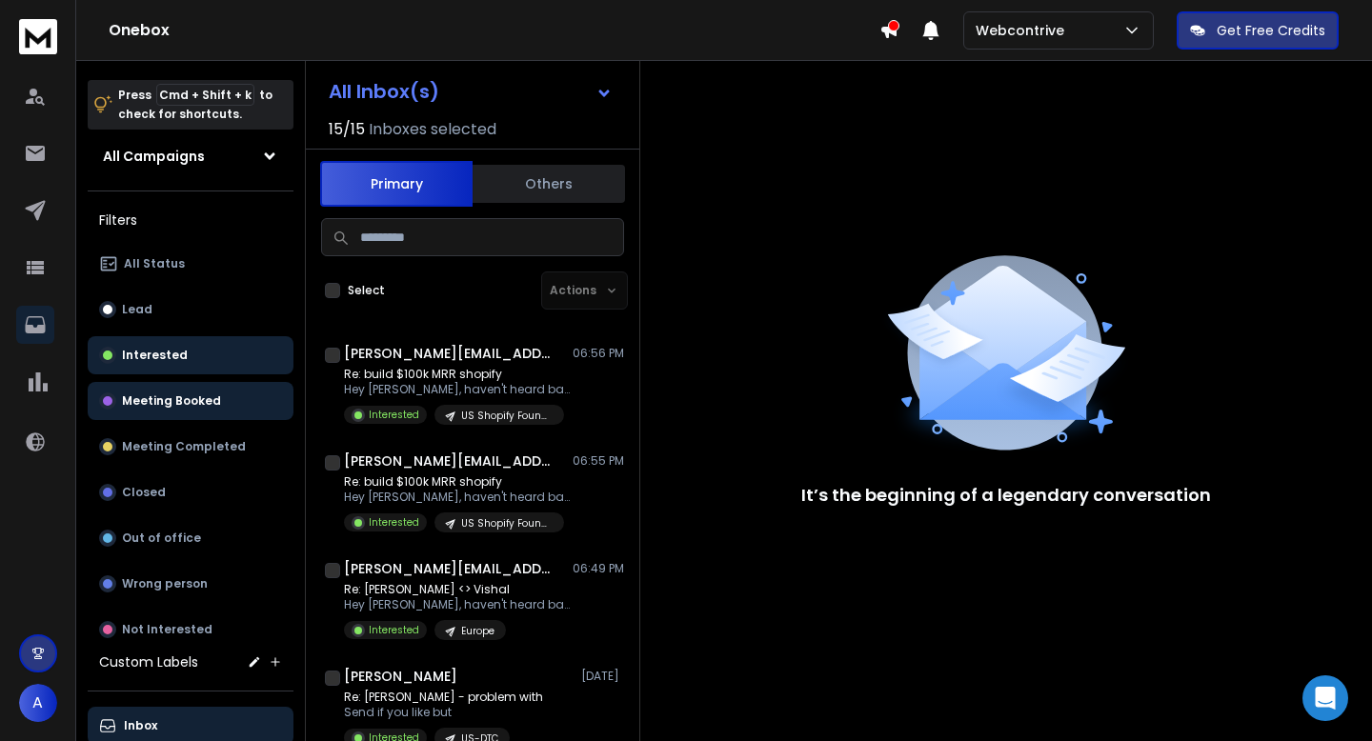
click at [146, 393] on p "Meeting Booked" at bounding box center [171, 400] width 99 height 15
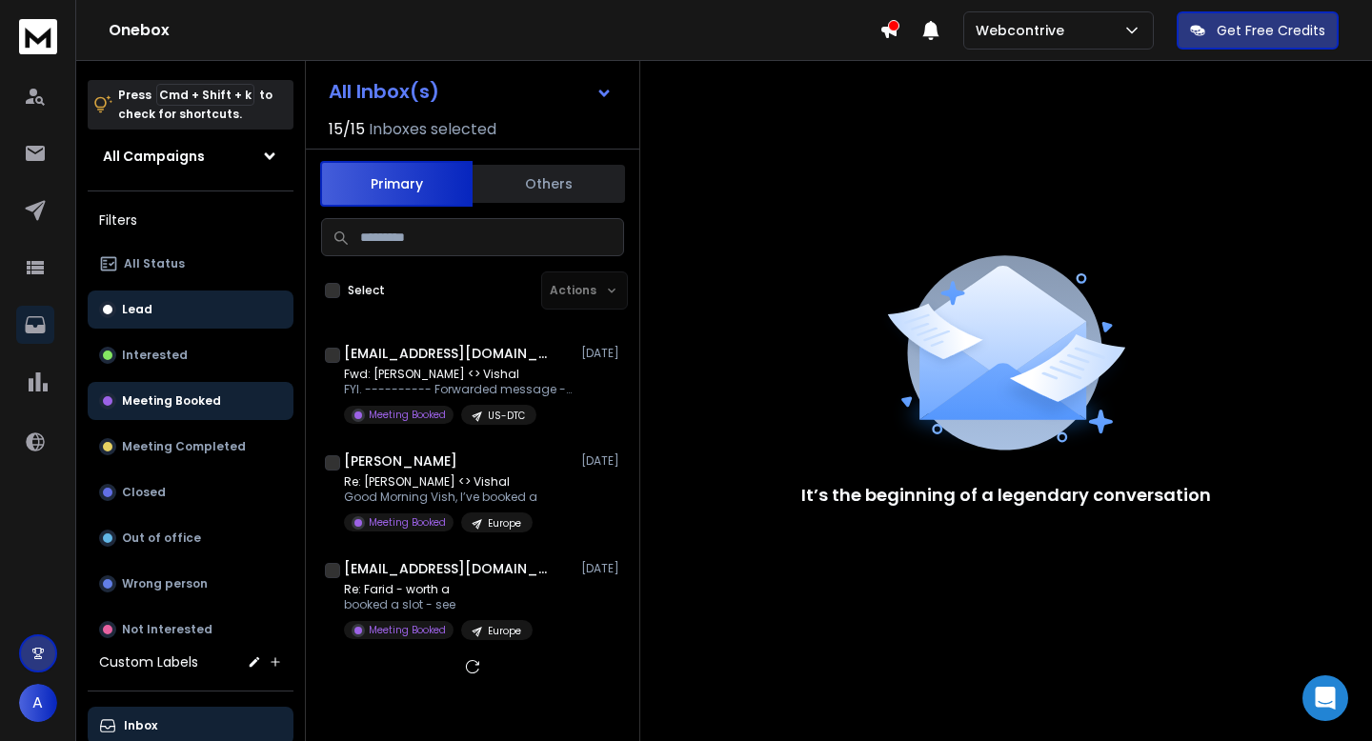
click at [138, 316] on p "Lead" at bounding box center [137, 309] width 30 height 15
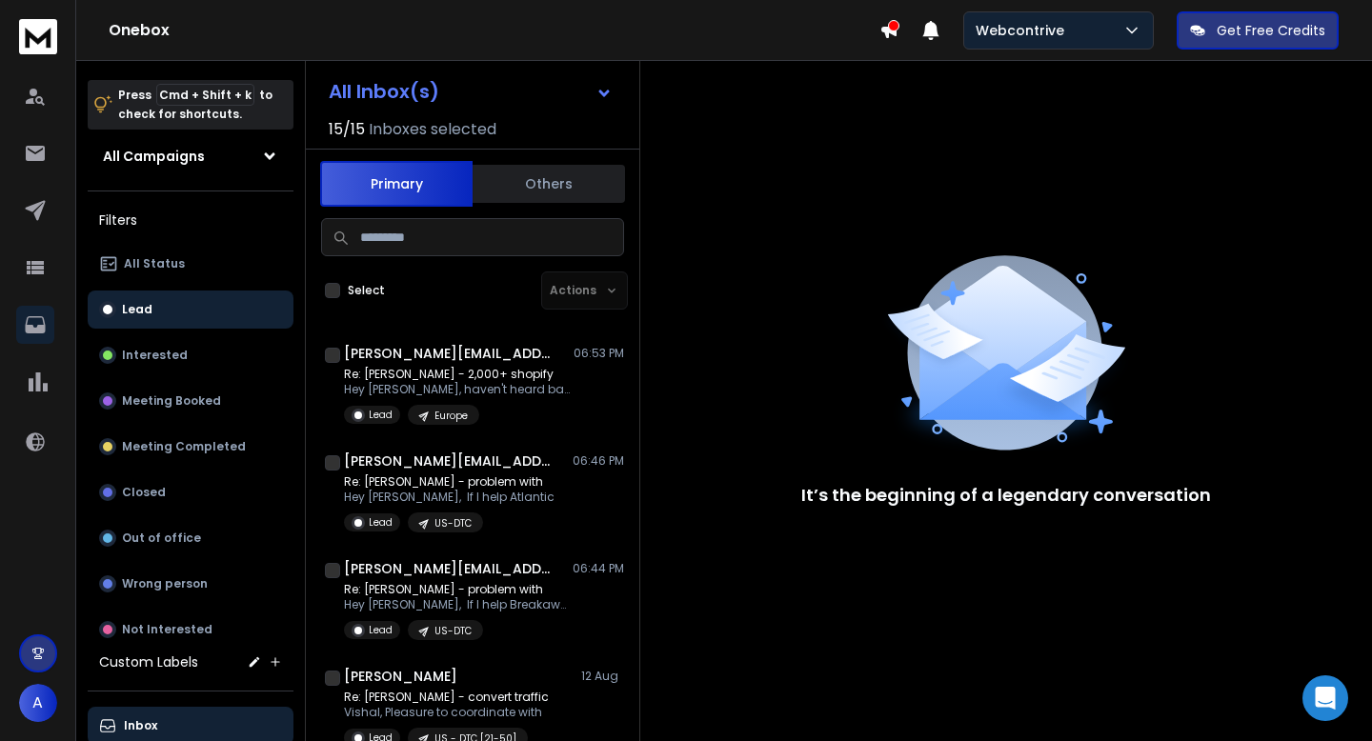
click at [1037, 23] on p "Webcontrive" at bounding box center [1023, 30] width 96 height 19
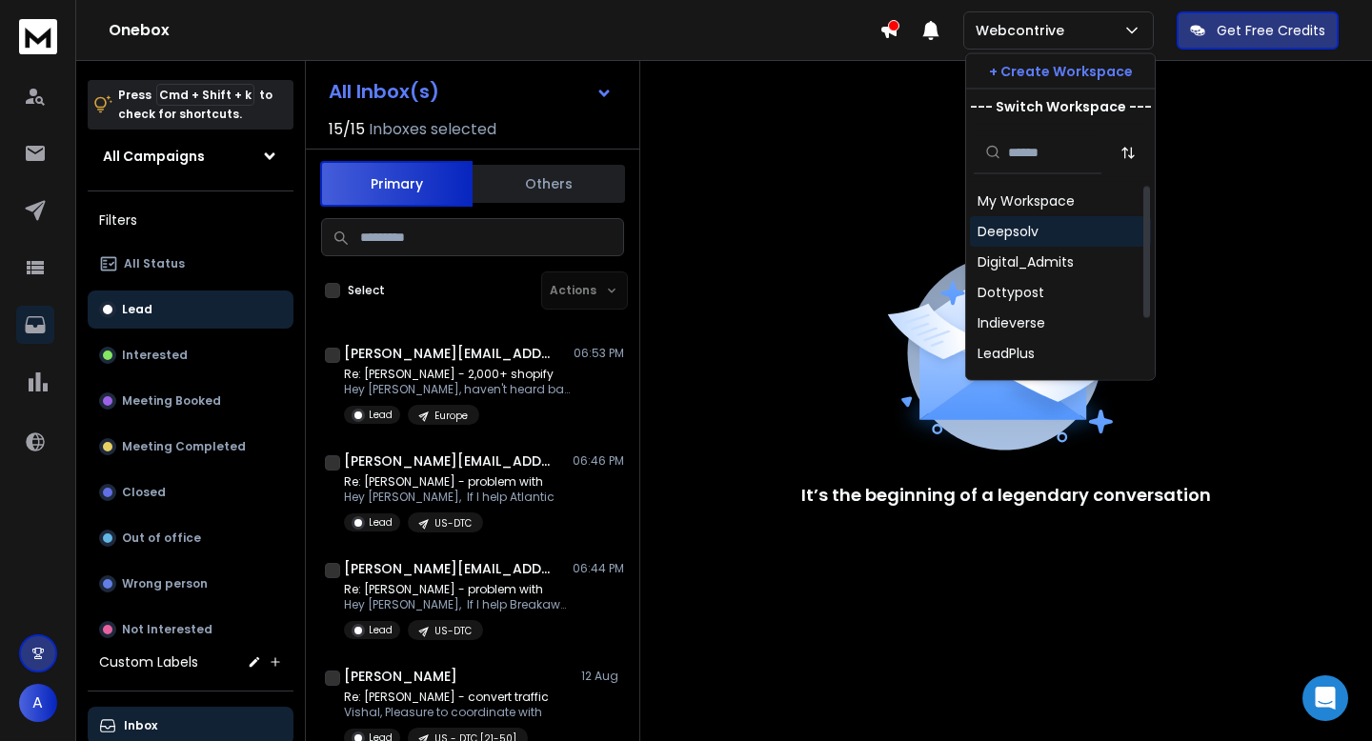
click at [1059, 230] on div "Deepsolv" at bounding box center [1060, 231] width 181 height 30
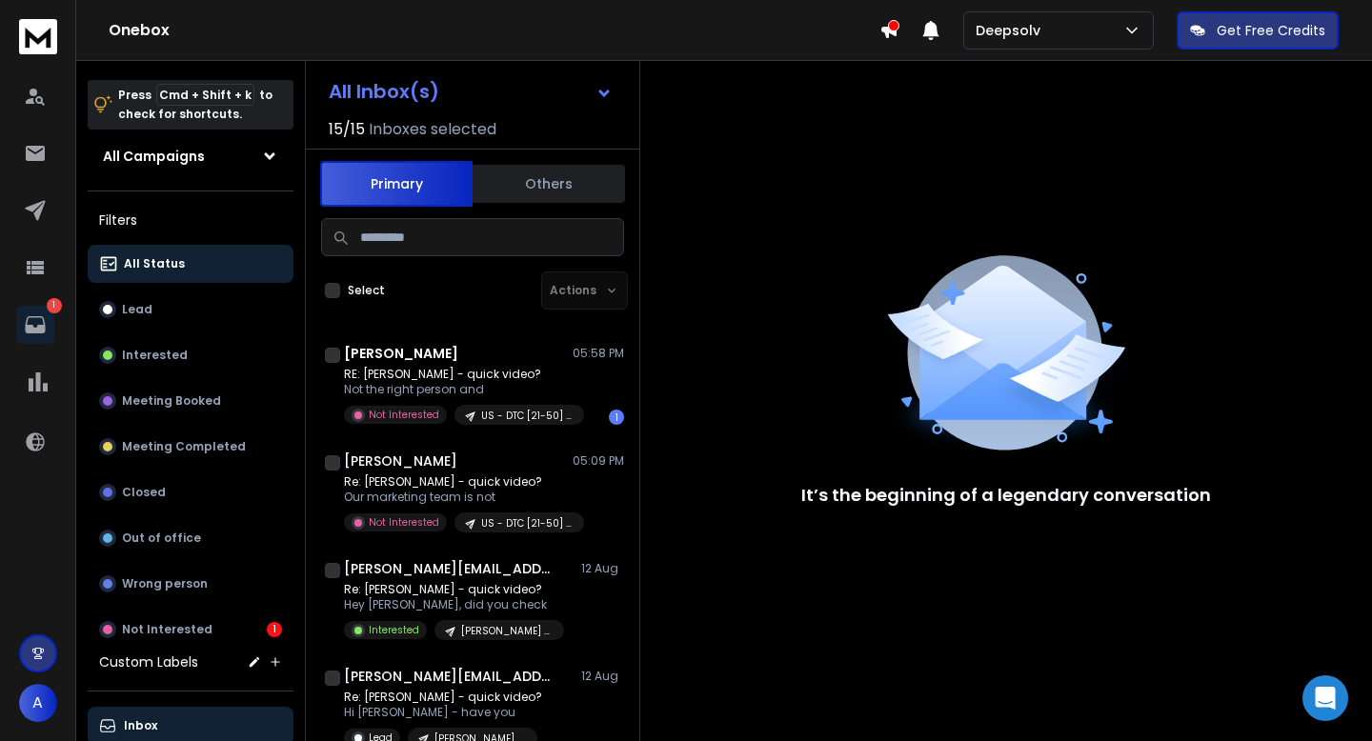
click at [183, 633] on p "Not Interested" at bounding box center [167, 629] width 90 height 15
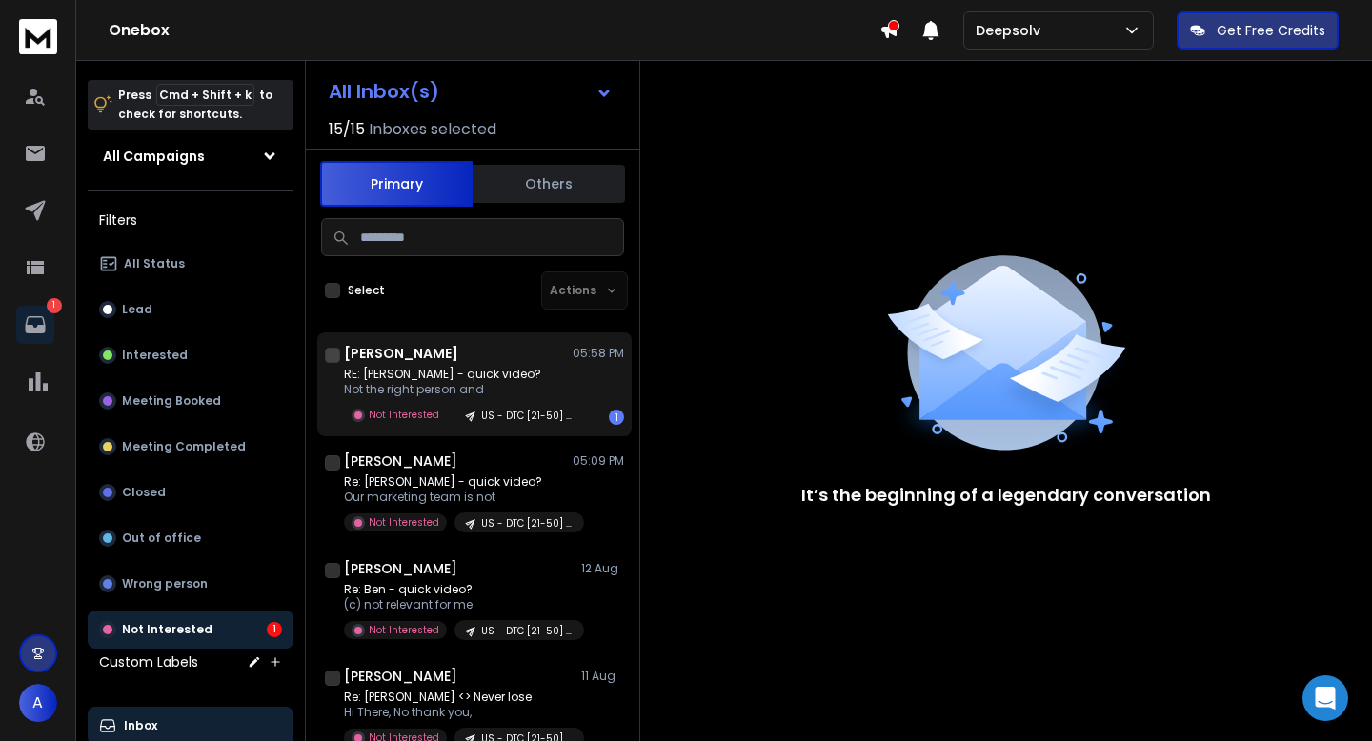
click at [546, 410] on p "US - DTC [21-50] Founders" at bounding box center [526, 416] width 91 height 14
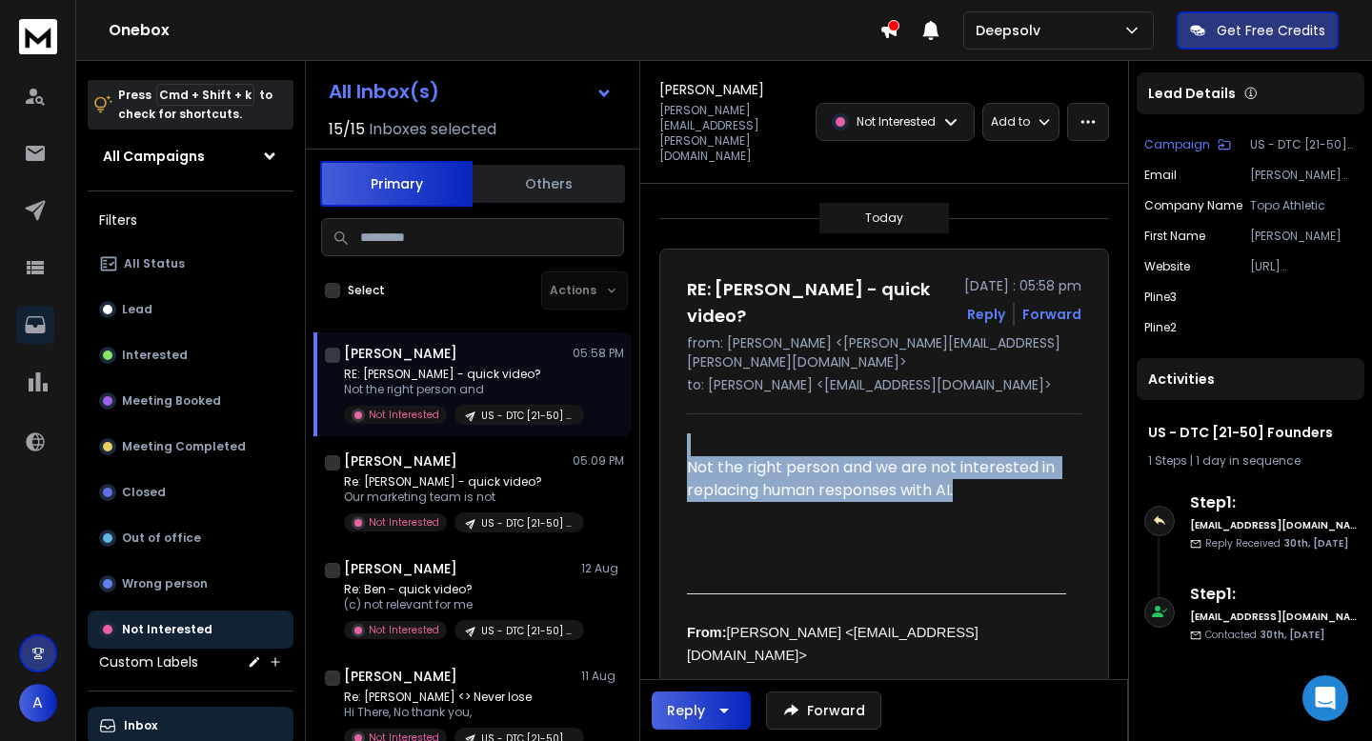
drag, startPoint x: 975, startPoint y: 430, endPoint x: 655, endPoint y: 381, distance: 323.7
click at [747, 525] on p at bounding box center [876, 536] width 379 height 23
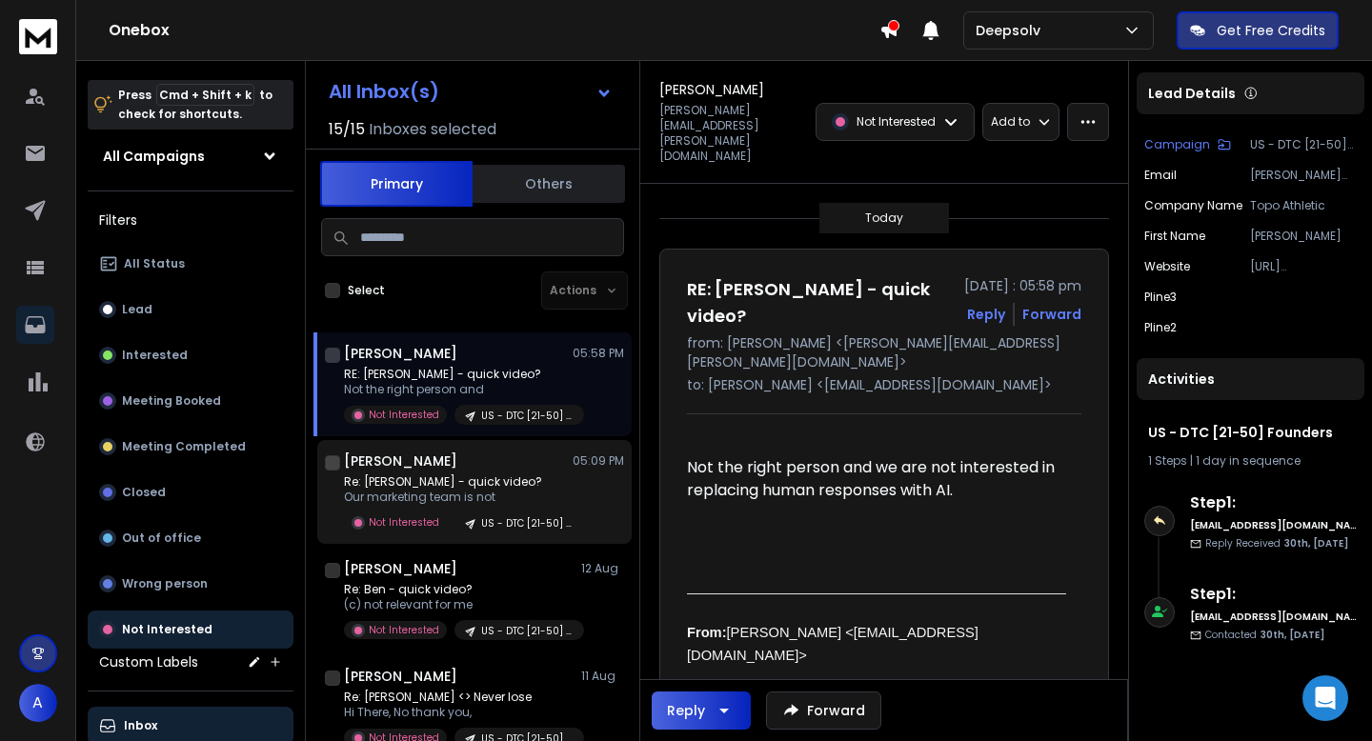
click at [491, 470] on div "[PERSON_NAME] 05:09 PM" at bounding box center [484, 461] width 280 height 19
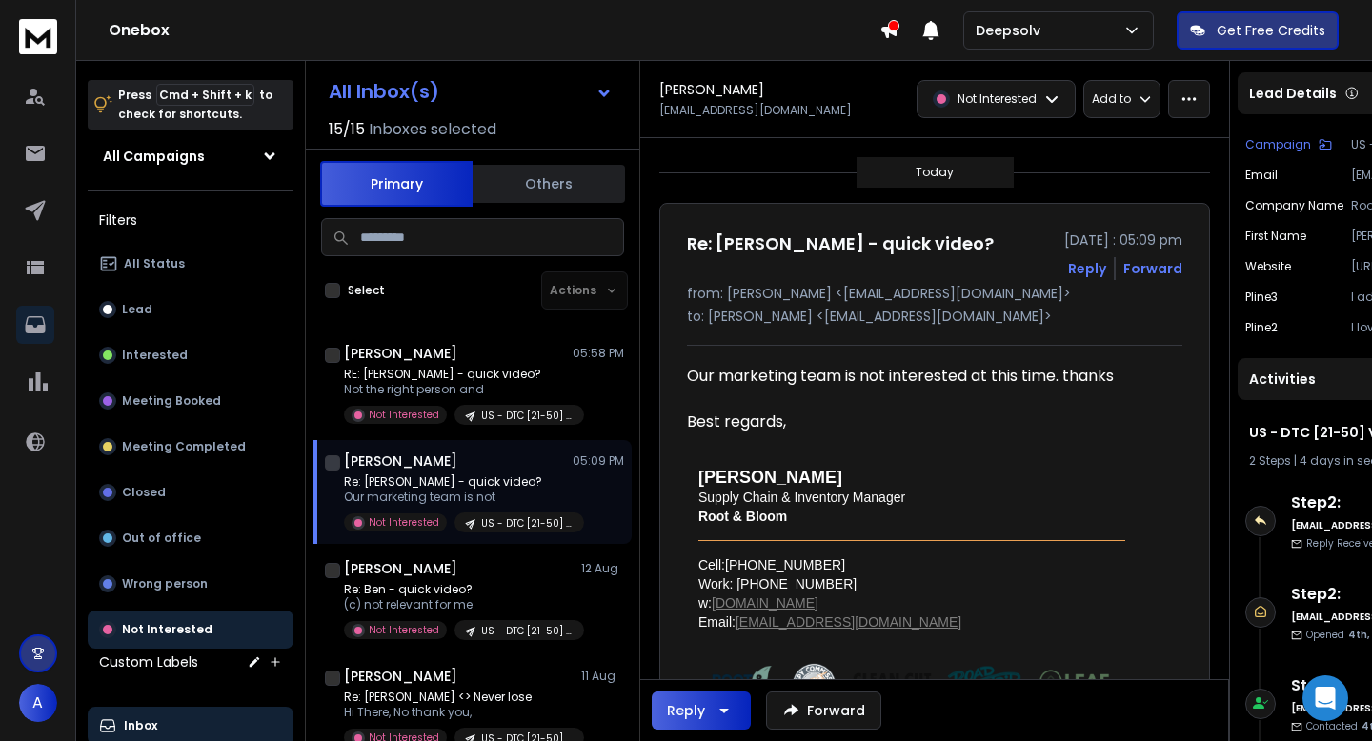
drag, startPoint x: 1130, startPoint y: 244, endPoint x: 1194, endPoint y: 244, distance: 63.8
drag, startPoint x: 702, startPoint y: 373, endPoint x: 998, endPoint y: 378, distance: 296.3
click at [999, 377] on div "Our marketing team is not interested at this time. thanks" at bounding box center [927, 376] width 480 height 23
click at [1074, 428] on div "Best regards," at bounding box center [927, 422] width 480 height 23
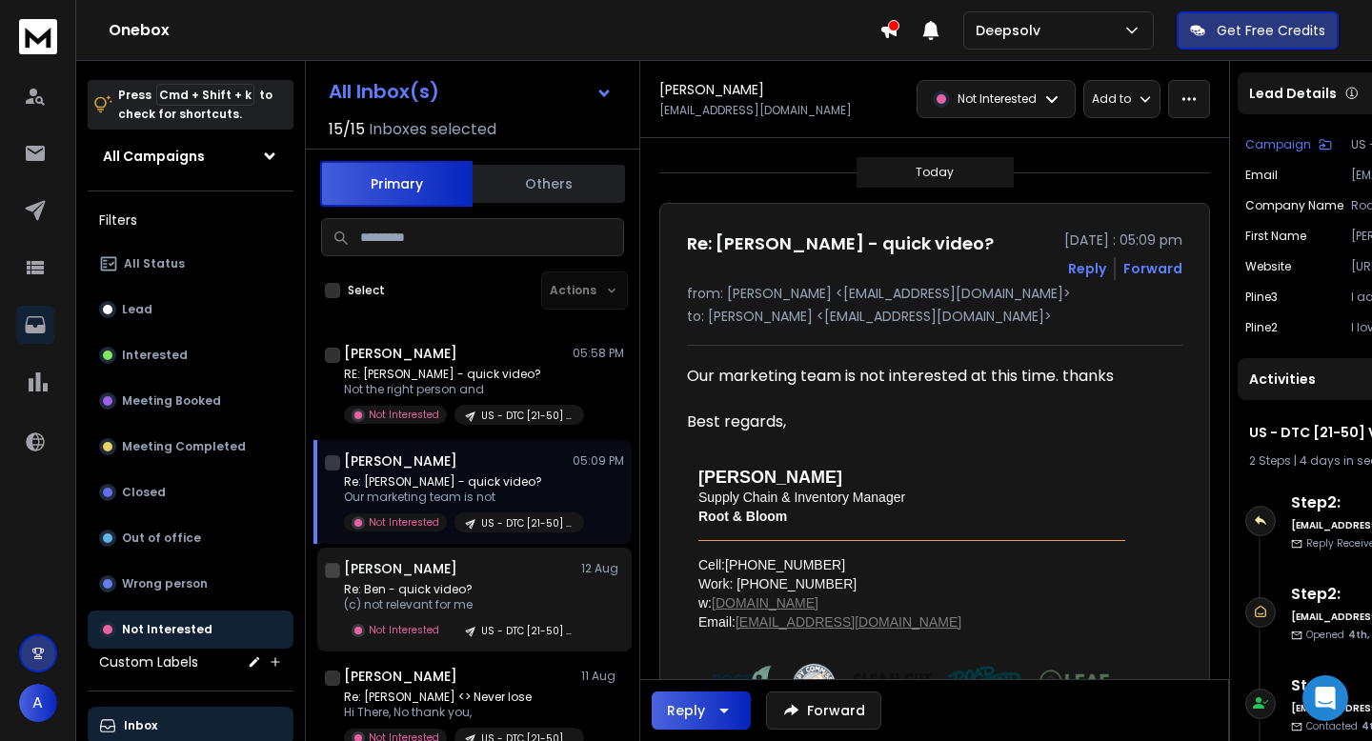
click at [492, 564] on div "[PERSON_NAME] [DATE]" at bounding box center [484, 568] width 280 height 19
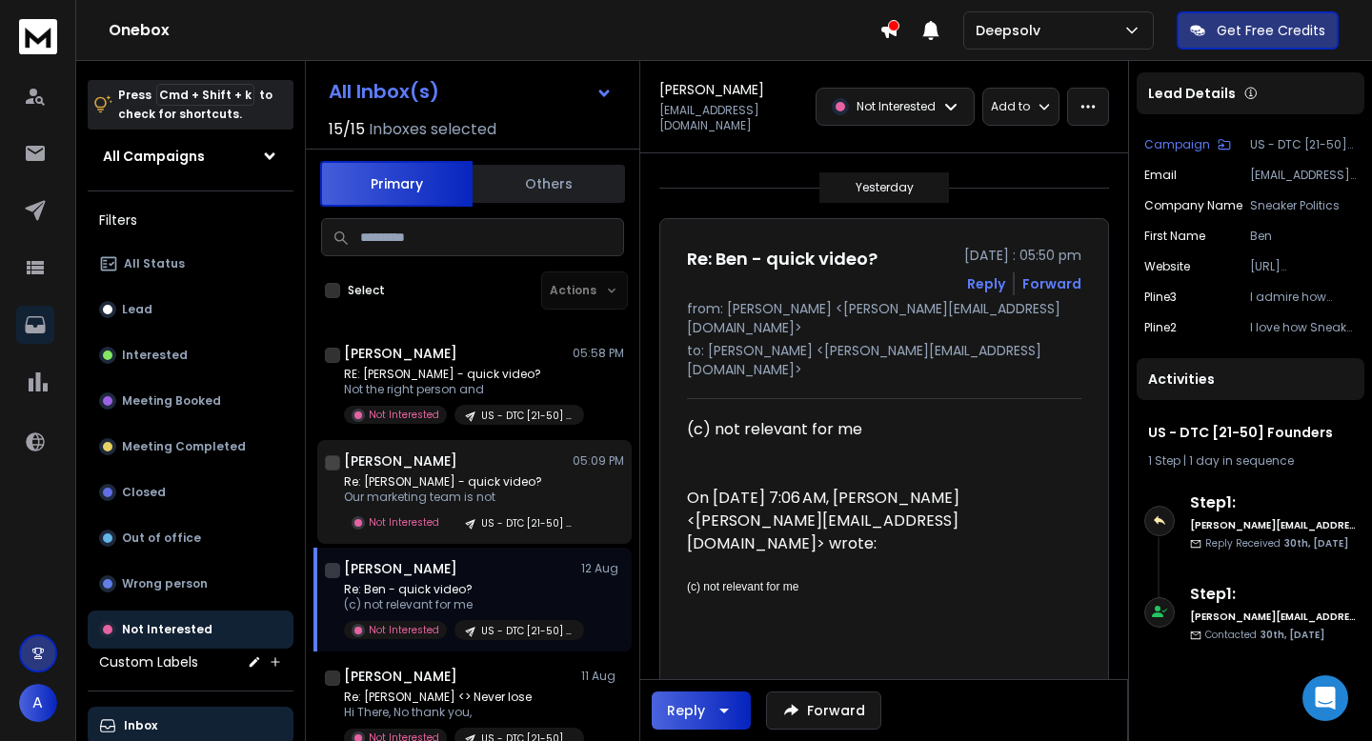
click at [480, 500] on p "Our marketing team is not" at bounding box center [458, 497] width 229 height 15
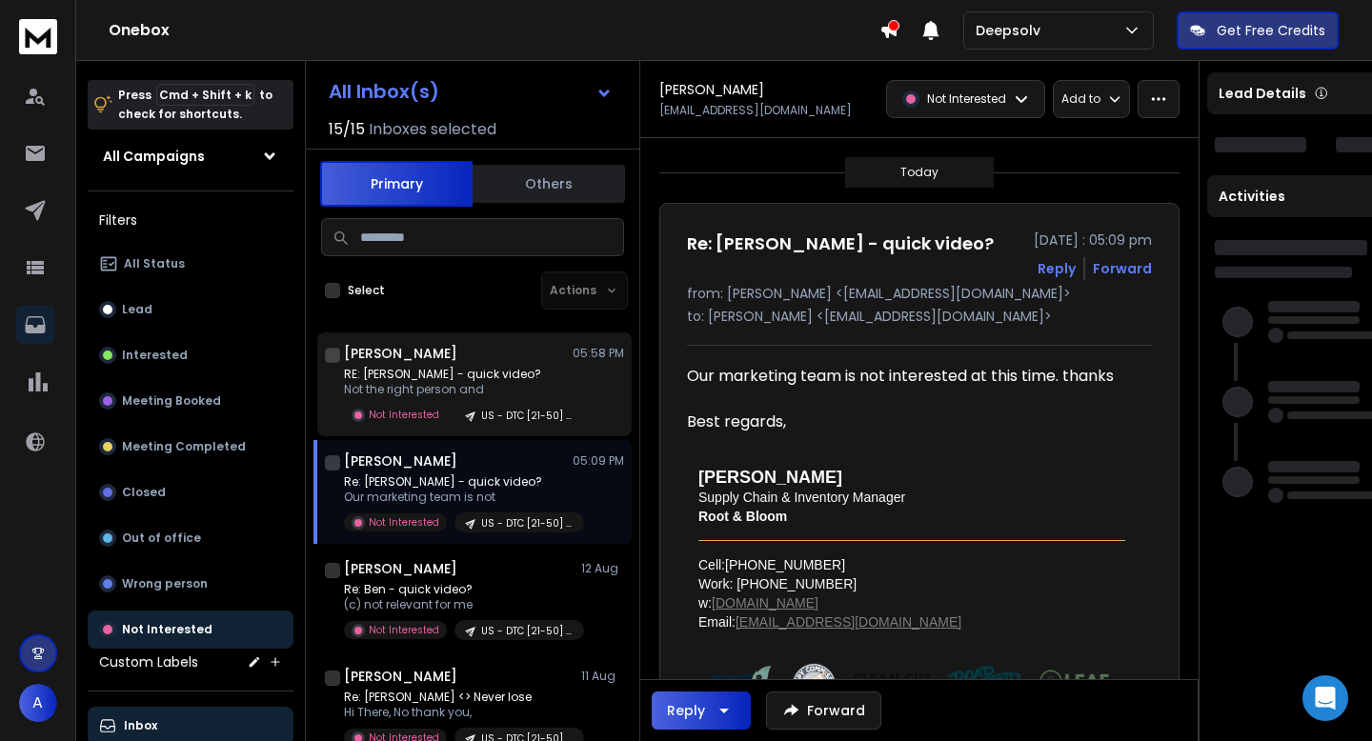
click at [493, 387] on p "Not the right person and" at bounding box center [458, 389] width 229 height 15
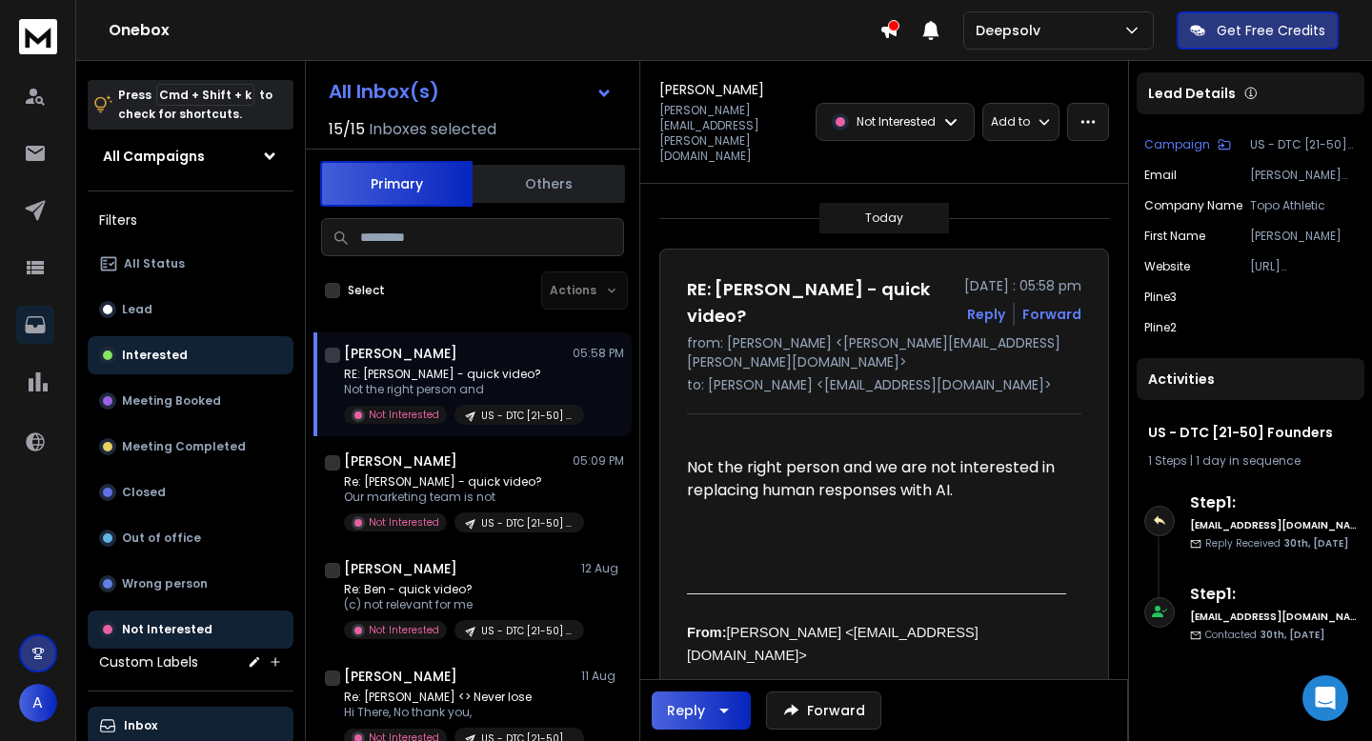
click at [165, 354] on p "Interested" at bounding box center [155, 355] width 66 height 15
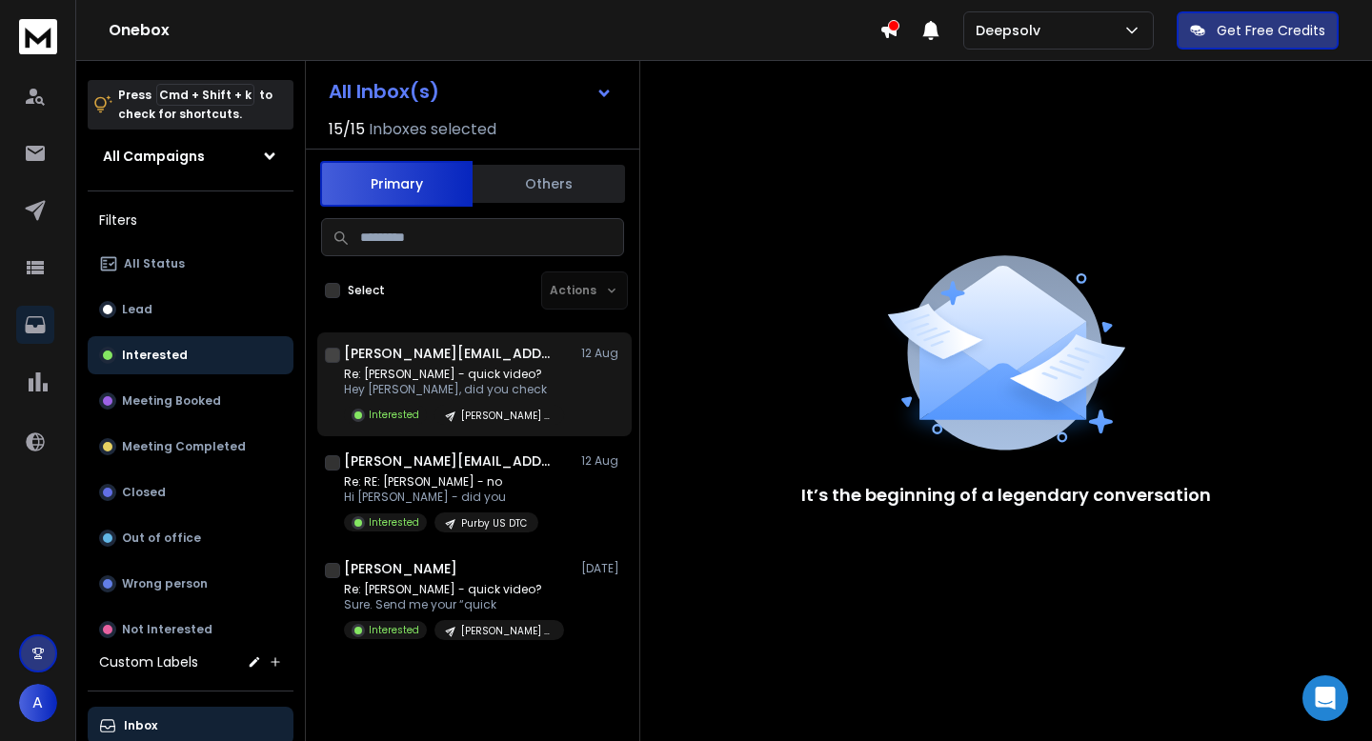
click at [432, 382] on p "Hey [PERSON_NAME], did you check" at bounding box center [454, 389] width 220 height 15
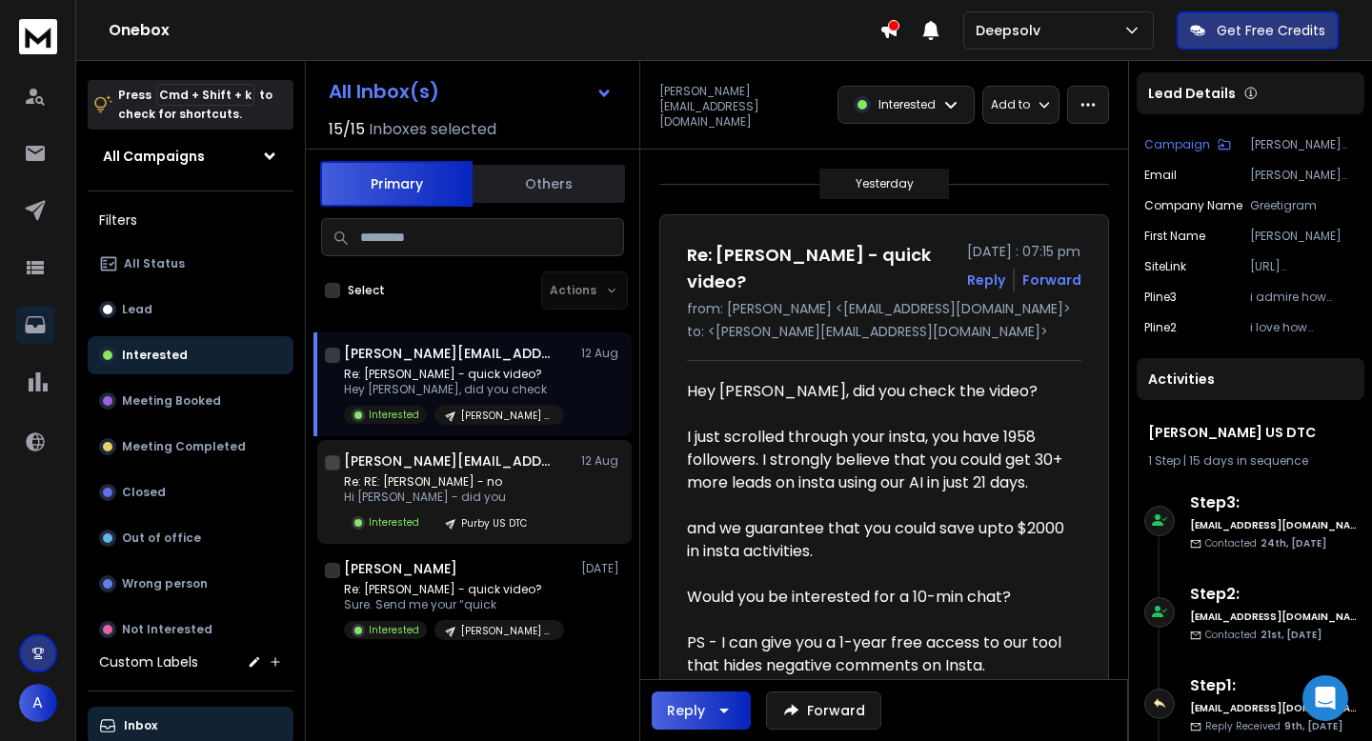
click at [526, 503] on p "Hi [PERSON_NAME] - did you" at bounding box center [441, 497] width 194 height 15
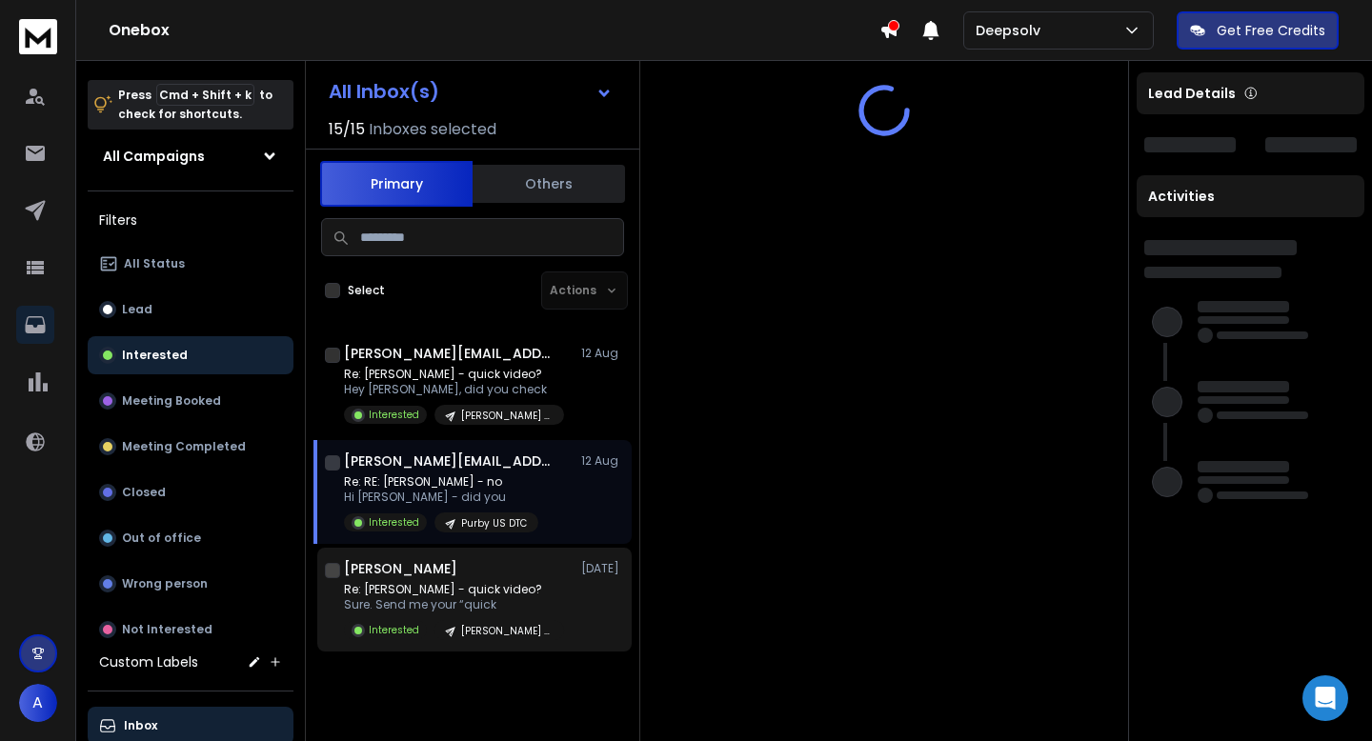
click at [493, 597] on p "Sure. Send me your “quick" at bounding box center [454, 604] width 220 height 15
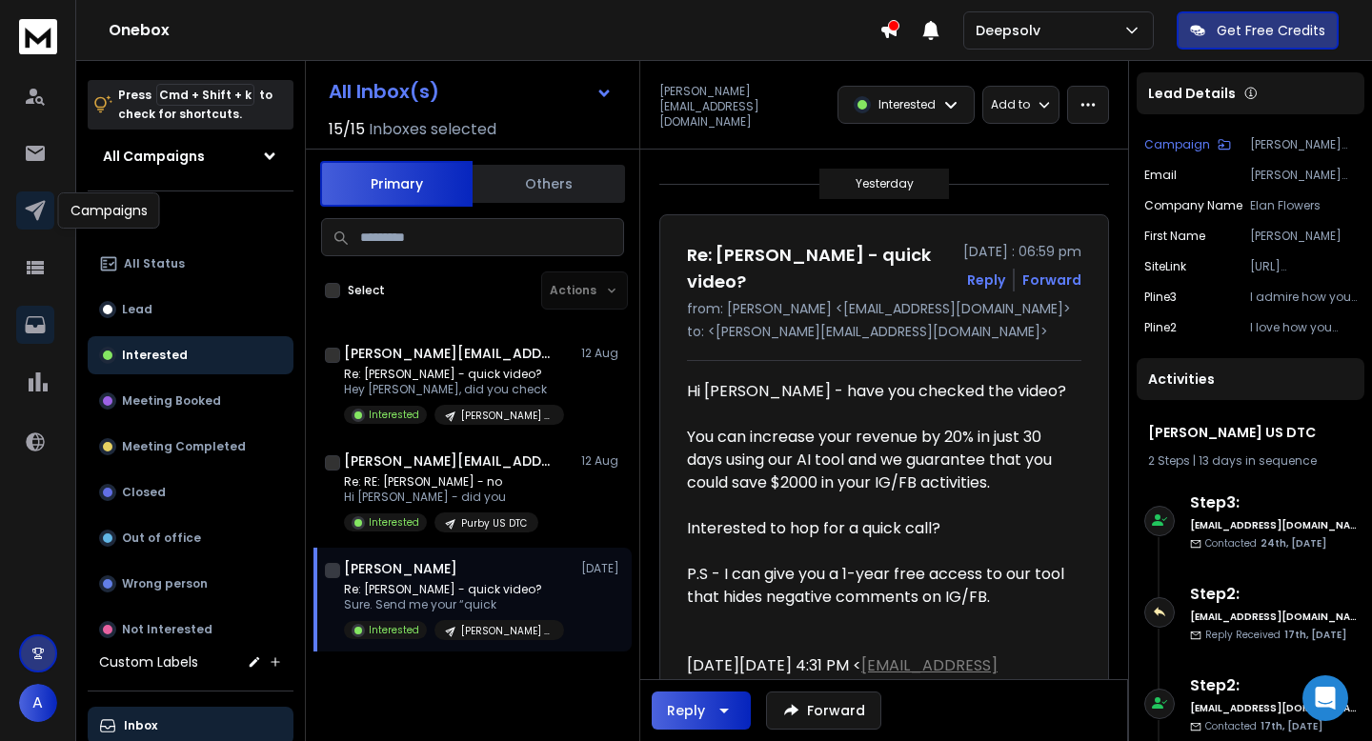
click at [31, 199] on icon at bounding box center [35, 210] width 23 height 23
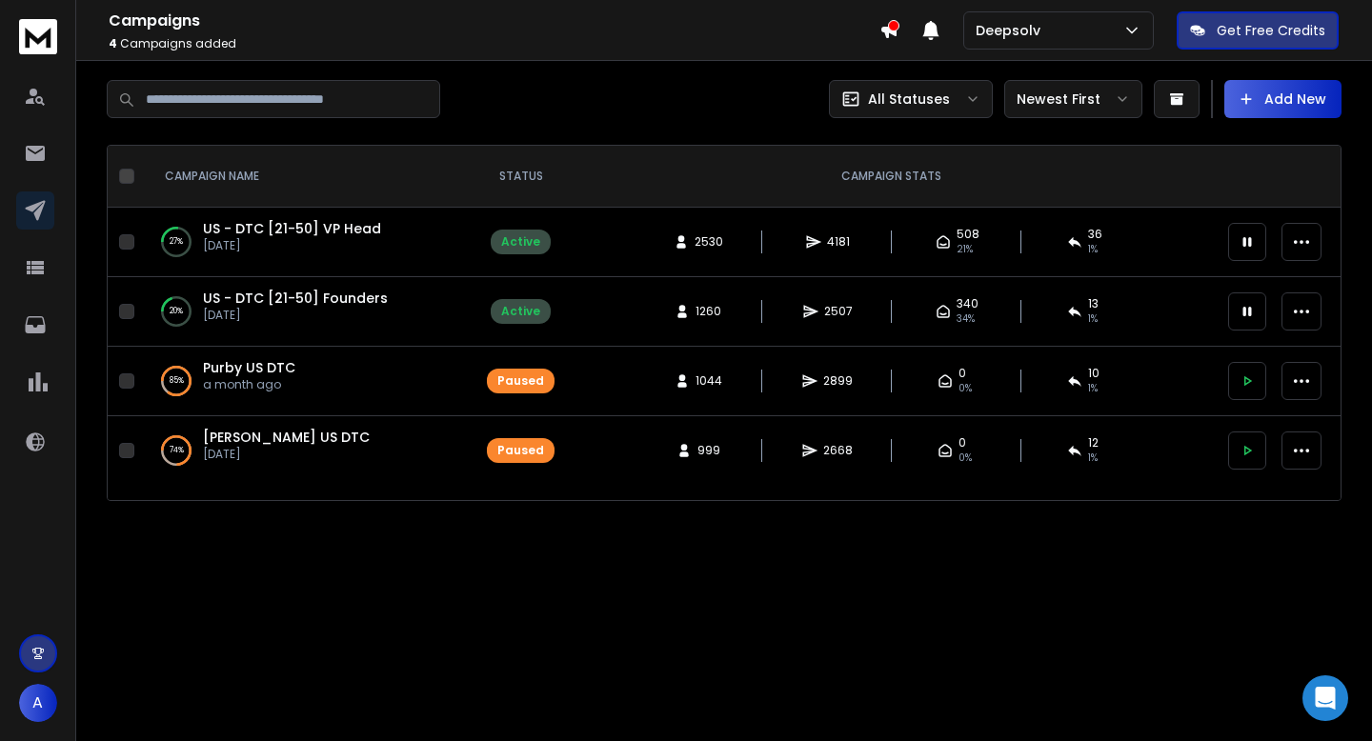
click at [541, 69] on div "Campaigns 4 Campaigns Added All Statuses Newest First Add New CAMPAIGN NAME STA…" at bounding box center [723, 290] width 1295 height 459
click at [271, 237] on link "US - DTC [21-50] VP Head" at bounding box center [292, 228] width 178 height 19
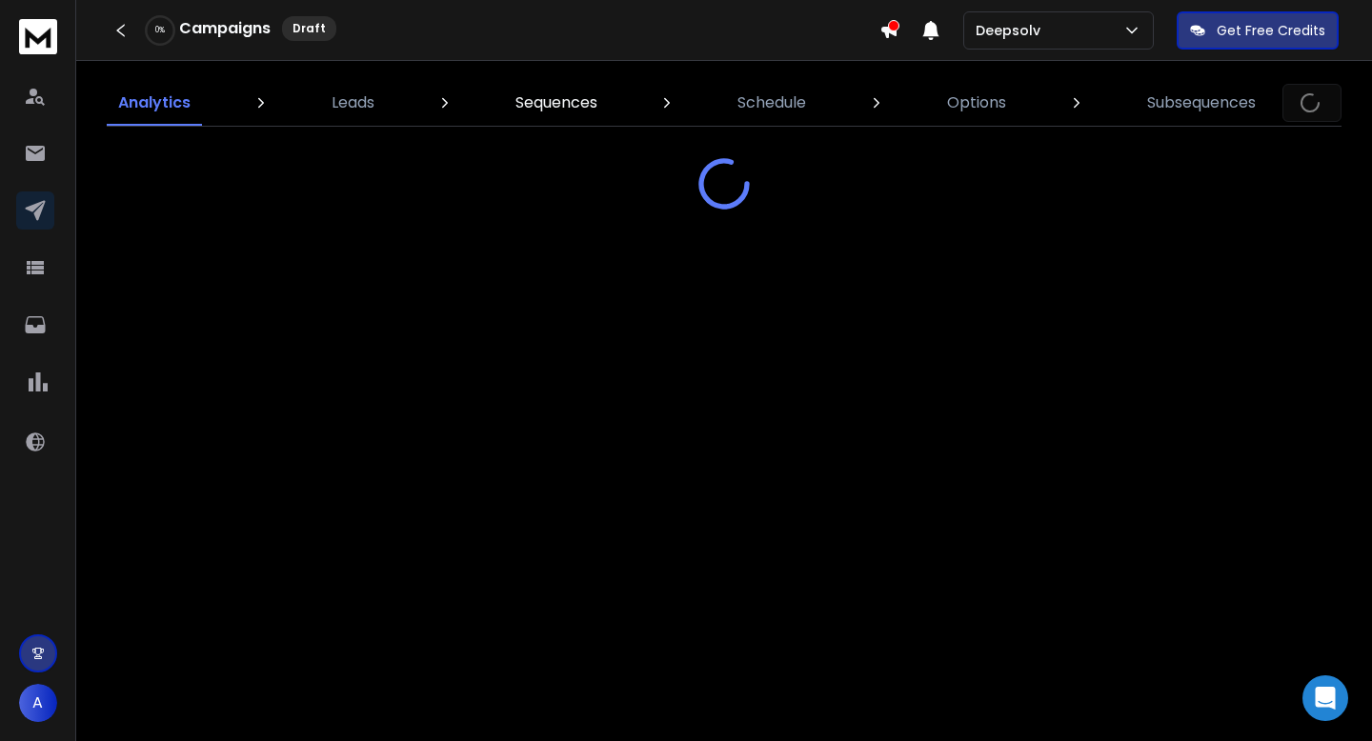
click at [572, 112] on p "Sequences" at bounding box center [556, 102] width 82 height 23
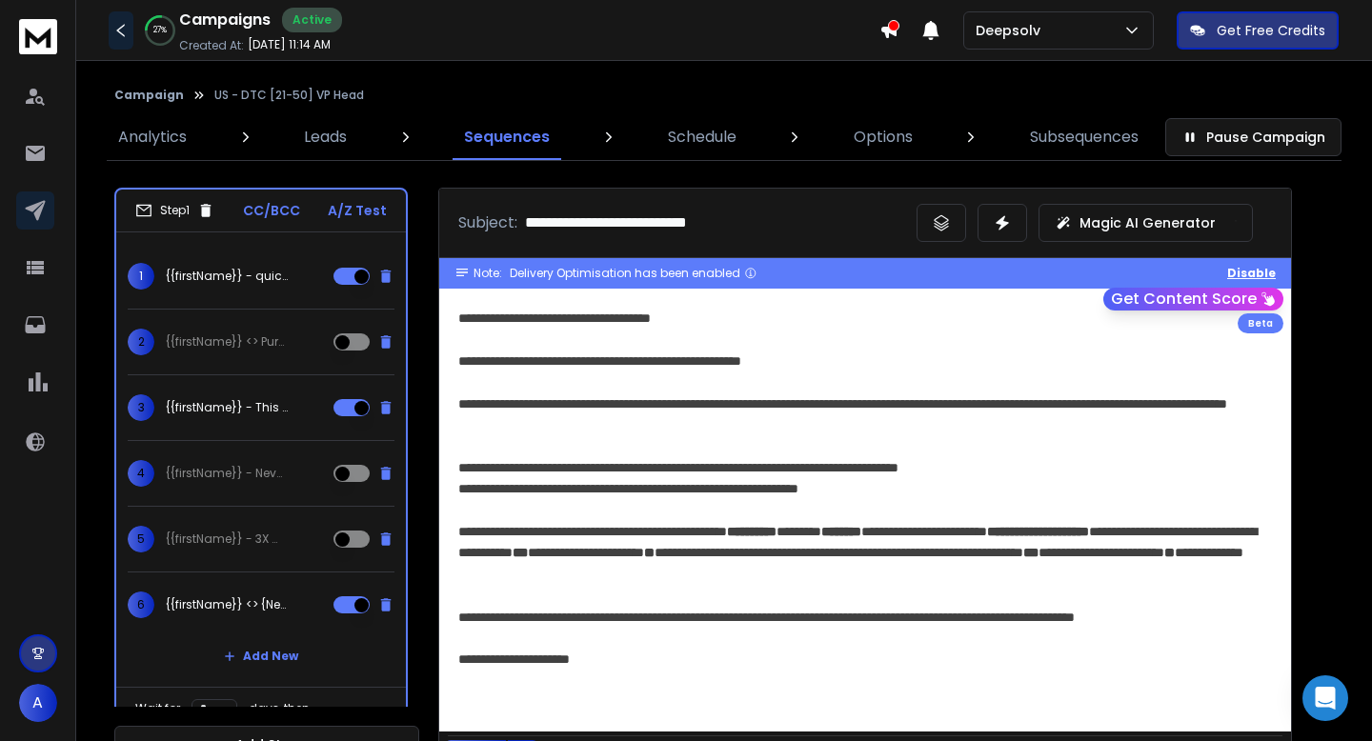
click at [126, 40] on button at bounding box center [121, 30] width 25 height 38
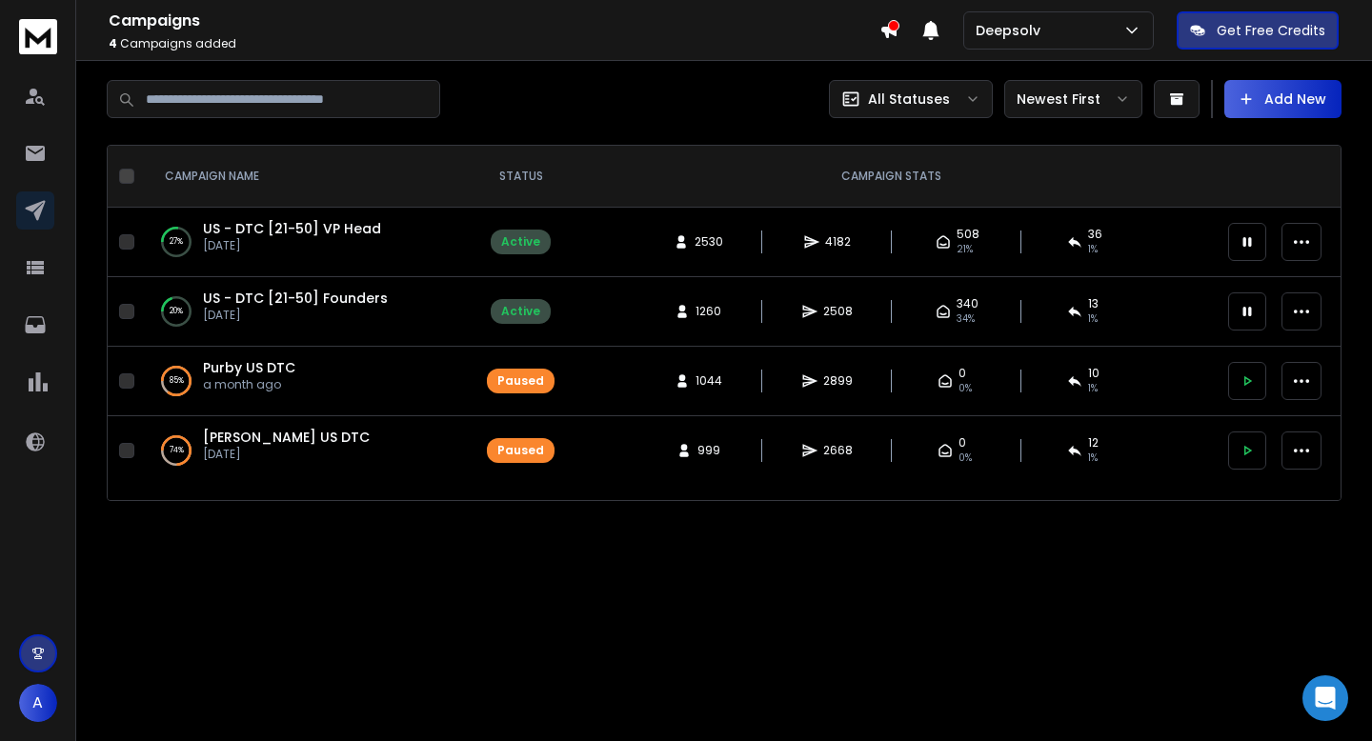
click at [529, 104] on div at bounding box center [415, 99] width 617 height 38
click at [528, 92] on div at bounding box center [415, 99] width 617 height 38
click at [645, 104] on div at bounding box center [415, 99] width 617 height 38
click at [512, 558] on div "Get only verified leads with our AI-powered Lead Finder, starting at $22/mo Try…" at bounding box center [686, 370] width 1372 height 741
click at [908, 30] on div "Deepsolv Get Free Credits" at bounding box center [1108, 30] width 459 height 38
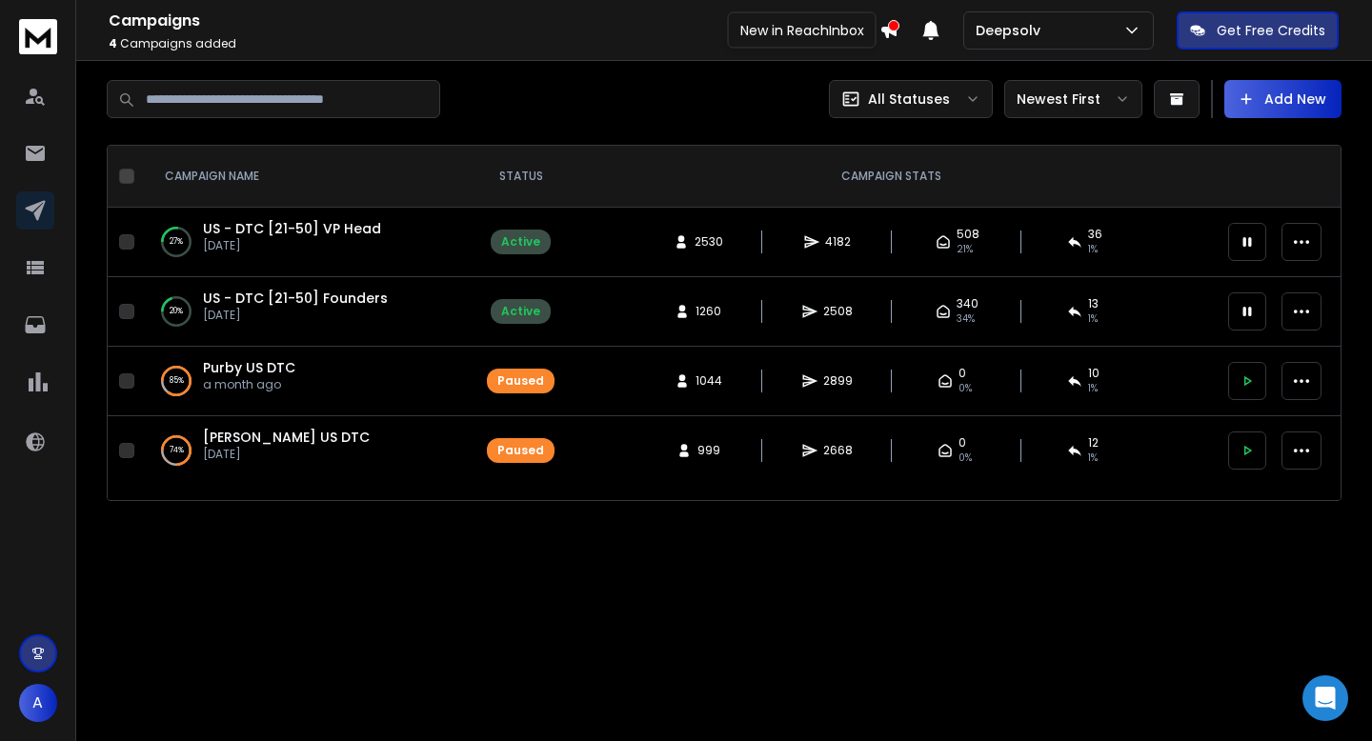
click at [896, 30] on icon at bounding box center [888, 30] width 15 height 15
click at [708, 39] on p "4 Campaigns added" at bounding box center [494, 43] width 771 height 15
click at [644, 93] on div at bounding box center [415, 99] width 617 height 38
click at [517, 81] on div at bounding box center [415, 99] width 617 height 38
click at [1033, 41] on button "Deepsolv" at bounding box center [1058, 30] width 191 height 38
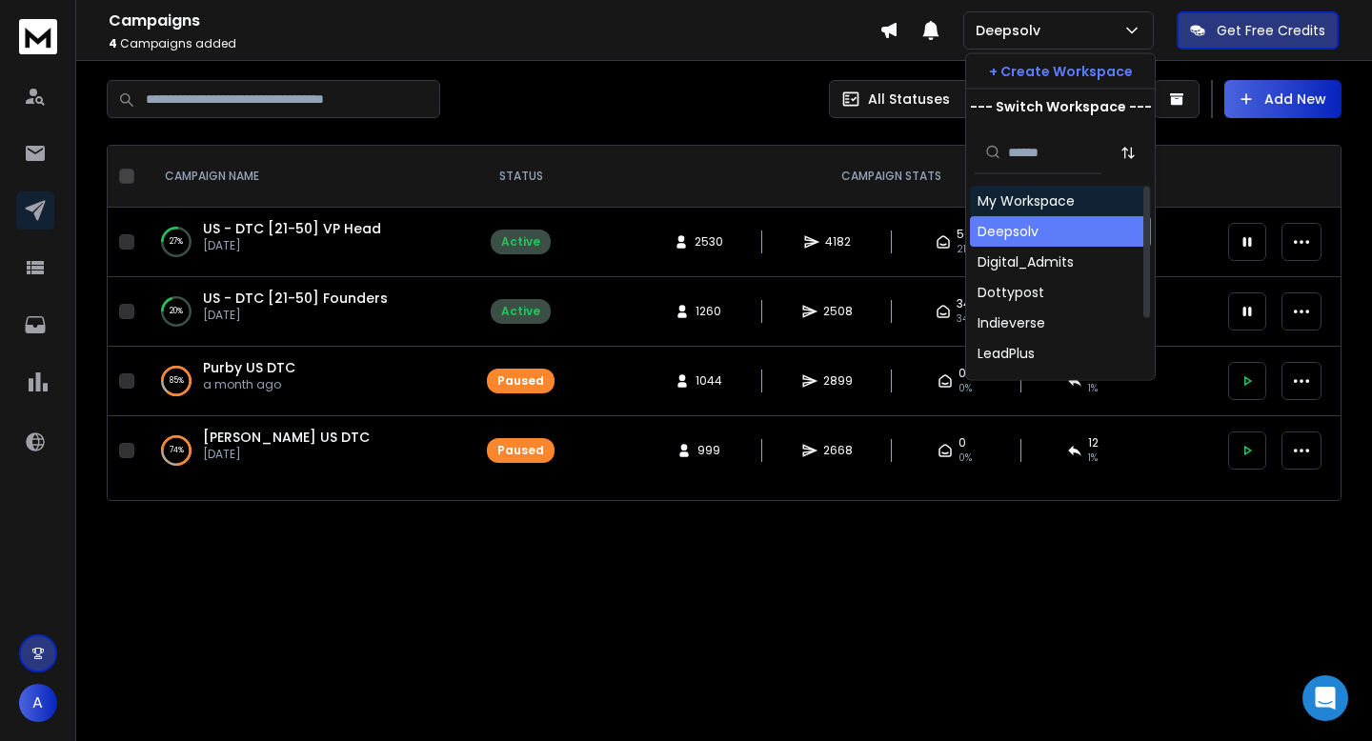
click at [1013, 201] on div "My Workspace" at bounding box center [1025, 200] width 97 height 19
